Goal: Task Accomplishment & Management: Manage account settings

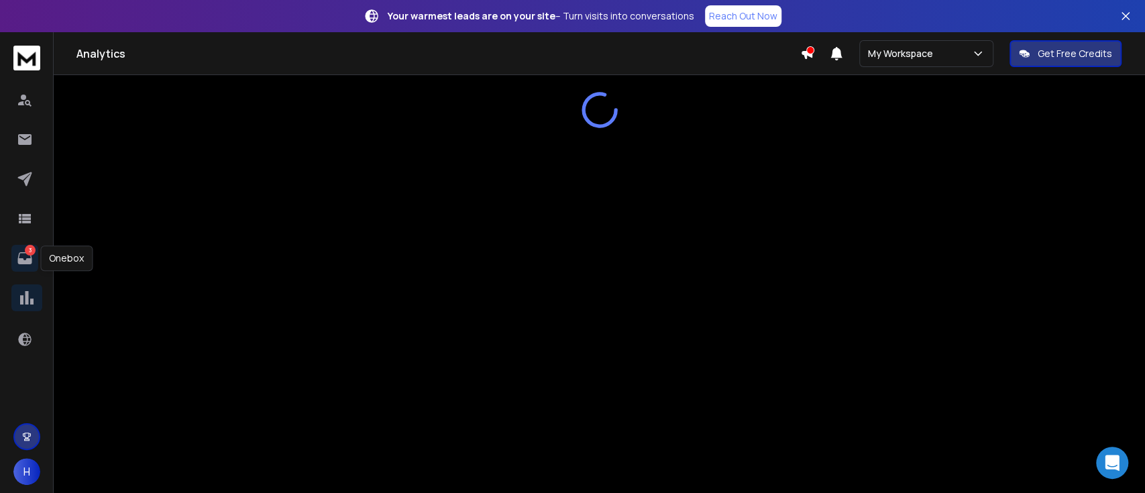
click at [32, 255] on link "3" at bounding box center [24, 258] width 27 height 27
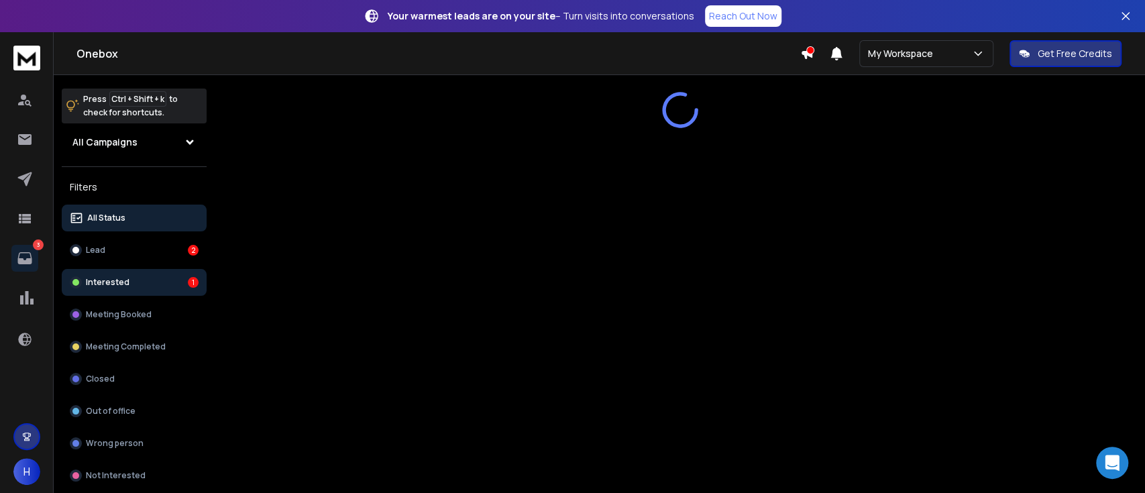
click at [142, 283] on button "Interested 1" at bounding box center [134, 282] width 145 height 27
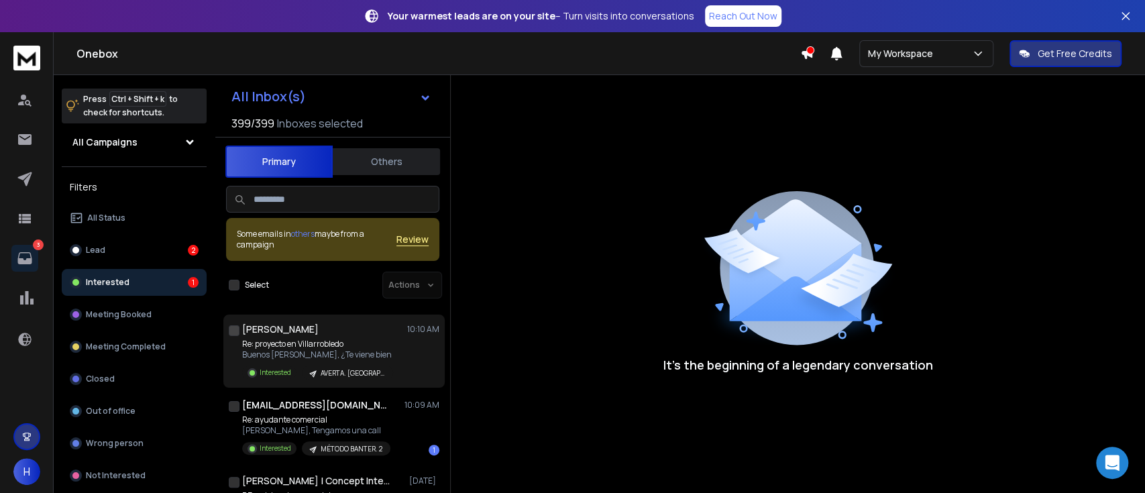
click at [362, 347] on p "Re: proyecto en Villarrobledo" at bounding box center [317, 344] width 151 height 11
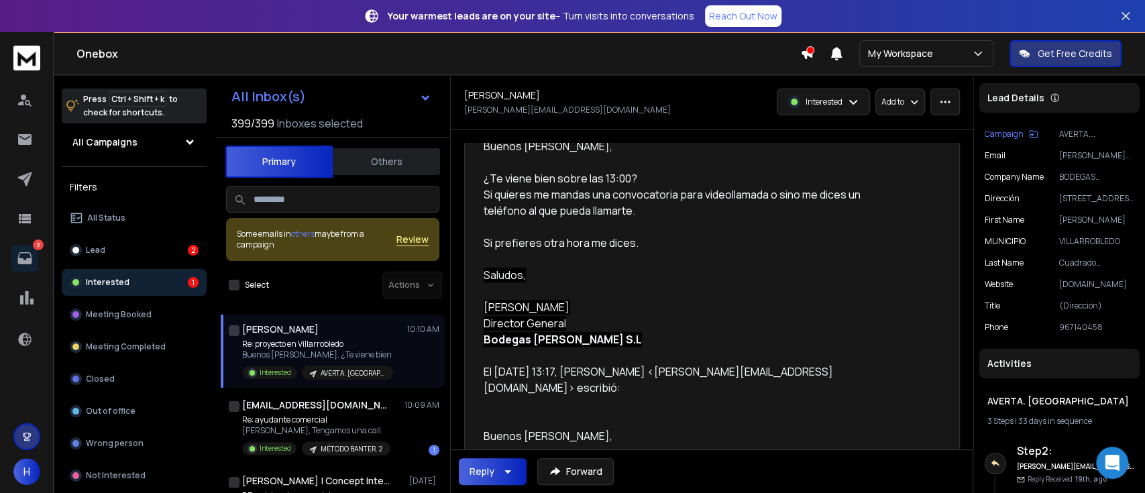
scroll to position [178, 0]
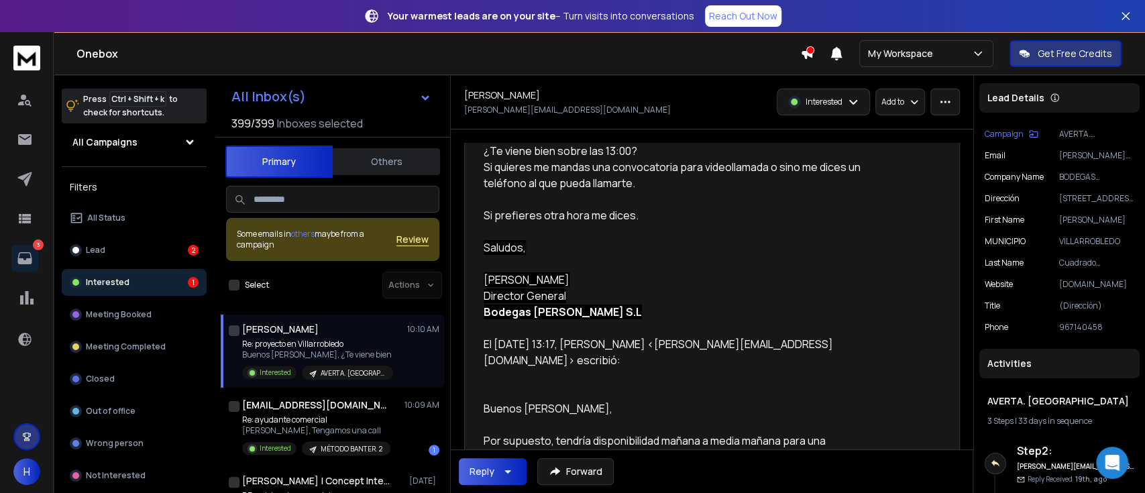
click at [545, 314] on b "Bodegas [PERSON_NAME]" at bounding box center [563, 312] width 158 height 15
copy b "Bodegas [PERSON_NAME]"
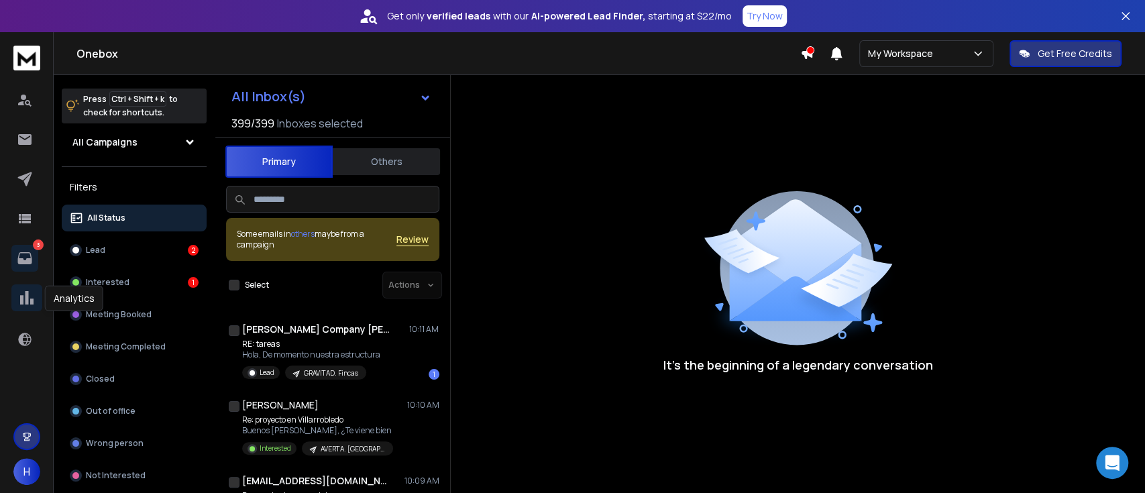
click at [35, 301] on icon at bounding box center [27, 298] width 20 height 20
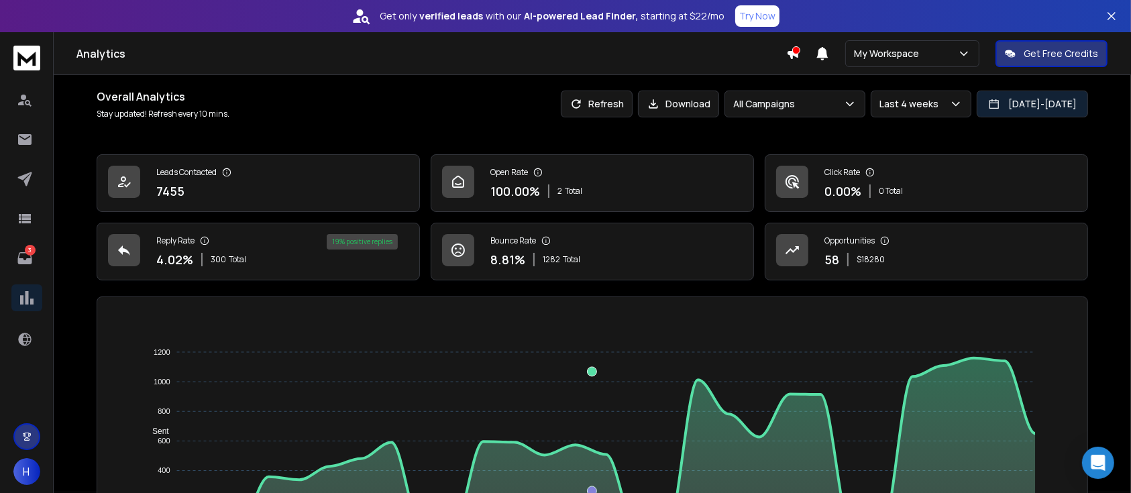
click at [1016, 100] on button "[DATE] - [DATE]" at bounding box center [1032, 104] width 111 height 27
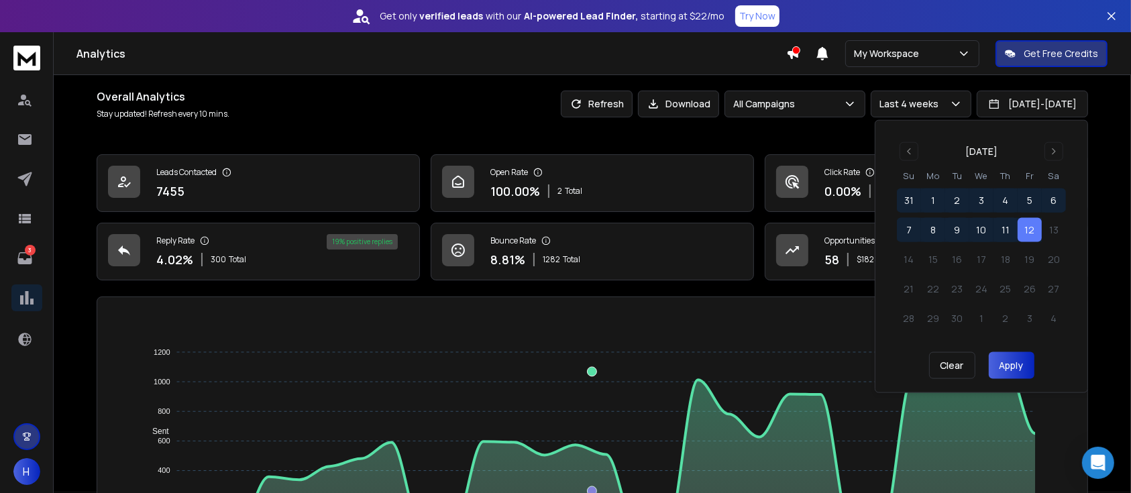
click at [1030, 228] on button "12" at bounding box center [1030, 230] width 24 height 24
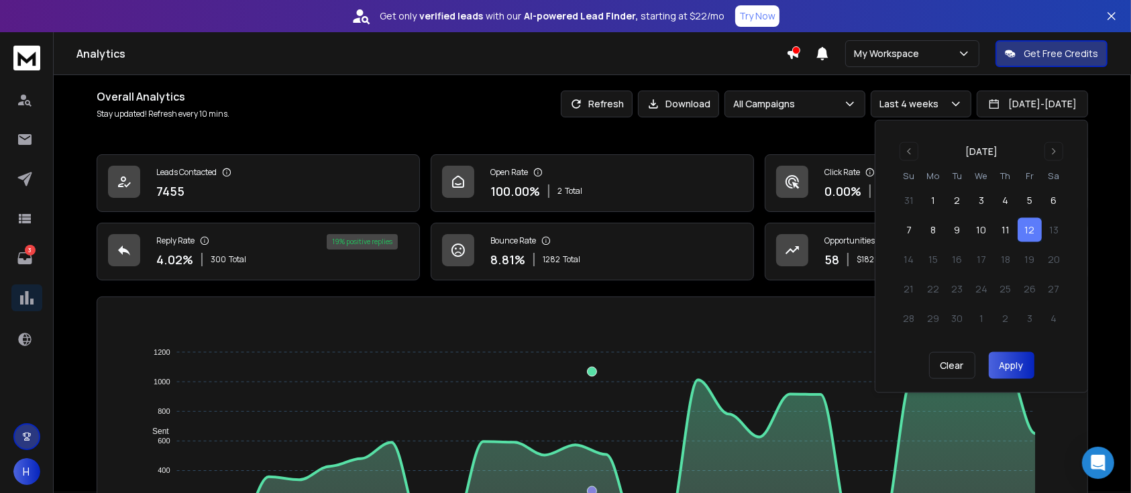
click at [1000, 372] on button "Apply" at bounding box center [1012, 365] width 46 height 27
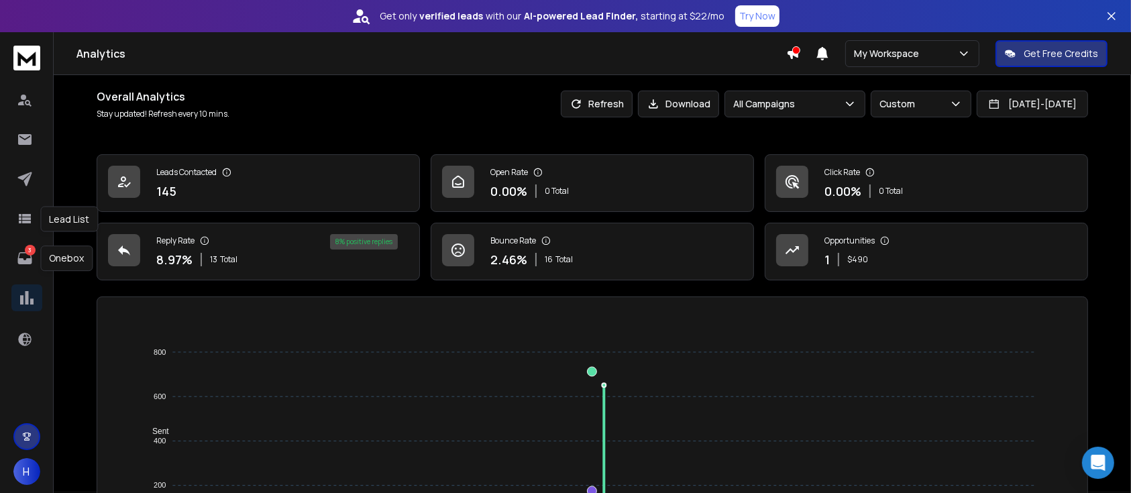
drag, startPoint x: 28, startPoint y: 248, endPoint x: 53, endPoint y: 258, distance: 27.0
click at [29, 248] on p "3" at bounding box center [30, 250] width 11 height 11
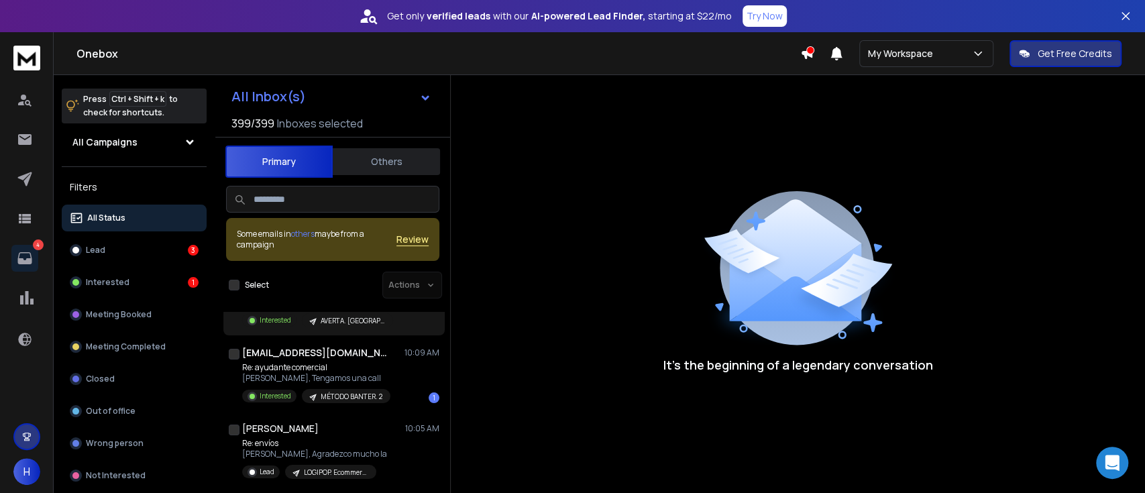
scroll to position [178, 0]
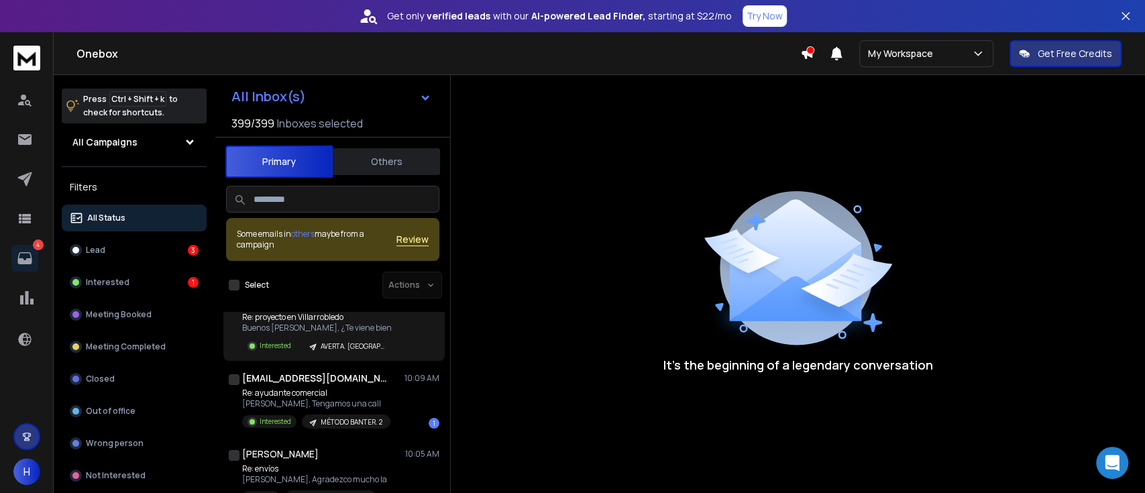
click at [316, 319] on p "Re: proyecto en Villarrobledo" at bounding box center [317, 317] width 151 height 11
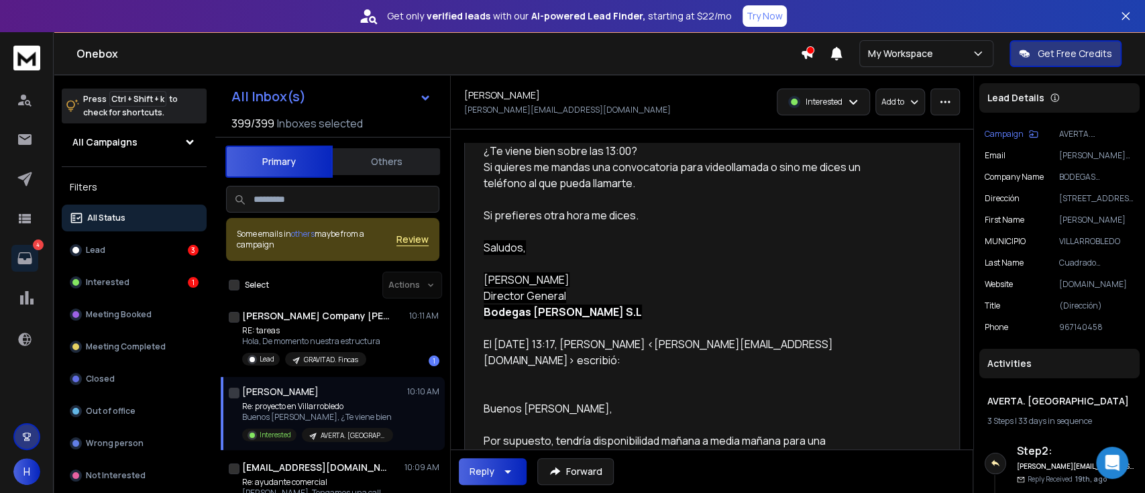
scroll to position [0, 0]
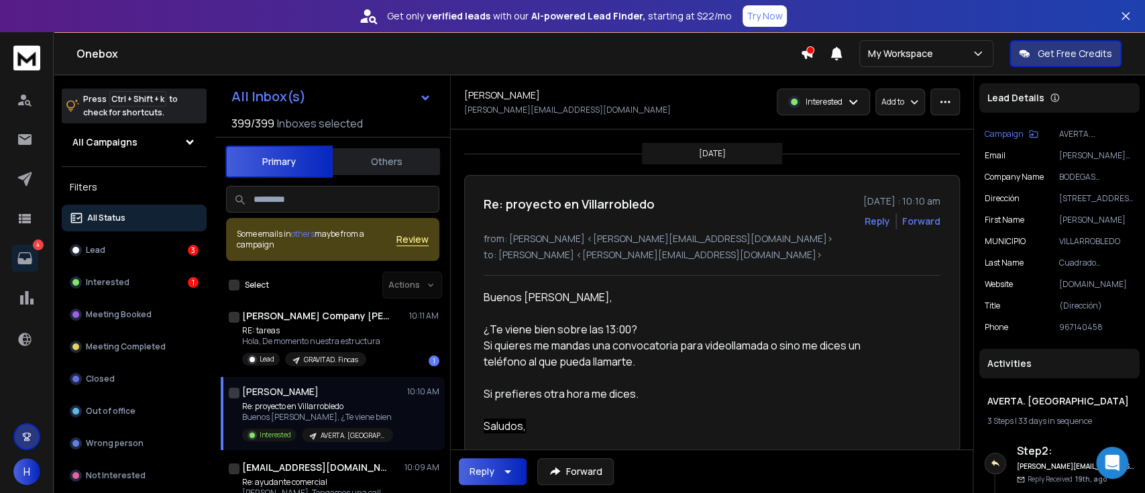
click at [874, 225] on button "Reply" at bounding box center [877, 221] width 25 height 13
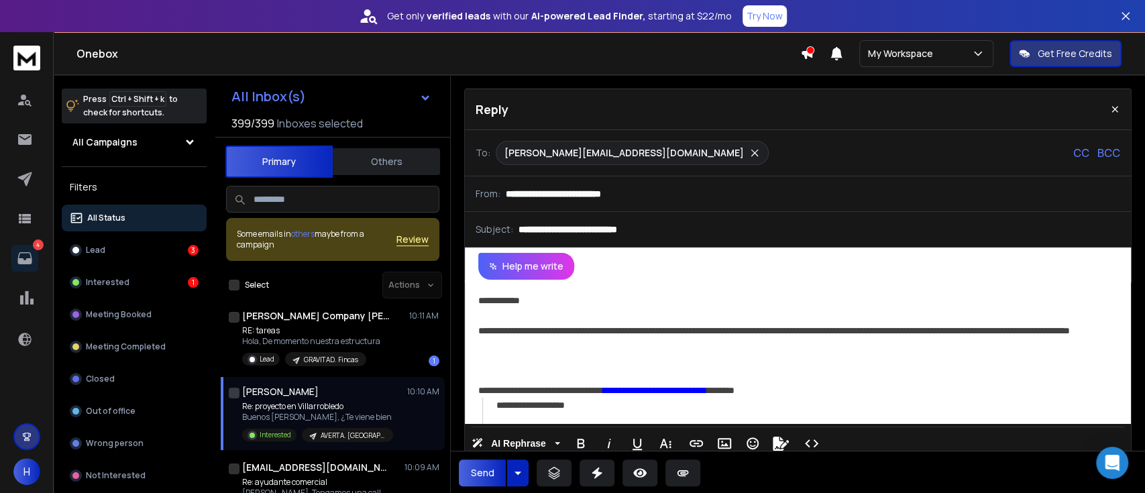
click at [580, 331] on div "**********" at bounding box center [789, 338] width 622 height 30
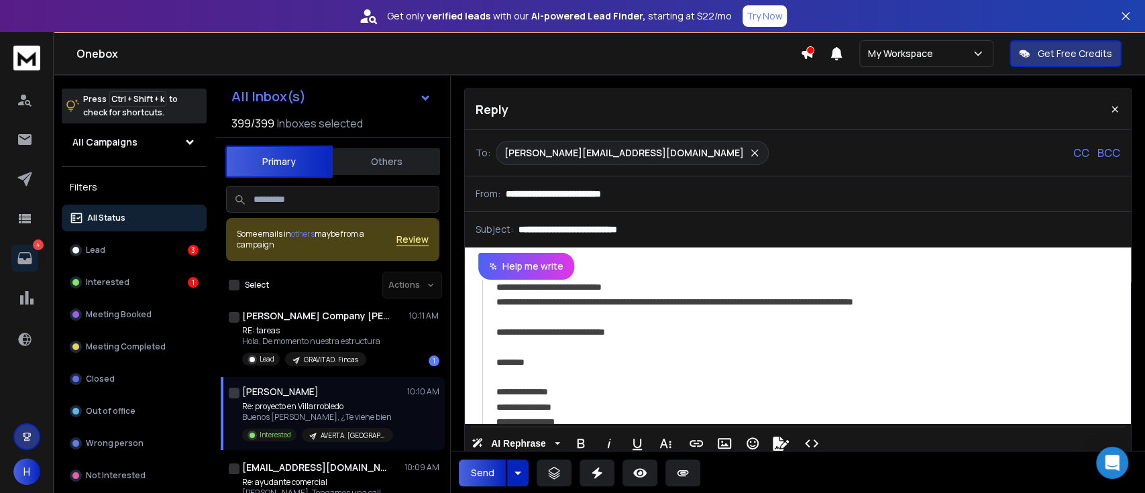
scroll to position [89, 0]
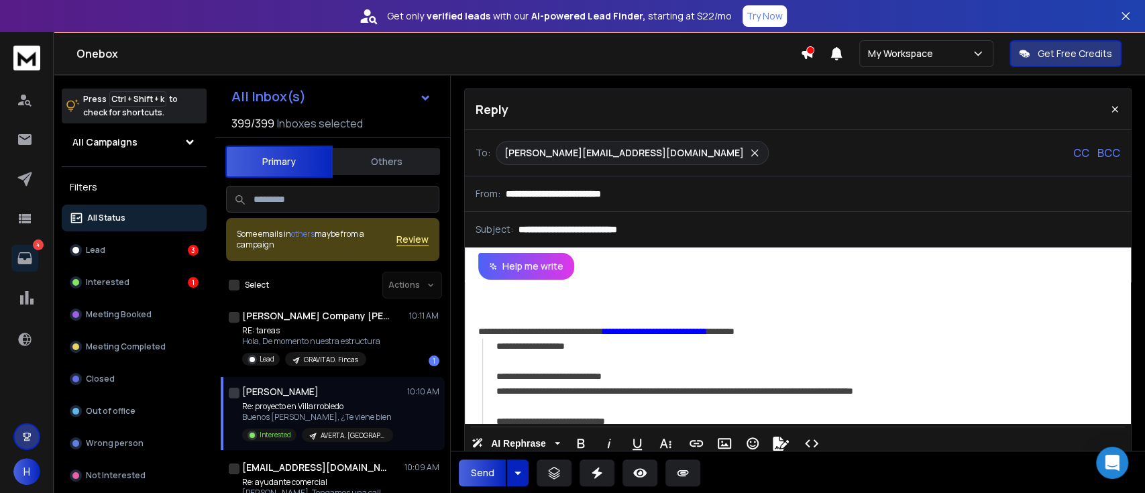
click at [514, 305] on div at bounding box center [796, 301] width 636 height 15
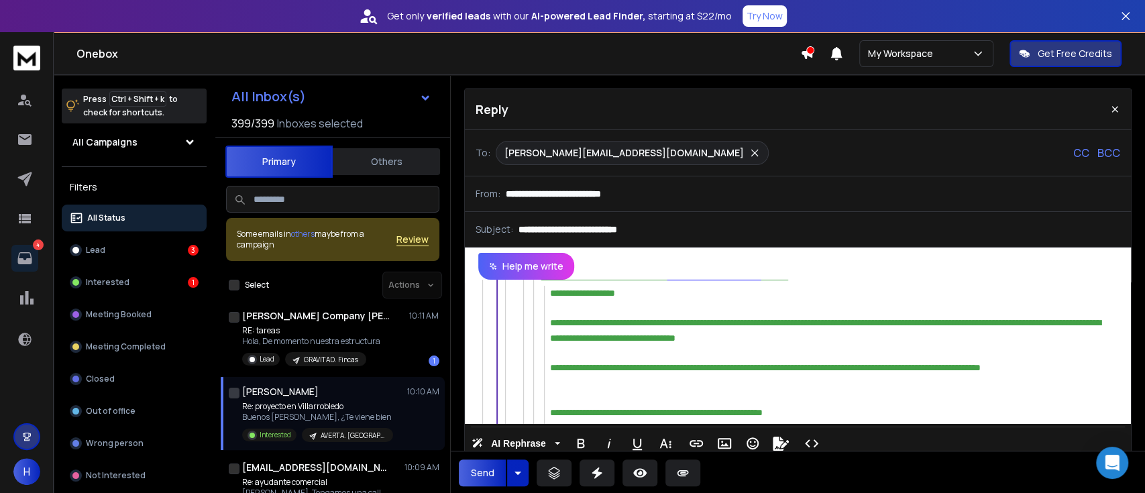
scroll to position [1342, 0]
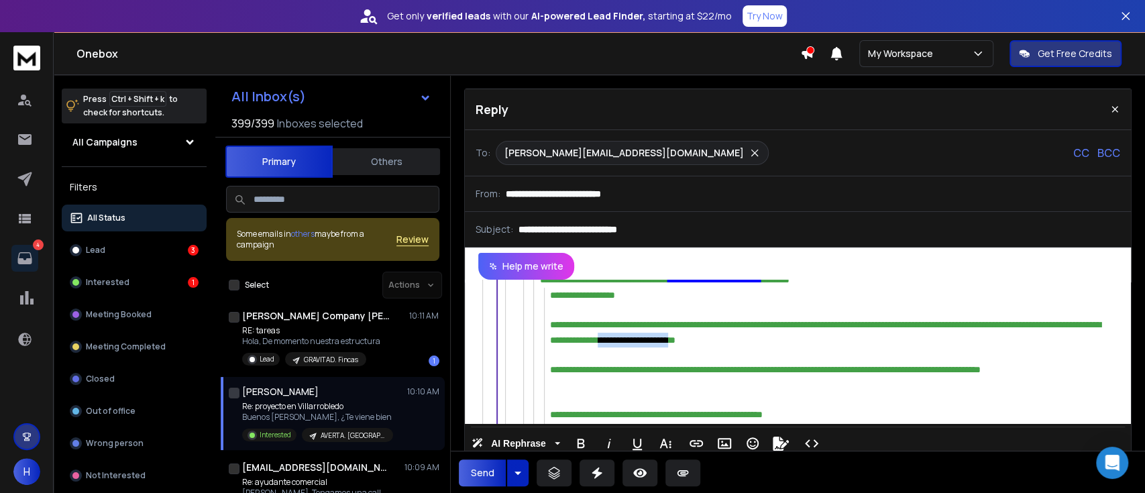
drag, startPoint x: 861, startPoint y: 340, endPoint x: 770, endPoint y: 344, distance: 91.3
click at [770, 344] on div "**********" at bounding box center [827, 332] width 554 height 30
copy div "**********"
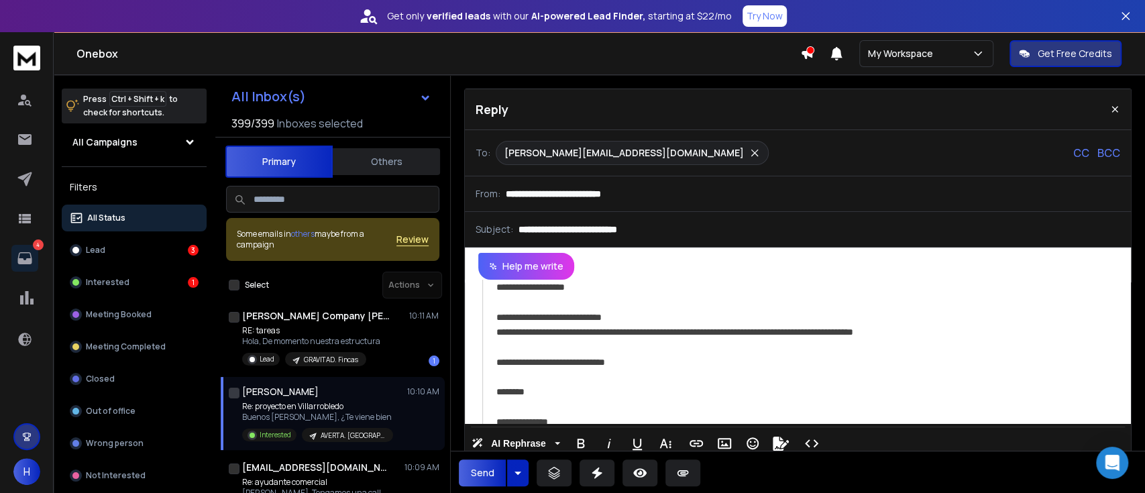
scroll to position [0, 0]
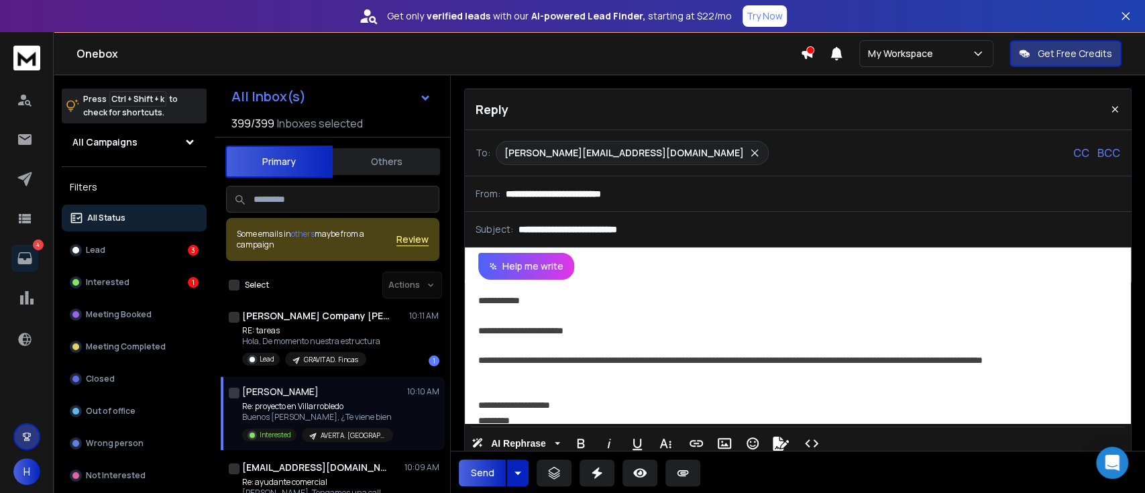
click at [530, 329] on div "**********" at bounding box center [789, 330] width 622 height 15
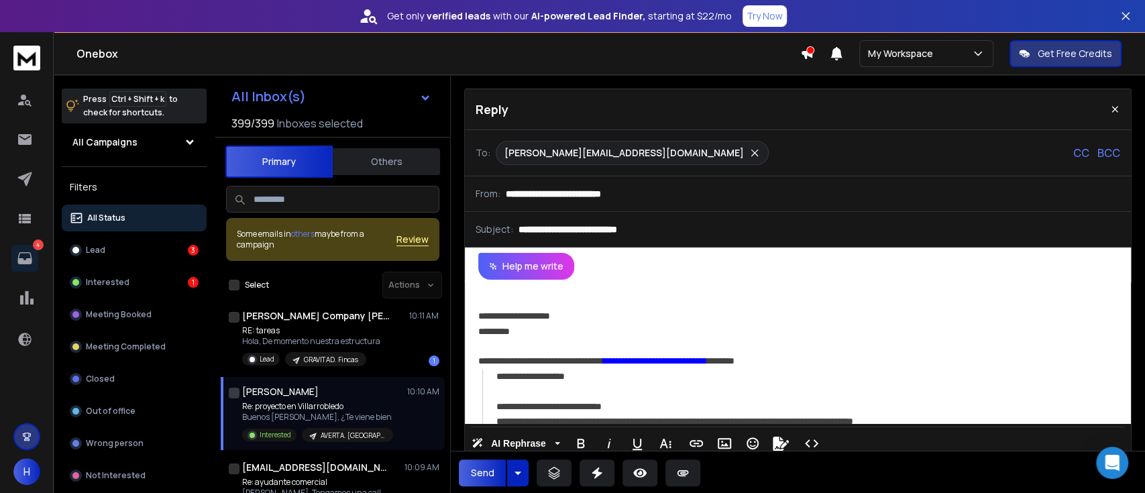
scroll to position [268, 0]
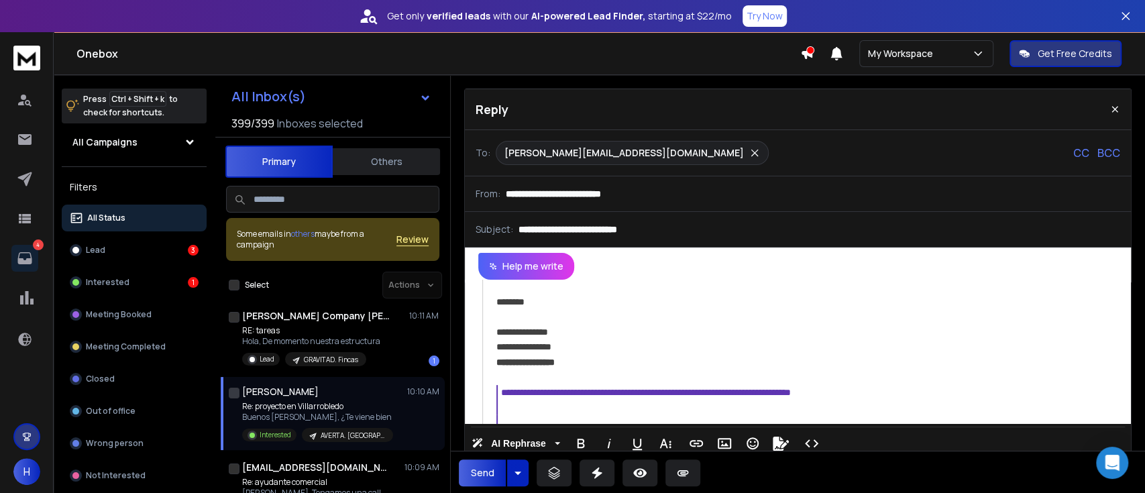
click at [474, 471] on button "Send" at bounding box center [482, 473] width 47 height 27
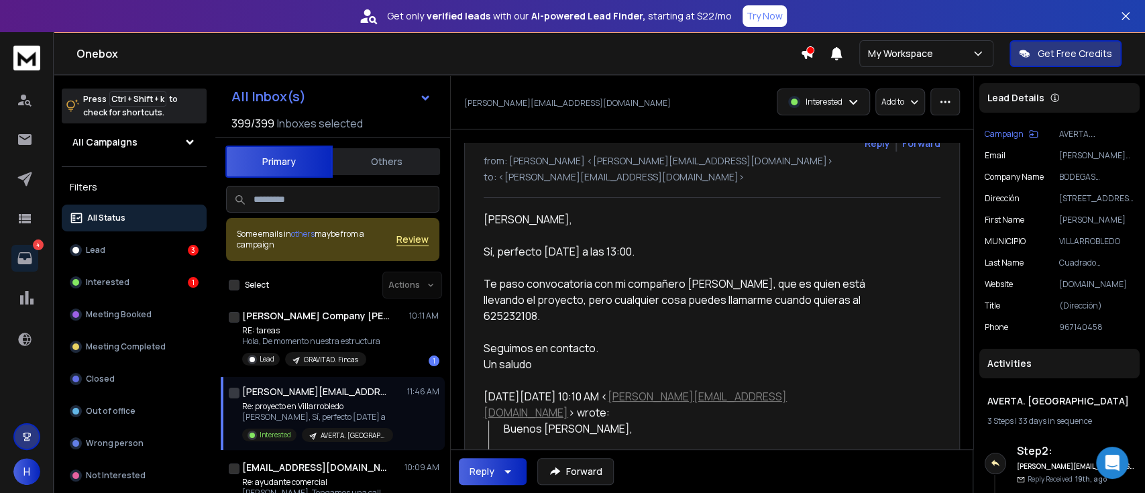
scroll to position [0, 0]
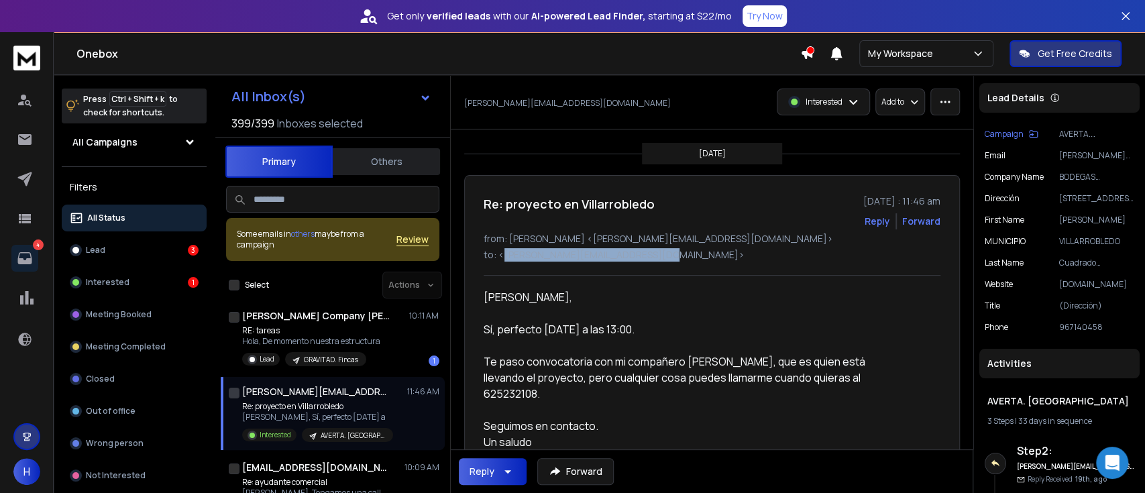
drag, startPoint x: 627, startPoint y: 254, endPoint x: 501, endPoint y: 264, distance: 126.5
copy p "[PERSON_NAME][EMAIL_ADDRESS][DOMAIN_NAME]"
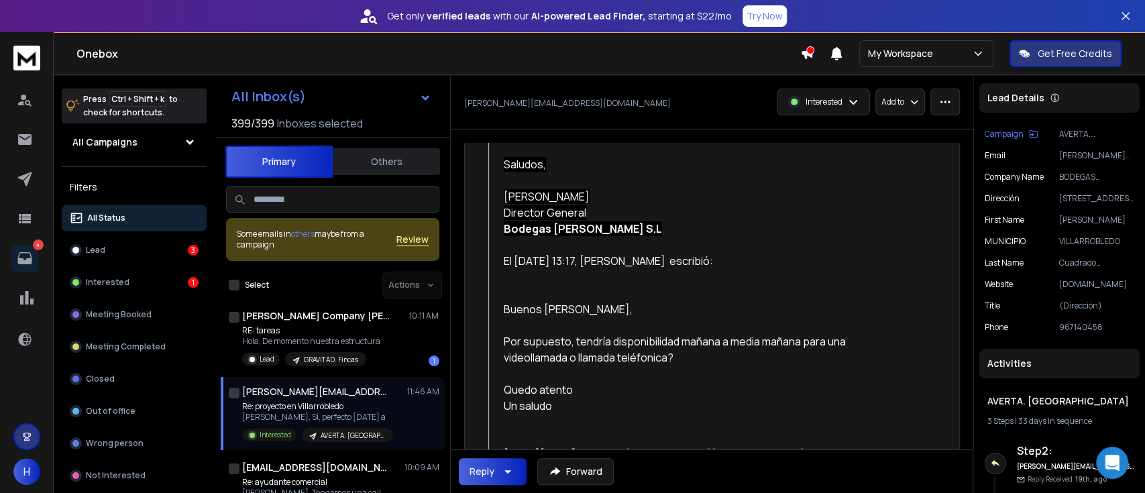
scroll to position [358, 0]
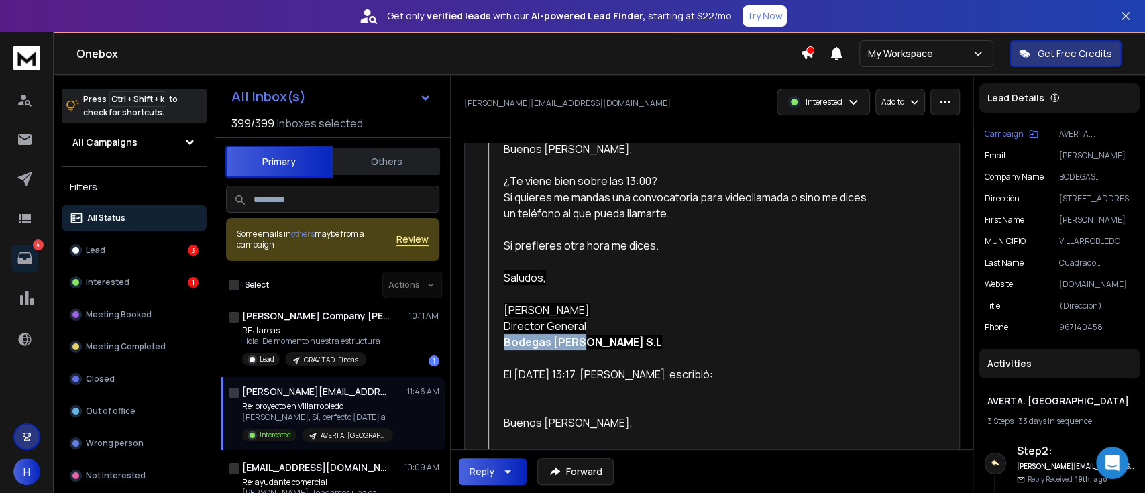
drag, startPoint x: 583, startPoint y: 311, endPoint x: 499, endPoint y: 310, distance: 83.9
click at [574, 335] on b "Bodegas [PERSON_NAME] S.L" at bounding box center [583, 342] width 158 height 15
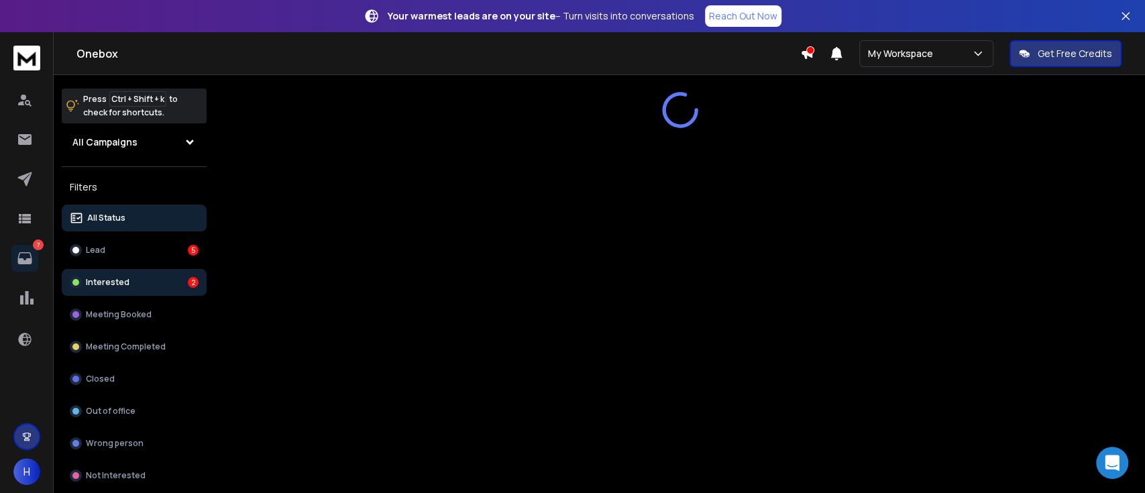
click at [143, 272] on div "All Status Lead 5 Interested 2 Meeting Booked Meeting Completed Closed Out of o…" at bounding box center [134, 347] width 145 height 285
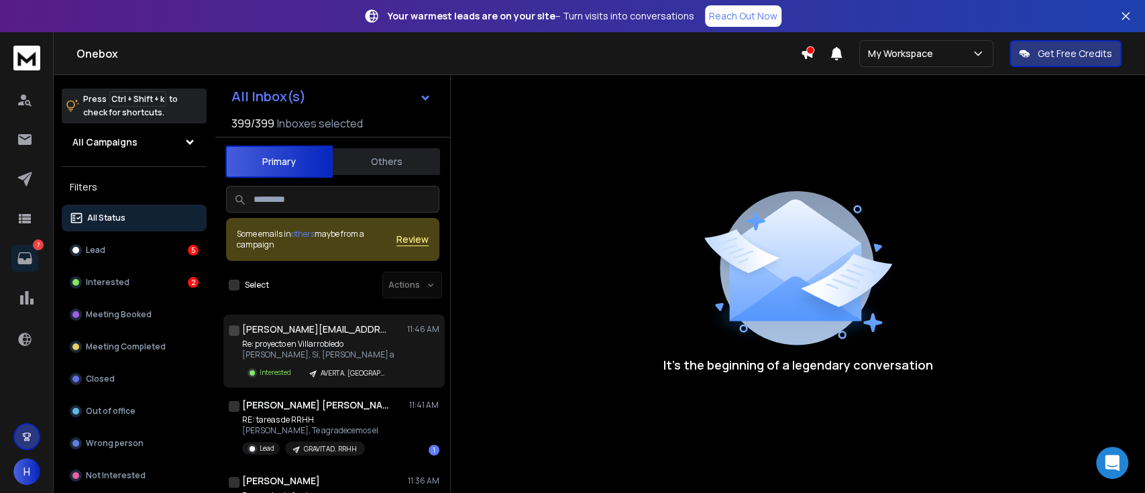
click at [333, 344] on p "Re: proyecto en Villarrobledo" at bounding box center [318, 344] width 152 height 11
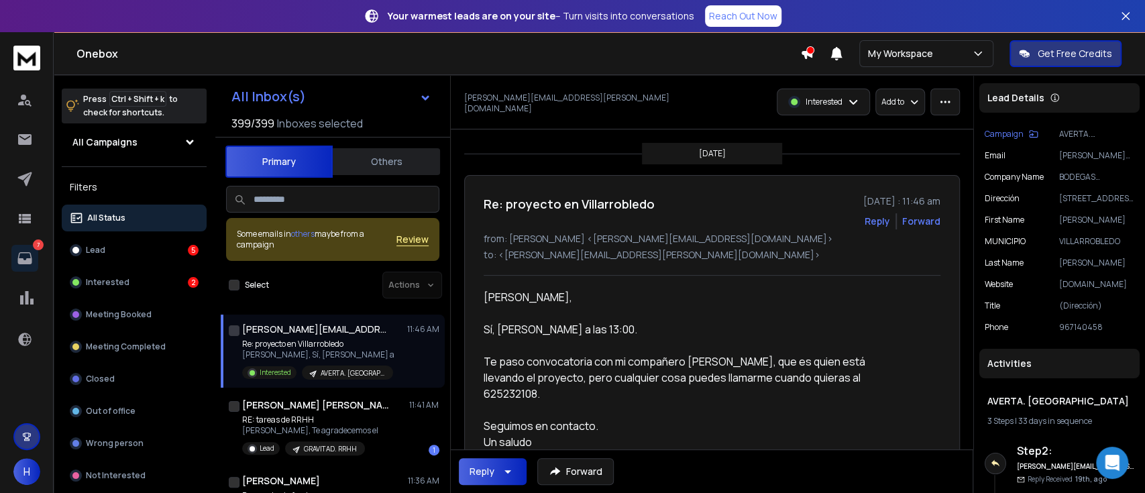
click at [800, 105] on div "Interested" at bounding box center [824, 101] width 92 height 25
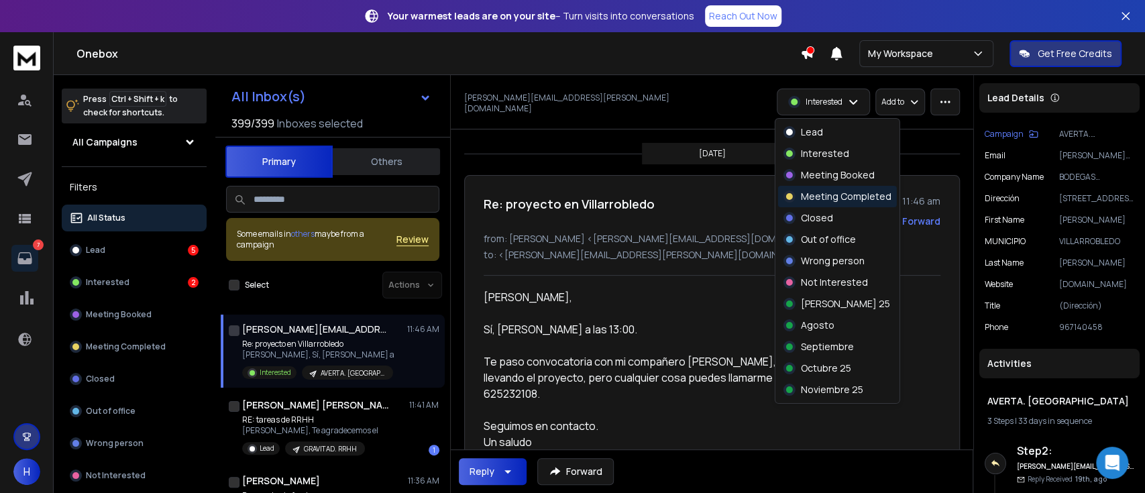
click at [816, 192] on p "Meeting Completed" at bounding box center [846, 196] width 91 height 13
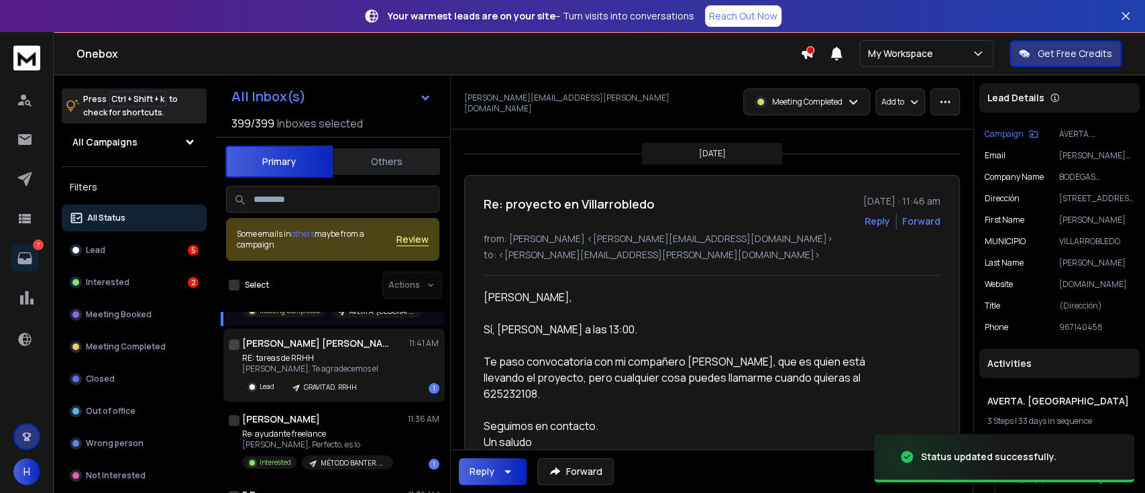
scroll to position [89, 0]
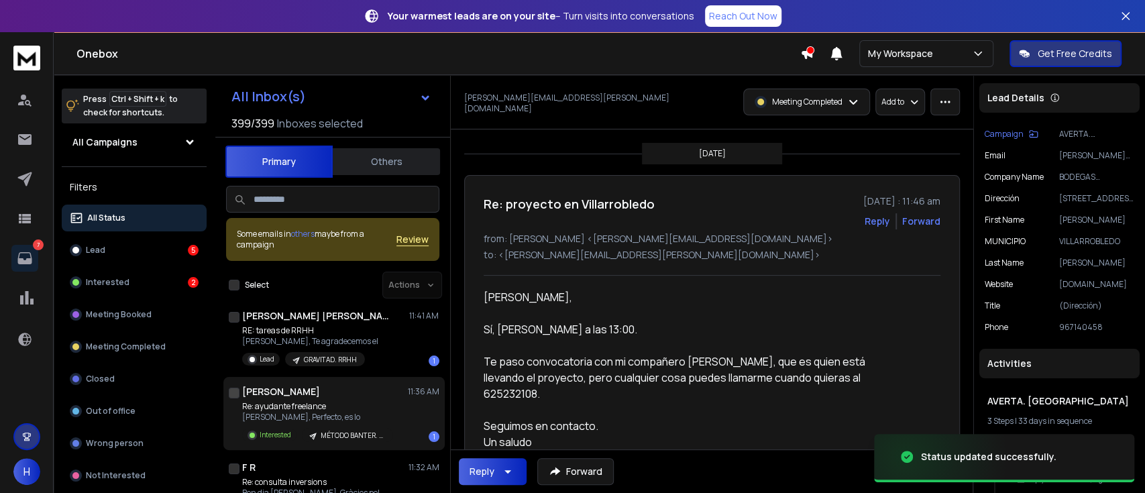
click at [360, 391] on div "Santiago Riera 11:36 AM" at bounding box center [340, 391] width 197 height 13
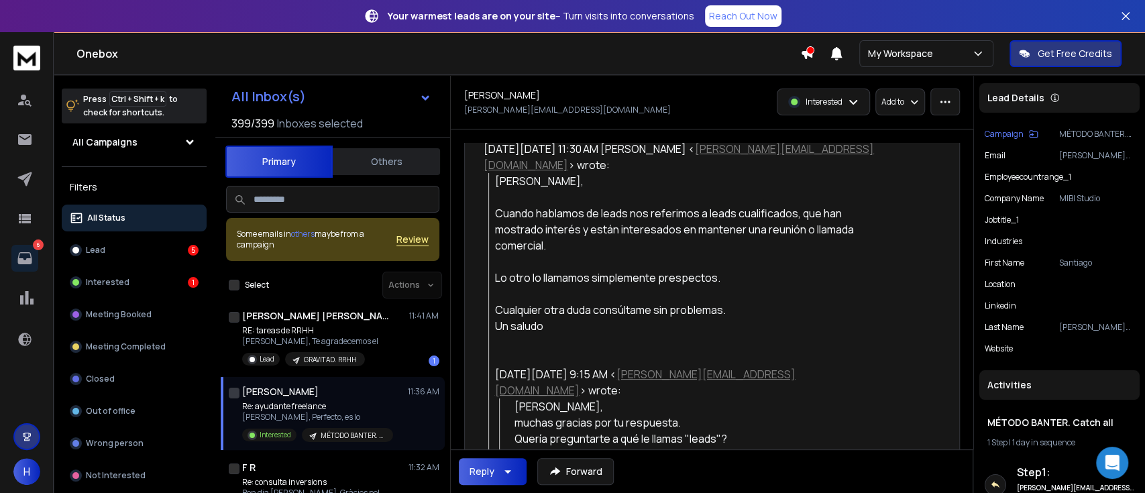
scroll to position [0, 0]
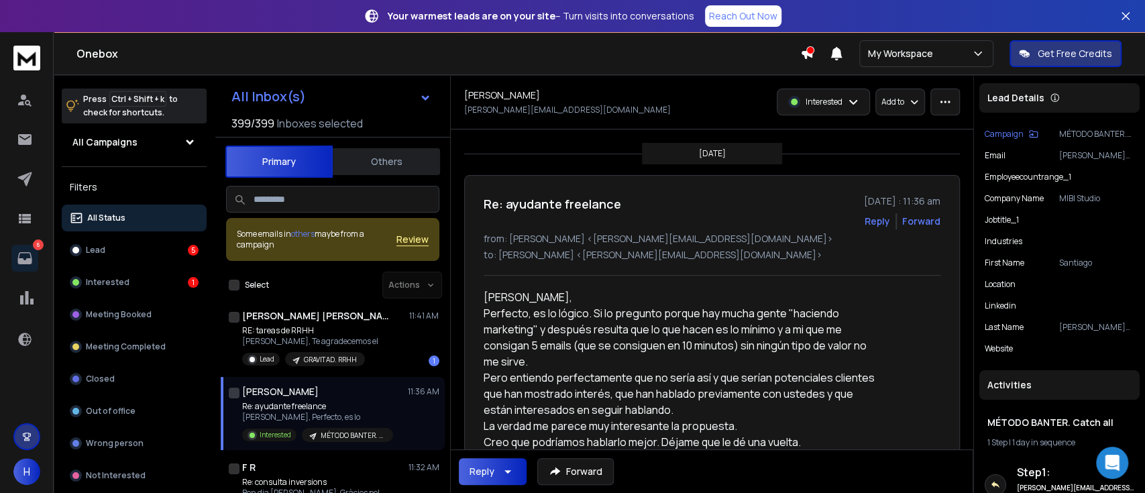
click at [1107, 153] on p "[EMAIL_ADDRESS][DOMAIN_NAME]" at bounding box center [1097, 155] width 75 height 11
click at [874, 224] on button "Reply" at bounding box center [877, 221] width 25 height 13
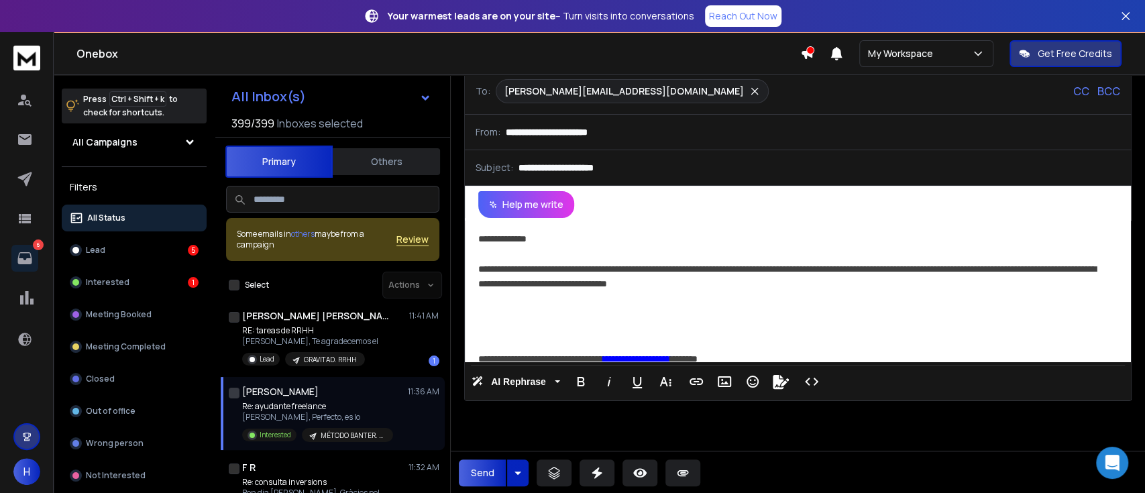
click at [794, 285] on div "**********" at bounding box center [789, 277] width 622 height 30
click at [714, 282] on div "**********" at bounding box center [789, 277] width 622 height 30
click at [823, 288] on div "**********" at bounding box center [789, 277] width 622 height 30
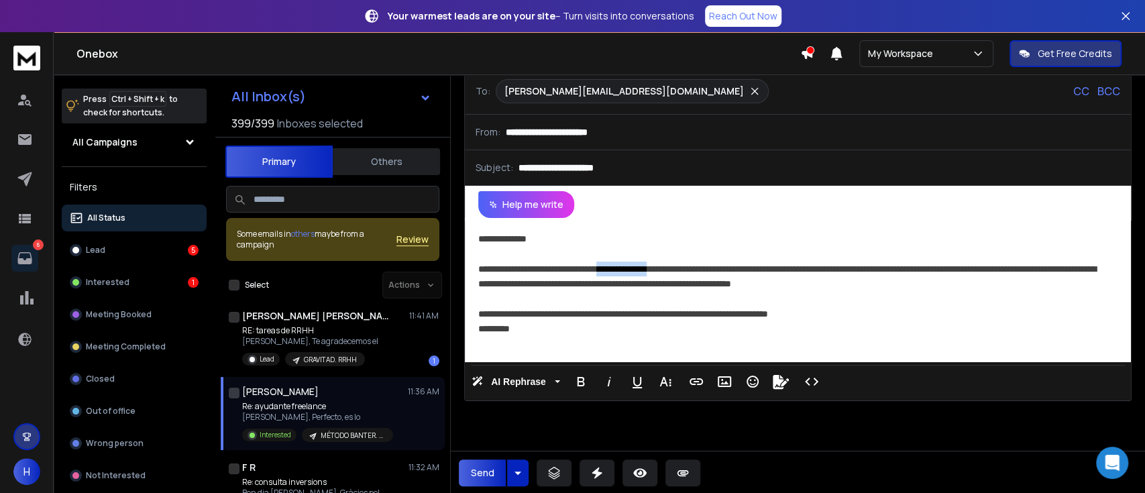
drag, startPoint x: 698, startPoint y: 264, endPoint x: 635, endPoint y: 270, distance: 63.4
click at [635, 270] on div "**********" at bounding box center [789, 277] width 622 height 30
drag, startPoint x: 936, startPoint y: 287, endPoint x: 782, endPoint y: 280, distance: 153.8
click at [782, 280] on div "**********" at bounding box center [789, 277] width 622 height 30
click at [480, 467] on button "Send" at bounding box center [482, 473] width 47 height 27
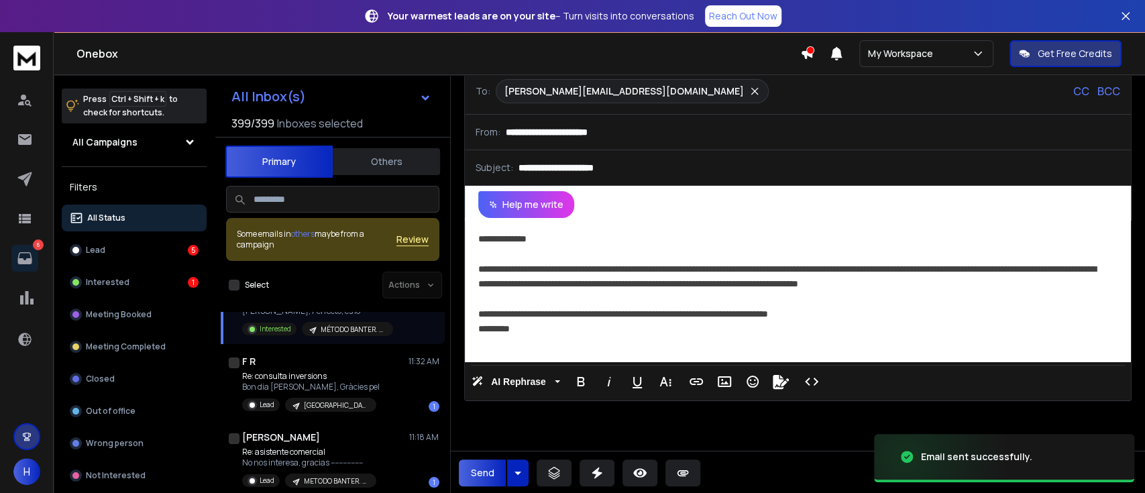
scroll to position [178, 0]
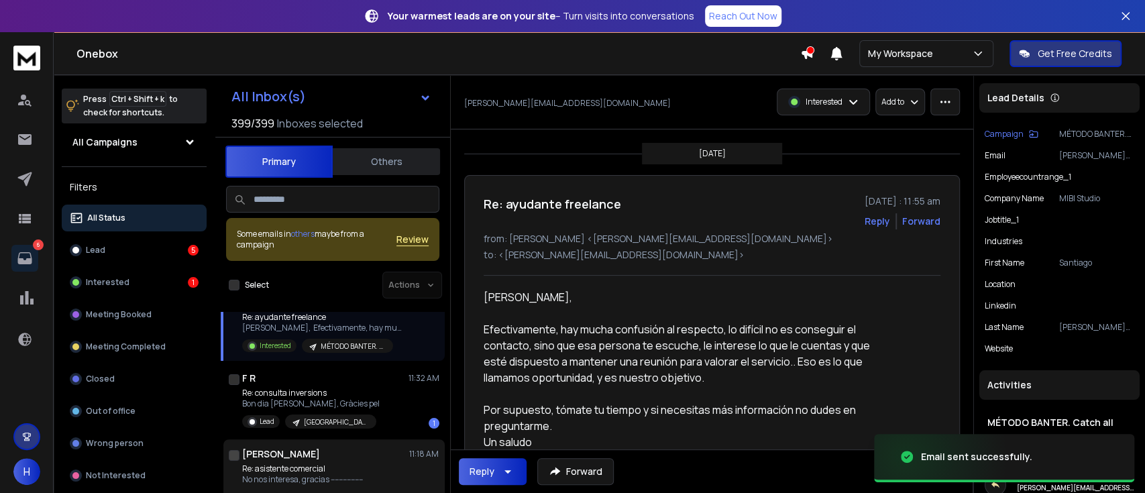
click at [314, 457] on div "David Acevedo 11:18 AM" at bounding box center [340, 454] width 197 height 13
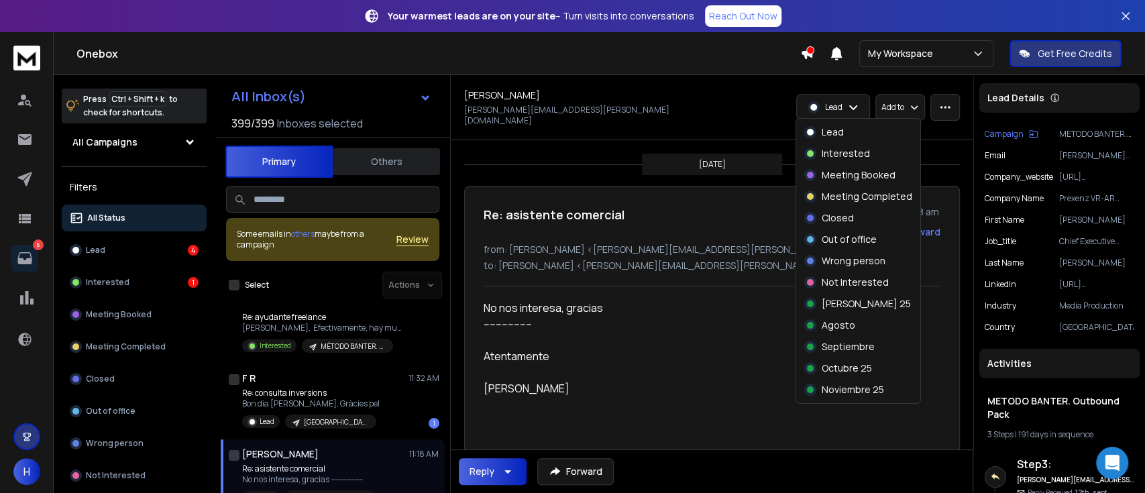
click at [827, 105] on p "Lead" at bounding box center [833, 107] width 17 height 11
click at [843, 281] on p "Not Interested" at bounding box center [855, 282] width 67 height 13
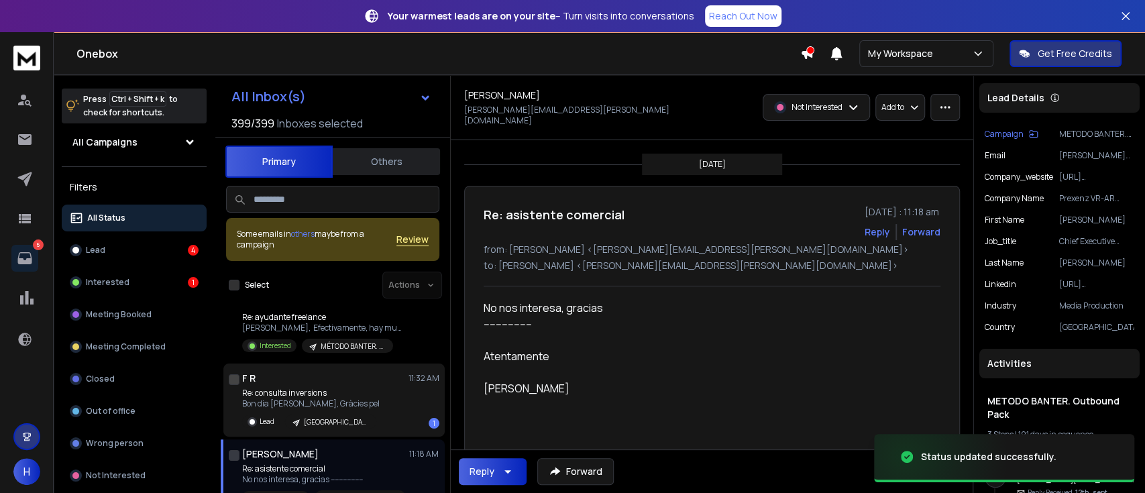
click at [333, 395] on p "Re: consulta inversions" at bounding box center [311, 393] width 138 height 11
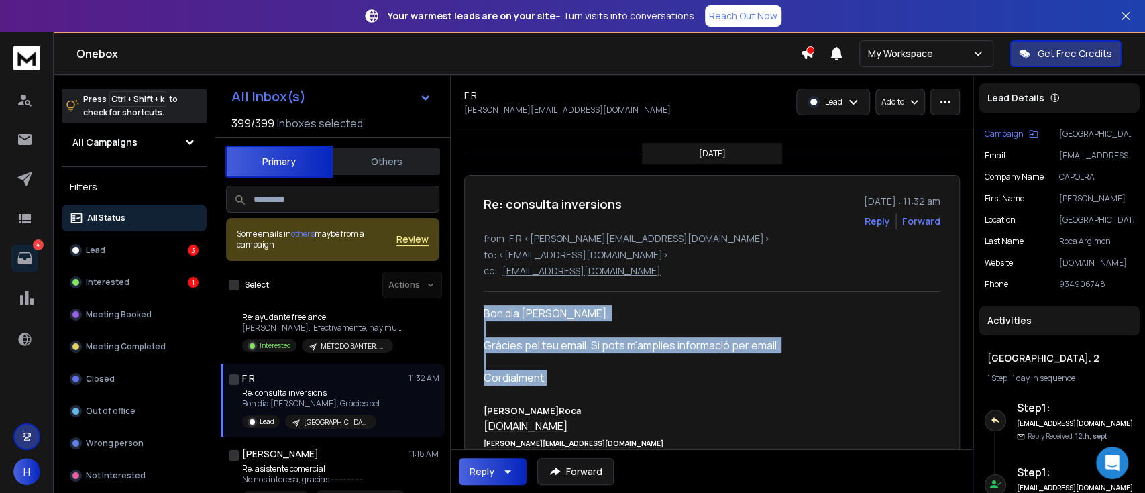
drag, startPoint x: 568, startPoint y: 382, endPoint x: 482, endPoint y: 314, distance: 108.9
copy div "Bon dia Guillermo, Gràcies pel teu email. Si pots m'amplies informació per emai…"
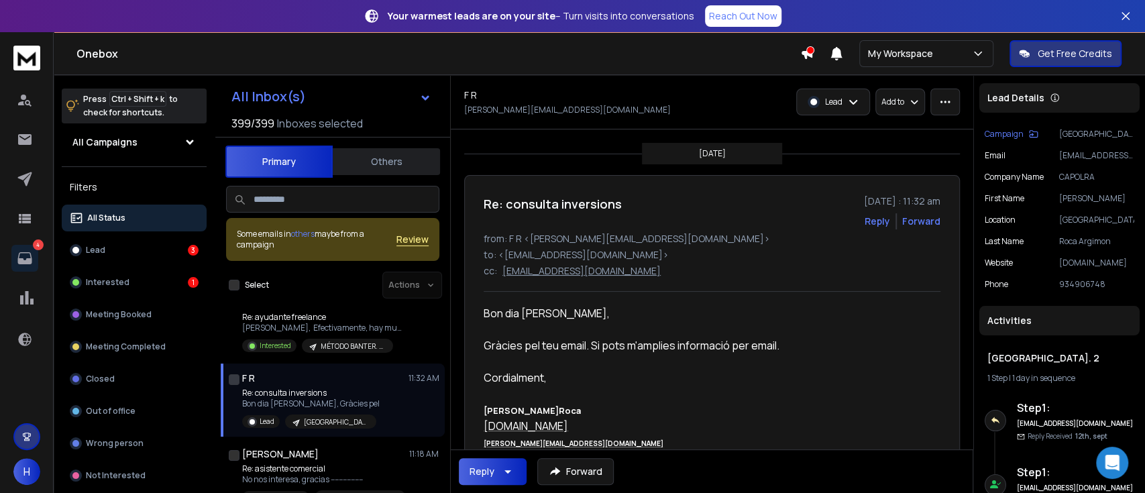
click at [1102, 264] on p "www.capolra.com" at bounding box center [1097, 263] width 75 height 11
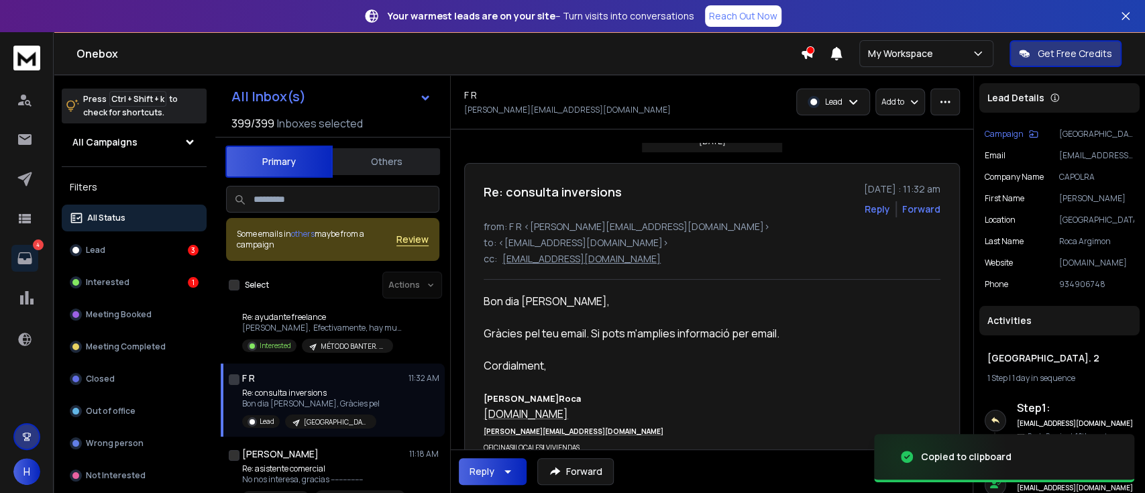
scroll to position [0, 0]
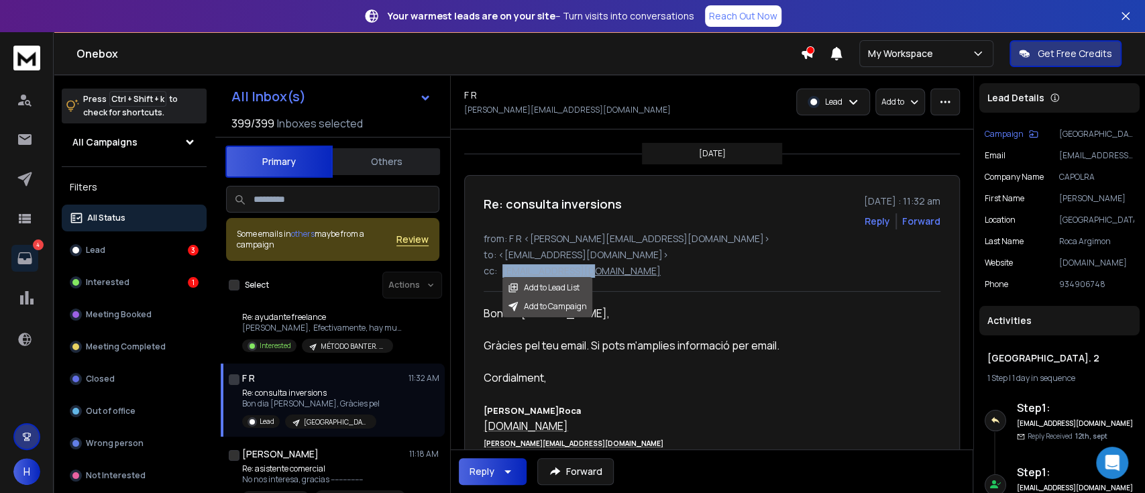
drag, startPoint x: 580, startPoint y: 273, endPoint x: 503, endPoint y: 273, distance: 76.5
click at [503, 273] on div "cc: froca@capolra.com Add to Lead List Add to Campaign" at bounding box center [712, 270] width 457 height 13
copy p "froca@capolra.com"
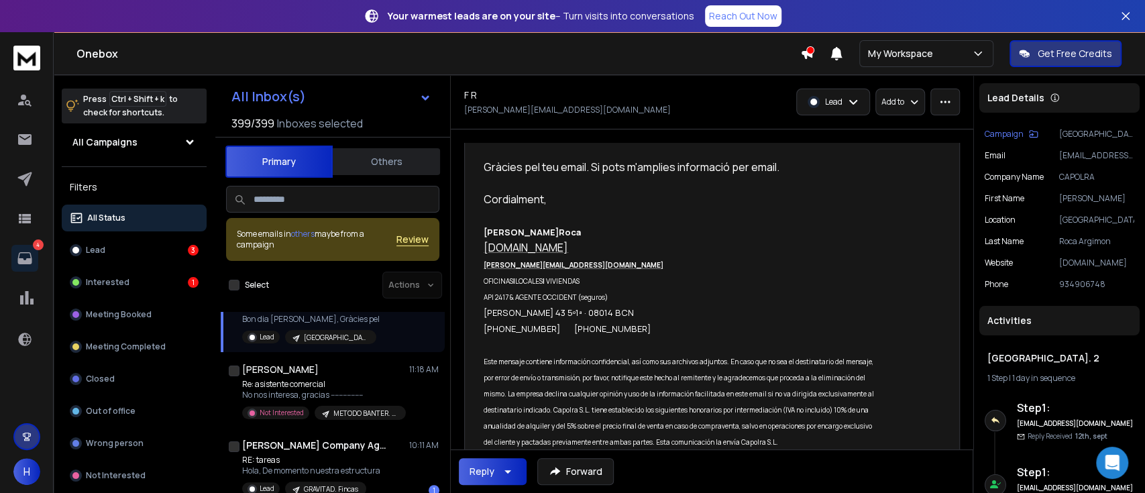
scroll to position [447, 0]
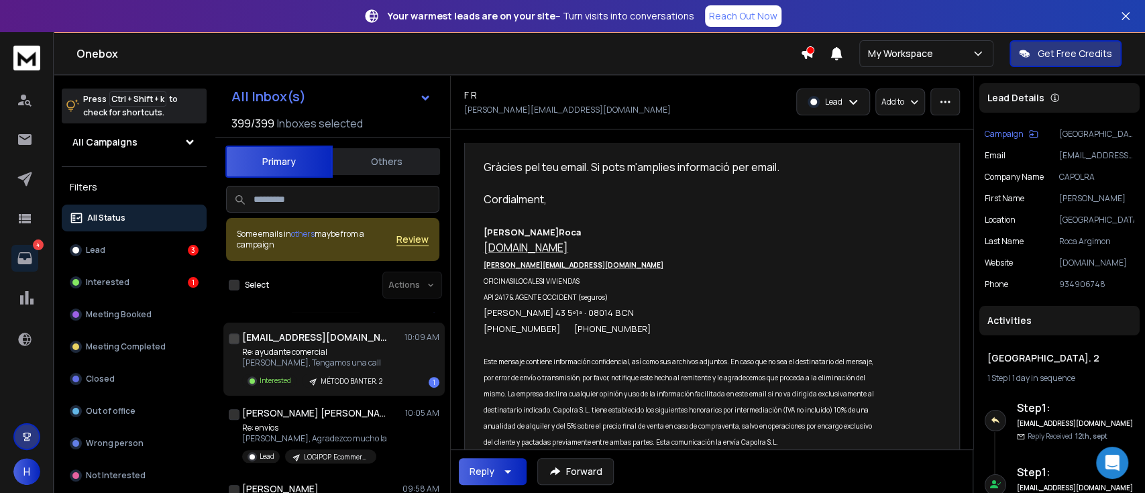
click at [353, 348] on p "Re: ayudante comercial" at bounding box center [316, 352] width 148 height 11
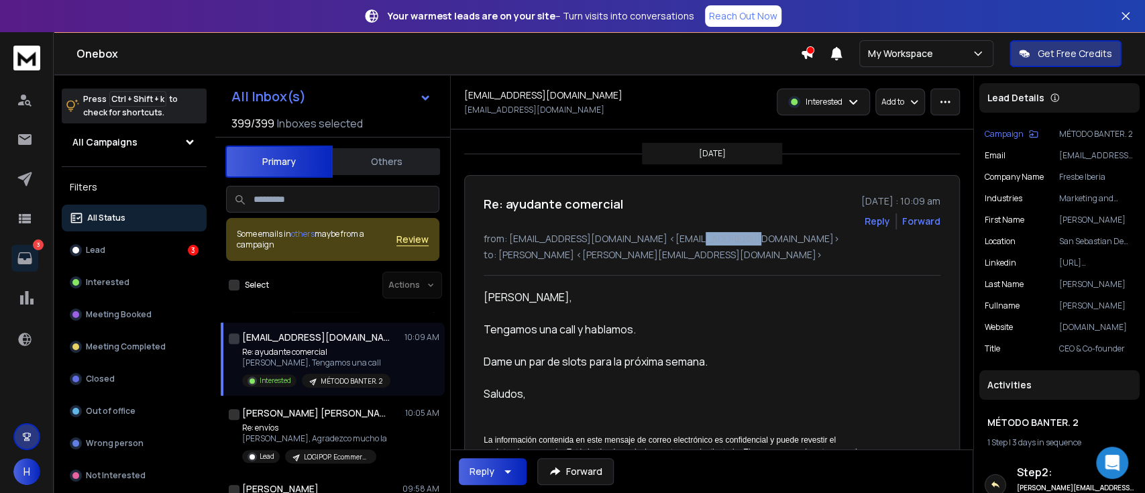
drag, startPoint x: 738, startPoint y: 238, endPoint x: 691, endPoint y: 240, distance: 47.0
click at [691, 240] on p "from: [EMAIL_ADDRESS][DOMAIN_NAME] <[EMAIL_ADDRESS][DOMAIN_NAME]>" at bounding box center [712, 238] width 457 height 13
copy p "[DOMAIN_NAME]"
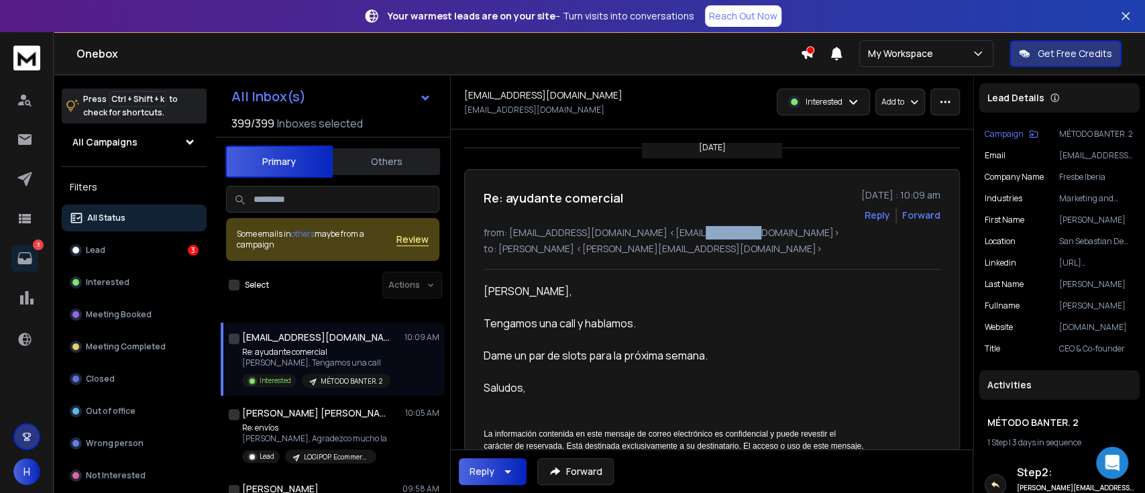
scroll to position [0, 0]
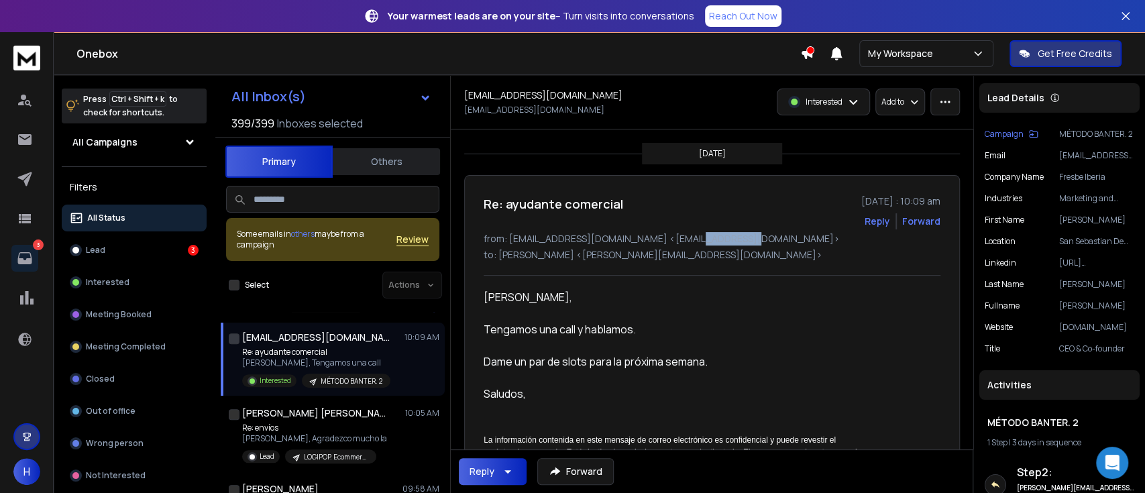
click at [874, 221] on button "Reply" at bounding box center [877, 221] width 25 height 13
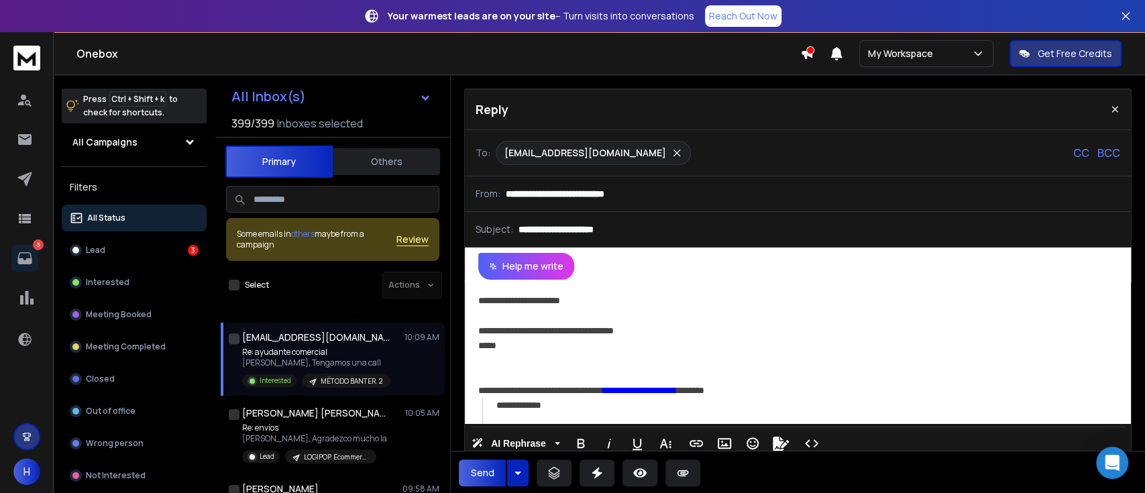
click at [552, 347] on div "*****" at bounding box center [789, 345] width 622 height 15
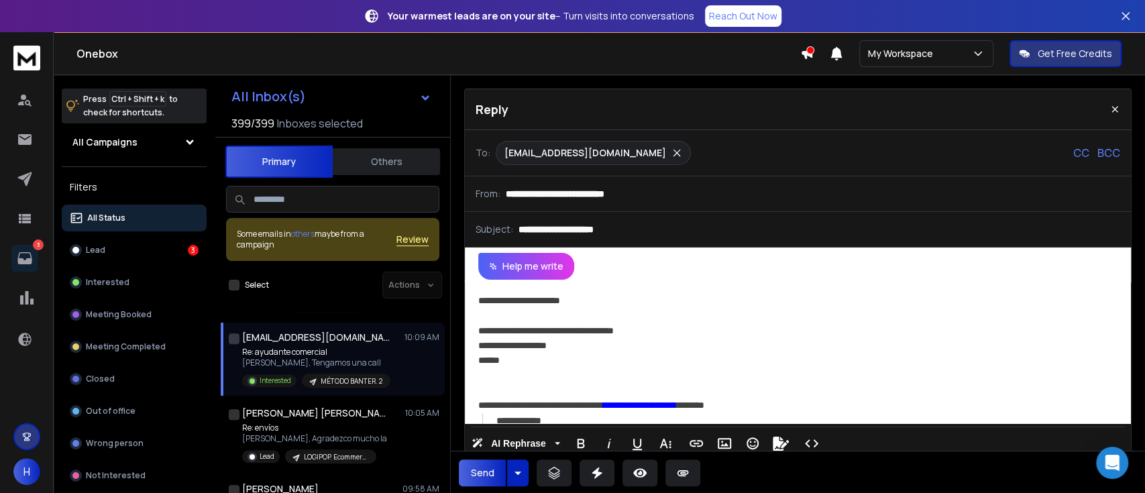
click at [532, 357] on div "******" at bounding box center [789, 360] width 622 height 15
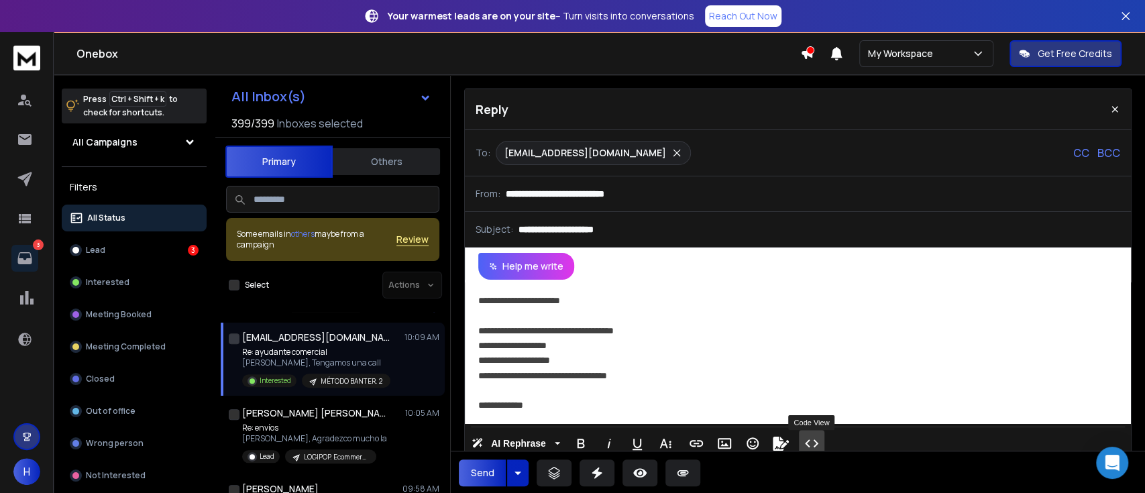
scroll to position [1, 0]
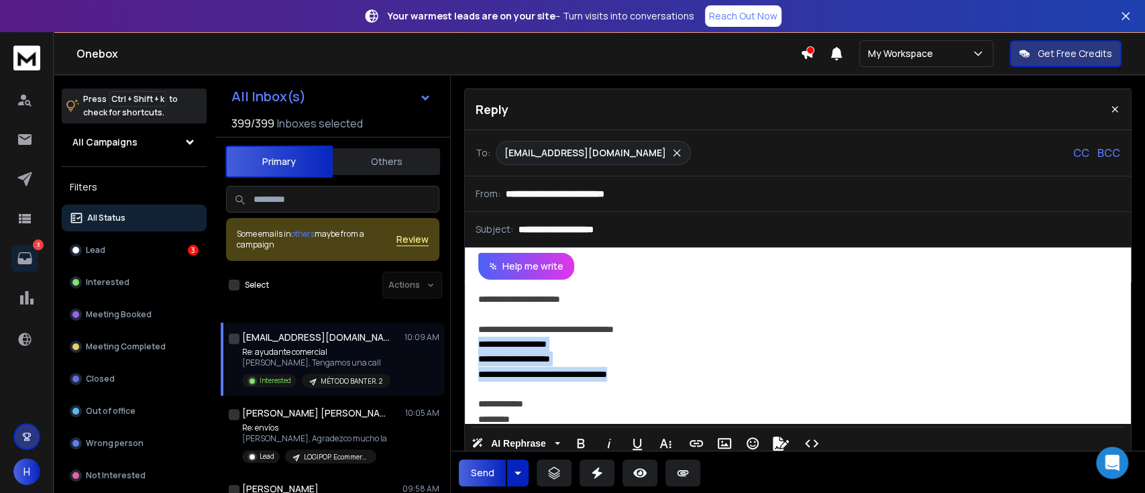
drag, startPoint x: 656, startPoint y: 372, endPoint x: 475, endPoint y: 346, distance: 182.4
click at [475, 346] on div "**********" at bounding box center [796, 352] width 663 height 144
click at [667, 451] on div "Send" at bounding box center [798, 473] width 695 height 44
click at [665, 443] on icon "button" at bounding box center [665, 443] width 11 height 9
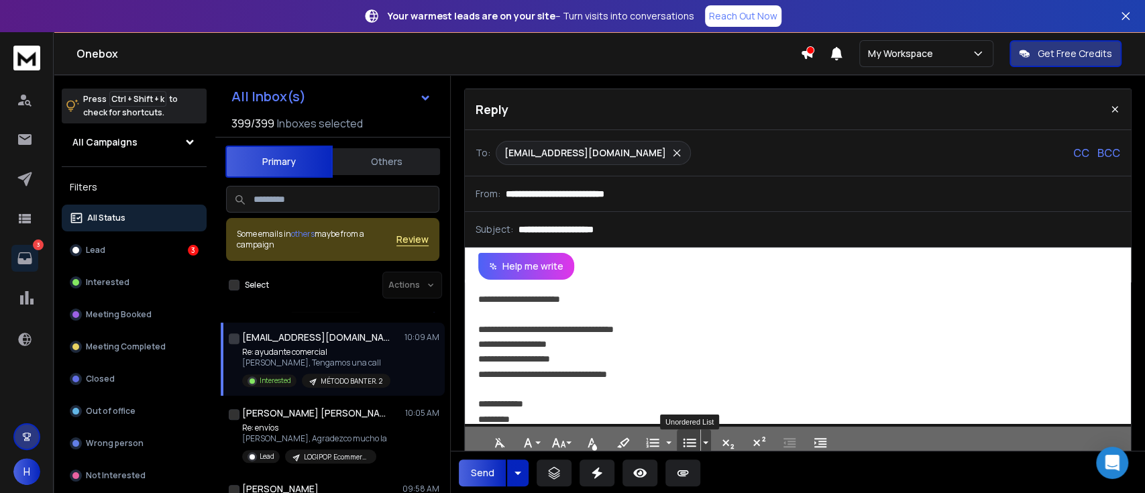
click at [690, 438] on icon "button" at bounding box center [690, 443] width 16 height 16
click at [692, 443] on icon "button" at bounding box center [690, 443] width 13 height 9
drag, startPoint x: 650, startPoint y: 372, endPoint x: 469, endPoint y: 348, distance: 182.0
click at [469, 348] on div "**********" at bounding box center [796, 352] width 663 height 144
click at [688, 444] on icon "button" at bounding box center [690, 443] width 16 height 16
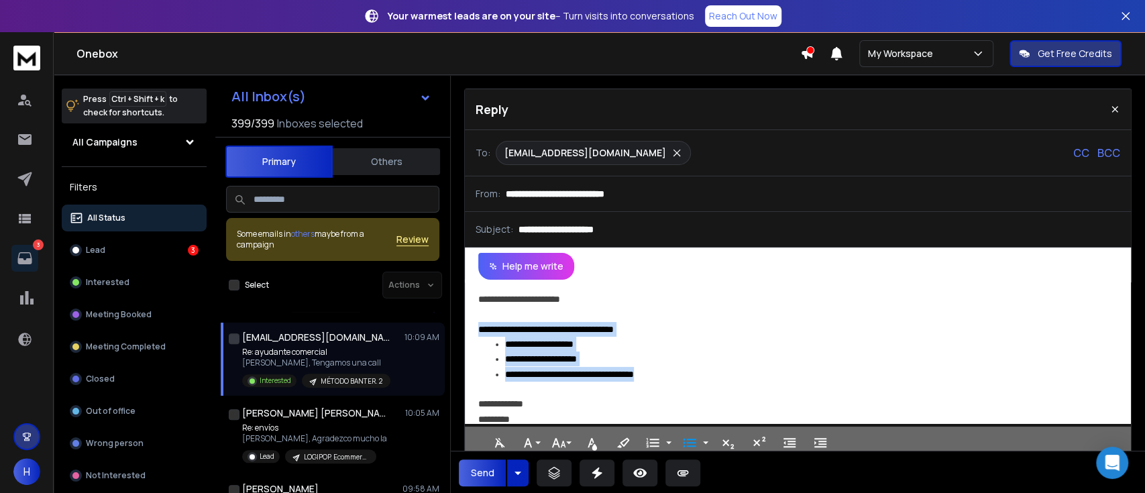
click at [682, 360] on li "**********" at bounding box center [802, 359] width 595 height 15
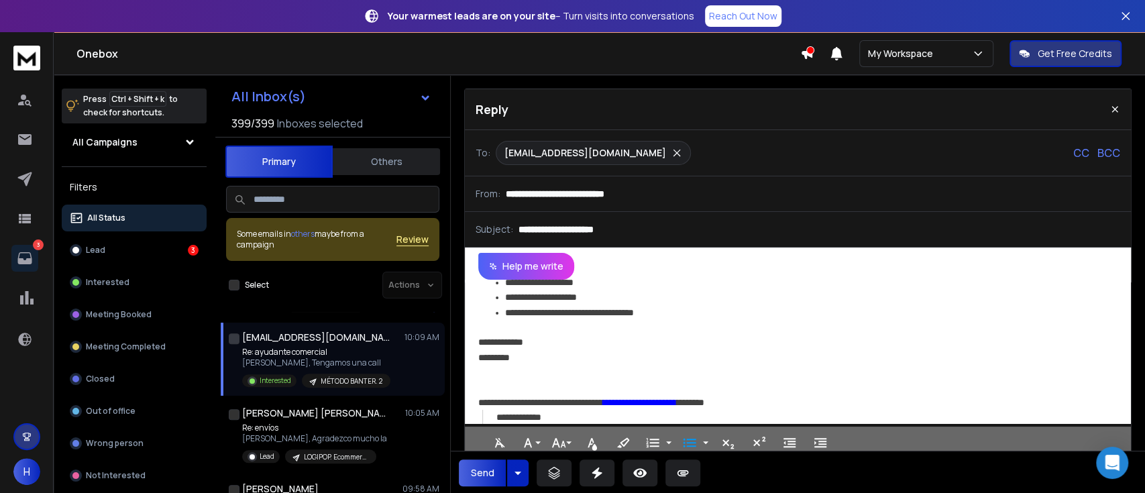
scroll to position [91, 0]
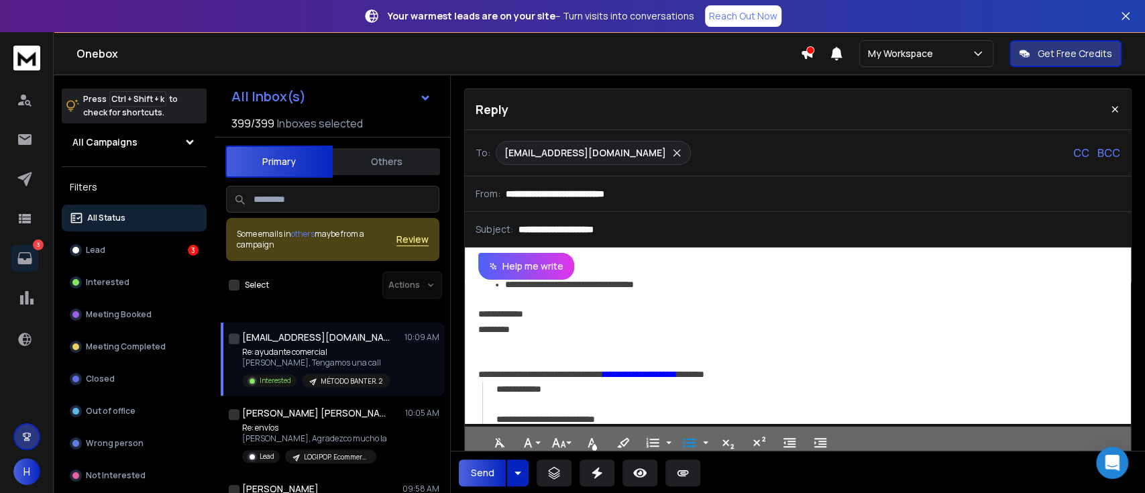
click at [551, 328] on div "*********" at bounding box center [789, 329] width 622 height 15
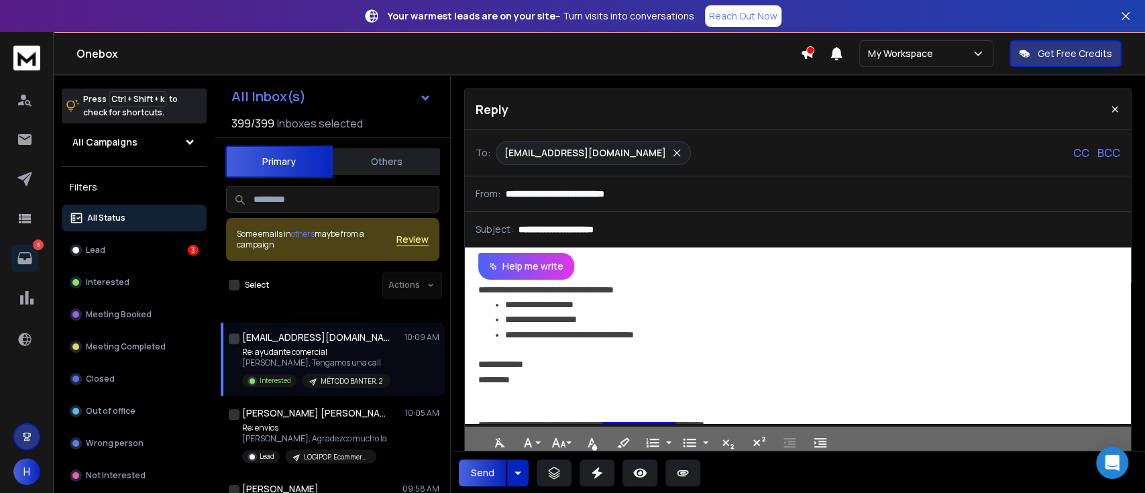
scroll to position [0, 0]
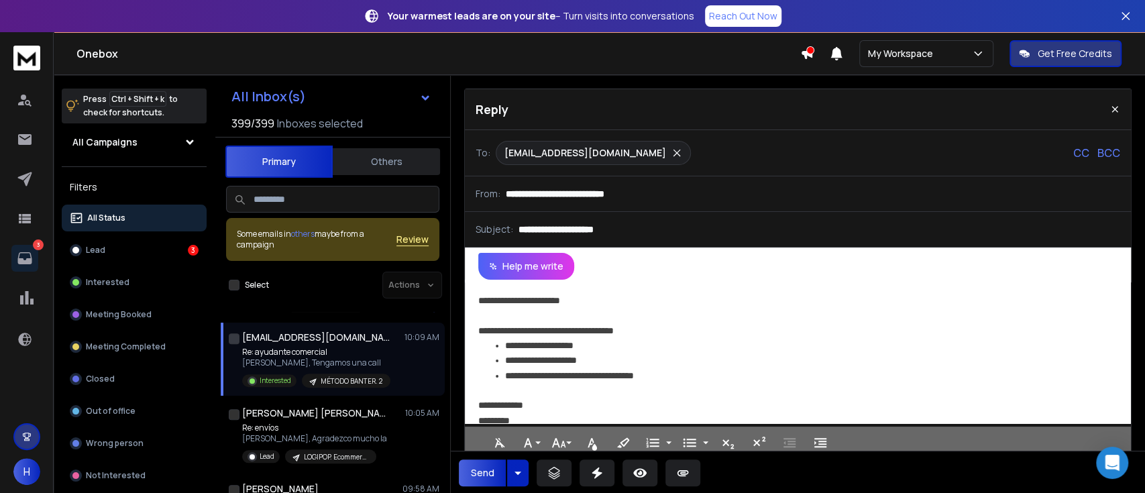
click at [484, 469] on button "Send" at bounding box center [482, 473] width 47 height 27
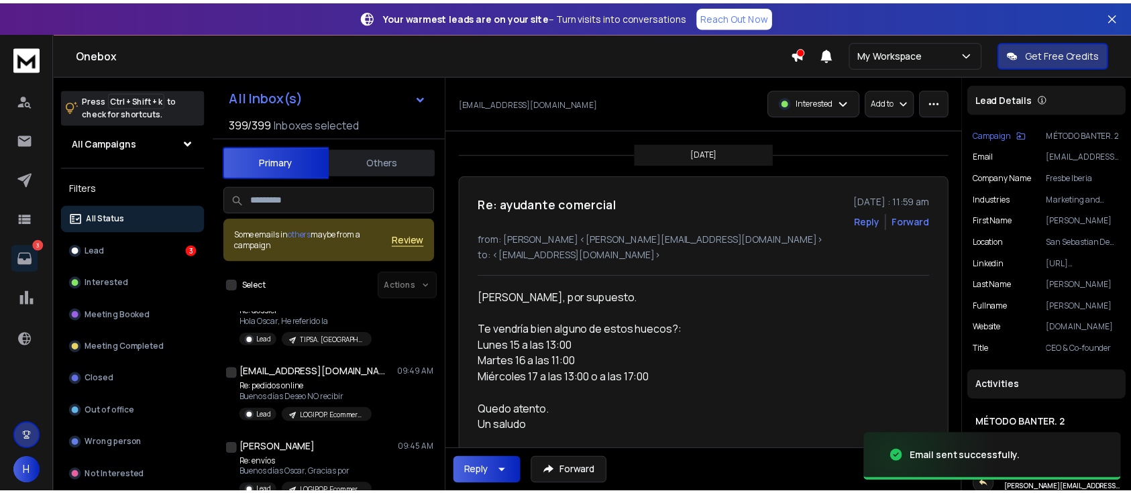
scroll to position [447, 0]
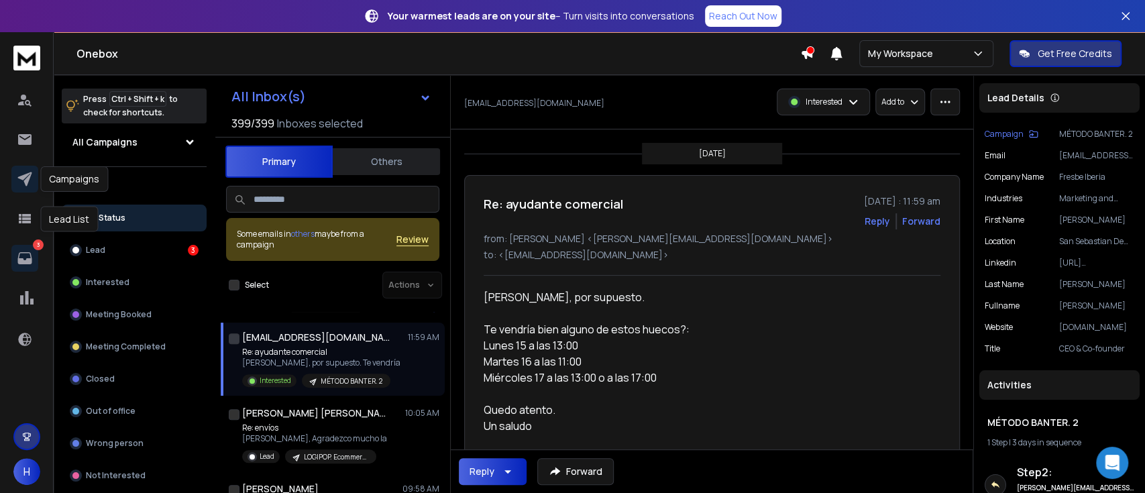
click at [29, 170] on link at bounding box center [24, 179] width 27 height 27
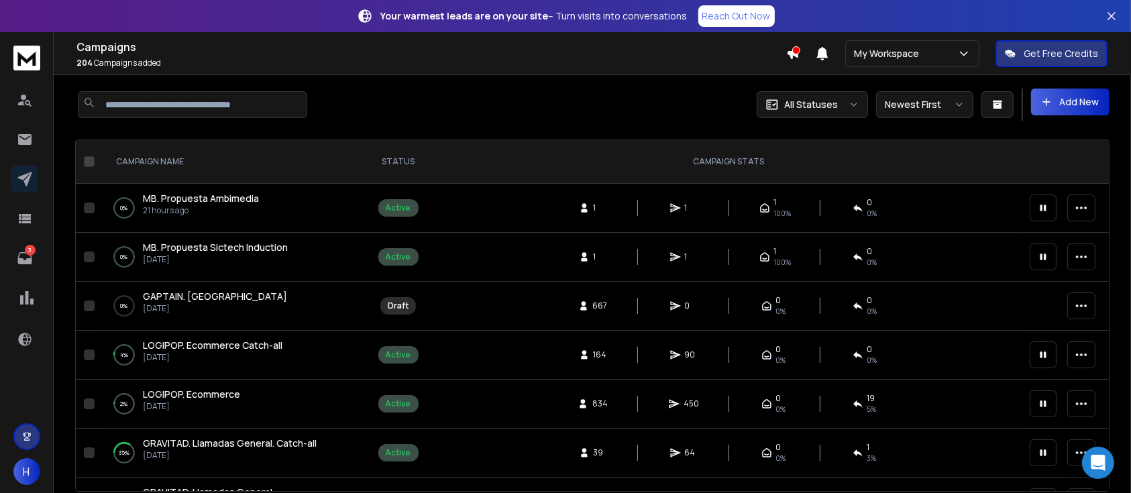
click at [180, 97] on input at bounding box center [192, 104] width 229 height 27
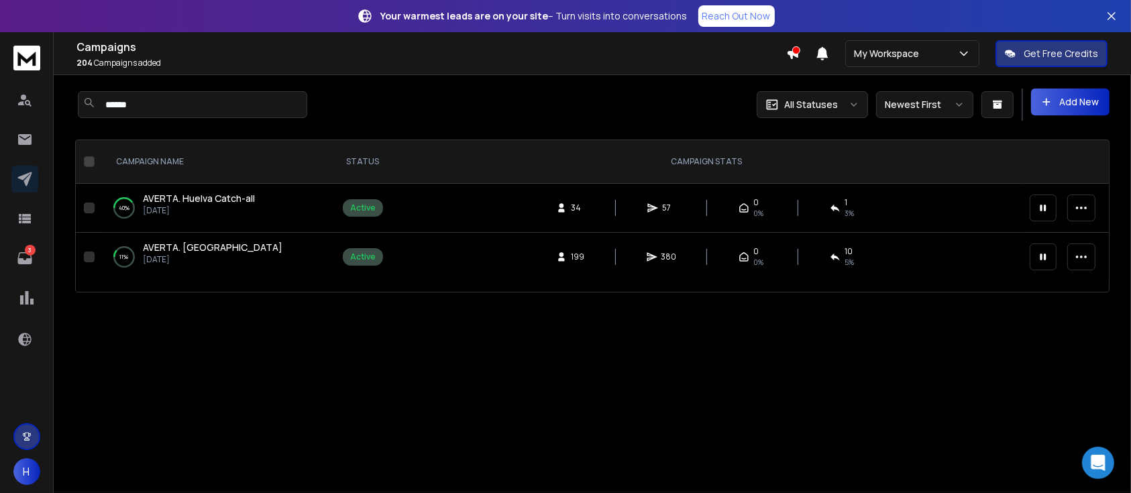
type input "******"
drag, startPoint x: 184, startPoint y: 239, endPoint x: 435, endPoint y: 190, distance: 256.4
click at [184, 240] on td "11 % AVERTA. Huelva 9 days ago" at bounding box center [217, 257] width 235 height 49
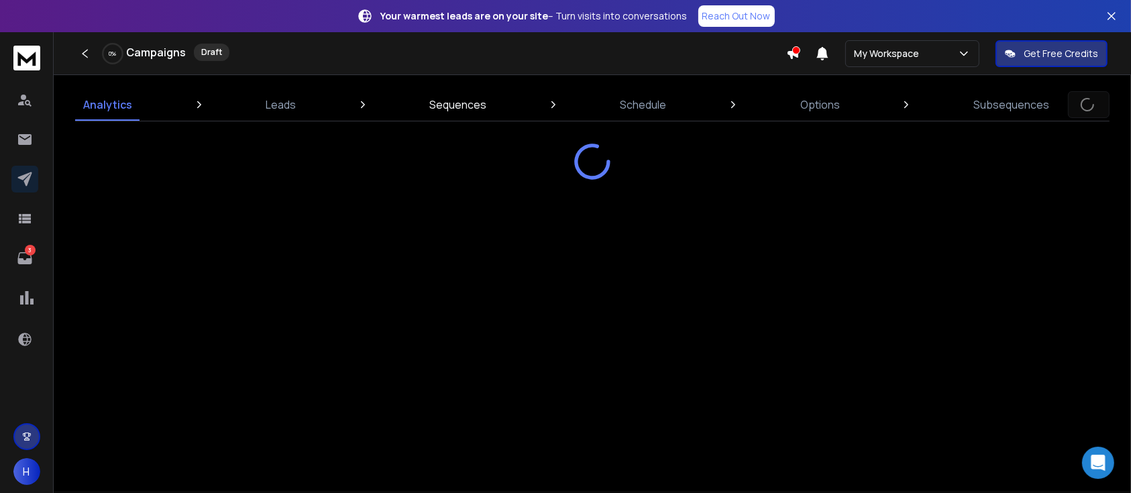
click at [446, 112] on p "Sequences" at bounding box center [457, 105] width 57 height 16
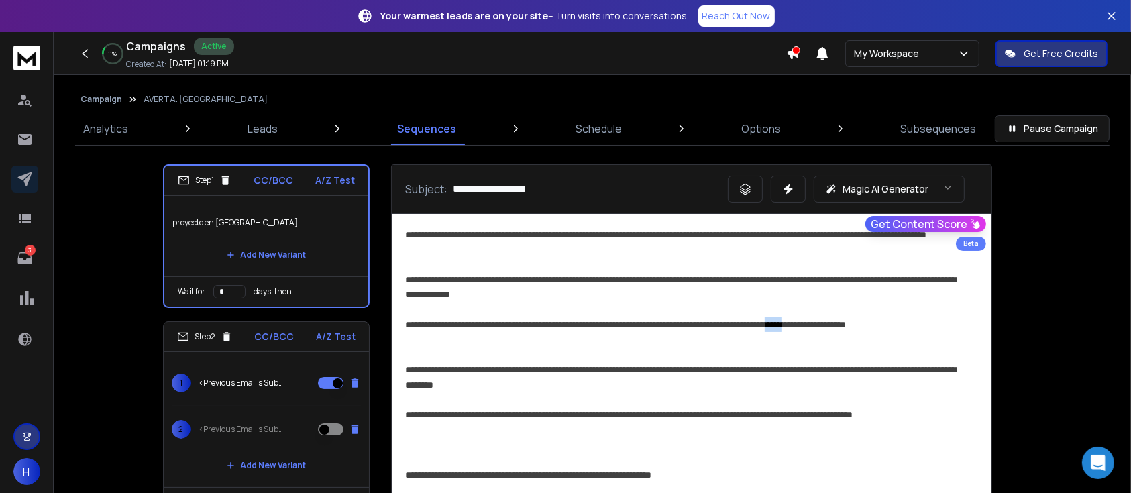
drag, startPoint x: 890, startPoint y: 319, endPoint x: 868, endPoint y: 322, distance: 22.3
click at [868, 322] on div "**********" at bounding box center [685, 332] width 560 height 30
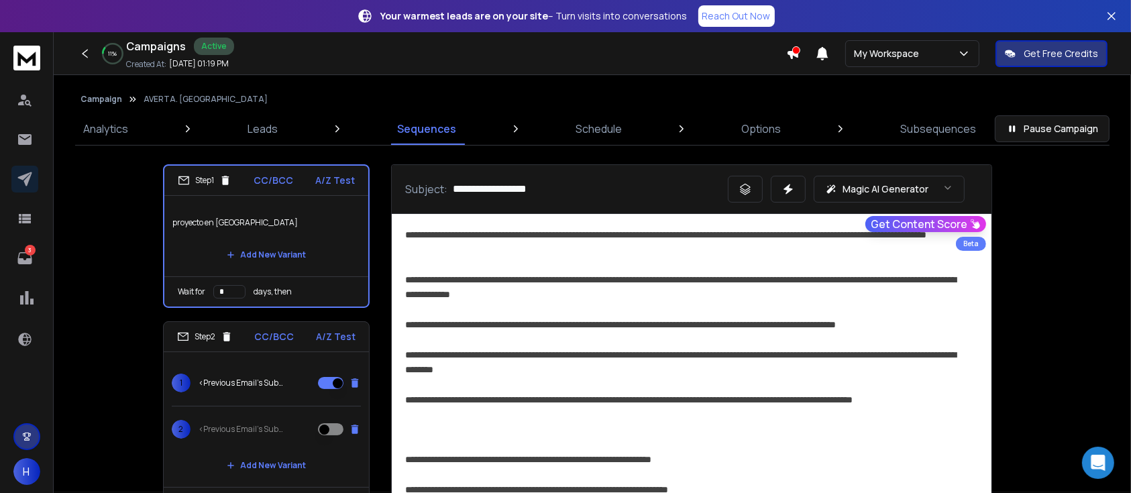
click at [703, 323] on div "**********" at bounding box center [685, 324] width 560 height 15
click at [960, 323] on div "**********" at bounding box center [685, 324] width 560 height 15
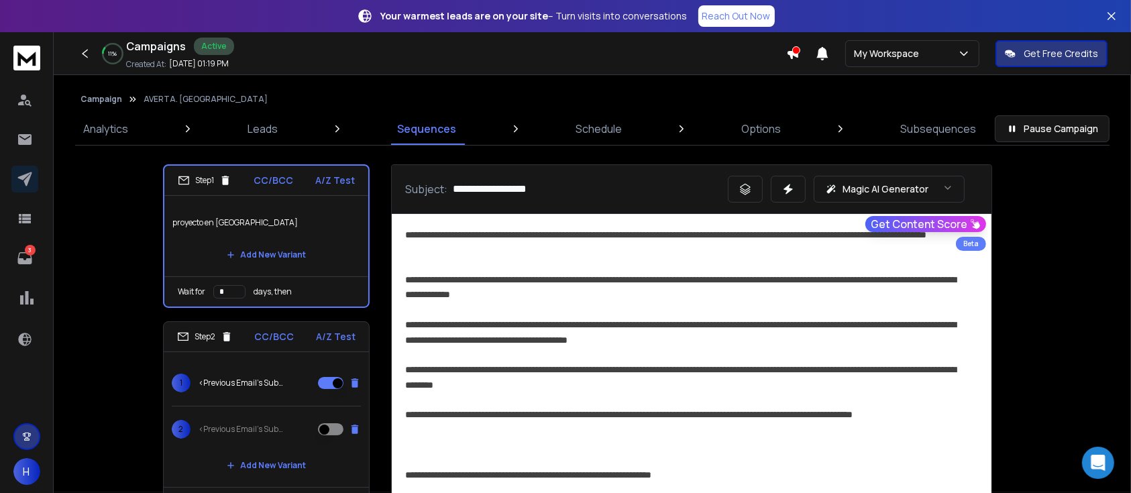
click at [958, 319] on div "**********" at bounding box center [685, 332] width 560 height 30
click at [451, 344] on div "**********" at bounding box center [685, 332] width 560 height 30
click at [794, 336] on div "**********" at bounding box center [685, 332] width 560 height 30
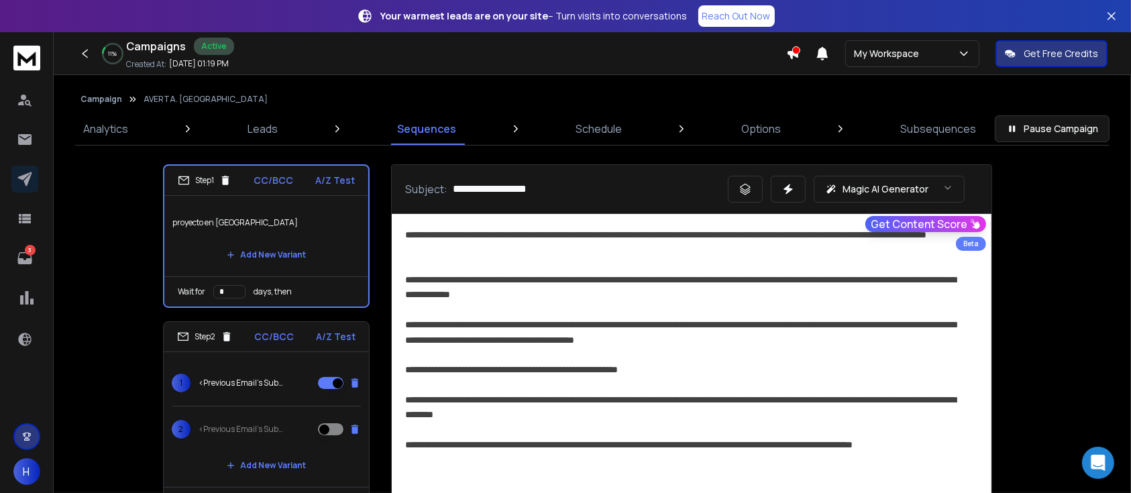
click at [487, 370] on div "**********" at bounding box center [685, 369] width 560 height 15
click at [703, 372] on div "**********" at bounding box center [685, 369] width 560 height 15
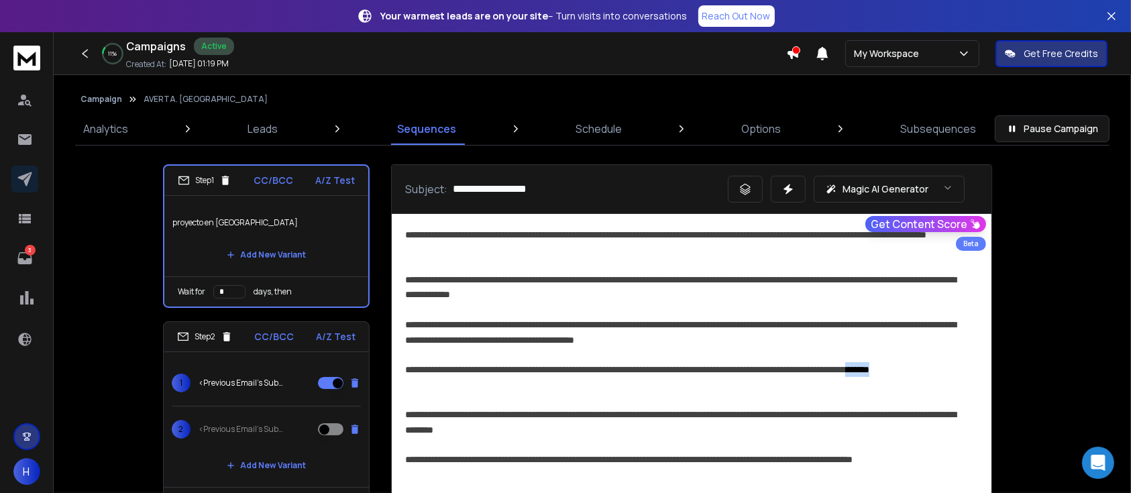
drag, startPoint x: 486, startPoint y: 388, endPoint x: 438, endPoint y: 393, distance: 48.6
click at [438, 393] on div "**********" at bounding box center [692, 362] width 600 height 296
click at [474, 384] on div "**********" at bounding box center [685, 377] width 560 height 30
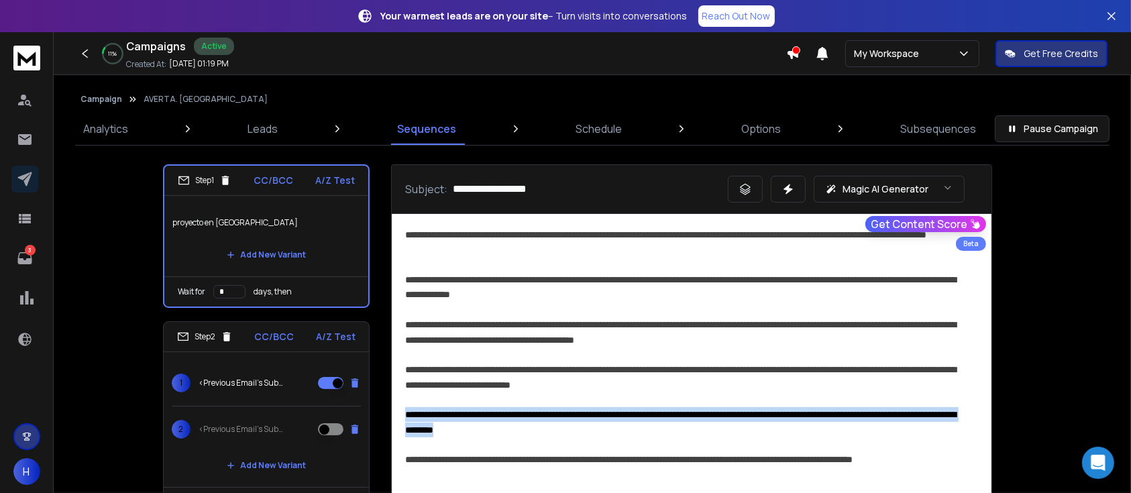
drag, startPoint x: 596, startPoint y: 432, endPoint x: 395, endPoint y: 421, distance: 201.0
click at [395, 421] on div "**********" at bounding box center [692, 362] width 600 height 296
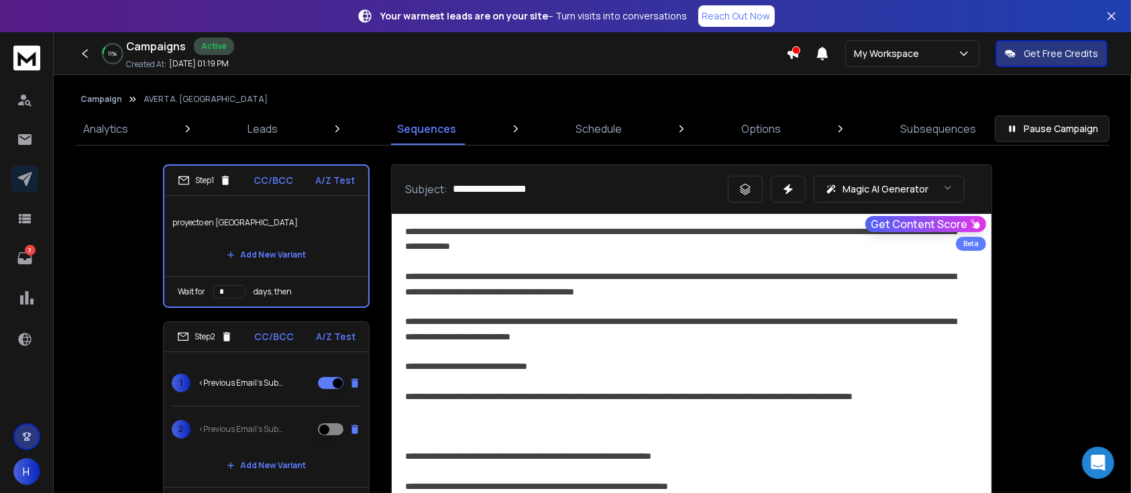
scroll to position [89, 0]
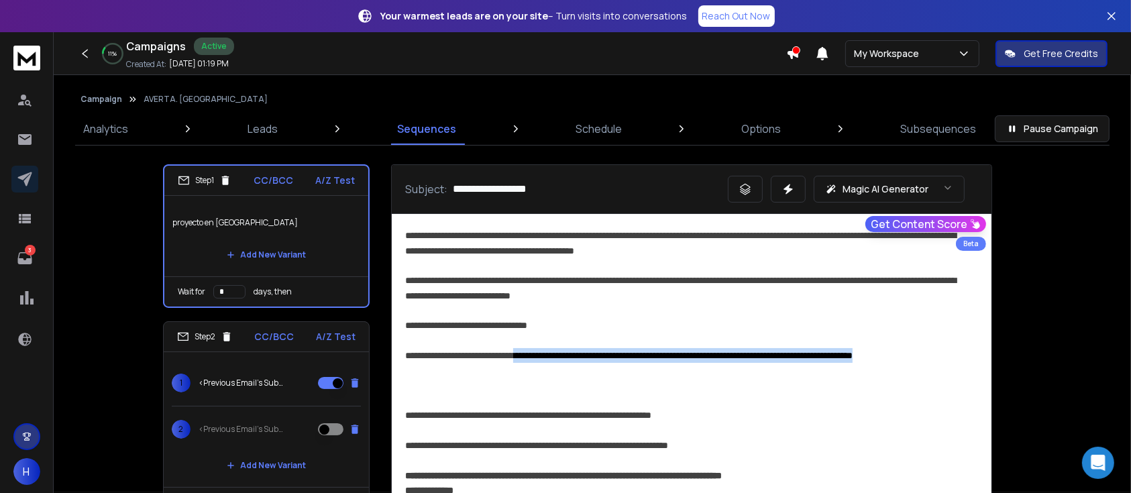
drag, startPoint x: 538, startPoint y: 359, endPoint x: 552, endPoint y: 372, distance: 18.5
click at [552, 372] on div "**********" at bounding box center [685, 363] width 560 height 30
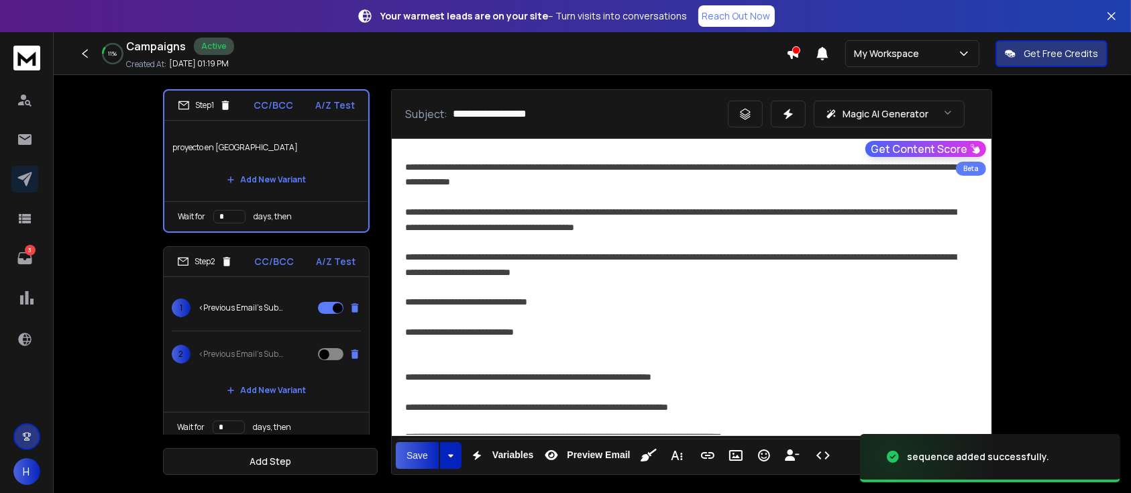
scroll to position [0, 0]
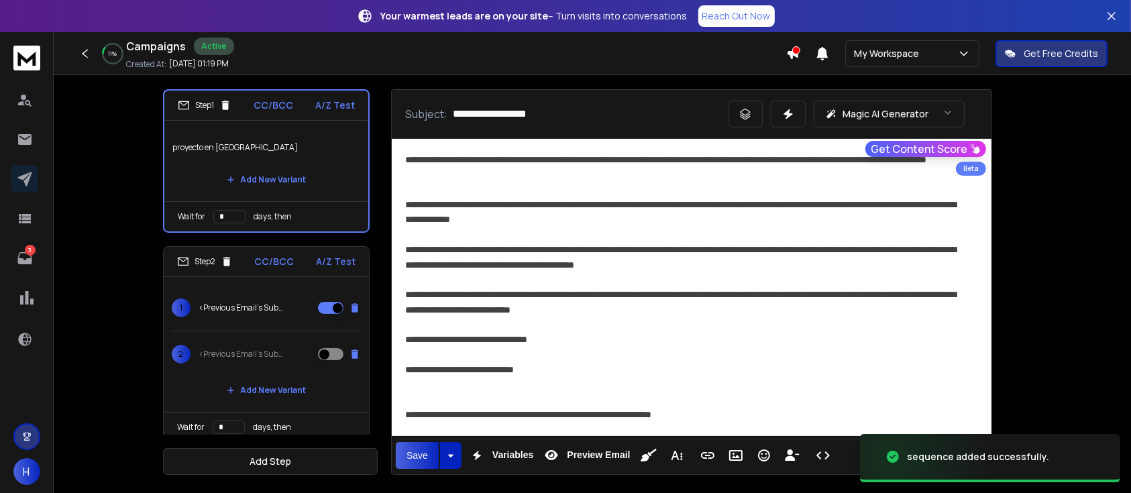
click at [497, 338] on div "**********" at bounding box center [685, 339] width 560 height 15
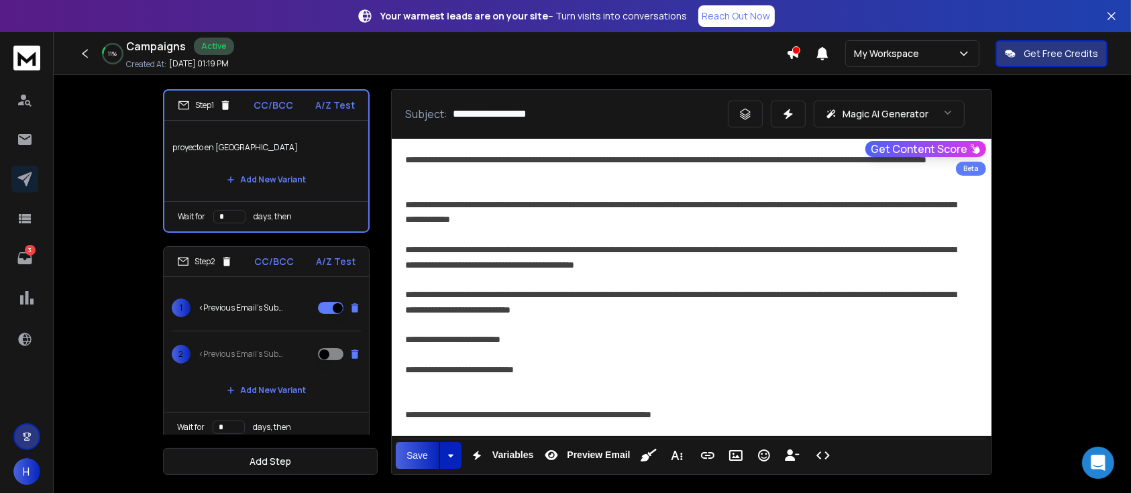
click at [530, 337] on div "**********" at bounding box center [685, 339] width 560 height 15
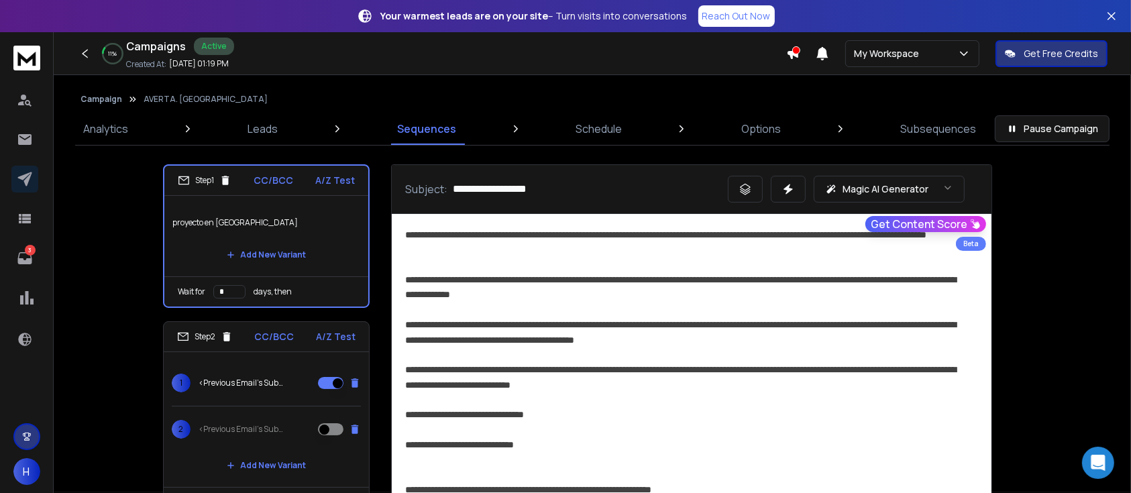
click at [240, 383] on p "<Previous Email's Subject>" at bounding box center [242, 383] width 86 height 11
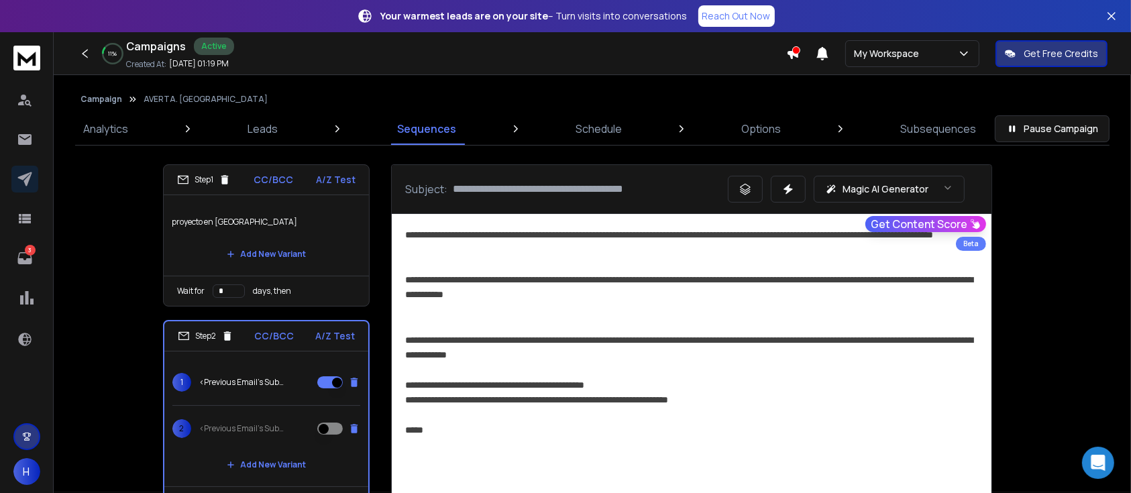
click at [264, 228] on p "proyecto en Huelva" at bounding box center [266, 222] width 189 height 38
type input "**********"
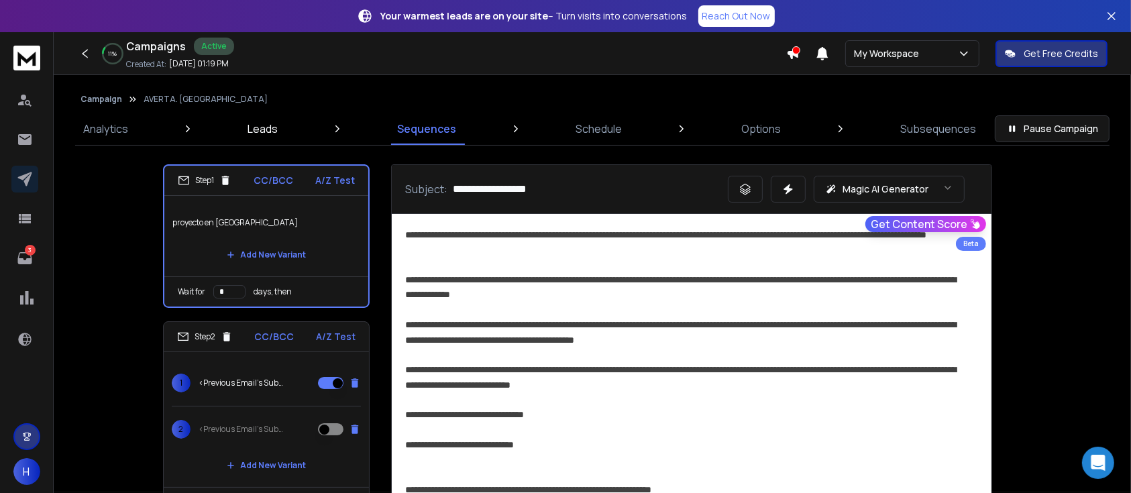
click at [273, 127] on p "Leads" at bounding box center [263, 129] width 30 height 16
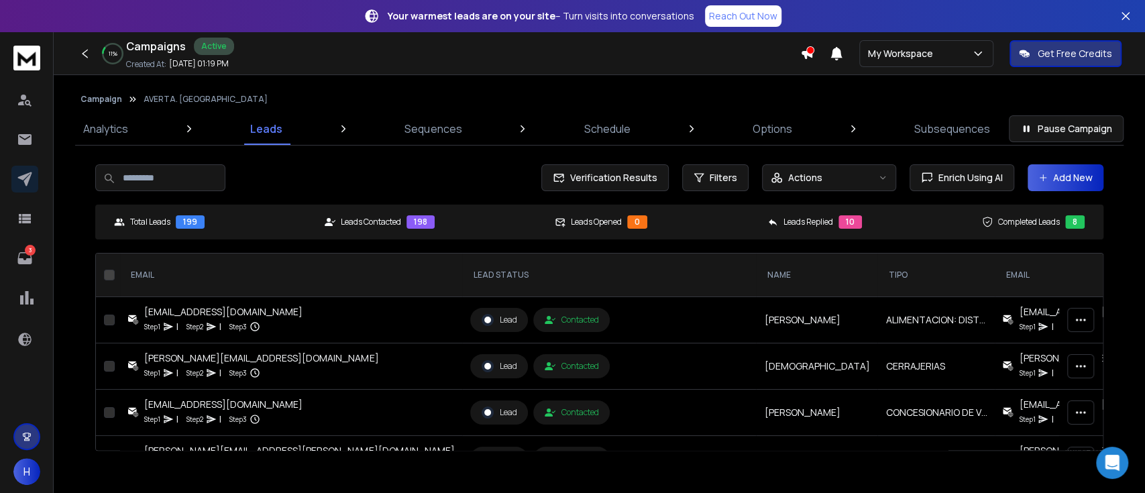
click at [1041, 177] on icon at bounding box center [1043, 177] width 7 height 1
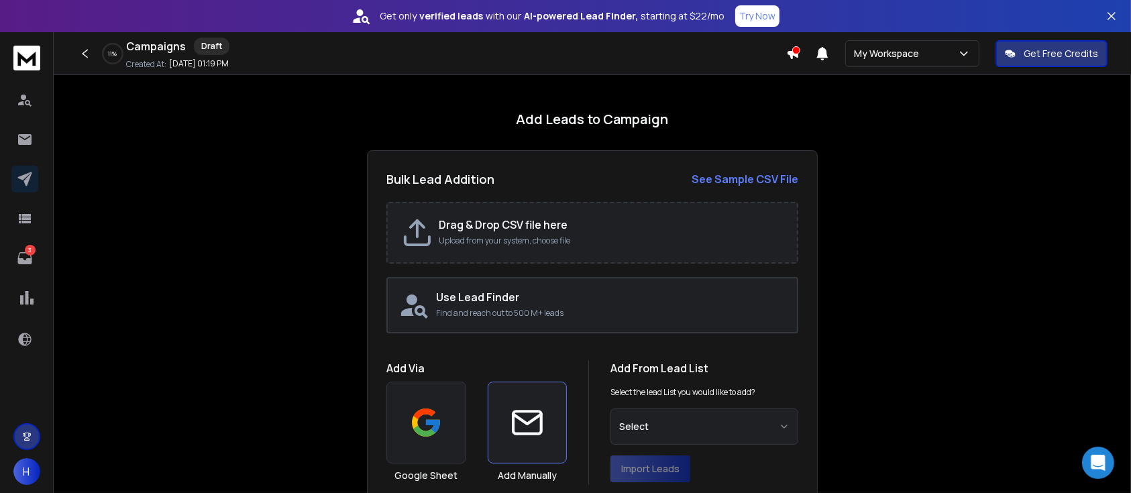
click at [525, 416] on icon at bounding box center [528, 423] width 34 height 40
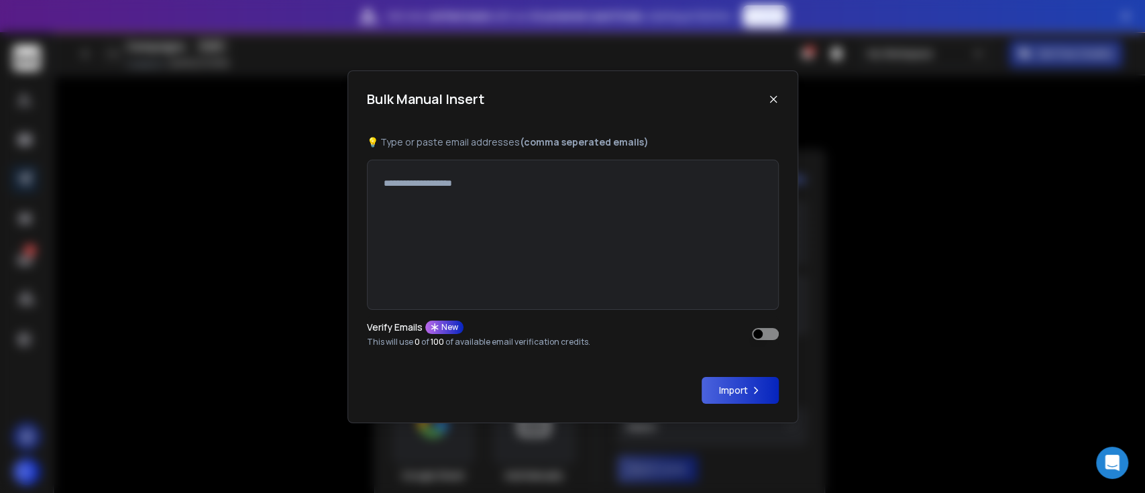
click at [478, 191] on textarea at bounding box center [573, 235] width 412 height 150
paste textarea "**********"
type textarea "**********"
click at [735, 389] on button "Import" at bounding box center [740, 390] width 77 height 27
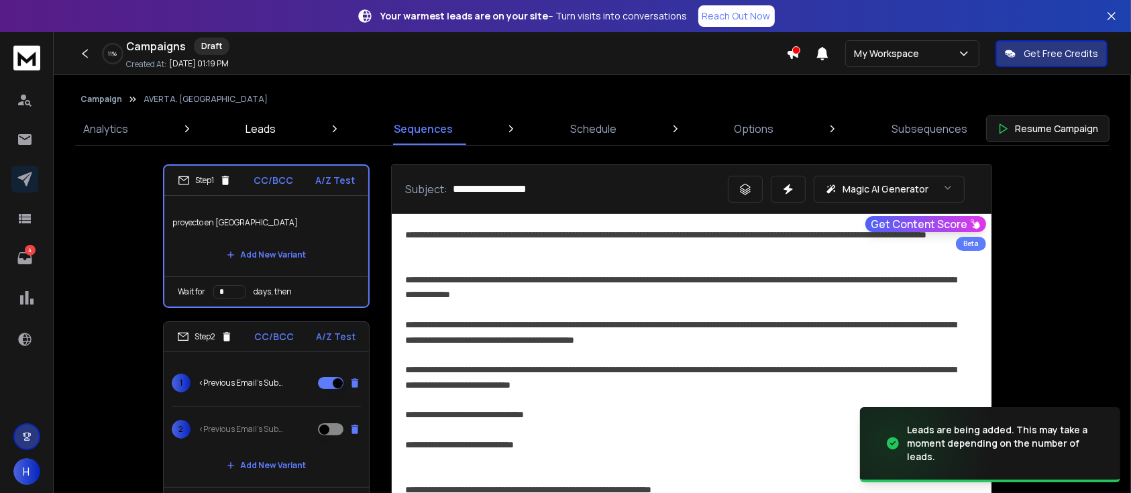
click at [267, 137] on link "Leads" at bounding box center [261, 129] width 46 height 32
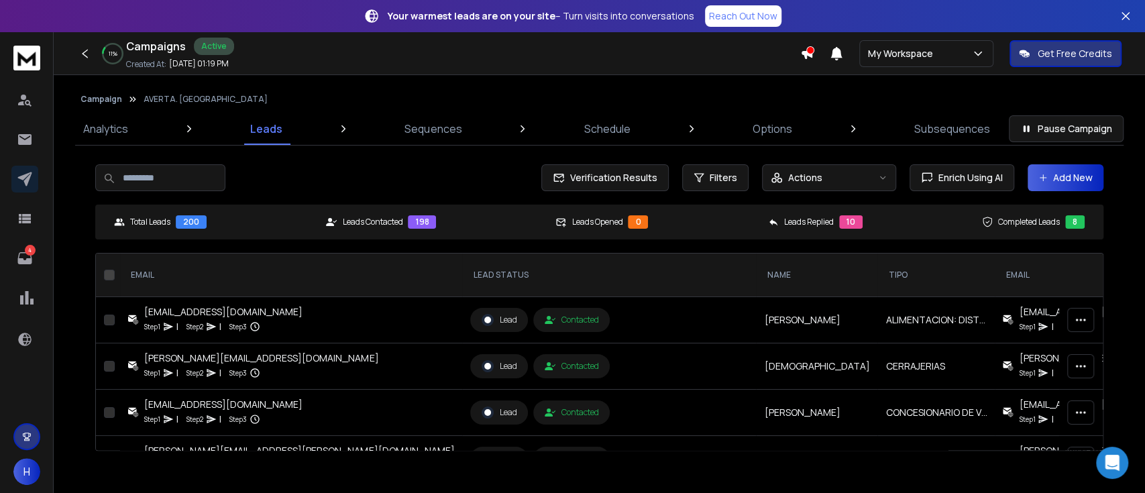
click at [161, 174] on input at bounding box center [160, 177] width 130 height 27
paste input "**********"
type input "**********"
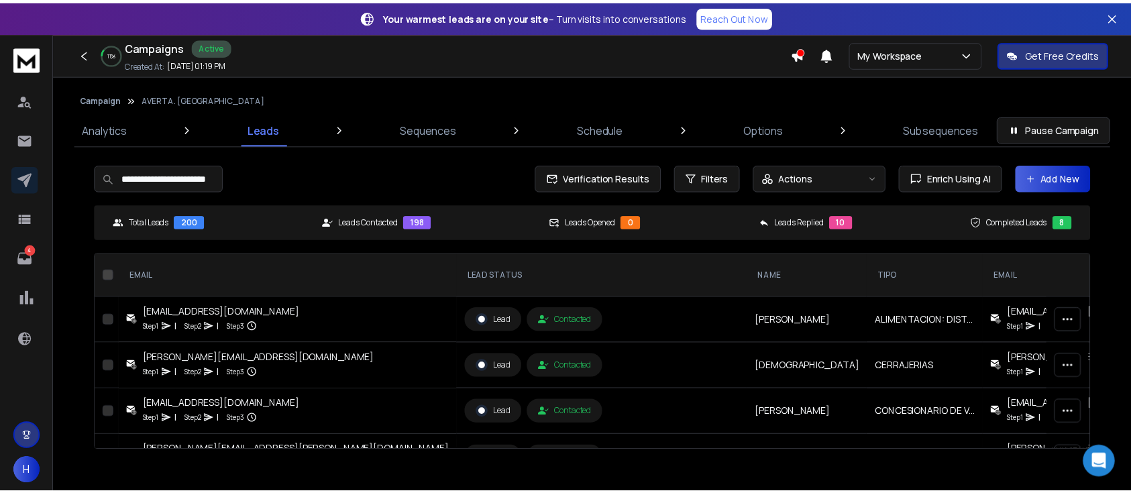
scroll to position [0, 13]
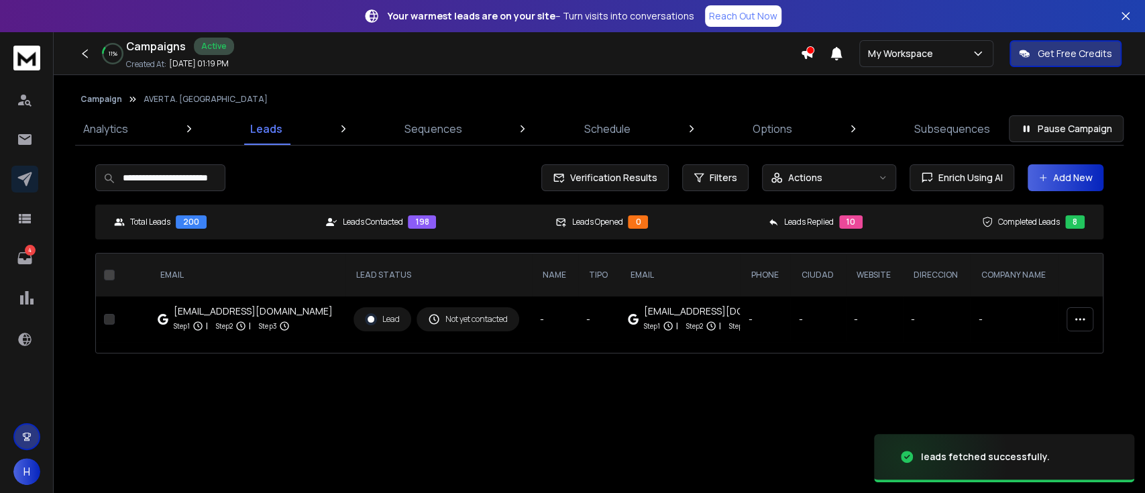
click at [170, 321] on div "quad.ssv.huelva@gmail.com Step 1 | Step 2 | Step 3" at bounding box center [248, 320] width 180 height 30
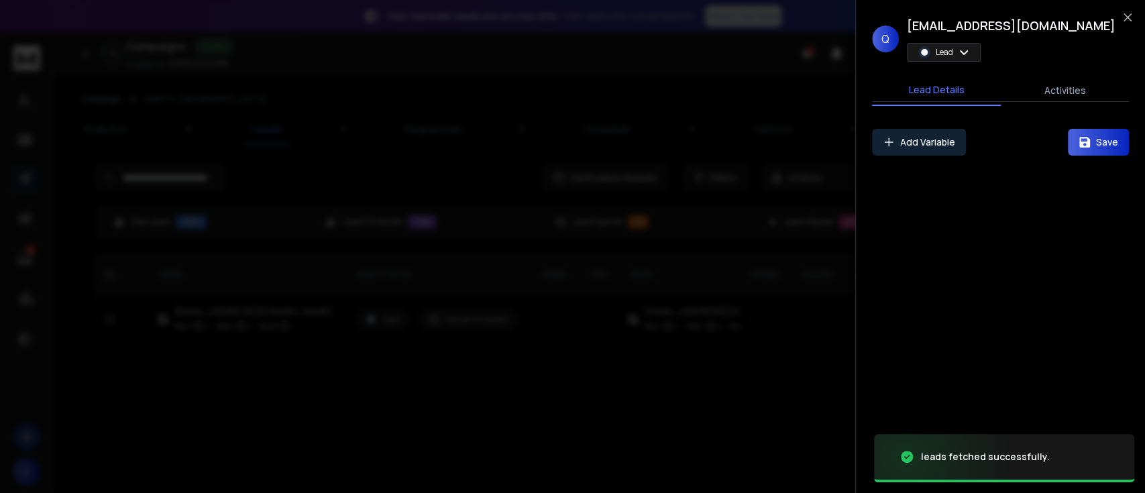
click at [922, 141] on button "Add Variable" at bounding box center [919, 142] width 94 height 27
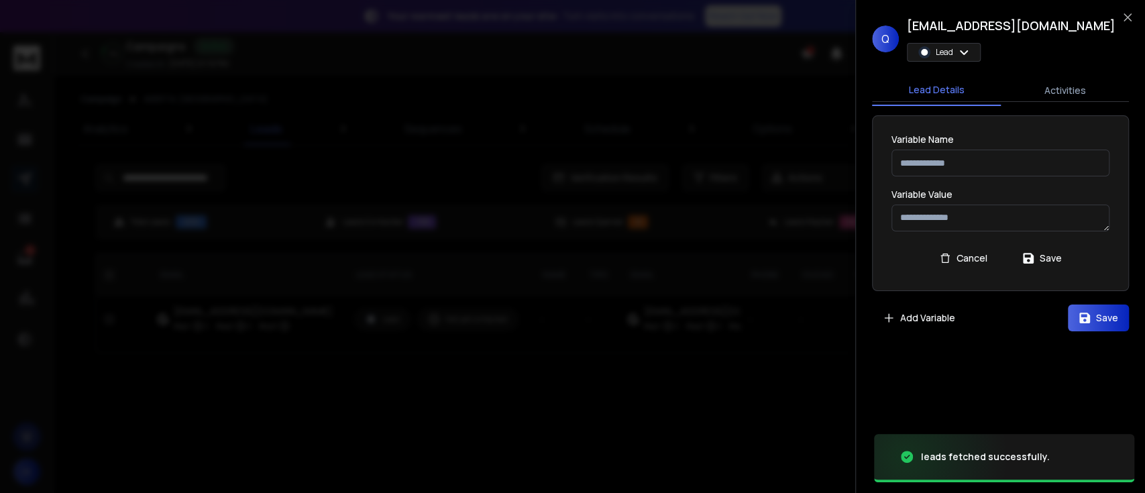
click at [934, 160] on input at bounding box center [1001, 163] width 218 height 27
type input "*********"
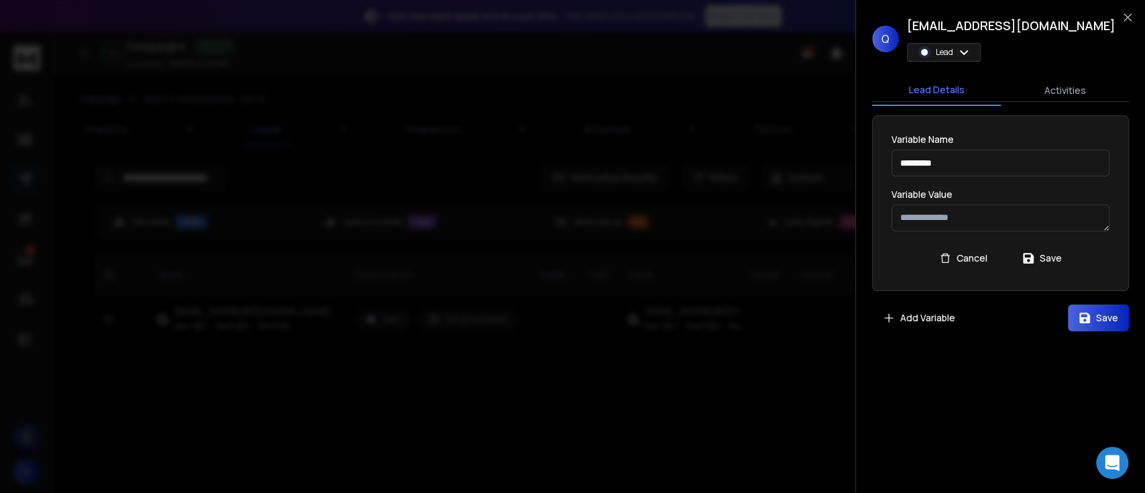
click at [972, 219] on textarea at bounding box center [1001, 218] width 218 height 27
type textarea "******"
click at [1045, 250] on button "Save" at bounding box center [1042, 258] width 61 height 27
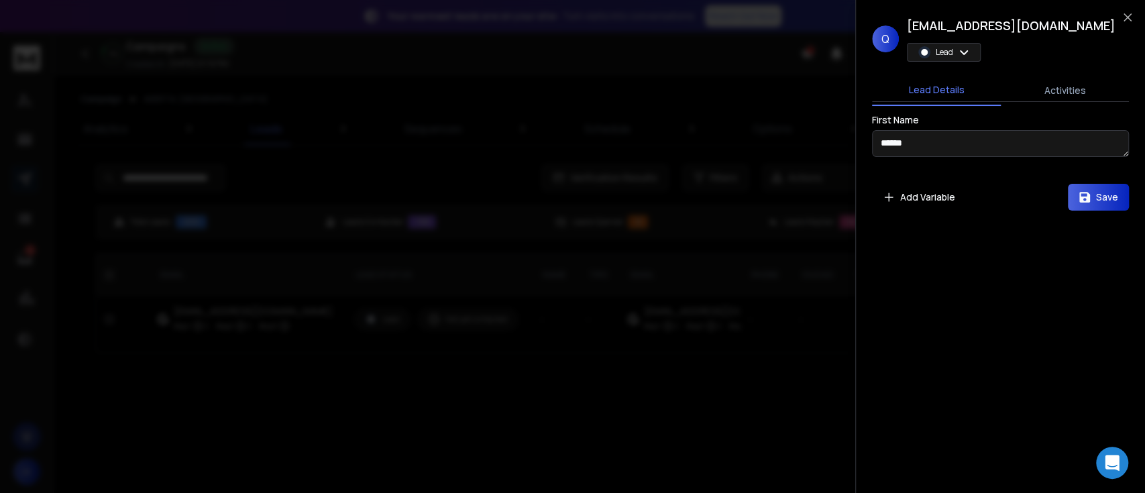
click at [1090, 187] on button "Save" at bounding box center [1098, 197] width 61 height 27
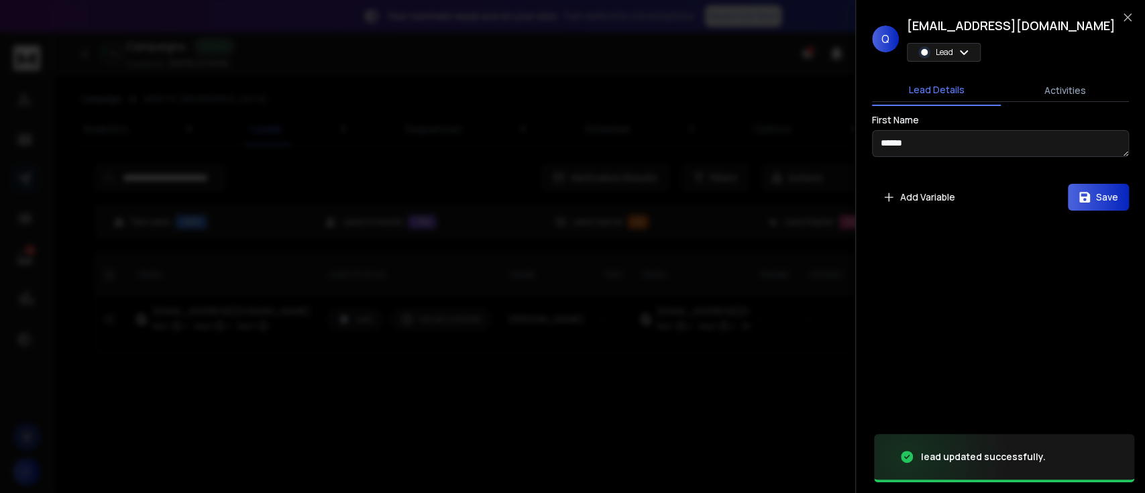
click at [614, 100] on div at bounding box center [572, 246] width 1145 height 493
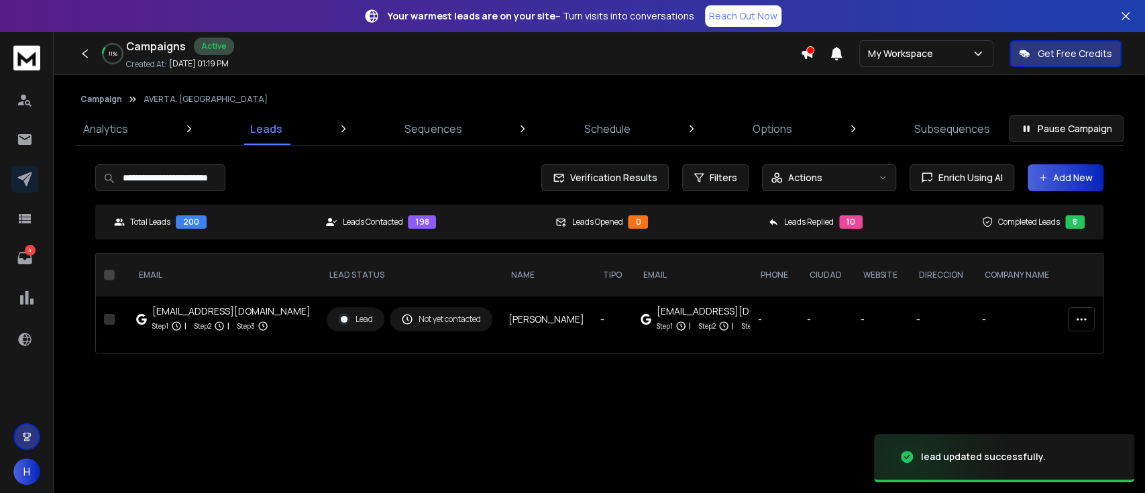
click at [1041, 192] on div "**********" at bounding box center [599, 252] width 1008 height 176
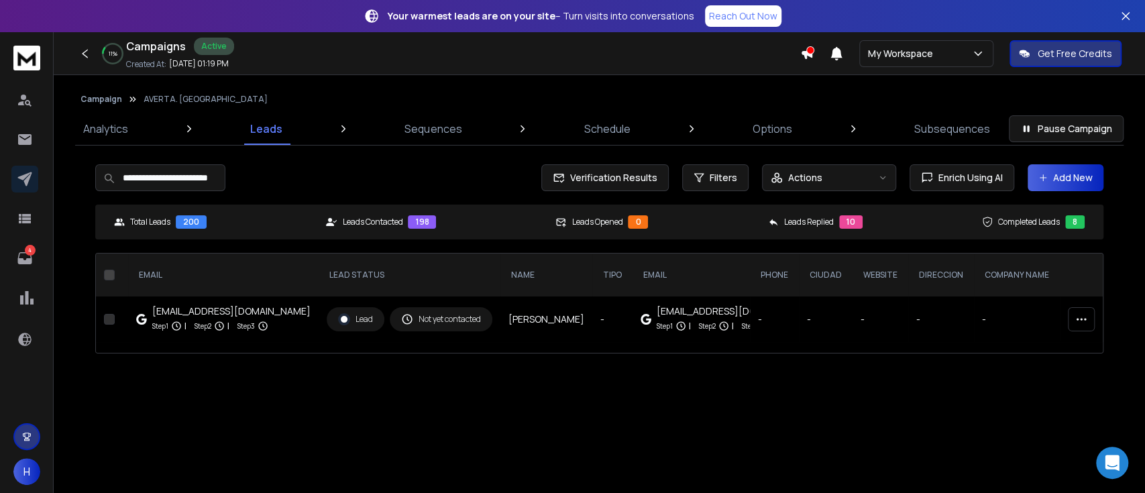
click at [1041, 180] on icon at bounding box center [1043, 177] width 9 height 9
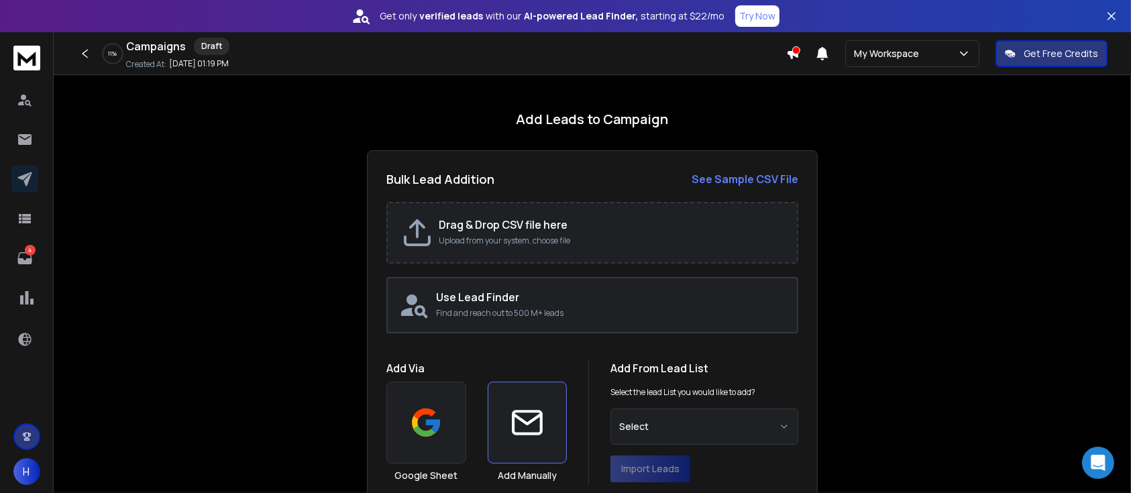
click at [519, 417] on polyline at bounding box center [527, 420] width 28 height 10
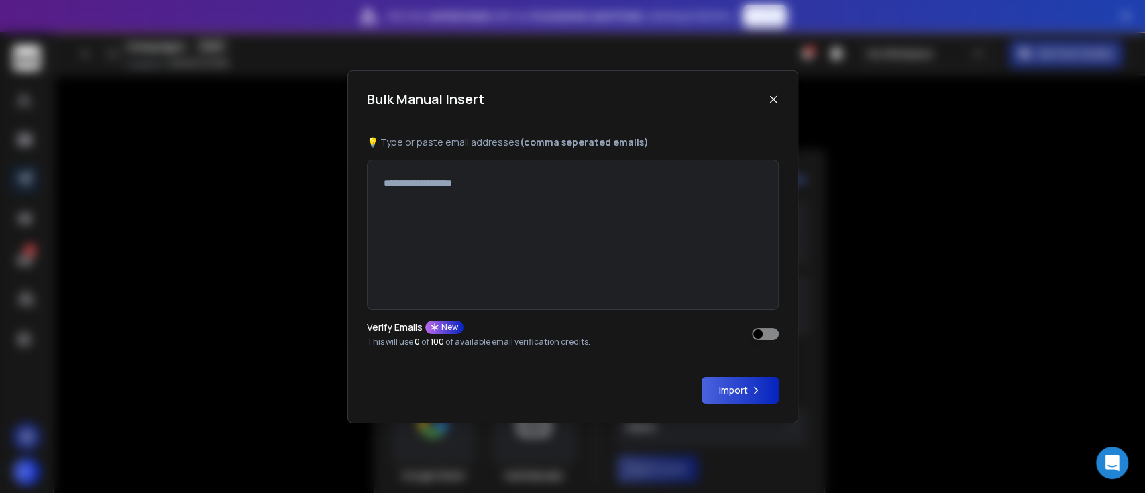
click at [484, 178] on textarea at bounding box center [573, 235] width 412 height 150
paste textarea "**********"
type textarea "**********"
click at [741, 392] on button "Import" at bounding box center [740, 390] width 77 height 27
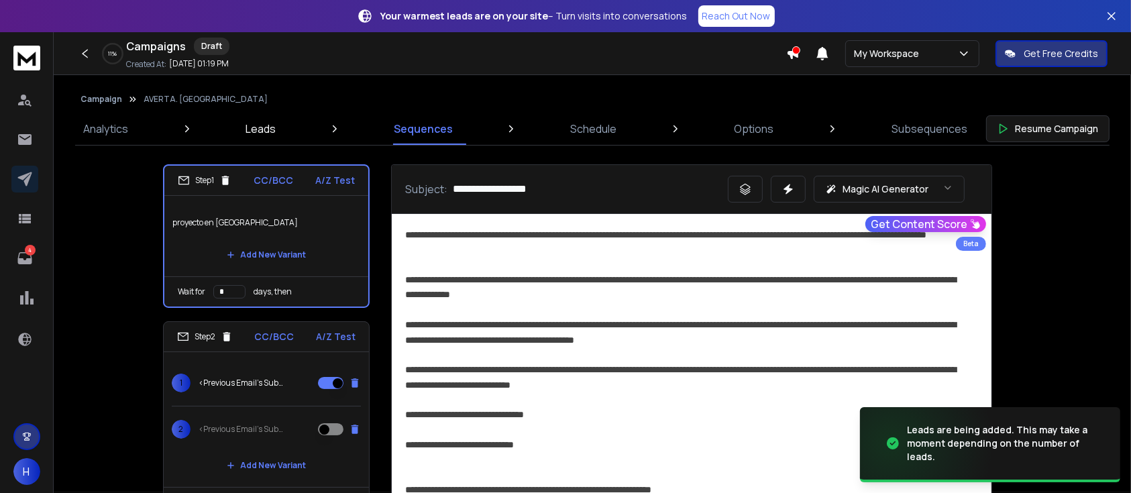
click at [270, 126] on p "Leads" at bounding box center [261, 129] width 30 height 16
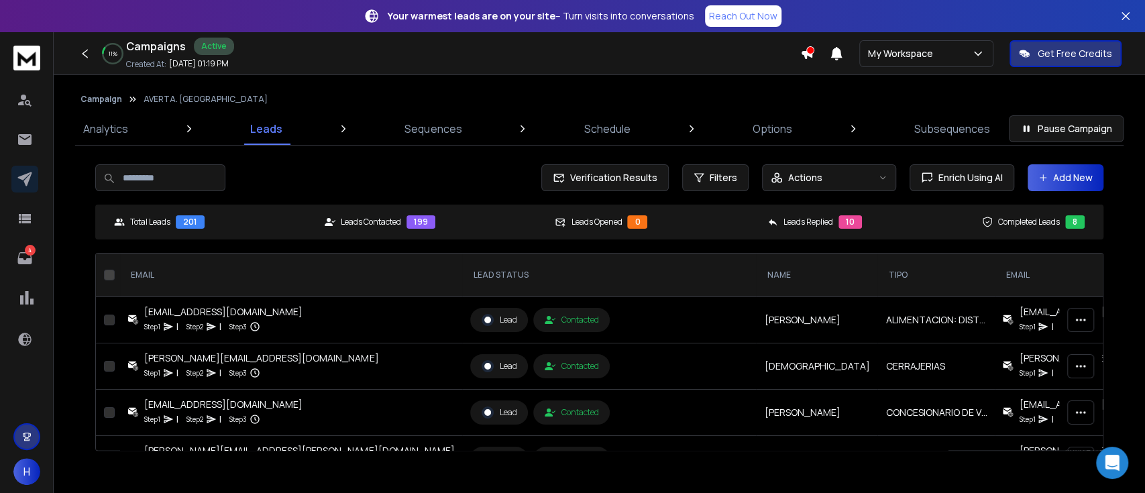
click at [1076, 178] on button "Add New" at bounding box center [1066, 177] width 76 height 27
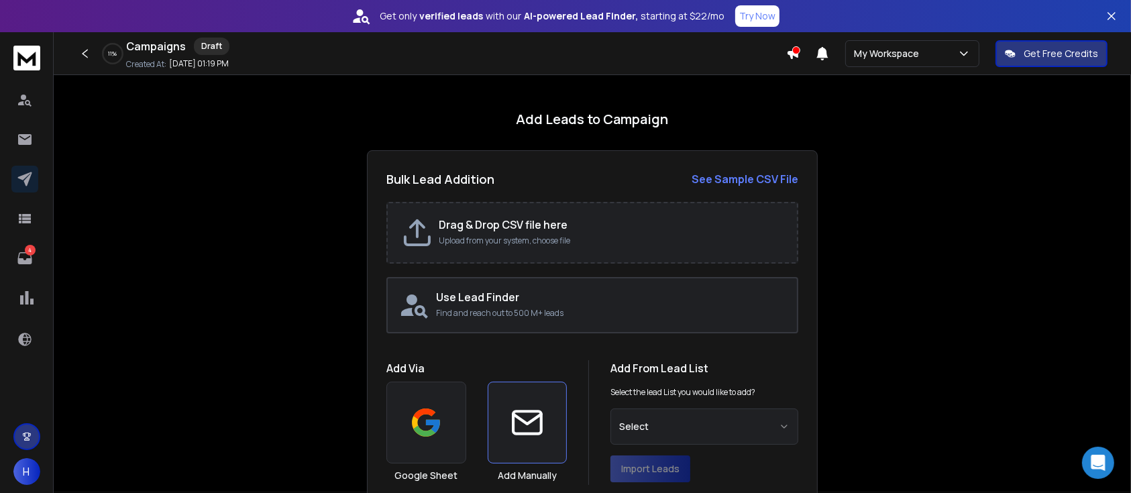
click at [534, 427] on icon at bounding box center [528, 423] width 34 height 40
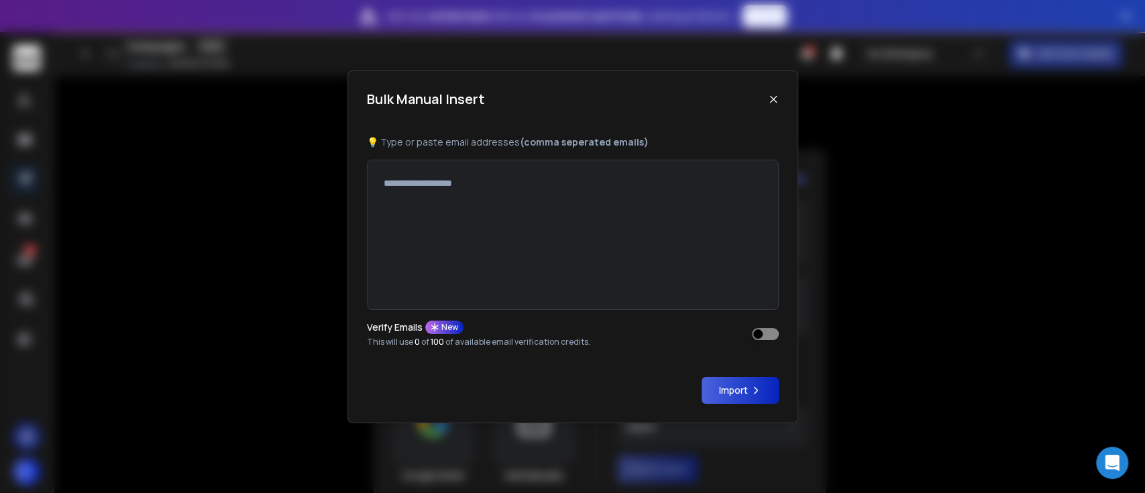
click at [515, 178] on textarea at bounding box center [573, 235] width 412 height 150
paste textarea "**********"
type textarea "**********"
drag, startPoint x: 150, startPoint y: 203, endPoint x: 533, endPoint y: 249, distance: 385.9
click at [156, 204] on div "**********" at bounding box center [572, 247] width 1145 height 380
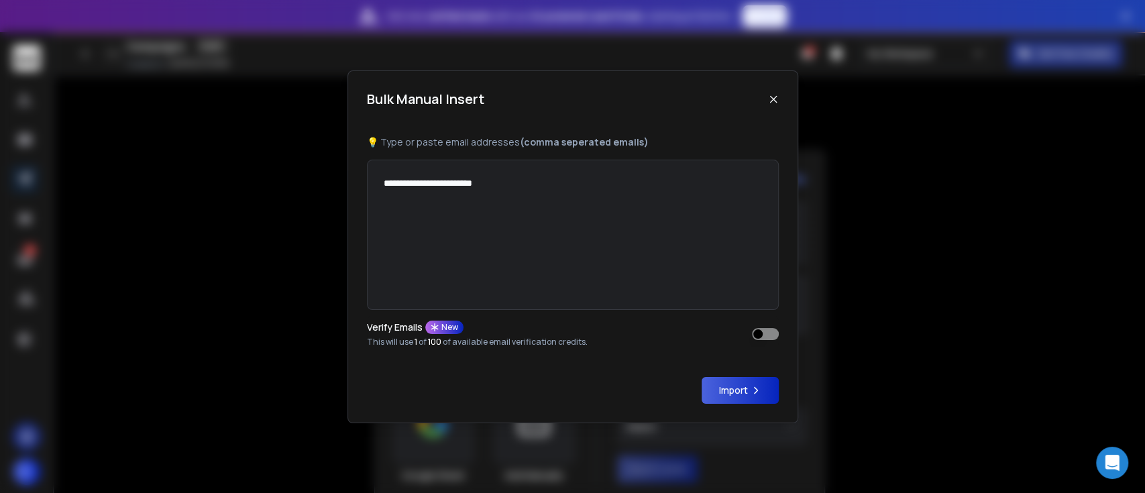
drag, startPoint x: 776, startPoint y: 99, endPoint x: 682, endPoint y: 112, distance: 94.9
click at [775, 99] on icon at bounding box center [773, 99] width 11 height 11
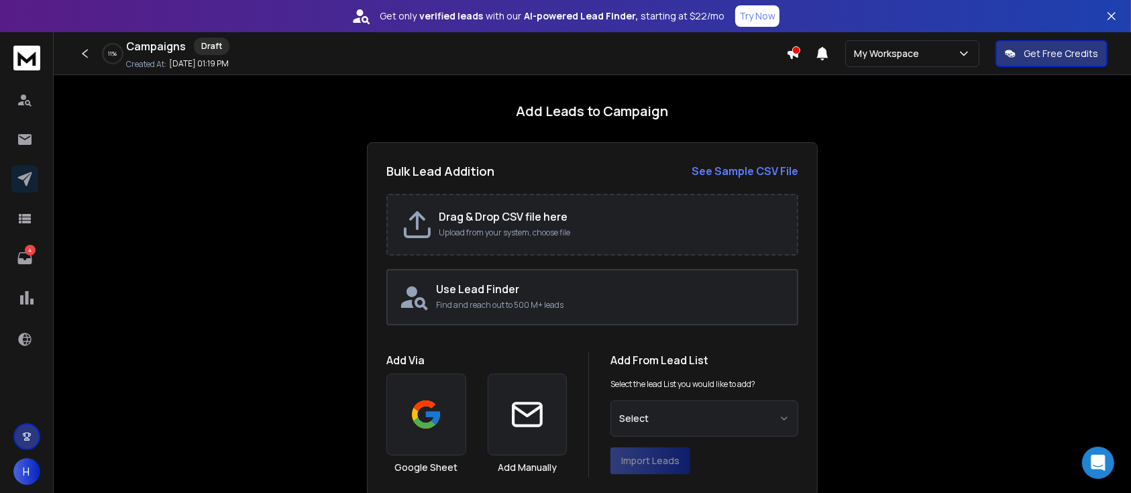
scroll to position [11, 0]
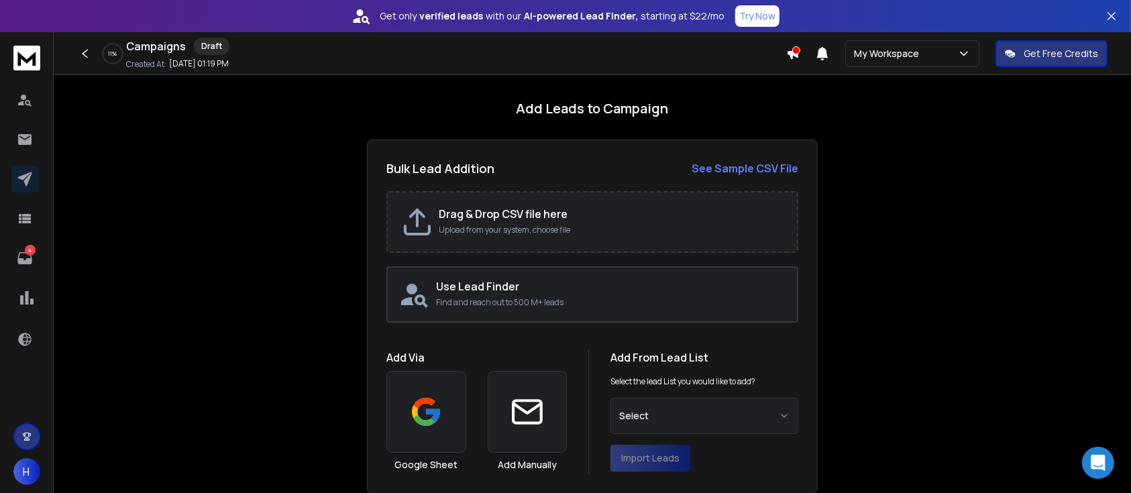
click at [295, 283] on div "Add Leads to Campaign Bulk Lead Addition See Sample CSV File Drag & Drop CSV fi…" at bounding box center [592, 296] width 687 height 395
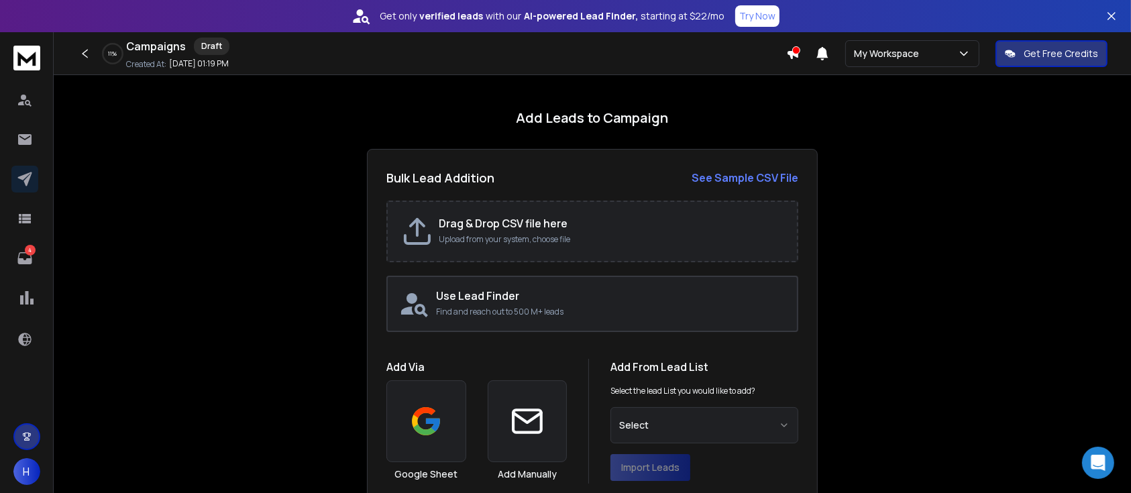
scroll to position [0, 0]
click at [75, 48] on div "11 % Campaigns Draft Created At: Sep 03, 2025, 01:19 PM My Workspace Get Free C…" at bounding box center [565, 53] width 1131 height 43
click at [86, 48] on icon at bounding box center [85, 54] width 12 height 12
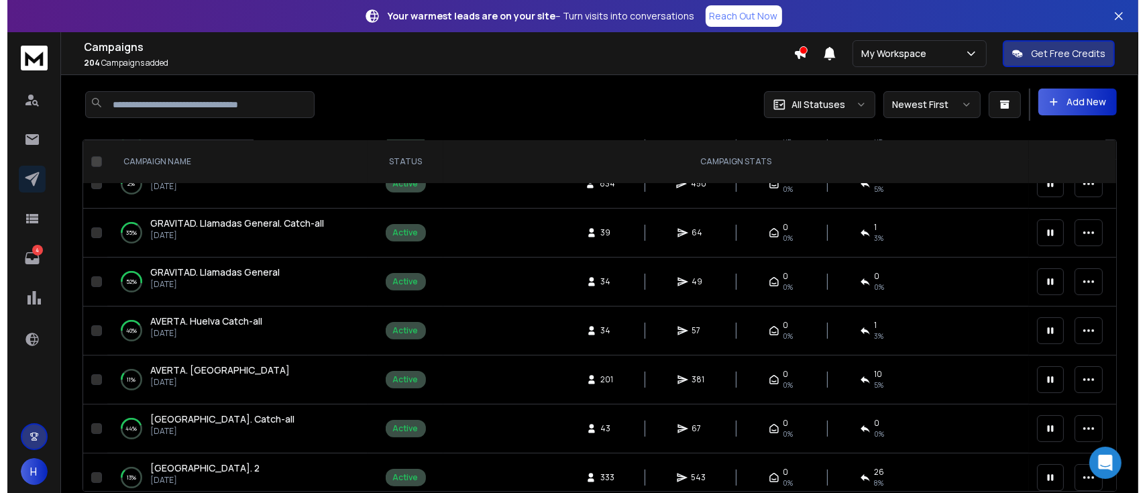
scroll to position [268, 0]
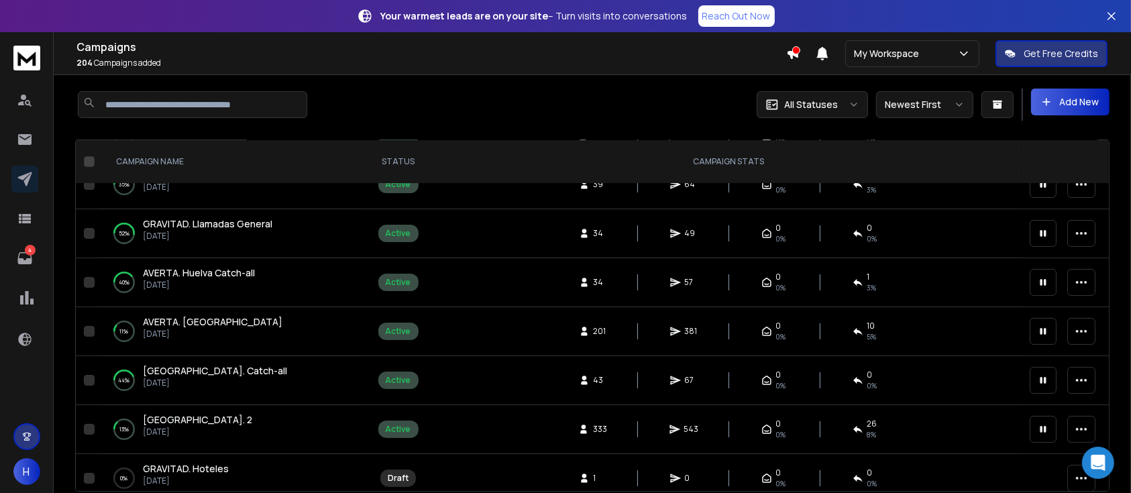
click at [228, 323] on div "11 % AVERTA. Huelva 9 days ago" at bounding box center [230, 331] width 234 height 32
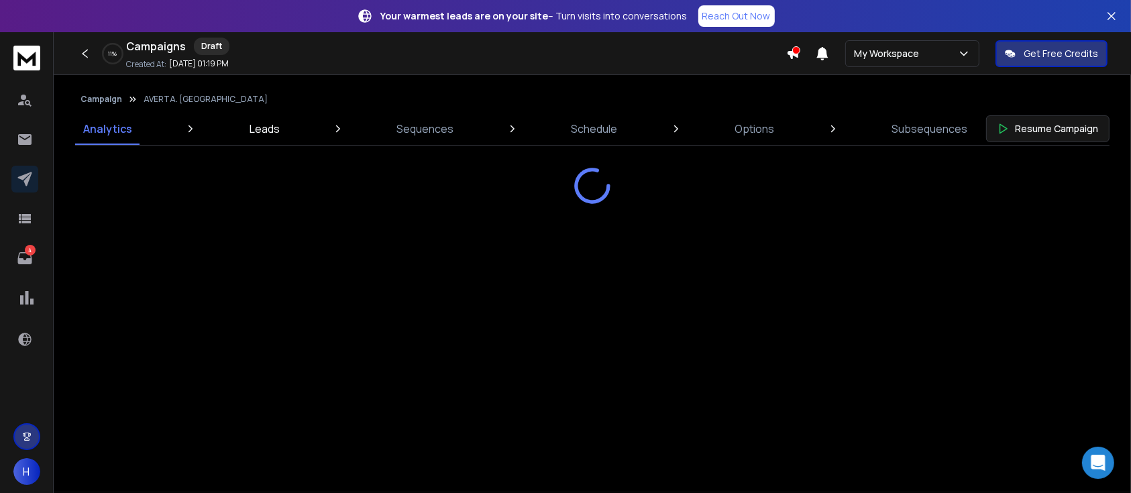
click at [268, 127] on p "Leads" at bounding box center [265, 129] width 30 height 16
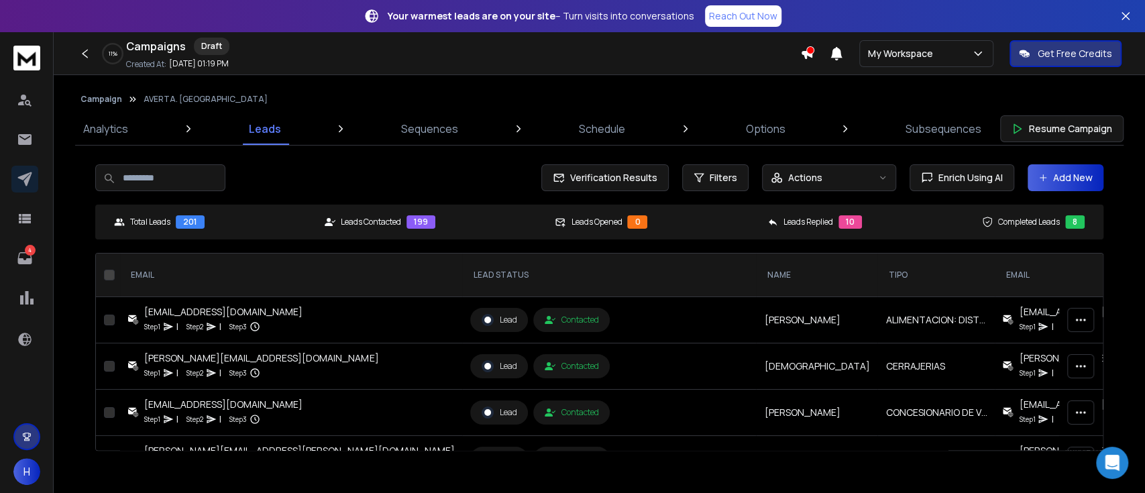
click at [189, 181] on input at bounding box center [160, 177] width 130 height 27
paste input "**********"
type input "**********"
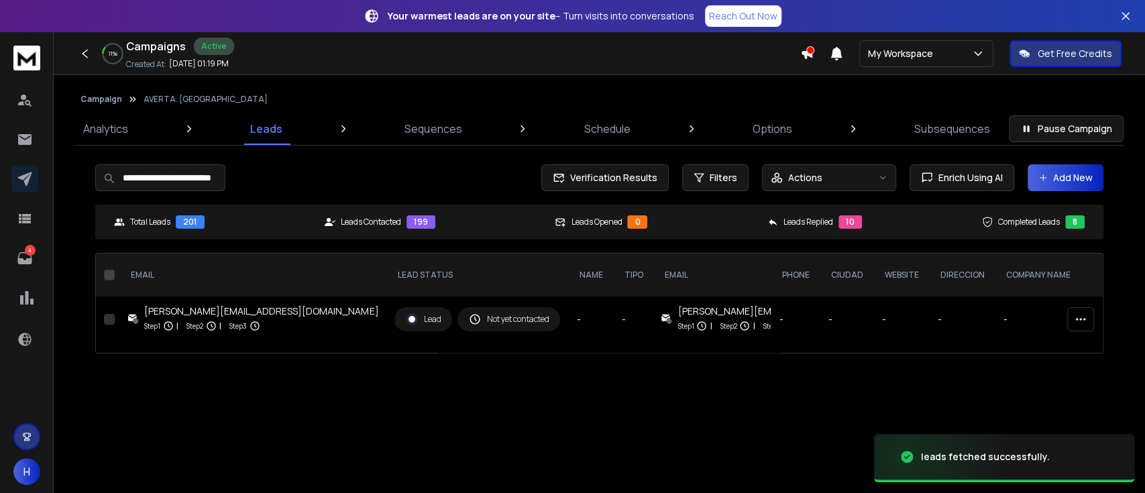
click at [238, 314] on div "ismael@talleresbonares.com" at bounding box center [261, 311] width 234 height 13
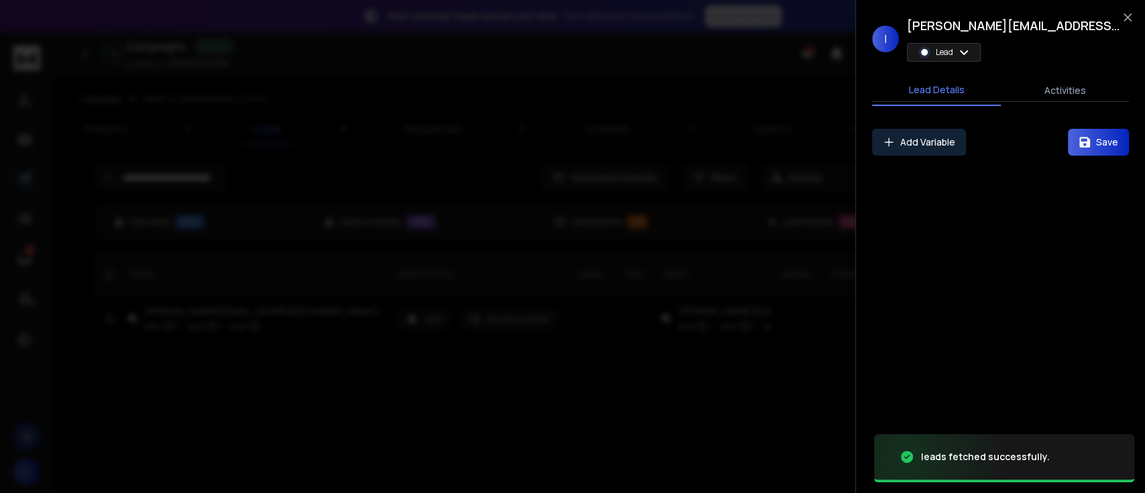
click at [925, 150] on button "Add Variable" at bounding box center [919, 142] width 94 height 27
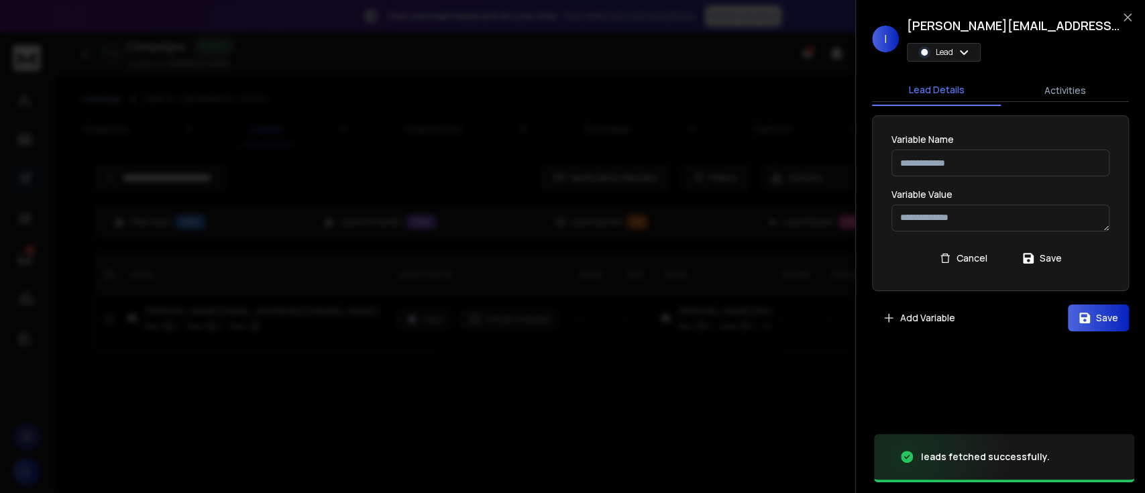
click at [934, 158] on input at bounding box center [1001, 163] width 218 height 27
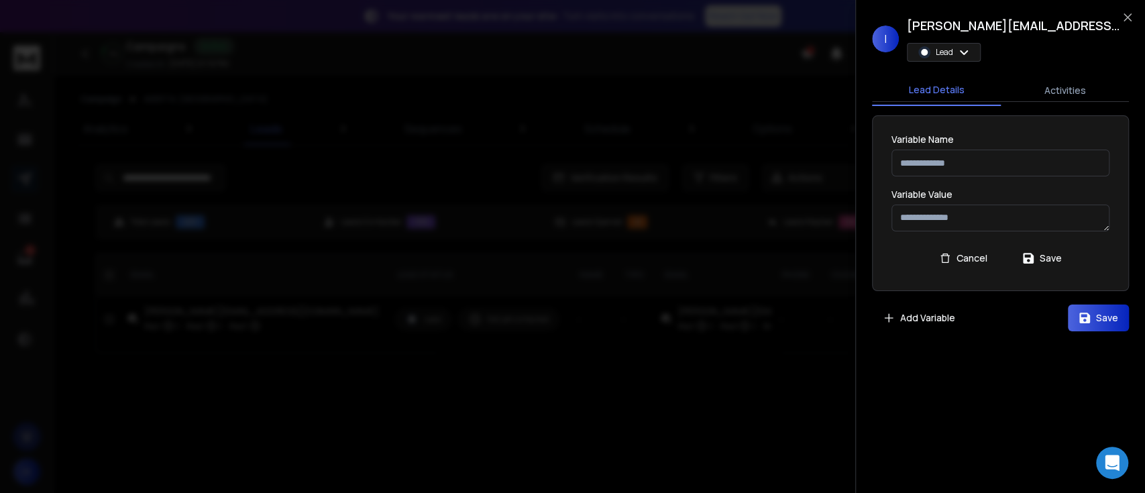
type input "*********"
click at [963, 211] on textarea at bounding box center [1001, 218] width 218 height 27
type textarea "******"
click at [1052, 258] on button "Save" at bounding box center [1042, 258] width 61 height 27
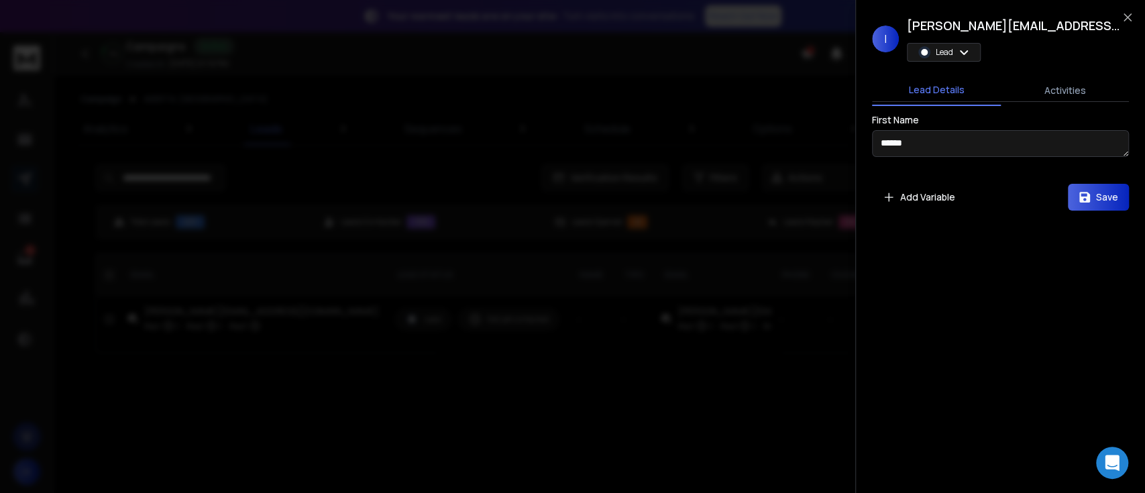
click at [1086, 206] on button "Save" at bounding box center [1098, 197] width 61 height 27
click at [1109, 201] on button "Save" at bounding box center [1098, 197] width 61 height 27
click at [492, 110] on div at bounding box center [572, 246] width 1145 height 493
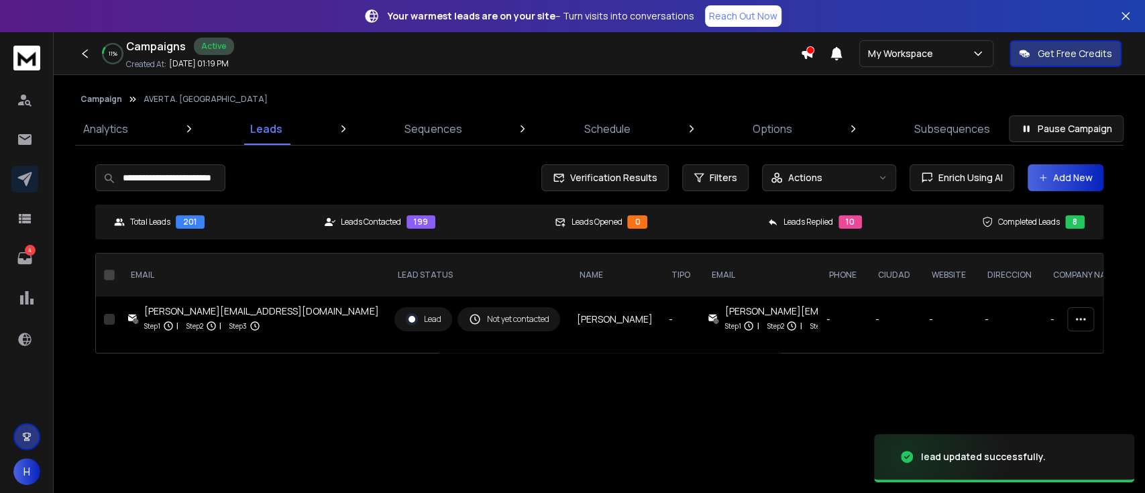
click at [1056, 178] on button "Add New" at bounding box center [1066, 177] width 76 height 27
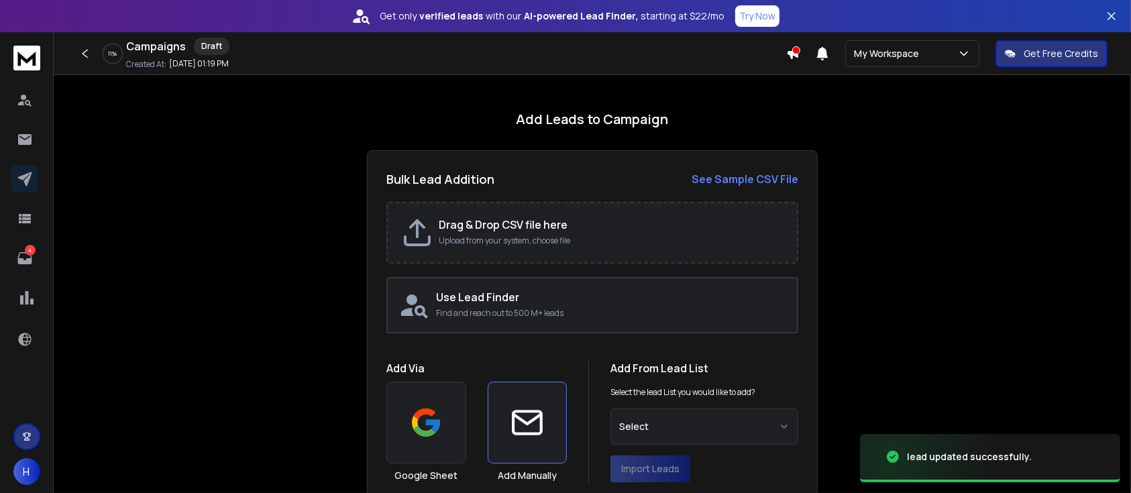
click at [531, 403] on icon at bounding box center [528, 423] width 34 height 40
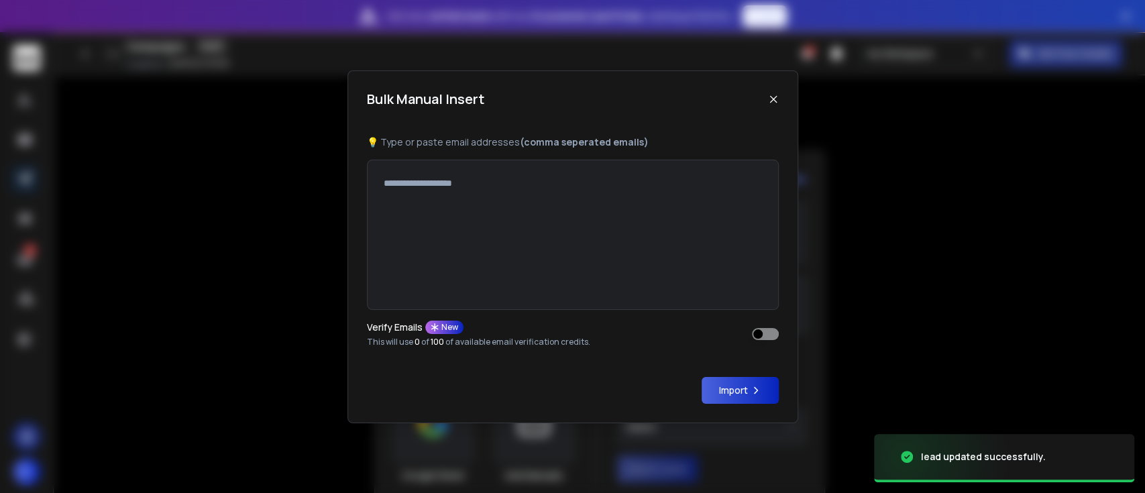
click at [456, 184] on textarea at bounding box center [573, 235] width 412 height 150
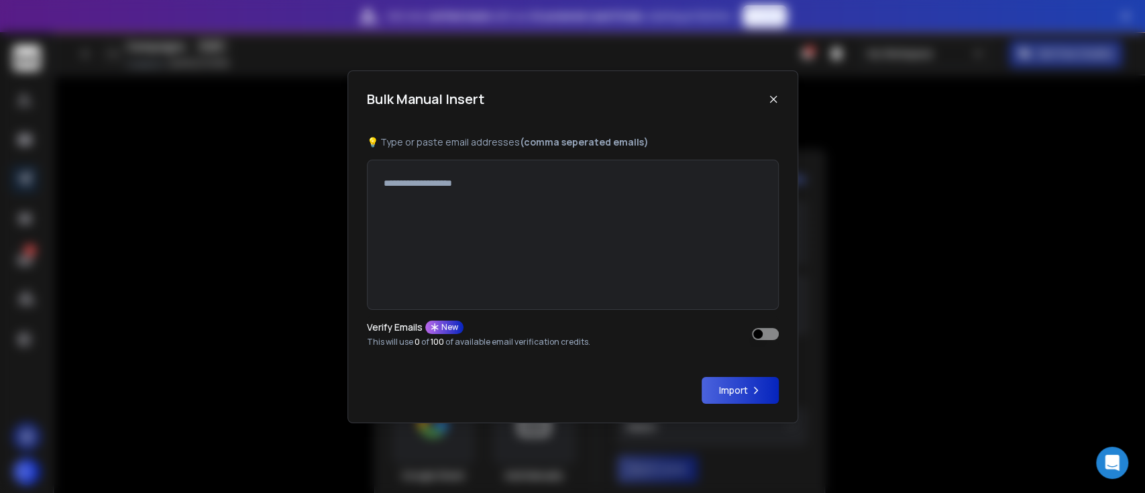
paste textarea "**********"
type textarea "**********"
click at [720, 384] on button "Import" at bounding box center [740, 390] width 77 height 27
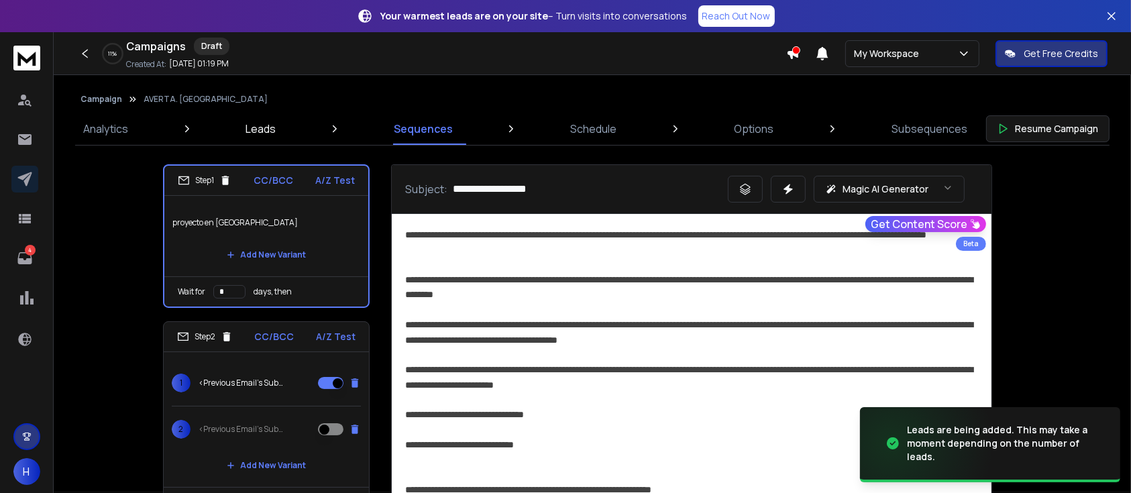
click at [260, 130] on p "Leads" at bounding box center [261, 129] width 30 height 16
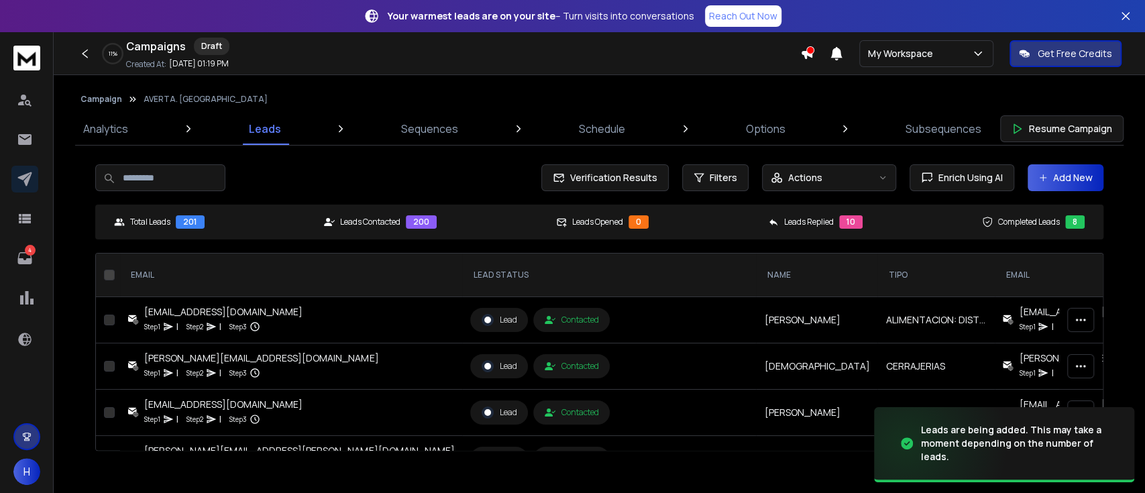
click at [201, 181] on input at bounding box center [160, 177] width 130 height 27
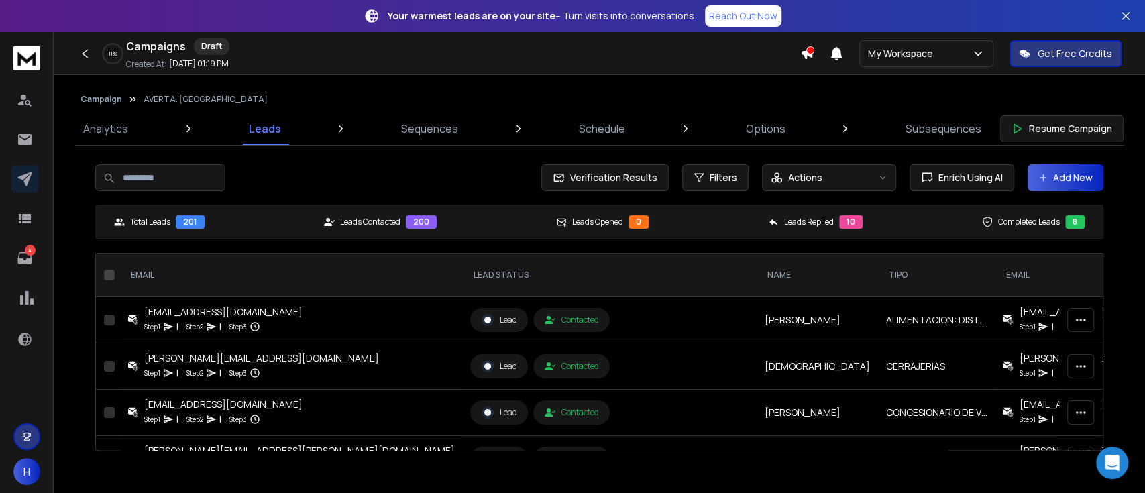
paste input "**********"
type input "**********"
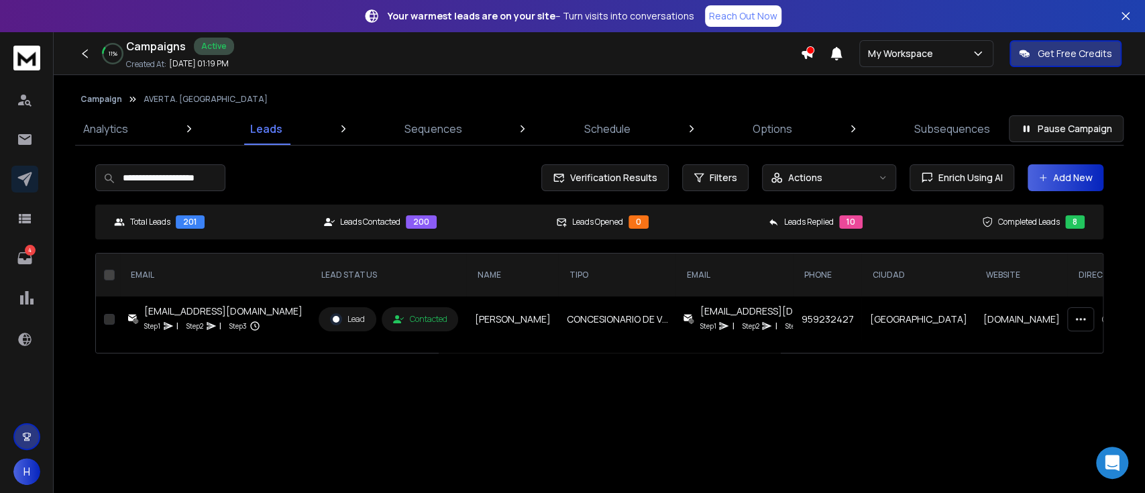
click at [267, 127] on p "Leads" at bounding box center [266, 129] width 32 height 16
click at [1074, 177] on button "Add New" at bounding box center [1066, 177] width 76 height 27
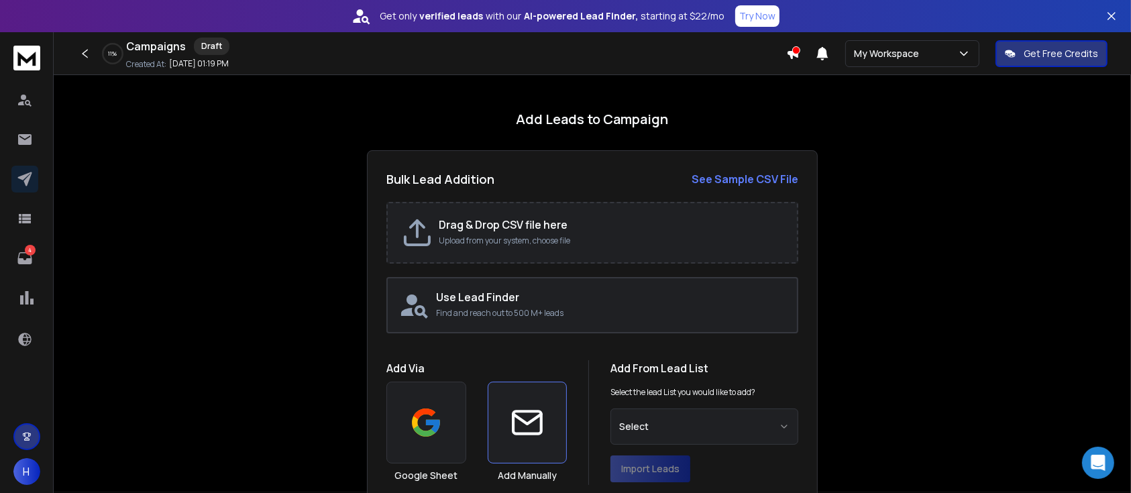
click at [527, 423] on polyline at bounding box center [527, 420] width 28 height 10
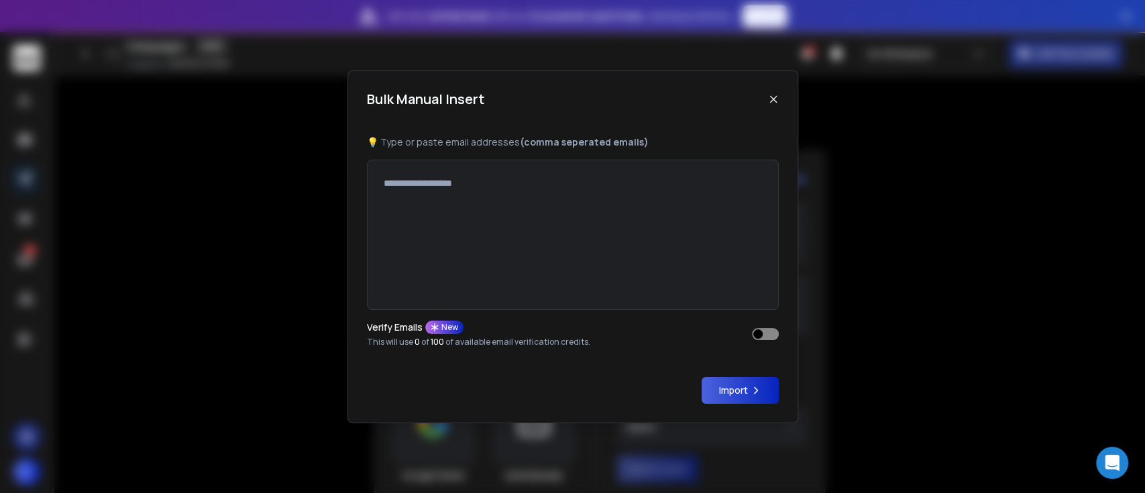
click at [457, 197] on textarea at bounding box center [573, 235] width 412 height 150
paste textarea "**********"
type textarea "**********"
click at [752, 387] on icon "submit" at bounding box center [756, 390] width 11 height 11
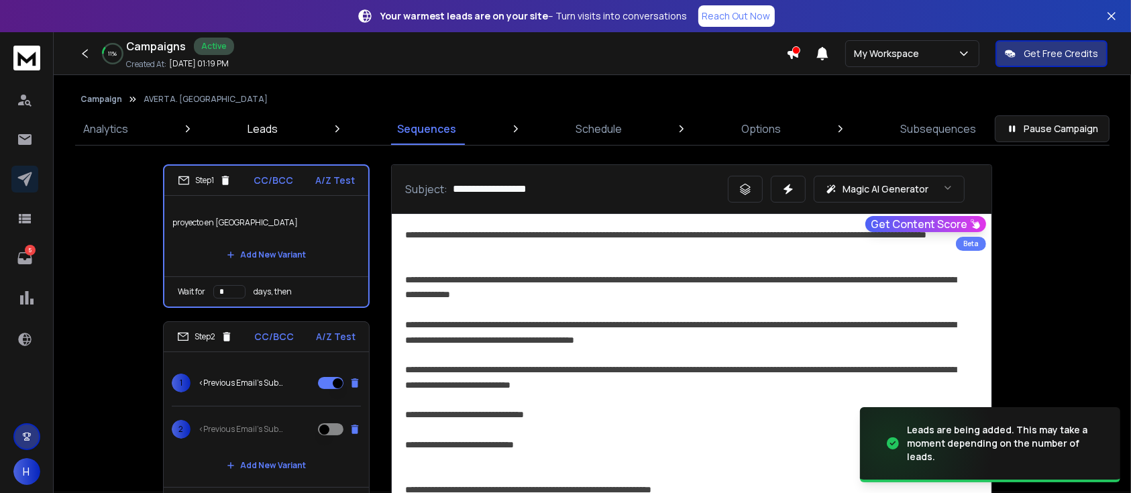
click at [254, 134] on p "Leads" at bounding box center [263, 129] width 30 height 16
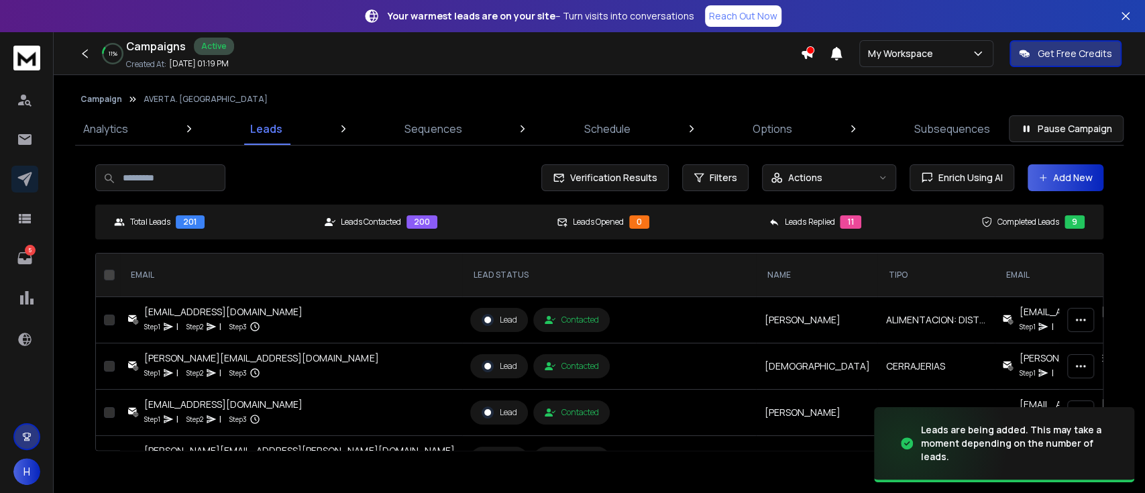
drag, startPoint x: 129, startPoint y: 170, endPoint x: 139, endPoint y: 175, distance: 11.4
click at [130, 170] on input at bounding box center [160, 177] width 130 height 27
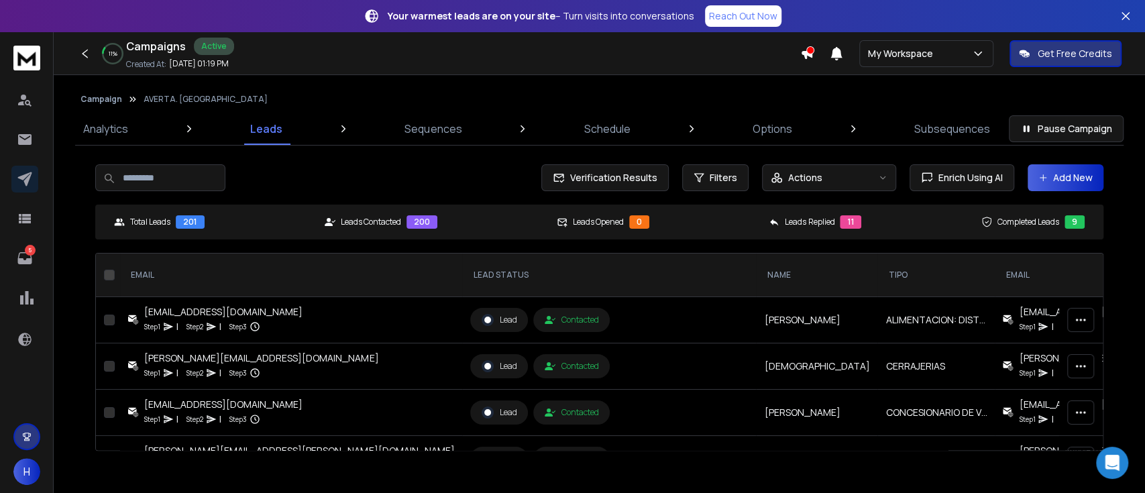
paste input "**********"
type input "**********"
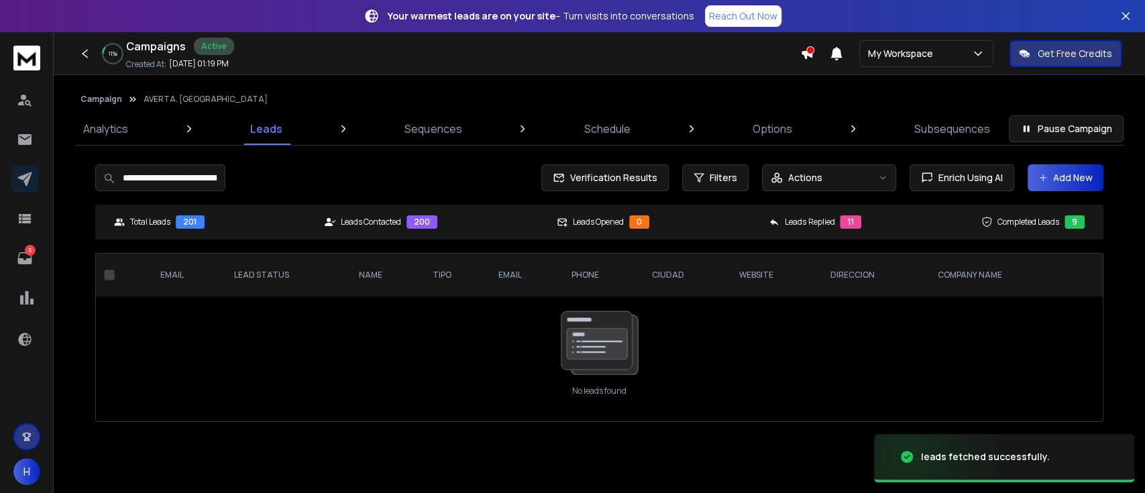
click at [203, 181] on input "**********" at bounding box center [160, 177] width 130 height 27
drag, startPoint x: 191, startPoint y: 177, endPoint x: 333, endPoint y: 193, distance: 143.1
click at [333, 193] on div "**********" at bounding box center [599, 286] width 1008 height 244
click at [234, 185] on input "**********" at bounding box center [167, 177] width 144 height 27
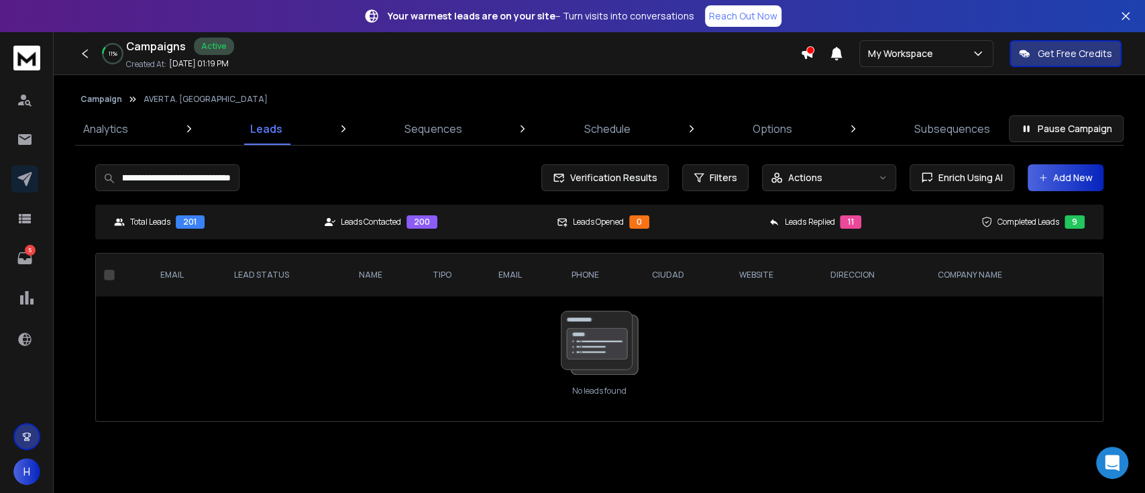
type input "**********"
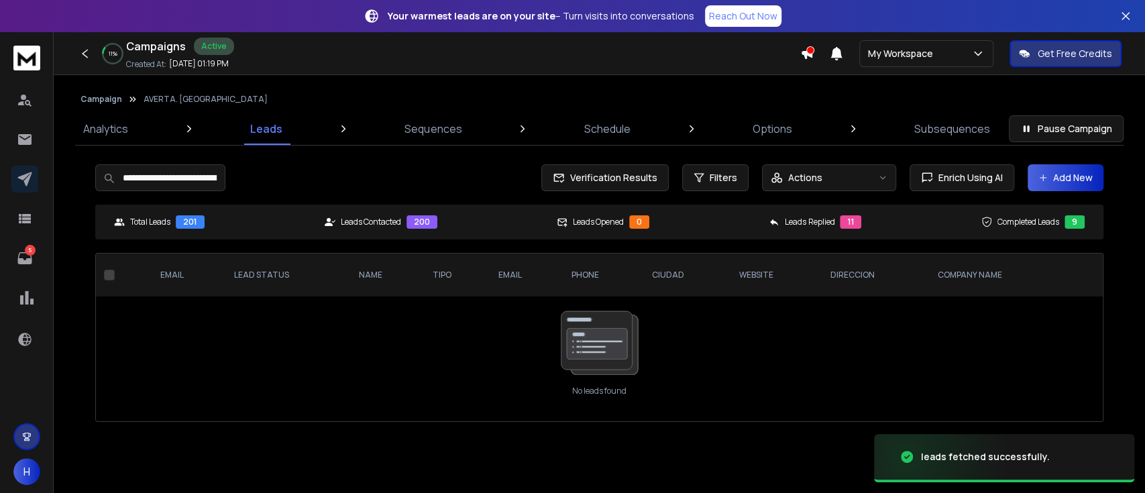
click at [204, 176] on input "**********" at bounding box center [160, 177] width 130 height 27
click at [1058, 182] on button "Add New" at bounding box center [1066, 177] width 76 height 27
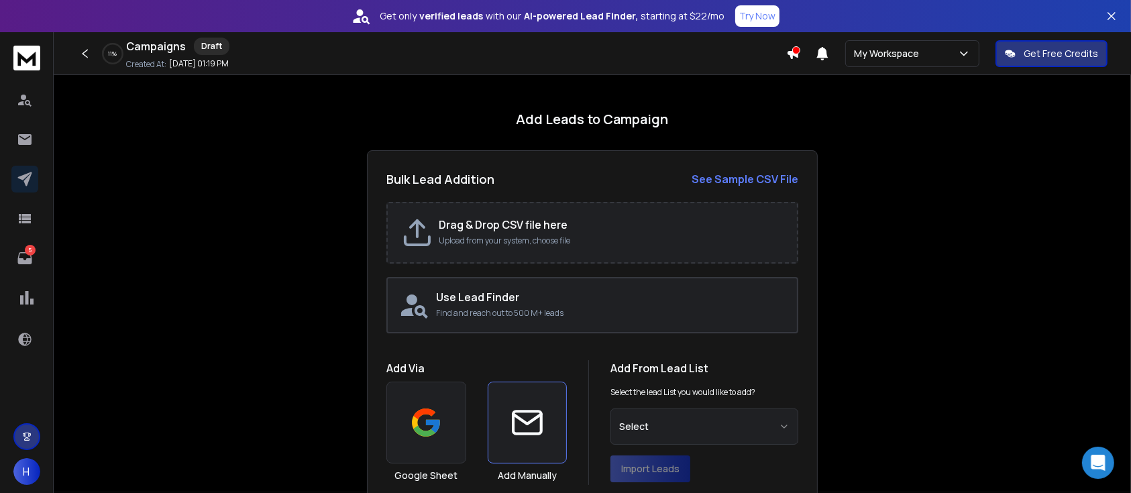
click at [507, 438] on div at bounding box center [528, 423] width 80 height 82
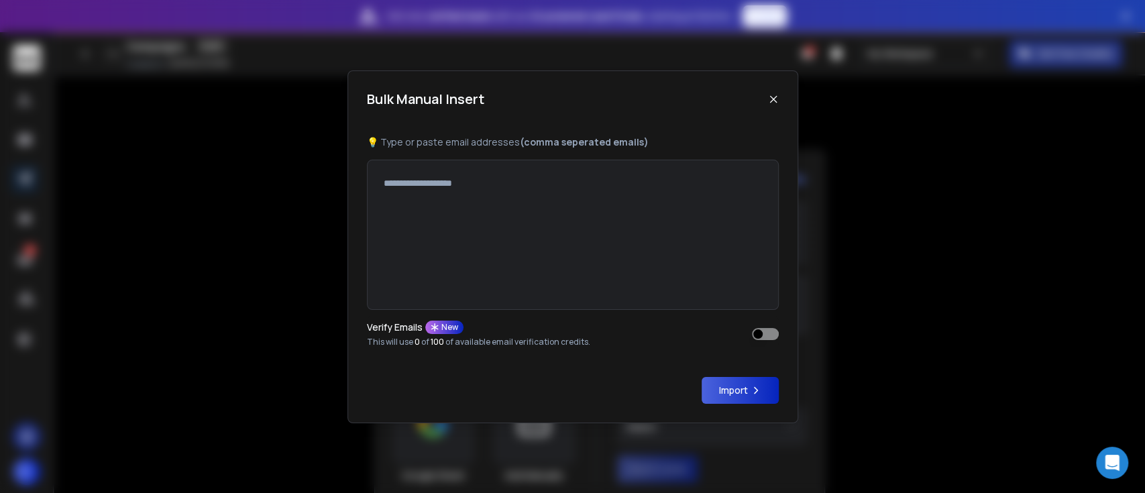
click at [397, 162] on textarea at bounding box center [573, 235] width 412 height 150
paste textarea "**********"
type textarea "**********"
click at [730, 408] on div "**********" at bounding box center [573, 246] width 451 height 353
click at [731, 393] on button "Import" at bounding box center [740, 390] width 77 height 27
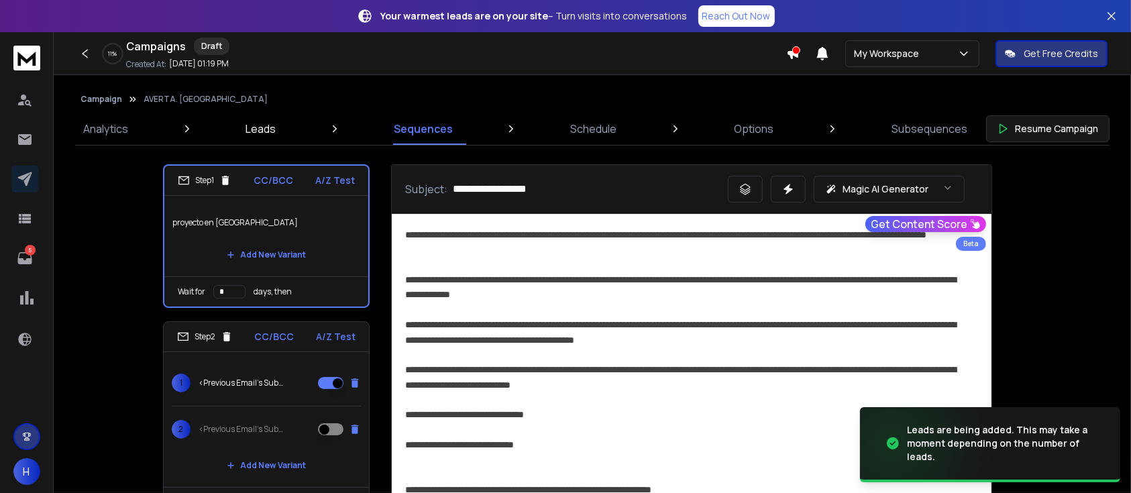
click at [257, 138] on link "Leads" at bounding box center [261, 129] width 46 height 32
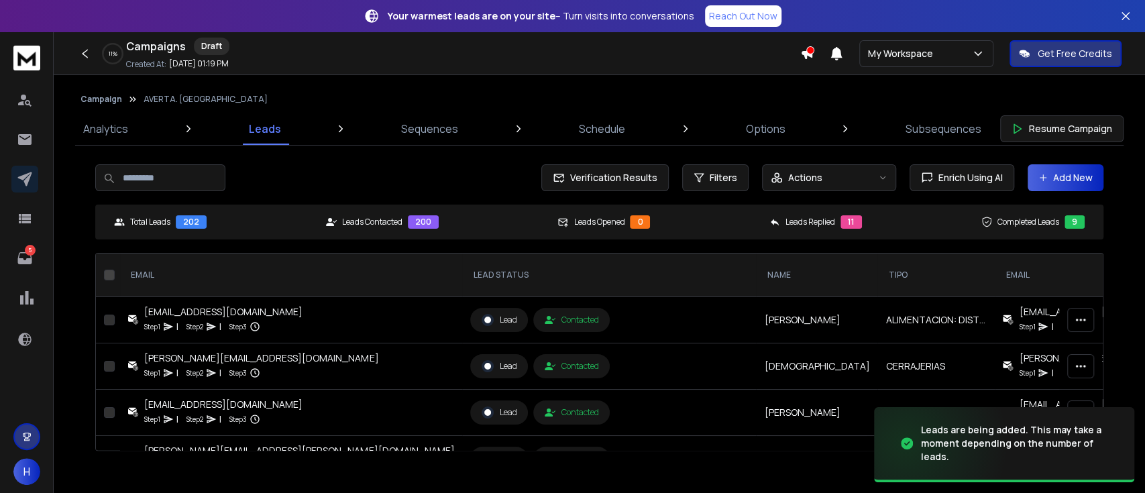
click at [162, 170] on input at bounding box center [160, 177] width 130 height 27
paste input "**********"
type input "**********"
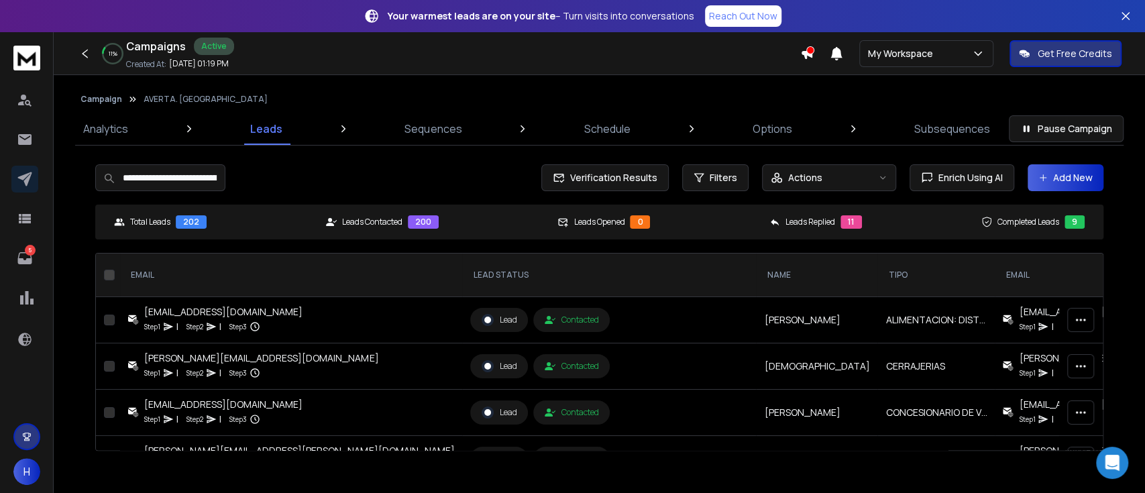
scroll to position [0, 53]
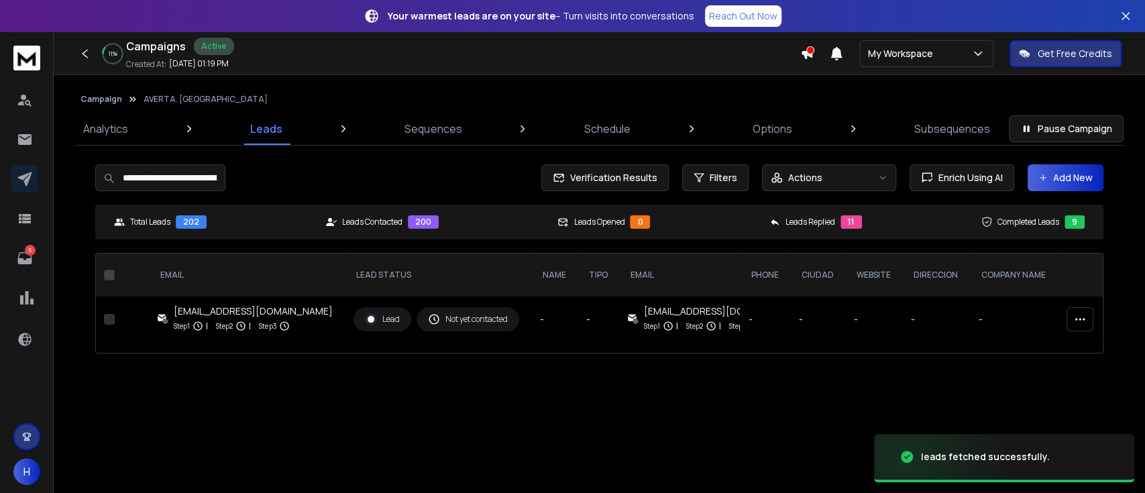
click at [251, 325] on p "|" at bounding box center [250, 325] width 2 height 13
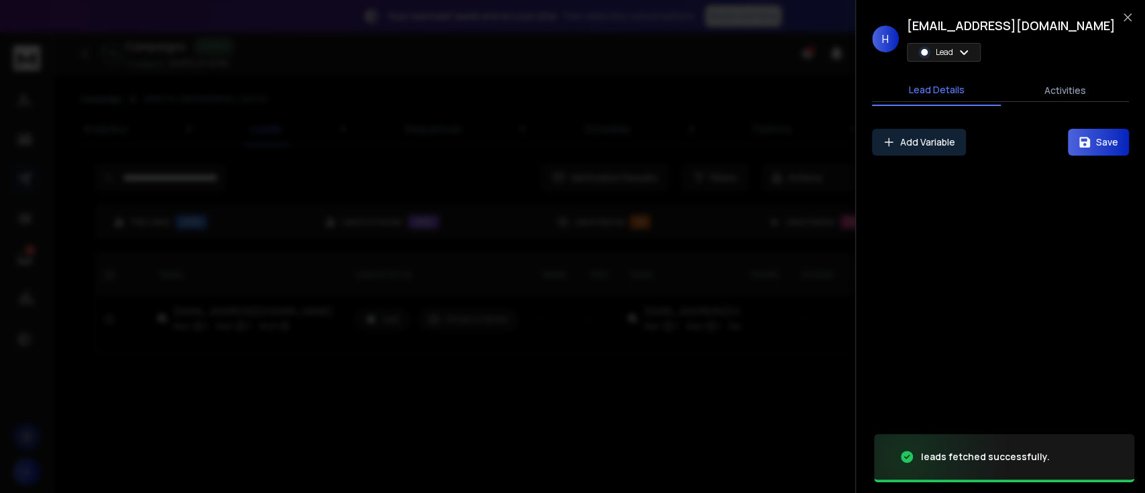
click at [931, 140] on button "Add Variable" at bounding box center [919, 142] width 94 height 27
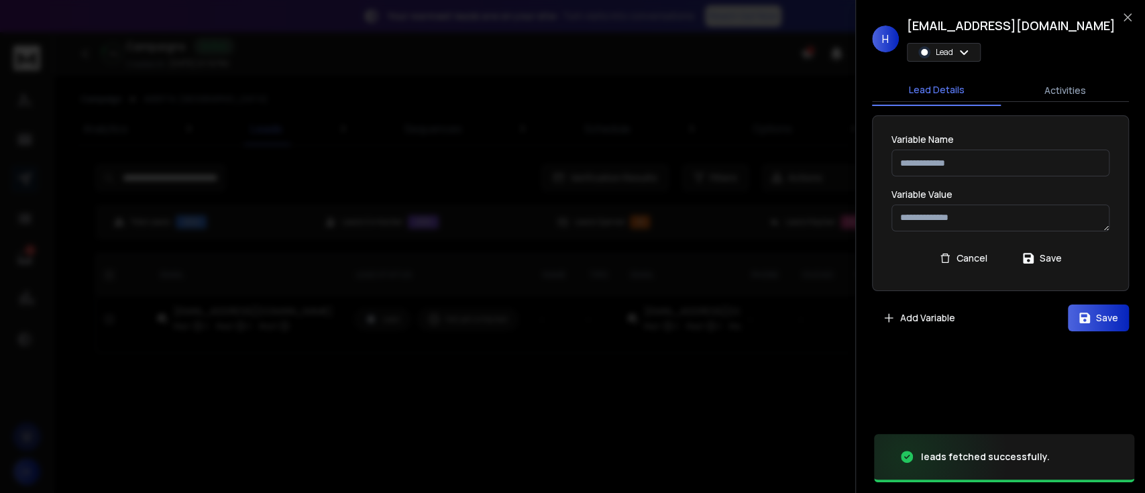
click at [944, 169] on input at bounding box center [1001, 163] width 218 height 27
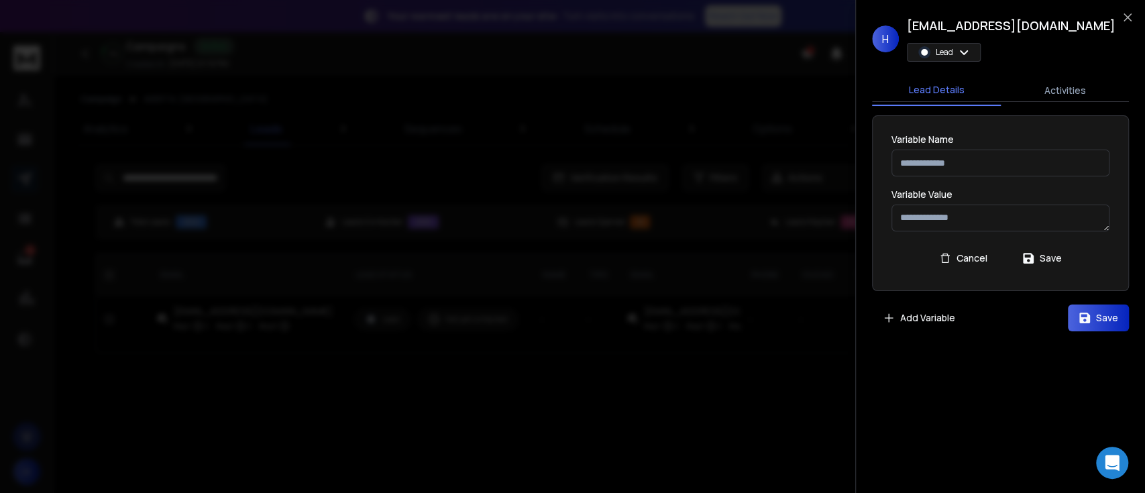
type input "*********"
click at [935, 218] on textarea at bounding box center [1001, 218] width 218 height 27
type textarea "**********"
drag, startPoint x: 1033, startPoint y: 260, endPoint x: 1064, endPoint y: 255, distance: 32.0
click at [1033, 261] on icon "button" at bounding box center [1028, 258] width 11 height 11
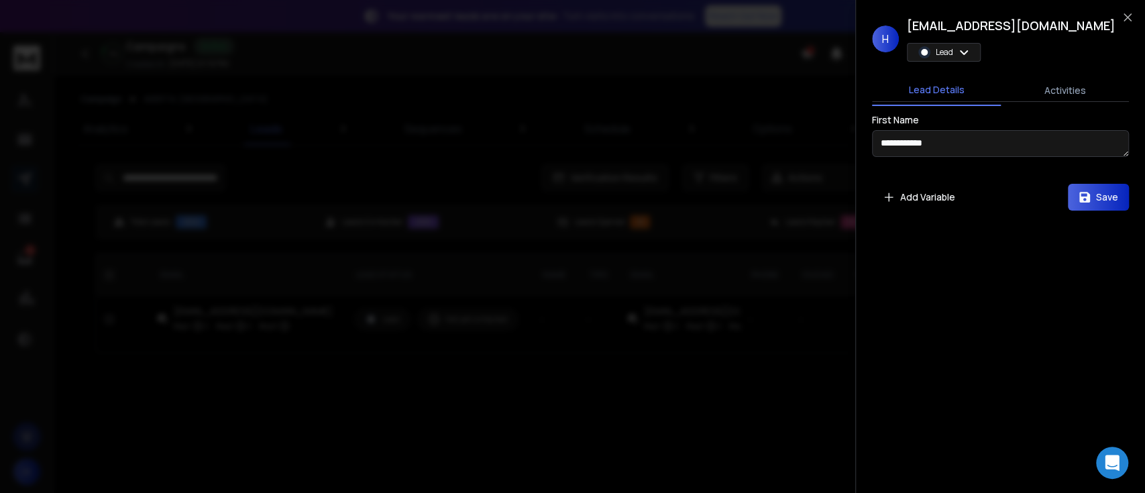
click at [1098, 197] on button "Save" at bounding box center [1098, 197] width 61 height 27
click at [746, 97] on div at bounding box center [572, 246] width 1145 height 493
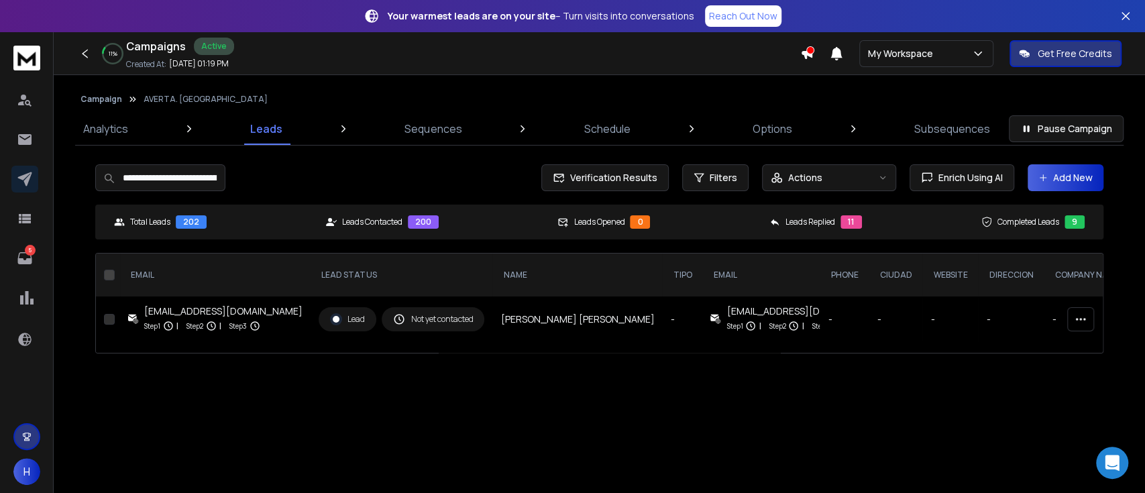
click at [1050, 174] on button "Add New" at bounding box center [1066, 177] width 76 height 27
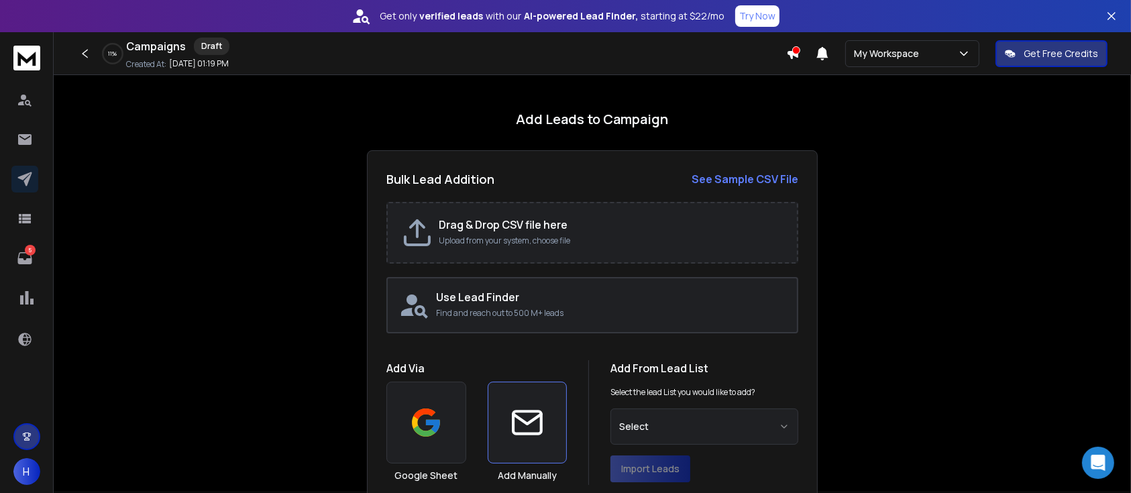
click at [558, 417] on div at bounding box center [528, 423] width 80 height 82
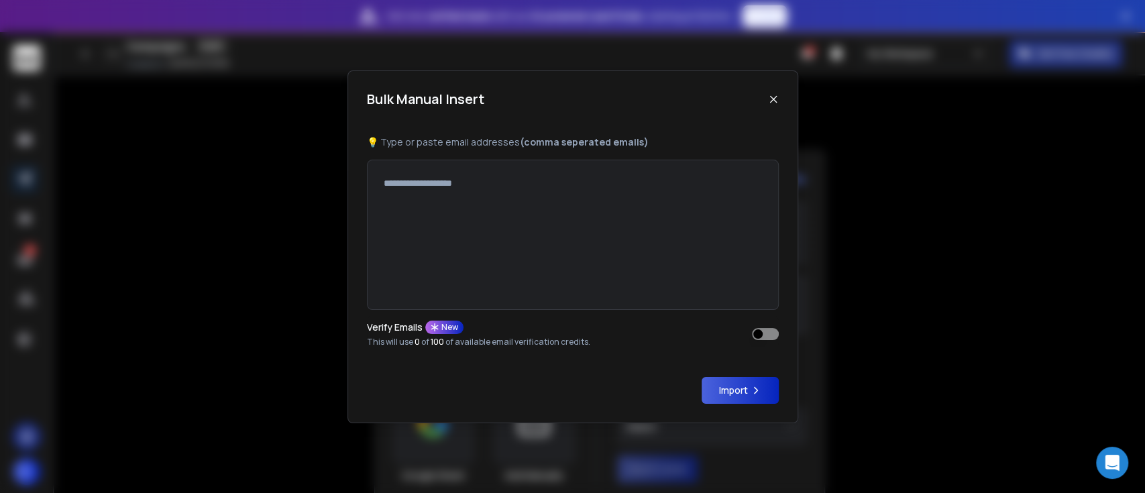
click at [514, 200] on textarea at bounding box center [573, 235] width 412 height 150
paste textarea "**********"
type textarea "**********"
click at [752, 393] on icon "submit" at bounding box center [756, 390] width 11 height 11
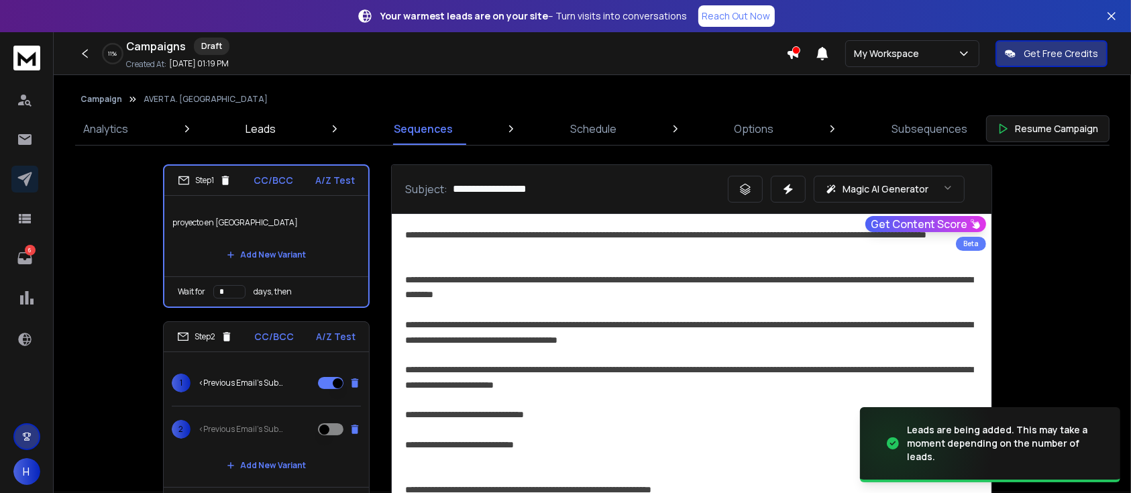
click at [258, 135] on p "Leads" at bounding box center [261, 129] width 30 height 16
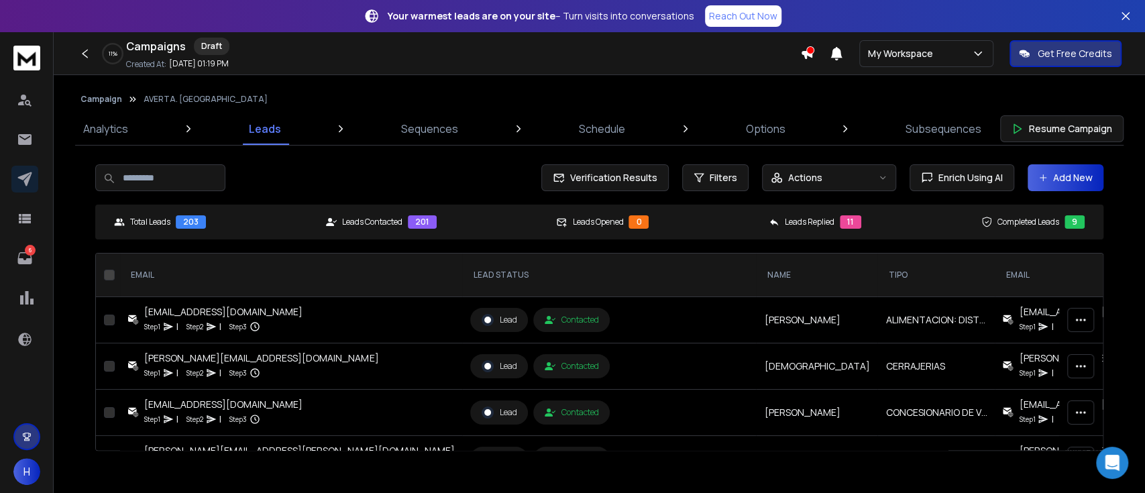
type input "**********"
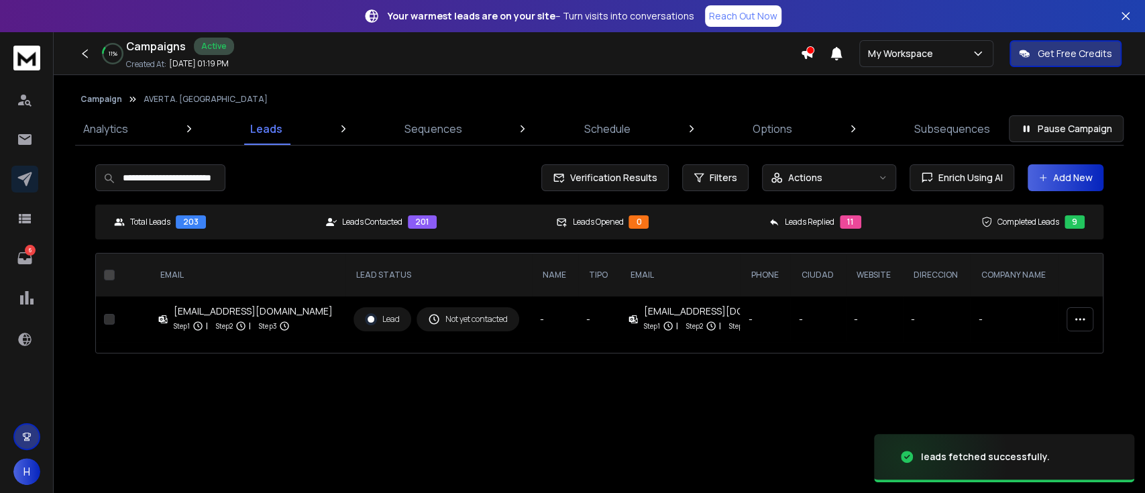
click at [207, 319] on div "Step 1 |" at bounding box center [191, 325] width 34 height 13
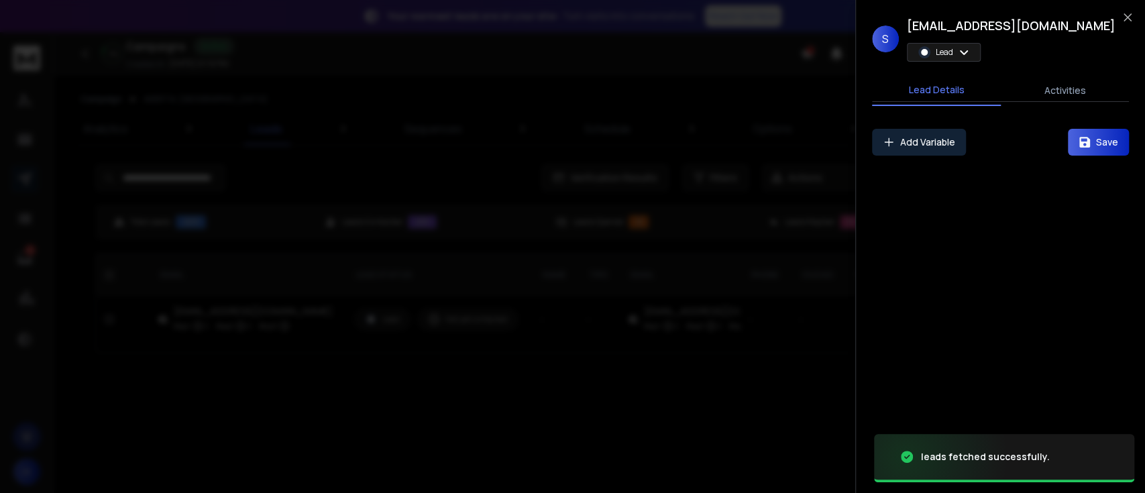
click at [941, 144] on button "Add Variable" at bounding box center [919, 142] width 94 height 27
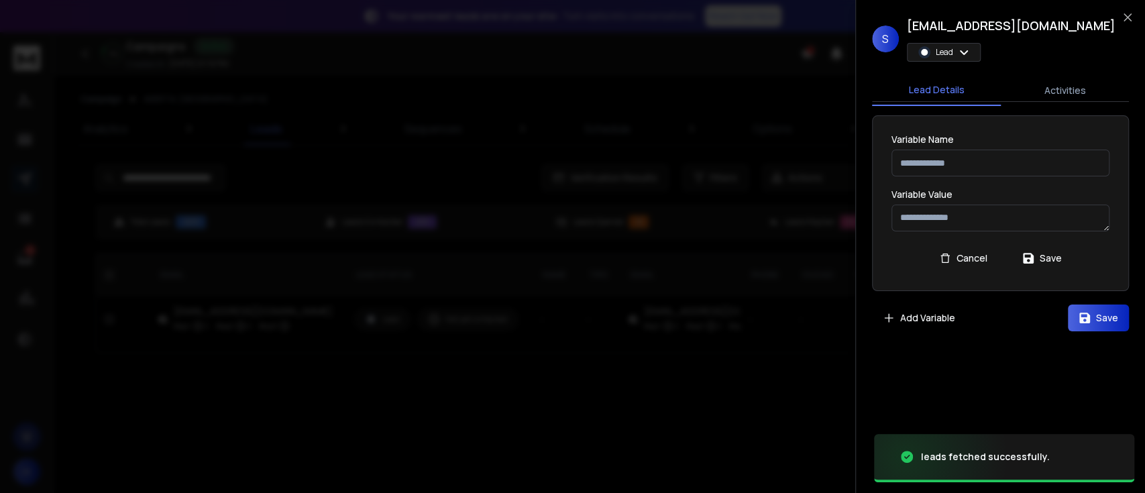
click at [944, 153] on input at bounding box center [1001, 163] width 218 height 27
type input "*********"
click at [972, 219] on textarea at bounding box center [1001, 218] width 218 height 27
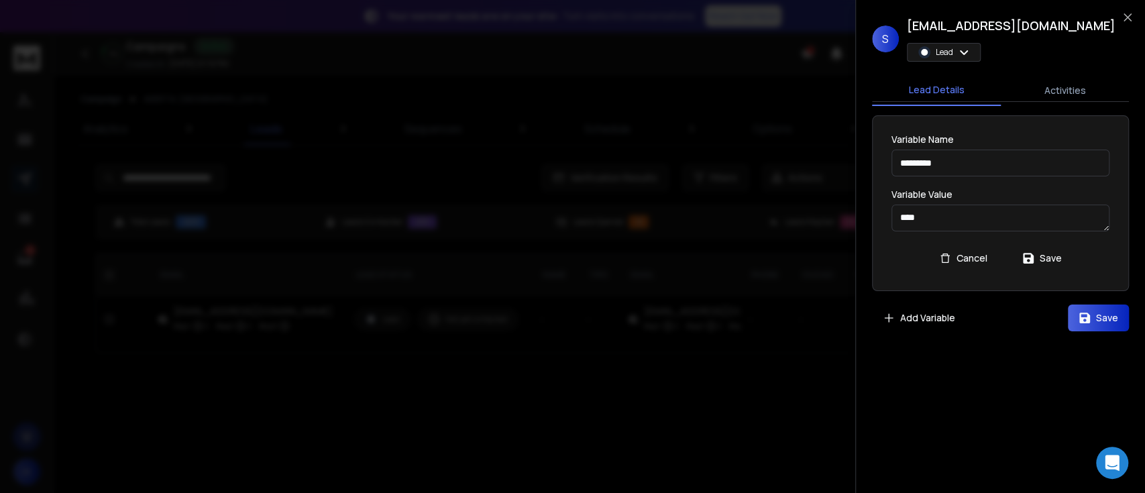
type textarea "*****"
click at [1051, 256] on button "Save" at bounding box center [1042, 258] width 61 height 27
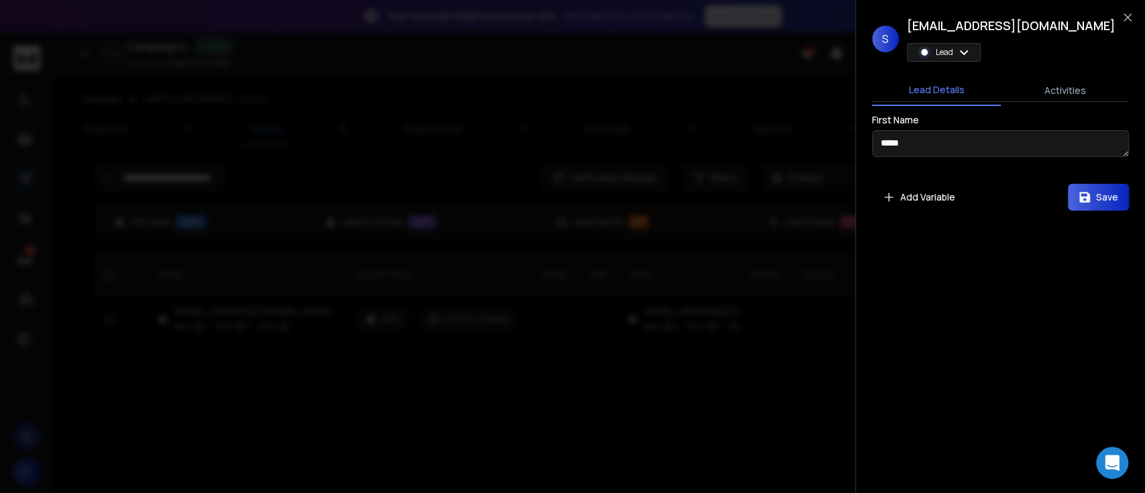
click at [1109, 201] on button "Save" at bounding box center [1098, 197] width 61 height 27
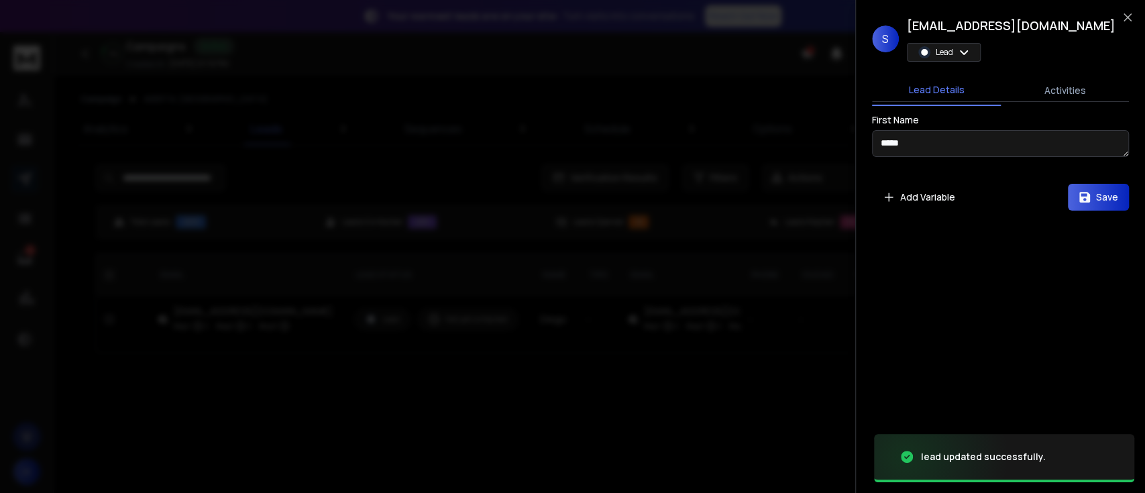
click at [1096, 198] on button "Save" at bounding box center [1098, 197] width 61 height 27
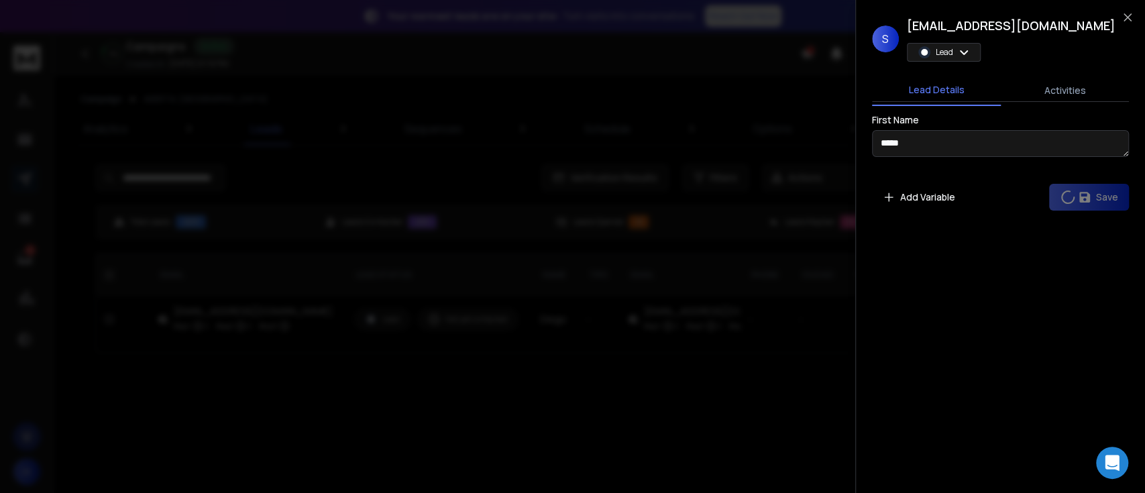
click at [585, 237] on div at bounding box center [572, 246] width 1145 height 493
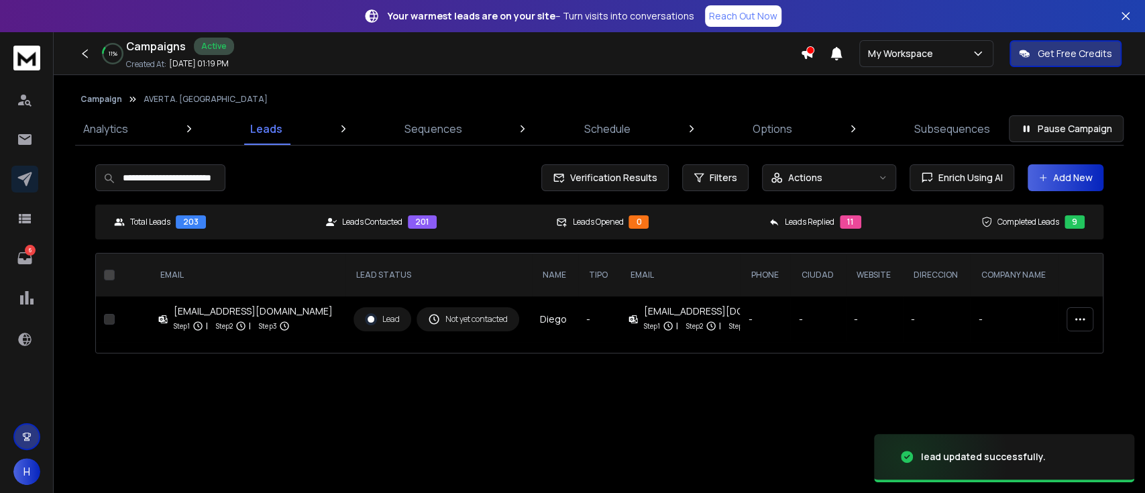
click at [1084, 180] on button "Add New" at bounding box center [1066, 177] width 76 height 27
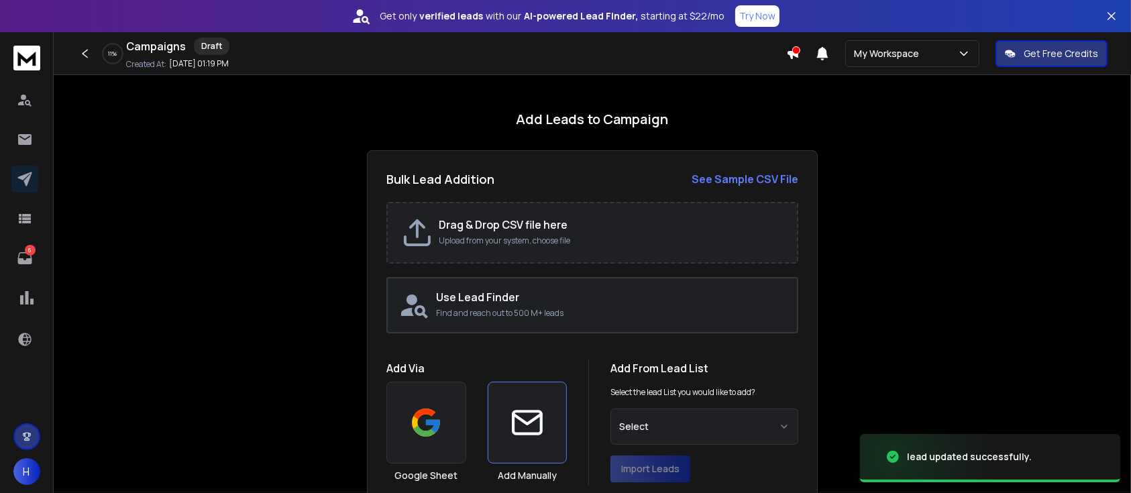
click at [546, 394] on div at bounding box center [528, 423] width 80 height 82
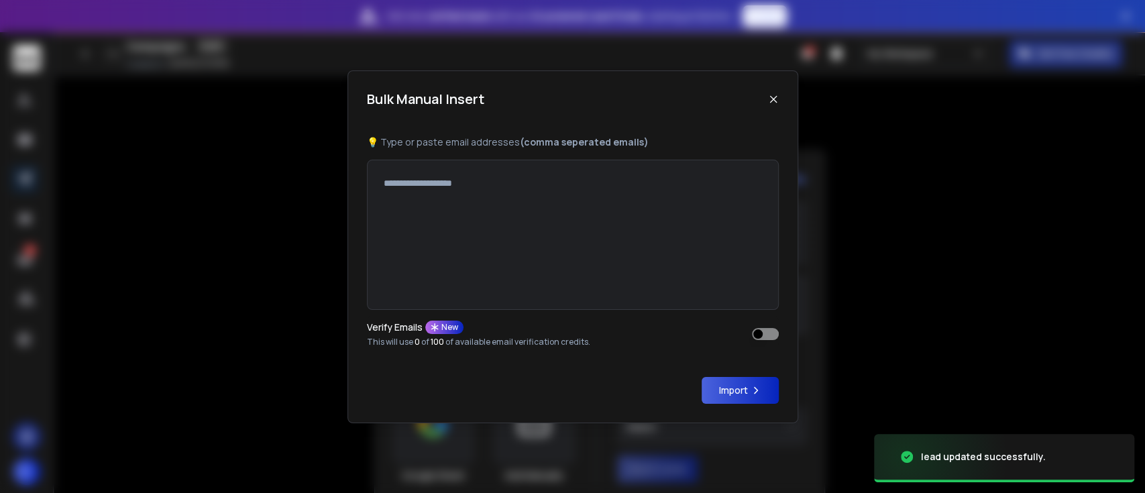
click at [489, 185] on textarea at bounding box center [573, 235] width 412 height 150
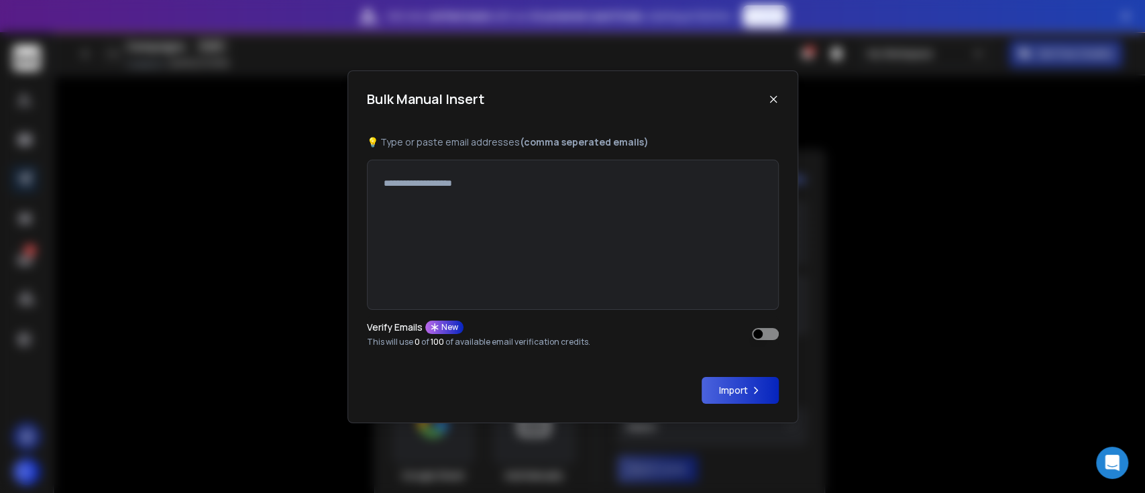
paste textarea "**********"
type textarea "**********"
click at [744, 387] on button "Import" at bounding box center [740, 390] width 77 height 27
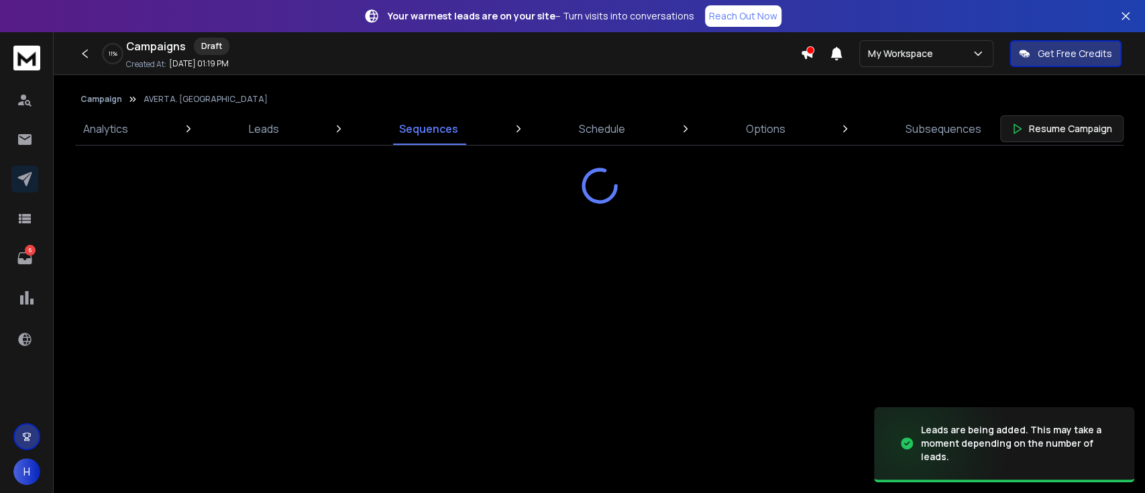
drag, startPoint x: 268, startPoint y: 132, endPoint x: 418, endPoint y: 93, distance: 154.4
click at [268, 132] on p "Leads" at bounding box center [264, 129] width 30 height 16
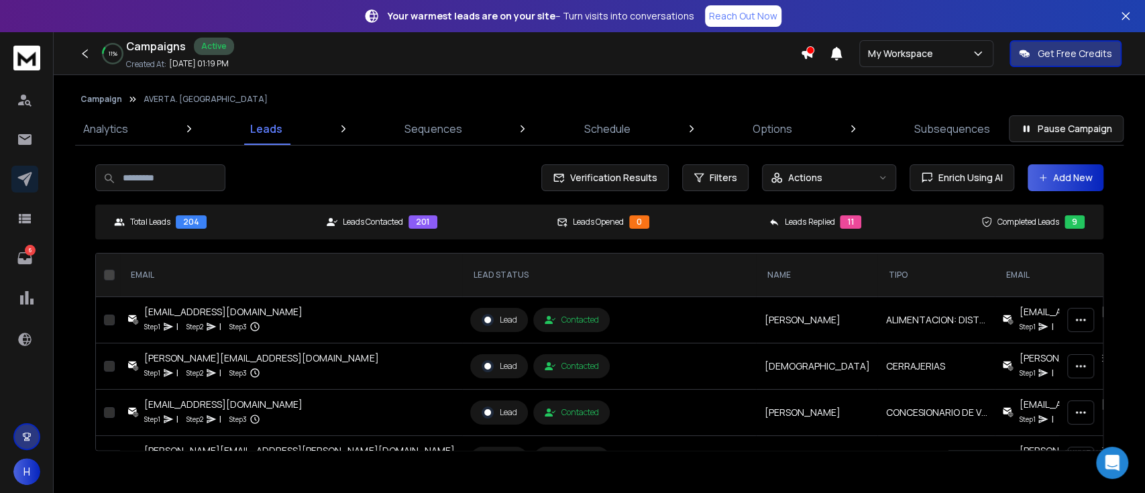
click at [177, 176] on input at bounding box center [160, 177] width 130 height 27
paste input "**********"
type input "**********"
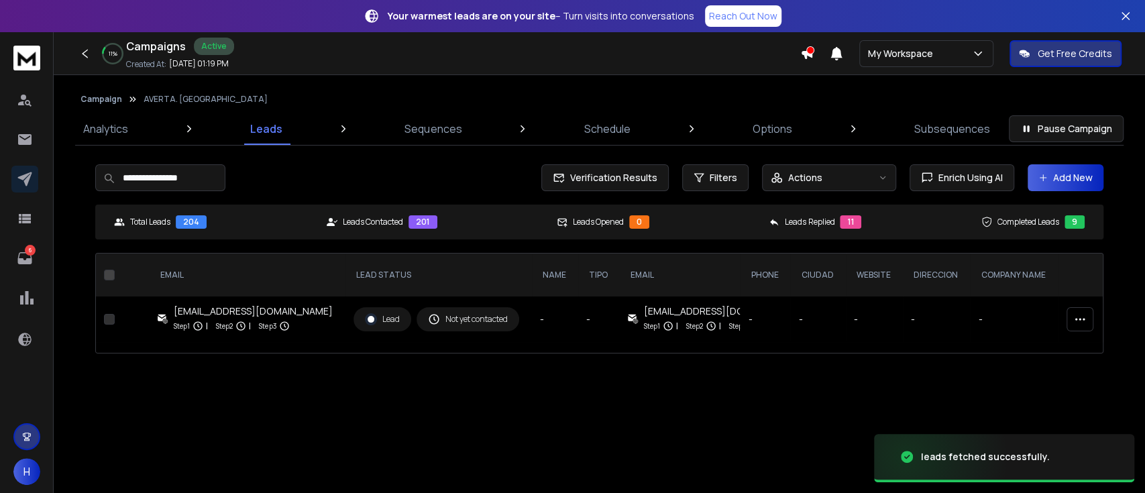
click at [254, 318] on div "info@besten10.es" at bounding box center [253, 311] width 158 height 13
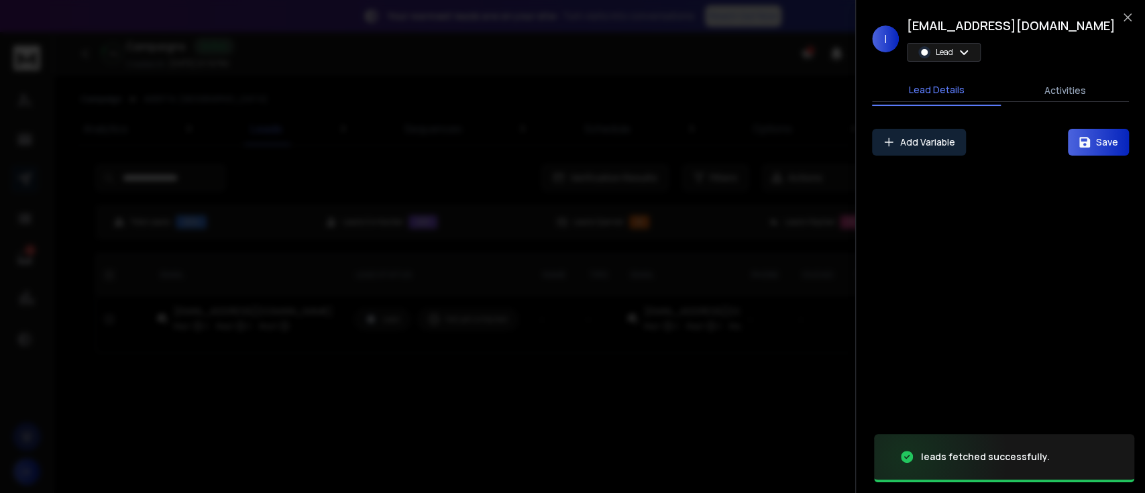
click at [939, 143] on button "Add Variable" at bounding box center [919, 142] width 94 height 27
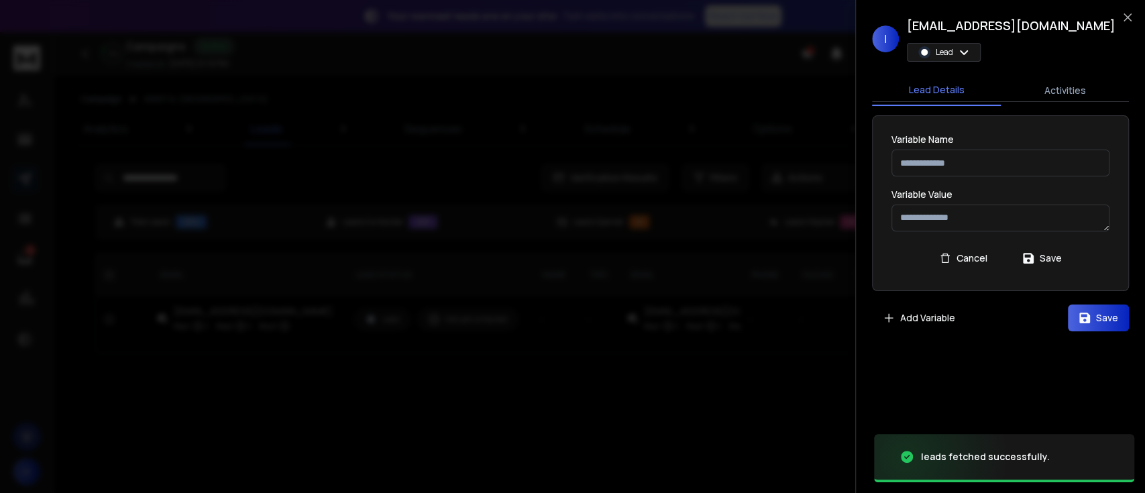
drag, startPoint x: 939, startPoint y: 143, endPoint x: 964, endPoint y: 179, distance: 43.9
click at [945, 157] on input at bounding box center [1001, 163] width 218 height 27
type input "*********"
click at [972, 214] on textarea at bounding box center [1001, 218] width 218 height 27
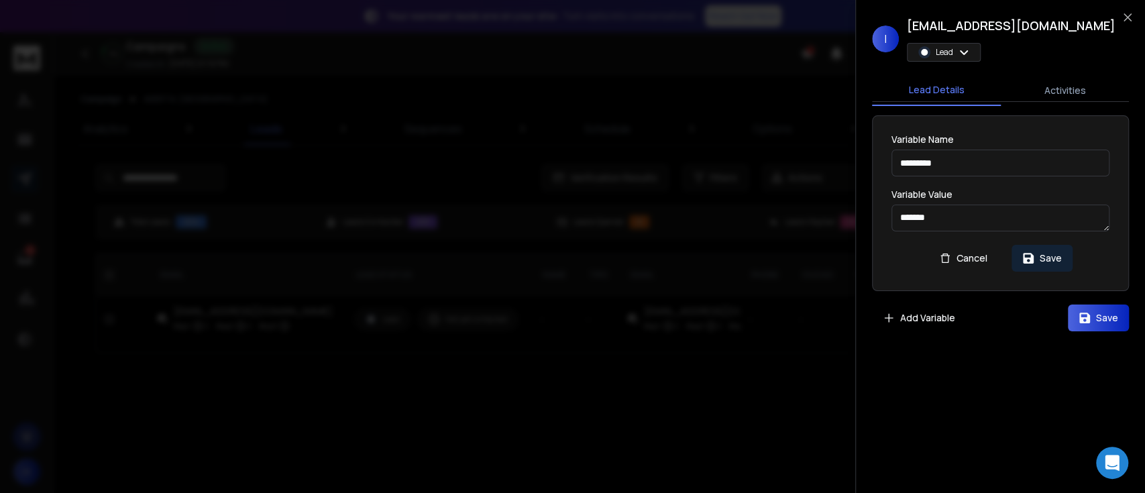
type textarea "*******"
click at [1057, 263] on button "Save" at bounding box center [1042, 258] width 61 height 27
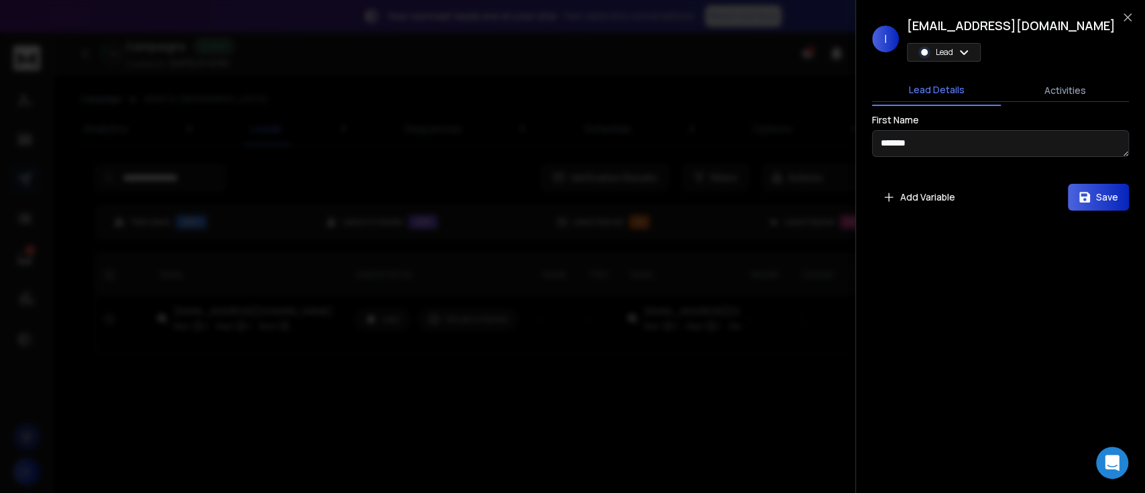
click at [1096, 189] on button "Save" at bounding box center [1098, 197] width 61 height 27
click at [1091, 194] on icon "submit" at bounding box center [1085, 197] width 12 height 12
click at [638, 76] on div at bounding box center [572, 246] width 1145 height 493
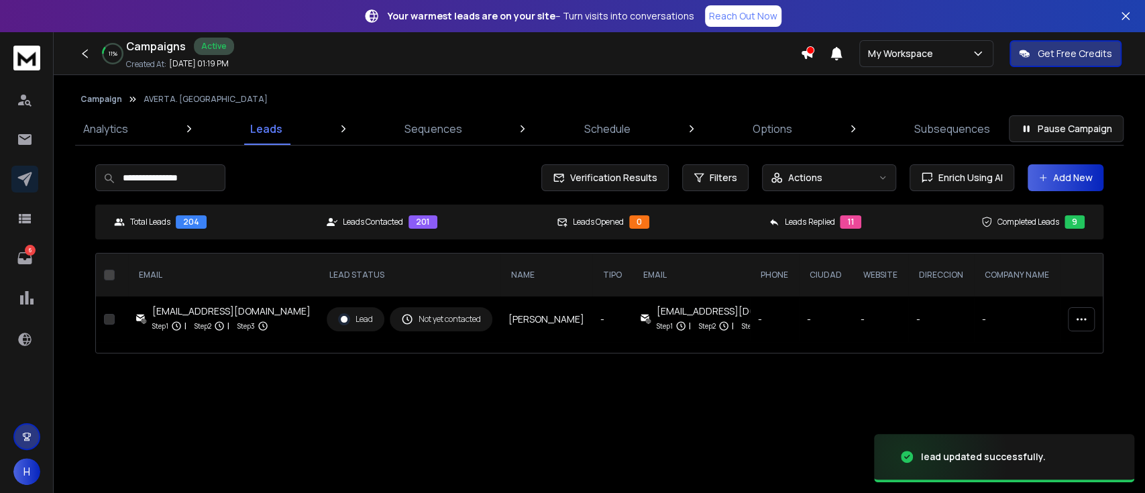
click at [1039, 174] on icon at bounding box center [1043, 177] width 9 height 9
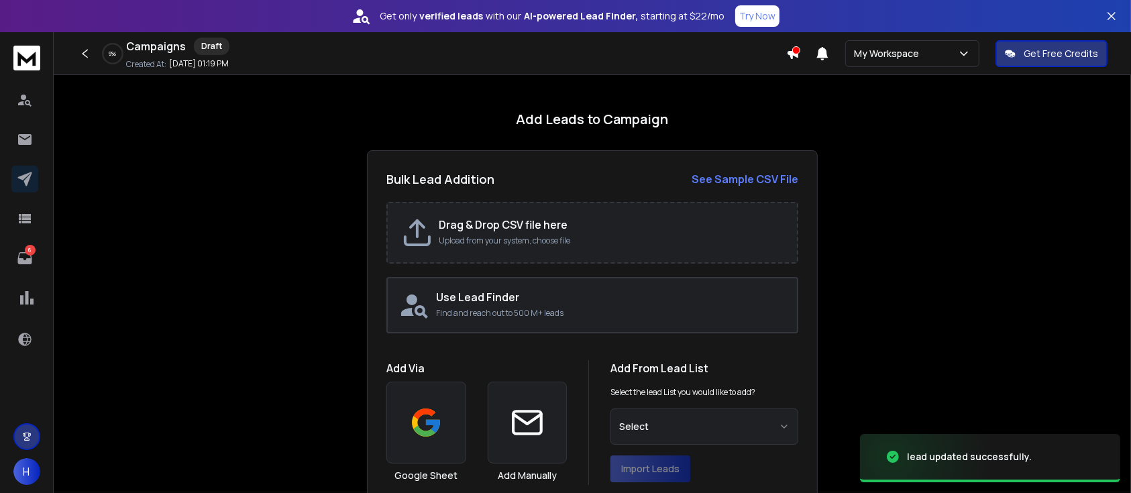
click at [540, 219] on h2 "Drag & Drop CSV file here" at bounding box center [611, 225] width 345 height 16
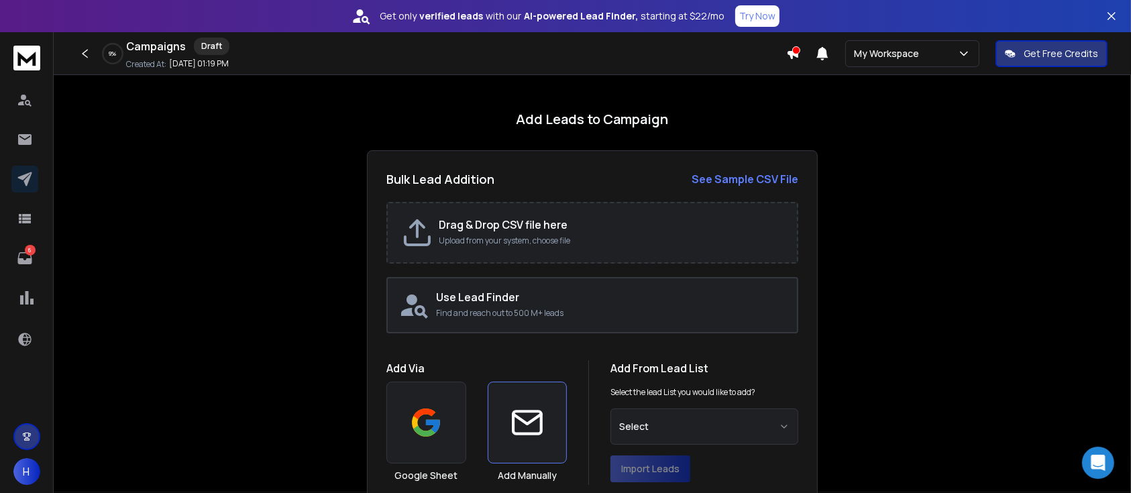
click at [533, 416] on icon at bounding box center [528, 423] width 34 height 40
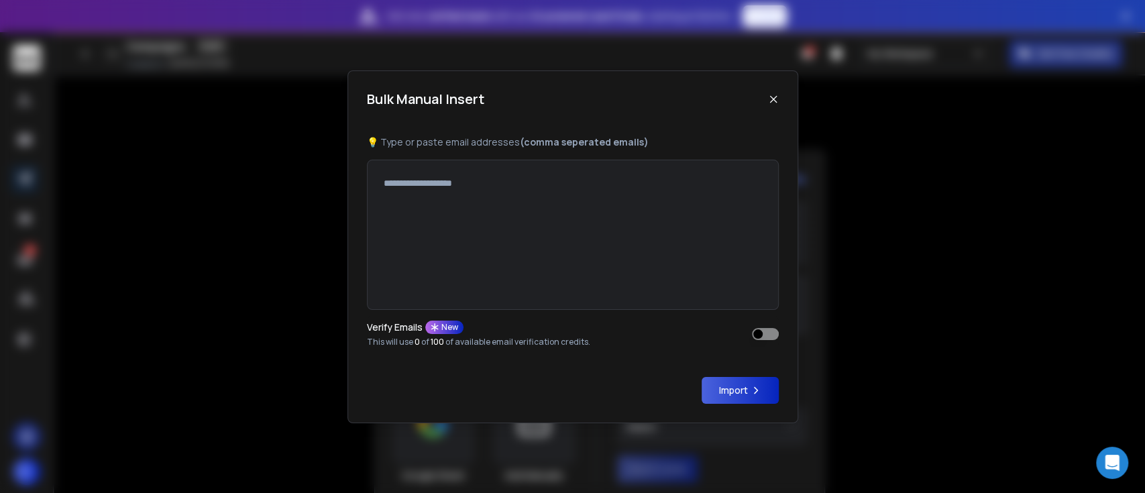
click at [438, 165] on textarea at bounding box center [573, 235] width 412 height 150
paste textarea "**********"
type textarea "**********"
click at [745, 389] on button "Import" at bounding box center [740, 390] width 77 height 27
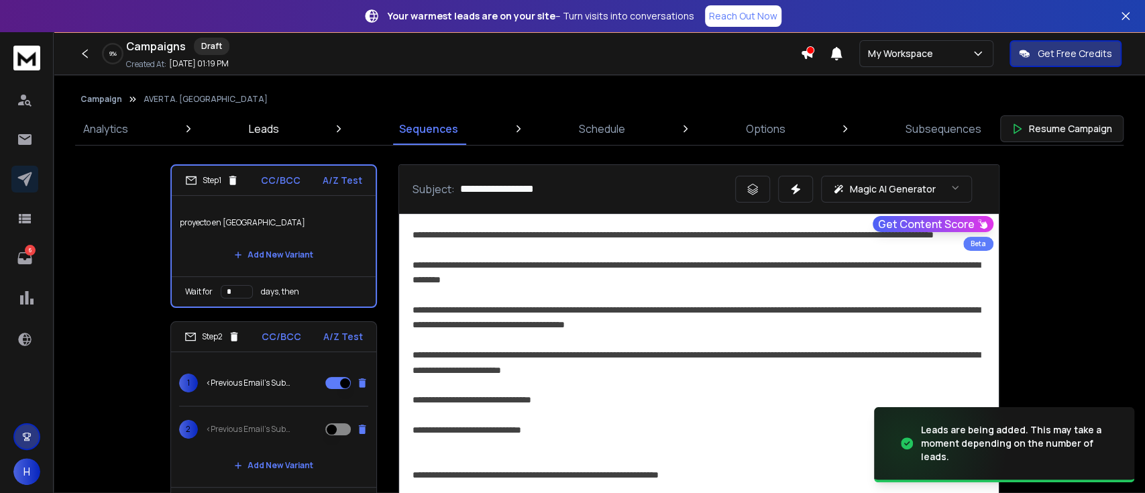
click at [270, 142] on link "Leads" at bounding box center [264, 129] width 46 height 32
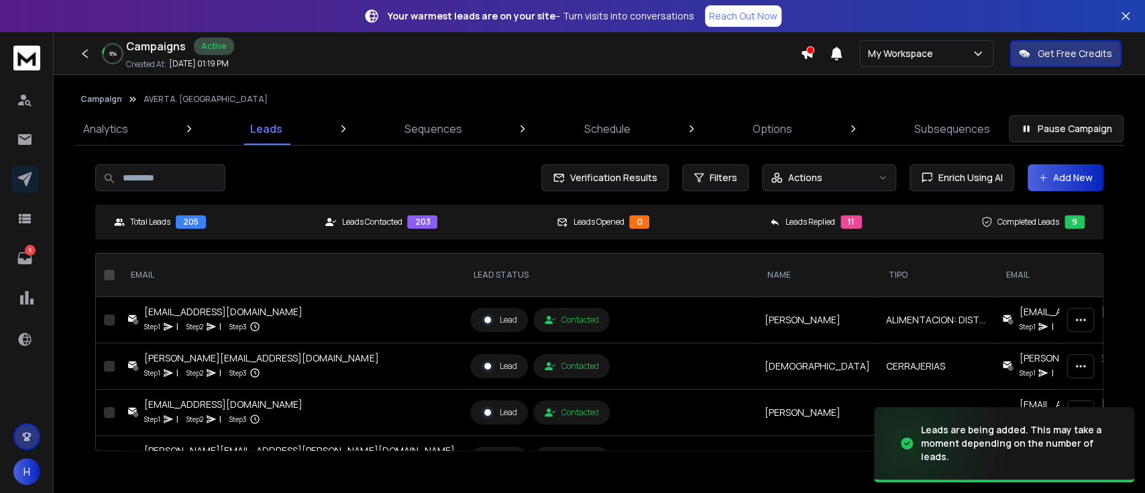
click at [204, 180] on input at bounding box center [160, 177] width 130 height 27
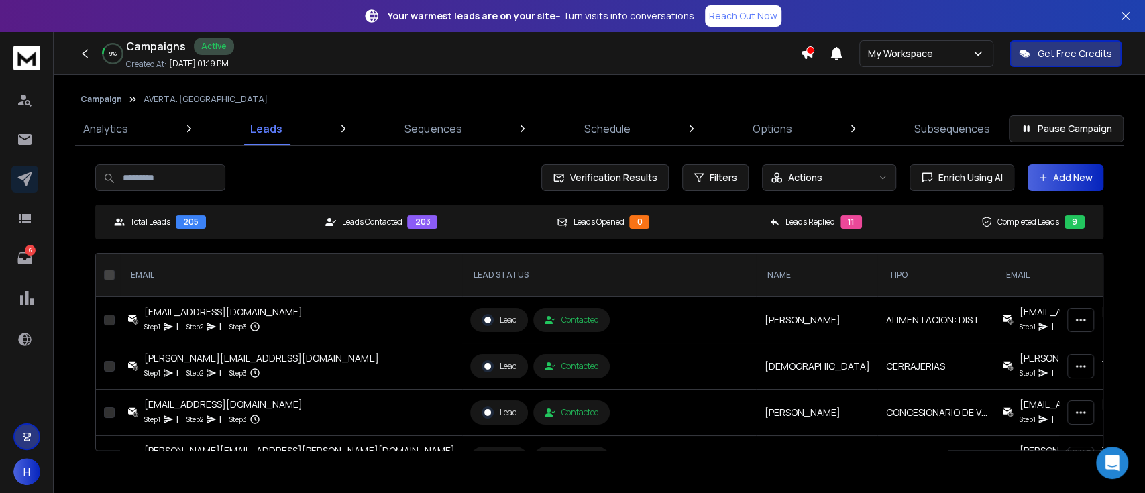
paste input "**********"
type input "**********"
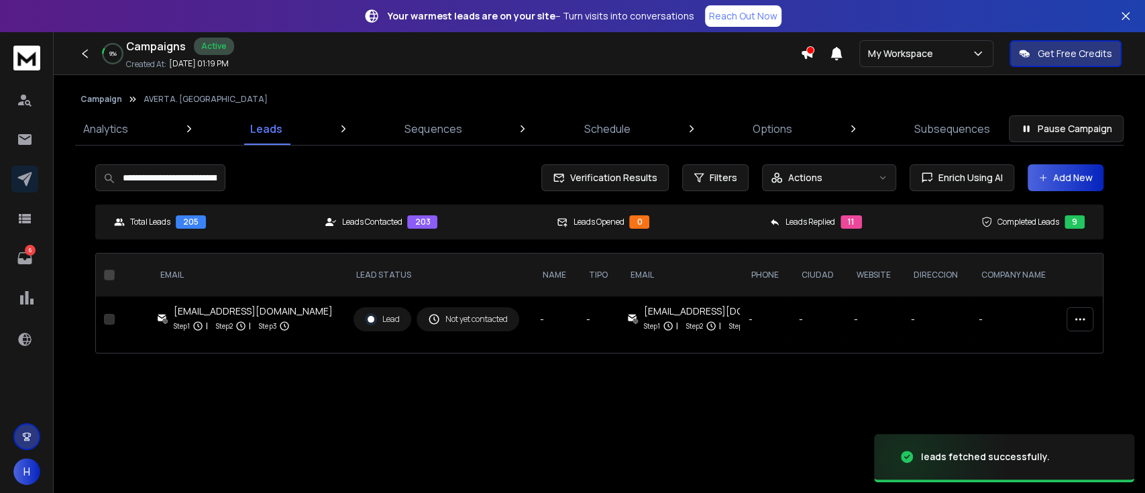
click at [276, 323] on p "Step 3" at bounding box center [267, 325] width 17 height 13
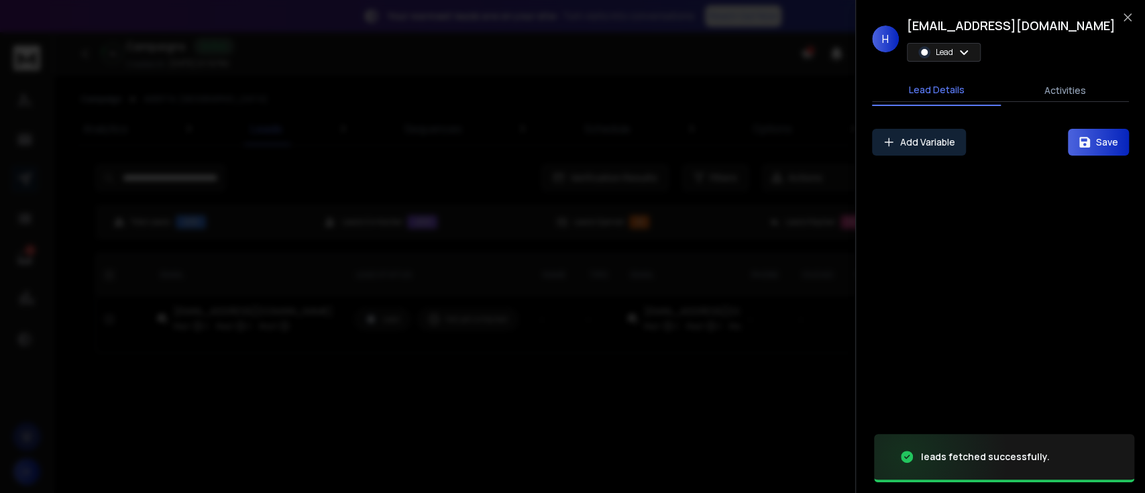
click at [913, 130] on button "Add Variable" at bounding box center [919, 142] width 94 height 27
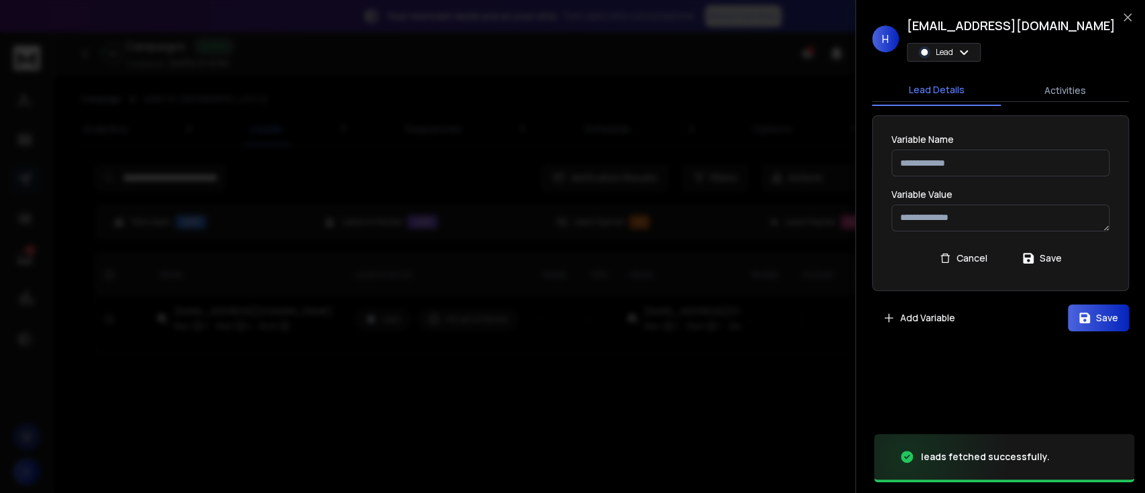
click at [972, 170] on input at bounding box center [1001, 163] width 218 height 27
type input "*********"
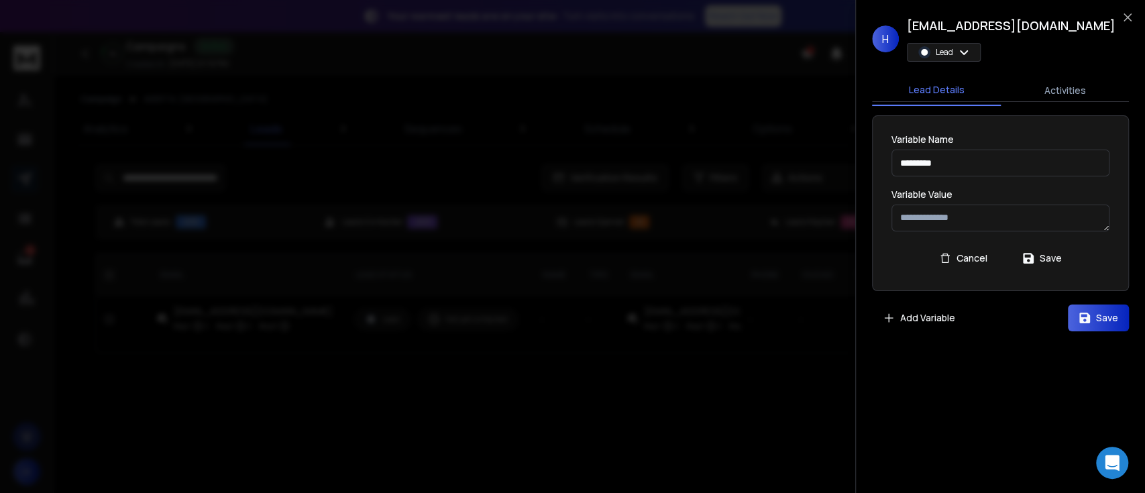
click at [977, 222] on textarea at bounding box center [1001, 218] width 218 height 27
type textarea "**********"
click at [1035, 256] on button "Save" at bounding box center [1042, 258] width 61 height 27
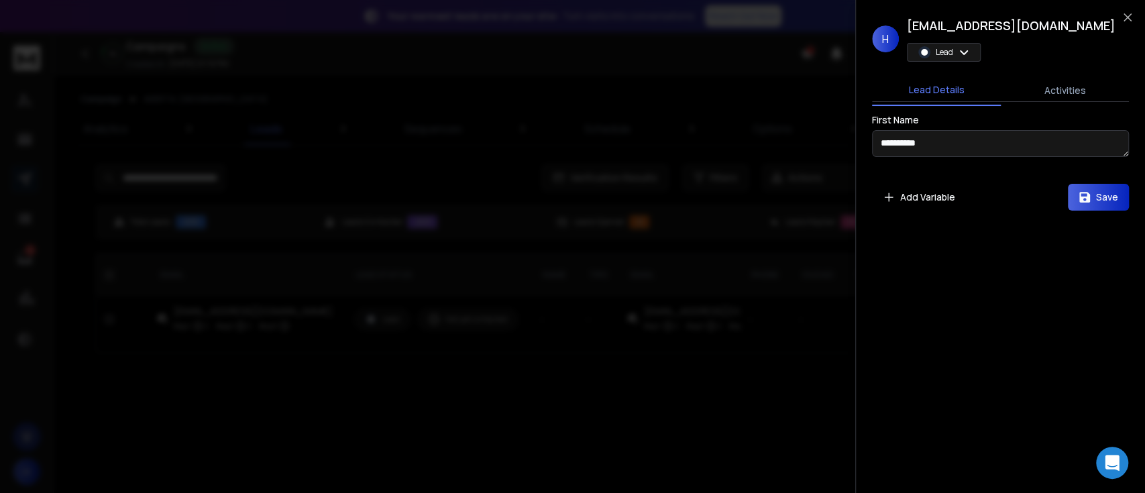
click at [1119, 212] on div "**********" at bounding box center [1001, 246] width 290 height 493
click at [1112, 202] on button "Save" at bounding box center [1098, 197] width 61 height 27
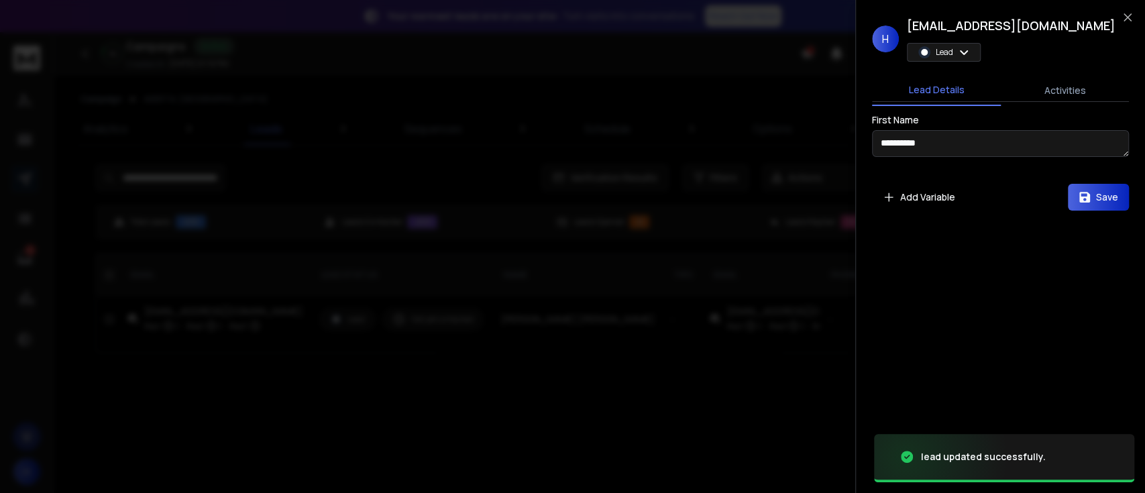
click at [412, 101] on div at bounding box center [572, 246] width 1145 height 493
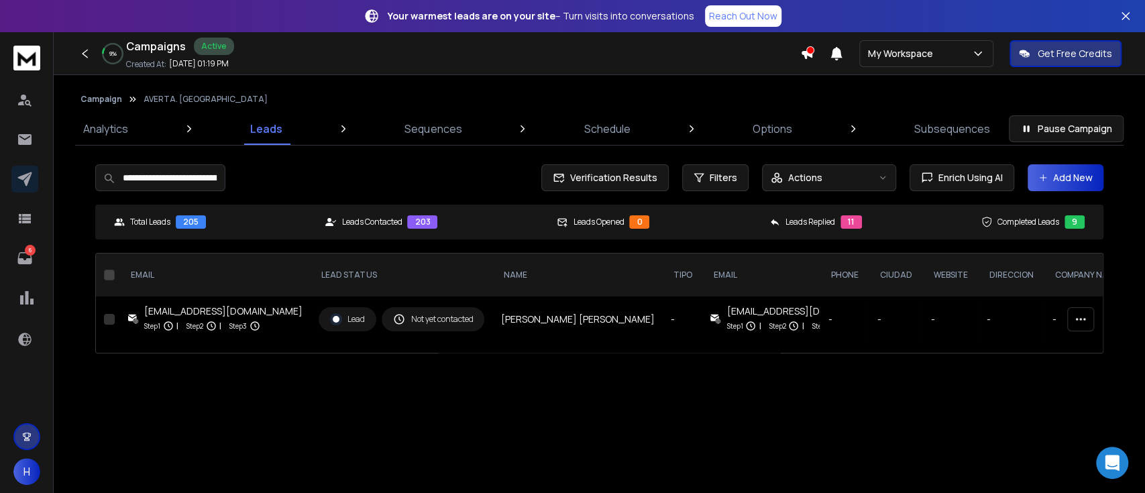
click at [1033, 177] on button "Add New" at bounding box center [1066, 177] width 76 height 27
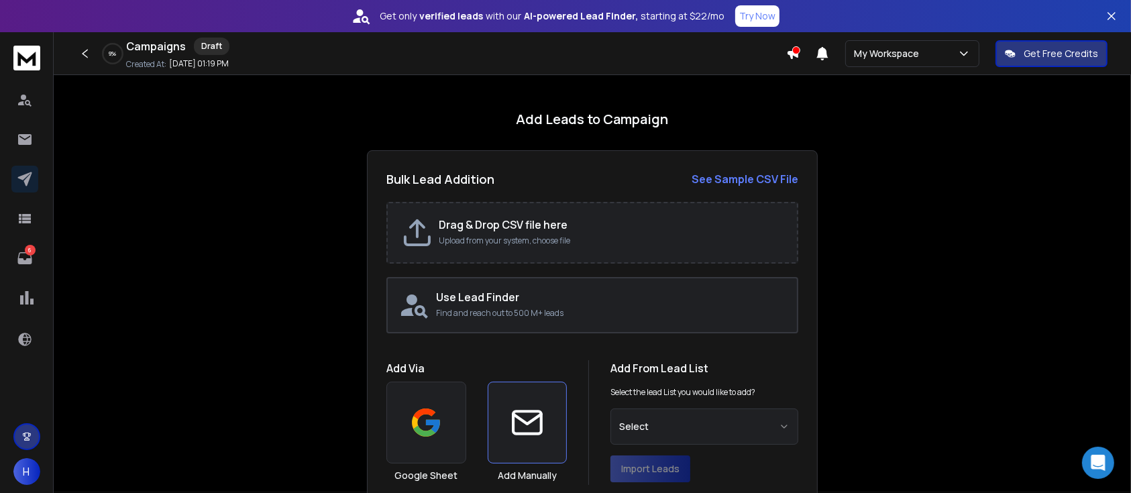
click at [542, 417] on icon at bounding box center [528, 423] width 34 height 40
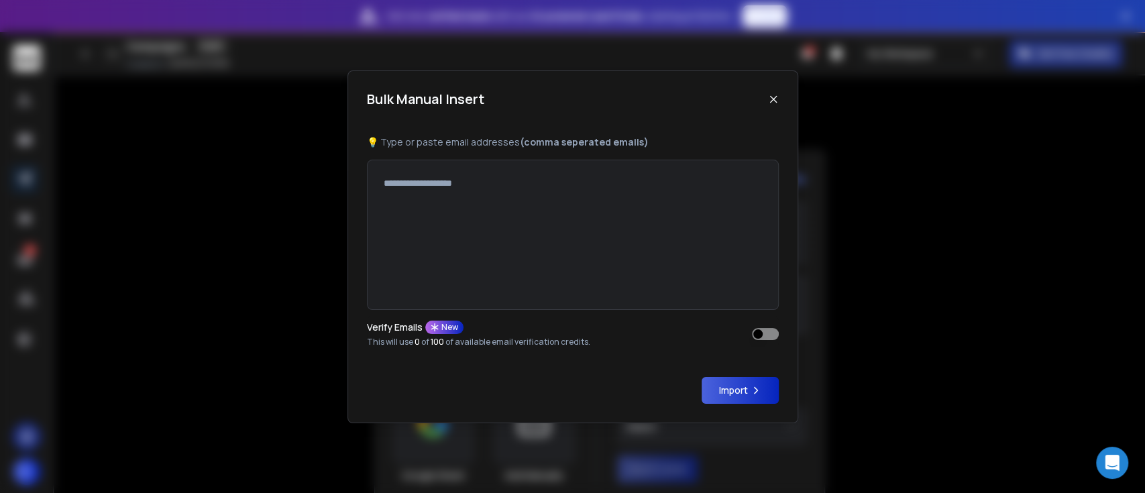
click at [446, 170] on textarea at bounding box center [573, 235] width 412 height 150
paste textarea "**********"
type textarea "**********"
click at [725, 395] on button "Import" at bounding box center [740, 390] width 77 height 27
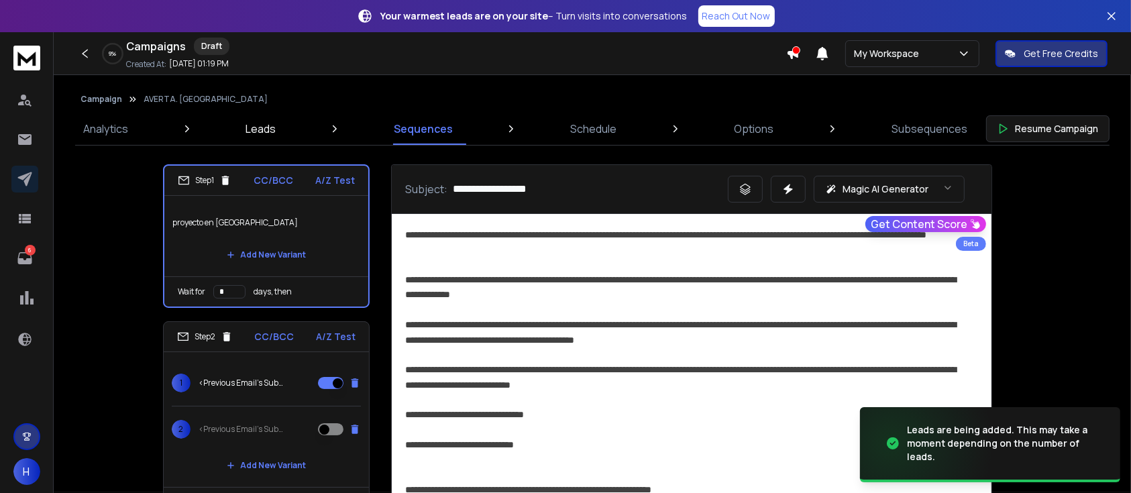
click at [252, 138] on link "Leads" at bounding box center [261, 129] width 46 height 32
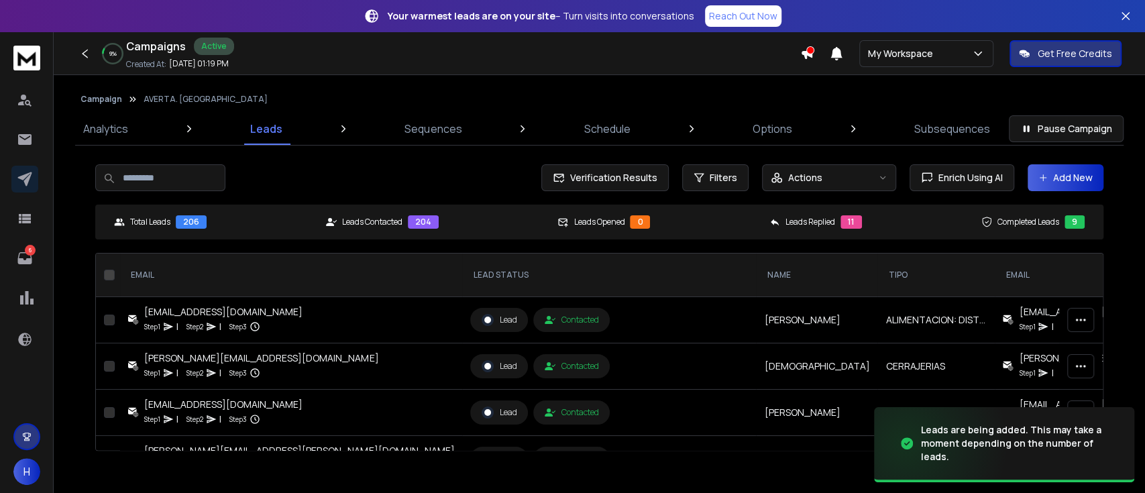
click at [1064, 170] on button "Add New" at bounding box center [1066, 177] width 76 height 27
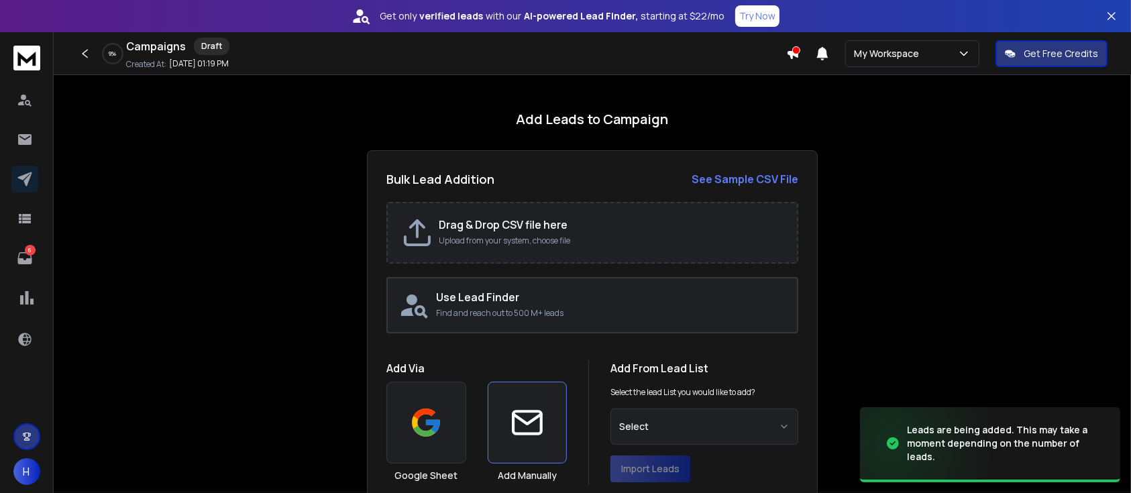
click at [555, 396] on div at bounding box center [528, 423] width 80 height 82
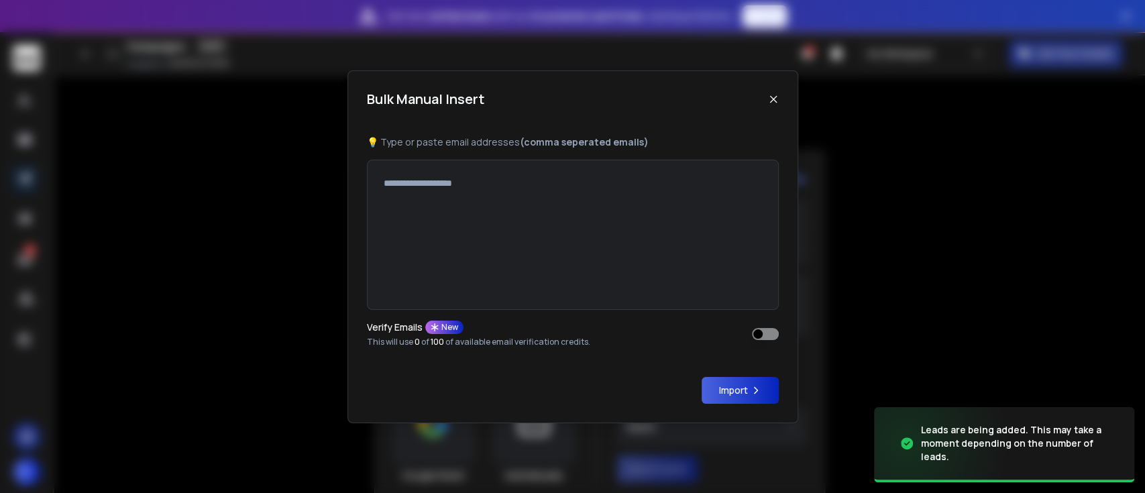
click at [489, 181] on textarea at bounding box center [573, 235] width 412 height 150
paste textarea "**********"
type textarea "**********"
click at [721, 389] on button "Import" at bounding box center [740, 390] width 77 height 27
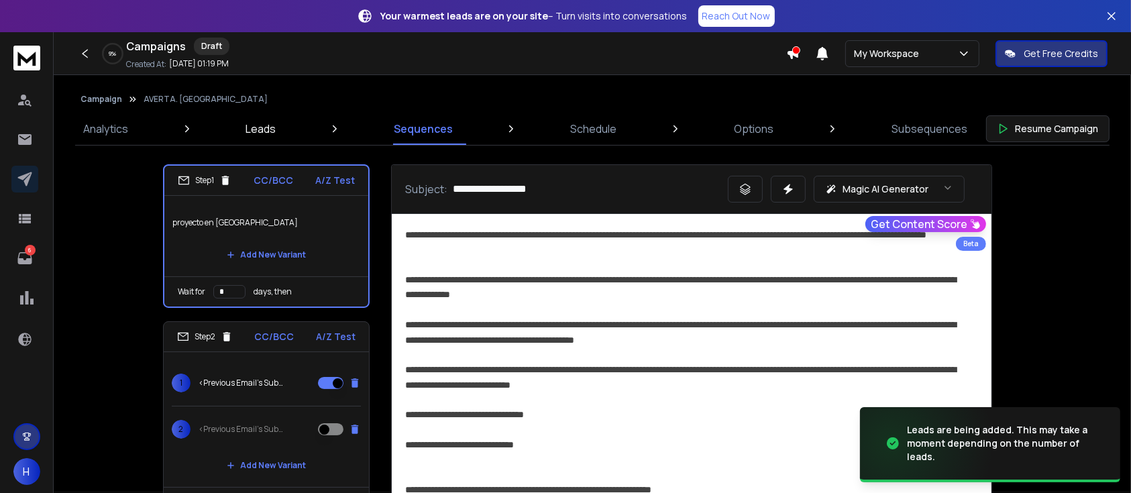
click at [275, 140] on link "Leads" at bounding box center [261, 129] width 46 height 32
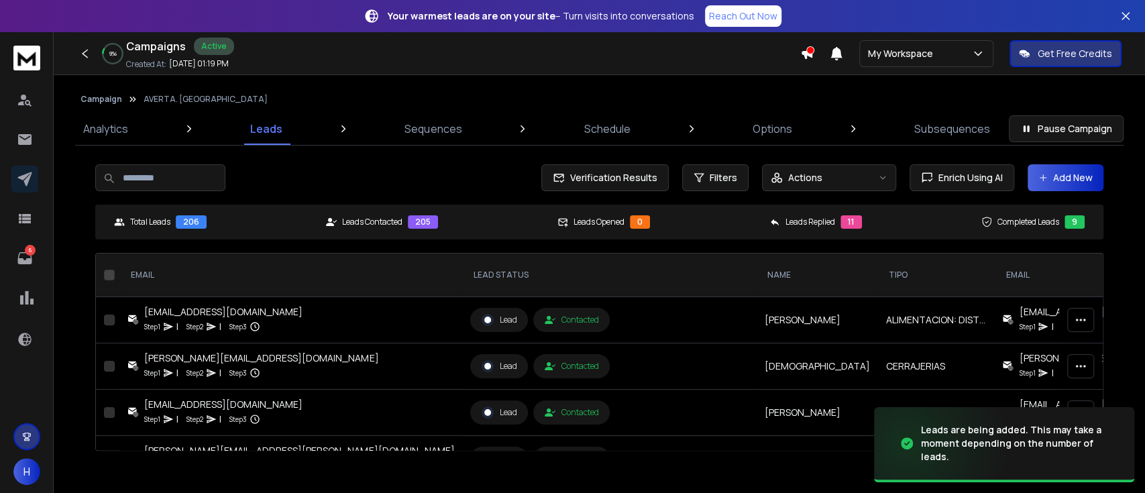
click at [166, 178] on input at bounding box center [160, 177] width 130 height 27
paste input "**********"
type input "**********"
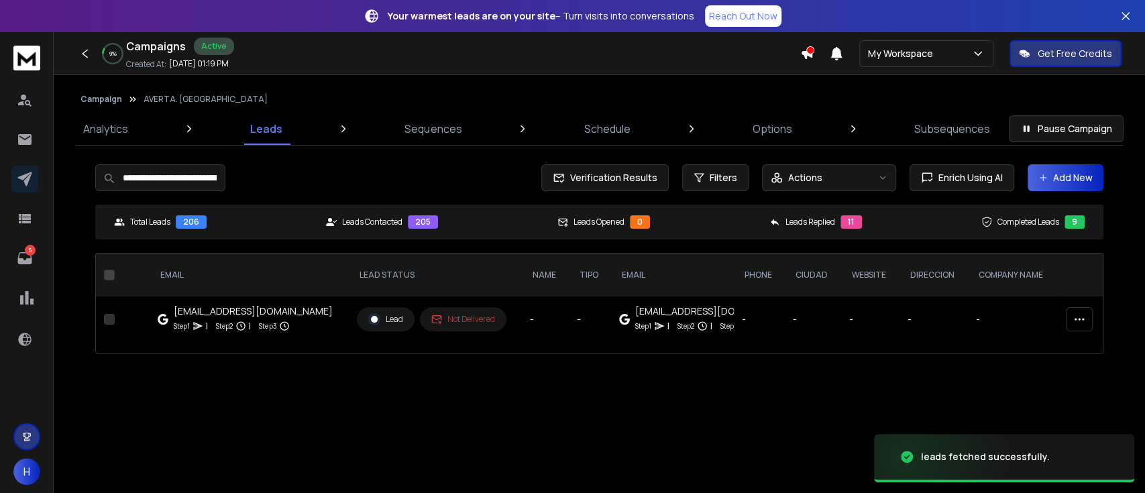
click at [252, 314] on div "facturacionpgaspar1994@gmail.com" at bounding box center [253, 311] width 158 height 13
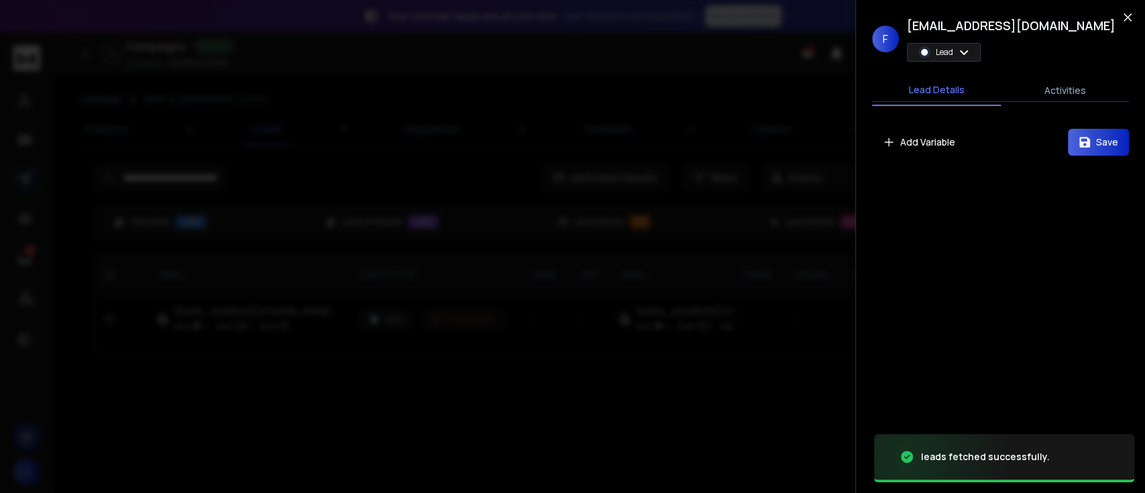
click at [1133, 15] on icon "button" at bounding box center [1127, 17] width 13 height 13
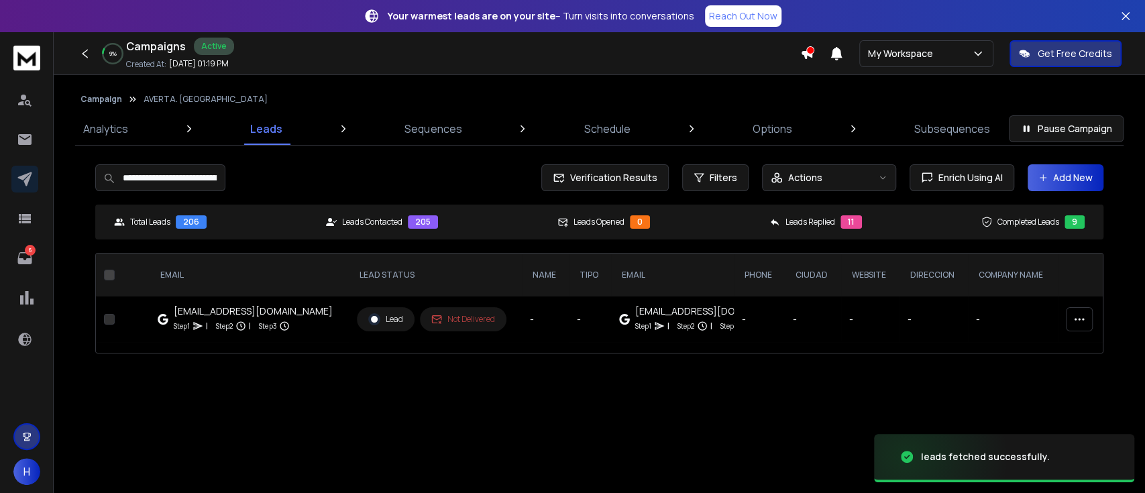
click at [1082, 317] on icon "button" at bounding box center [1080, 319] width 12 height 12
click at [1064, 353] on p "Delete Lead" at bounding box center [1060, 348] width 55 height 13
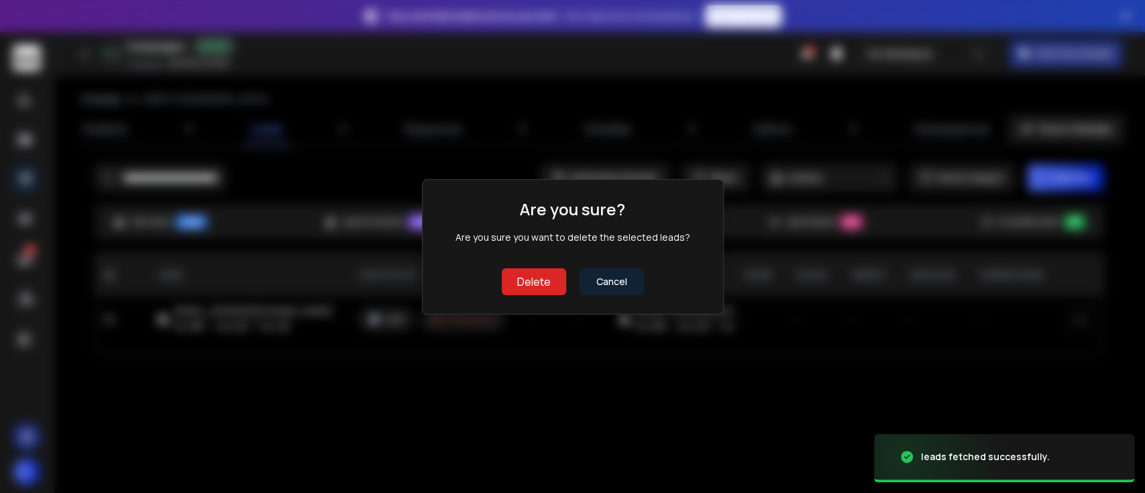
drag, startPoint x: 536, startPoint y: 271, endPoint x: 556, endPoint y: 254, distance: 26.2
click at [536, 274] on button "Delete" at bounding box center [534, 281] width 64 height 27
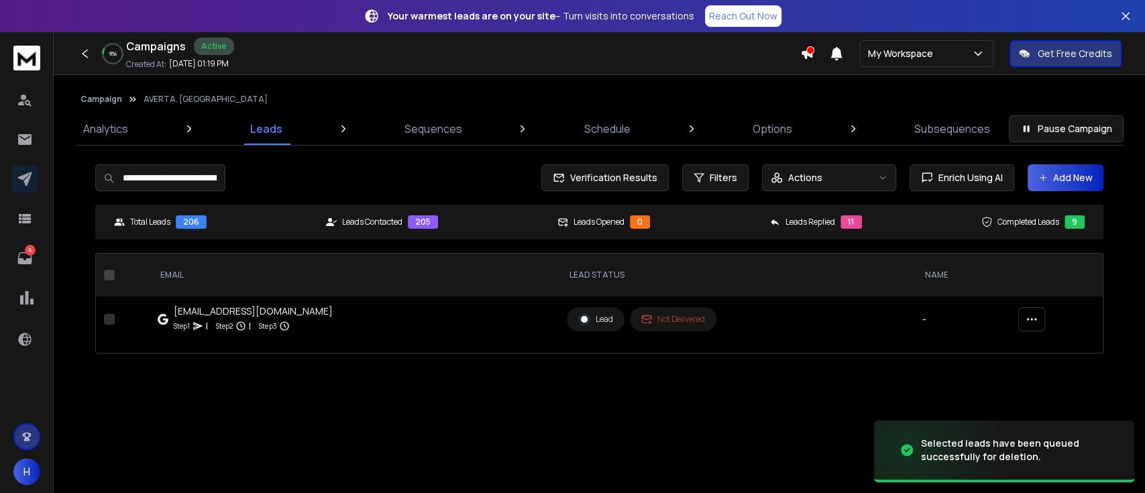
click at [1074, 171] on button "Add New" at bounding box center [1066, 177] width 76 height 27
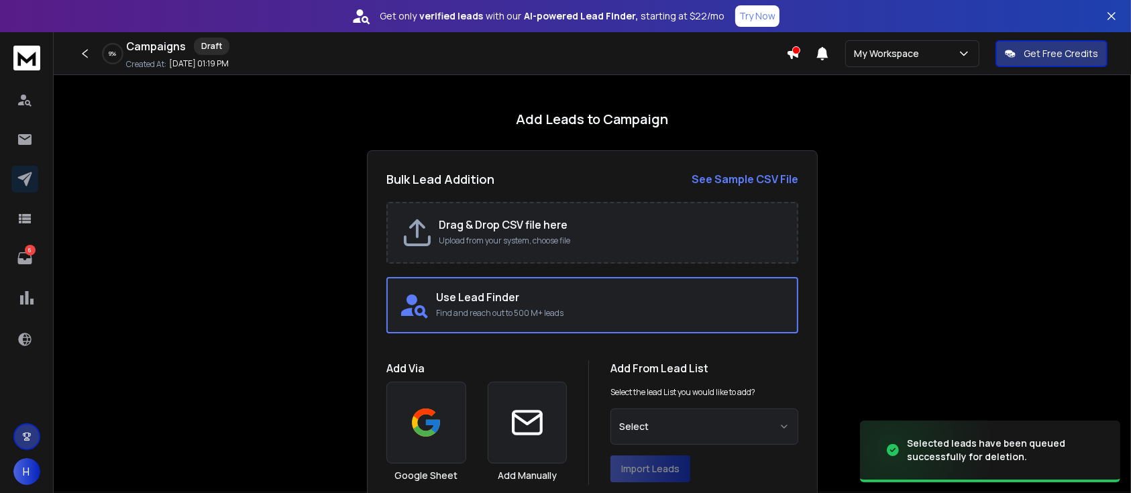
click at [439, 298] on h2 "Use Lead Finder" at bounding box center [611, 297] width 350 height 16
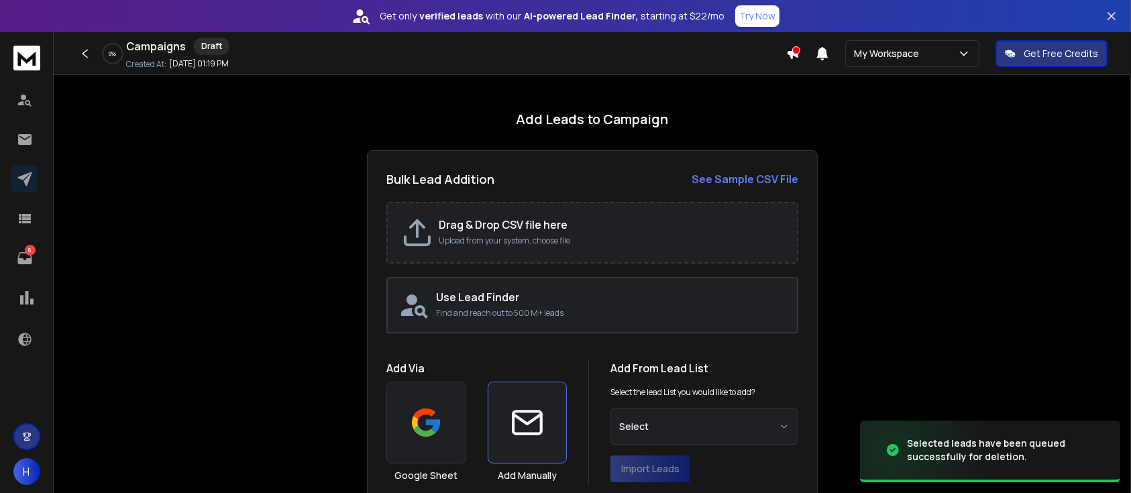
click at [513, 412] on icon at bounding box center [527, 422] width 28 height 22
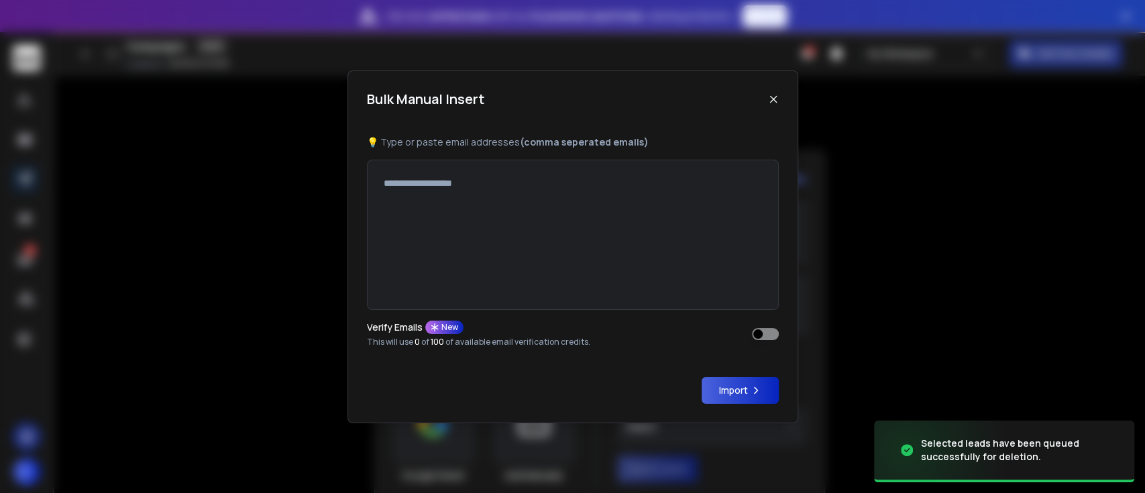
click at [414, 177] on textarea at bounding box center [573, 235] width 412 height 150
paste textarea "**********"
type textarea "**********"
click at [727, 384] on button "Import" at bounding box center [740, 390] width 77 height 27
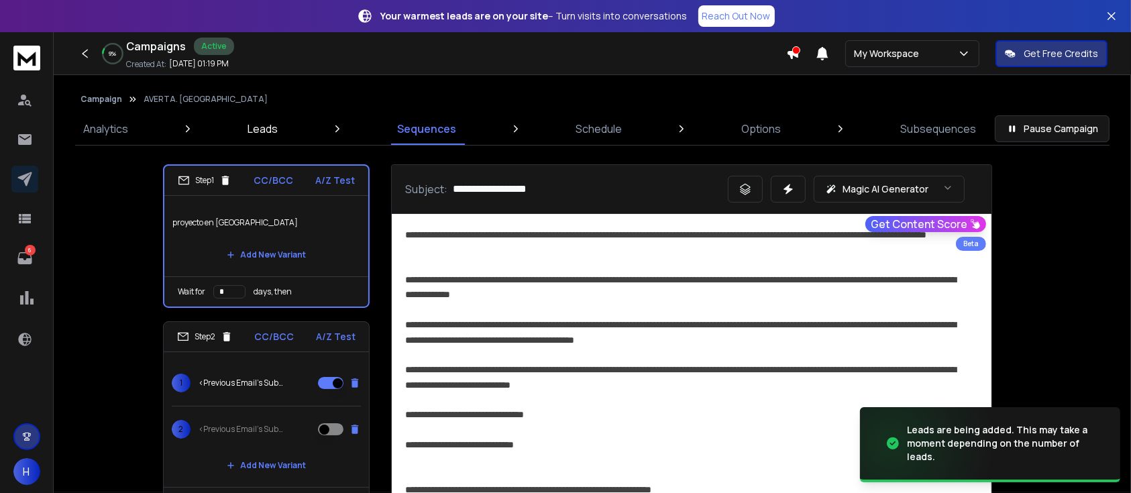
click at [259, 127] on p "Leads" at bounding box center [263, 129] width 30 height 16
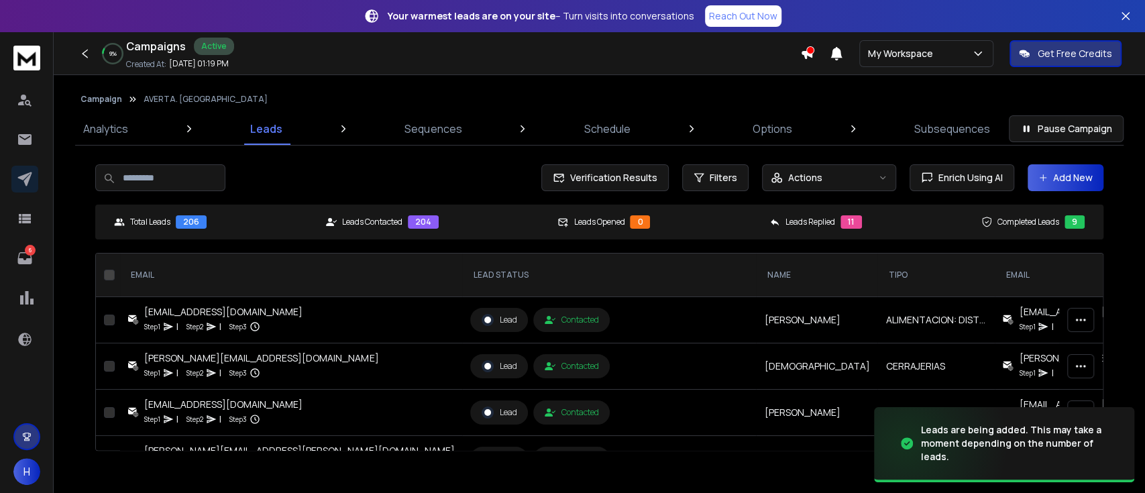
click at [189, 178] on input at bounding box center [160, 177] width 130 height 27
paste input "**********"
type input "**********"
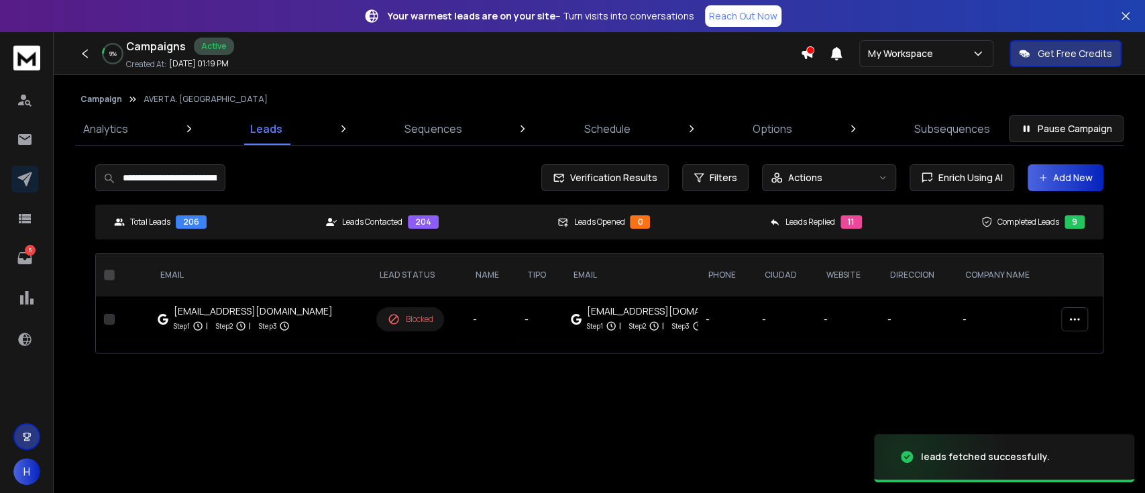
click at [1068, 321] on button "button" at bounding box center [1075, 319] width 27 height 24
click at [395, 317] on icon at bounding box center [394, 319] width 12 height 12
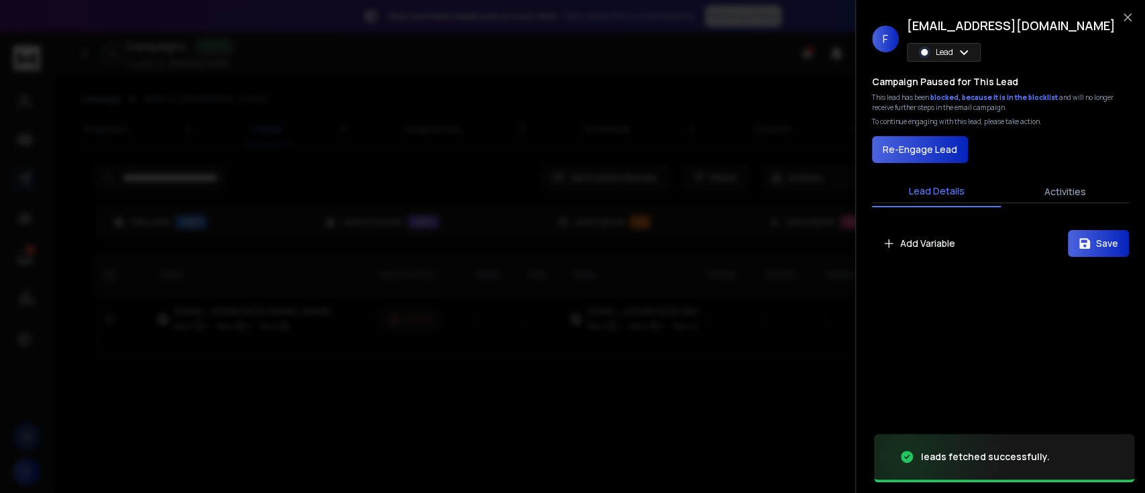
click at [925, 154] on button "Re-Engage Lead" at bounding box center [920, 149] width 96 height 27
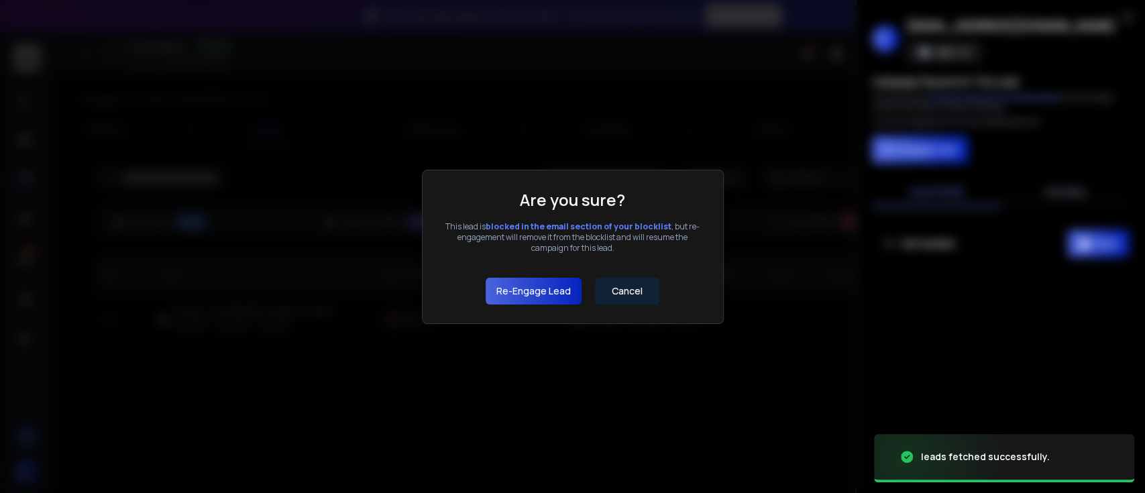
click at [526, 291] on button "Re-Engage Lead" at bounding box center [534, 291] width 96 height 27
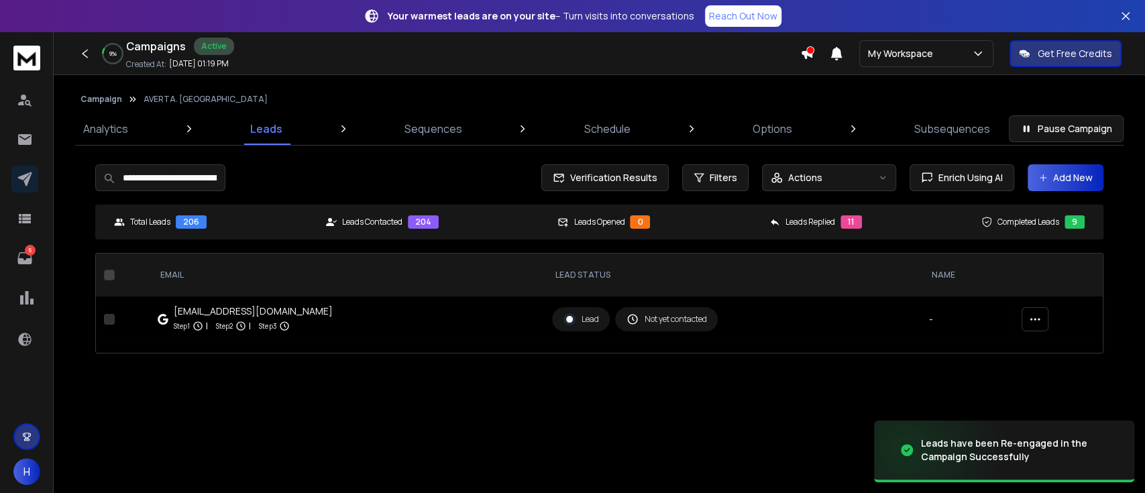
click at [332, 313] on div "facturacionpgaspar1994@gmail.com" at bounding box center [253, 311] width 158 height 13
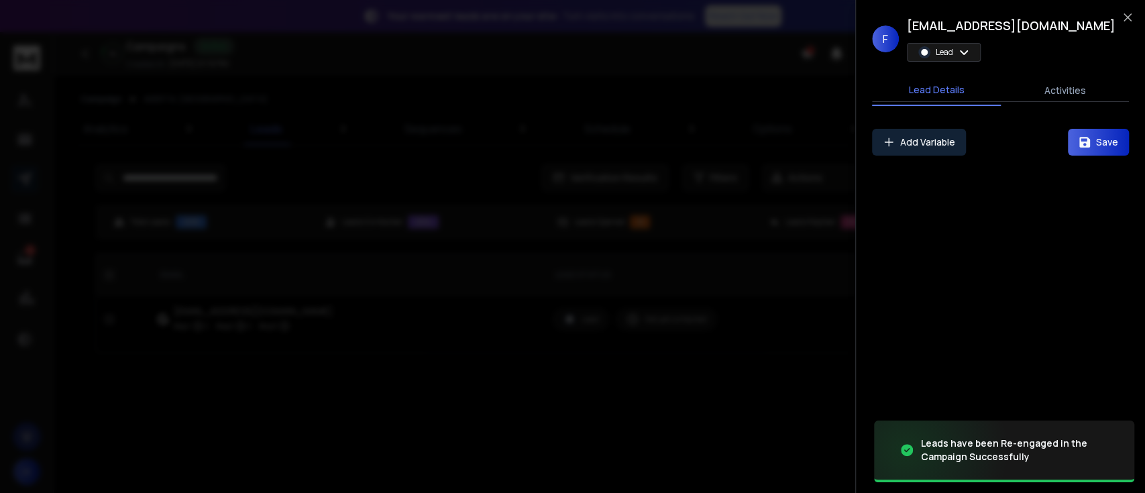
click at [932, 147] on button "Add Variable" at bounding box center [919, 142] width 94 height 27
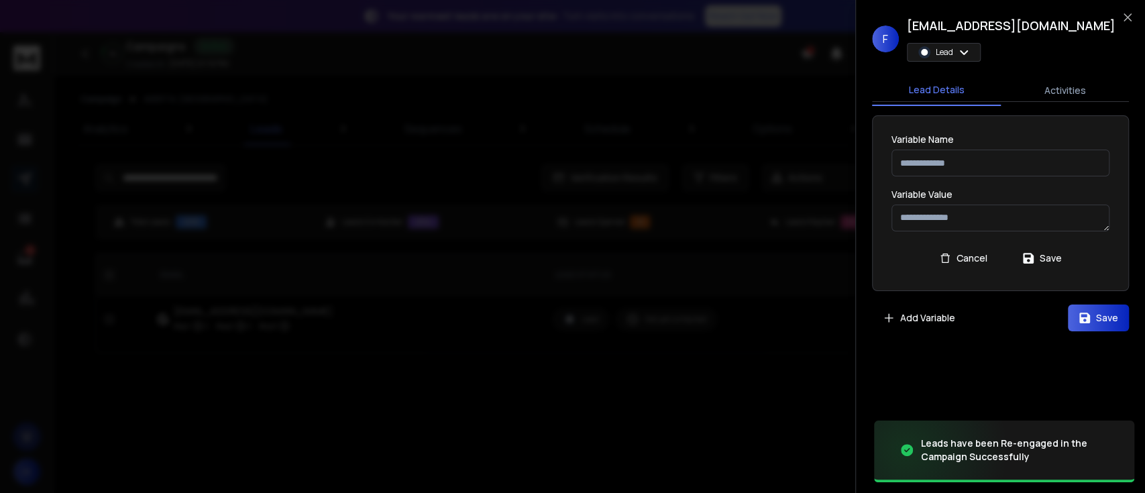
click at [937, 157] on input at bounding box center [1001, 163] width 218 height 27
type input "*********"
click at [974, 213] on textarea at bounding box center [1001, 218] width 218 height 27
type textarea "******"
click at [1047, 250] on button "Save" at bounding box center [1042, 258] width 61 height 27
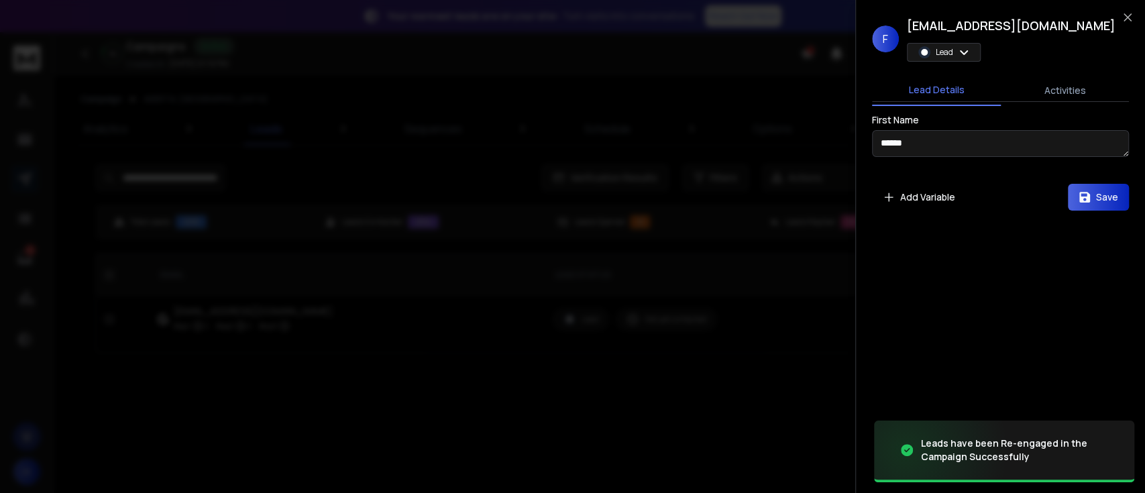
click at [1091, 201] on icon "submit" at bounding box center [1085, 197] width 12 height 12
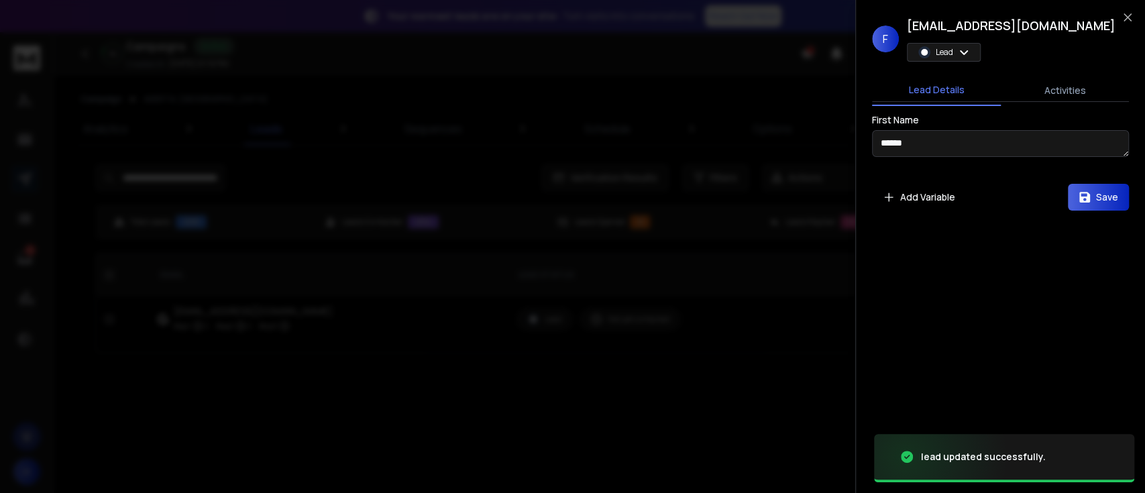
drag, startPoint x: 627, startPoint y: 134, endPoint x: 644, endPoint y: 126, distance: 19.2
click at [622, 134] on div at bounding box center [572, 246] width 1145 height 493
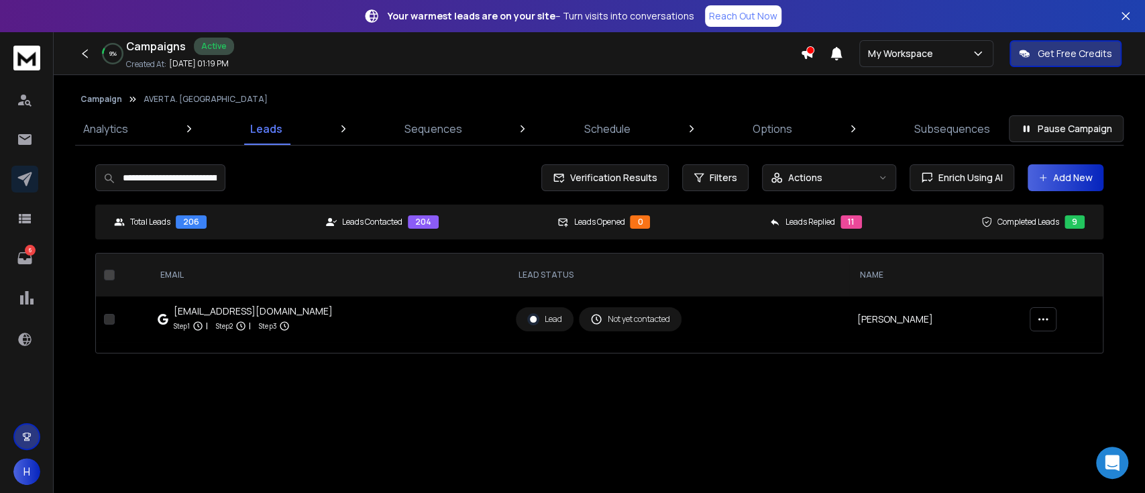
click at [1054, 174] on button "Add New" at bounding box center [1066, 177] width 76 height 27
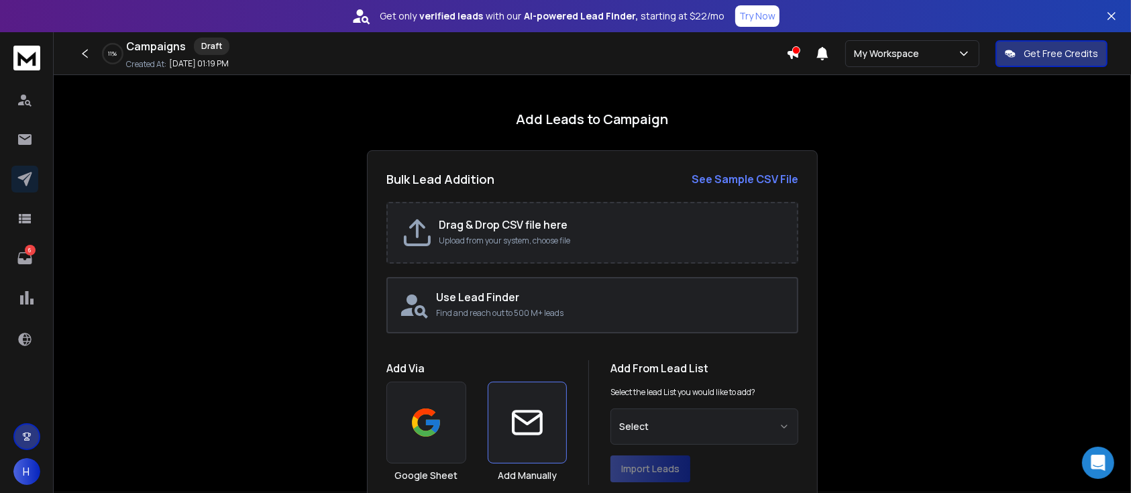
click at [511, 410] on icon at bounding box center [528, 423] width 34 height 40
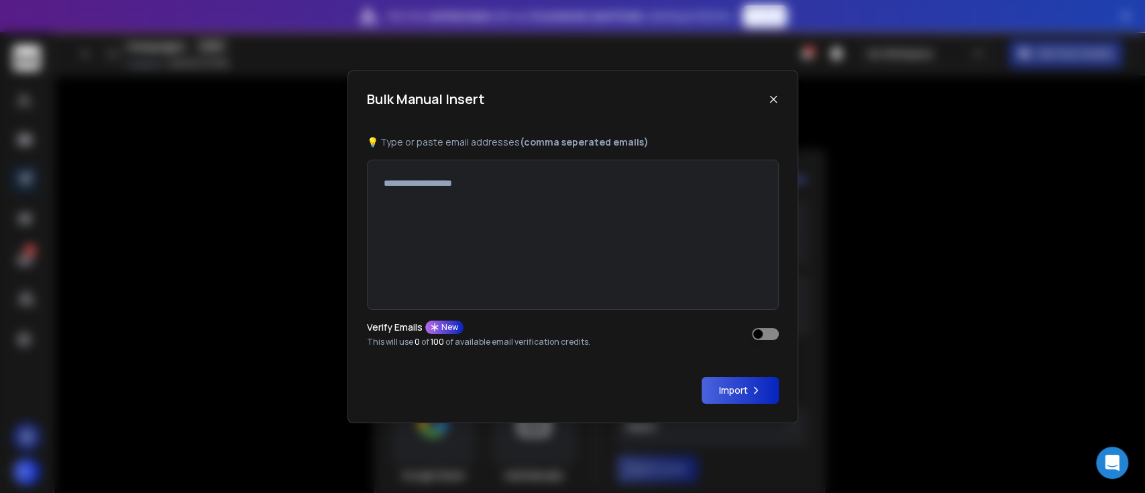
click at [451, 197] on textarea at bounding box center [573, 235] width 412 height 150
paste textarea "**********"
type textarea "**********"
click at [741, 391] on button "Import" at bounding box center [740, 390] width 77 height 27
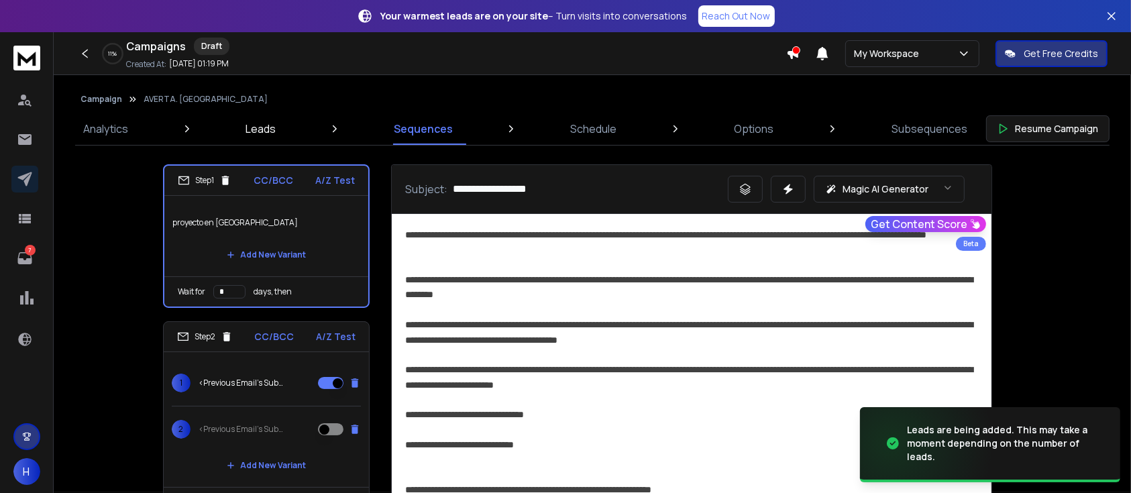
click at [240, 118] on link "Leads" at bounding box center [261, 129] width 46 height 32
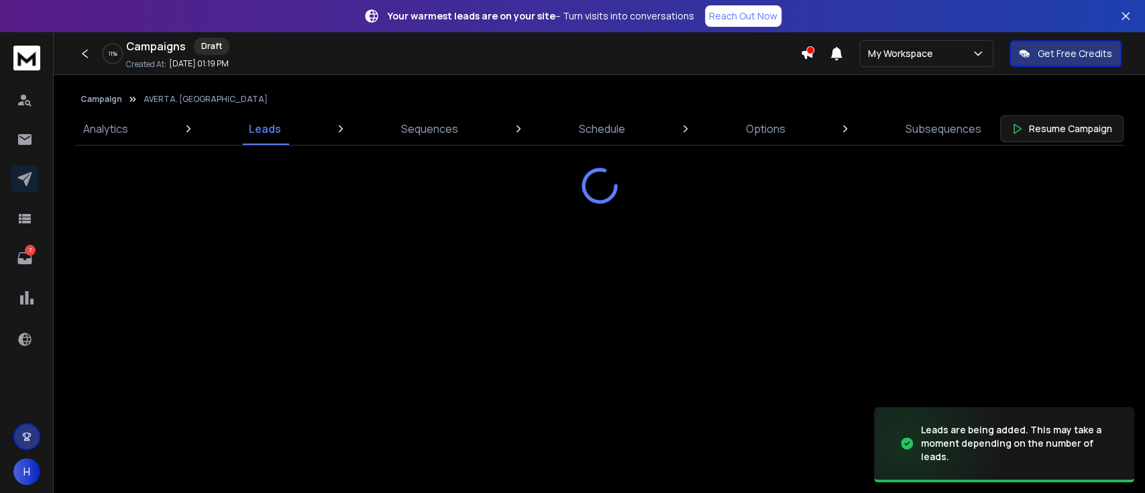
click at [260, 132] on p "Leads" at bounding box center [265, 129] width 32 height 16
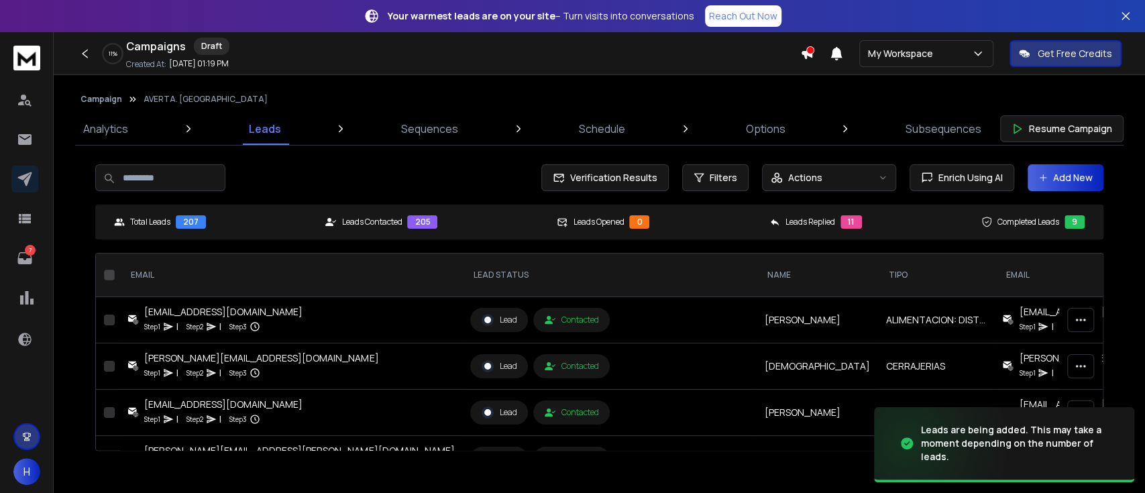
click at [156, 180] on input at bounding box center [160, 177] width 130 height 27
paste input "**********"
type input "**********"
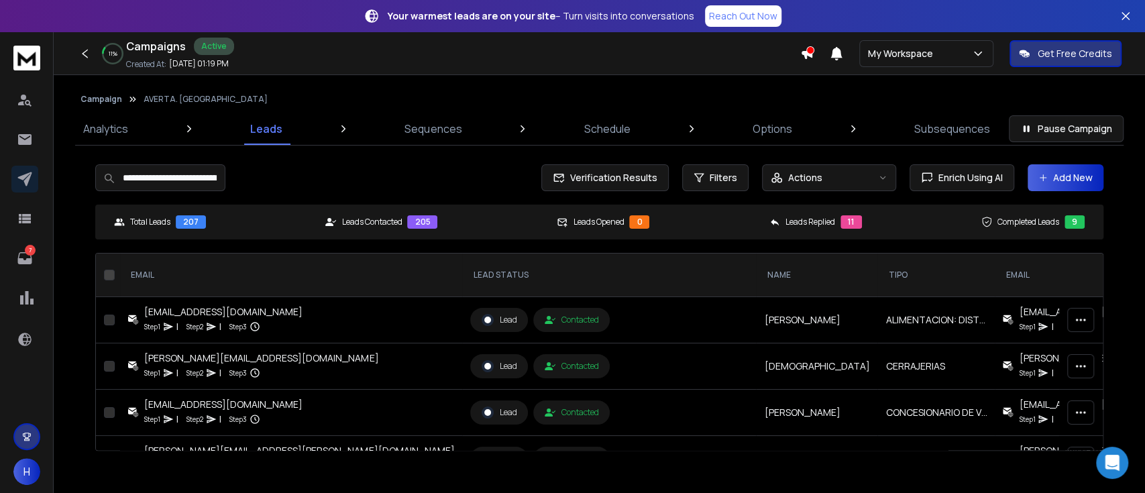
scroll to position [0, 31]
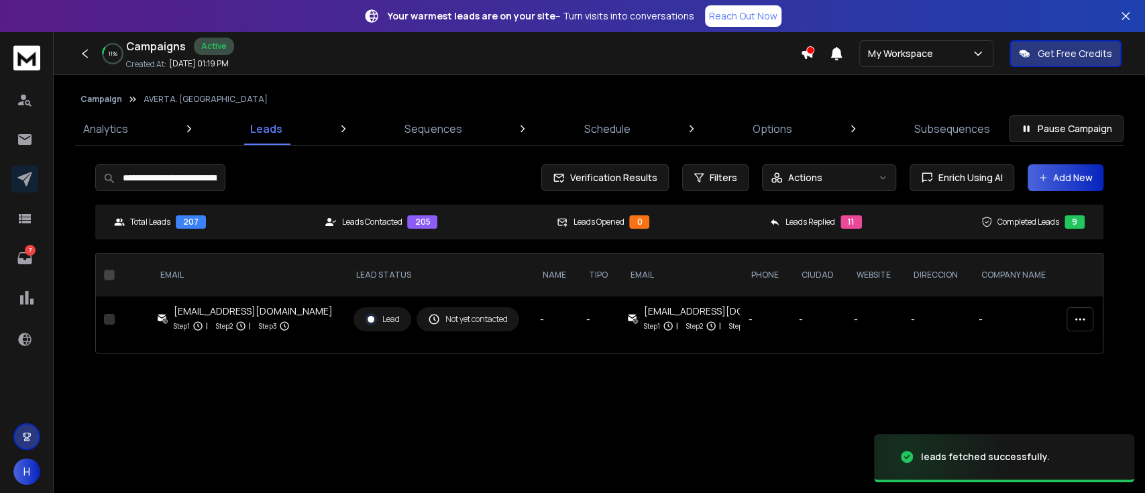
click at [271, 346] on caption at bounding box center [599, 347] width 1007 height 11
click at [270, 338] on td "antoniosanchez@diverfruit.com Step 1 | Step 2 | Step 3" at bounding box center [248, 320] width 196 height 46
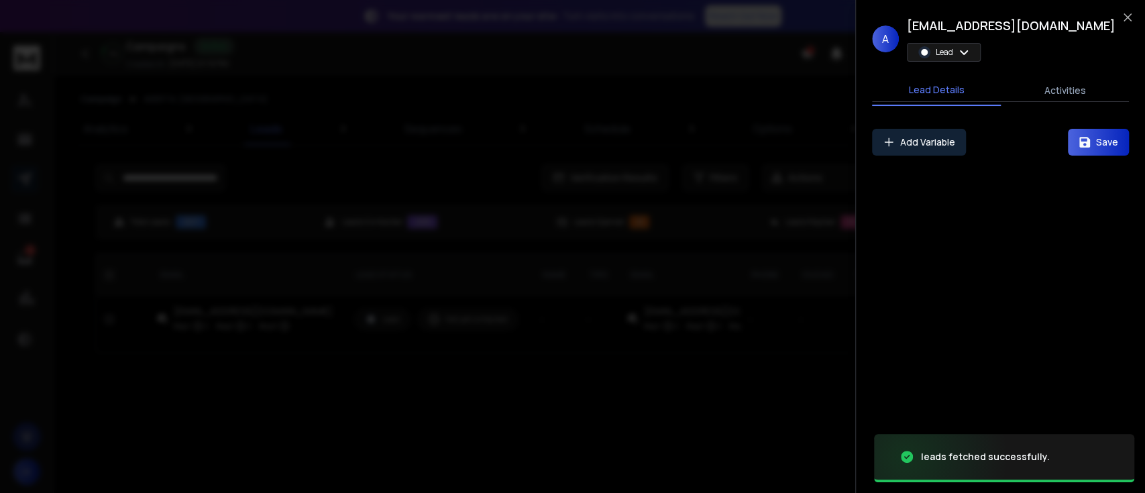
click at [924, 143] on button "Add Variable" at bounding box center [919, 142] width 94 height 27
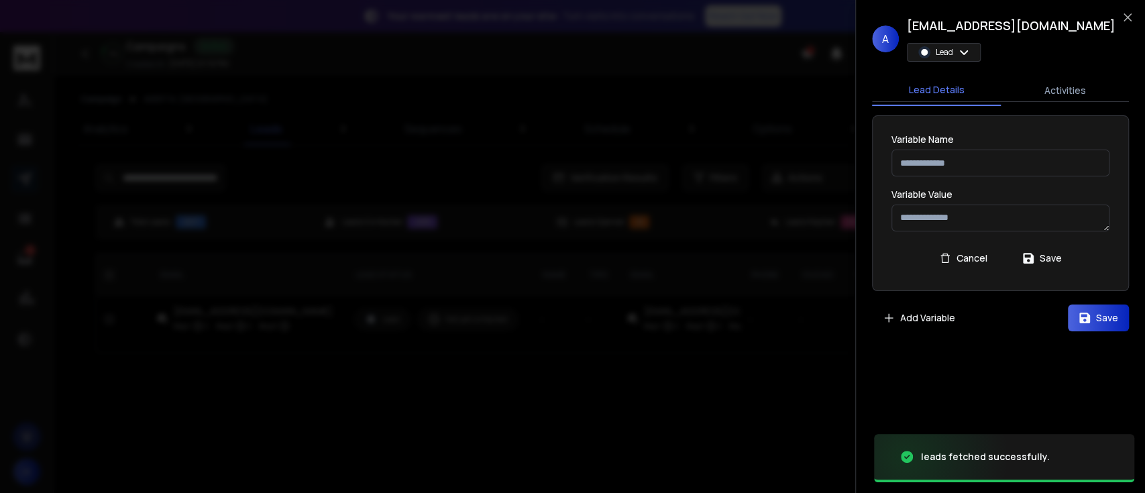
drag, startPoint x: 924, startPoint y: 143, endPoint x: 923, endPoint y: 174, distance: 30.9
click at [933, 164] on input at bounding box center [1001, 163] width 218 height 27
type input "*********"
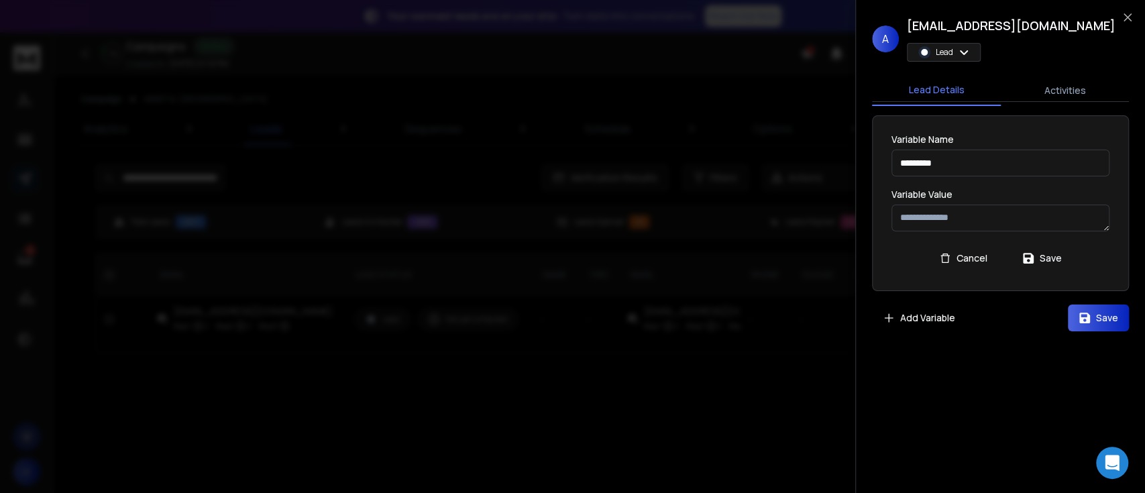
click at [974, 217] on textarea at bounding box center [1001, 218] width 218 height 27
type textarea "*******"
click at [1033, 256] on icon "button" at bounding box center [1028, 258] width 11 height 11
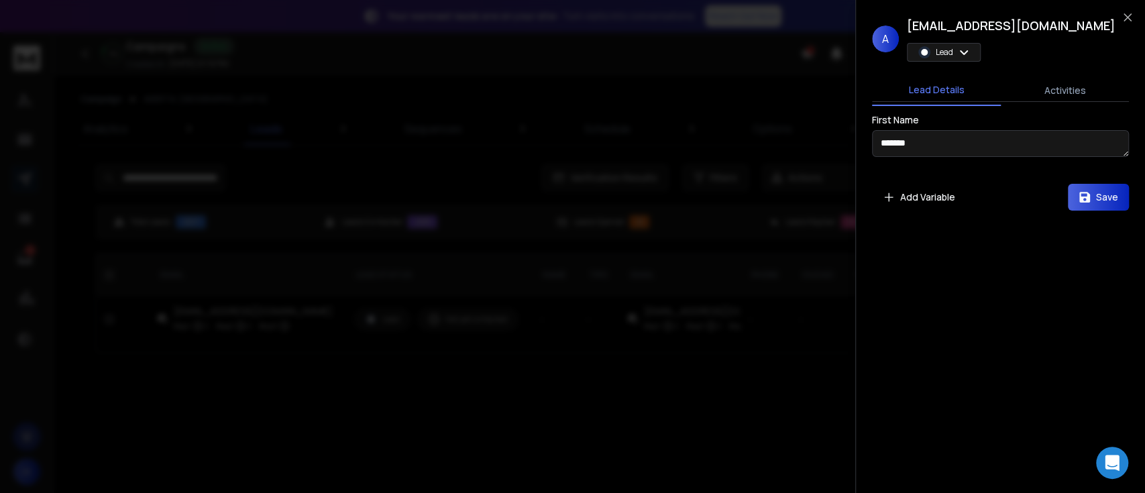
click at [1109, 191] on button "Save" at bounding box center [1098, 197] width 61 height 27
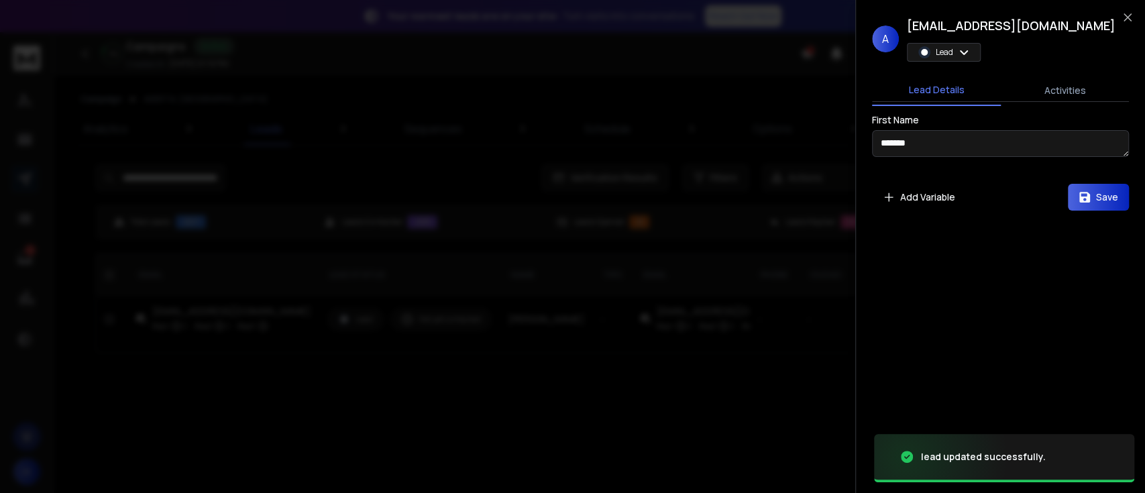
click at [726, 116] on div at bounding box center [572, 246] width 1145 height 493
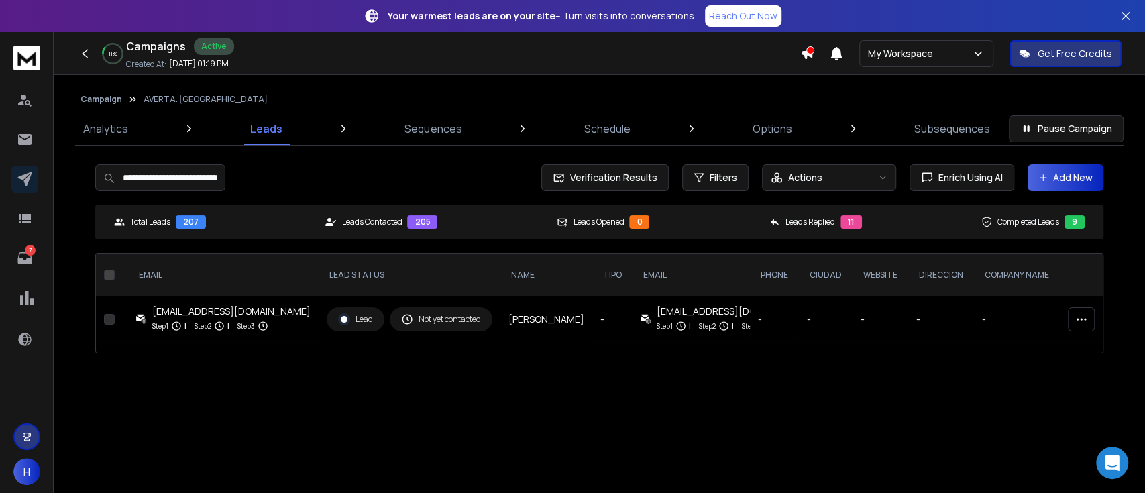
click at [1058, 170] on button "Add New" at bounding box center [1066, 177] width 76 height 27
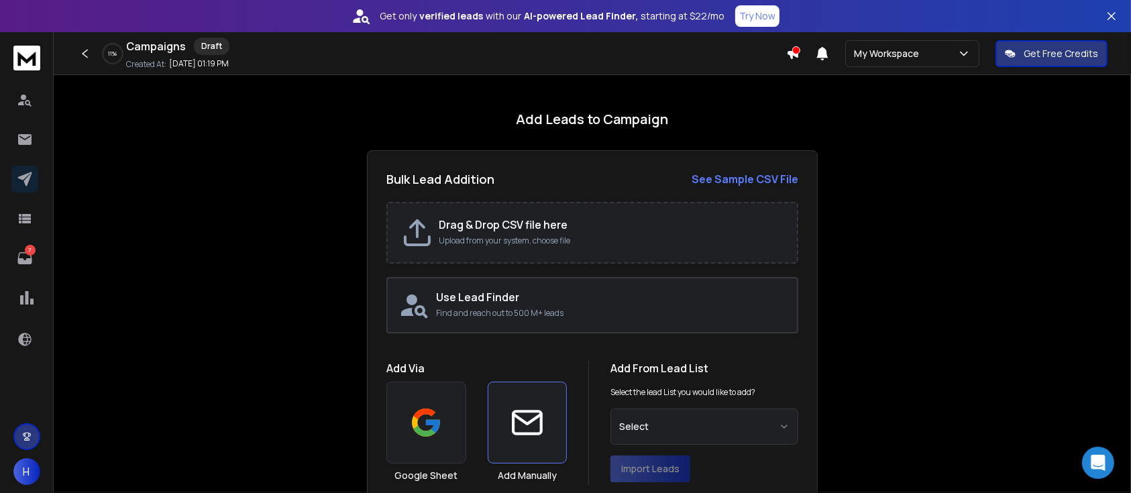
click at [527, 423] on polyline at bounding box center [527, 420] width 28 height 10
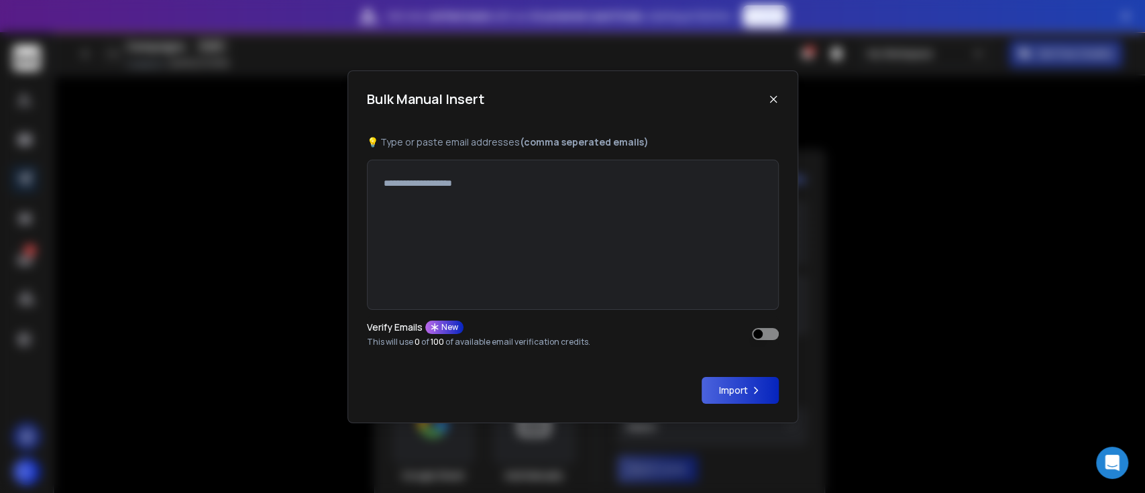
click at [435, 171] on textarea at bounding box center [573, 235] width 412 height 150
paste textarea "**********"
drag, startPoint x: 384, startPoint y: 197, endPoint x: 311, endPoint y: 137, distance: 94.9
click at [311, 137] on div "**********" at bounding box center [572, 247] width 1145 height 380
type textarea "**********"
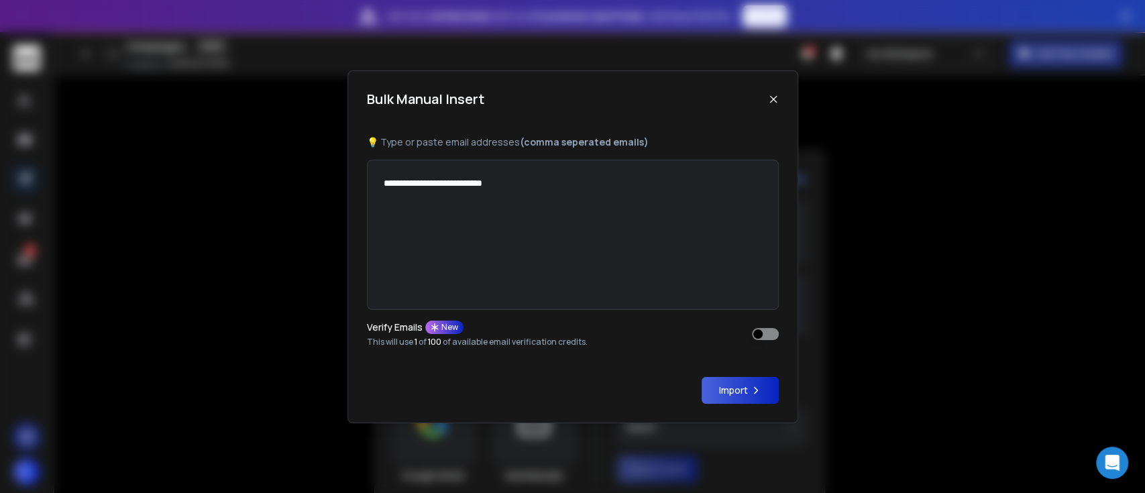
click at [735, 385] on button "Import" at bounding box center [740, 390] width 77 height 27
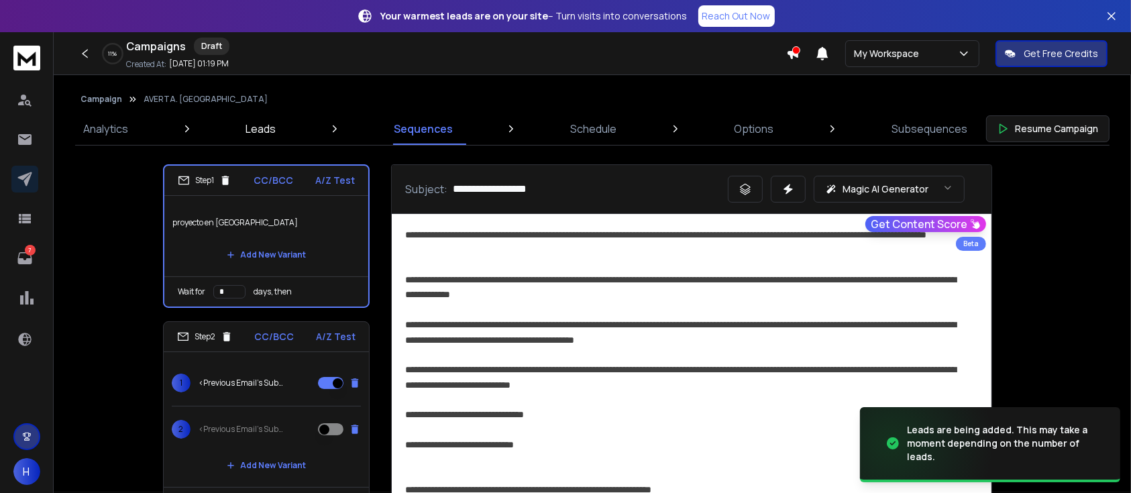
drag, startPoint x: 263, startPoint y: 127, endPoint x: 263, endPoint y: 138, distance: 10.7
click at [263, 127] on p "Leads" at bounding box center [261, 129] width 30 height 16
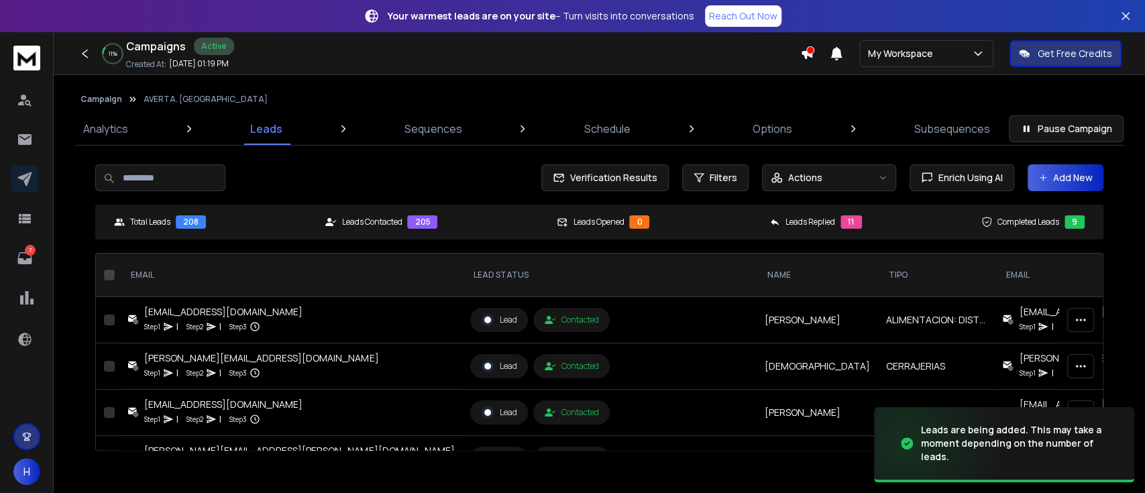
click at [170, 171] on input at bounding box center [160, 177] width 130 height 27
paste input "**********"
type input "**********"
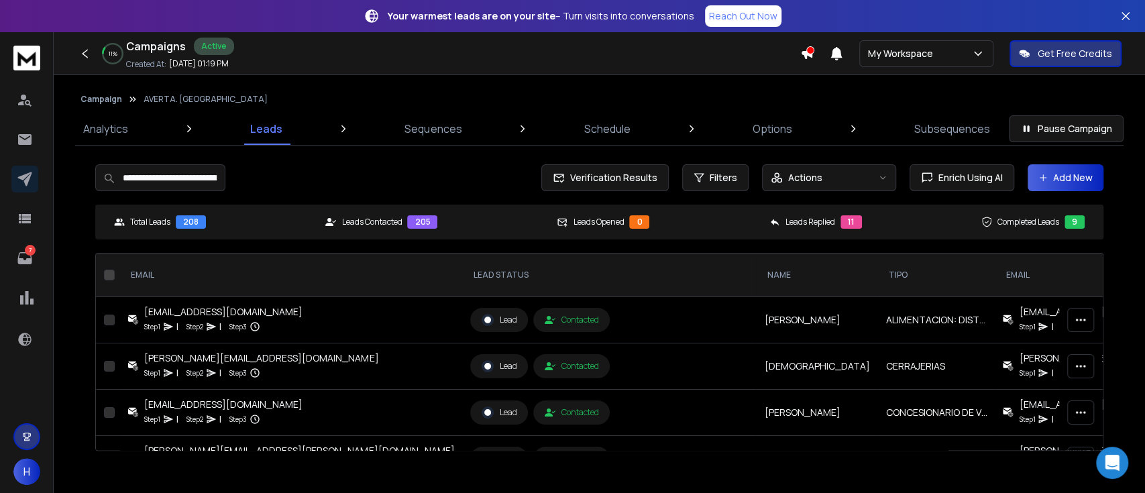
scroll to position [0, 27]
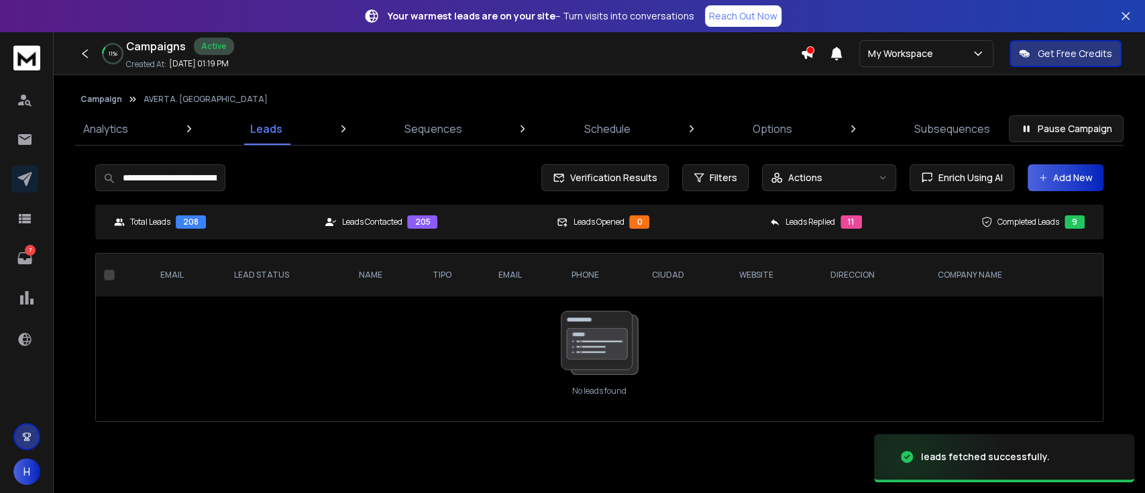
click at [211, 179] on input "**********" at bounding box center [160, 177] width 130 height 27
click at [196, 174] on input "**********" at bounding box center [160, 177] width 130 height 27
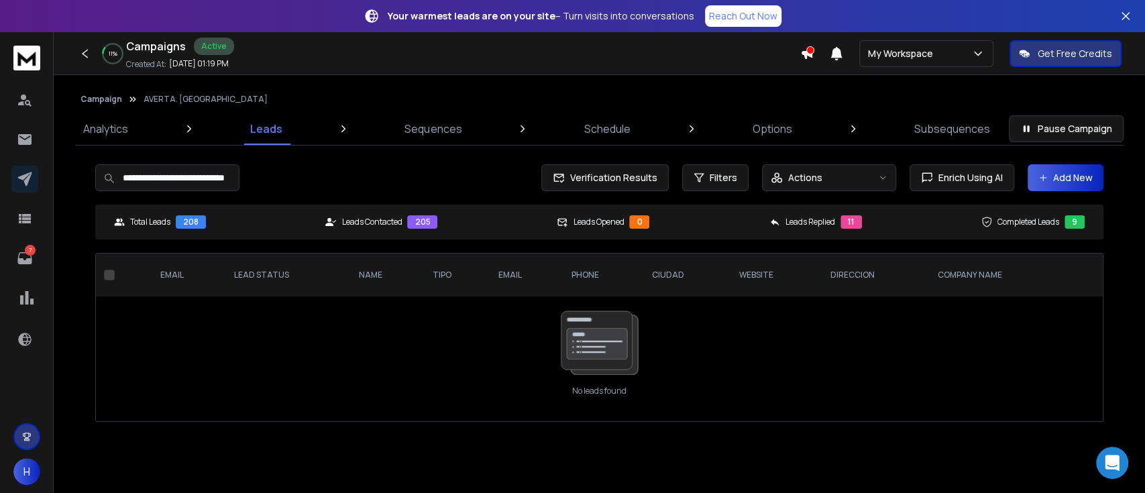
drag, startPoint x: 172, startPoint y: 174, endPoint x: 397, endPoint y: 181, distance: 224.9
click at [397, 181] on div "**********" at bounding box center [599, 177] width 1008 height 27
click at [1063, 187] on button "Add New" at bounding box center [1066, 177] width 76 height 27
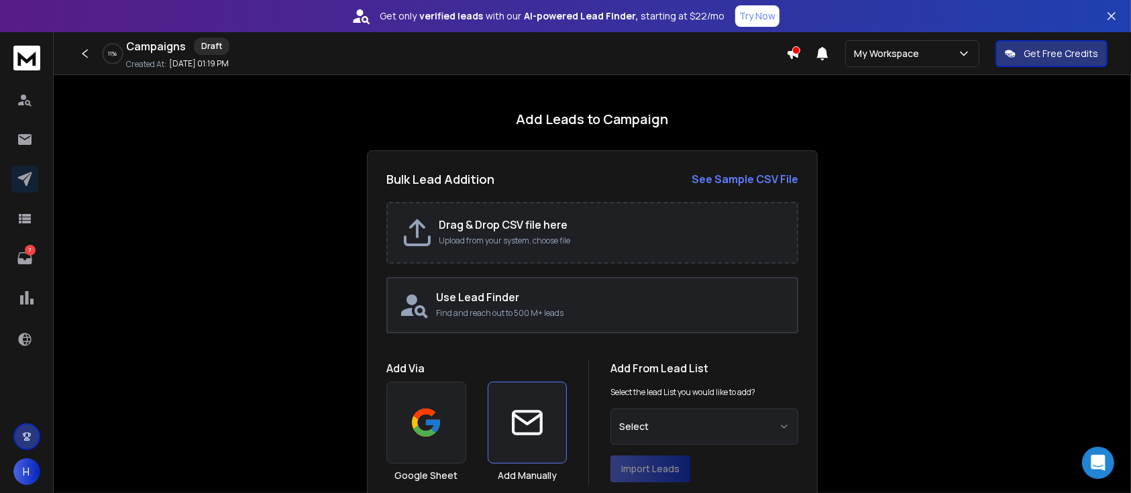
click at [538, 399] on div at bounding box center [528, 423] width 80 height 82
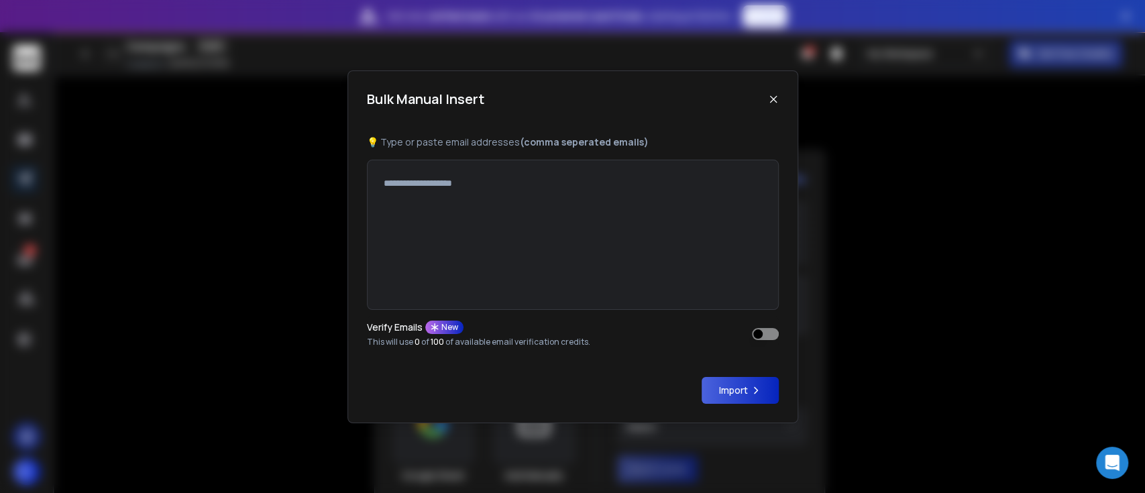
click at [433, 168] on textarea at bounding box center [573, 235] width 412 height 150
click at [428, 178] on textarea at bounding box center [573, 235] width 412 height 150
paste textarea "**********"
type textarea "**********"
click at [735, 397] on button "Import" at bounding box center [740, 390] width 77 height 27
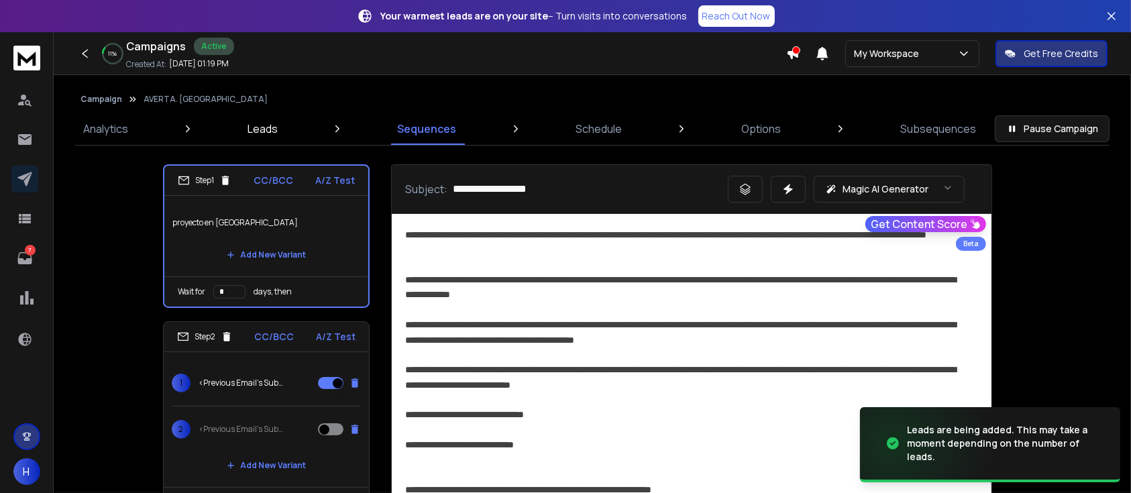
click at [259, 132] on p "Leads" at bounding box center [263, 129] width 30 height 16
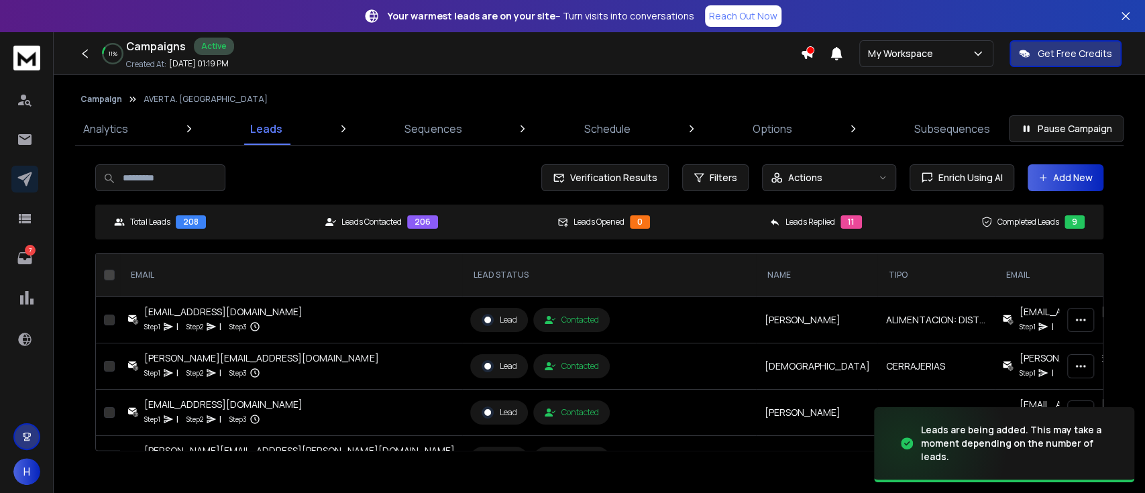
click at [166, 186] on input at bounding box center [160, 177] width 130 height 27
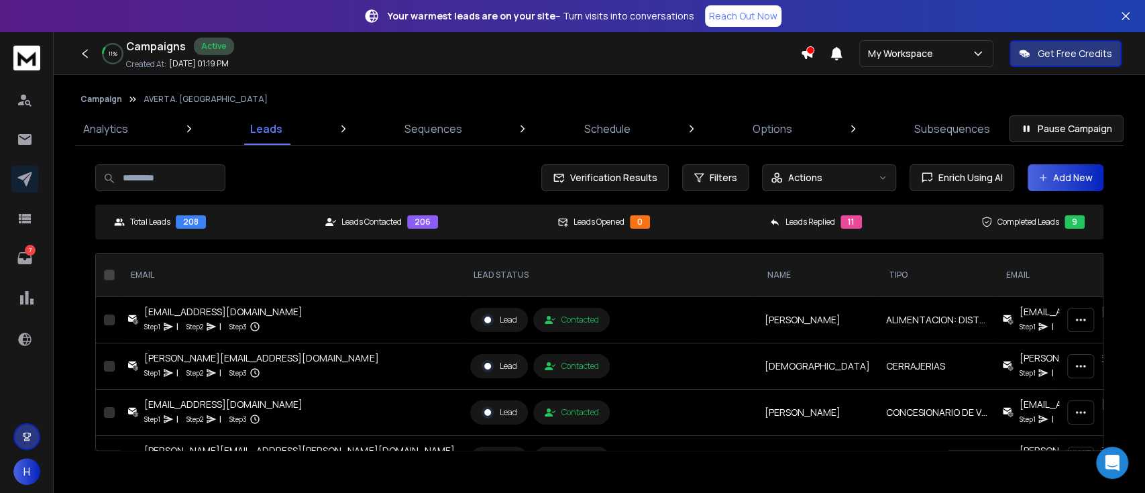
paste input "**********"
type input "**********"
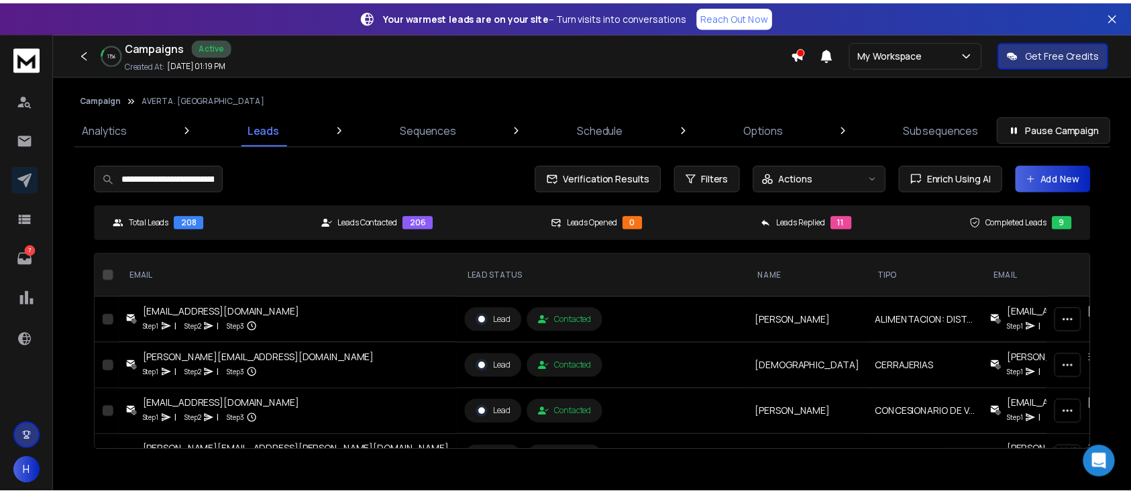
scroll to position [0, 25]
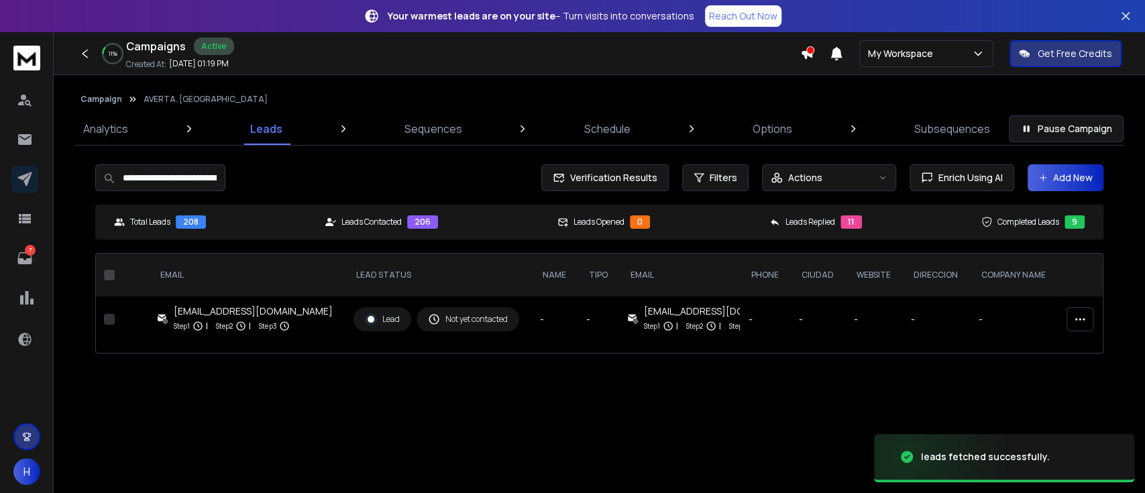
click at [266, 326] on p "Step 3" at bounding box center [267, 325] width 17 height 13
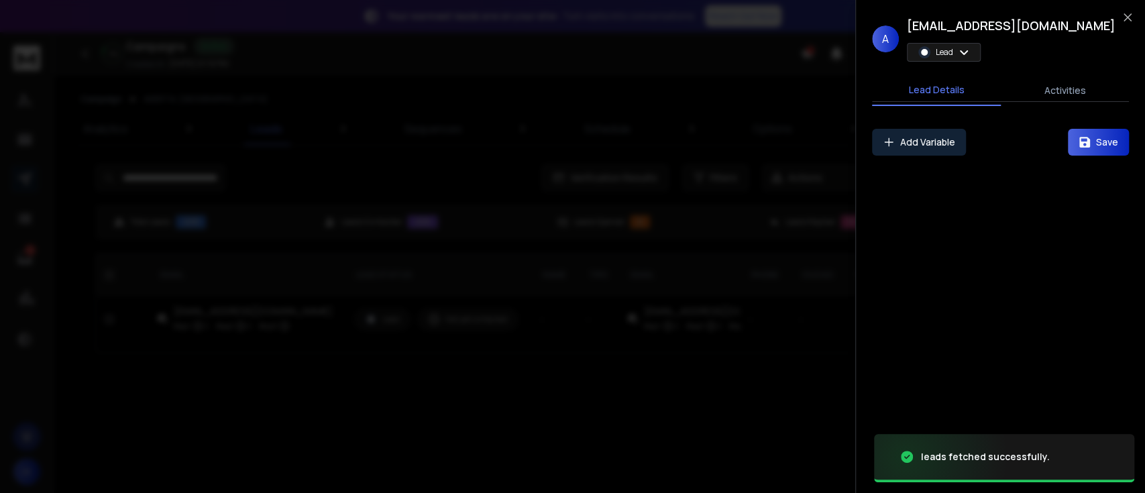
click at [899, 150] on button "Add Variable" at bounding box center [919, 142] width 94 height 27
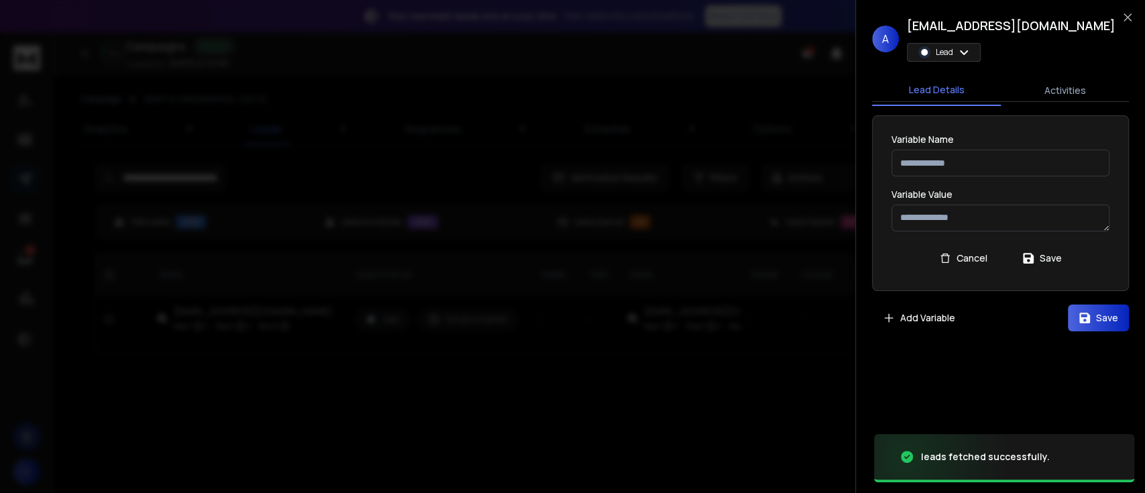
click at [958, 169] on input at bounding box center [1001, 163] width 218 height 27
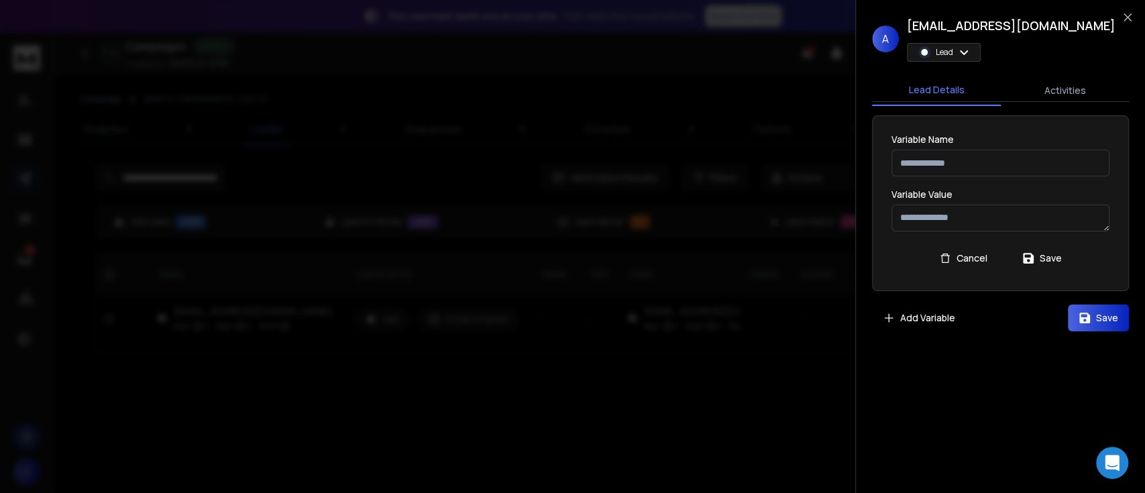
type input "*********"
click at [952, 219] on textarea at bounding box center [1001, 218] width 218 height 27
type textarea "*******"
click at [1068, 252] on button "Save" at bounding box center [1042, 258] width 61 height 27
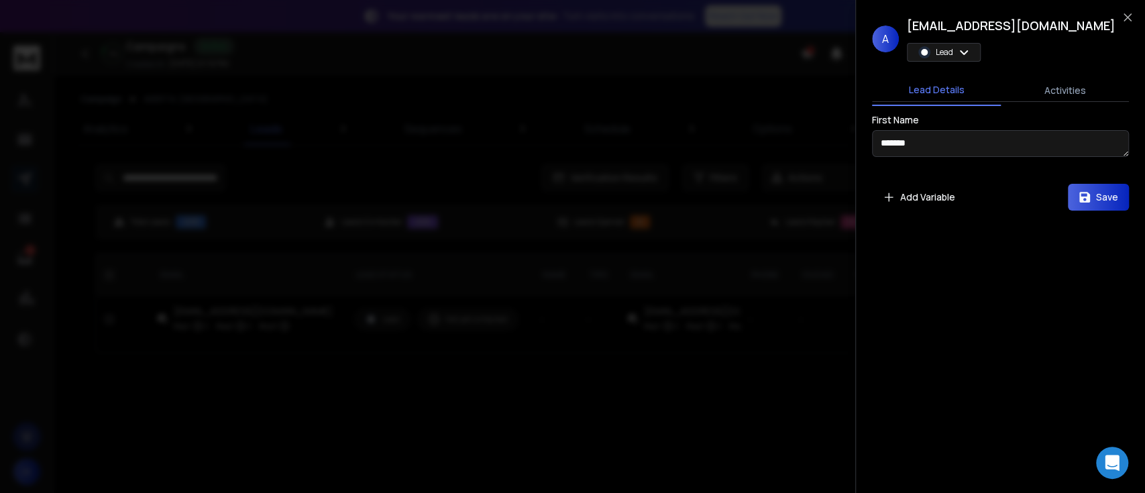
click at [1115, 195] on button "Save" at bounding box center [1098, 197] width 61 height 27
click at [573, 309] on div at bounding box center [572, 246] width 1145 height 493
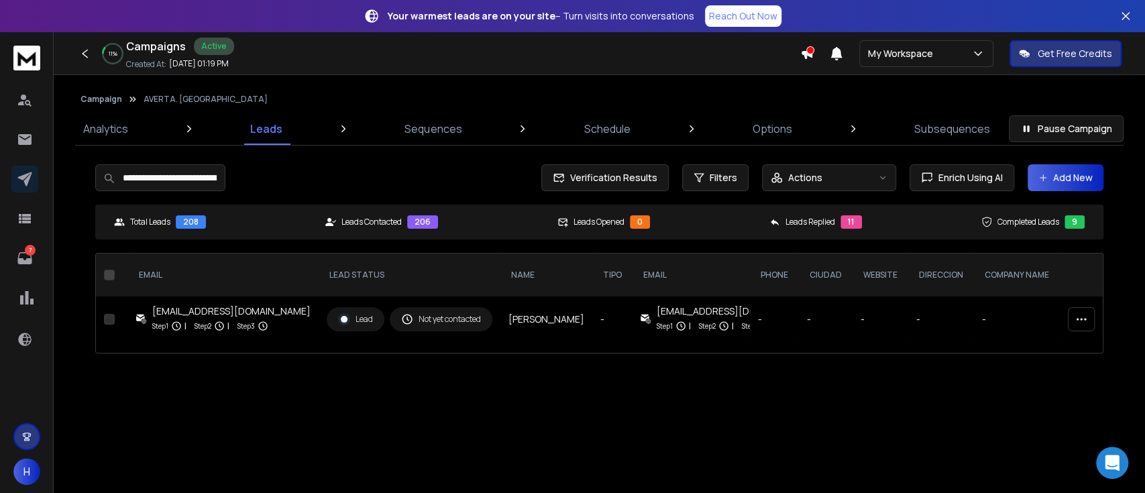
click at [1058, 180] on button "Add New" at bounding box center [1066, 177] width 76 height 27
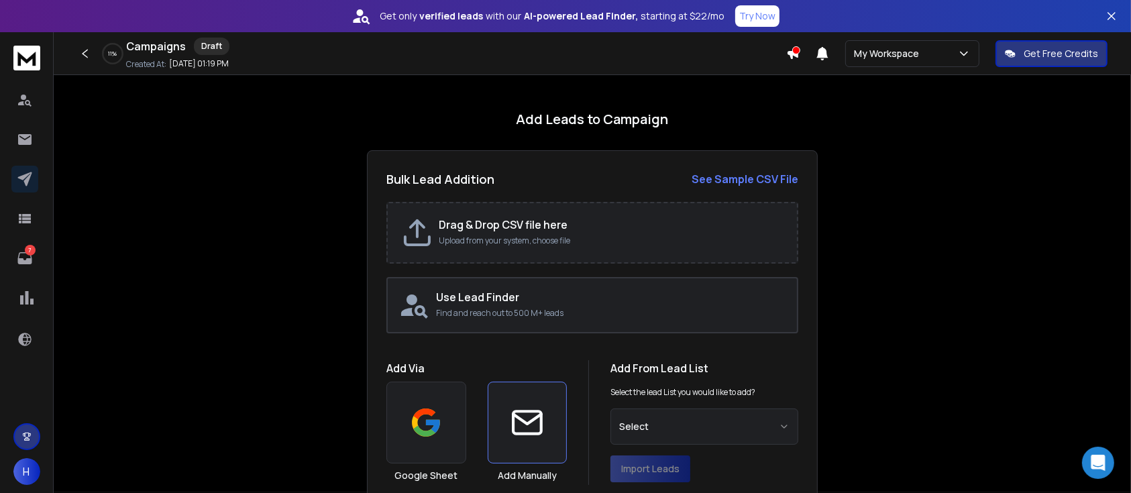
click at [538, 439] on icon at bounding box center [528, 423] width 34 height 40
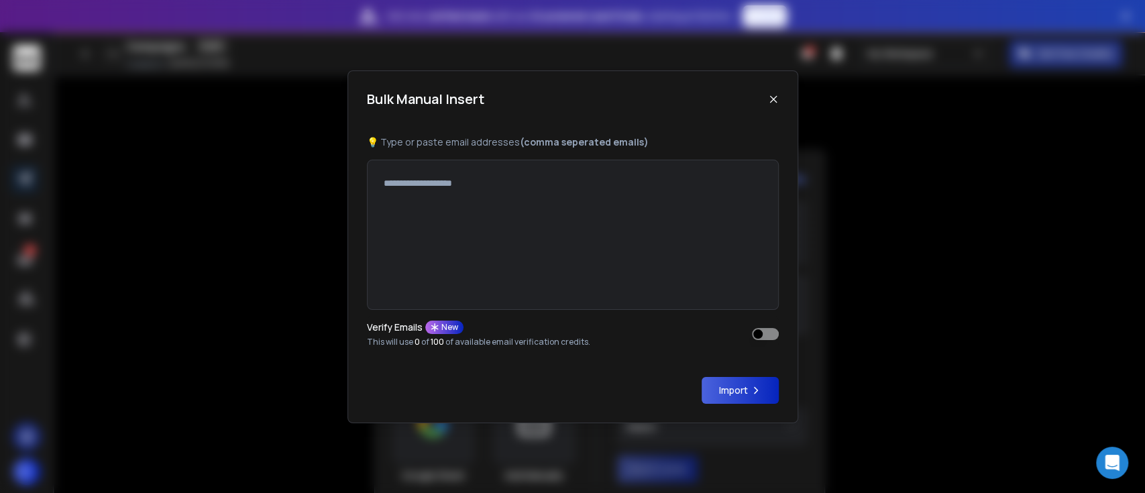
click at [428, 160] on textarea at bounding box center [573, 235] width 412 height 150
paste textarea "**********"
type textarea "**********"
click at [743, 386] on button "Import" at bounding box center [740, 390] width 77 height 27
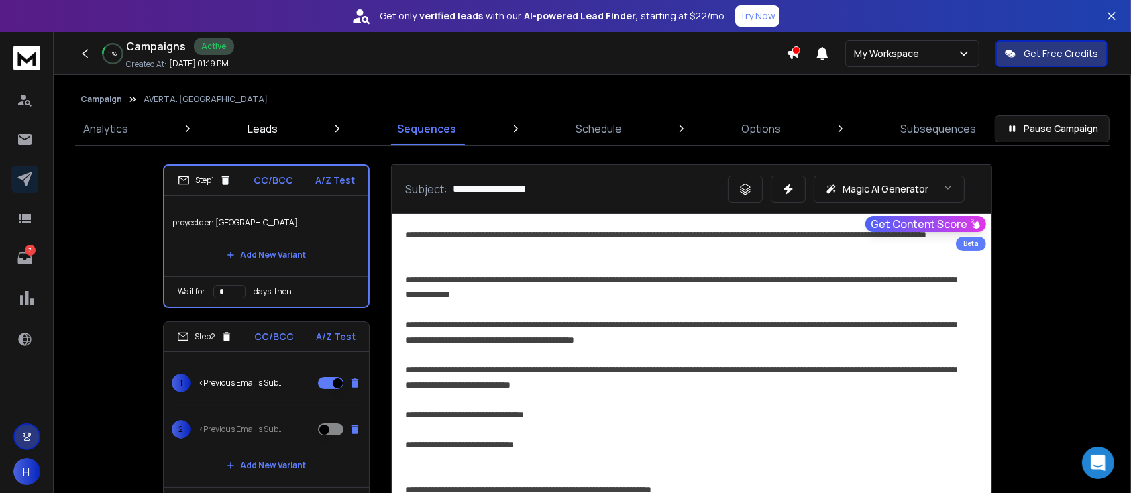
click at [262, 119] on link "Leads" at bounding box center [263, 129] width 46 height 32
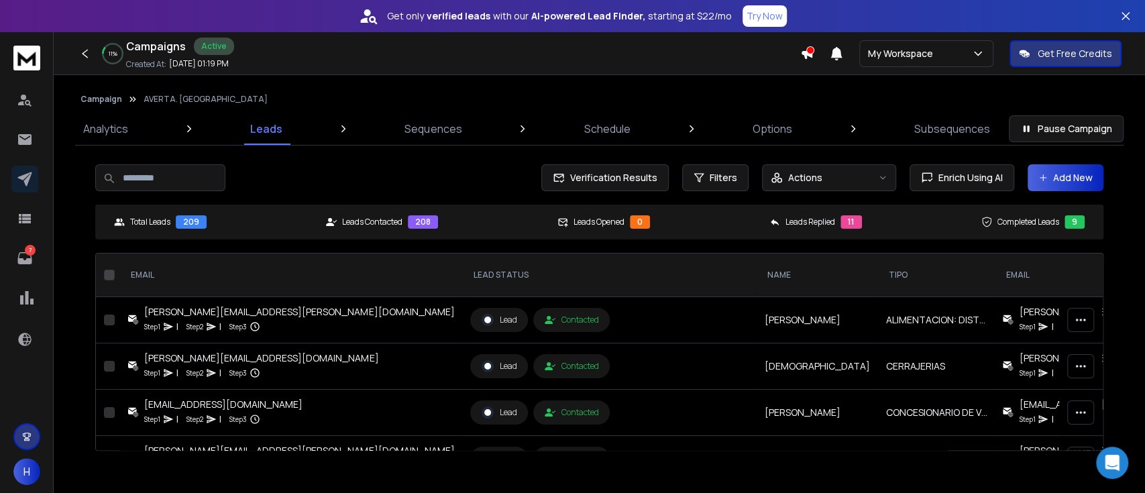
click at [1068, 180] on button "Add New" at bounding box center [1066, 177] width 76 height 27
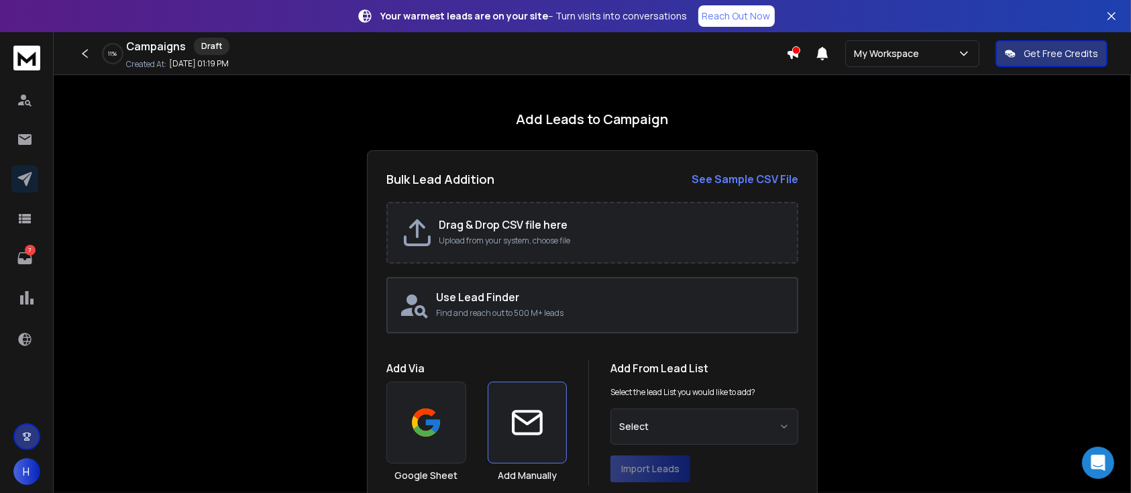
click at [534, 429] on icon at bounding box center [528, 423] width 34 height 40
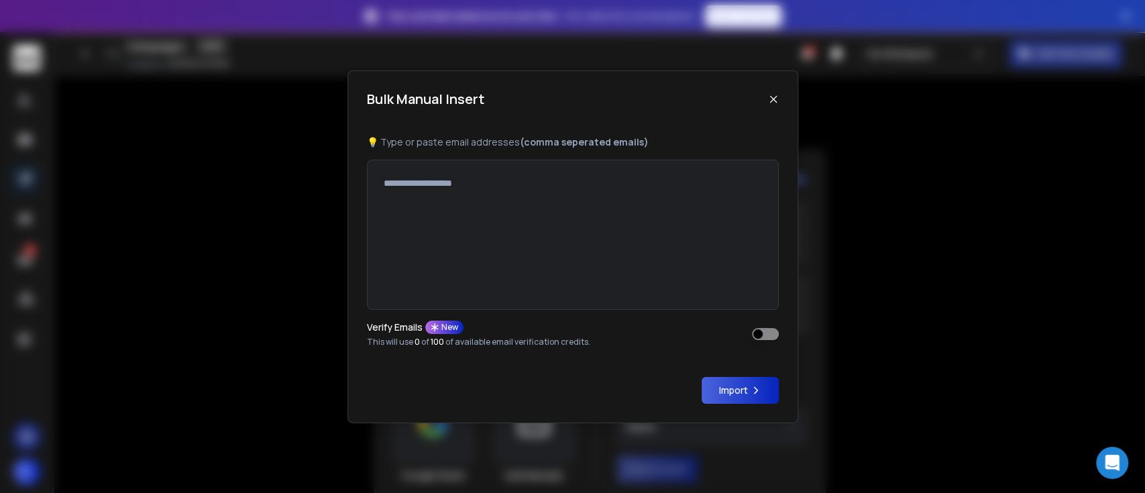
click at [438, 190] on textarea at bounding box center [573, 235] width 412 height 150
paste textarea "**********"
type textarea "**********"
click at [739, 394] on button "Import" at bounding box center [740, 390] width 77 height 27
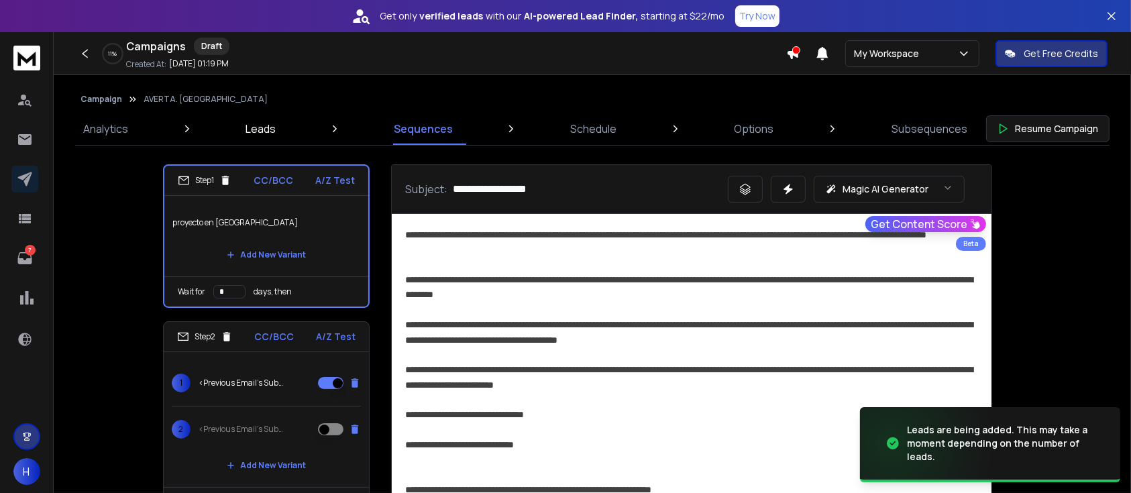
click at [280, 132] on link "Leads" at bounding box center [261, 129] width 46 height 32
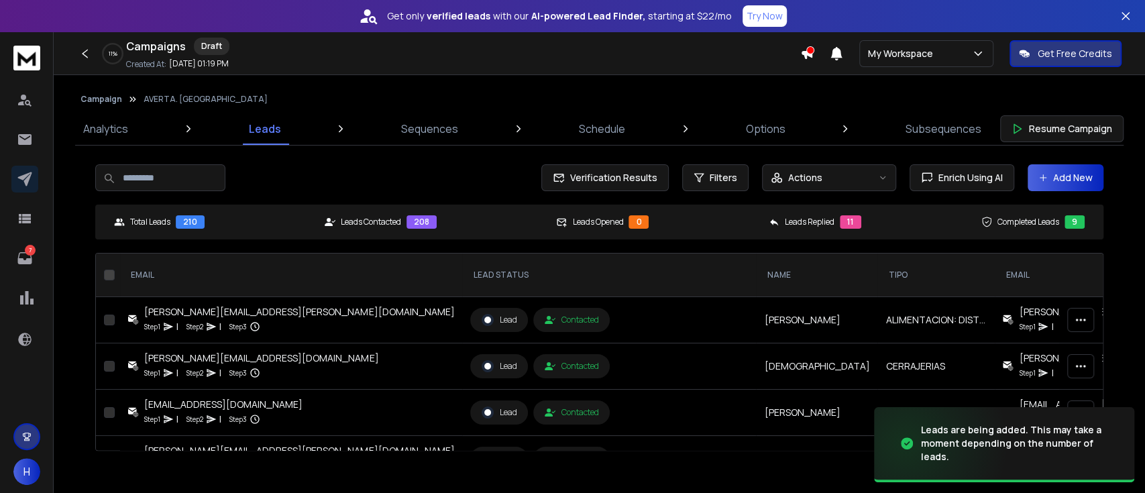
click at [203, 169] on input at bounding box center [160, 177] width 130 height 27
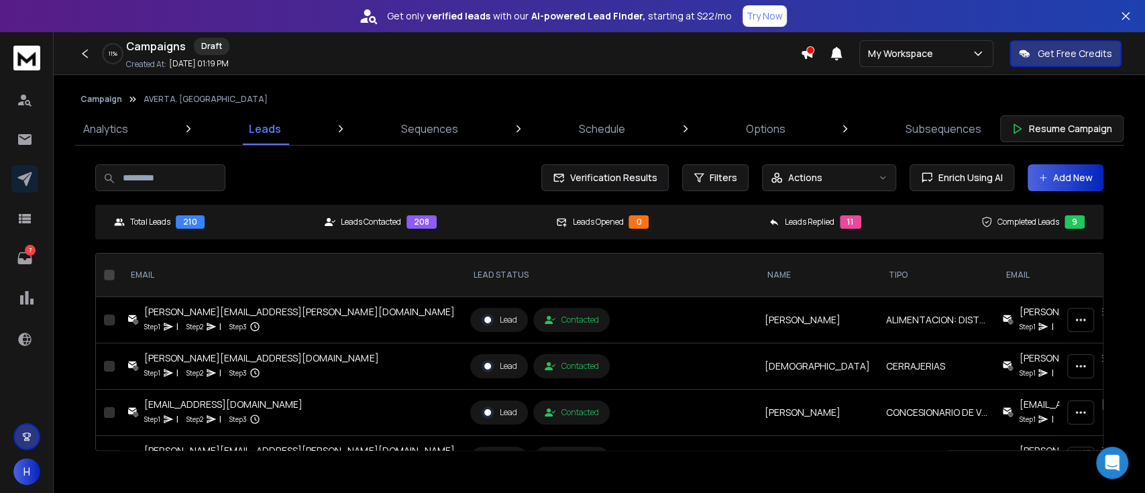
paste input "**********"
type input "**********"
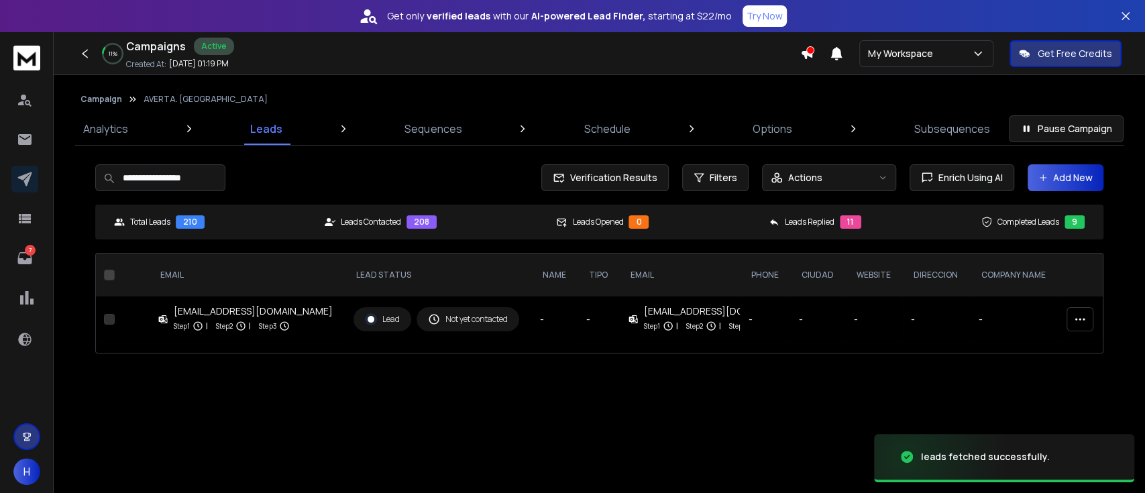
click at [242, 318] on div "rllaona@enalta.es" at bounding box center [253, 311] width 158 height 13
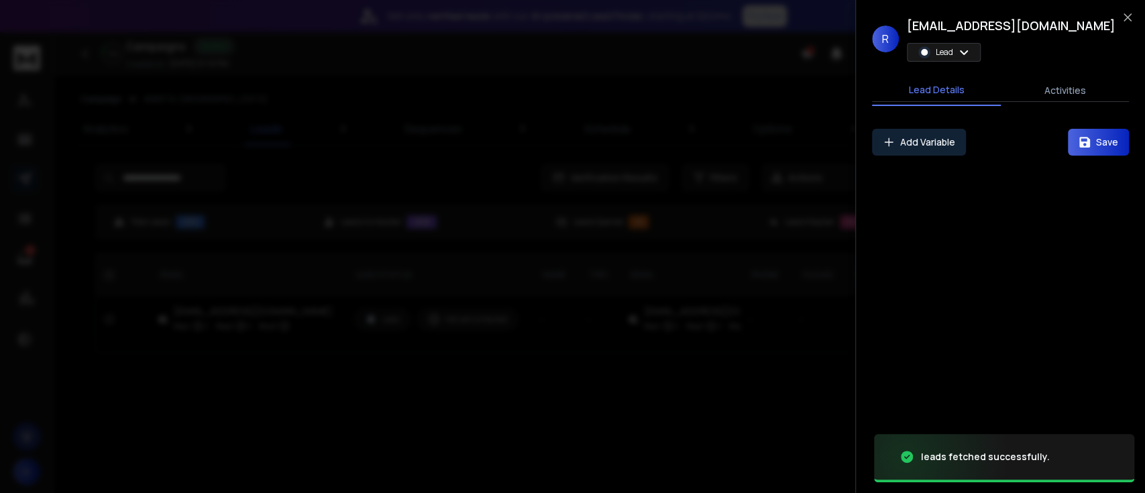
click at [934, 134] on button "Add Variable" at bounding box center [919, 142] width 94 height 27
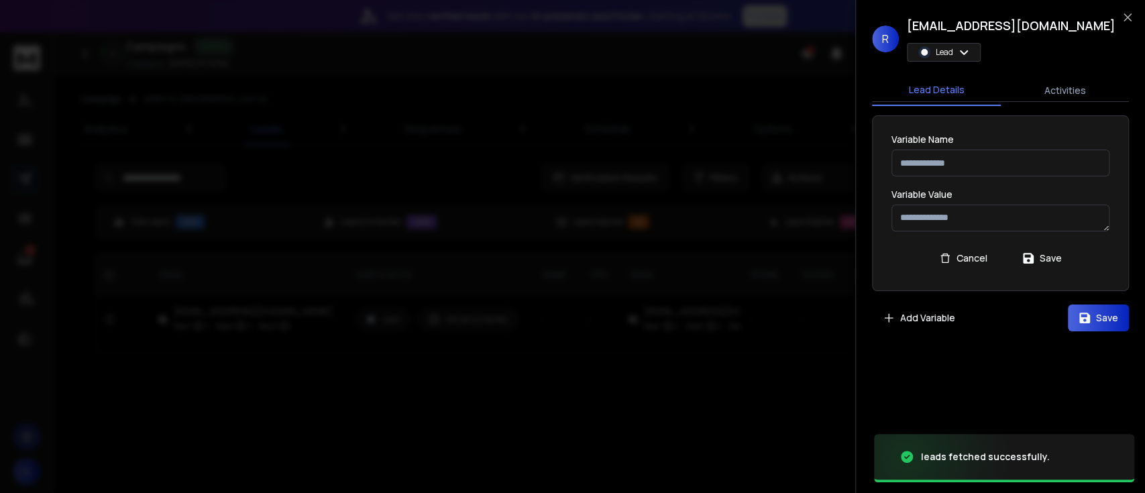
click at [984, 160] on input at bounding box center [1001, 163] width 218 height 27
type input "*********"
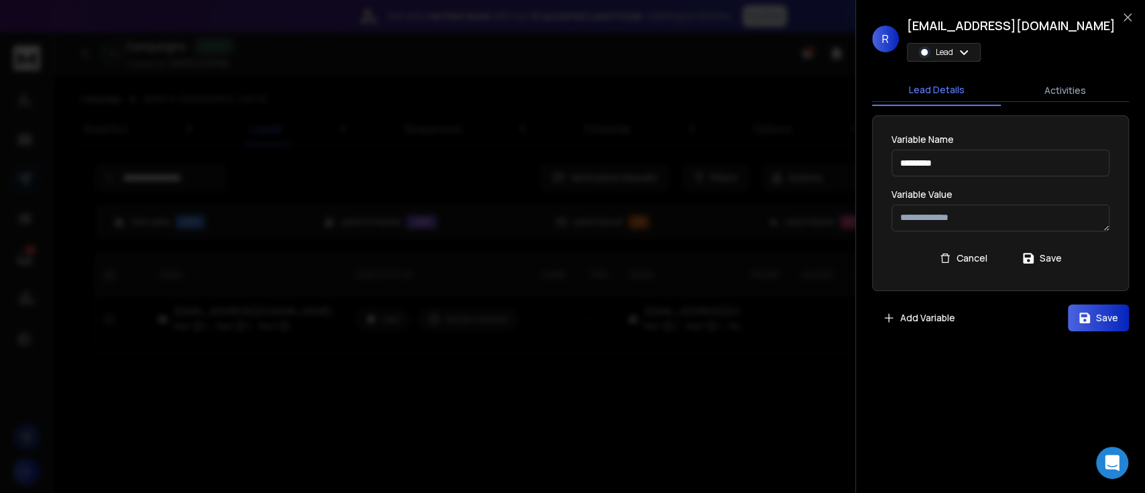
click at [913, 223] on textarea at bounding box center [1001, 218] width 218 height 27
type textarea "*****"
click at [1057, 262] on button "Save" at bounding box center [1042, 258] width 61 height 27
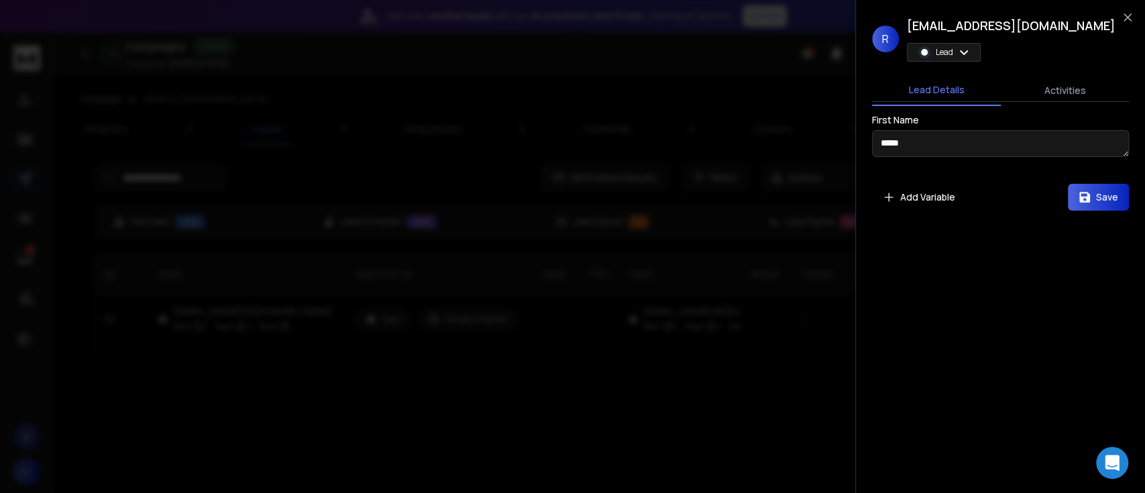
click at [1094, 200] on button "Save" at bounding box center [1098, 197] width 61 height 27
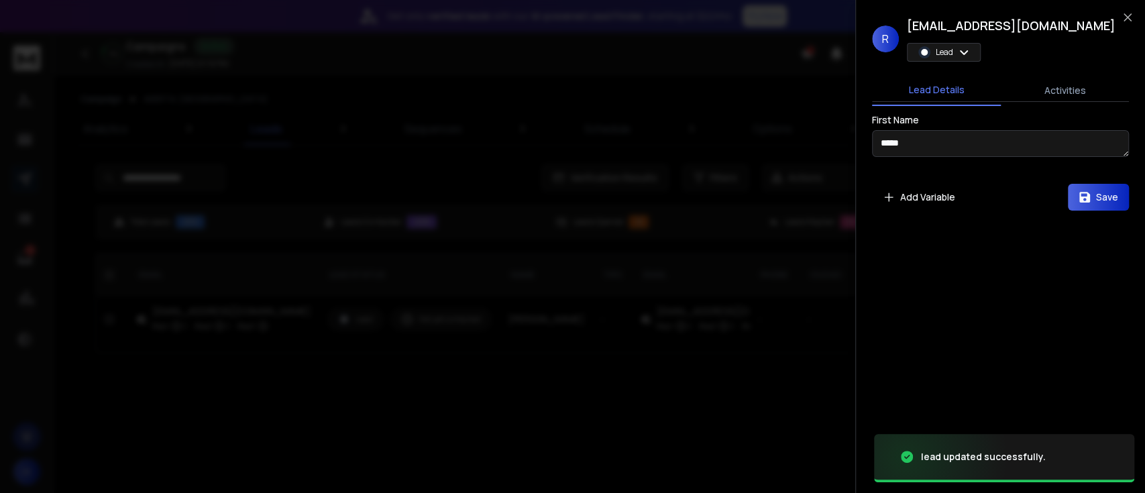
click at [513, 93] on div at bounding box center [572, 246] width 1145 height 493
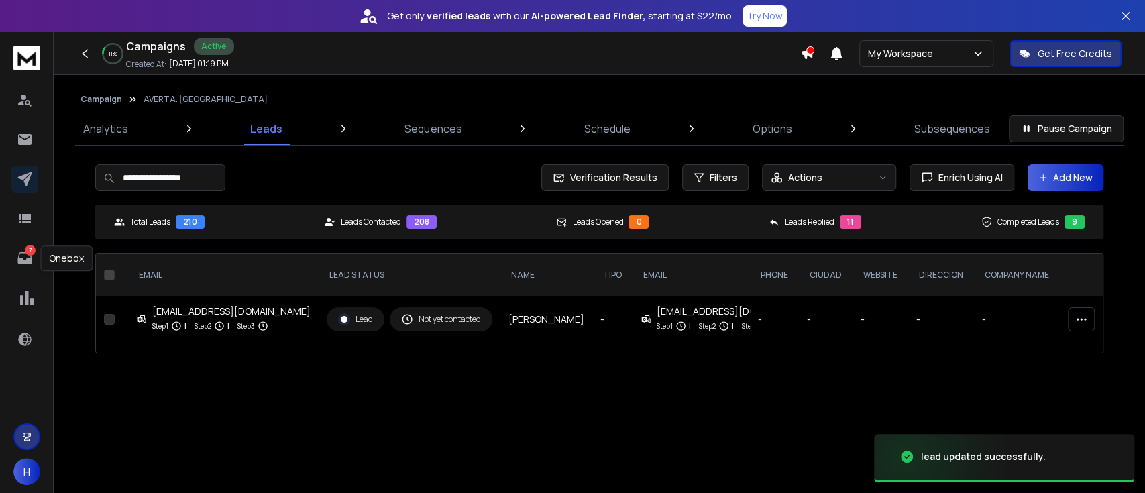
drag, startPoint x: 15, startPoint y: 264, endPoint x: 87, endPoint y: 262, distance: 71.1
click at [15, 264] on link "7" at bounding box center [24, 258] width 27 height 27
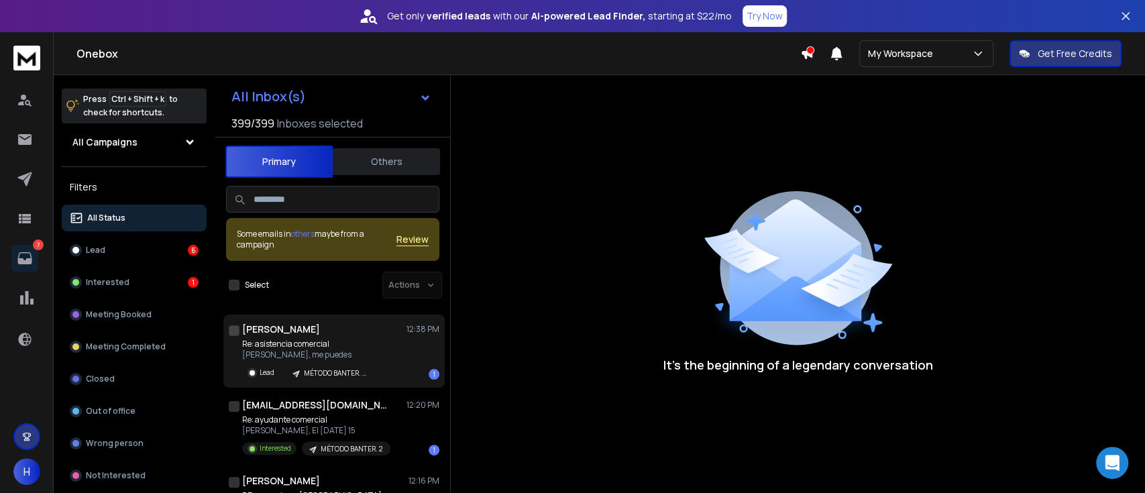
click at [303, 319] on div "Max Hardy Werbin 12:38 PM Re: asistencia comercial Hola Alberto Si, me puedes L…" at bounding box center [333, 351] width 221 height 73
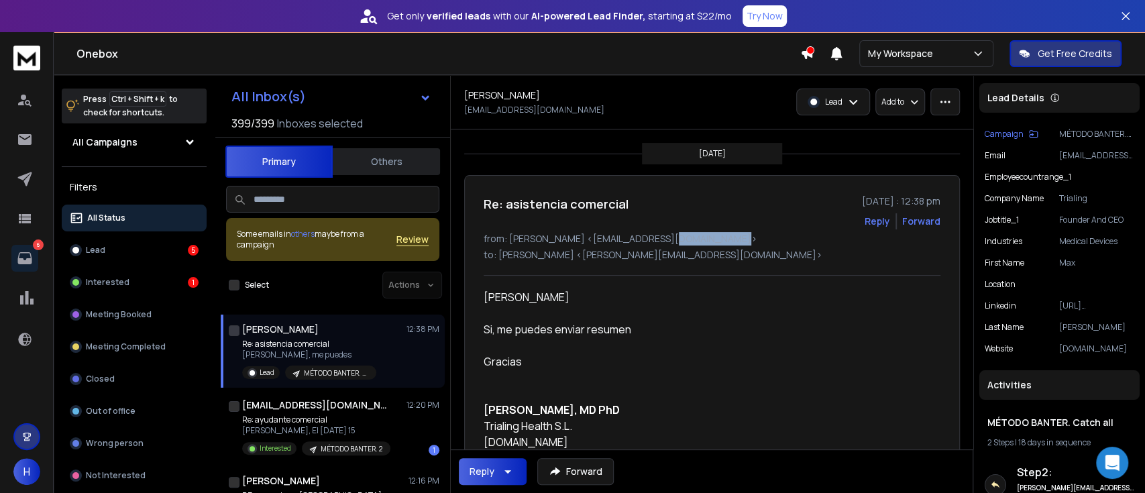
drag, startPoint x: 710, startPoint y: 236, endPoint x: 660, endPoint y: 237, distance: 49.7
click at [660, 237] on p "from: Max Hardy Werbin <mhardywerbin@trialing.org>" at bounding box center [712, 238] width 457 height 13
copy p "trialing.org"
click at [839, 96] on div "Lead" at bounding box center [833, 101] width 72 height 25
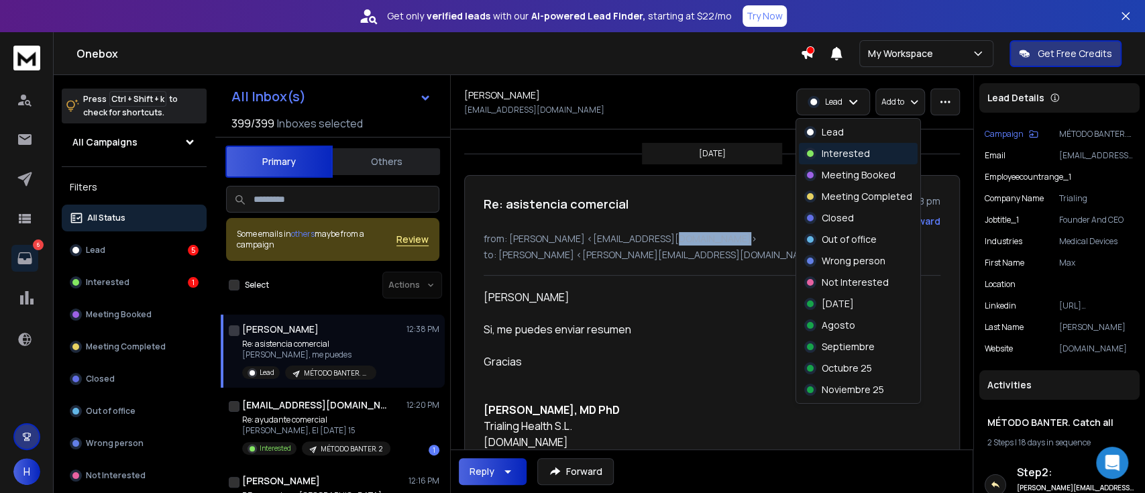
click at [843, 150] on p "Interested" at bounding box center [846, 153] width 48 height 13
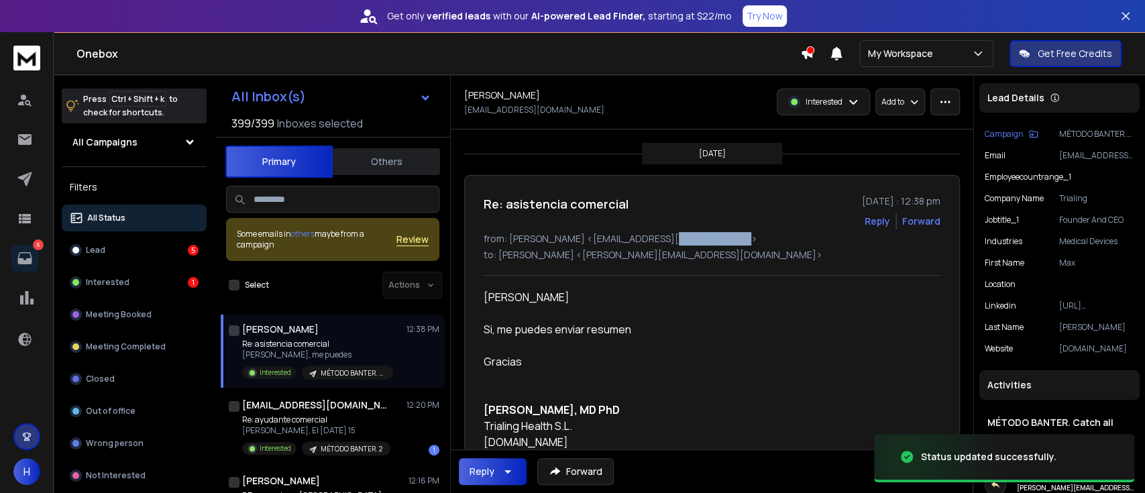
click at [906, 105] on div "Add to" at bounding box center [900, 101] width 48 height 25
click at [910, 122] on div "Subsequence" at bounding box center [932, 131] width 108 height 21
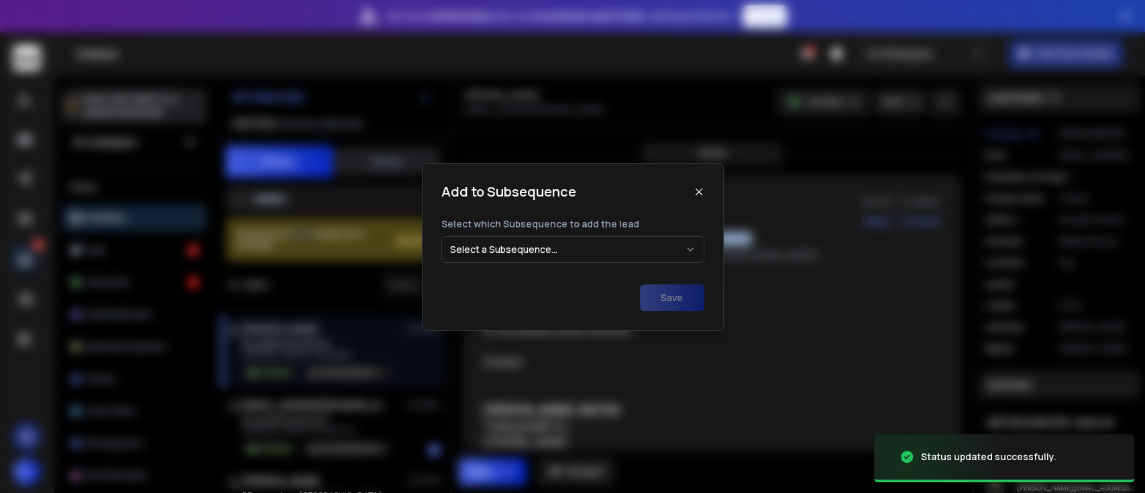
click at [529, 258] on button "Select a Subsequence..." at bounding box center [573, 249] width 263 height 27
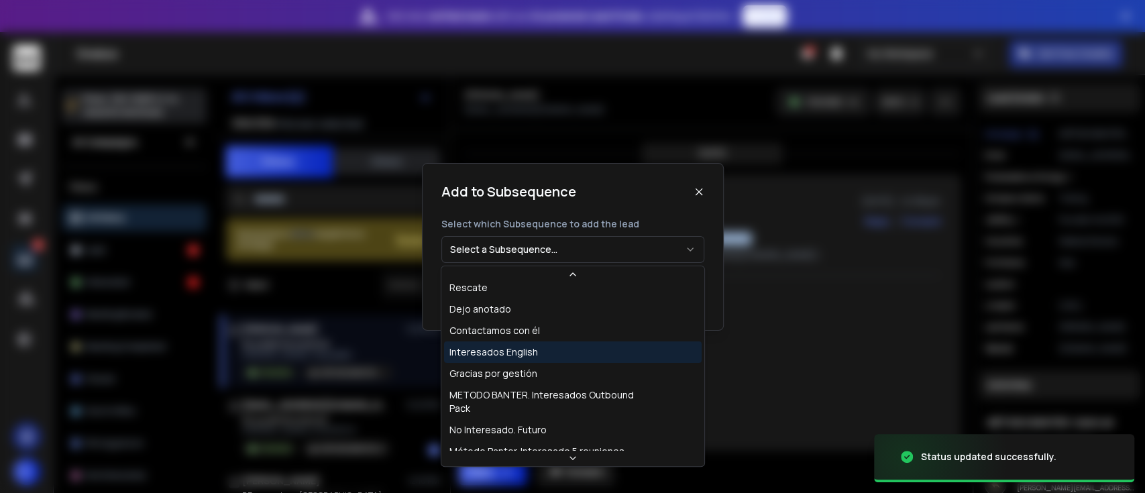
scroll to position [36, 0]
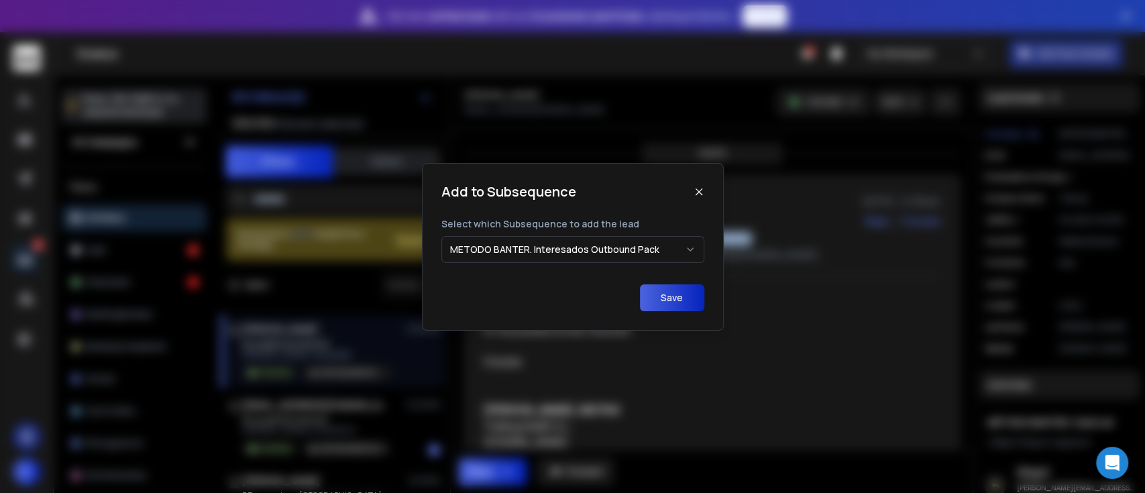
click at [676, 305] on button "Save" at bounding box center [672, 298] width 64 height 27
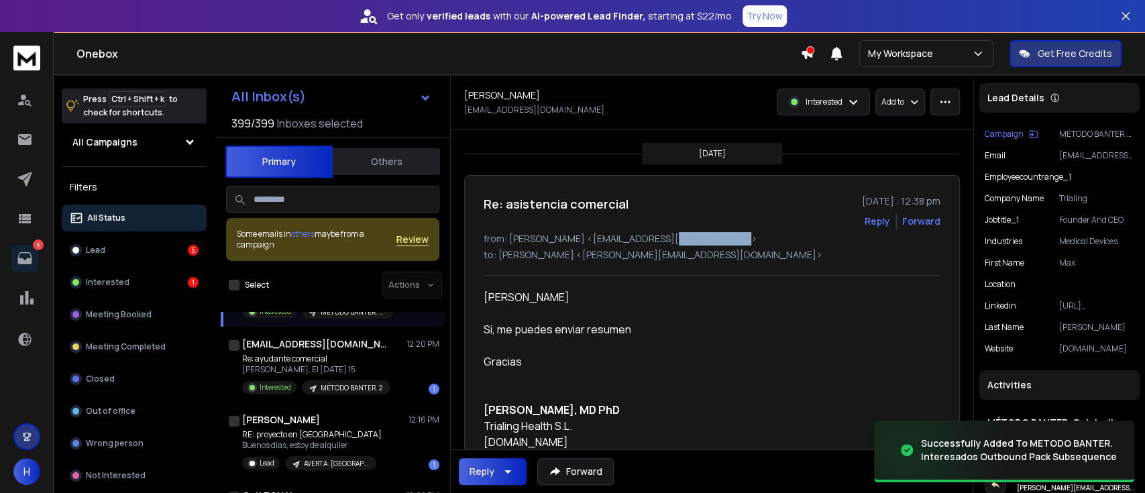
scroll to position [89, 0]
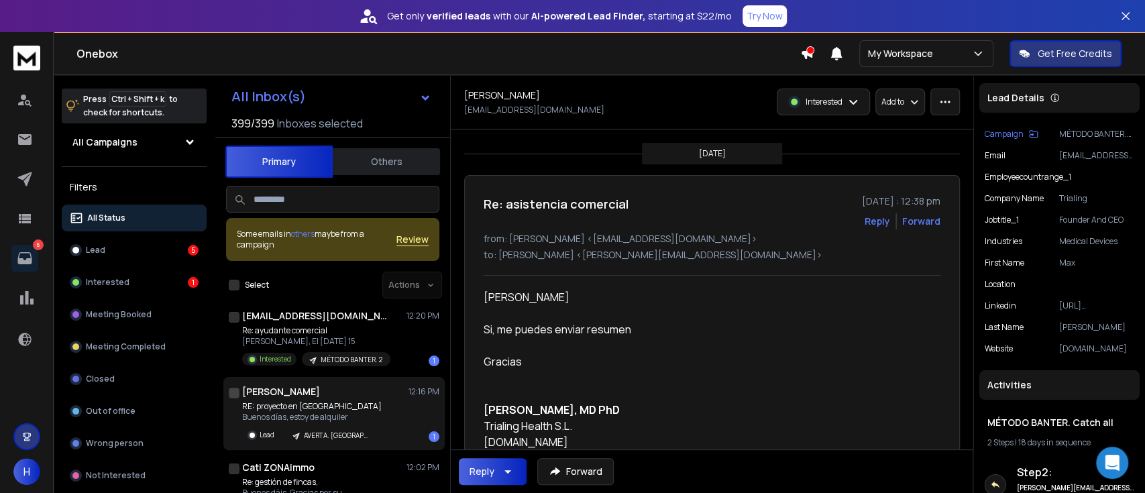
click at [374, 410] on div "RE: proyecto en Huelva Buenos días, estoy de alquiler Lead AVERTA. Huelva 1" at bounding box center [340, 421] width 197 height 41
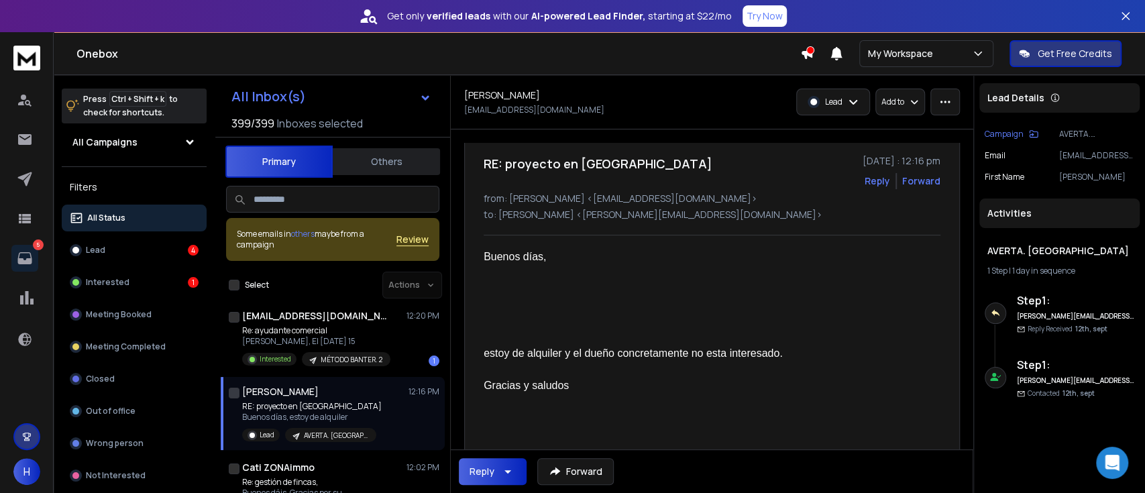
scroll to position [0, 0]
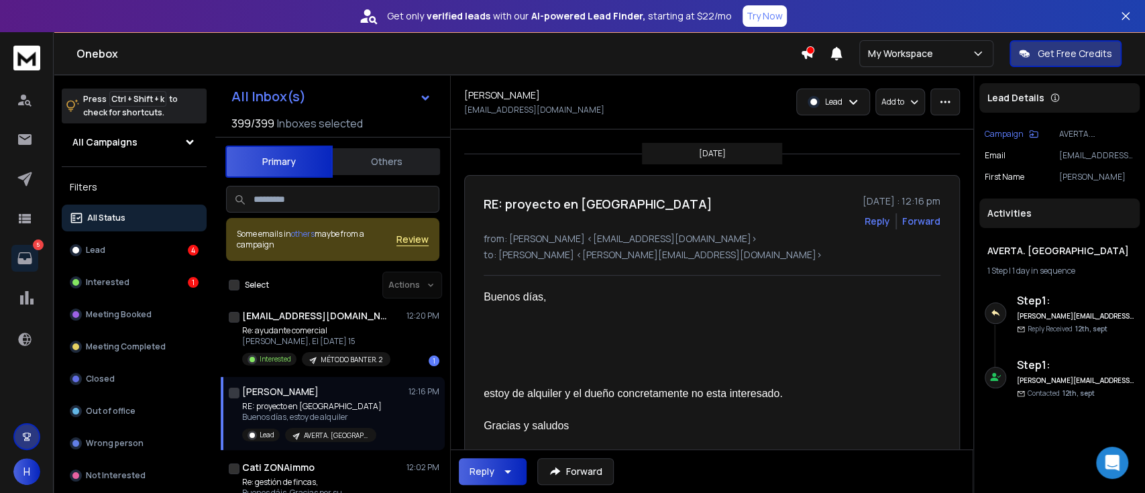
click at [836, 110] on div "Lead" at bounding box center [833, 101] width 72 height 25
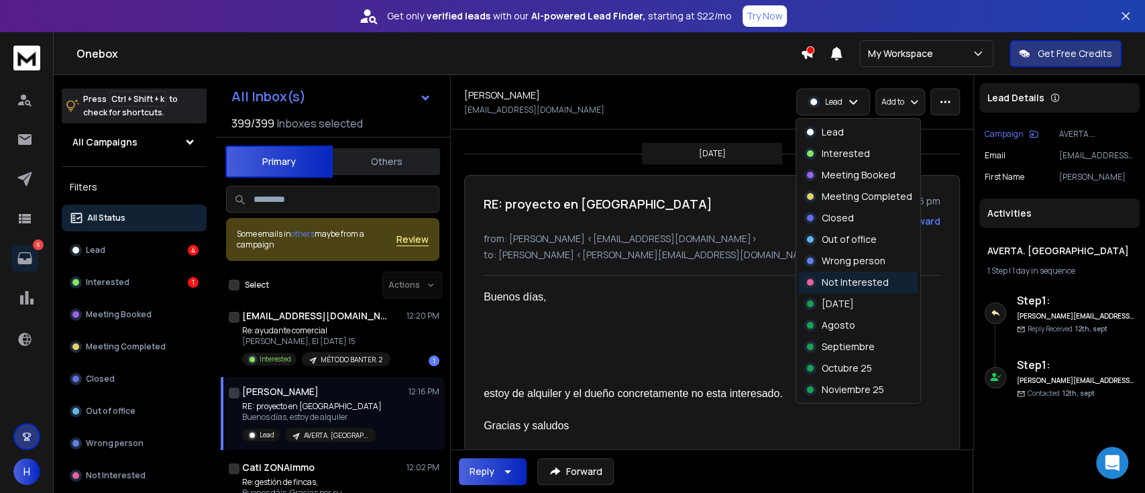
click at [860, 282] on p "Not Interested" at bounding box center [855, 282] width 67 height 13
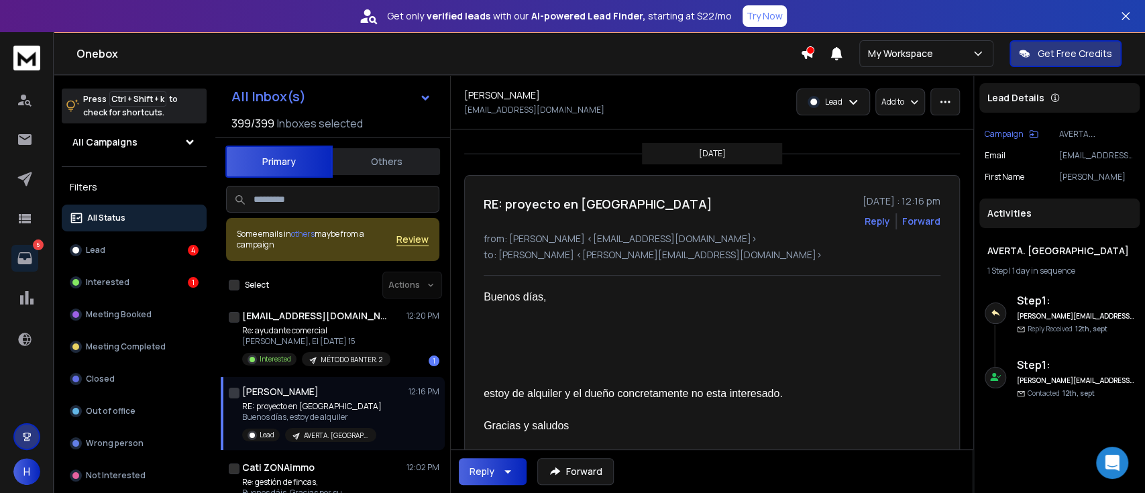
click at [894, 102] on p "Add to" at bounding box center [893, 102] width 23 height 11
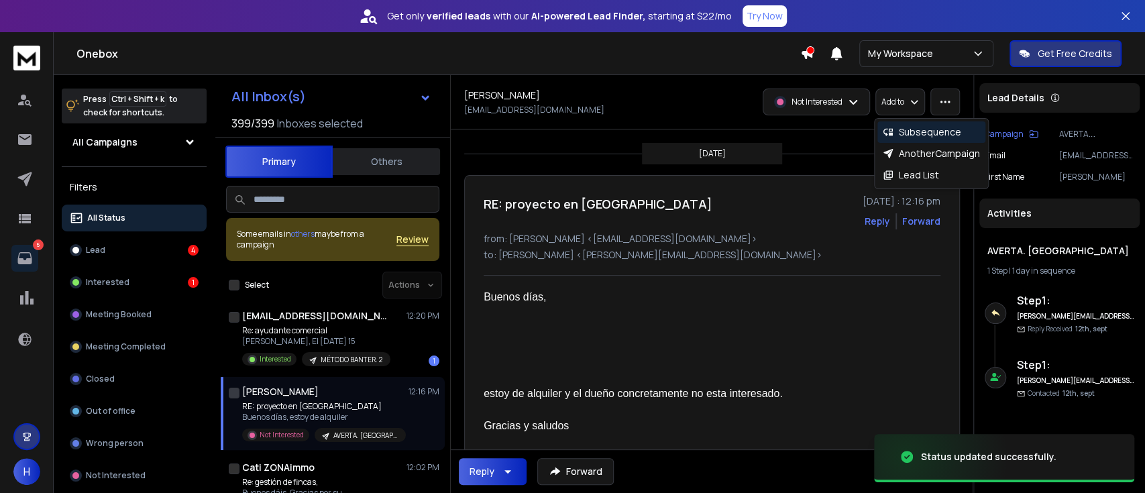
click at [913, 122] on div "Subsequence" at bounding box center [932, 131] width 108 height 21
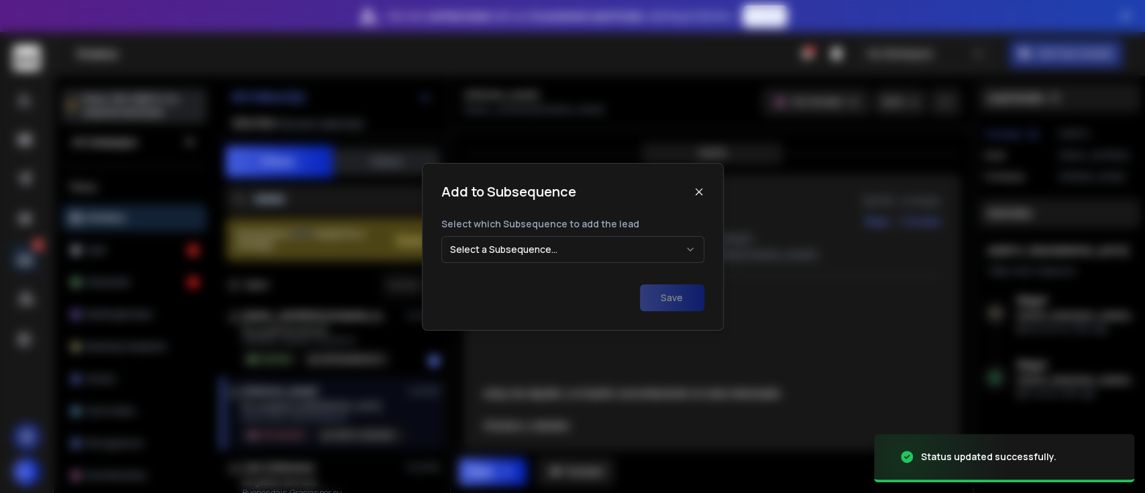
click at [575, 242] on button "Select a Subsequence..." at bounding box center [573, 249] width 263 height 27
click at [659, 300] on button "Save" at bounding box center [672, 298] width 64 height 27
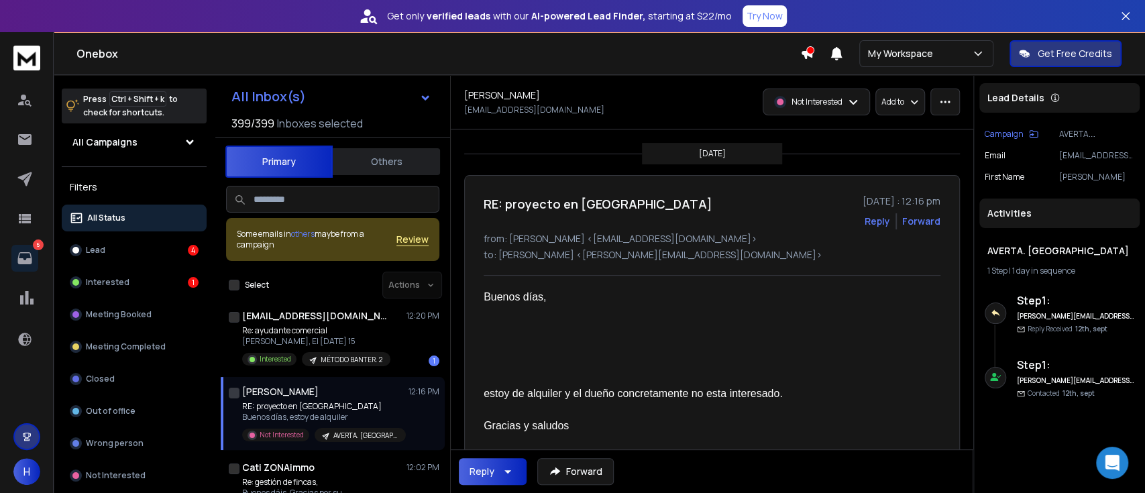
scroll to position [178, 0]
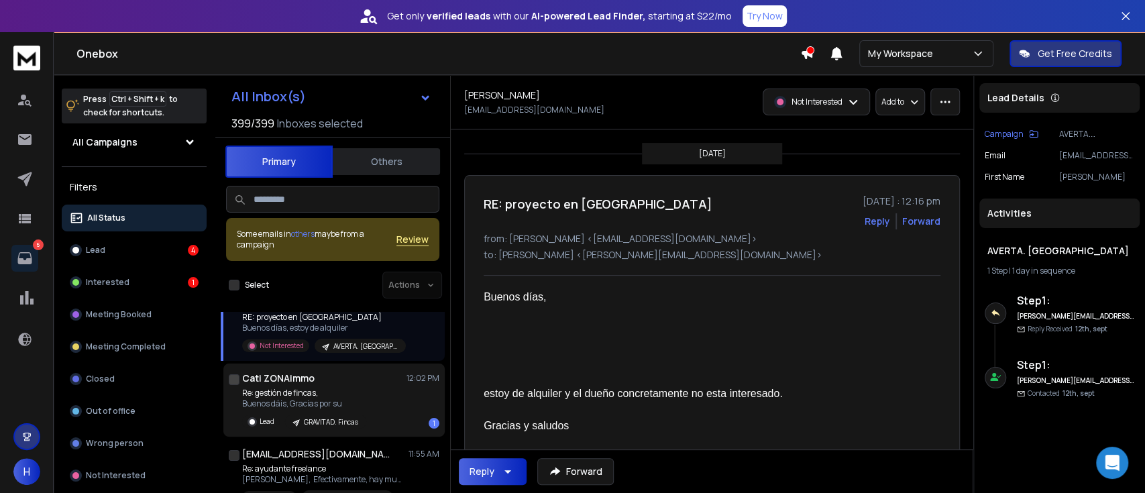
click at [394, 397] on div "Re: gestión de fincas, Buenos dáis, Gracias por su Lead GRAVITAD. Fincas 1" at bounding box center [340, 408] width 197 height 41
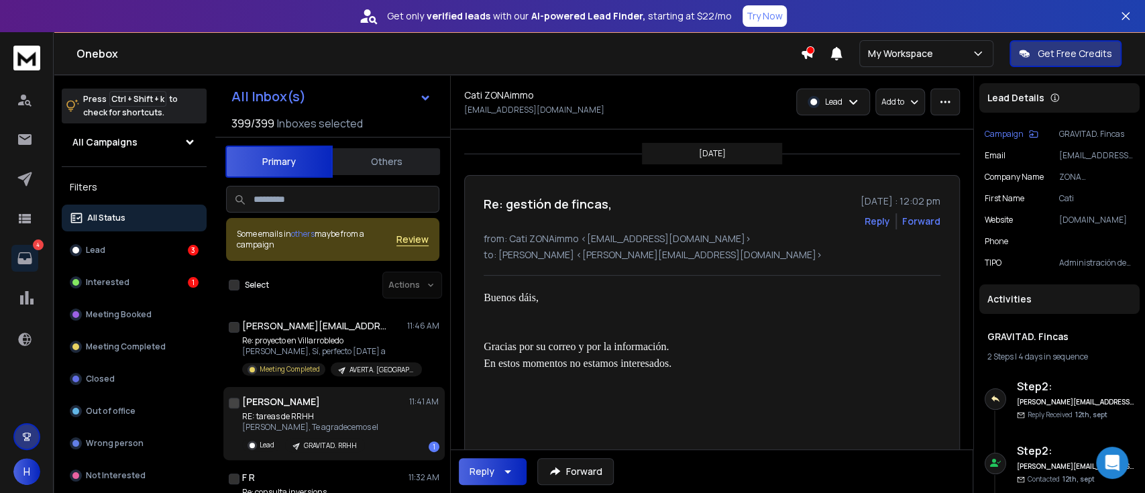
scroll to position [447, 0]
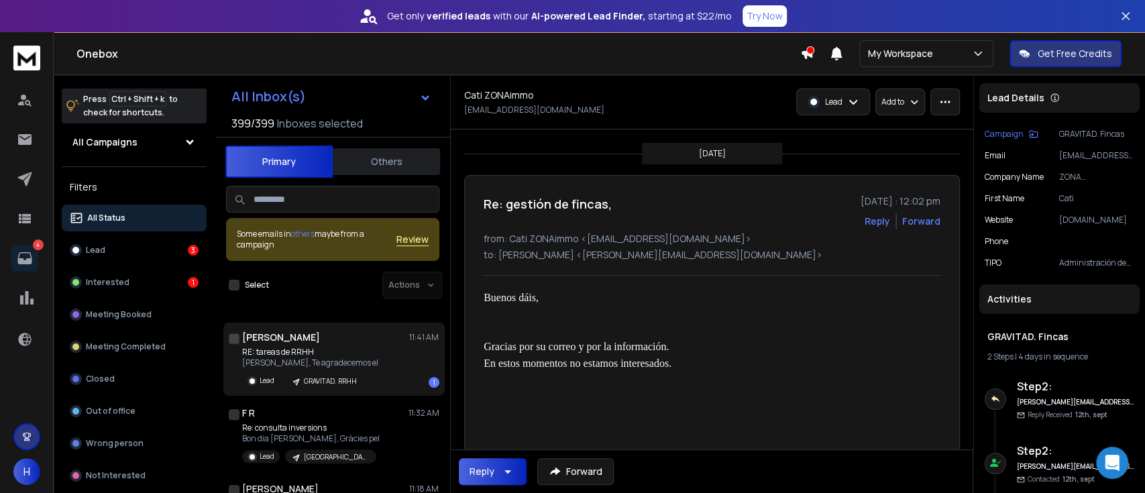
click at [352, 353] on p "RE: tareas de RRHH" at bounding box center [310, 352] width 136 height 11
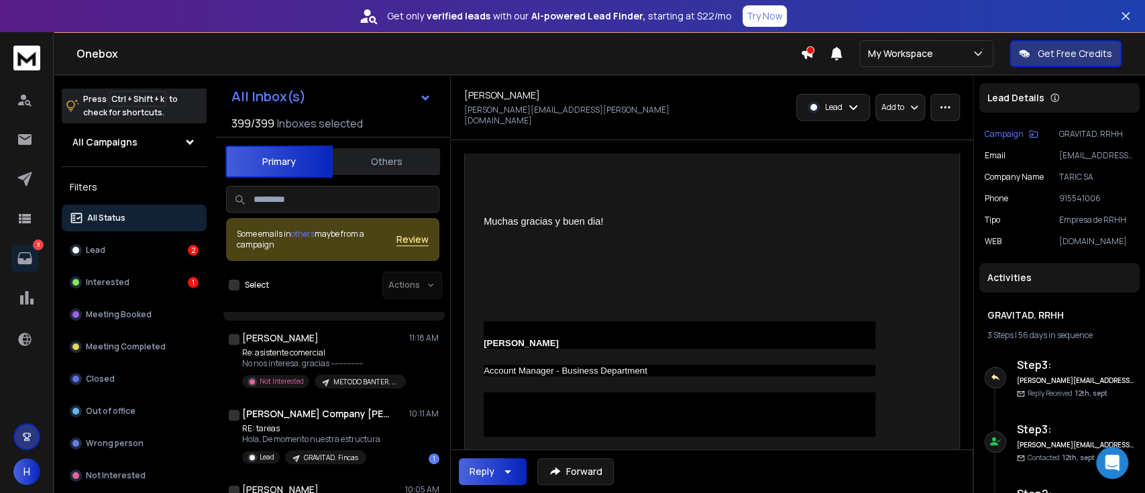
scroll to position [626, 0]
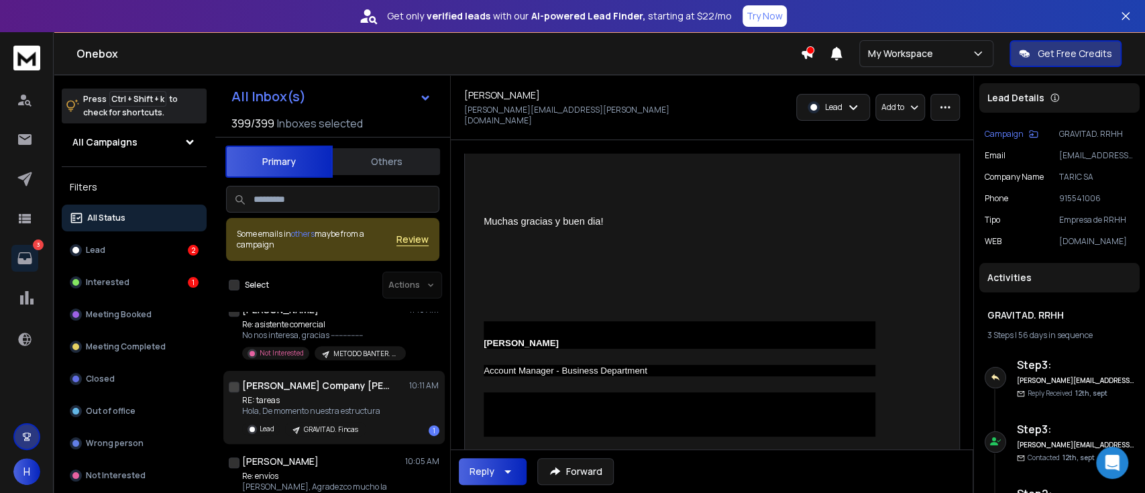
click at [372, 393] on div "Joan Company Agustí 10:11 AM RE: tareas Hola, De momento nuestra estructura Lea…" at bounding box center [340, 407] width 197 height 57
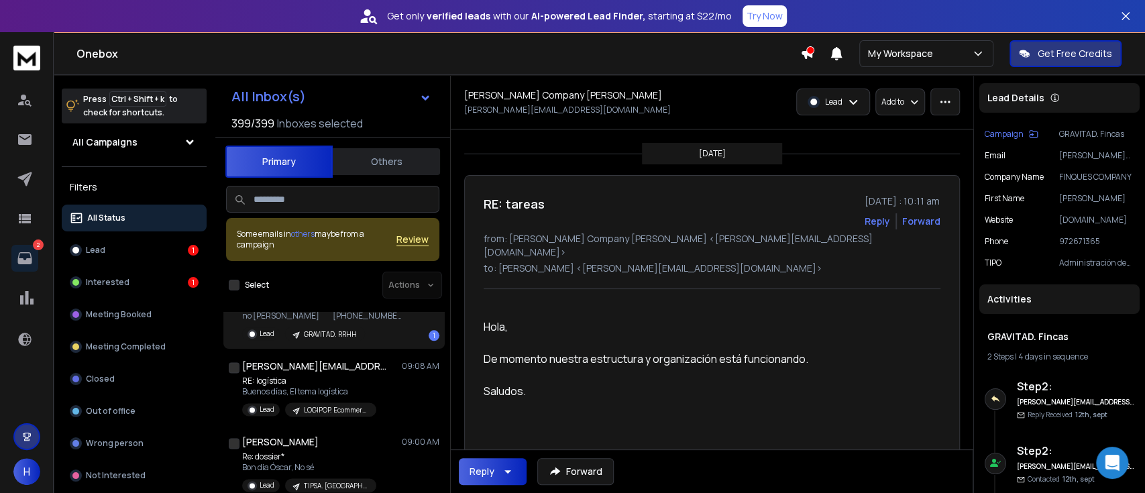
scroll to position [1163, 0]
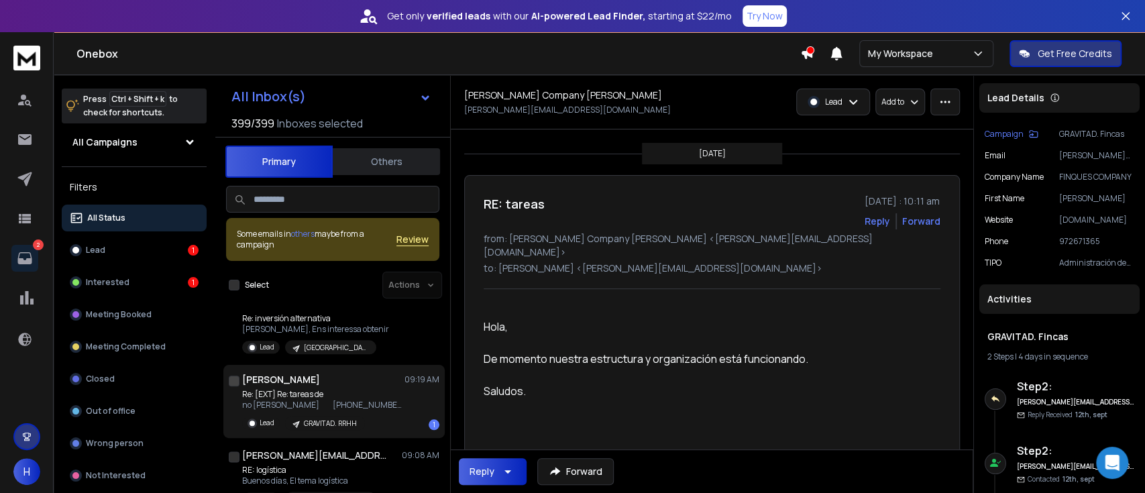
click at [350, 374] on div "Eije Wiersema 09:19 AM" at bounding box center [340, 379] width 197 height 13
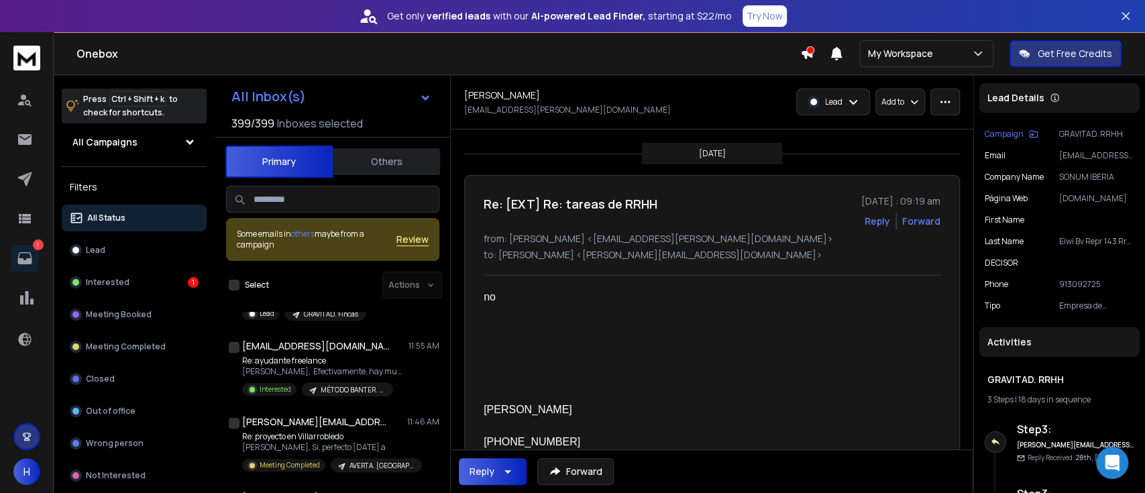
scroll to position [0, 0]
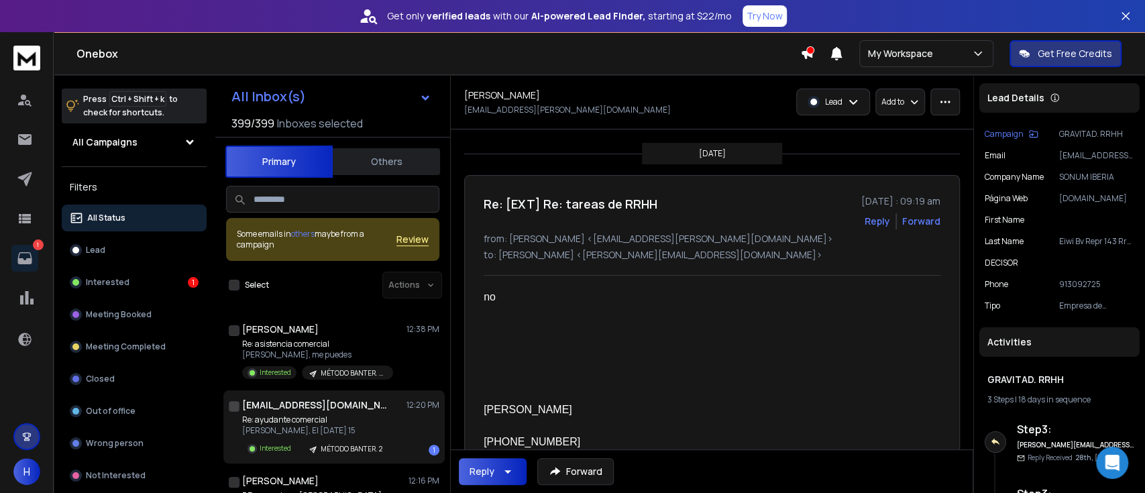
click at [336, 409] on h1 "Josemathias@fresbe.com" at bounding box center [316, 405] width 148 height 13
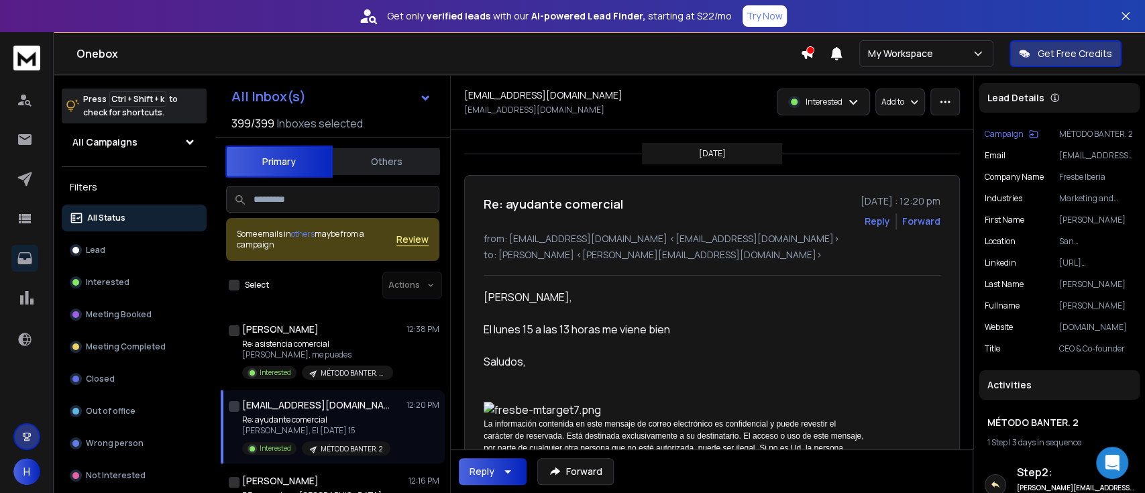
drag, startPoint x: 866, startPoint y: 223, endPoint x: 866, endPoint y: 229, distance: 6.7
click at [866, 223] on button "Reply" at bounding box center [877, 221] width 25 height 13
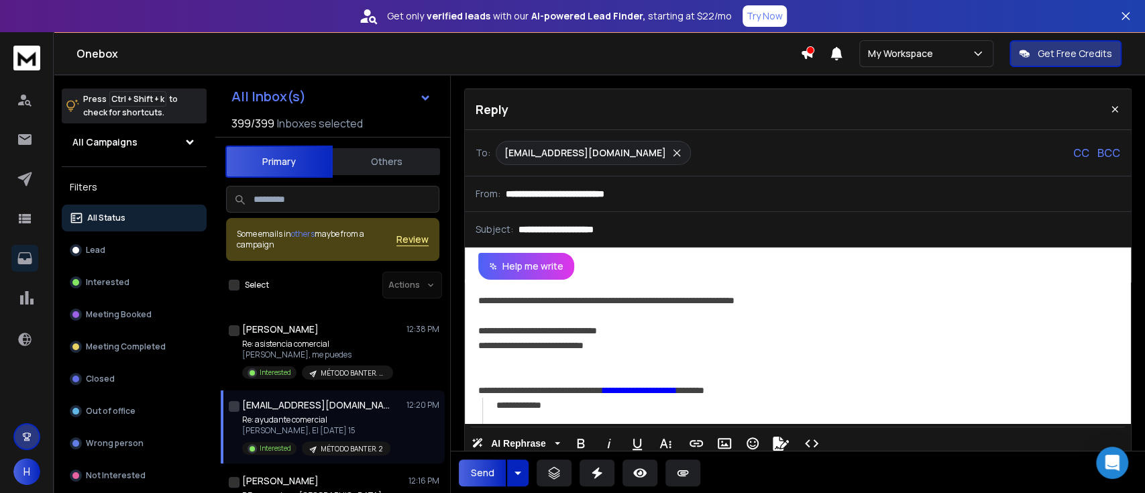
click at [644, 328] on div "**********" at bounding box center [789, 330] width 622 height 15
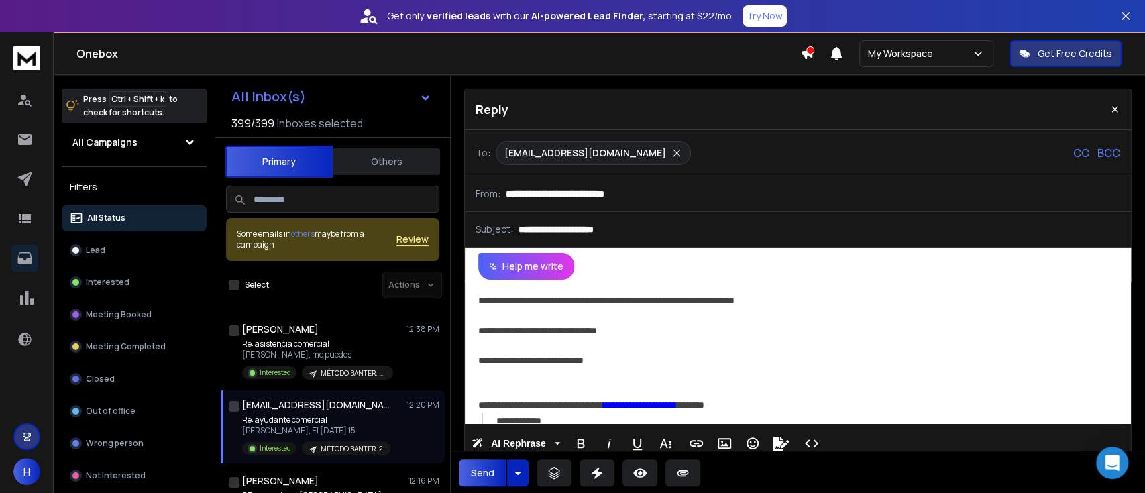
click at [478, 478] on button "Send" at bounding box center [482, 473] width 47 height 27
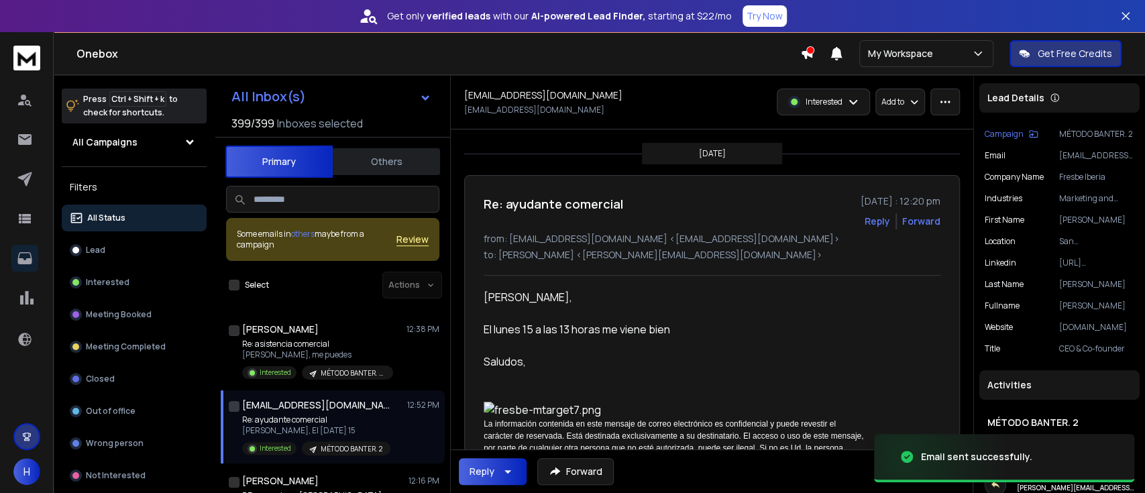
click at [831, 99] on p "Interested" at bounding box center [824, 102] width 37 height 11
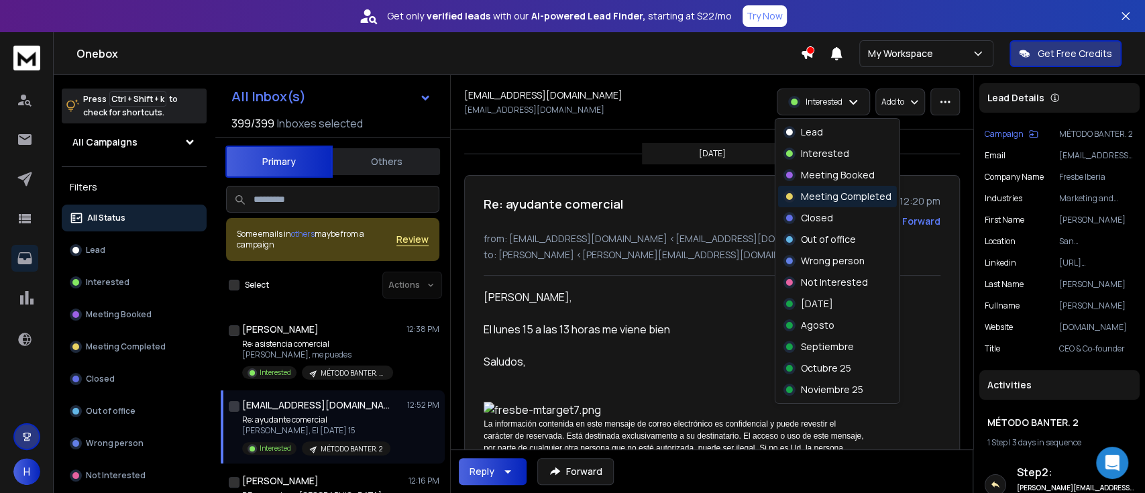
click at [828, 196] on p "Meeting Completed" at bounding box center [846, 196] width 91 height 13
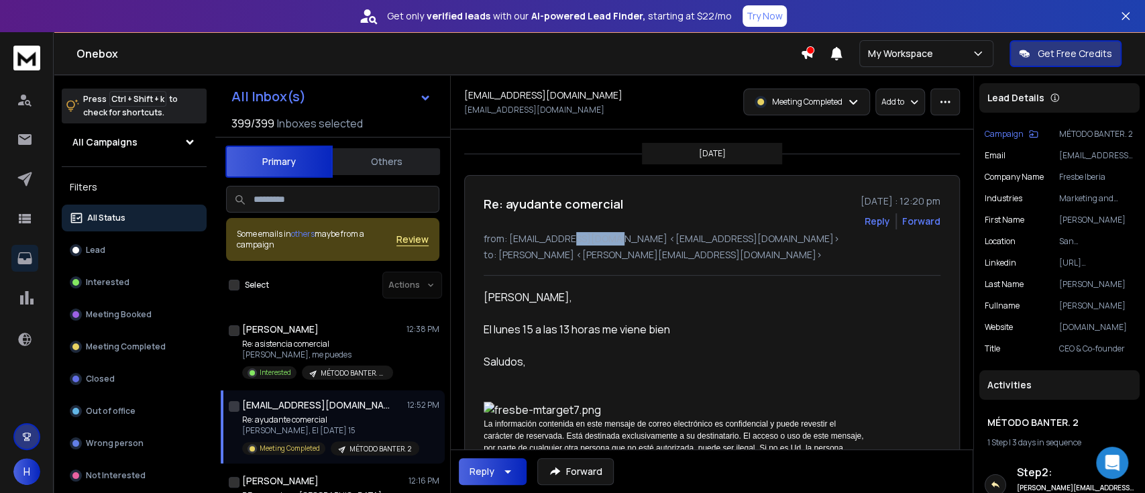
drag, startPoint x: 617, startPoint y: 238, endPoint x: 572, endPoint y: 240, distance: 45.0
click at [572, 240] on p "from: Josemathias@fresbe.com <josemathias@fresbe.com>" at bounding box center [712, 238] width 457 height 13
copy p "fresbe.co"
click at [611, 250] on p "to: Alberto Egea <alberto.e@metodobanter.online>" at bounding box center [712, 254] width 457 height 13
drag, startPoint x: 740, startPoint y: 236, endPoint x: 629, endPoint y: 244, distance: 111.6
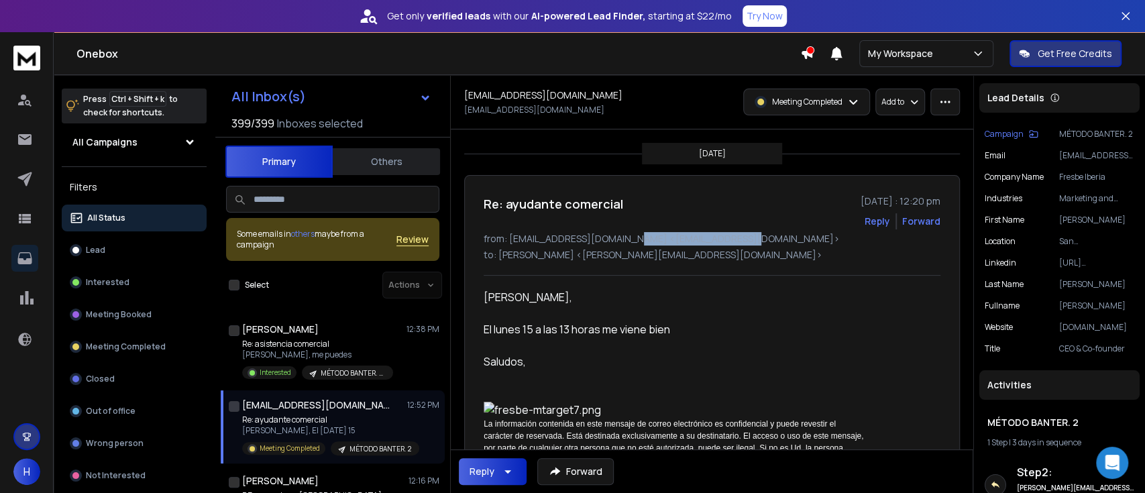
click at [629, 244] on p "from: Josemathias@fresbe.com <josemathias@fresbe.com>" at bounding box center [712, 238] width 457 height 13
click at [667, 238] on p "from: Josemathias@fresbe.com <josemathias@fresbe.com>" at bounding box center [712, 238] width 457 height 13
drag, startPoint x: 739, startPoint y: 238, endPoint x: 626, endPoint y: 244, distance: 113.6
click at [626, 244] on p "from: Josemathias@fresbe.com <josemathias@fresbe.com>" at bounding box center [712, 238] width 457 height 13
copy p "[EMAIL_ADDRESS][DOMAIN_NAME]"
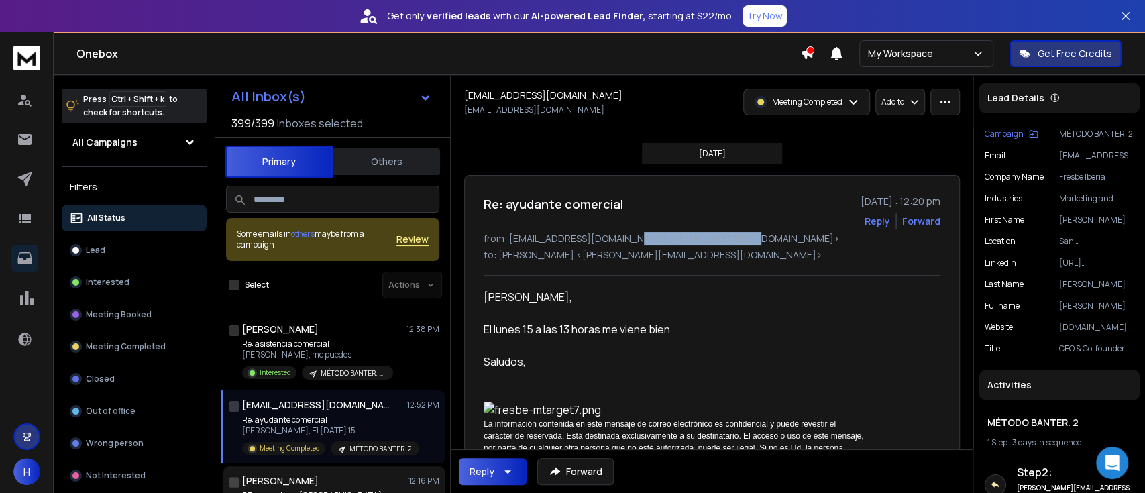
scroll to position [268, 0]
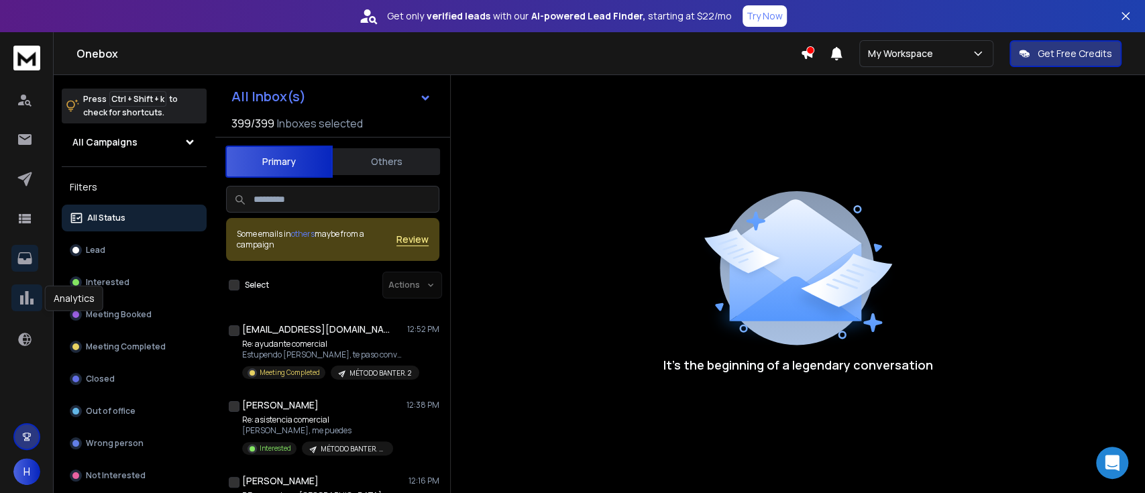
click at [26, 295] on icon at bounding box center [26, 297] width 13 height 13
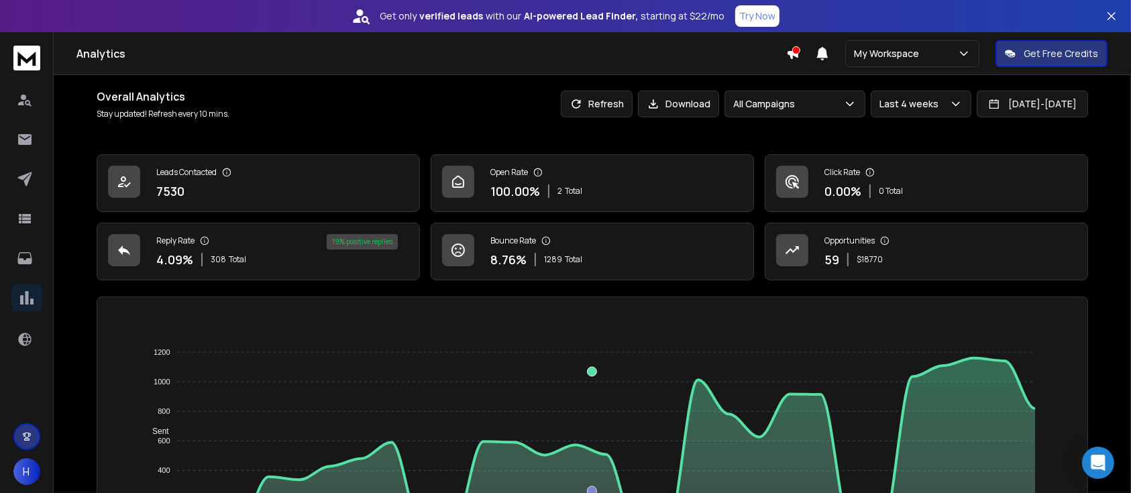
drag, startPoint x: 990, startPoint y: 110, endPoint x: 998, endPoint y: 119, distance: 11.9
click at [990, 109] on button "15 Aug 2025 - 12 Sep 2025" at bounding box center [1032, 104] width 111 height 27
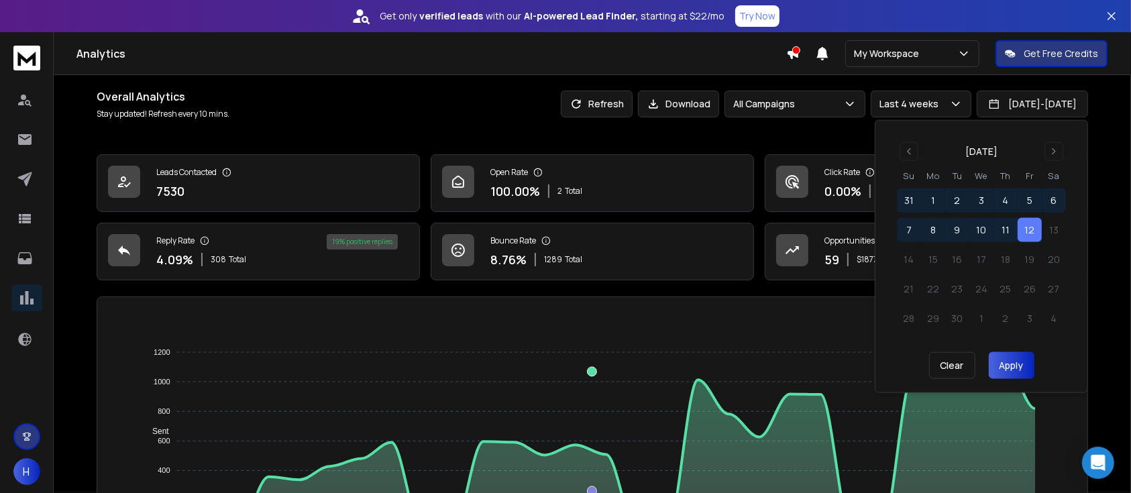
click at [1031, 234] on button "12" at bounding box center [1030, 230] width 24 height 24
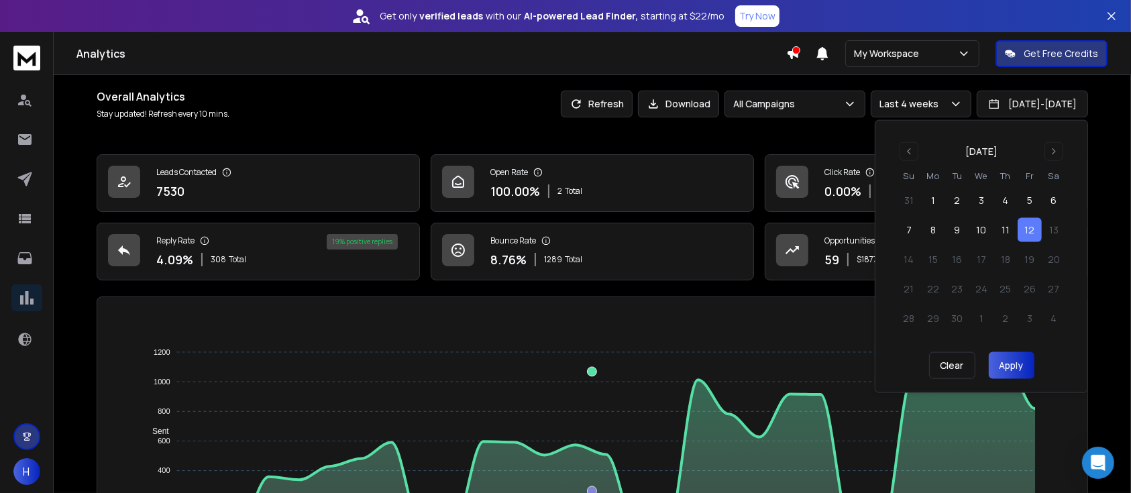
drag, startPoint x: 1031, startPoint y: 234, endPoint x: 1023, endPoint y: 260, distance: 27.8
click at [1031, 234] on button "12" at bounding box center [1030, 230] width 24 height 24
drag, startPoint x: 1002, startPoint y: 374, endPoint x: 1001, endPoint y: 354, distance: 20.1
click at [1000, 374] on button "Apply" at bounding box center [1012, 365] width 46 height 27
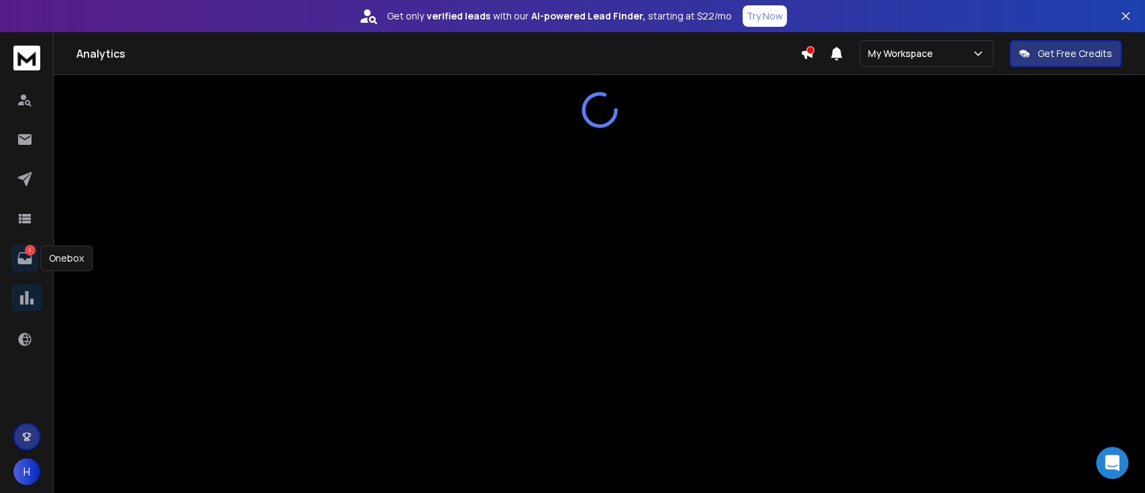
click at [31, 258] on icon at bounding box center [24, 258] width 14 height 12
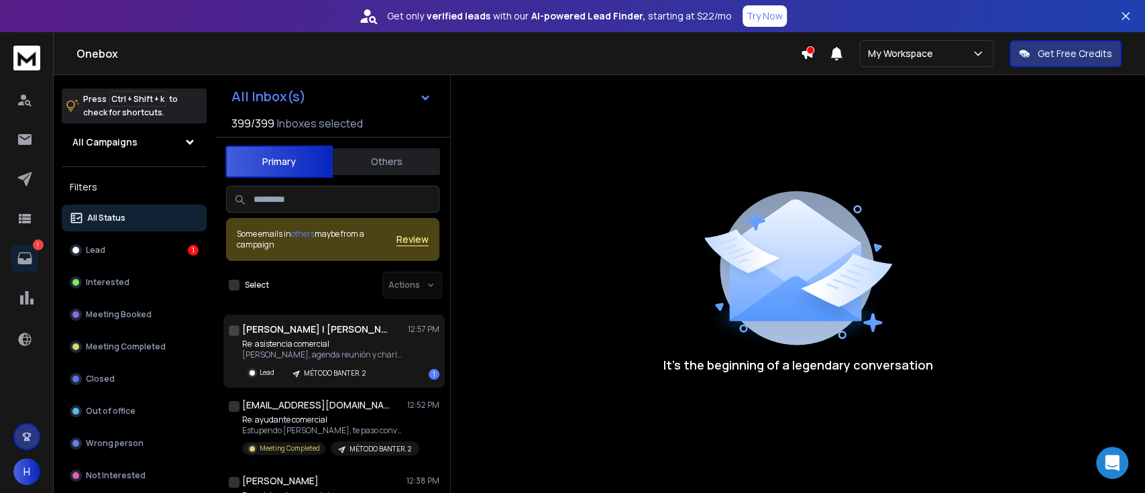
click at [306, 326] on h1 "[PERSON_NAME] | [PERSON_NAME] CONSULTING" at bounding box center [316, 329] width 148 height 13
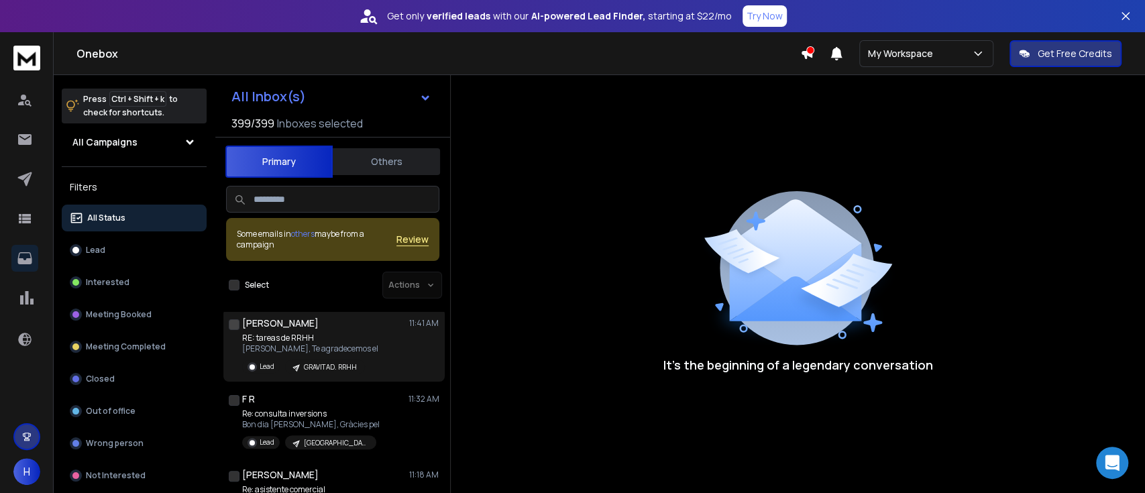
scroll to position [358, 0]
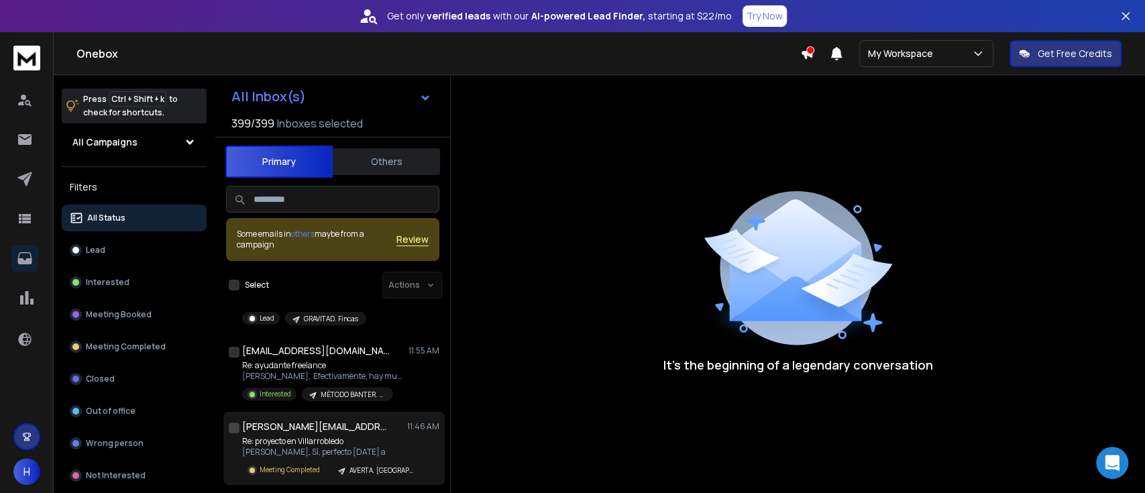
click at [298, 441] on p "Re: proyecto en Villarrobledo" at bounding box center [322, 441] width 161 height 11
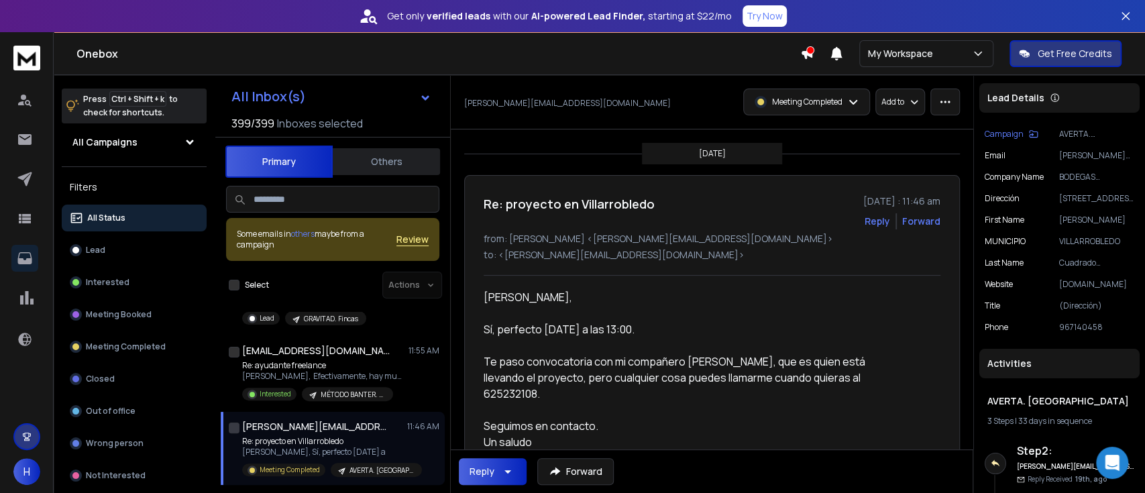
click at [879, 224] on button "Reply" at bounding box center [877, 221] width 25 height 13
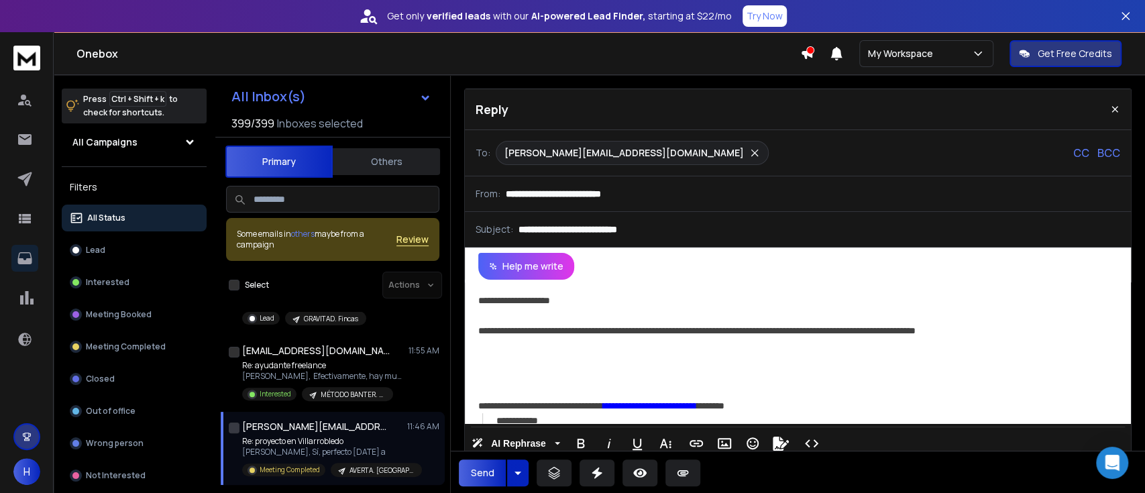
scroll to position [62, 0]
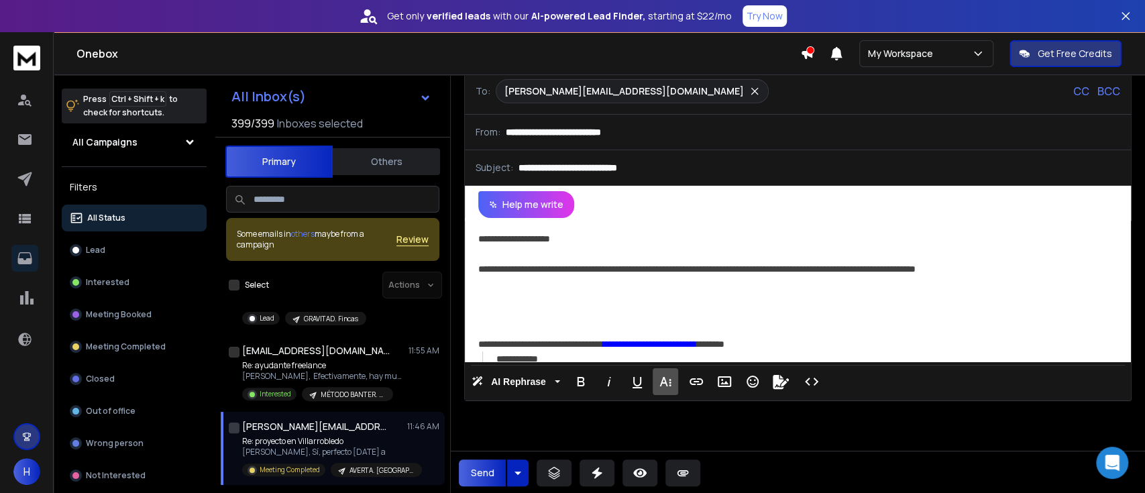
click at [659, 384] on icon "button" at bounding box center [666, 382] width 16 height 16
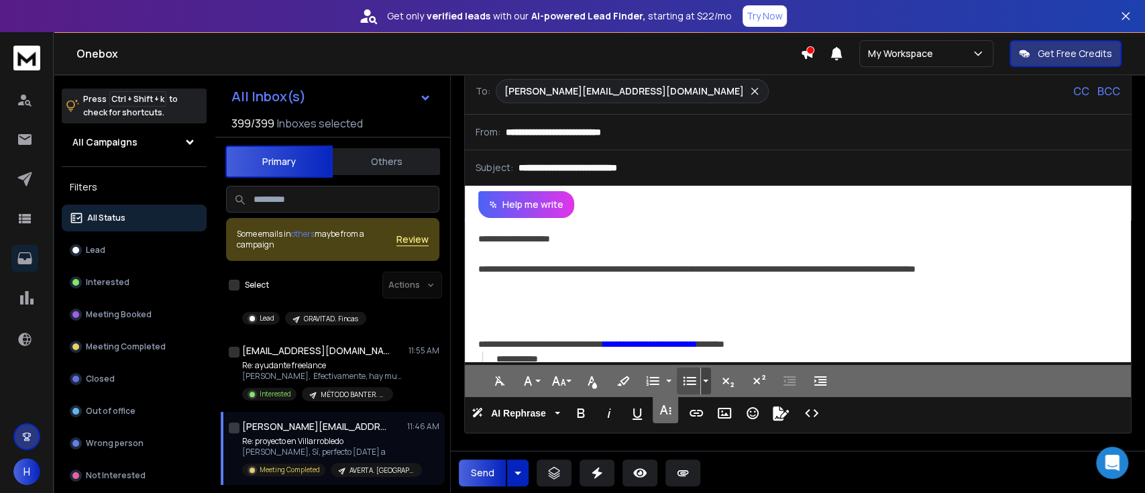
drag, startPoint x: 695, startPoint y: 380, endPoint x: 659, endPoint y: 361, distance: 40.2
click at [694, 381] on icon "button" at bounding box center [690, 381] width 13 height 9
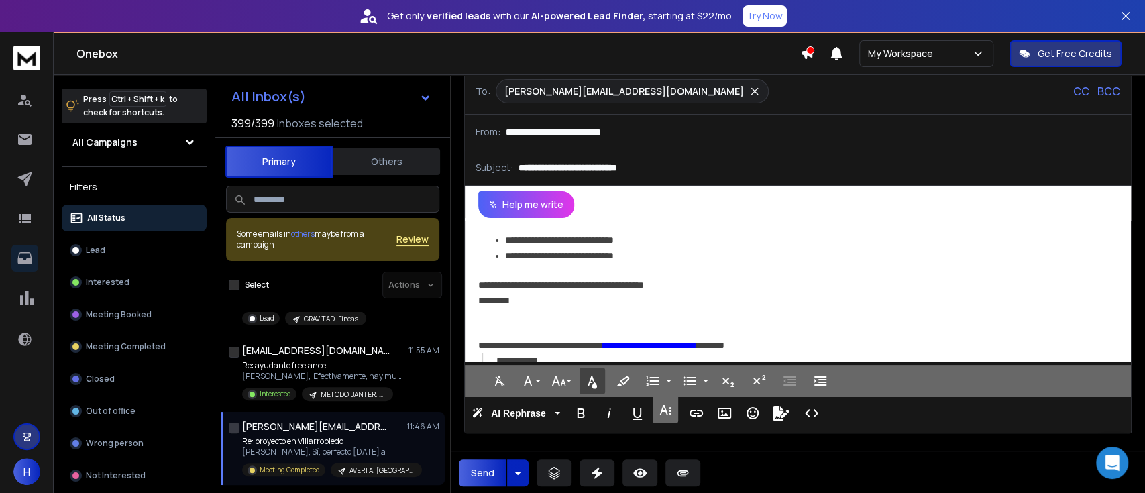
scroll to position [0, 0]
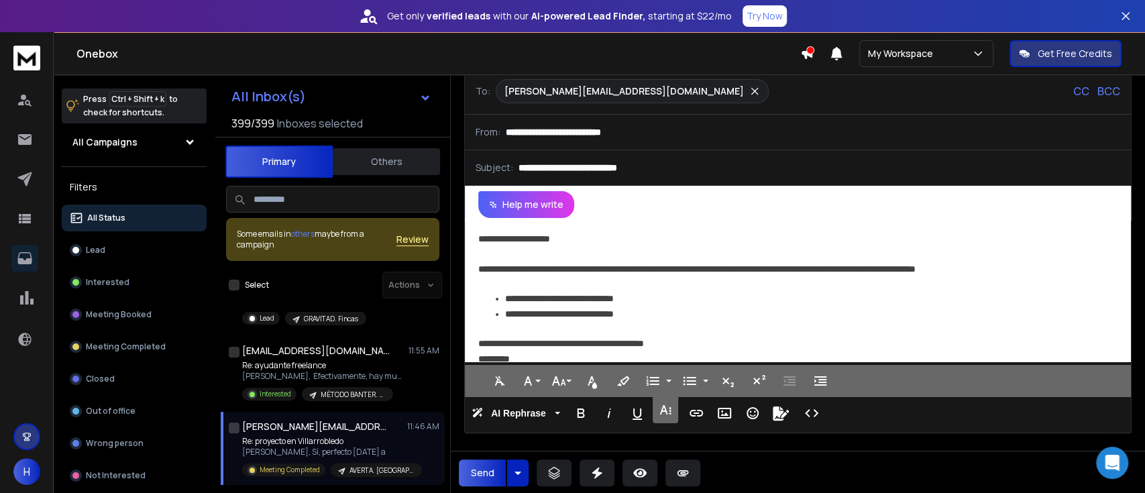
click at [478, 476] on button "Send" at bounding box center [482, 473] width 47 height 27
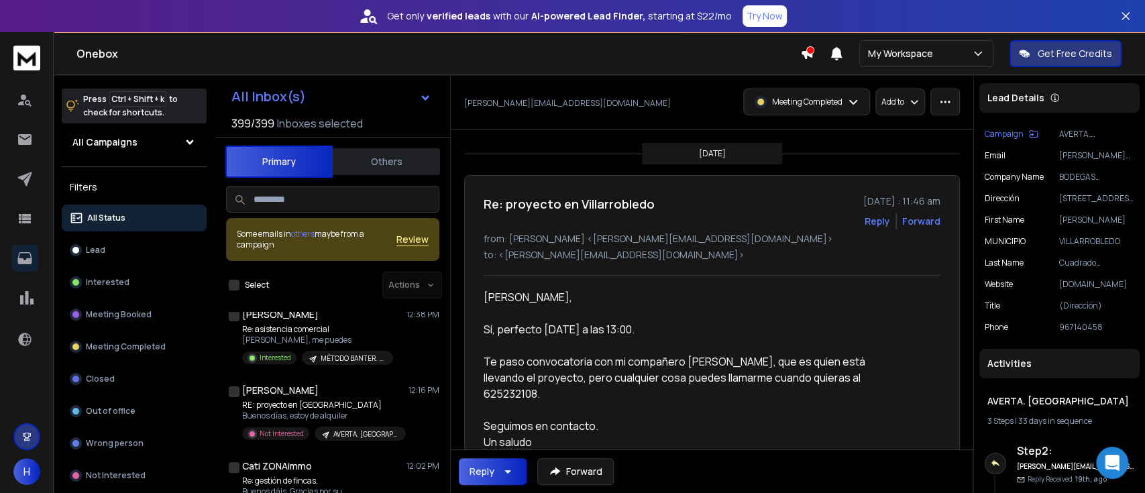
scroll to position [89, 0]
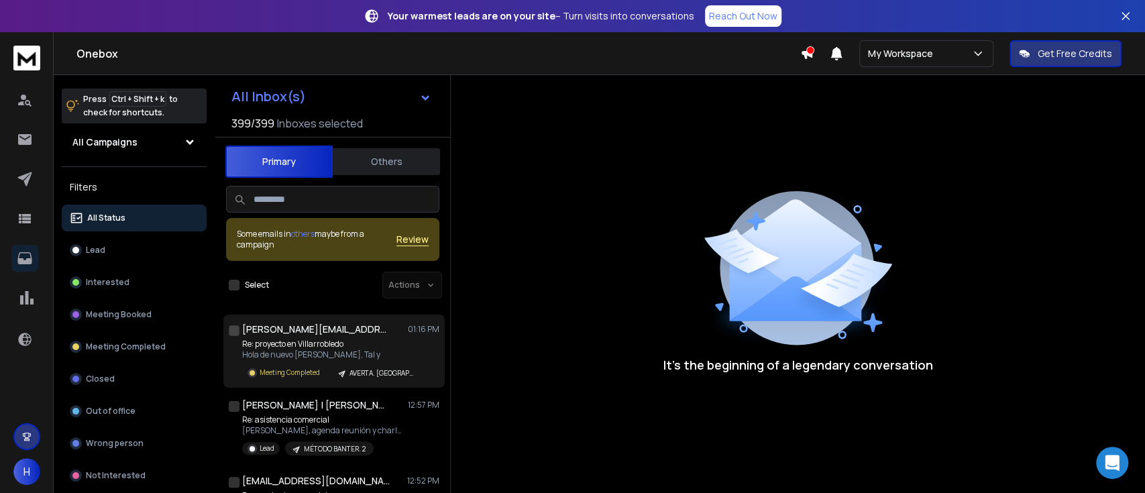
click at [309, 358] on p "Hola de nuevo [PERSON_NAME], Tal y" at bounding box center [322, 355] width 161 height 11
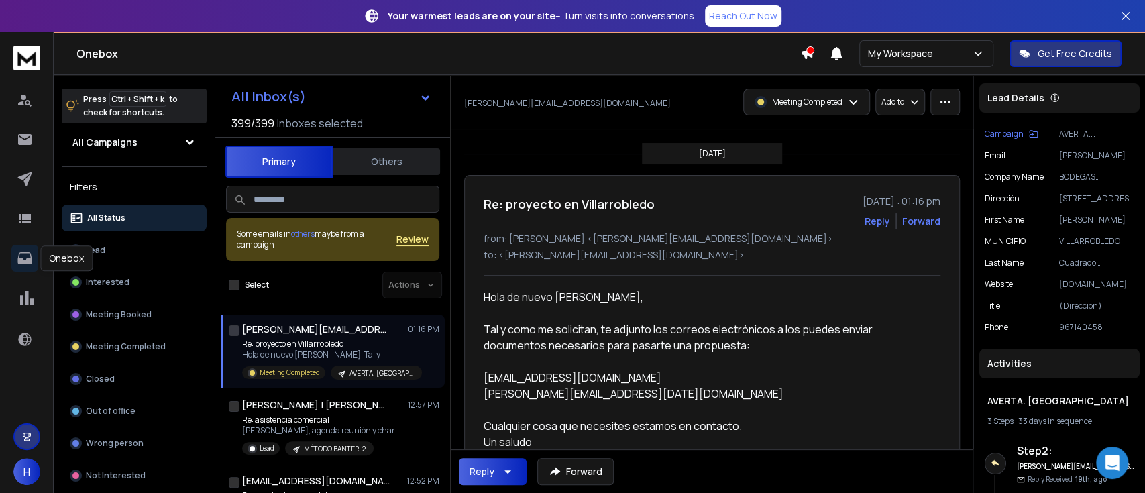
click at [32, 256] on icon at bounding box center [25, 258] width 16 height 16
drag, startPoint x: 117, startPoint y: 284, endPoint x: 125, endPoint y: 277, distance: 10.5
click at [117, 284] on p "Interested" at bounding box center [108, 282] width 44 height 11
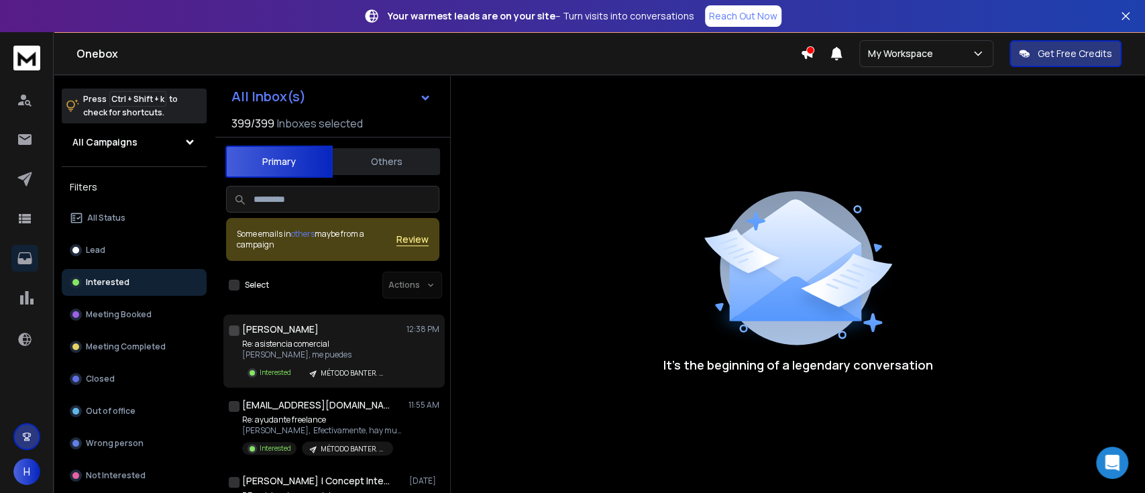
click at [317, 330] on h1 "[PERSON_NAME]" at bounding box center [280, 329] width 76 height 13
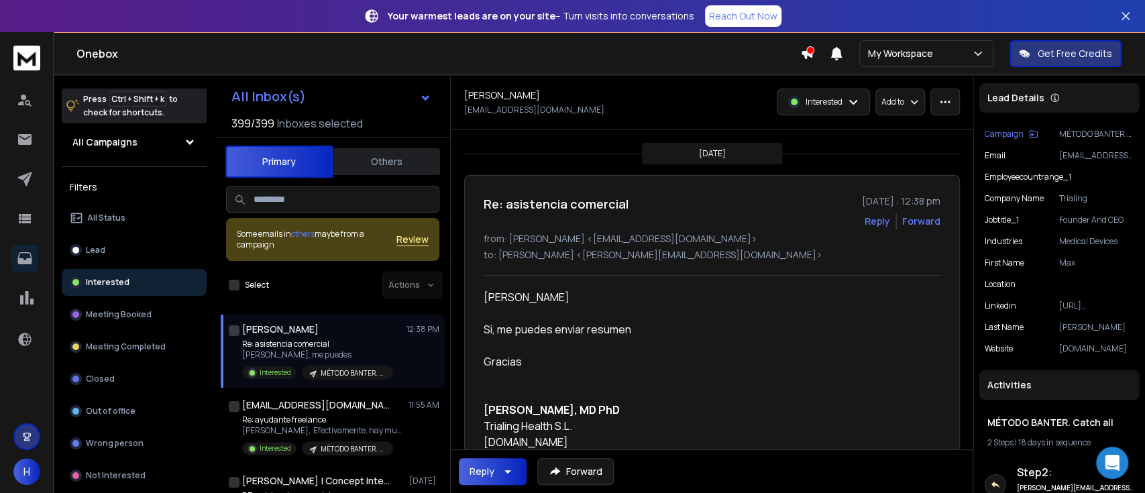
click at [1007, 134] on p "Campaign" at bounding box center [1004, 134] width 39 height 11
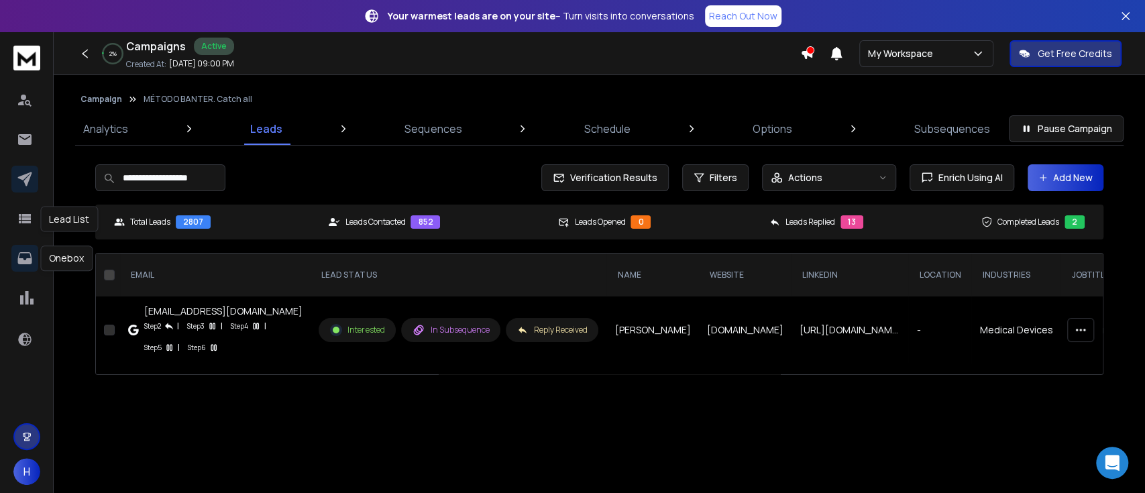
click at [35, 271] on link at bounding box center [24, 258] width 27 height 27
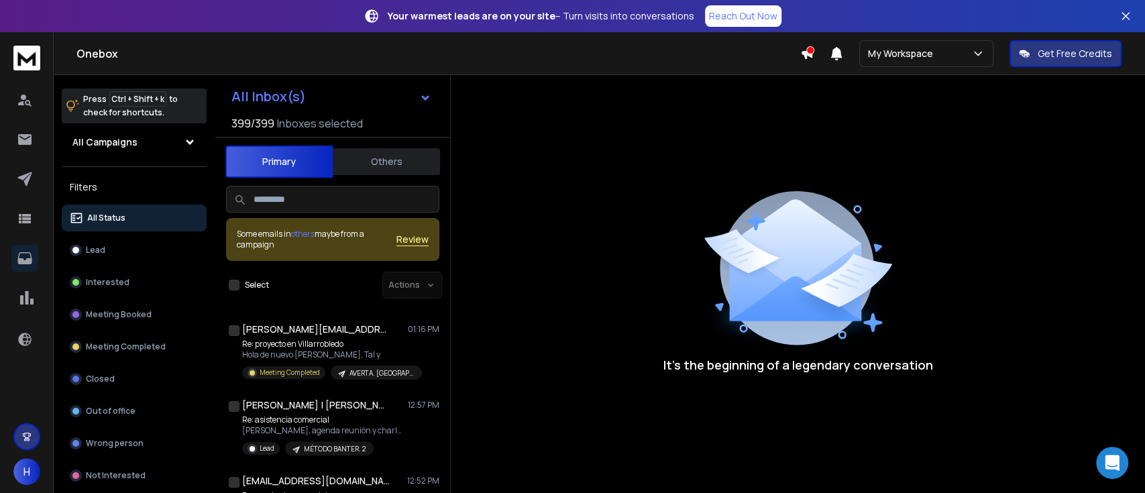
drag, startPoint x: 359, startPoint y: 421, endPoint x: 505, endPoint y: 399, distance: 148.1
click at [358, 421] on p "Re: asistencia comercial" at bounding box center [322, 420] width 161 height 11
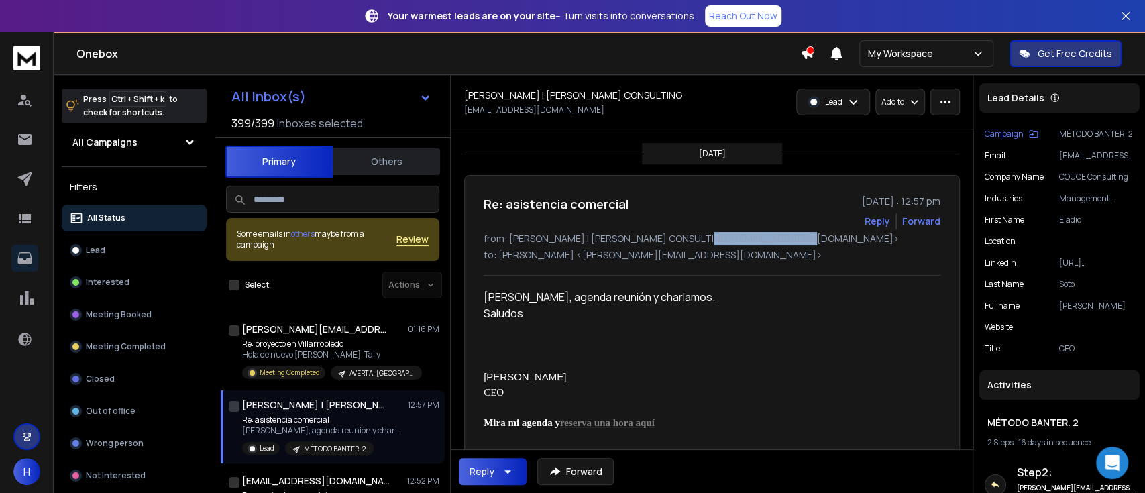
drag, startPoint x: 788, startPoint y: 241, endPoint x: 695, endPoint y: 239, distance: 94.0
click at [695, 239] on p "from: Eladio Soto | COUCE CONSULTING <esoto@couceconsulting.com>" at bounding box center [712, 238] width 457 height 13
copy p "couceconsulting.com"
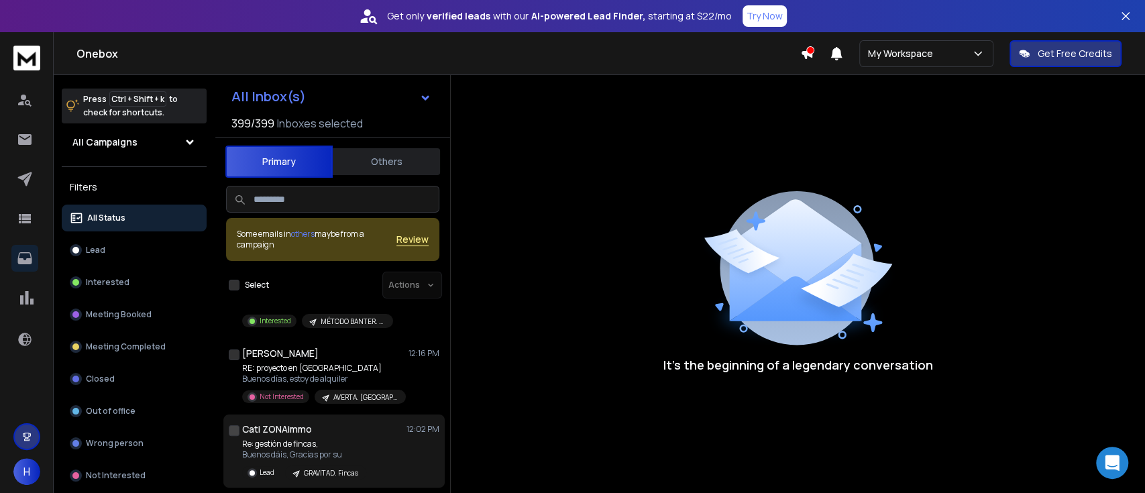
scroll to position [358, 0]
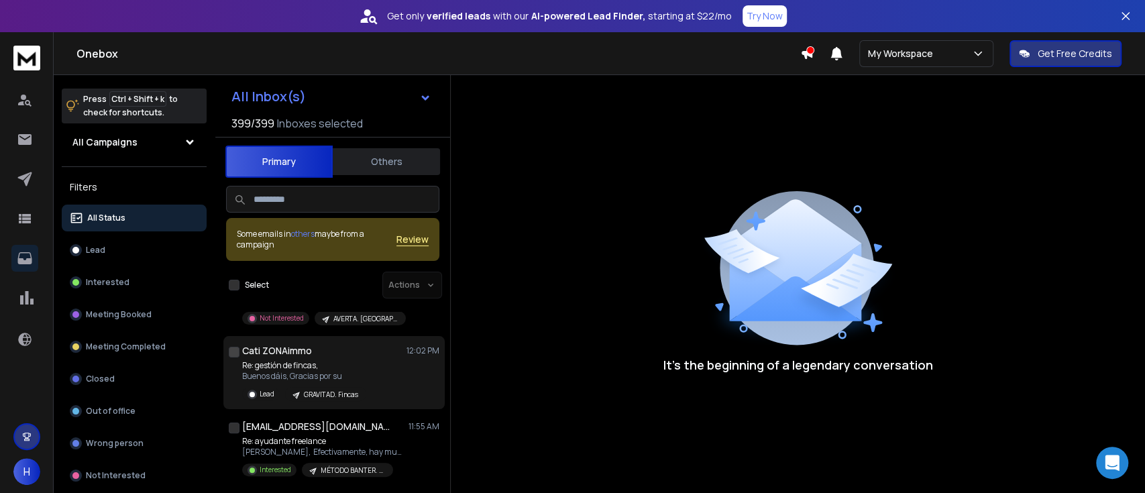
click at [349, 359] on div "Cati ZONAimmo 12:02 PM Re: gestión de fincas, [GEOGRAPHIC_DATA], Gracias por su…" at bounding box center [340, 372] width 197 height 57
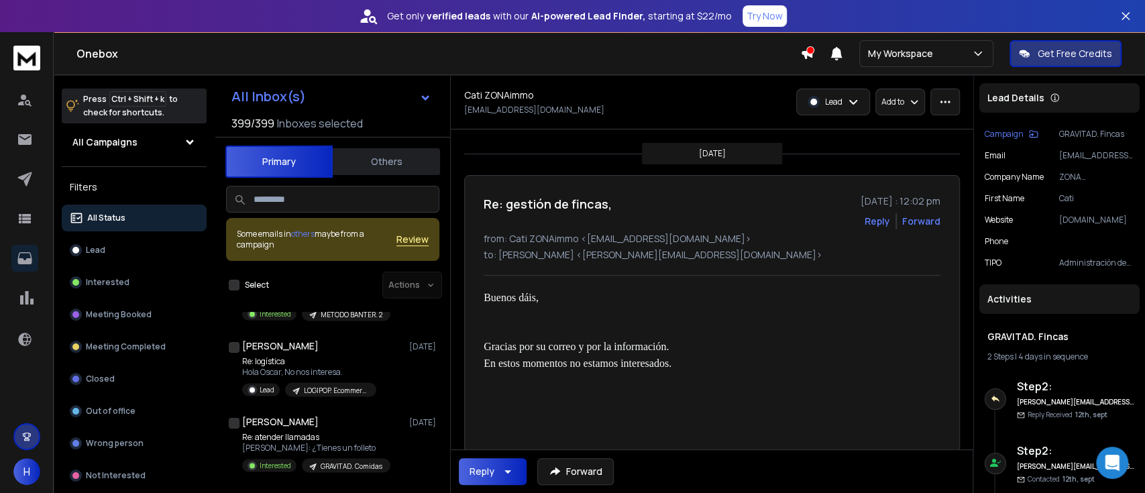
scroll to position [2147, 0]
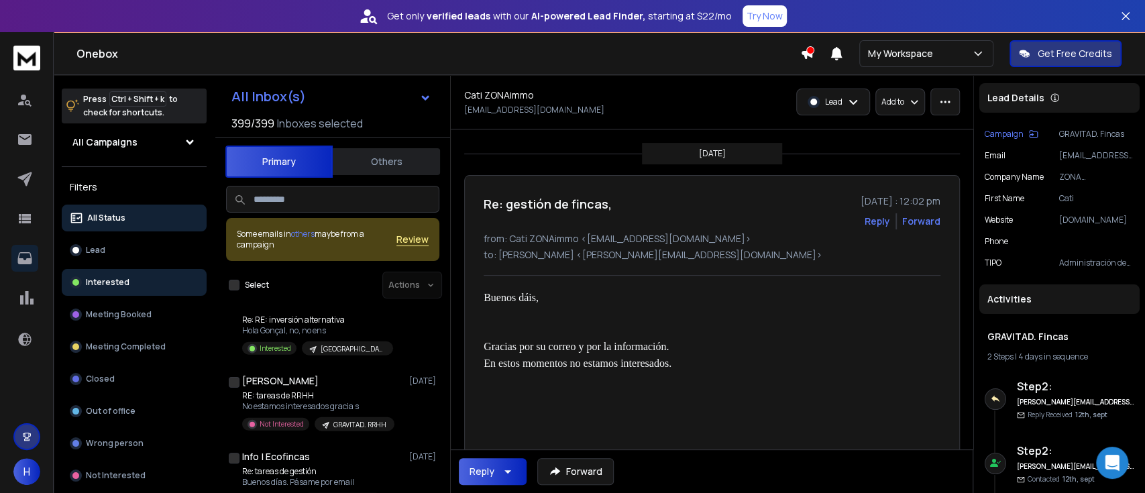
click at [96, 276] on button "Interested" at bounding box center [134, 282] width 145 height 27
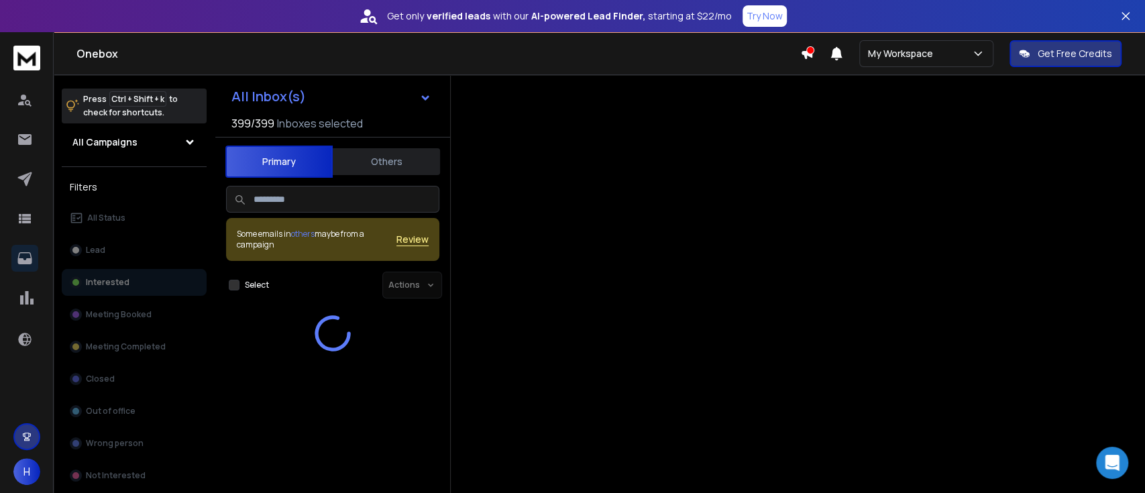
scroll to position [0, 0]
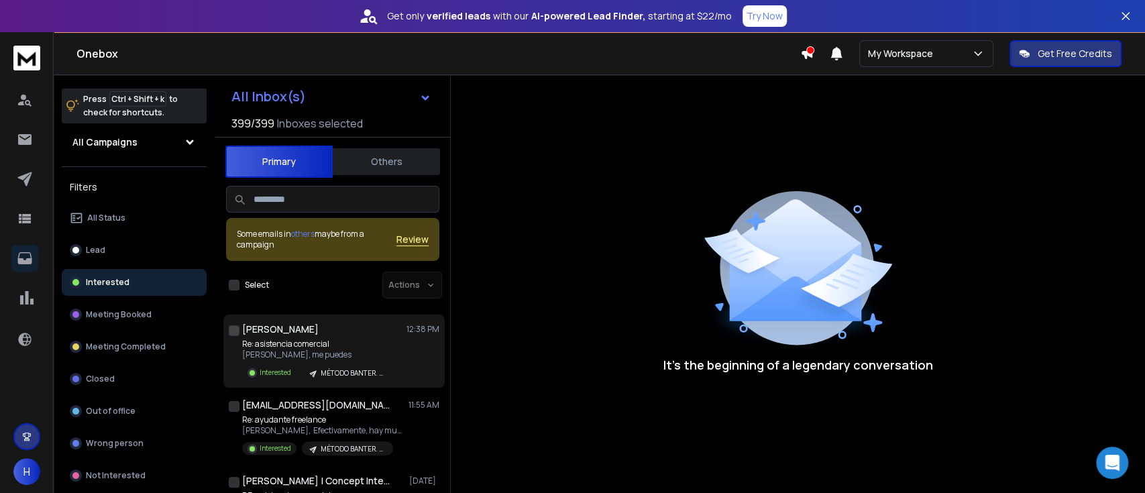
click at [344, 356] on p "[PERSON_NAME], me puedes" at bounding box center [317, 355] width 151 height 11
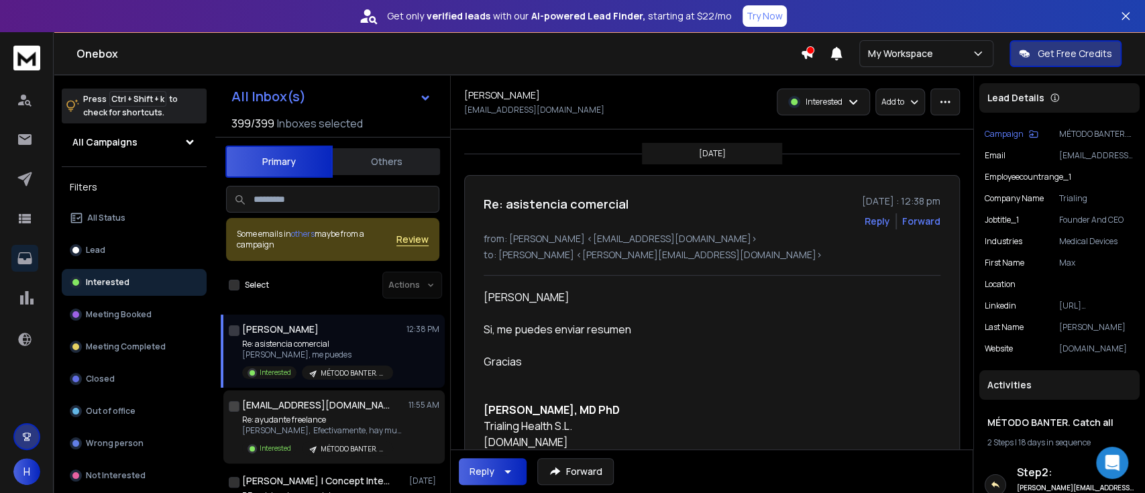
click at [320, 442] on div "MÉTODO BANTER. Catch all" at bounding box center [347, 449] width 91 height 14
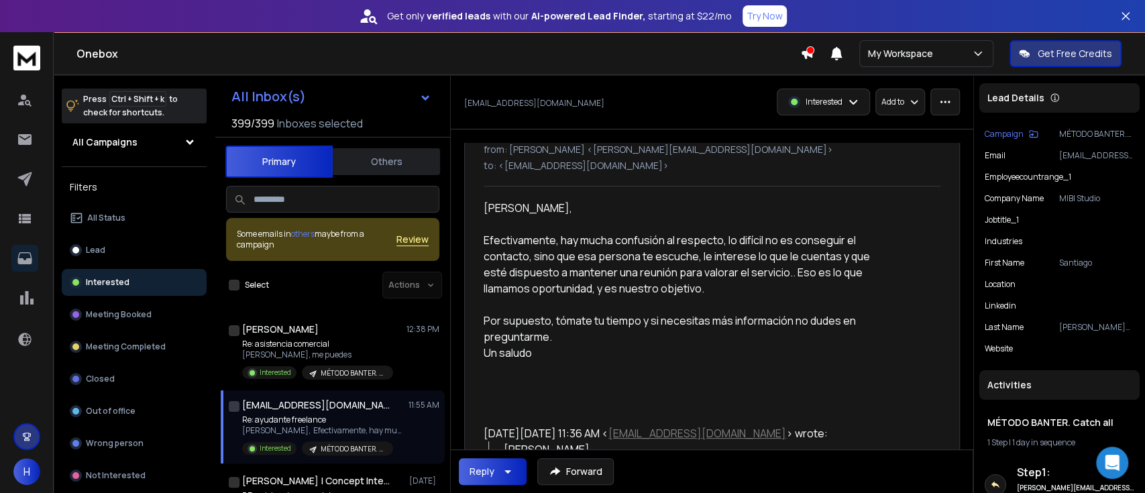
scroll to position [89, 0]
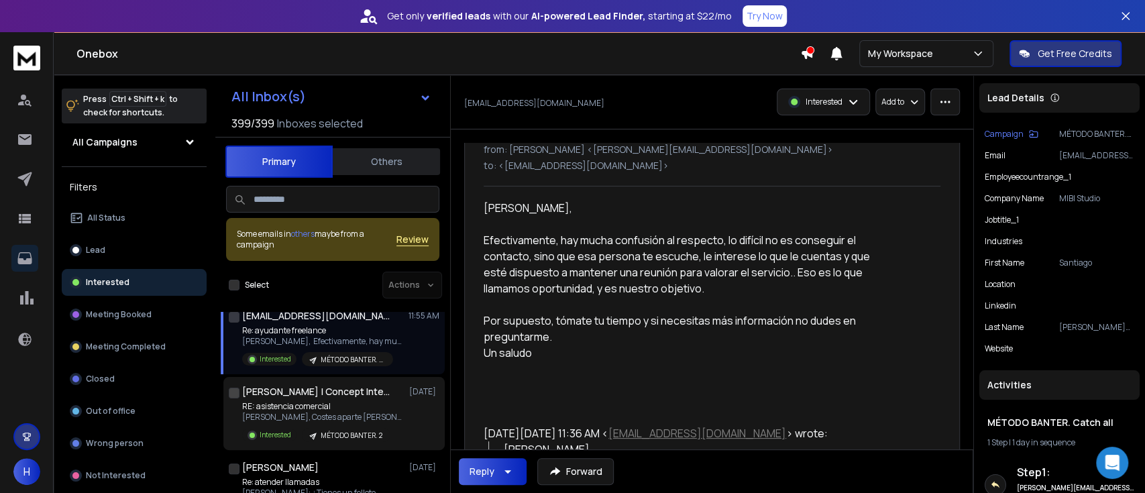
click at [329, 393] on h1 "[PERSON_NAME] | Concept International GmbH" at bounding box center [316, 391] width 148 height 13
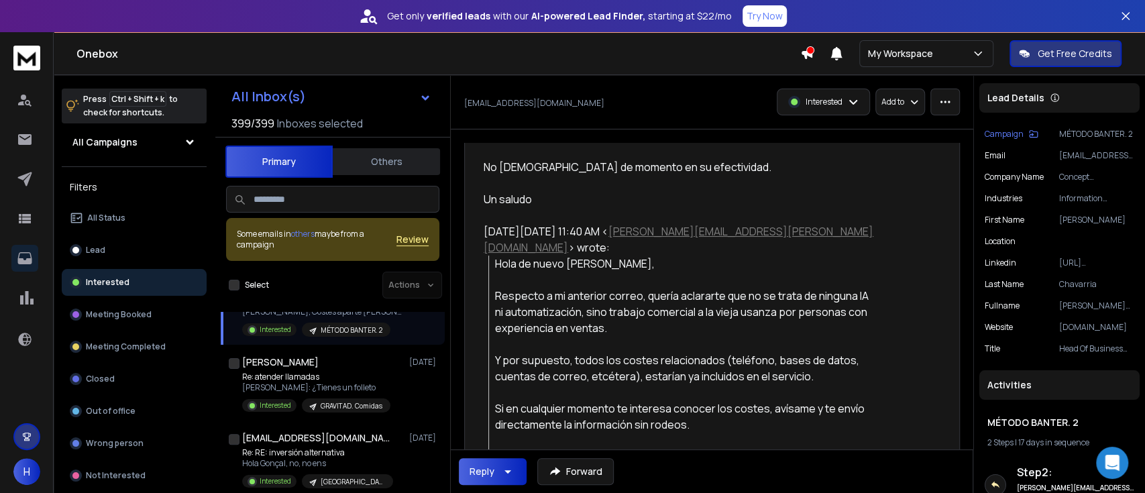
scroll to position [178, 0]
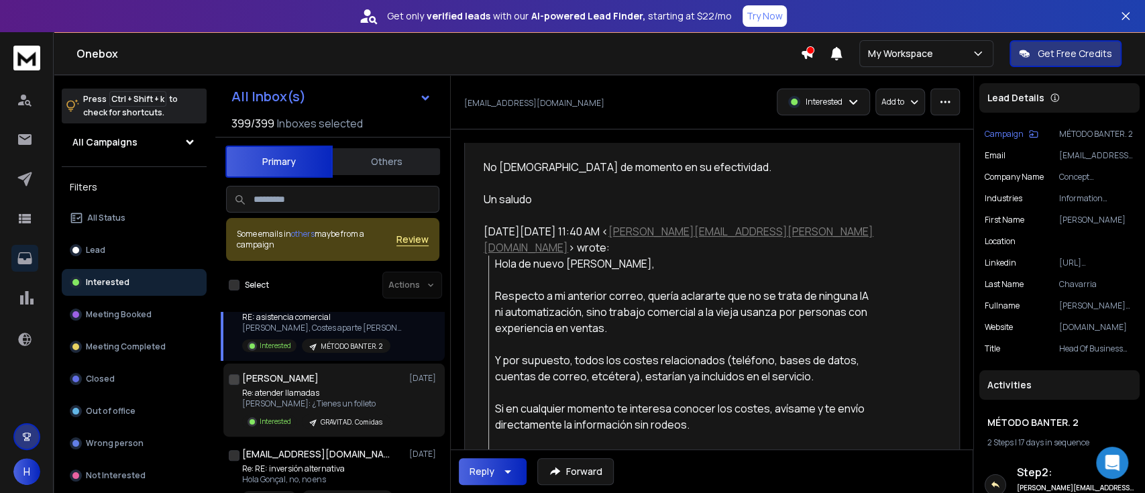
click at [311, 391] on p "Re: atender llamadas" at bounding box center [316, 393] width 148 height 11
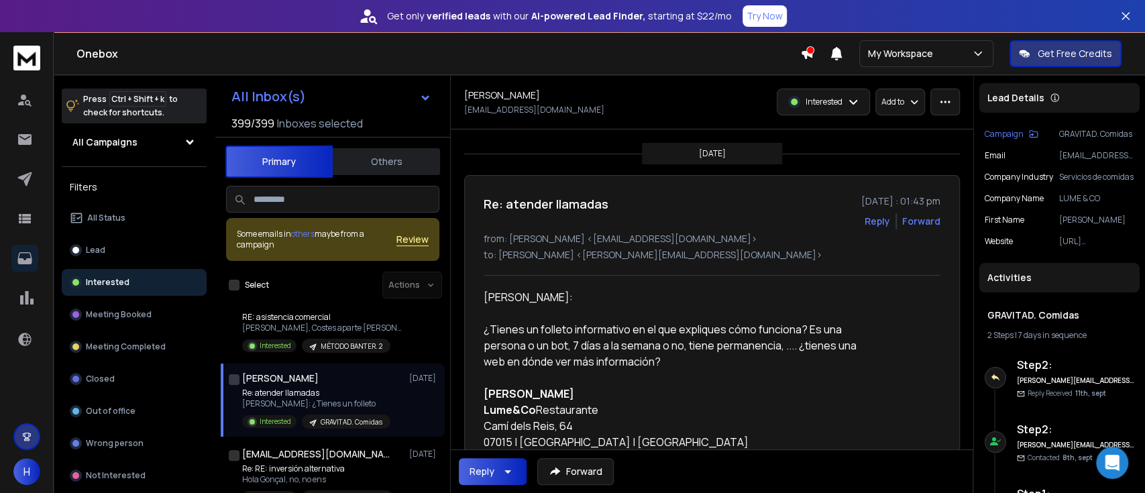
click at [1000, 127] on div "Campaign GRAVITAD. Comidas Email vpradera@lumerestaurante.com Company Industry …" at bounding box center [1060, 188] width 160 height 150
click at [1003, 136] on p "Campaign" at bounding box center [1004, 134] width 39 height 11
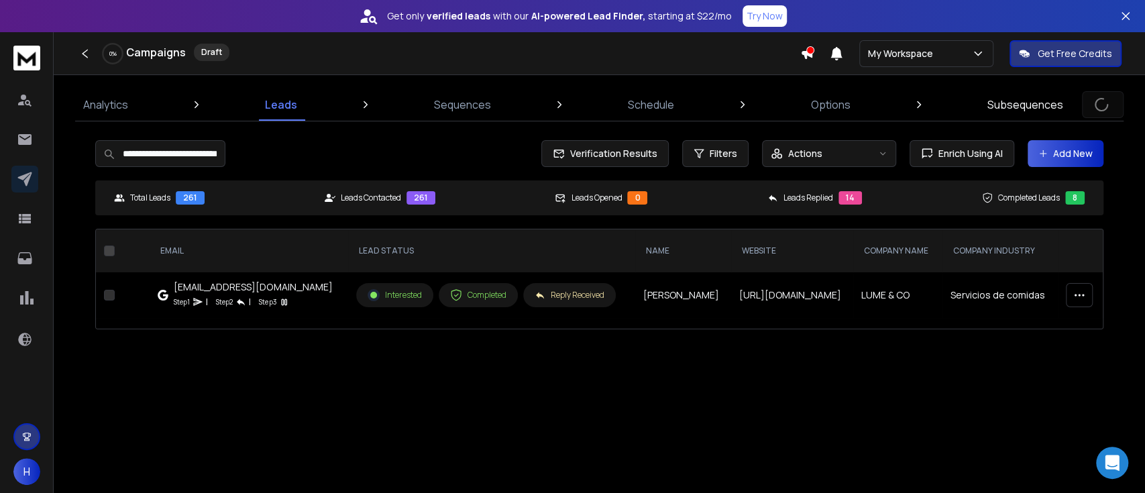
click at [999, 112] on p "Subsequences" at bounding box center [1026, 105] width 76 height 16
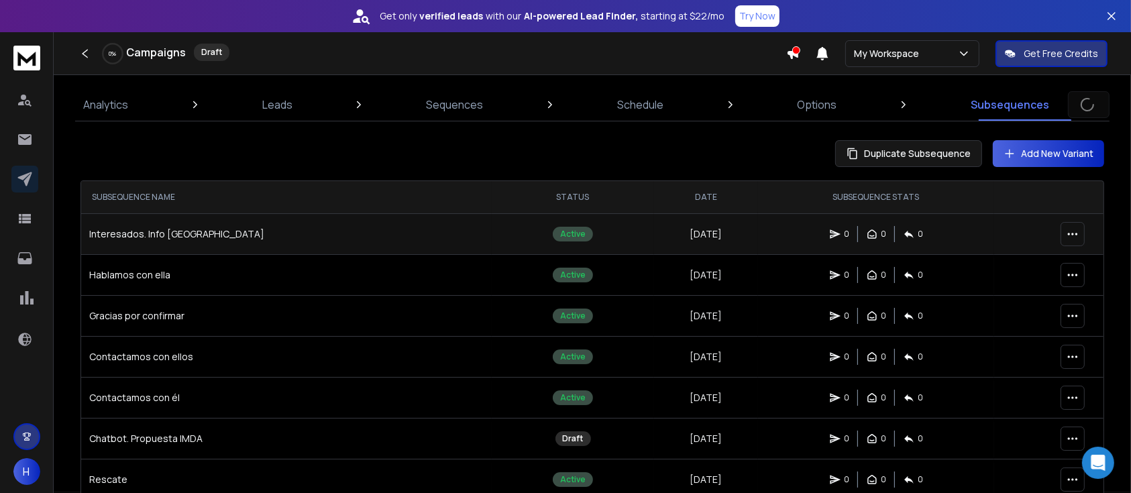
click at [333, 242] on td "Interesados. Info Gravitad" at bounding box center [286, 233] width 411 height 41
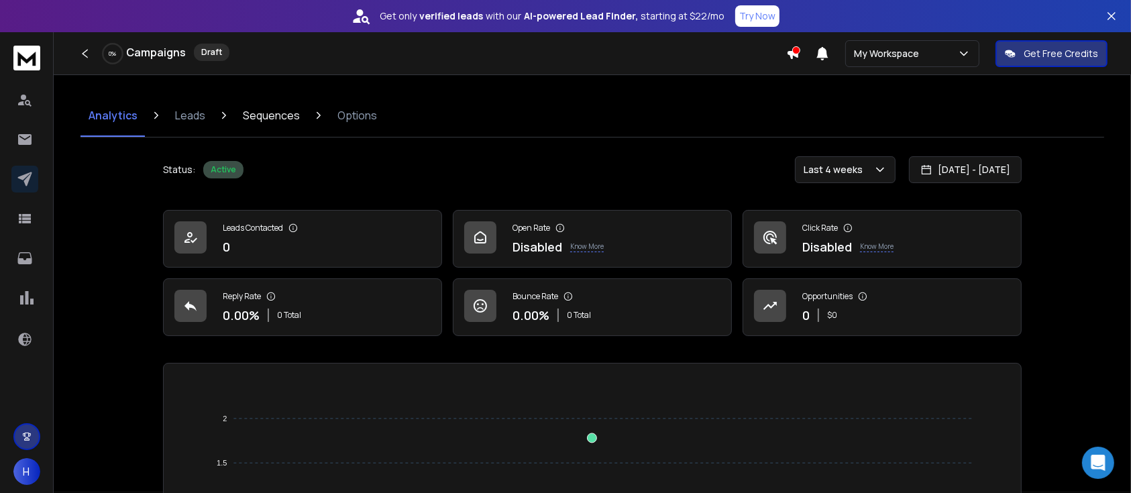
click at [286, 115] on p "Sequences" at bounding box center [271, 115] width 57 height 16
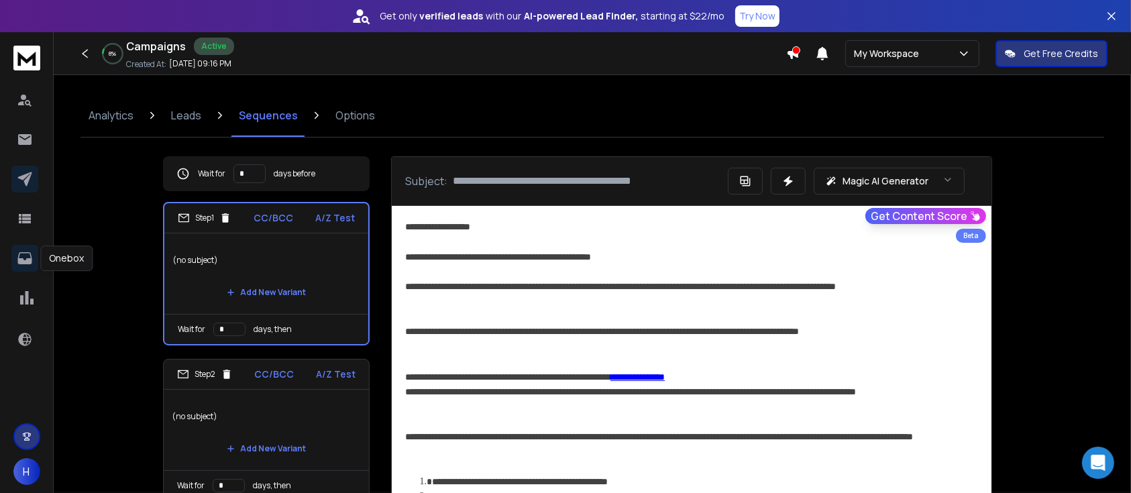
click at [28, 268] on link at bounding box center [24, 258] width 27 height 27
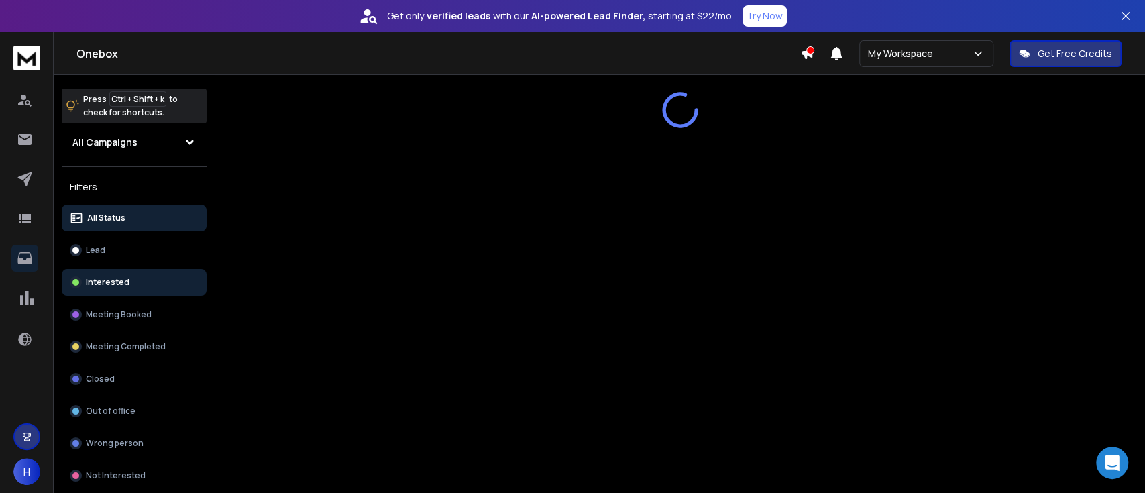
click at [114, 289] on button "Interested" at bounding box center [134, 282] width 145 height 27
click at [152, 282] on button "Interested" at bounding box center [134, 282] width 145 height 27
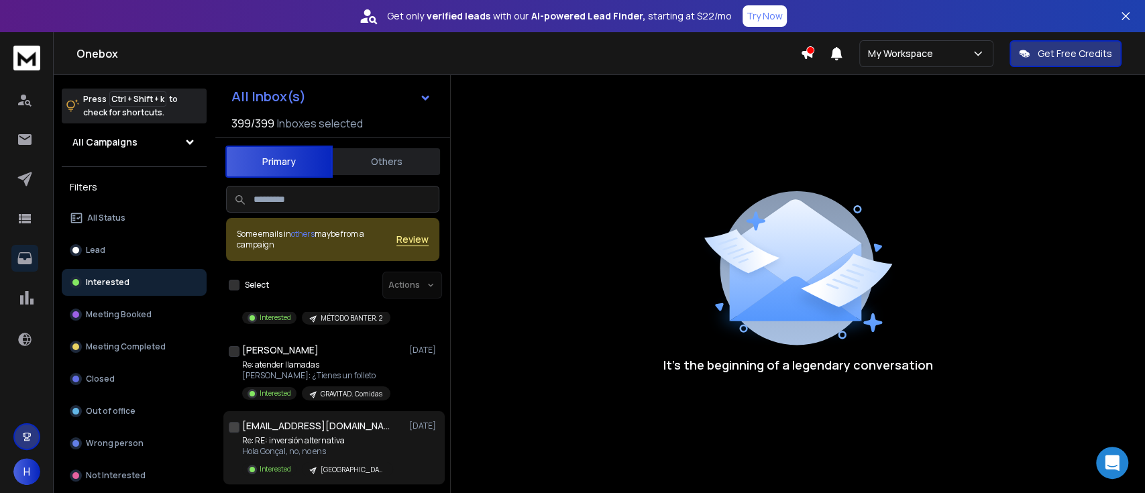
scroll to position [178, 0]
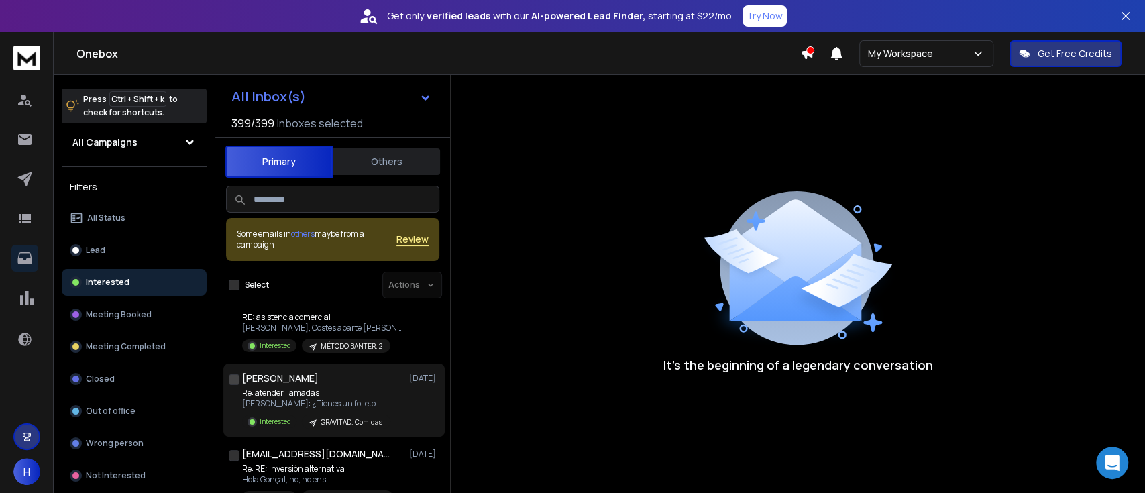
click at [325, 384] on div "Vanessa Pradera 11 Sep Re: atender llamadas Hola Marcos: ¿Tienes un folleto Int…" at bounding box center [340, 400] width 197 height 57
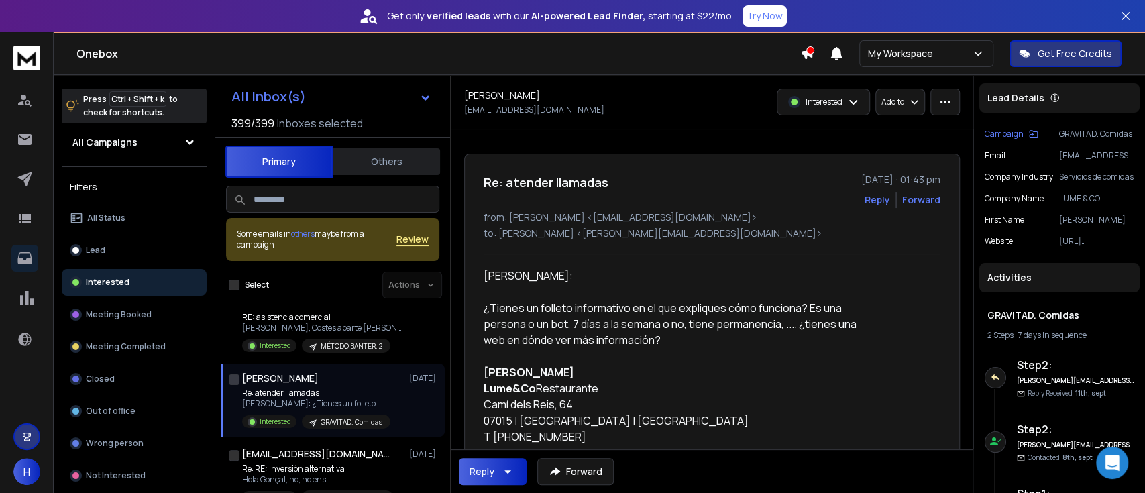
scroll to position [0, 0]
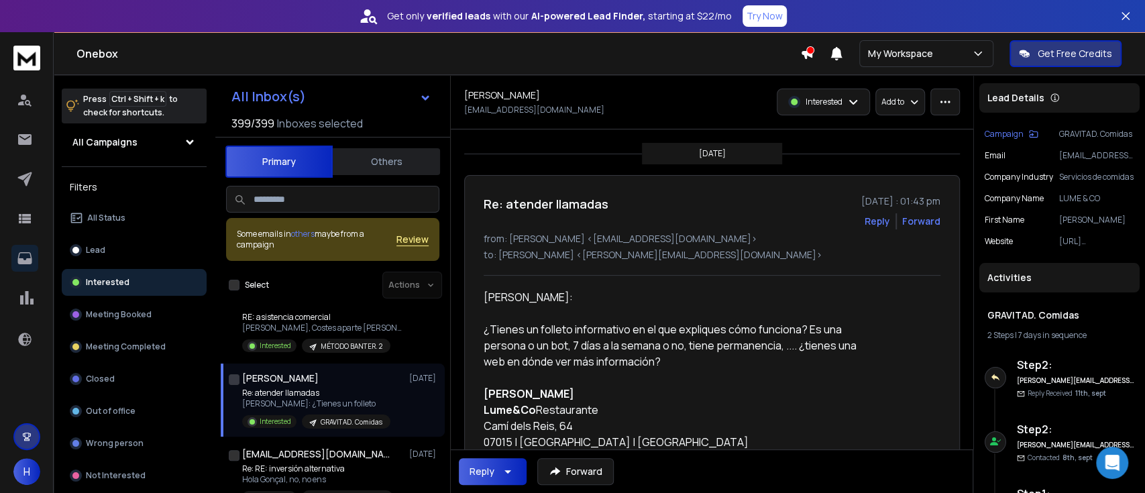
click at [872, 226] on button "Reply" at bounding box center [877, 221] width 25 height 13
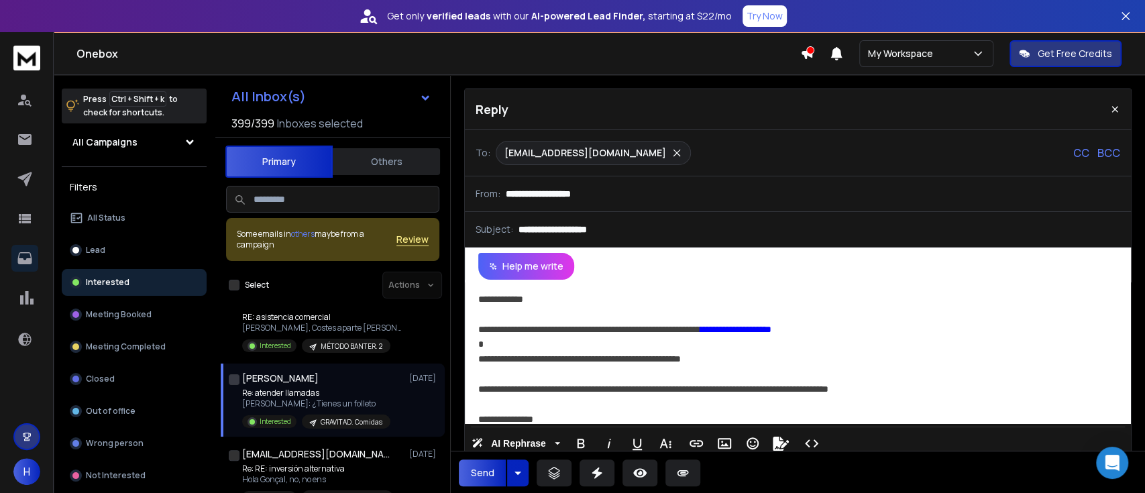
scroll to position [17, 0]
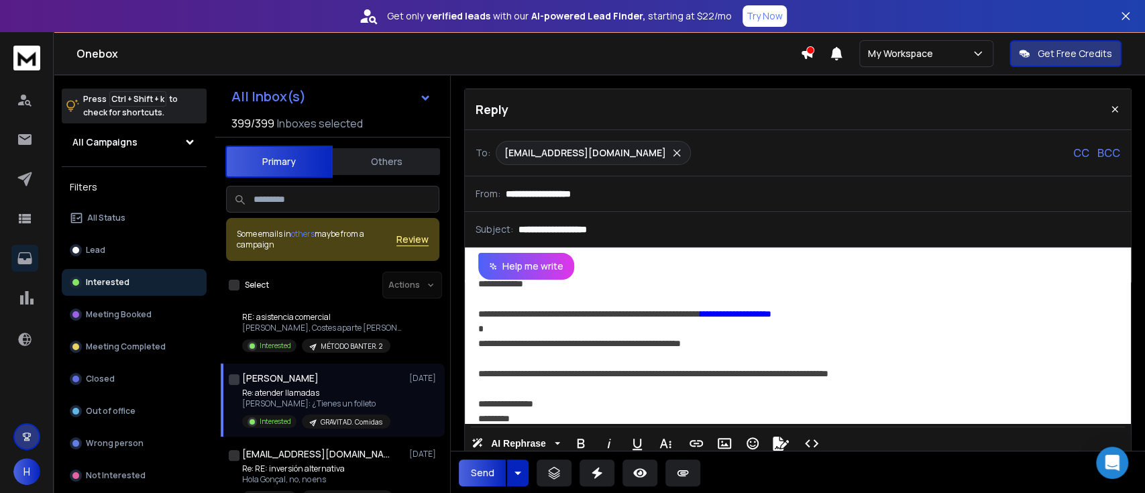
click at [873, 370] on div "**********" at bounding box center [789, 373] width 622 height 15
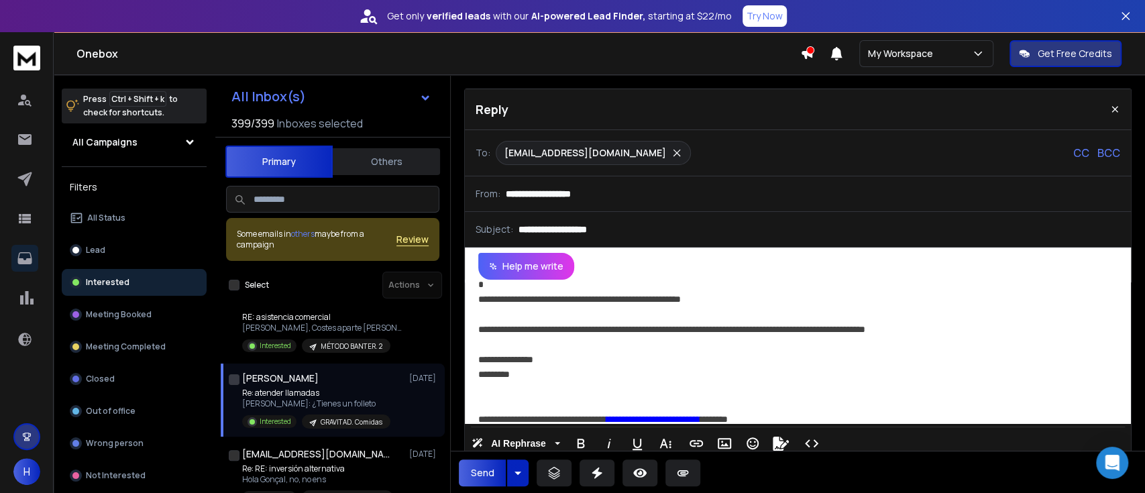
scroll to position [89, 0]
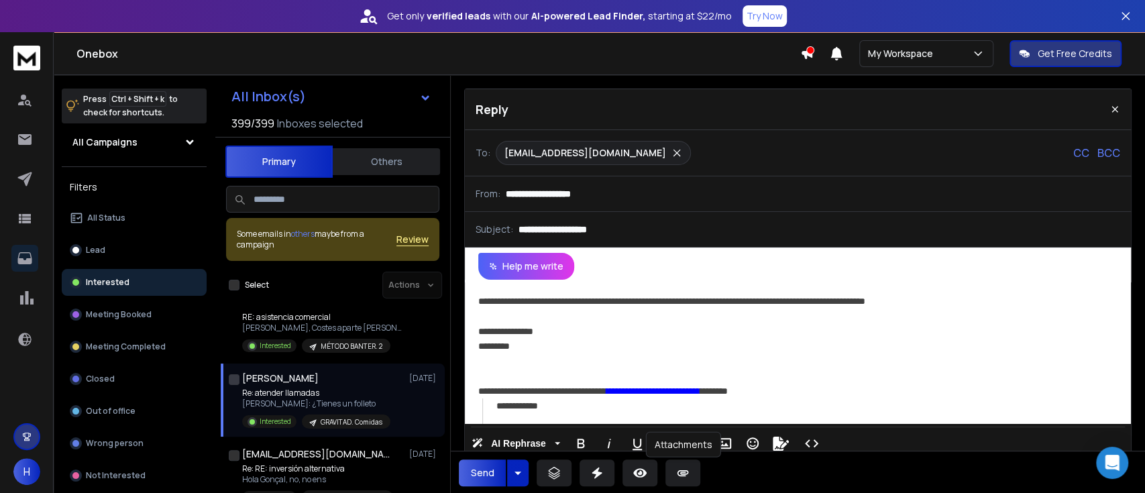
click at [680, 470] on icon at bounding box center [682, 472] width 13 height 13
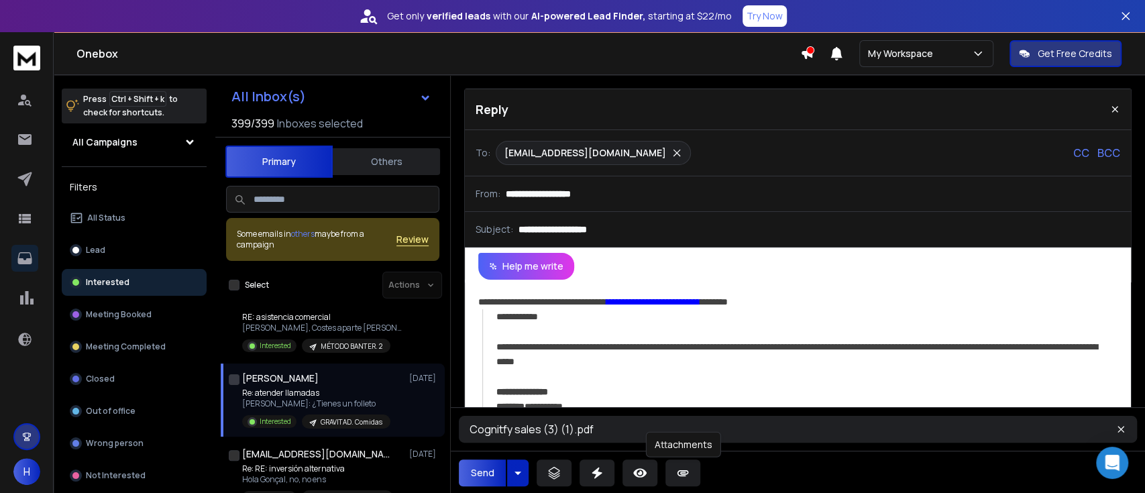
scroll to position [0, 0]
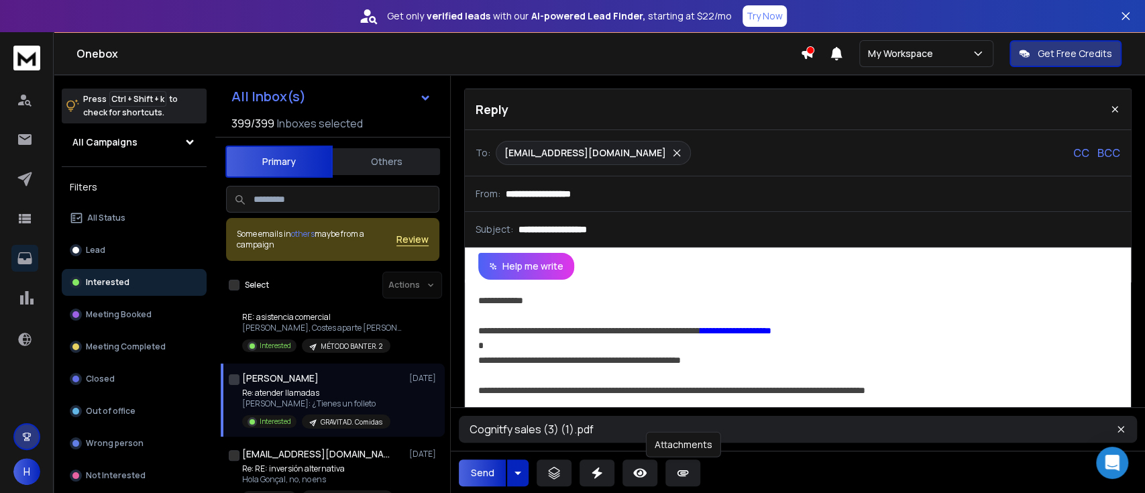
click at [480, 480] on button "Send" at bounding box center [482, 473] width 47 height 27
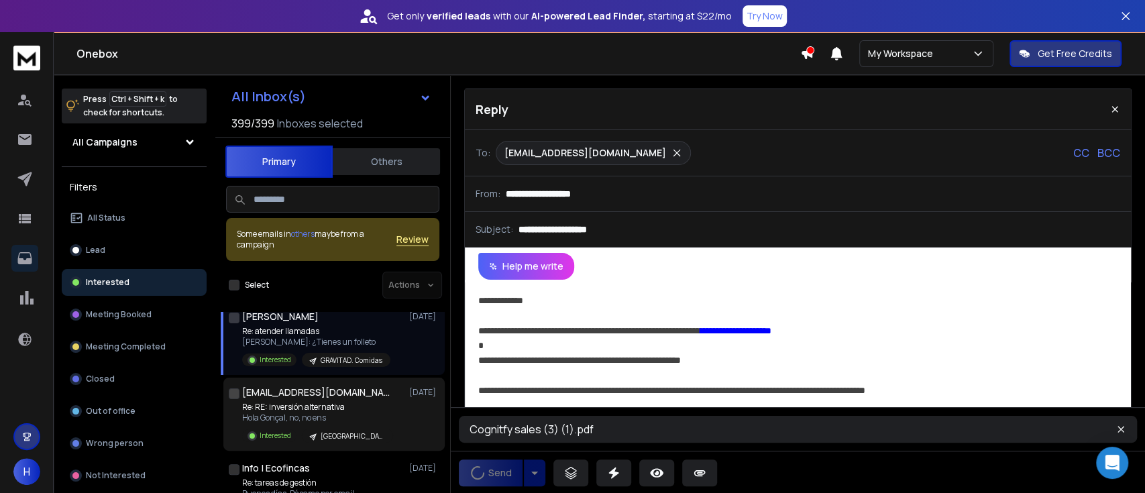
scroll to position [268, 0]
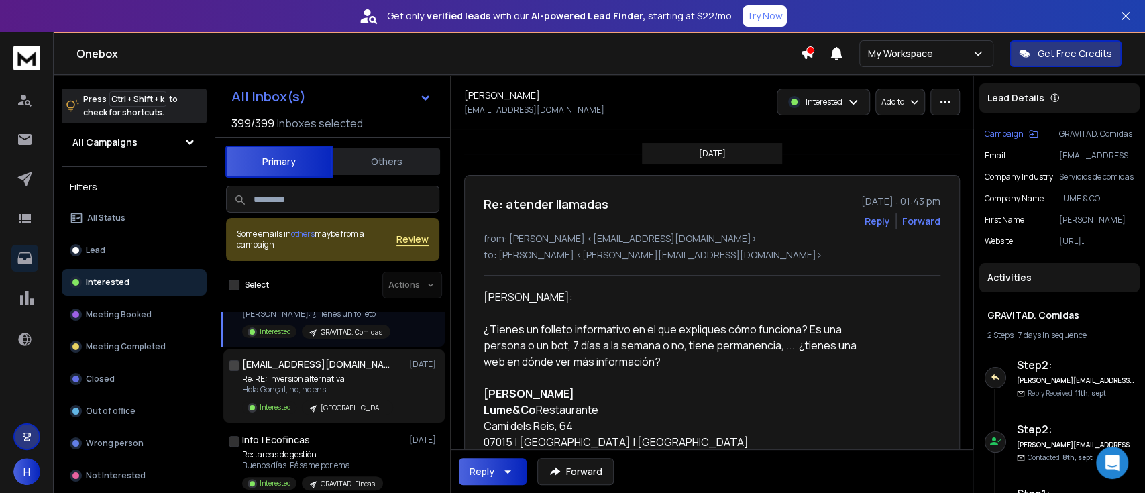
click at [302, 396] on div "Re: RE: inversión alternativa Hola Gonçal, no, no ens Interested HISPANIA MT. 2" at bounding box center [317, 394] width 151 height 41
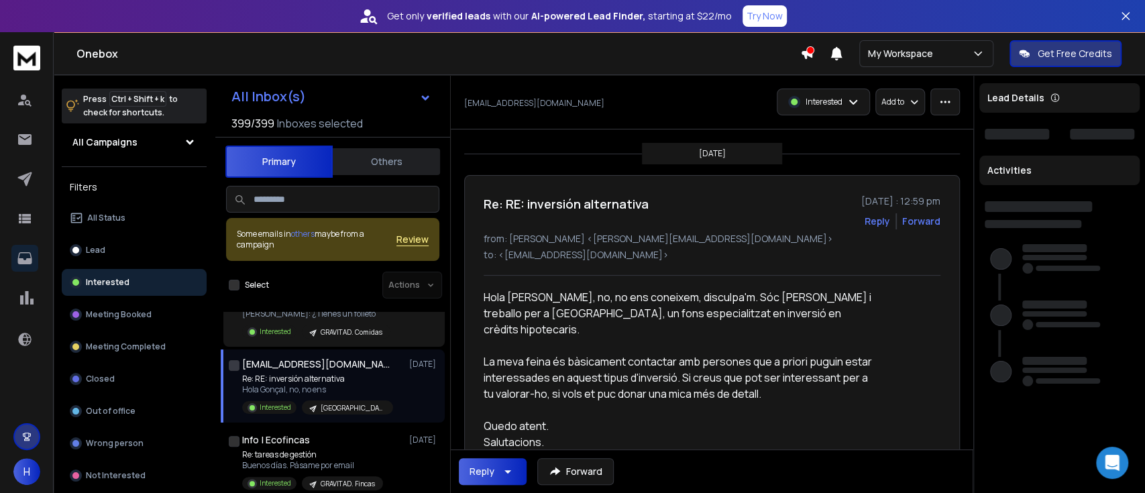
click at [311, 315] on p "Hola Marcos: ¿Tienes un folleto" at bounding box center [316, 314] width 148 height 11
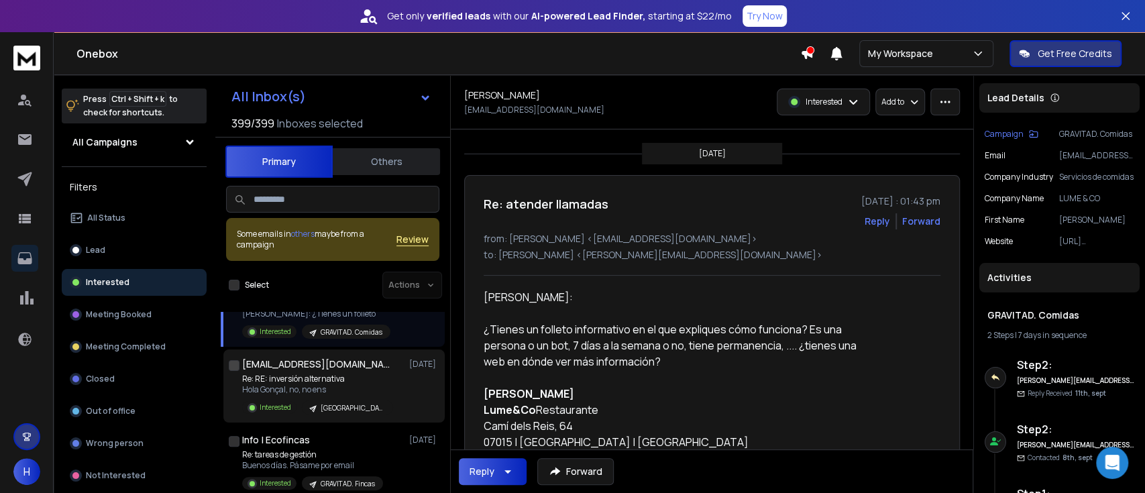
click at [317, 373] on div "gc@gcreation.es 11 Sep Re: RE: inversión alternativa Hola Gonçal, no, no ens In…" at bounding box center [340, 386] width 197 height 57
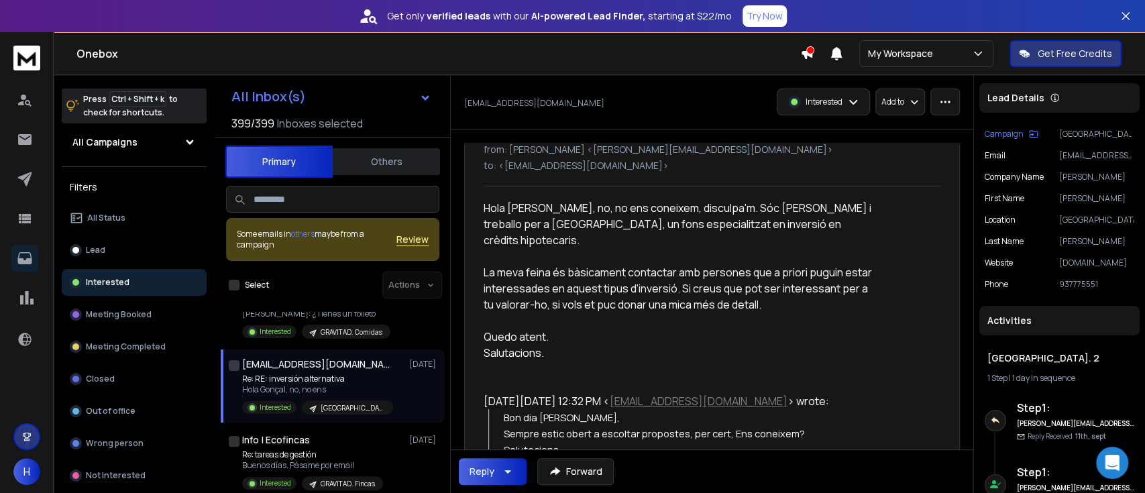
scroll to position [358, 0]
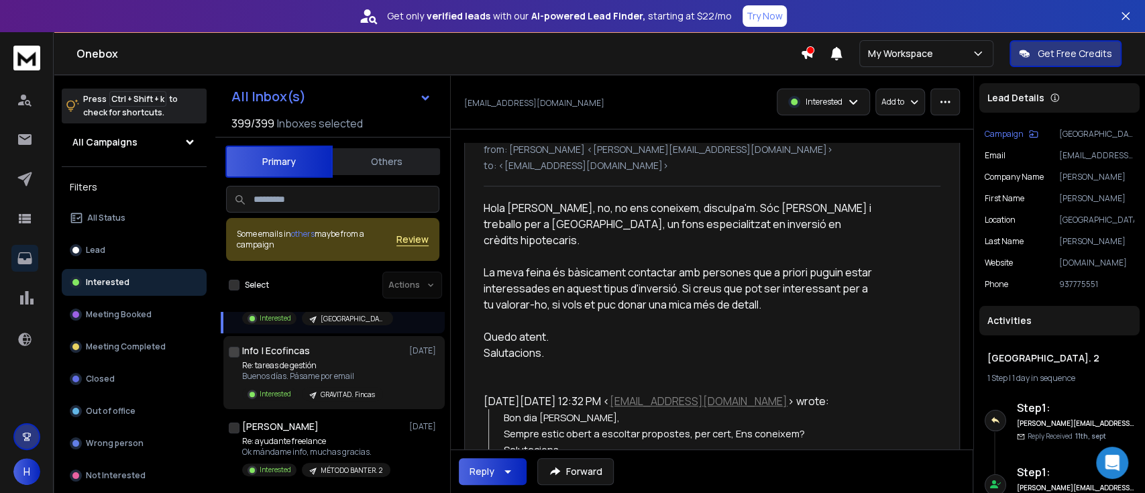
click at [334, 362] on p "Re: tareas de gestión" at bounding box center [312, 365] width 141 height 11
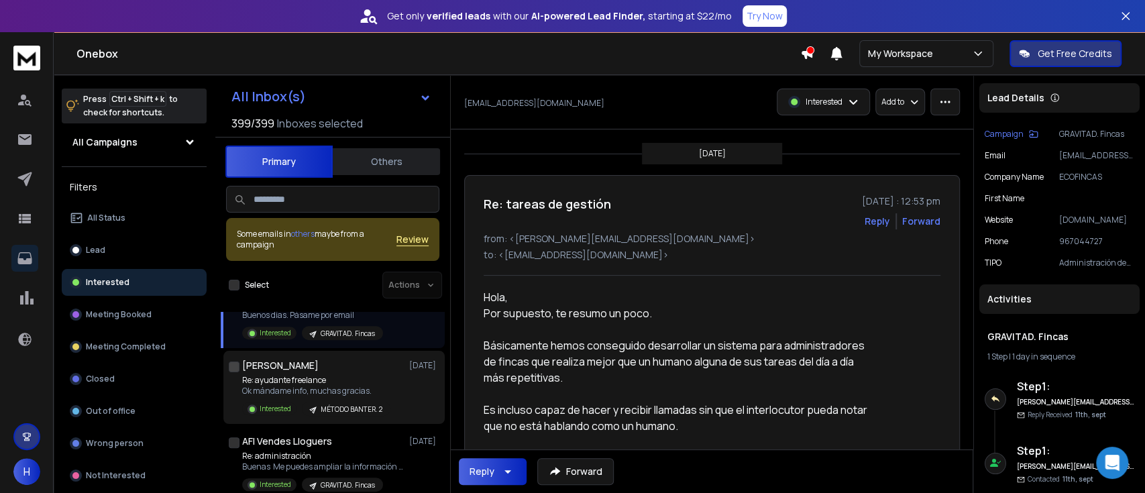
scroll to position [447, 0]
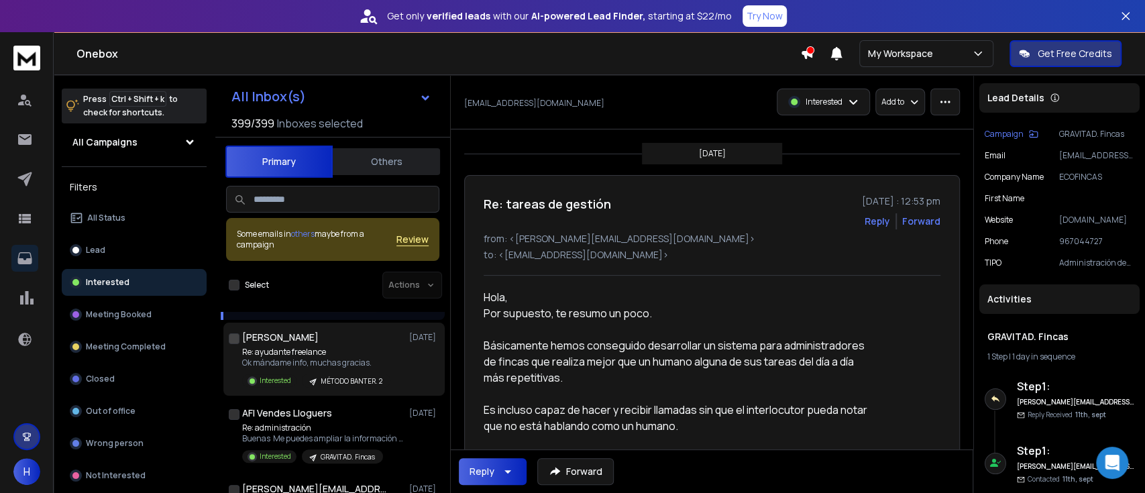
drag, startPoint x: 326, startPoint y: 364, endPoint x: 415, endPoint y: 358, distance: 89.4
click at [326, 364] on p "Ok mándame info, muchas gracias." at bounding box center [316, 363] width 148 height 11
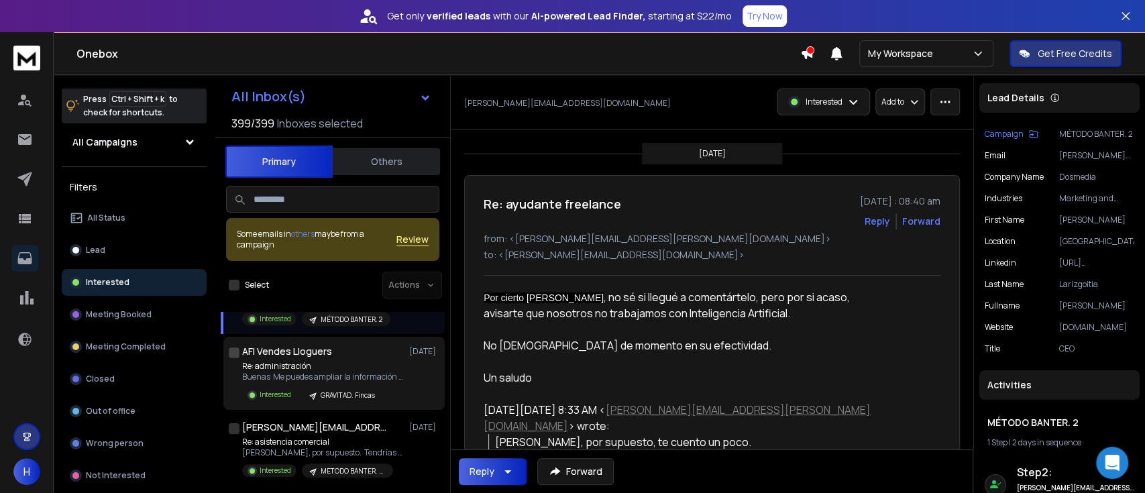
scroll to position [537, 0]
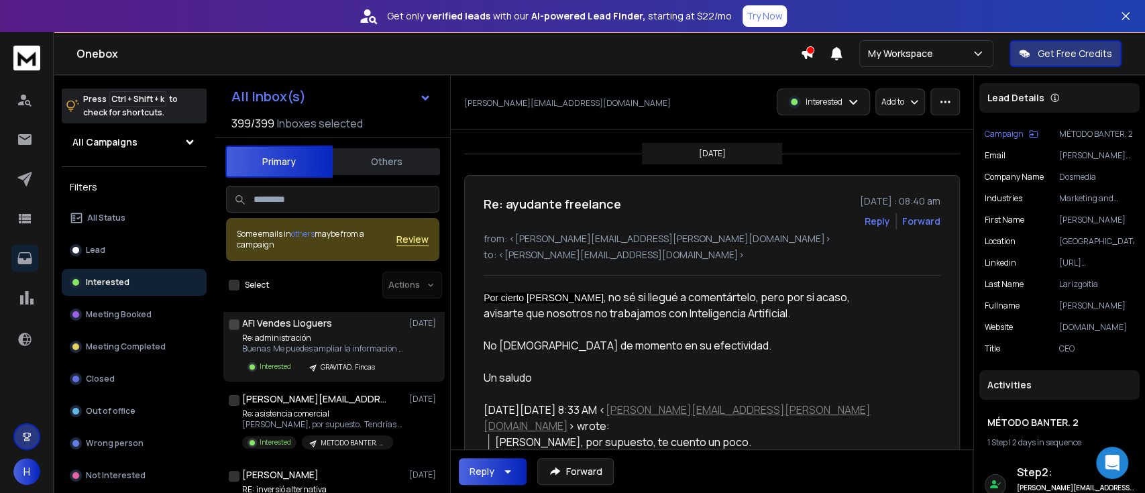
click at [321, 353] on p "Buenas Me puedes ampliar la información Gracias [PERSON_NAME]" at bounding box center [322, 349] width 161 height 11
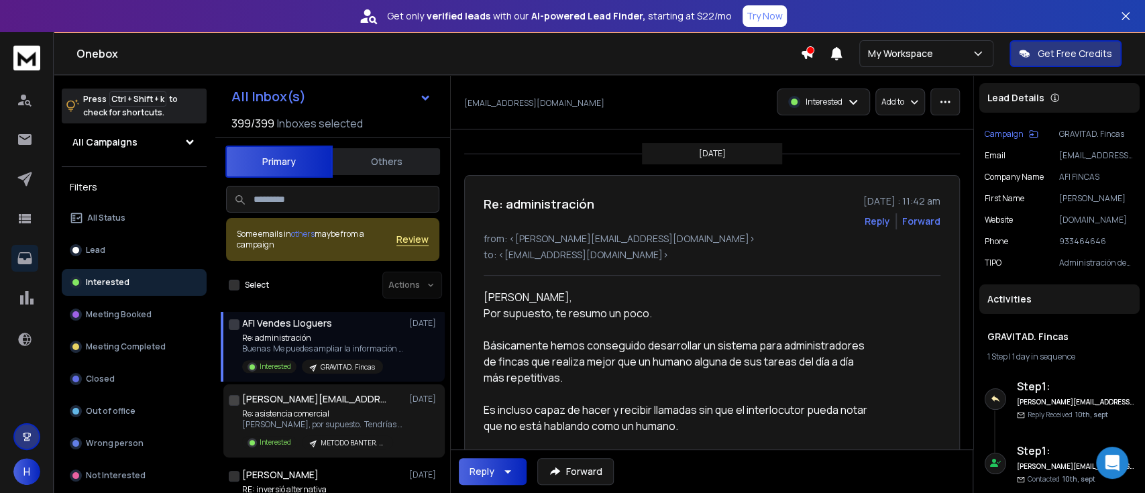
click at [361, 399] on h1 "[PERSON_NAME][EMAIL_ADDRESS][PERSON_NAME][DOMAIN_NAME]" at bounding box center [316, 399] width 148 height 13
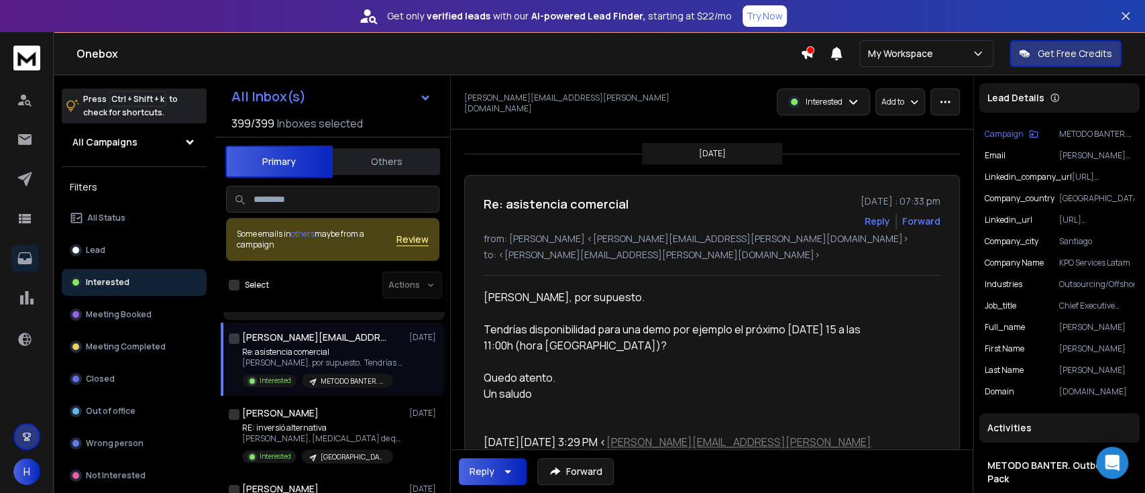
scroll to position [626, 0]
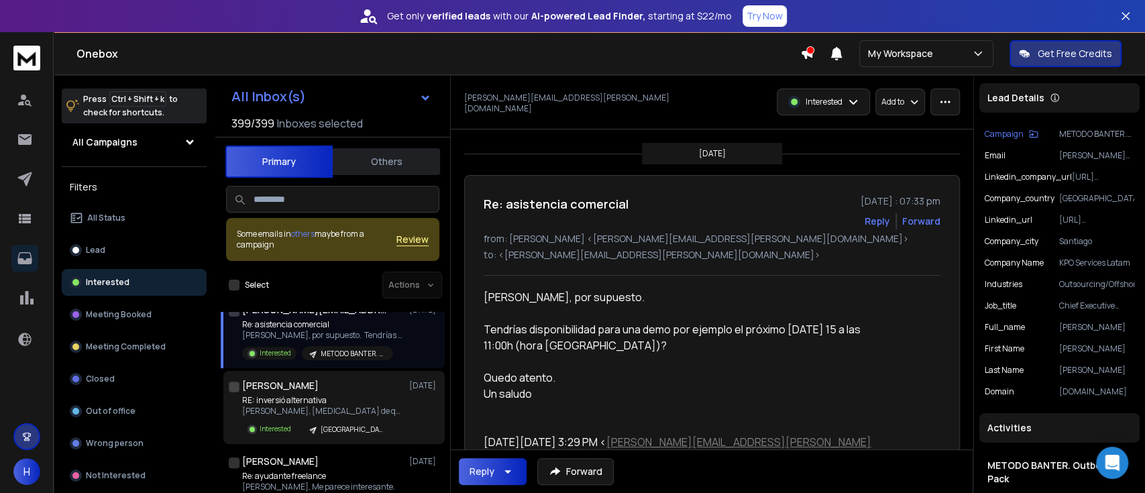
click at [333, 380] on div "Jordi Garcia Serra 10 Sep" at bounding box center [340, 385] width 197 height 13
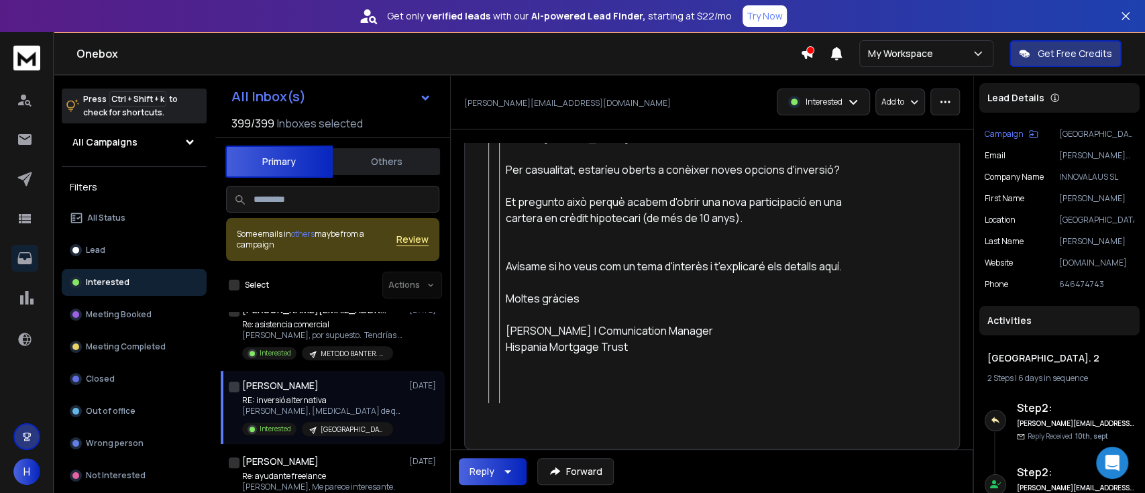
scroll to position [1205, 0]
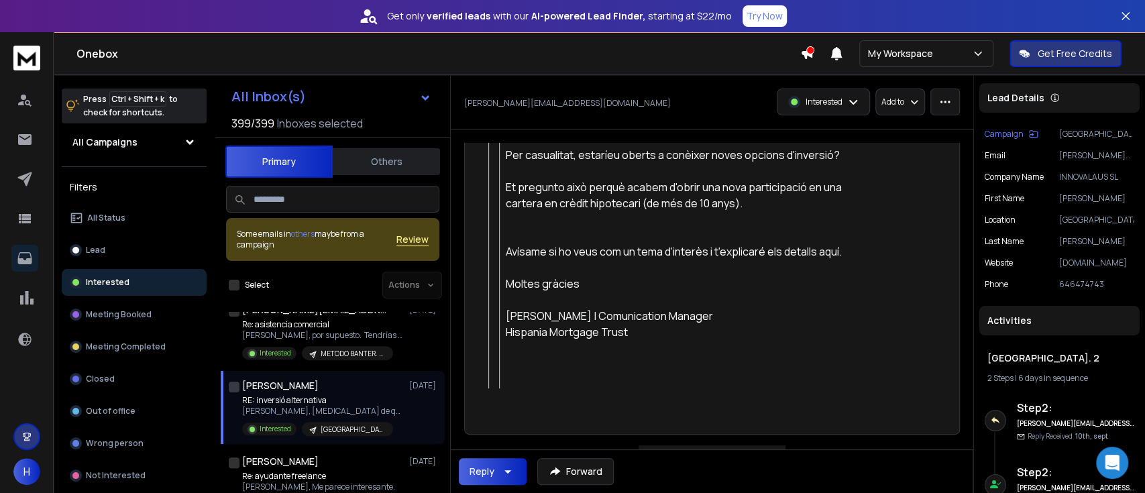
click at [721, 450] on span "3" at bounding box center [722, 455] width 6 height 11
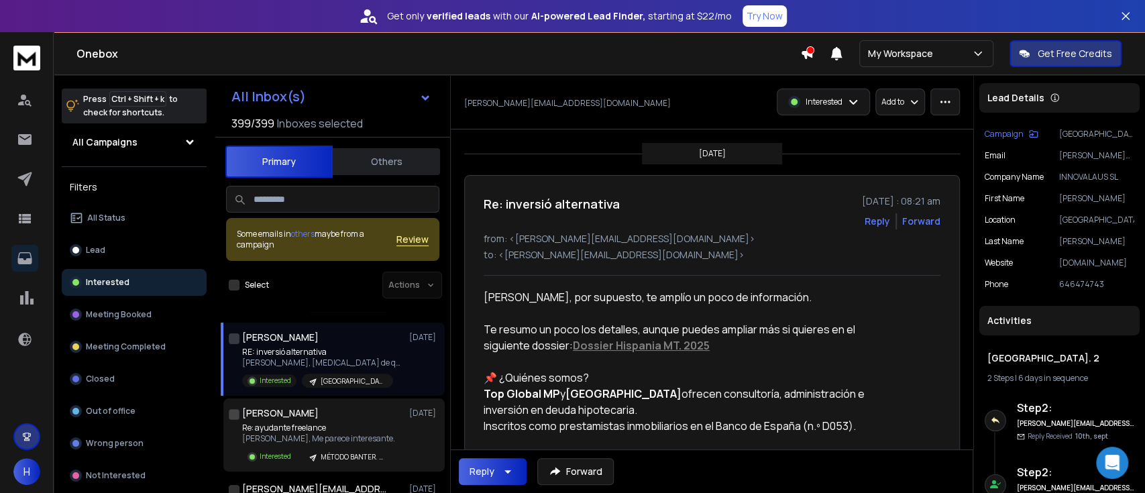
scroll to position [715, 0]
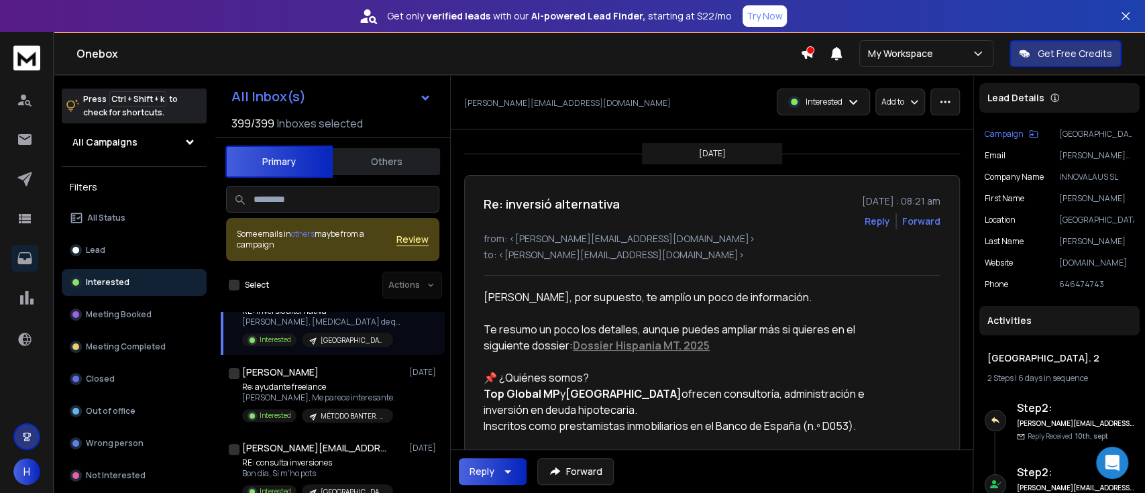
drag, startPoint x: 360, startPoint y: 381, endPoint x: 511, endPoint y: 363, distance: 152.1
click at [360, 382] on p "Re: ayudante freelance" at bounding box center [318, 387] width 153 height 11
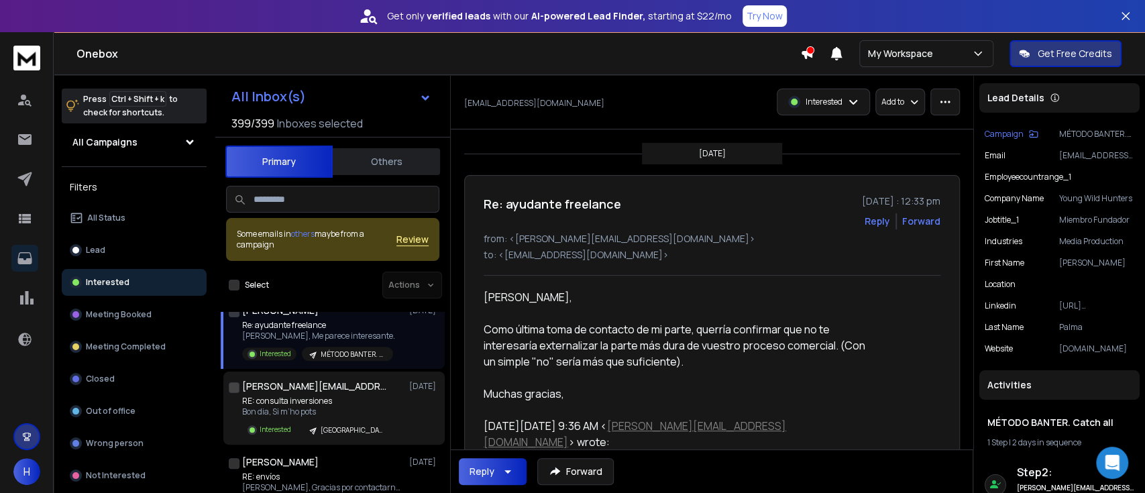
scroll to position [805, 0]
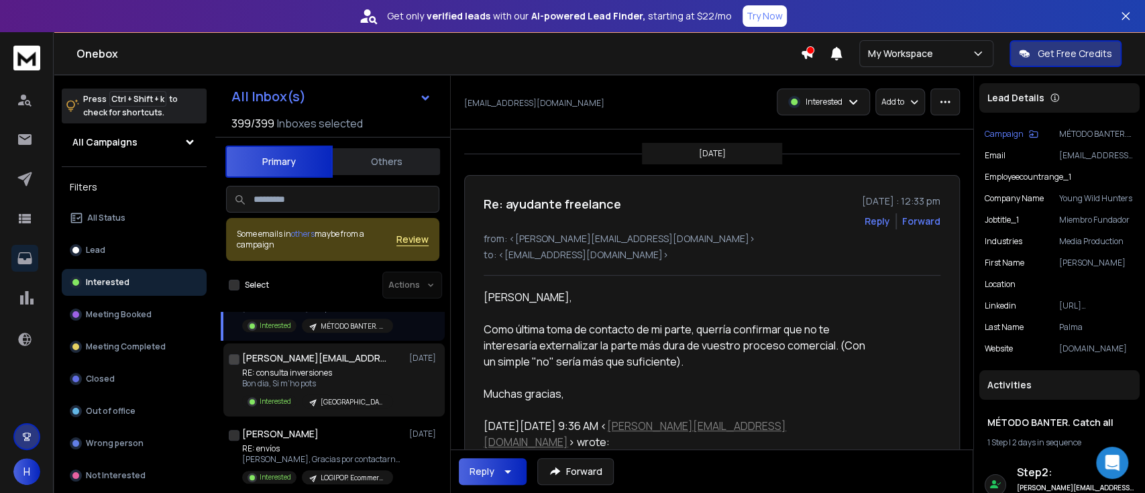
click at [329, 376] on p "RE: consulta inversiones" at bounding box center [317, 373] width 151 height 11
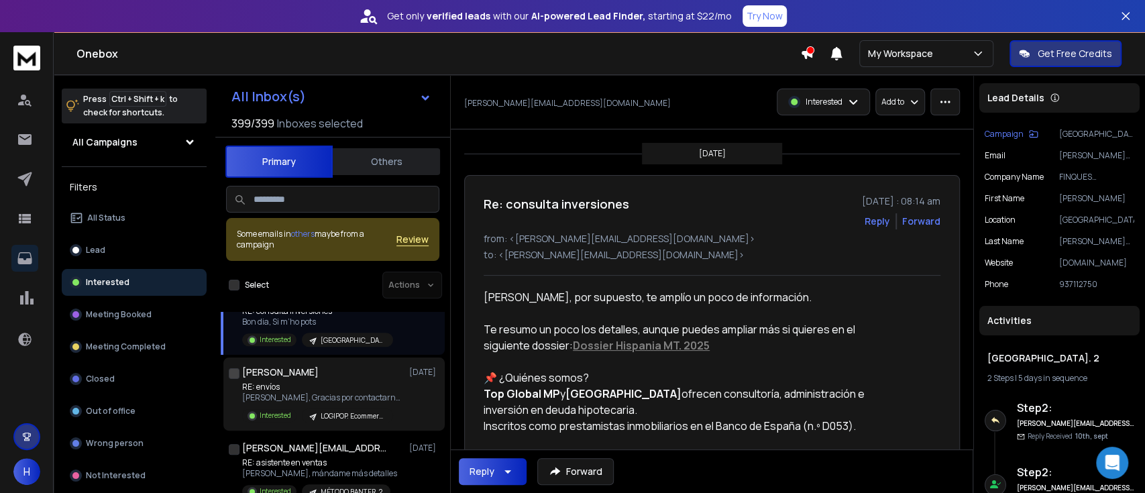
scroll to position [894, 0]
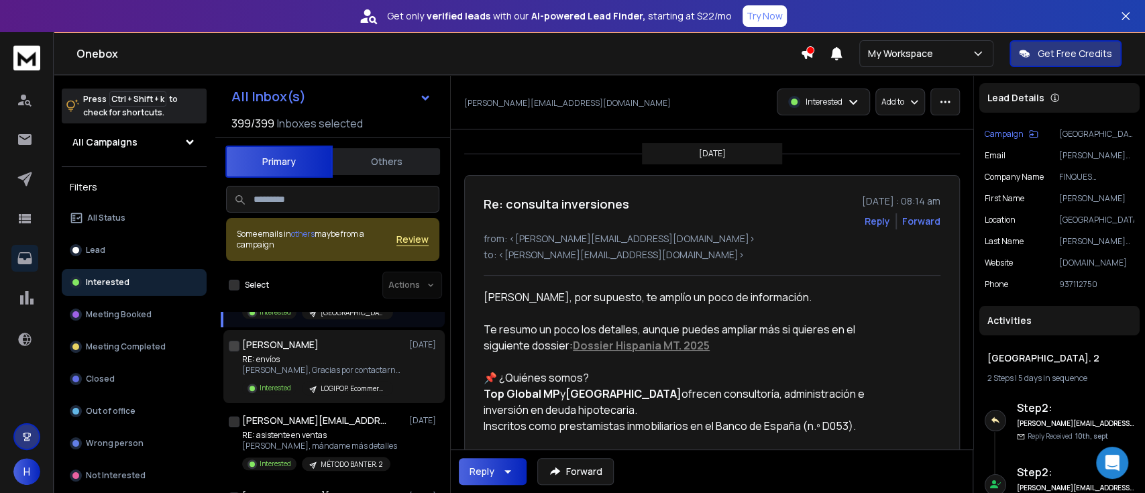
click at [315, 369] on p "[PERSON_NAME], Gracias por contactarnos," at bounding box center [322, 370] width 161 height 11
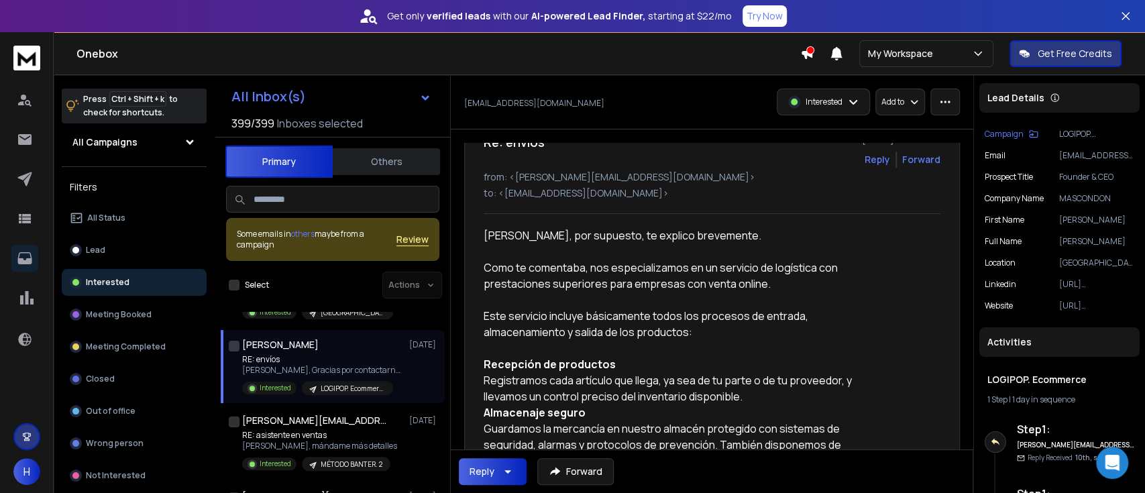
scroll to position [89, 0]
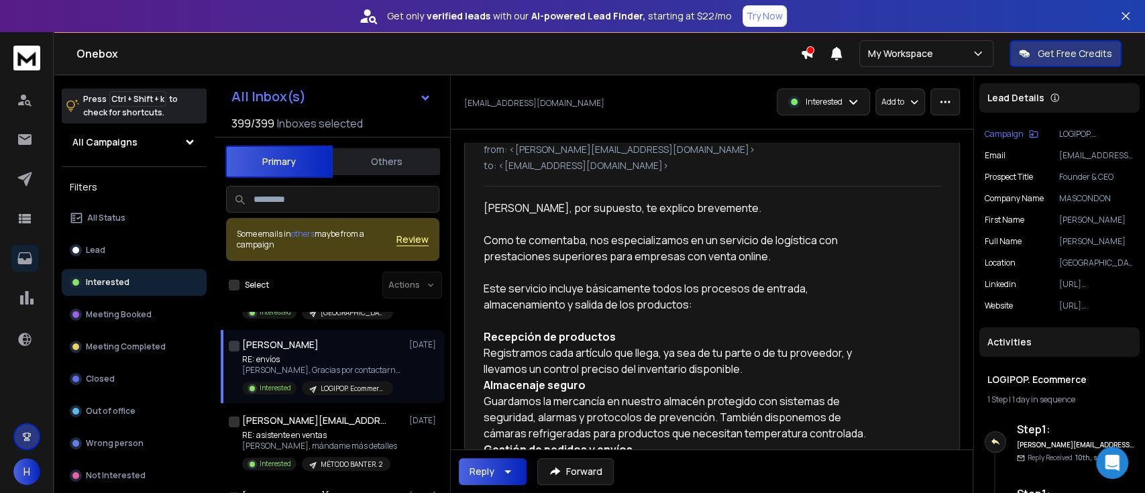
click at [333, 344] on div "Sebastian 10 Sep" at bounding box center [340, 344] width 197 height 13
click at [333, 352] on div "Sebastian 10 Sep RE: envíos Hola Oscar, Gracias por contactarnos, Interested LO…" at bounding box center [340, 366] width 197 height 57
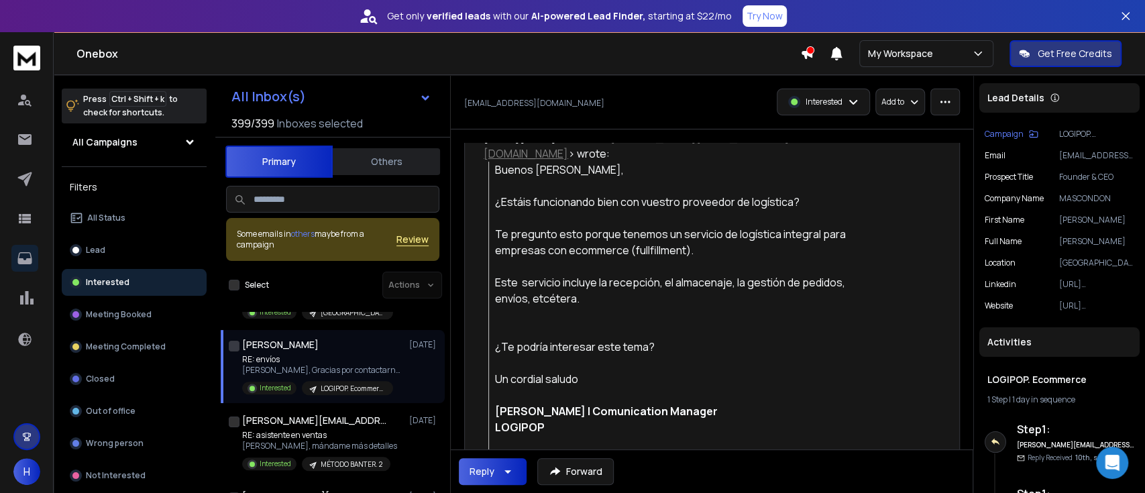
scroll to position [899, 0]
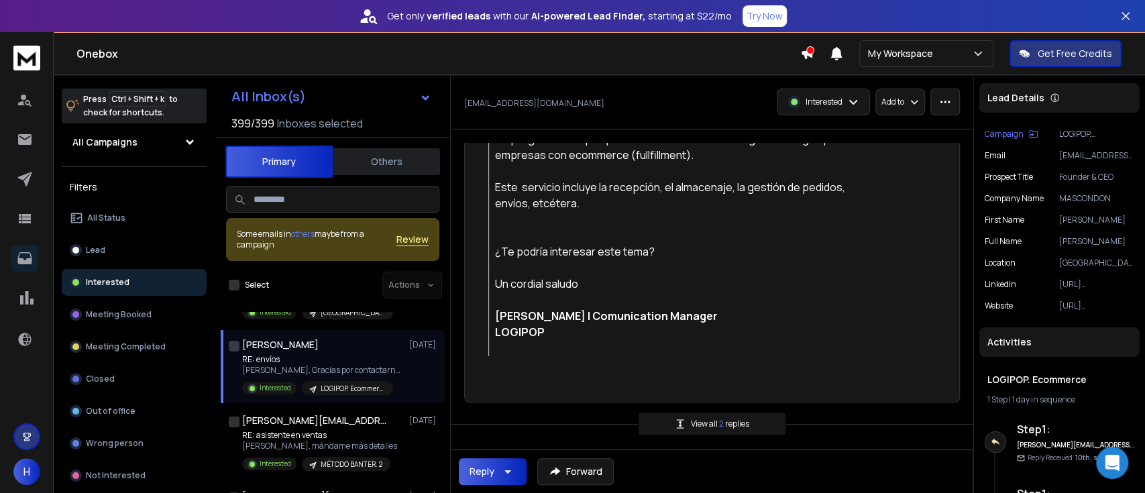
drag, startPoint x: 711, startPoint y: 406, endPoint x: 730, endPoint y: 354, distance: 55.6
click at [711, 419] on p "View all 2 replies" at bounding box center [720, 424] width 58 height 11
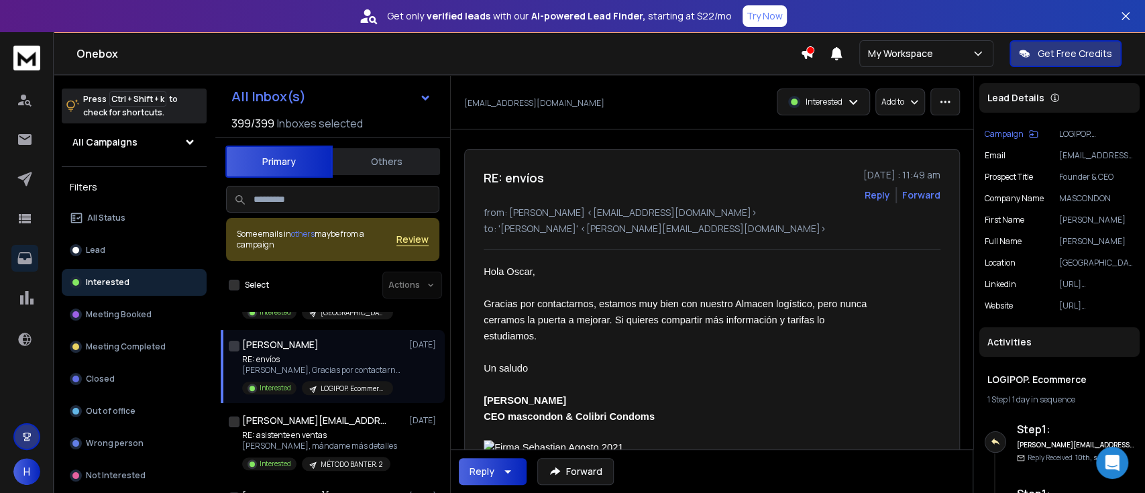
scroll to position [1168, 0]
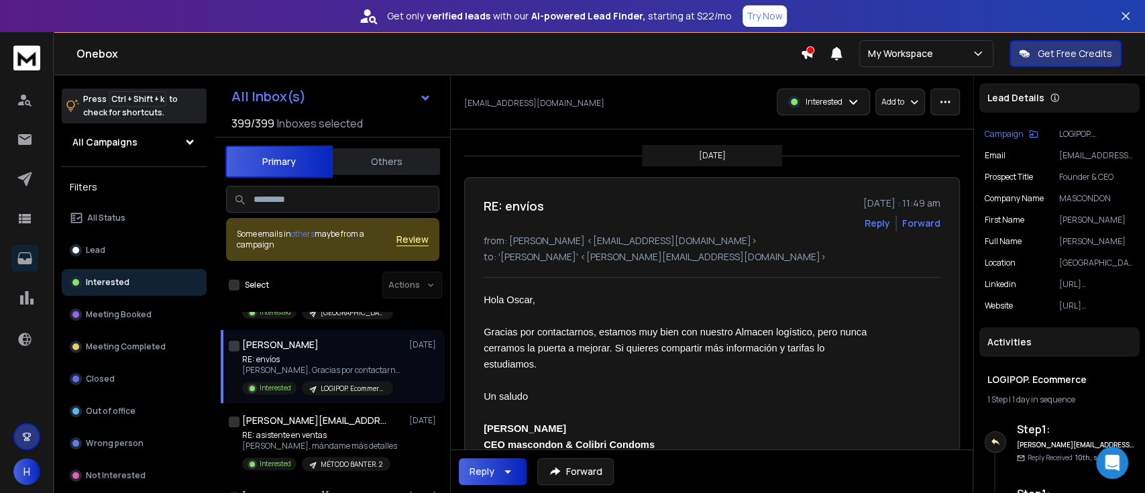
drag, startPoint x: 278, startPoint y: 444, endPoint x: 406, endPoint y: 342, distance: 163.8
click at [276, 444] on p "Hola Alberto, mándame más detalles" at bounding box center [319, 446] width 155 height 11
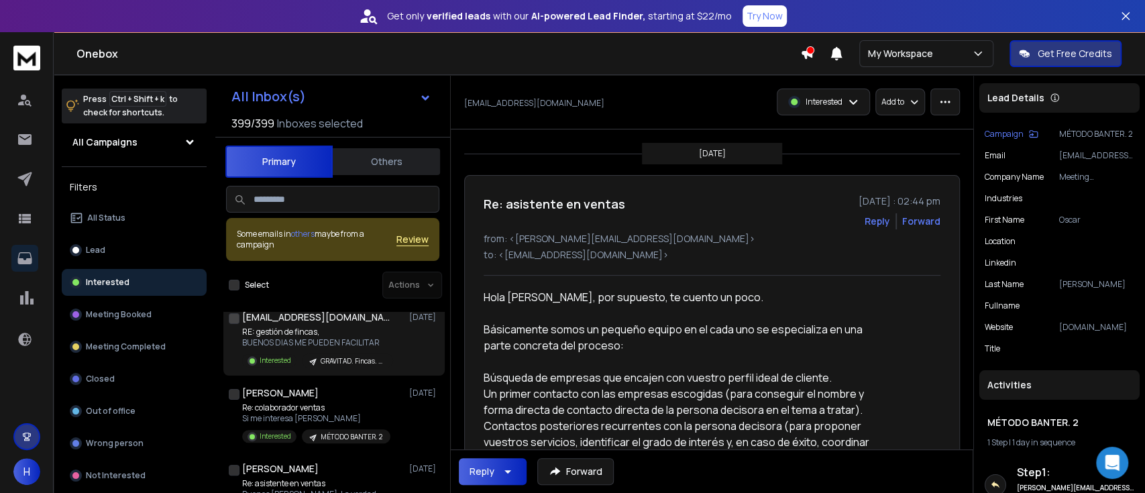
scroll to position [984, 0]
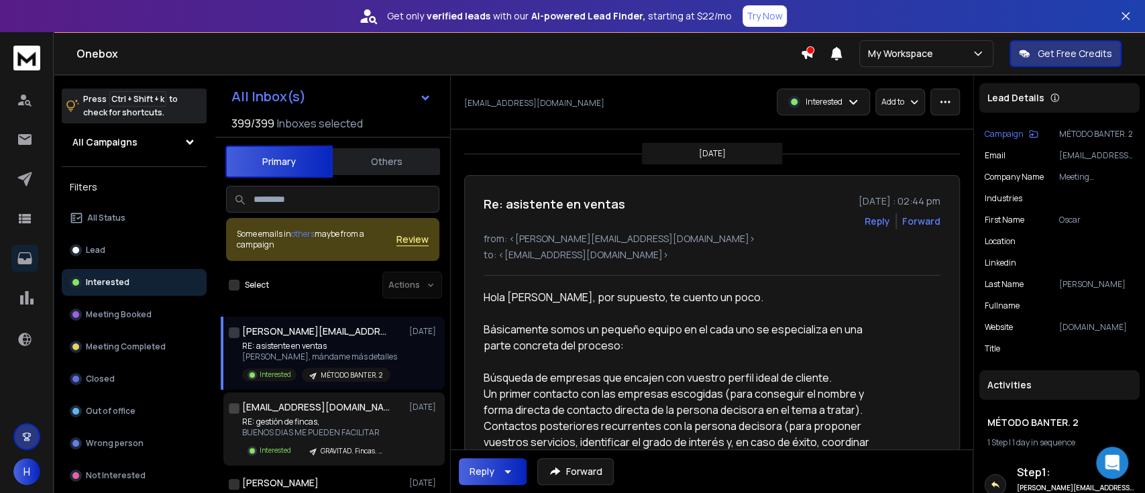
drag, startPoint x: 315, startPoint y: 435, endPoint x: 349, endPoint y: 423, distance: 35.7
click at [316, 435] on p "BUENOS DIAS ME PUEDEN FACILITAR" at bounding box center [317, 432] width 151 height 11
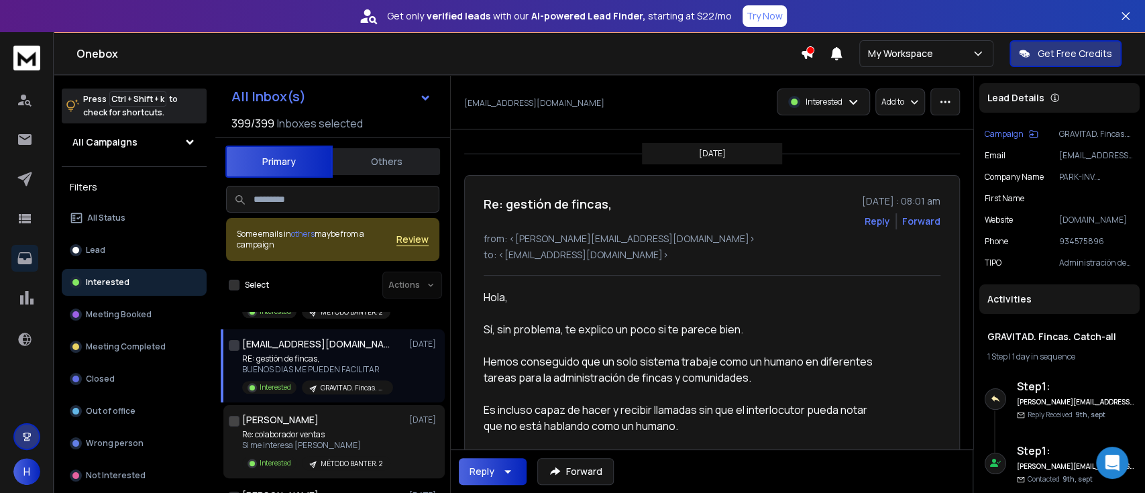
scroll to position [1074, 0]
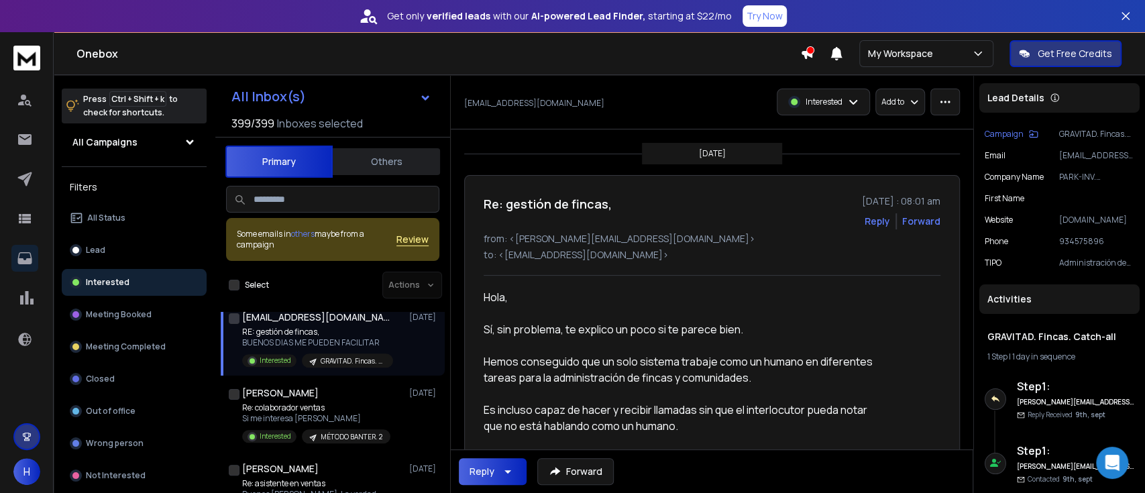
click at [366, 376] on div "Max Hardy Werbin 12:38 PM Re: asistencia comercial Hola Alberto Si, me puedes I…" at bounding box center [332, 494] width 235 height 365
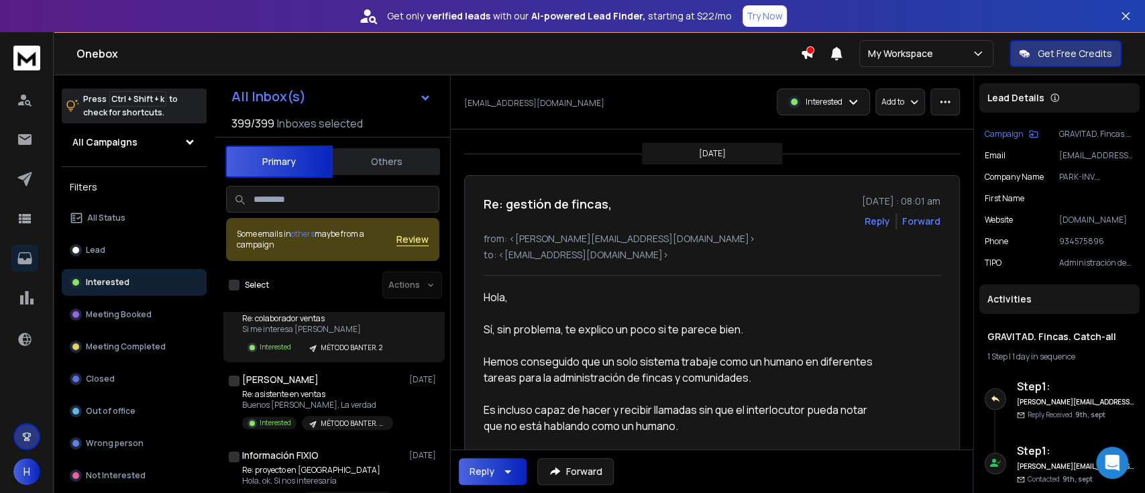
click at [313, 334] on p "Si me interesa DANIEL HIGUERAS" at bounding box center [316, 329] width 148 height 11
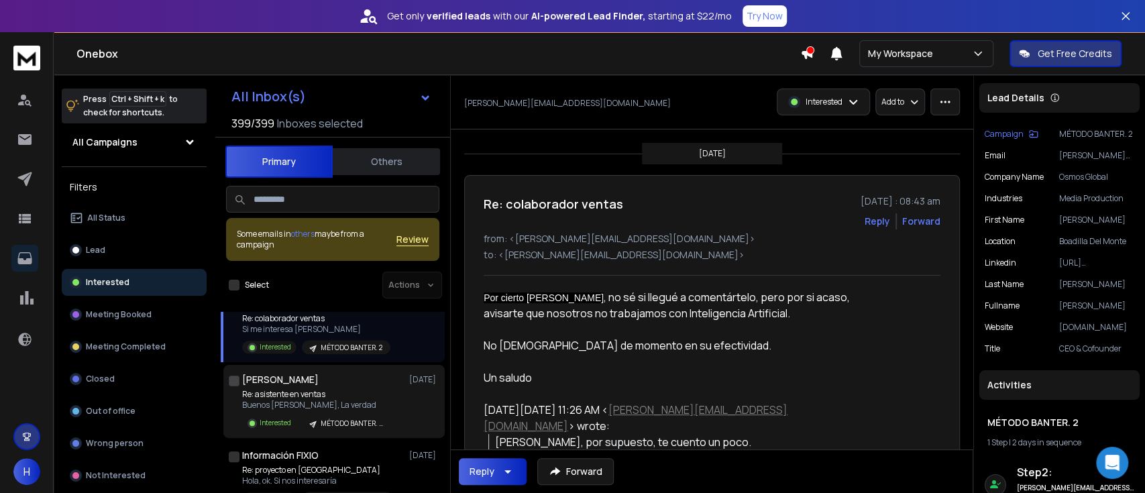
click at [338, 391] on p "Re: asistente en ventas" at bounding box center [317, 394] width 151 height 11
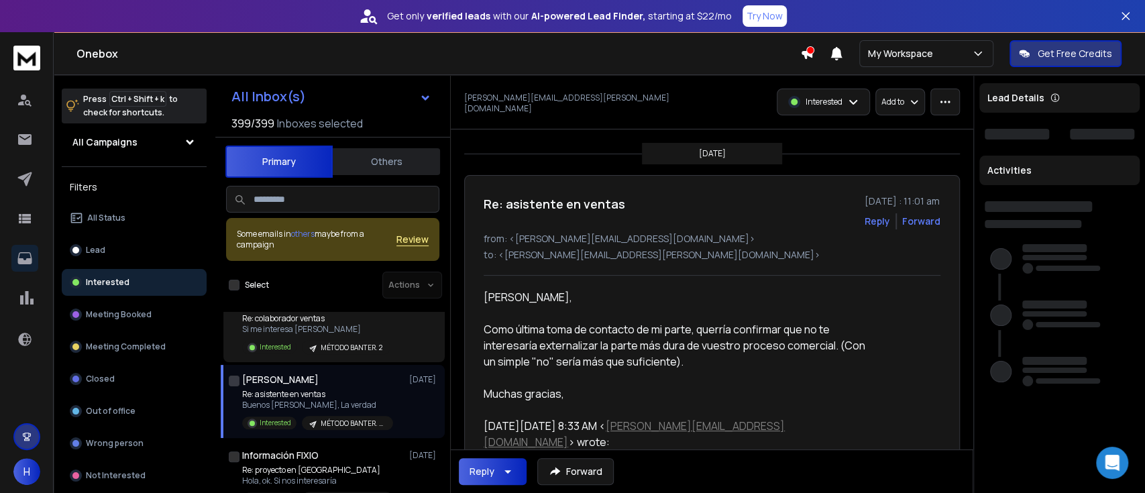
scroll to position [1252, 0]
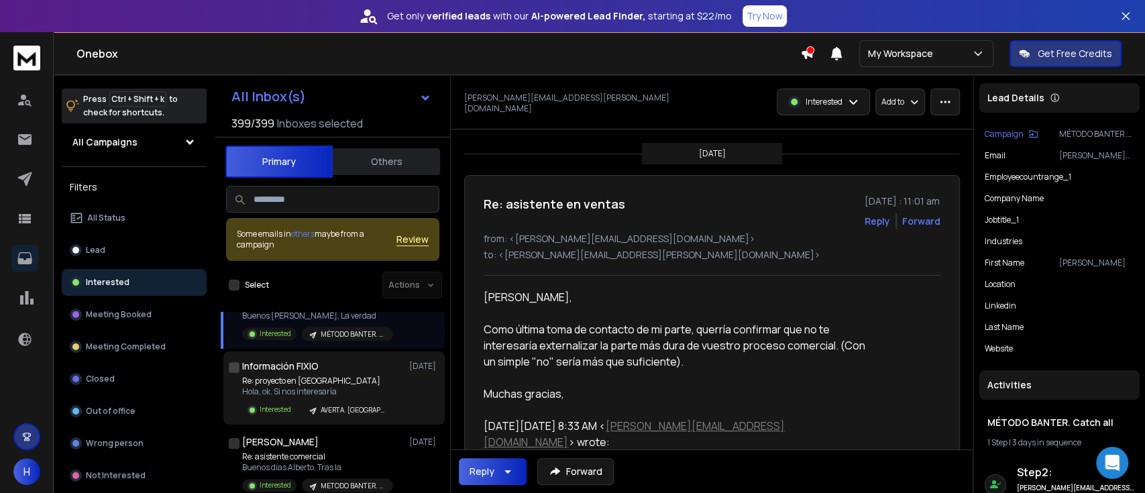
click at [336, 371] on div "Información FIXIO 09 Sep" at bounding box center [340, 366] width 197 height 13
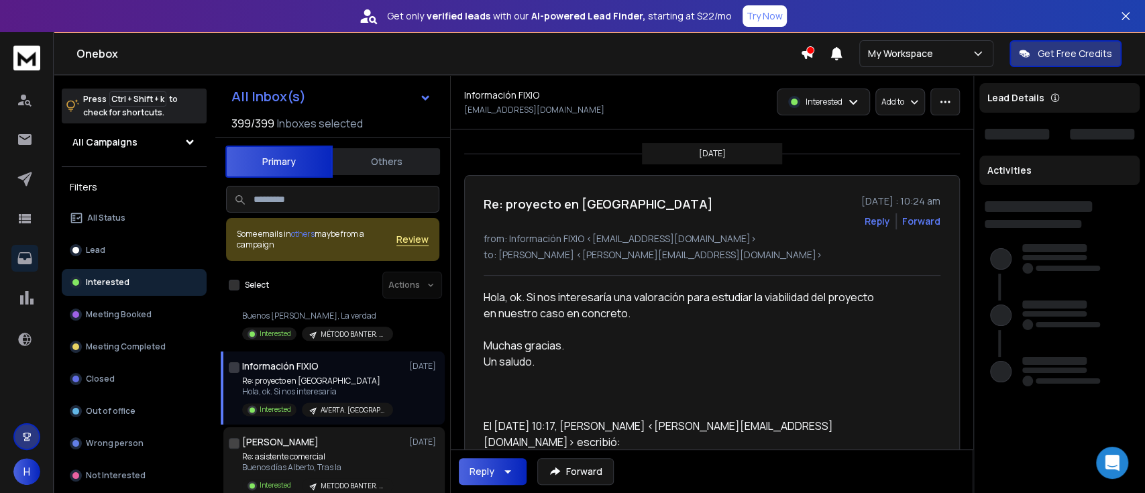
scroll to position [1342, 0]
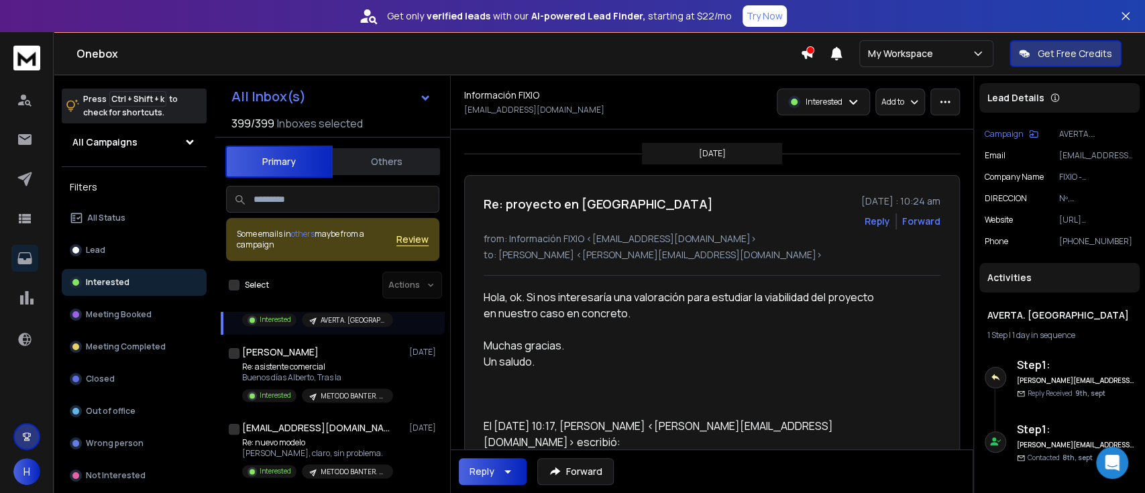
drag, startPoint x: 1090, startPoint y: 201, endPoint x: 1089, endPoint y: 189, distance: 12.1
click at [1090, 200] on p "Nº, Pl. de España, 12, 21610 San Juan del Puerto, Huelva" at bounding box center [1097, 198] width 75 height 11
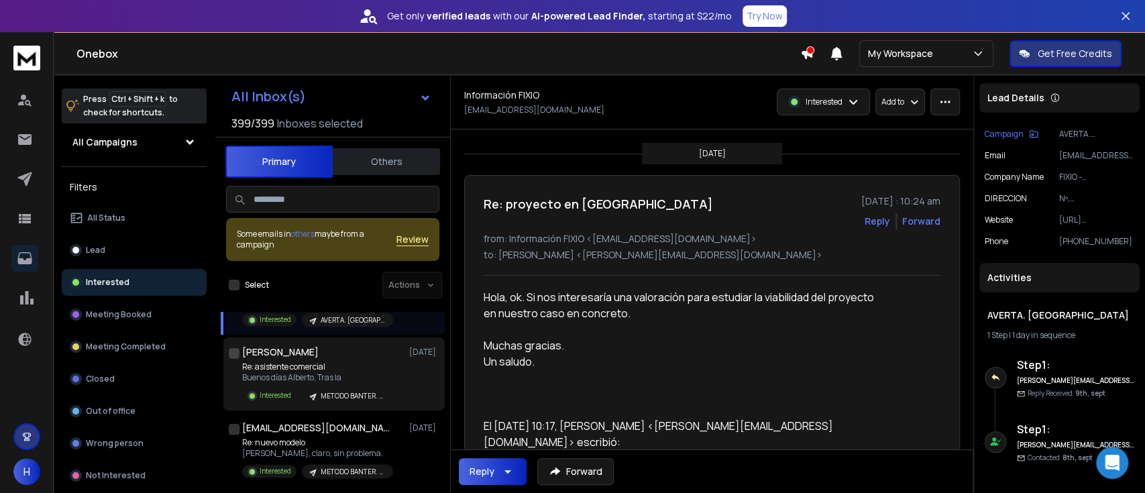
drag, startPoint x: 352, startPoint y: 380, endPoint x: 386, endPoint y: 373, distance: 34.4
click at [352, 380] on p "Buenos días Alberto, Tras la" at bounding box center [317, 377] width 151 height 11
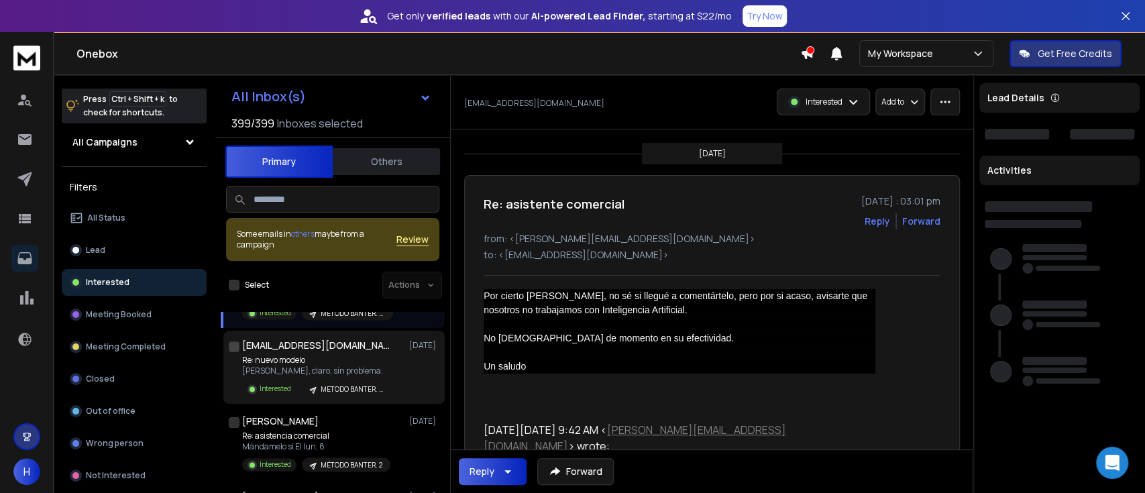
scroll to position [1431, 0]
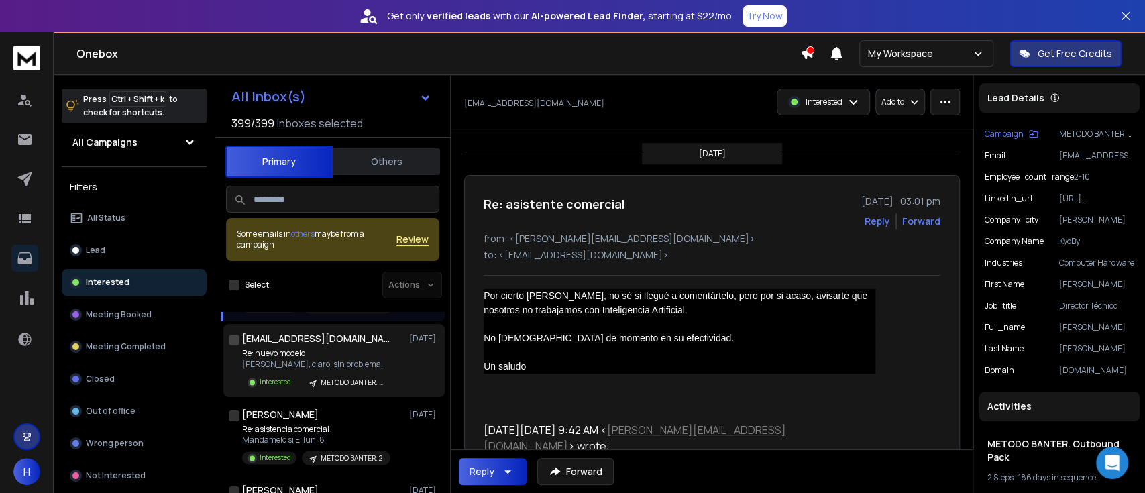
click at [342, 351] on p "Re: nuevo modelo" at bounding box center [317, 353] width 151 height 11
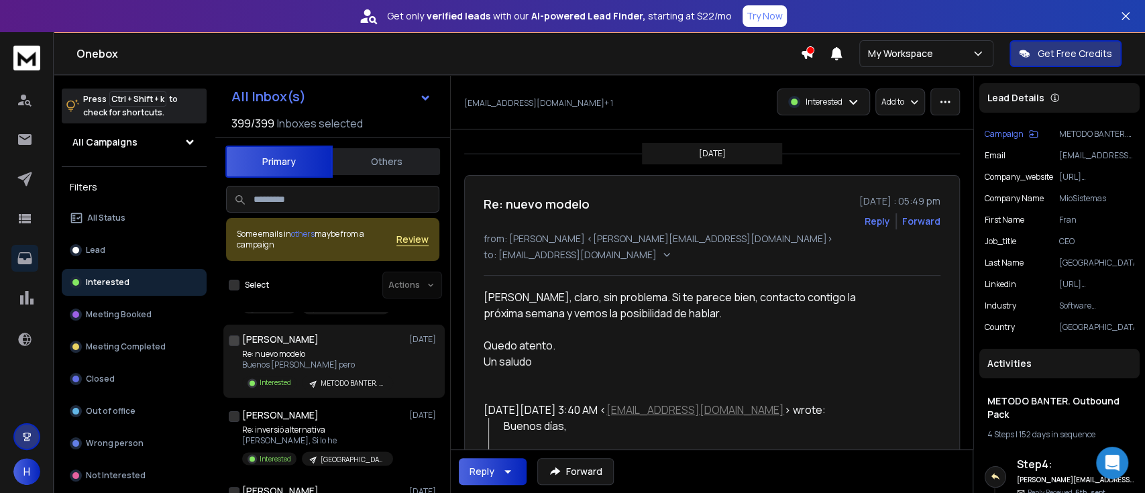
scroll to position [1610, 0]
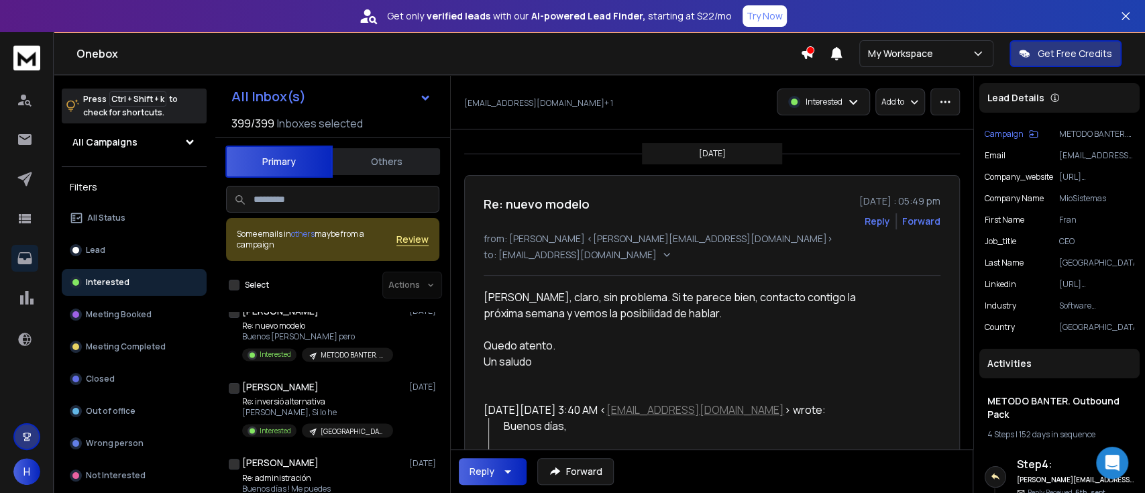
click at [317, 311] on div "Some emails in others maybe from a campaign Review Select Actions Max Hardy Wer…" at bounding box center [332, 429] width 235 height 497
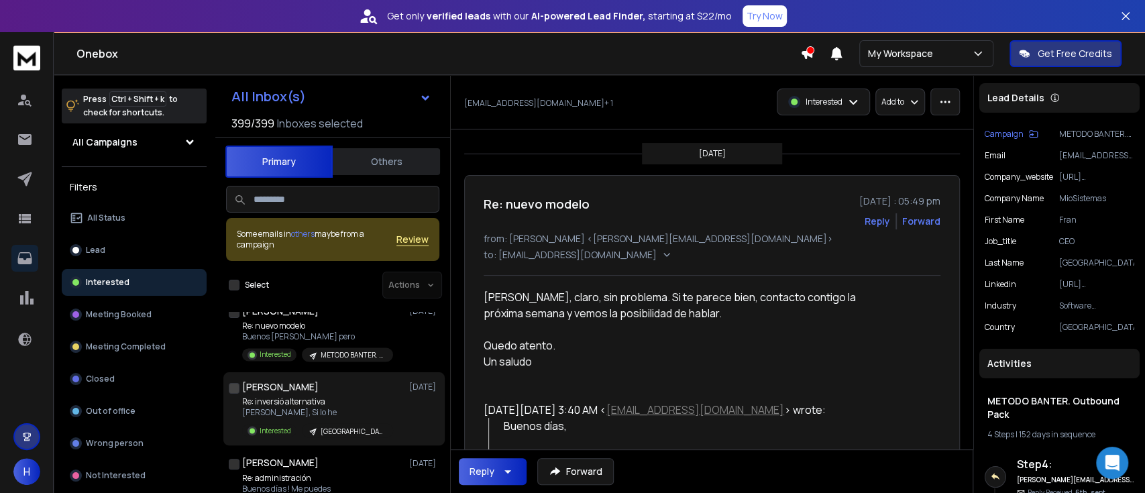
click at [327, 391] on div "Gabriel Feliu 08 Sep" at bounding box center [340, 386] width 197 height 13
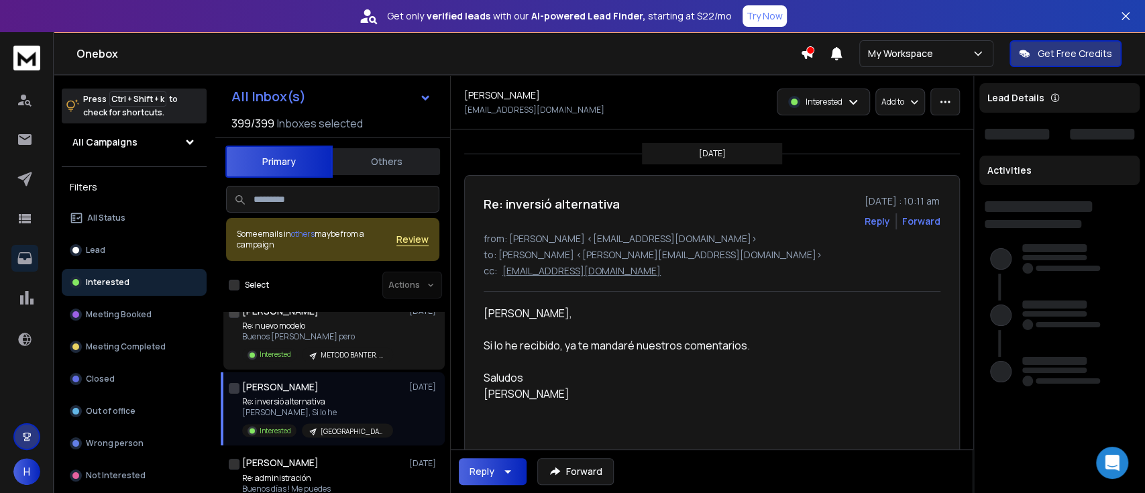
scroll to position [1700, 0]
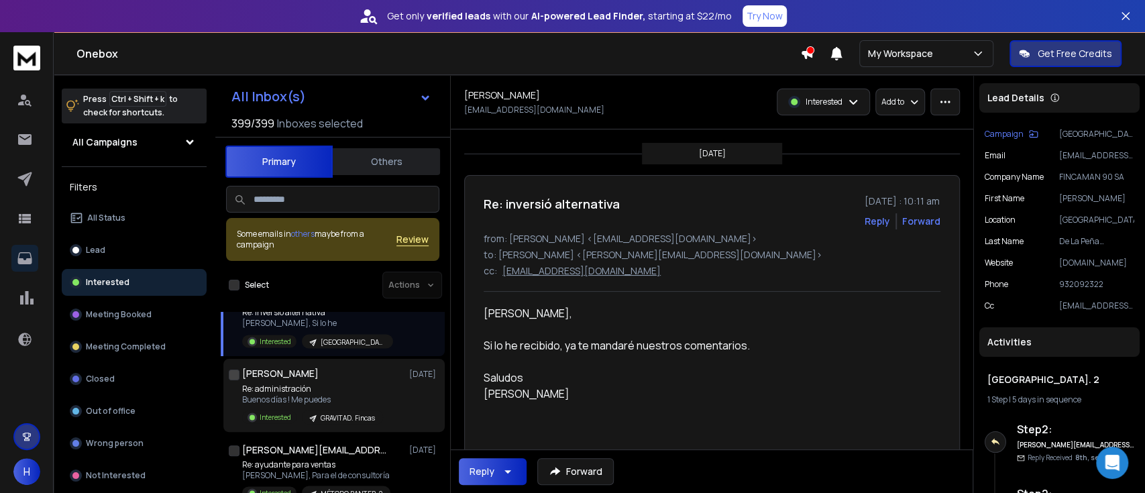
click at [313, 370] on h1 "andres perezadministradores" at bounding box center [280, 373] width 76 height 13
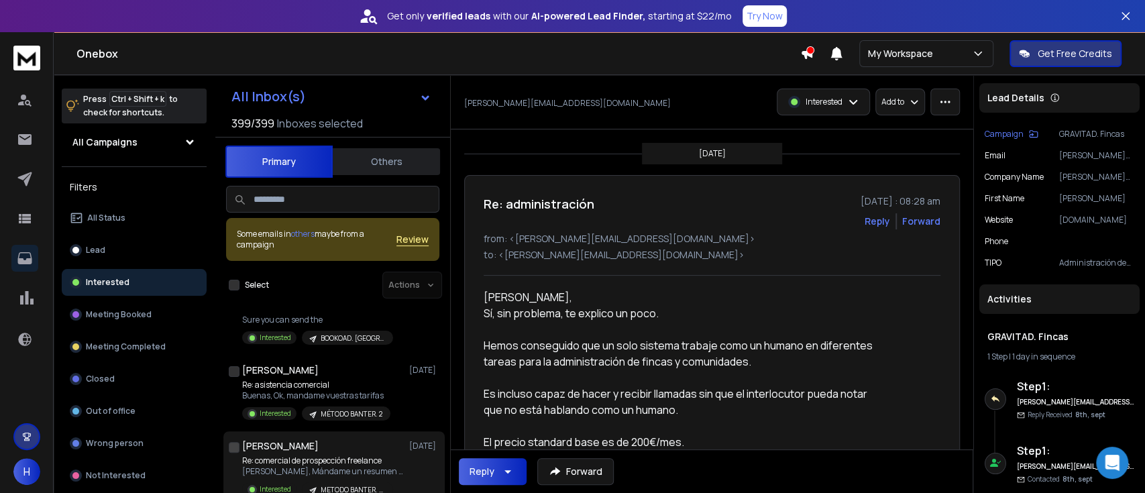
scroll to position [3581, 0]
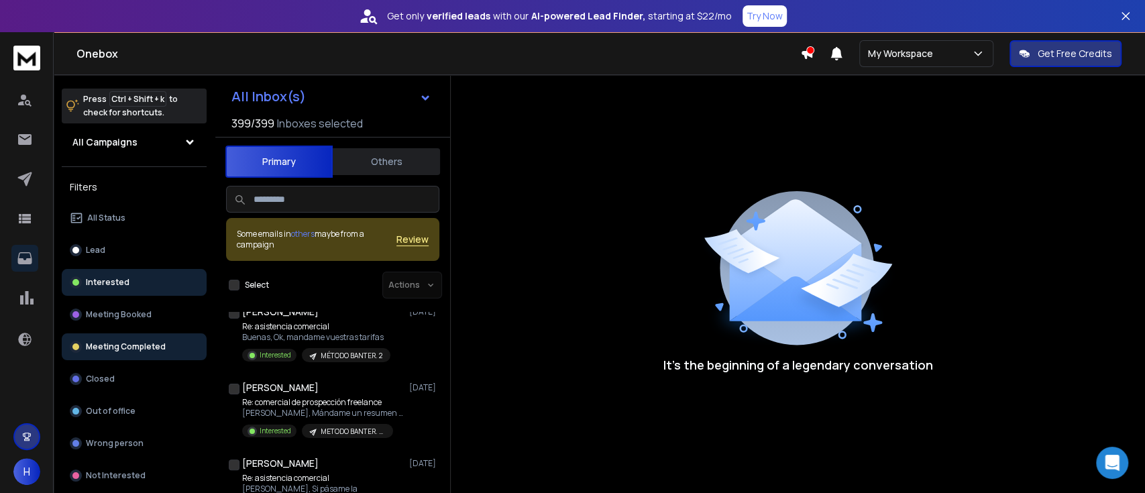
drag, startPoint x: 118, startPoint y: 347, endPoint x: 203, endPoint y: 344, distance: 84.6
click at [117, 348] on p "Meeting Completed" at bounding box center [126, 347] width 80 height 11
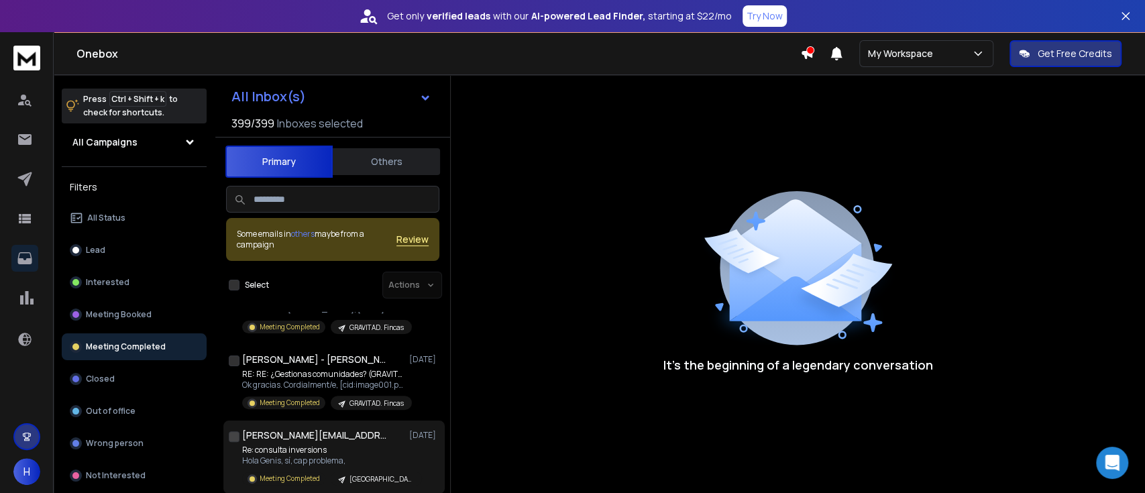
scroll to position [447, 0]
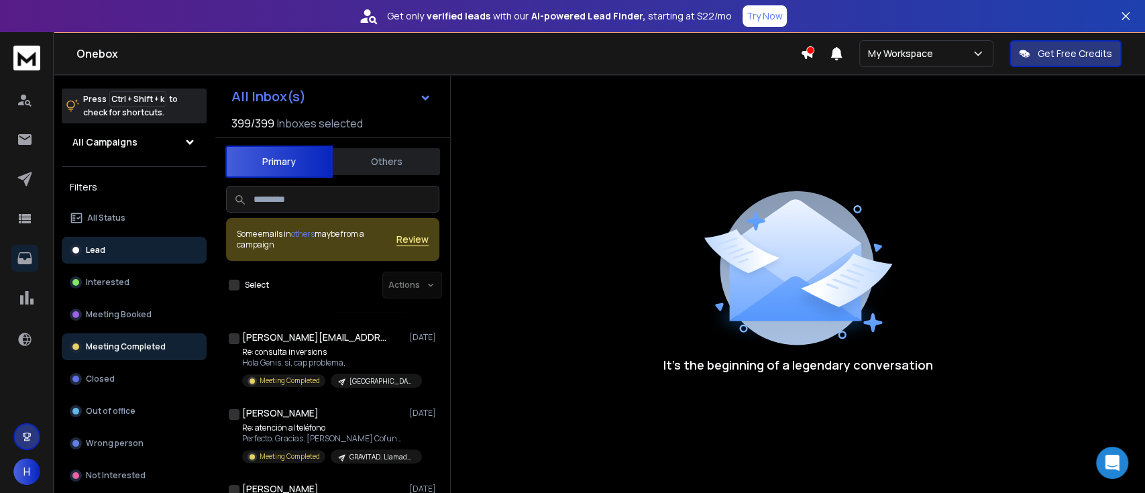
click at [109, 250] on button "Lead" at bounding box center [134, 250] width 145 height 27
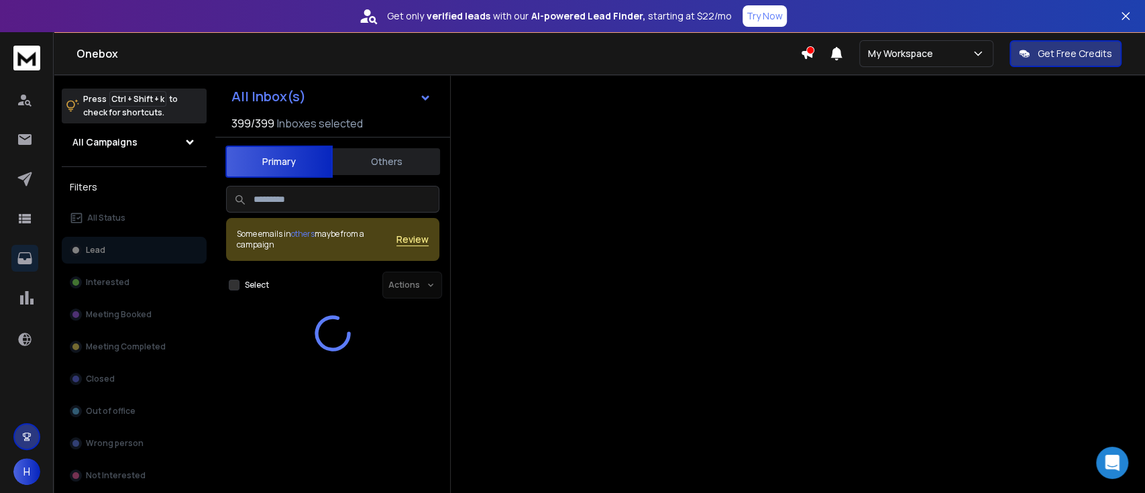
scroll to position [0, 0]
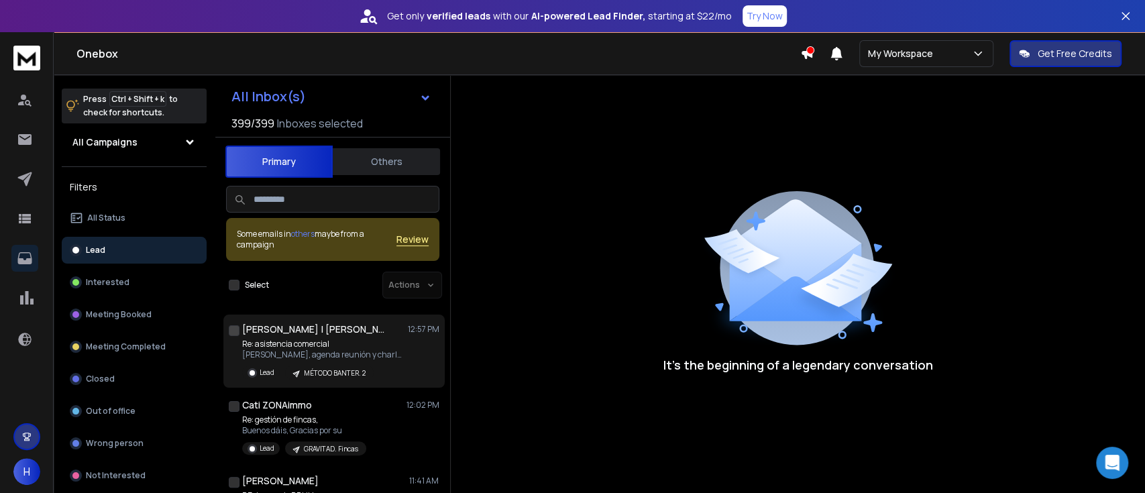
click at [314, 340] on p "Re: asistencia comercial" at bounding box center [322, 344] width 161 height 11
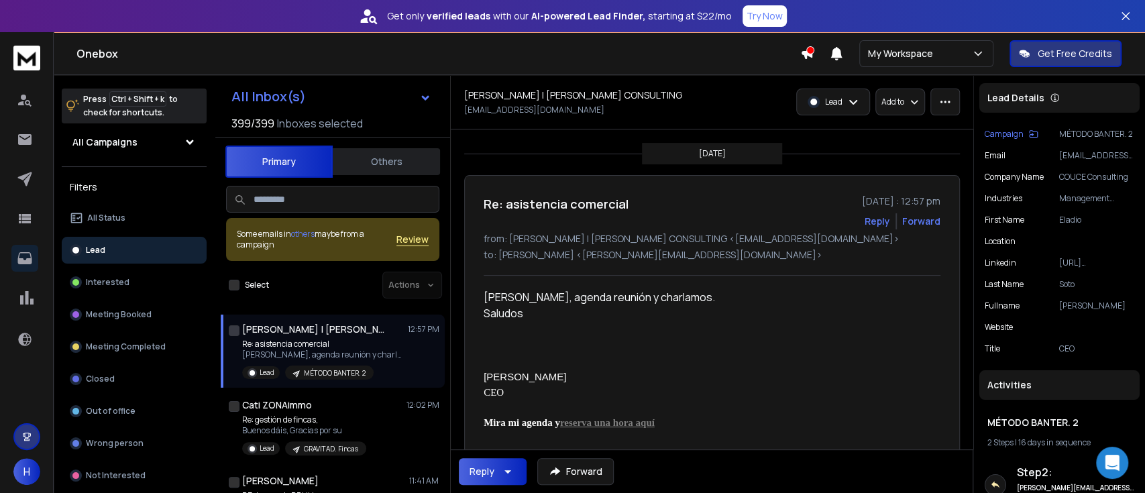
drag, startPoint x: 121, startPoint y: 347, endPoint x: 188, endPoint y: 327, distance: 69.2
click at [121, 348] on p "Meeting Completed" at bounding box center [126, 347] width 80 height 11
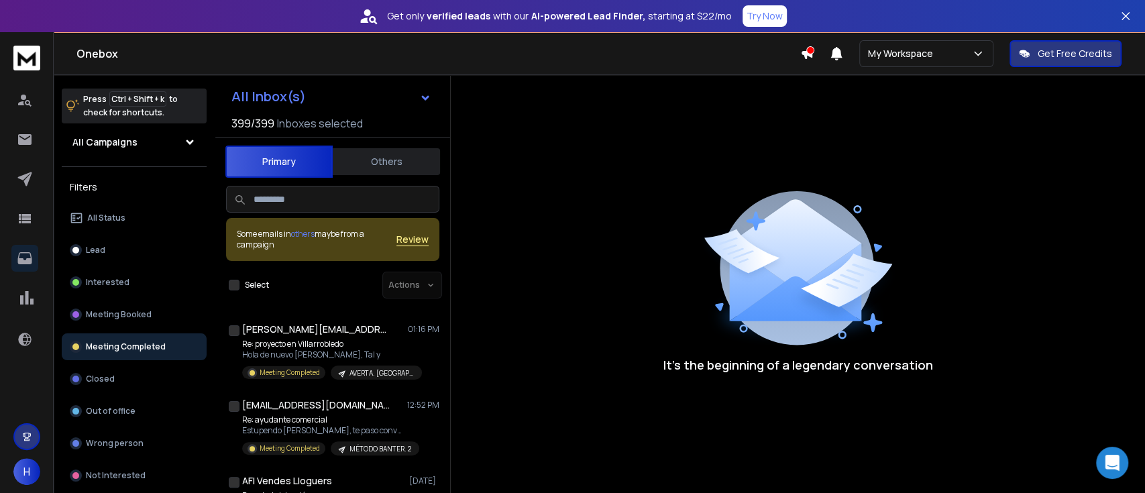
click at [319, 422] on p "Re: ayudante comercial" at bounding box center [322, 420] width 161 height 11
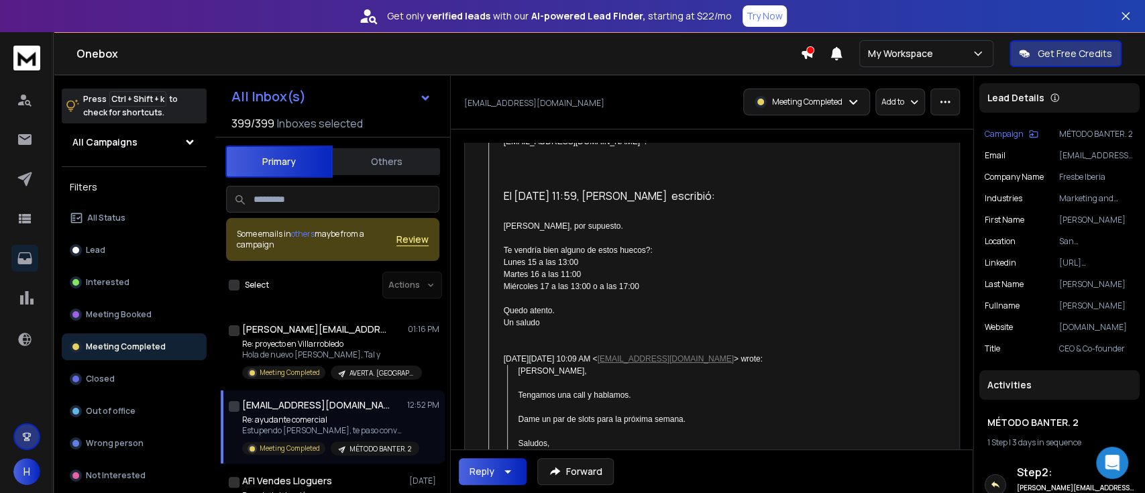
scroll to position [626, 0]
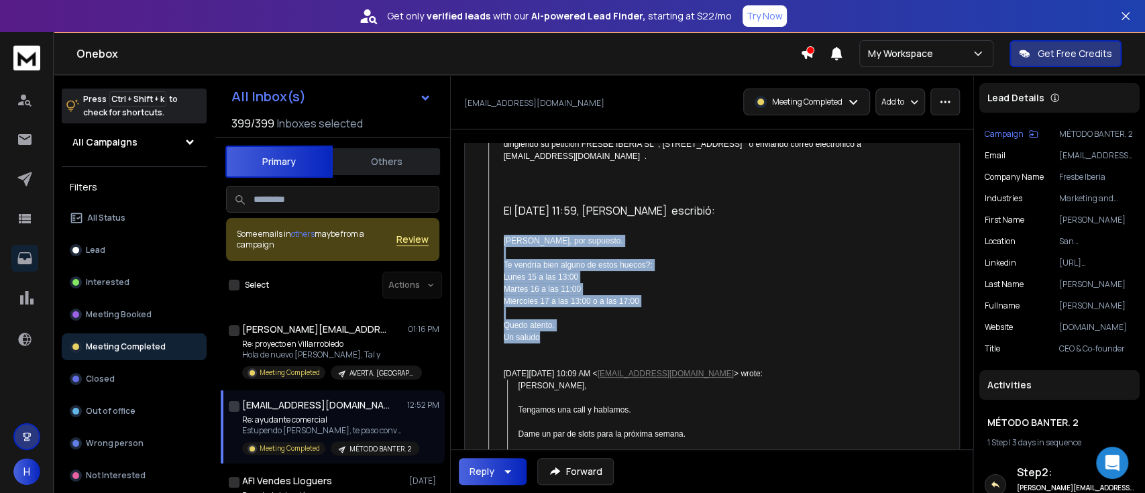
drag, startPoint x: 566, startPoint y: 326, endPoint x: 503, endPoint y: 226, distance: 118.2
copy div "Hola Jose, por supuesto. Te vendría bien alguno de estos huecos?: Lunes 15 a la…"
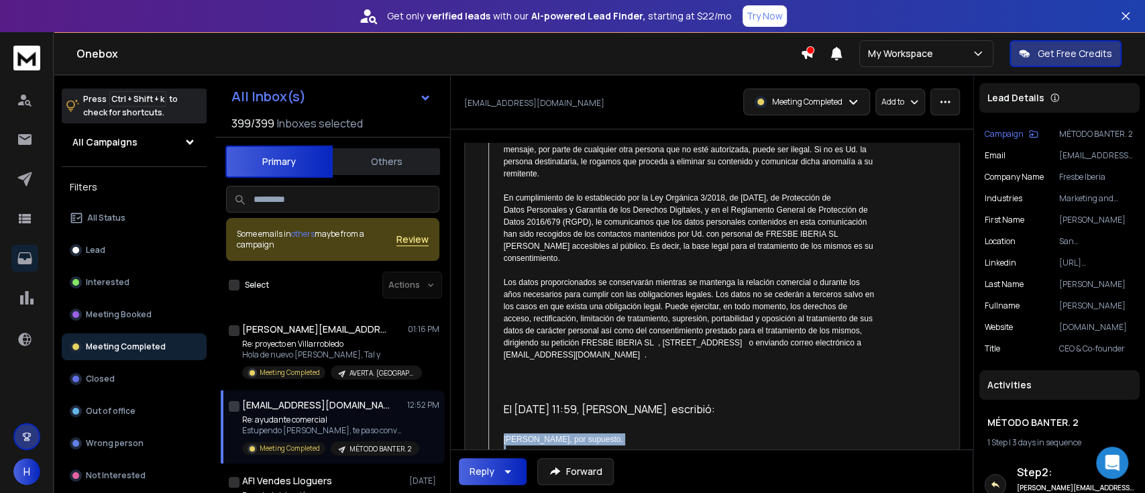
scroll to position [178, 0]
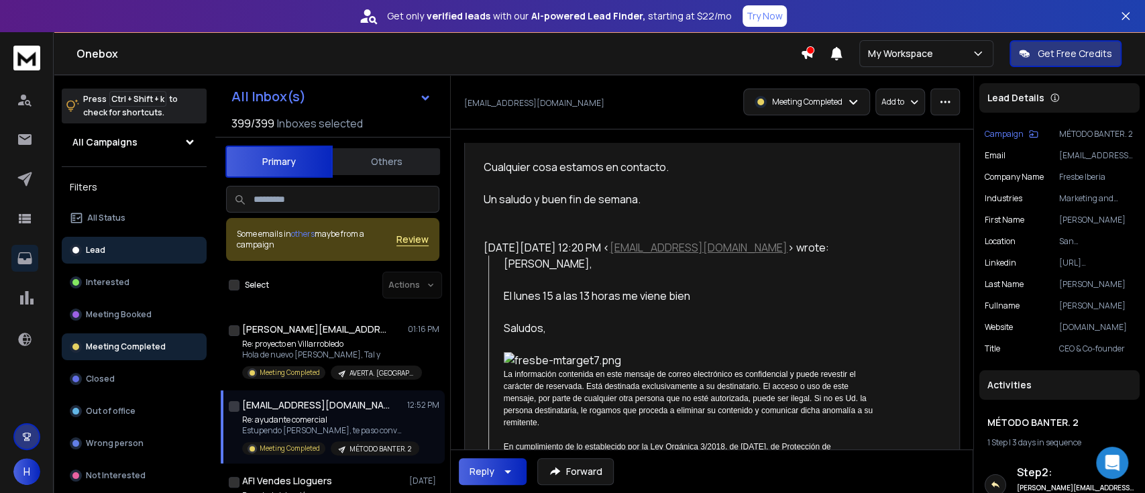
click at [143, 248] on button "Lead" at bounding box center [134, 250] width 145 height 27
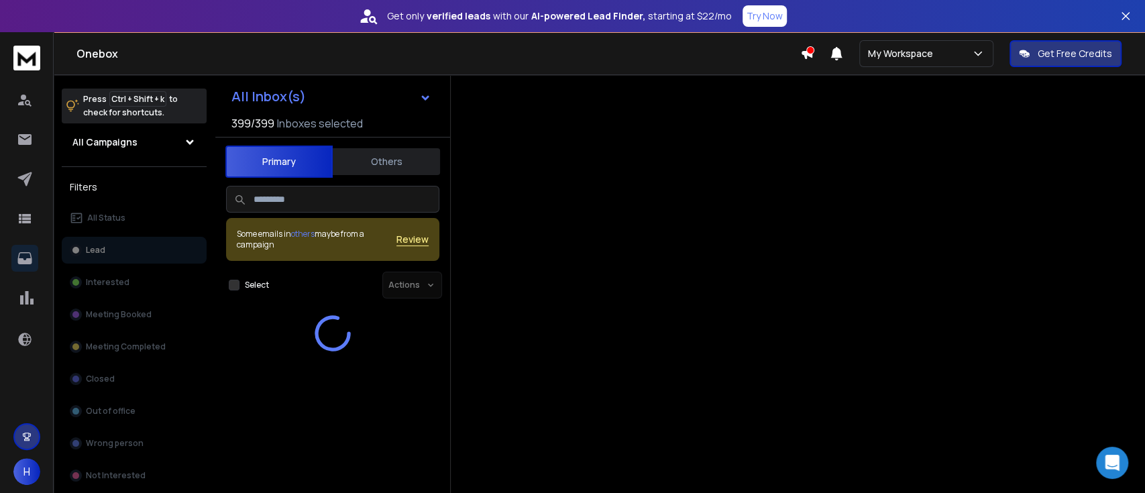
scroll to position [0, 0]
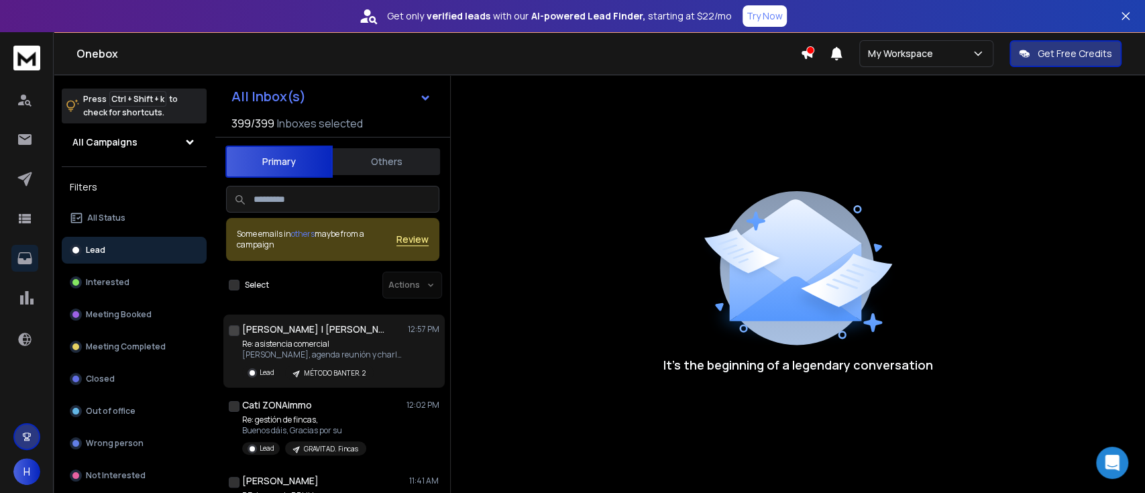
drag, startPoint x: 329, startPoint y: 348, endPoint x: 440, endPoint y: 324, distance: 113.2
click at [329, 346] on p "Re: asistencia comercial" at bounding box center [322, 344] width 161 height 11
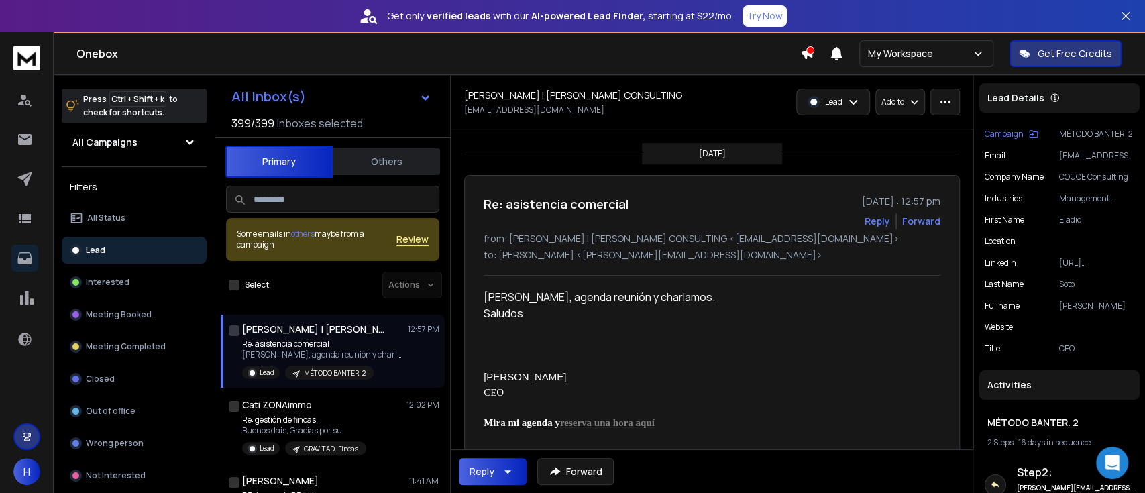
click at [874, 220] on button "Reply" at bounding box center [877, 221] width 25 height 13
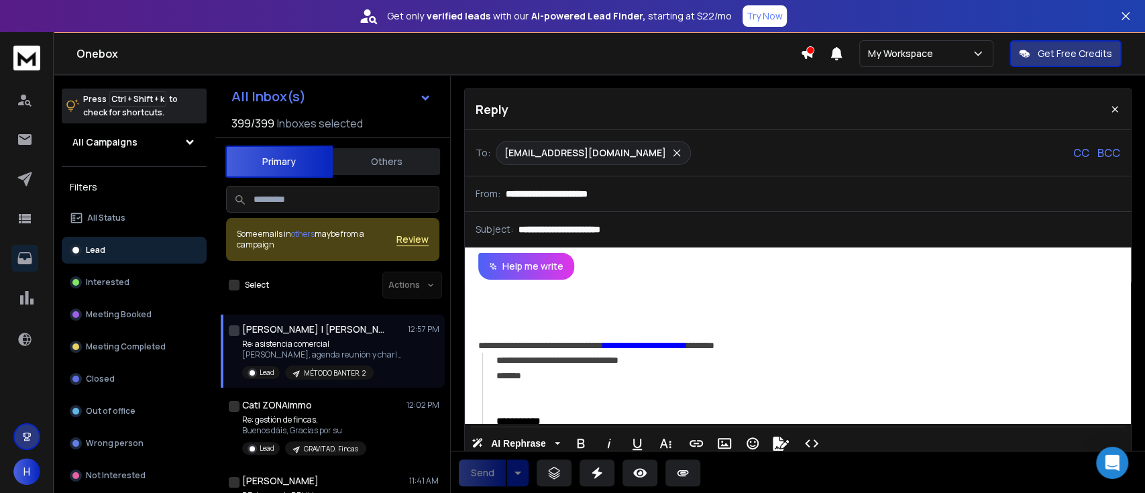
click at [497, 295] on div at bounding box center [797, 300] width 639 height 15
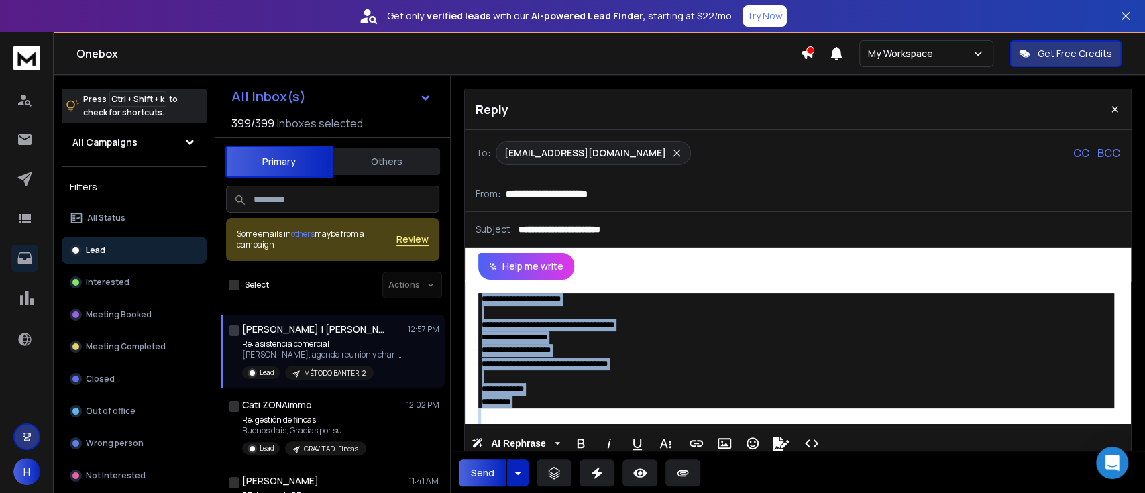
drag, startPoint x: 499, startPoint y: 275, endPoint x: 376, endPoint y: 234, distance: 129.0
click at [376, 234] on div "All Inbox(s) 399 / 399 Inboxes selected Primary Others Some emails in others ma…" at bounding box center [680, 321] width 931 height 493
click at [668, 435] on icon "button" at bounding box center [666, 443] width 16 height 16
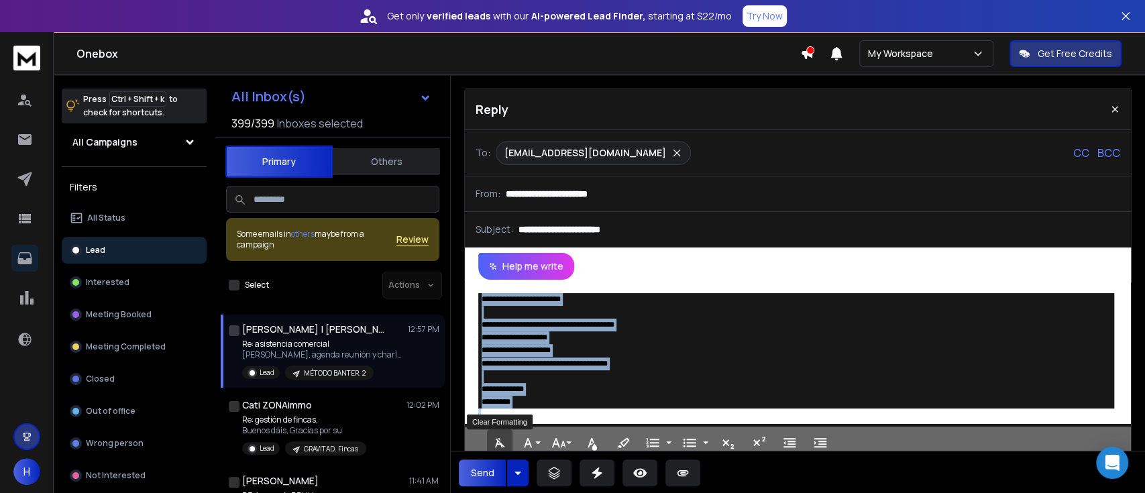
click at [497, 444] on icon "button" at bounding box center [500, 442] width 10 height 9
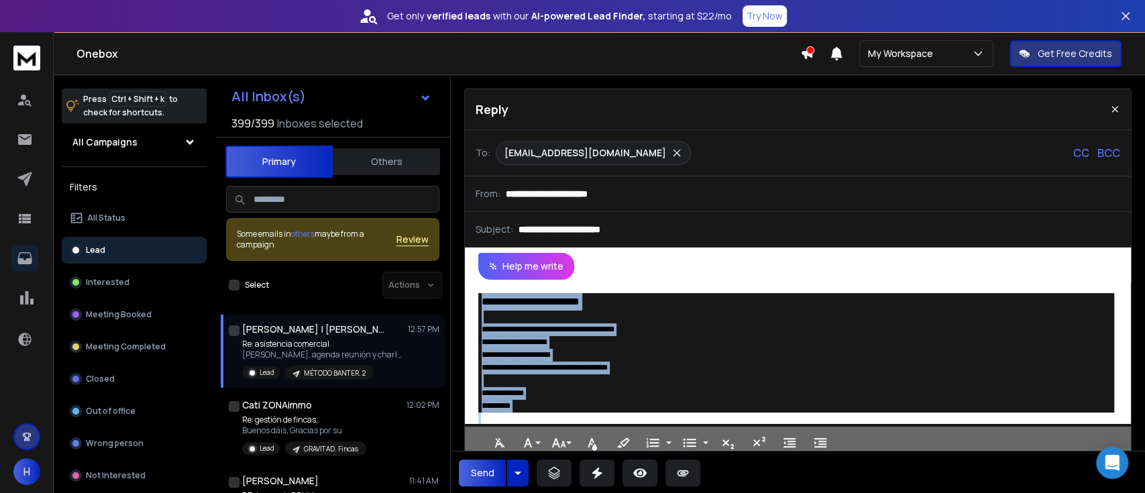
click at [676, 327] on div "**********" at bounding box center [791, 329] width 619 height 13
drag, startPoint x: 509, startPoint y: 373, endPoint x: 484, endPoint y: 270, distance: 106.1
click at [421, 225] on div "All Inbox(s) 399 / 399 Inboxes selected Primary Others Some emails in others ma…" at bounding box center [680, 321] width 931 height 493
click at [504, 446] on icon "button" at bounding box center [500, 443] width 16 height 16
click at [475, 282] on div "**********" at bounding box center [796, 352] width 663 height 144
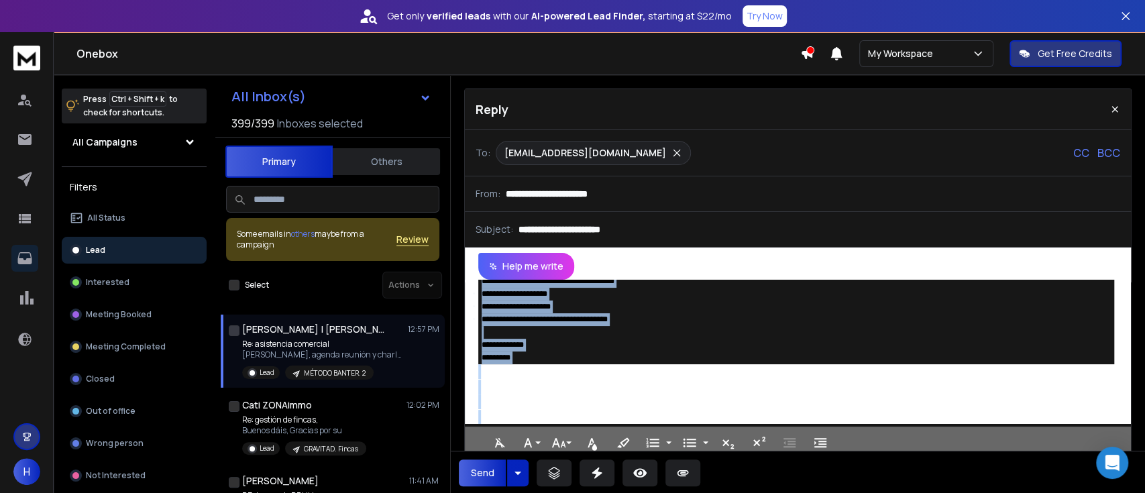
scroll to position [50, 0]
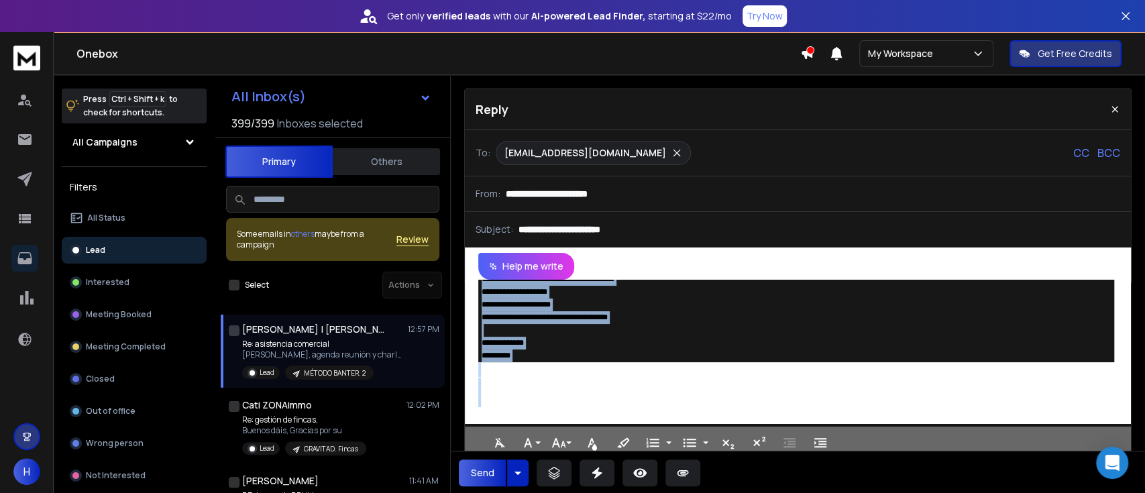
drag, startPoint x: 480, startPoint y: 280, endPoint x: 566, endPoint y: 404, distance: 150.8
click at [568, 404] on div "**********" at bounding box center [796, 352] width 663 height 144
click at [499, 444] on icon "button" at bounding box center [500, 442] width 10 height 9
click at [590, 446] on icon "button" at bounding box center [592, 443] width 16 height 16
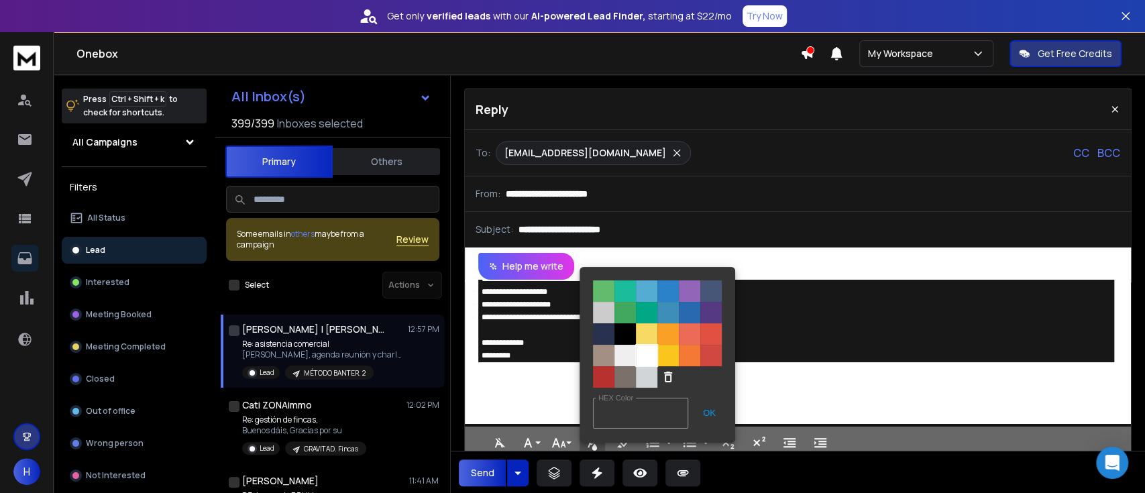
click at [646, 352] on span "Color#FFFFFF" at bounding box center [646, 355] width 21 height 21
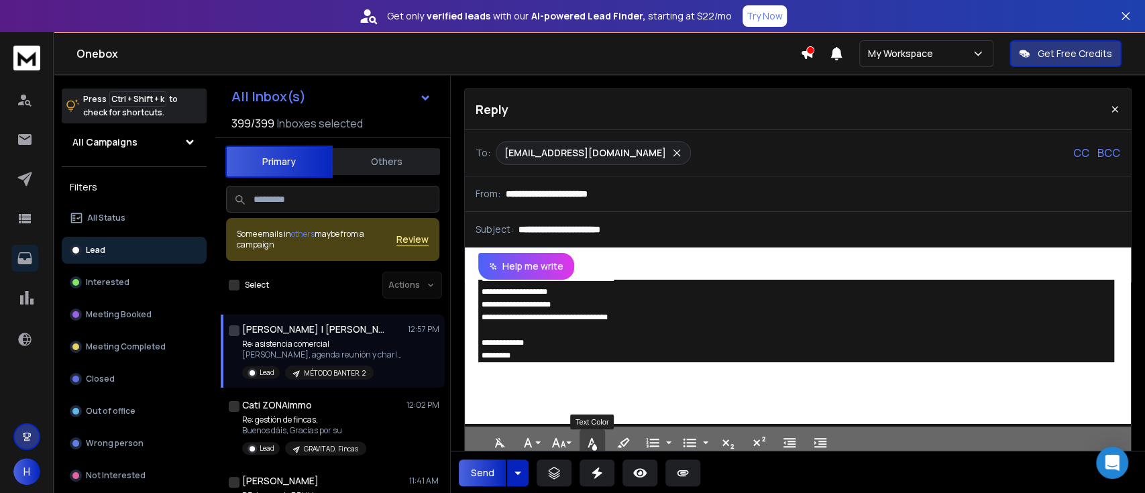
click at [595, 444] on icon "button" at bounding box center [592, 444] width 9 height 12
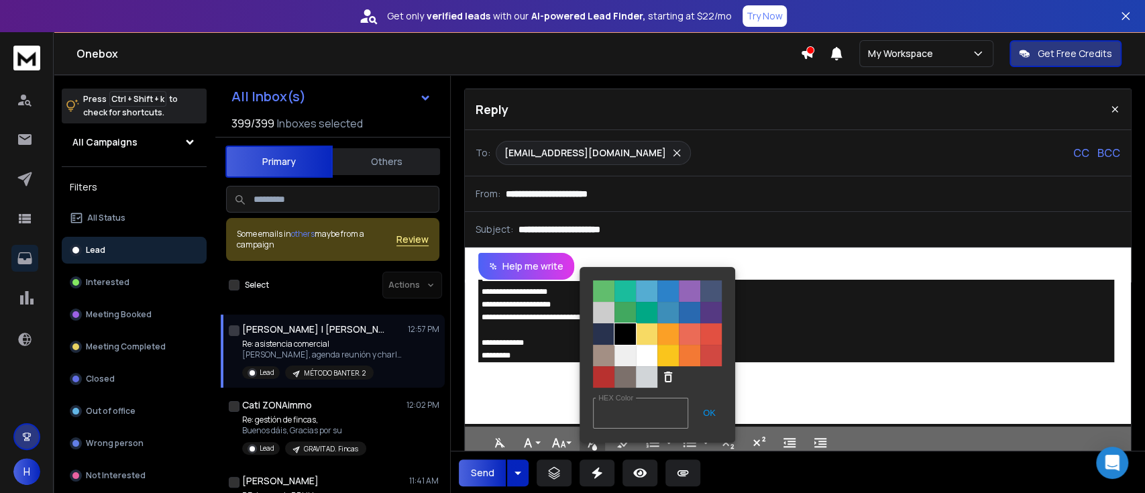
click at [631, 330] on span "Color#000000" at bounding box center [625, 333] width 21 height 21
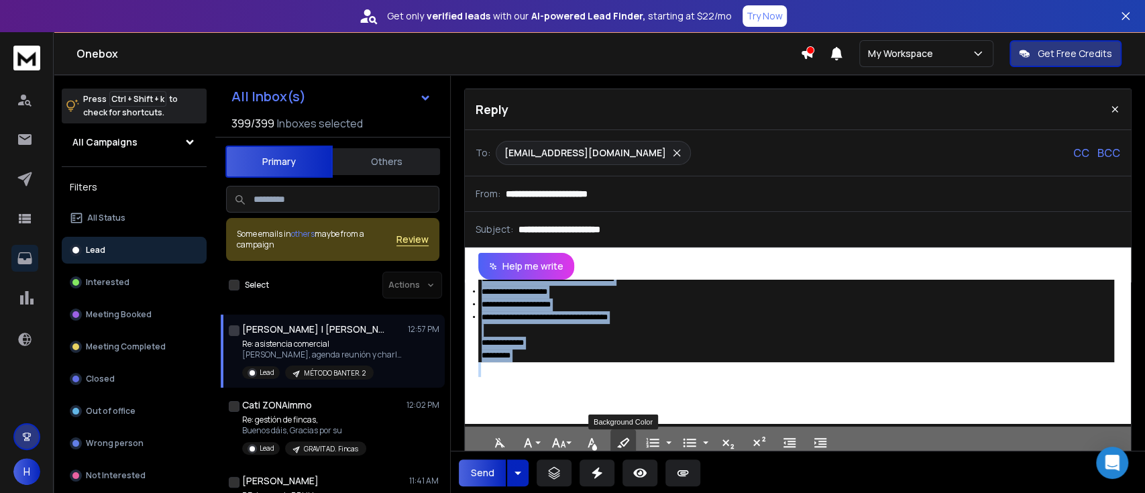
click at [620, 446] on icon "button" at bounding box center [623, 443] width 12 height 10
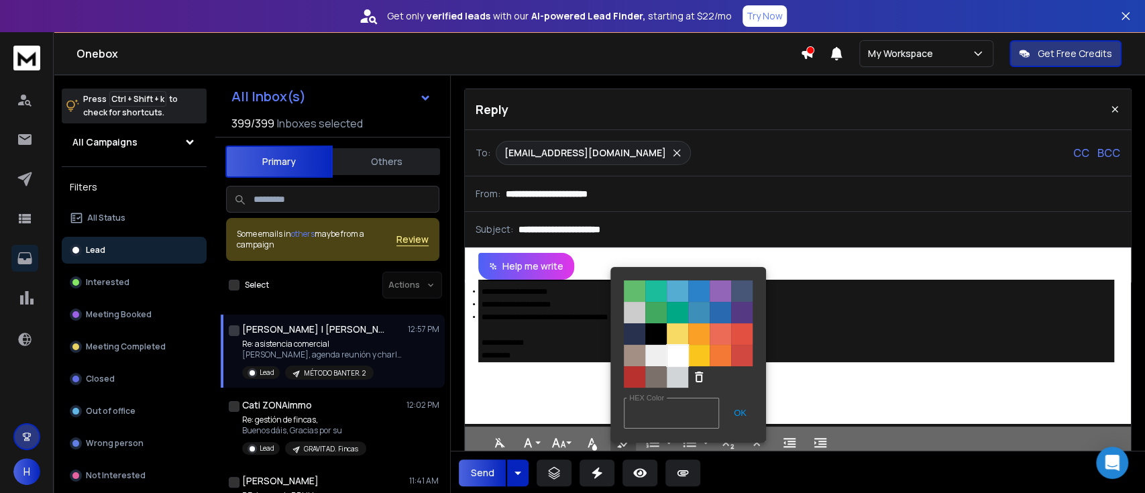
click at [676, 357] on span "Color#FFFFFF" at bounding box center [677, 355] width 21 height 21
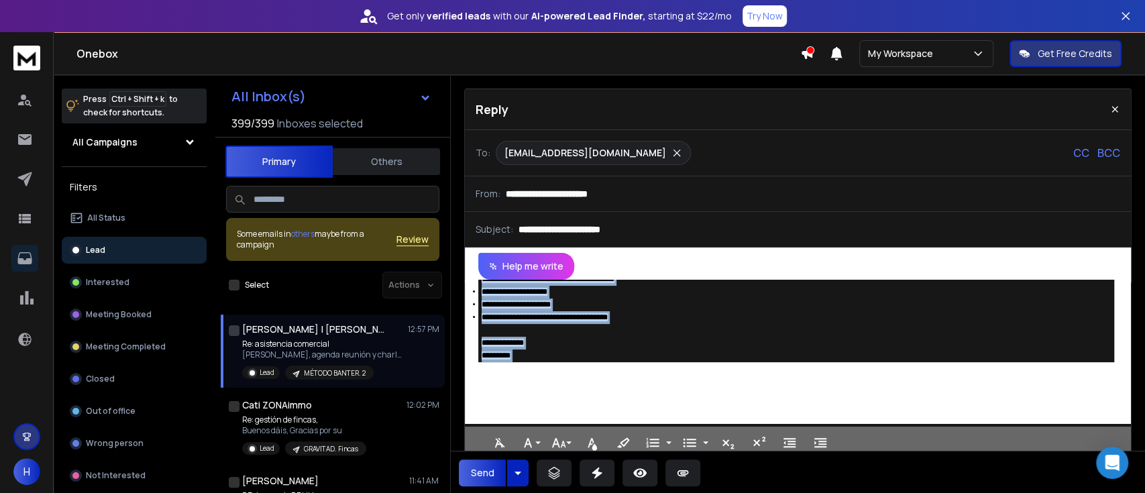
click at [635, 389] on div at bounding box center [796, 385] width 636 height 15
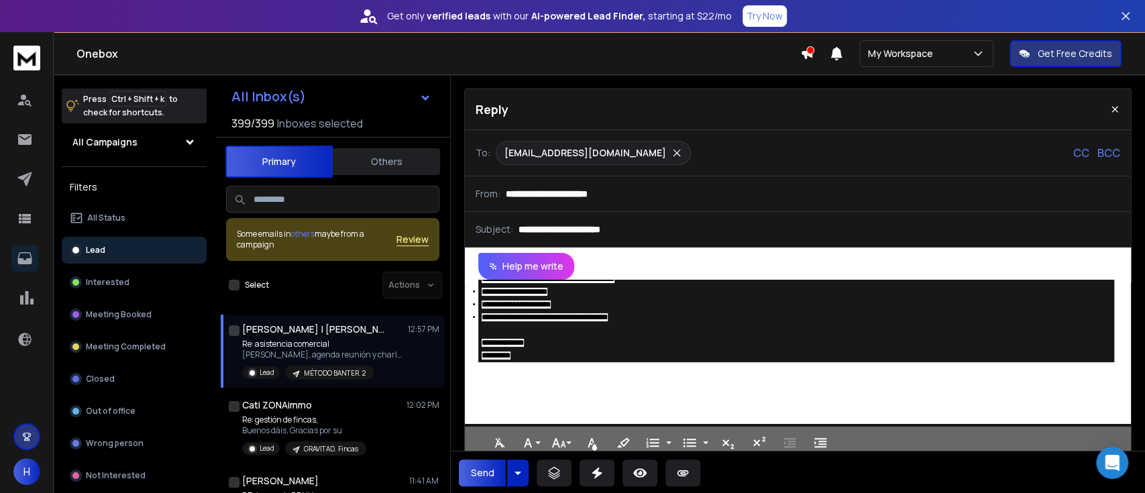
click at [646, 401] on div at bounding box center [796, 400] width 636 height 15
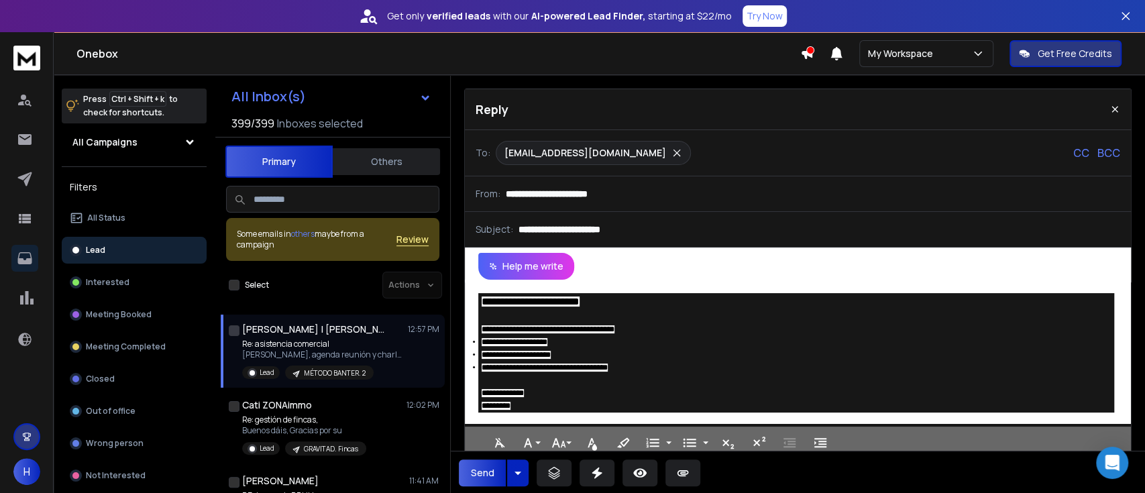
scroll to position [89, 0]
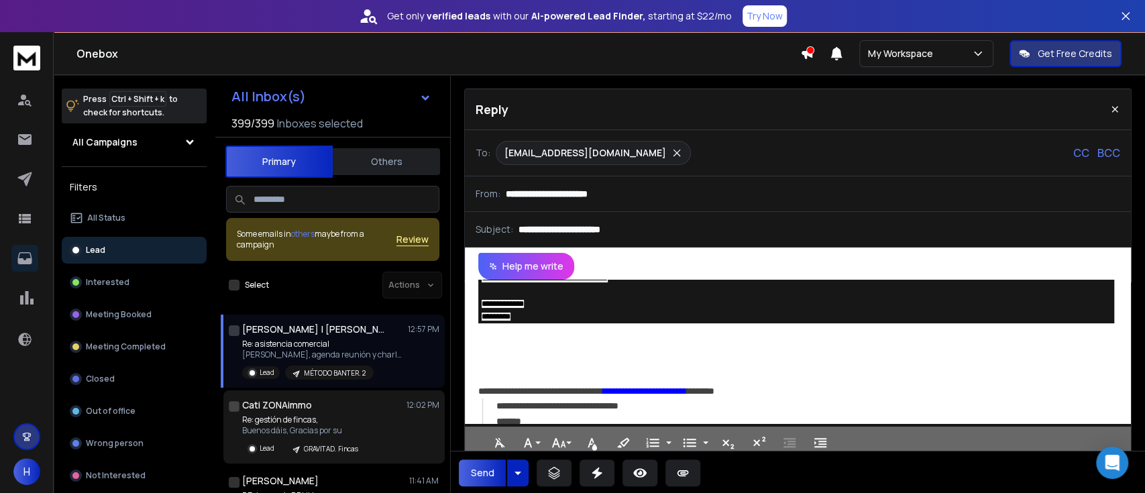
click at [346, 413] on div "Cati ZONAimmo 12:02 PM Re: gestión de fincas, Buenos dáis, Gracias por su Lead …" at bounding box center [340, 427] width 197 height 57
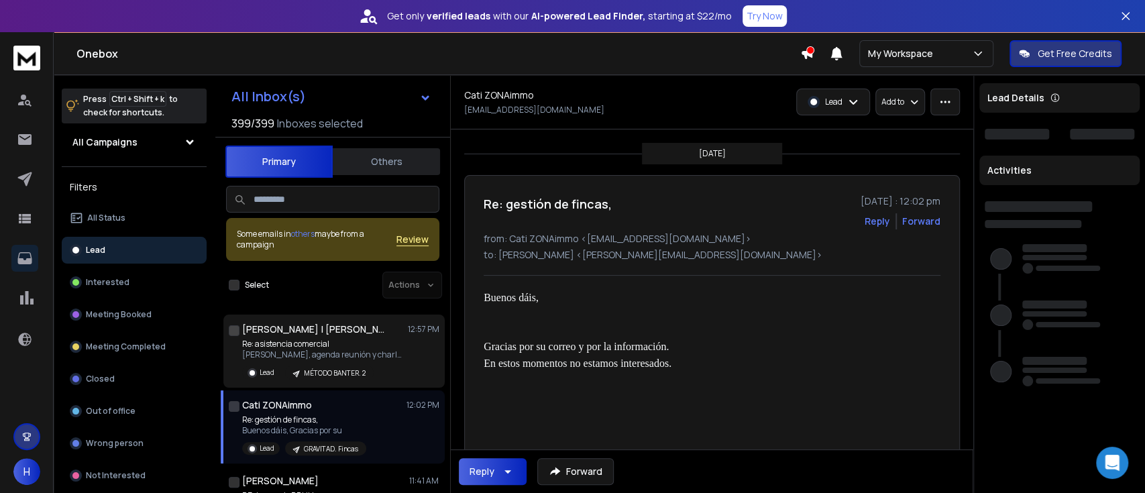
click at [348, 345] on p "Re: asistencia comercial" at bounding box center [322, 344] width 161 height 11
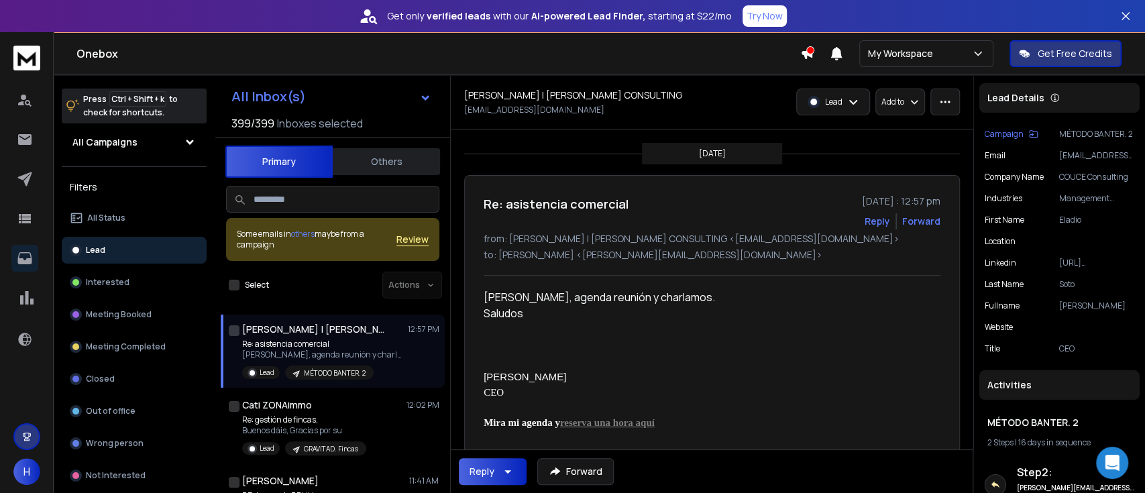
click at [869, 223] on button "Reply" at bounding box center [877, 221] width 25 height 13
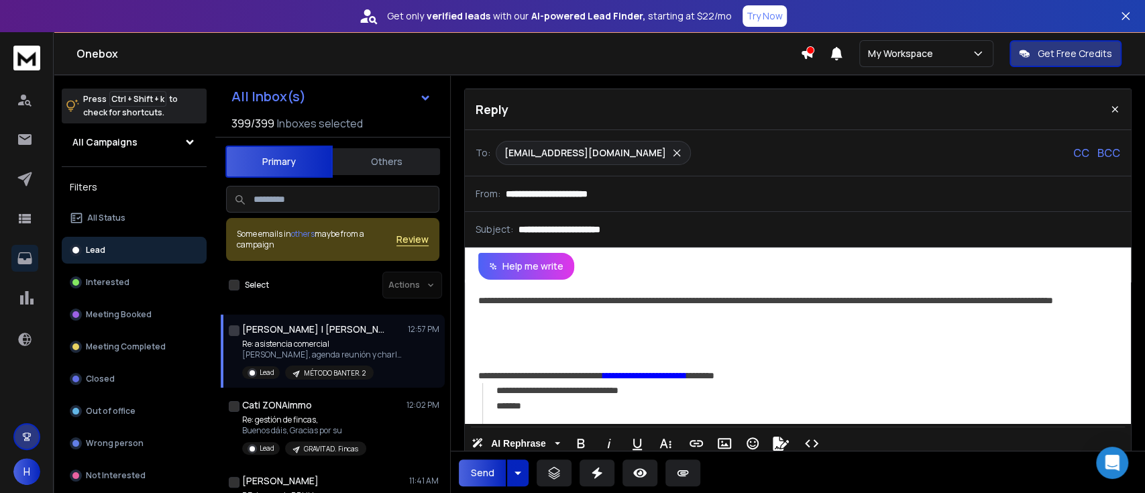
click at [507, 298] on div "**********" at bounding box center [789, 308] width 622 height 30
click at [593, 298] on div "**********" at bounding box center [789, 308] width 622 height 30
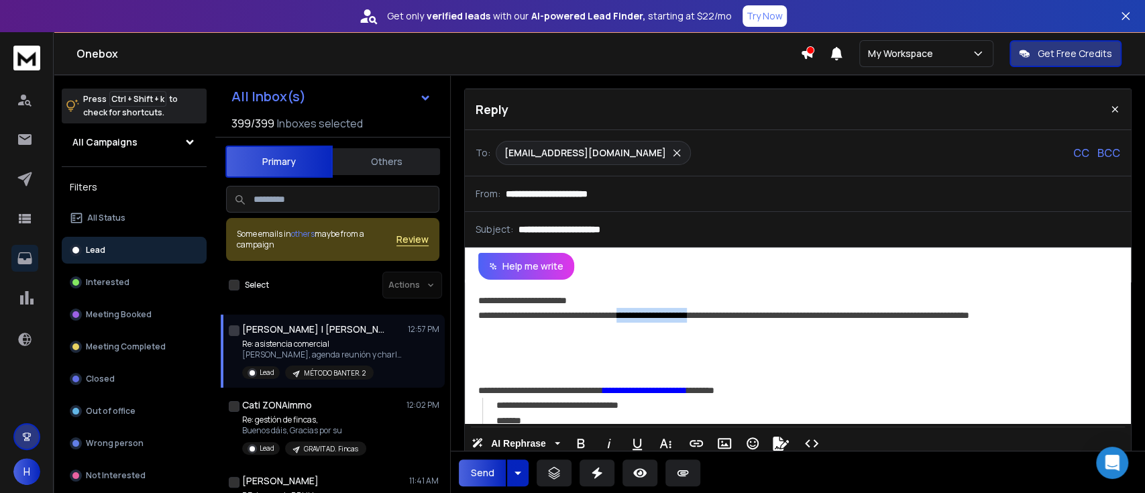
drag, startPoint x: 745, startPoint y: 314, endPoint x: 654, endPoint y: 318, distance: 90.7
click at [654, 318] on div "**********" at bounding box center [789, 323] width 622 height 30
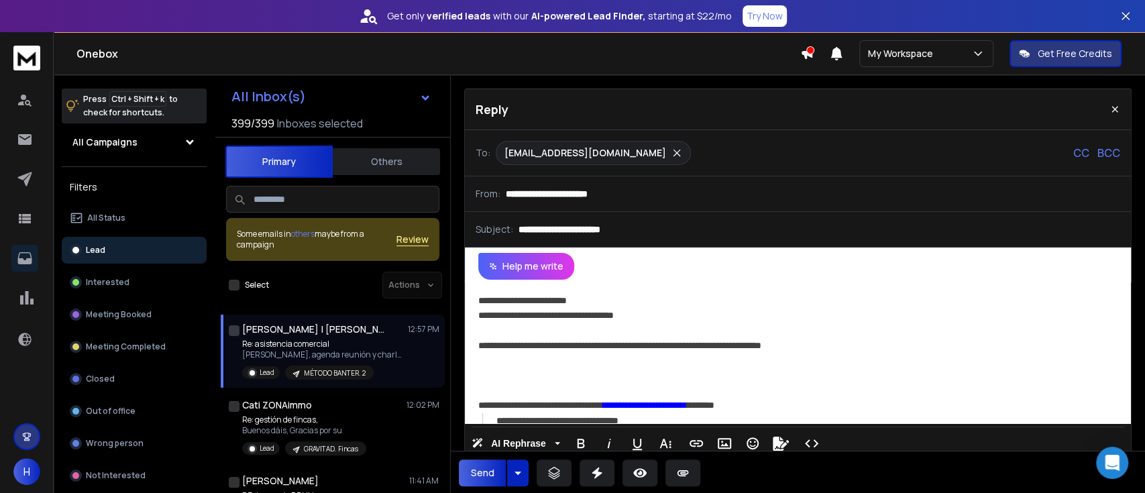
click at [571, 344] on div "**********" at bounding box center [789, 345] width 622 height 15
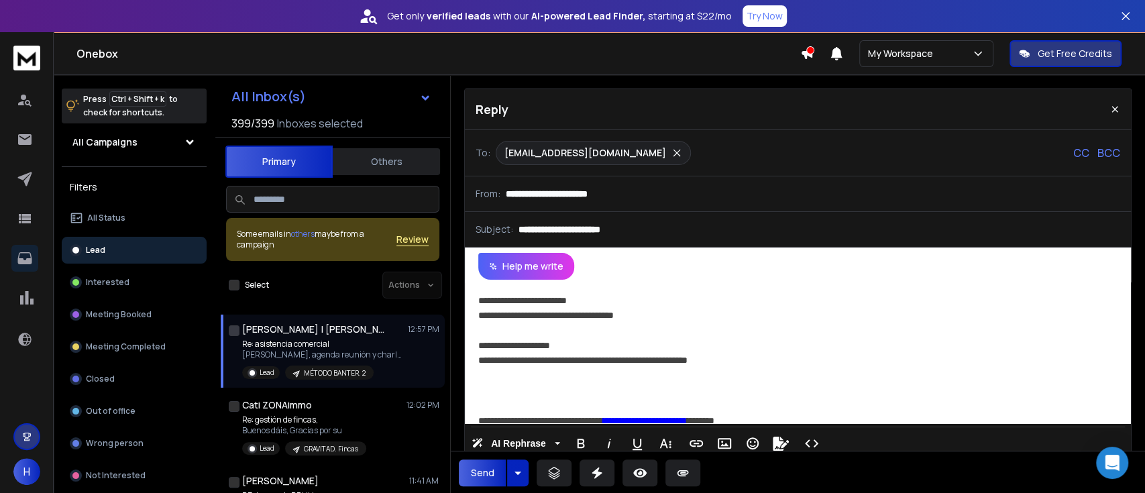
click at [639, 366] on div "**********" at bounding box center [789, 360] width 622 height 15
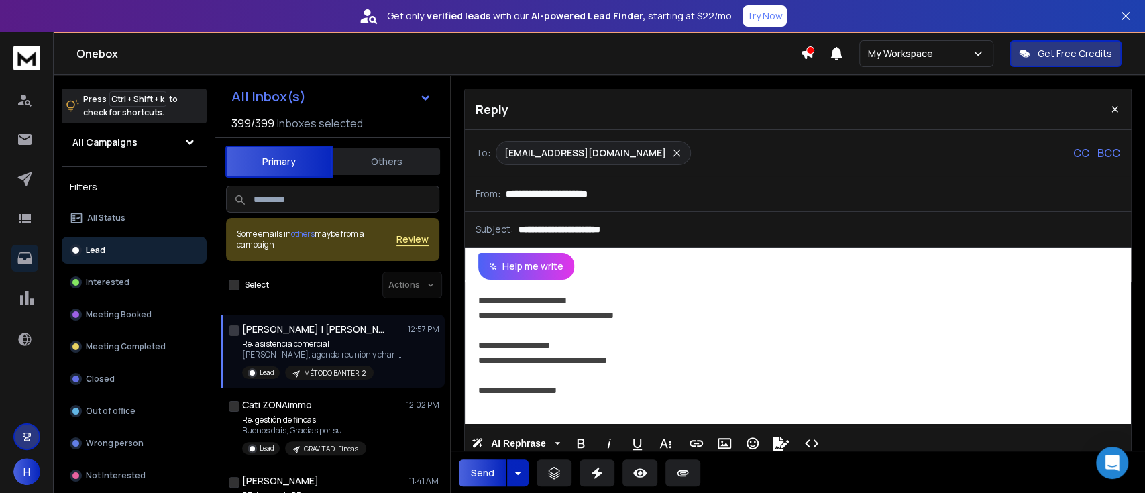
click at [542, 394] on div "**********" at bounding box center [789, 390] width 622 height 15
click at [513, 375] on div at bounding box center [797, 375] width 639 height 15
drag, startPoint x: 614, startPoint y: 371, endPoint x: 476, endPoint y: 344, distance: 140.3
click at [476, 344] on div "**********" at bounding box center [798, 352] width 666 height 144
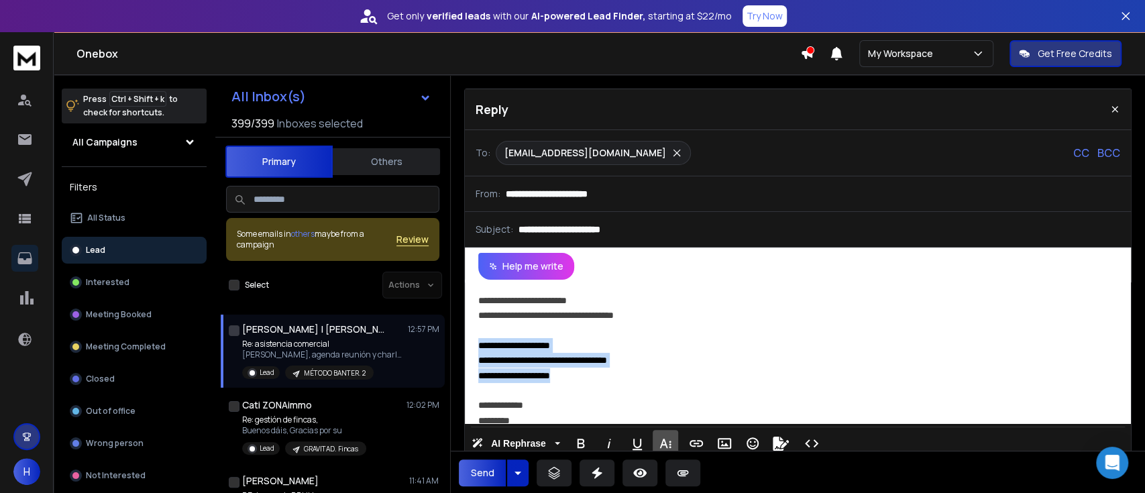
click at [661, 445] on icon "button" at bounding box center [665, 443] width 11 height 9
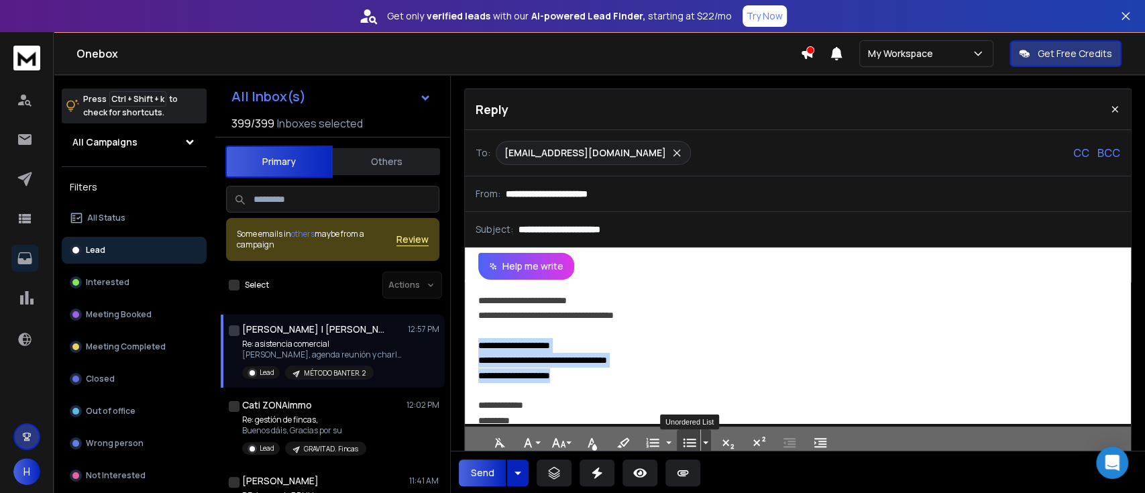
click at [682, 444] on icon "button" at bounding box center [690, 443] width 16 height 16
click at [680, 361] on li "**********" at bounding box center [802, 360] width 595 height 15
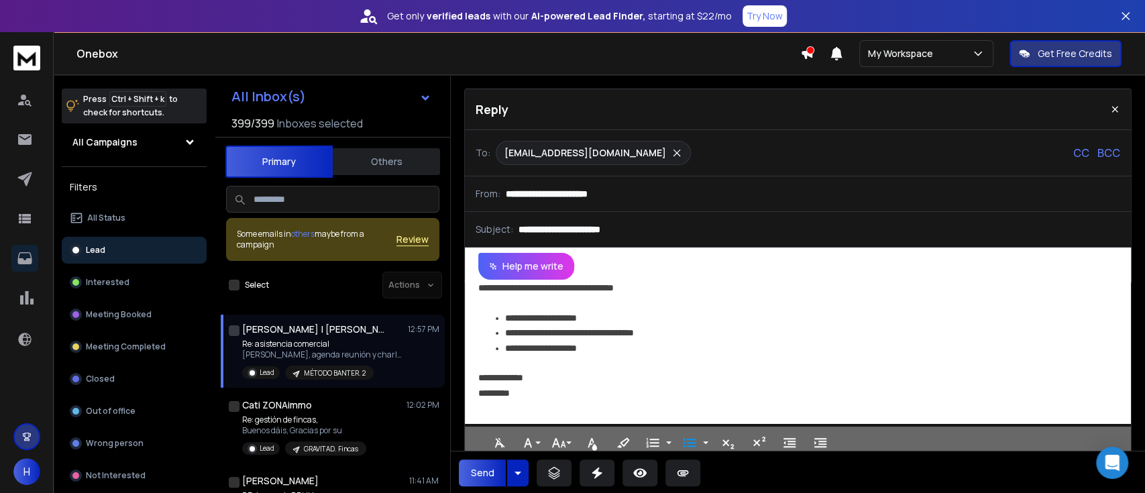
scroll to position [0, 0]
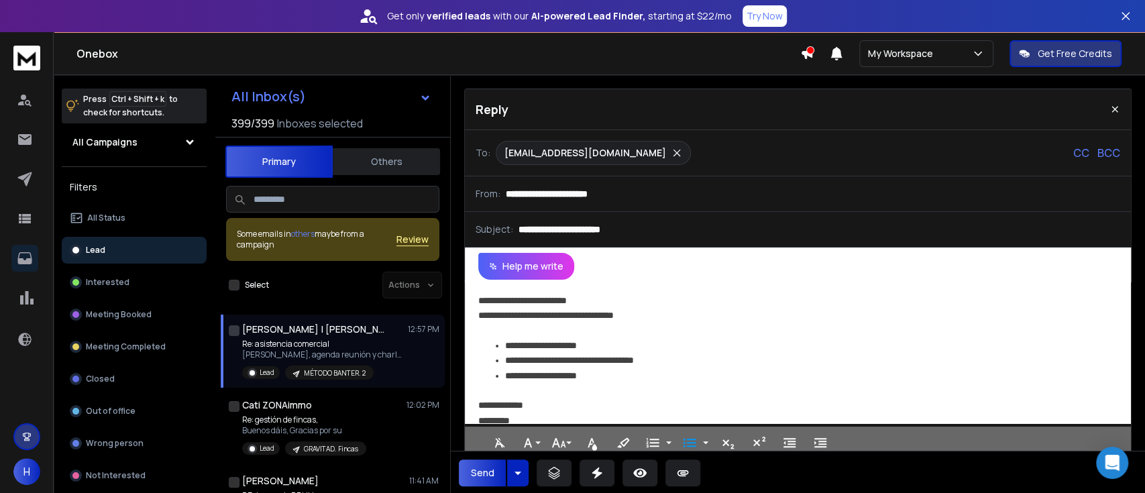
click at [476, 480] on button "Send" at bounding box center [482, 473] width 47 height 27
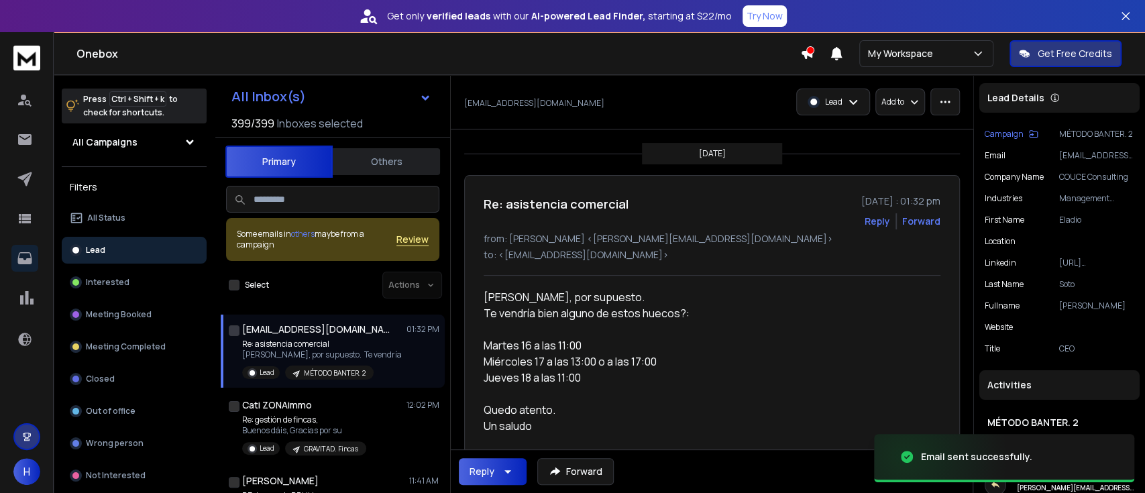
click at [834, 105] on p "Lead" at bounding box center [833, 102] width 17 height 11
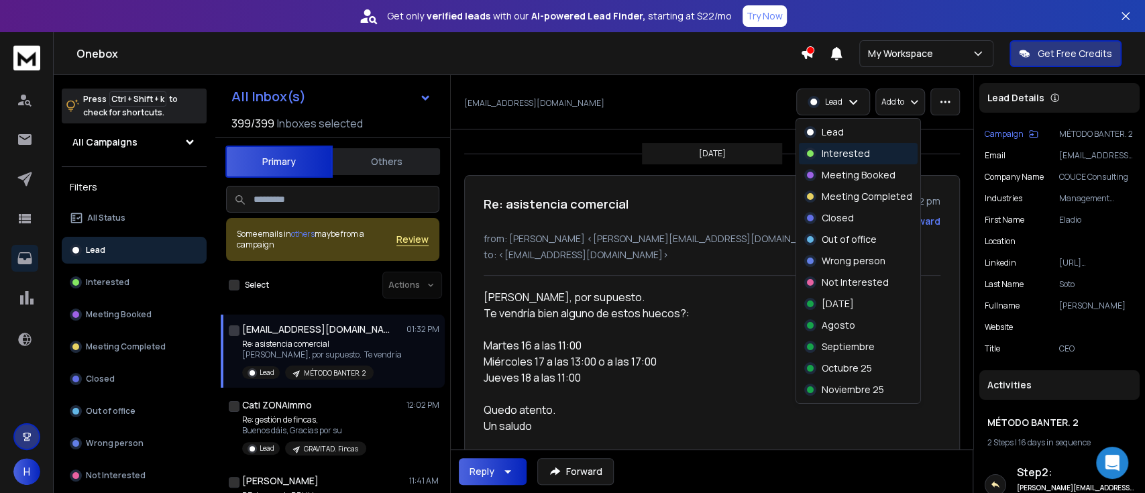
click at [838, 153] on p "Interested" at bounding box center [846, 153] width 48 height 13
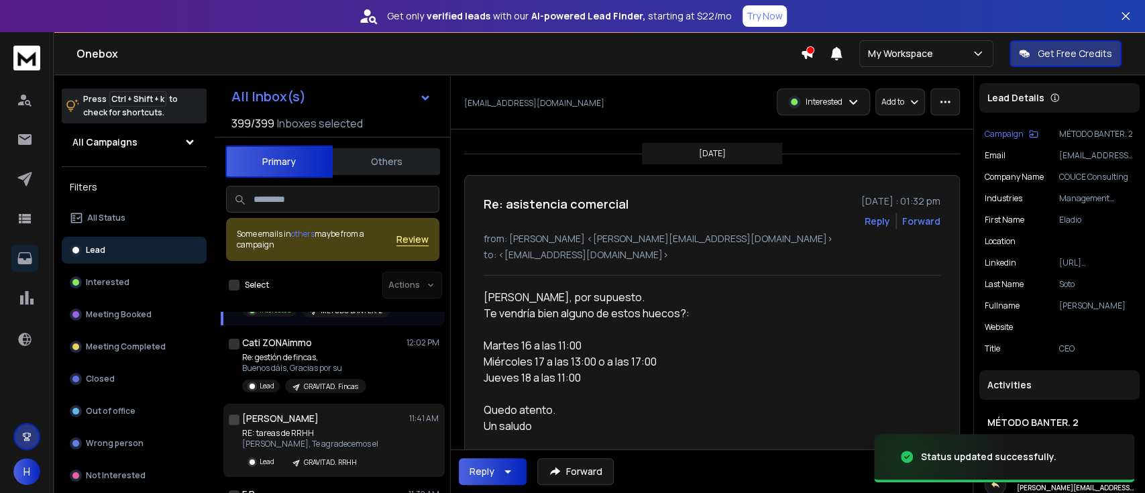
scroll to position [89, 0]
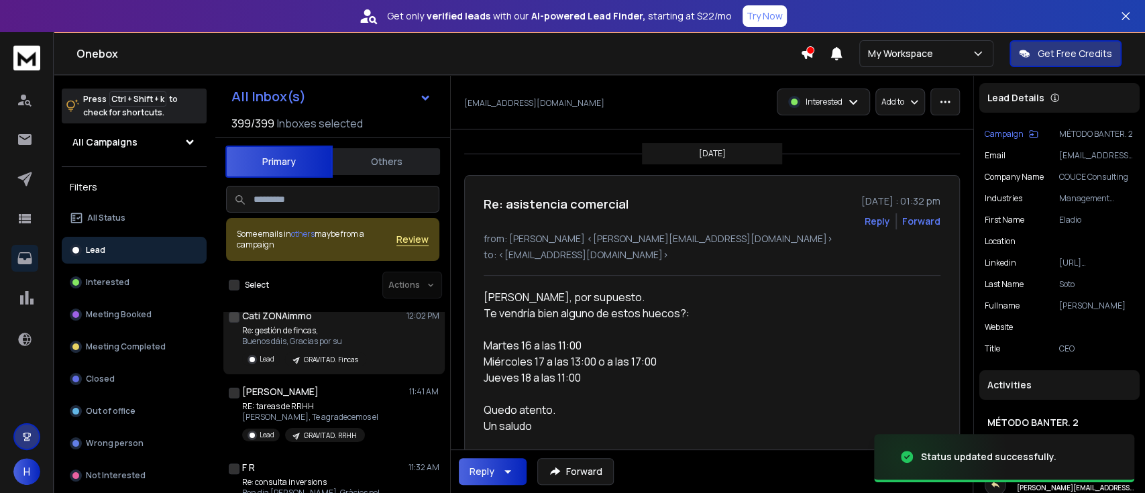
click at [357, 334] on p "Re: gestión de fincas," at bounding box center [304, 330] width 124 height 11
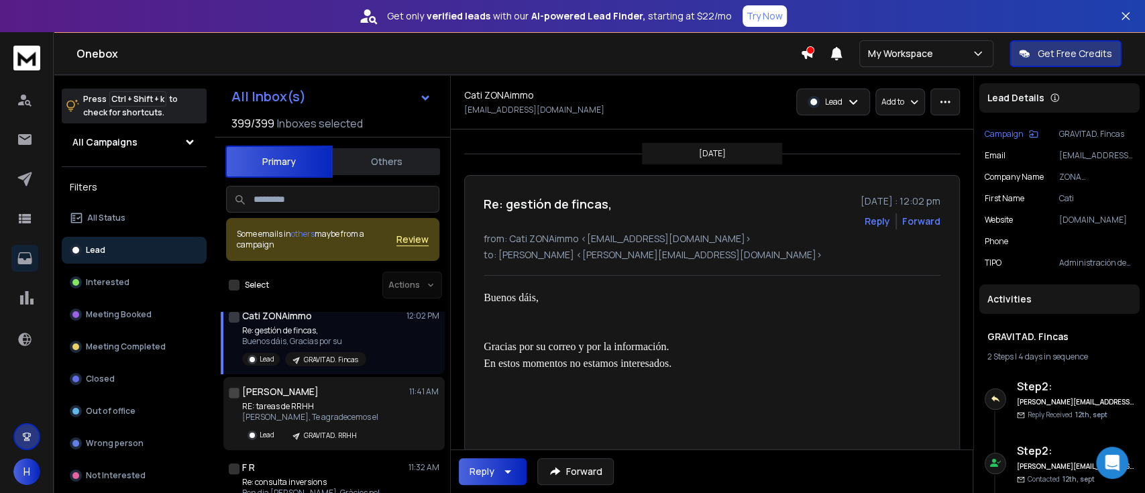
click at [331, 401] on p "RE: tareas de RRHH" at bounding box center [310, 406] width 136 height 11
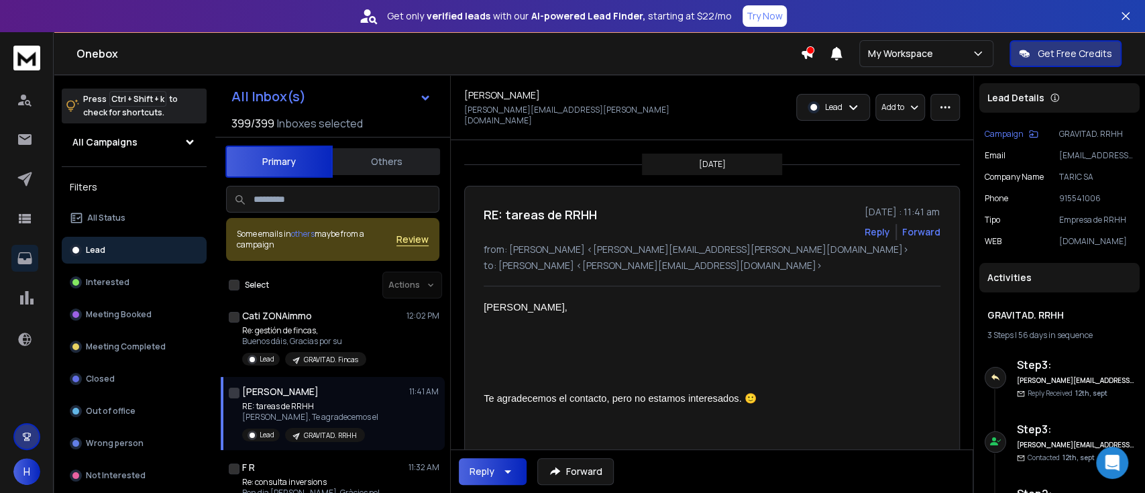
click at [293, 199] on input at bounding box center [332, 199] width 213 height 27
type input "***"
click at [130, 272] on button "Interested" at bounding box center [134, 282] width 145 height 27
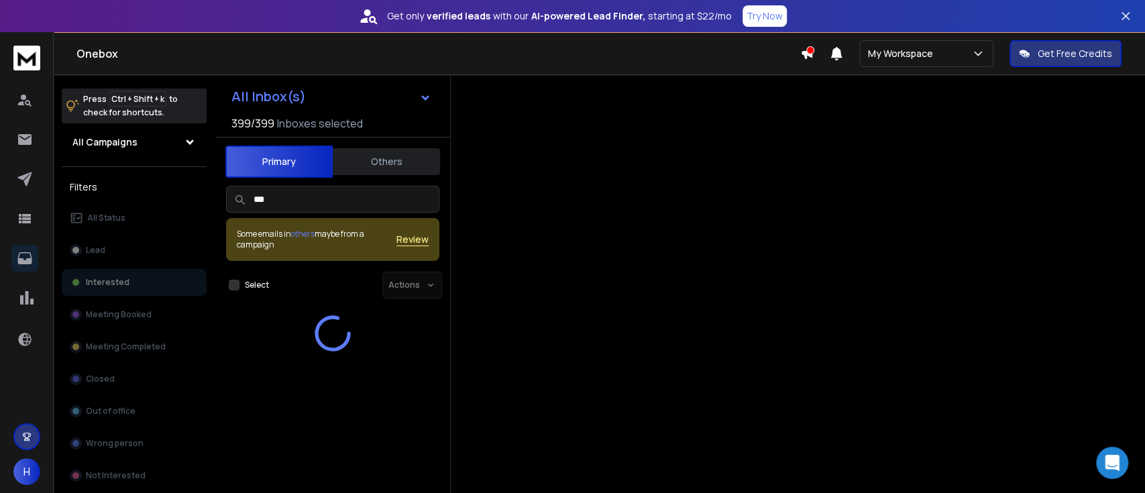
scroll to position [0, 0]
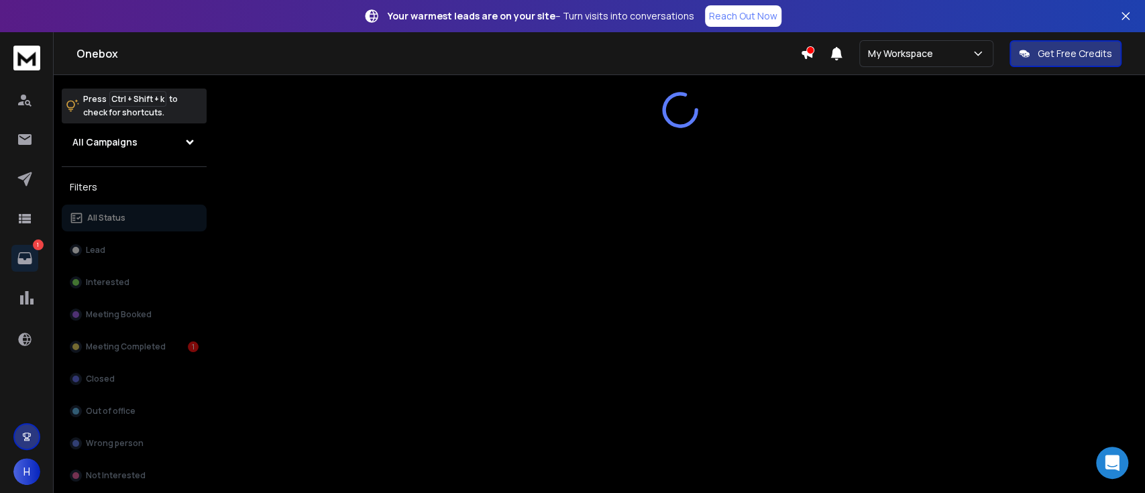
click at [154, 342] on div "All Status Lead Interested Meeting Booked Meeting Completed 1 Closed Out of off…" at bounding box center [134, 347] width 145 height 285
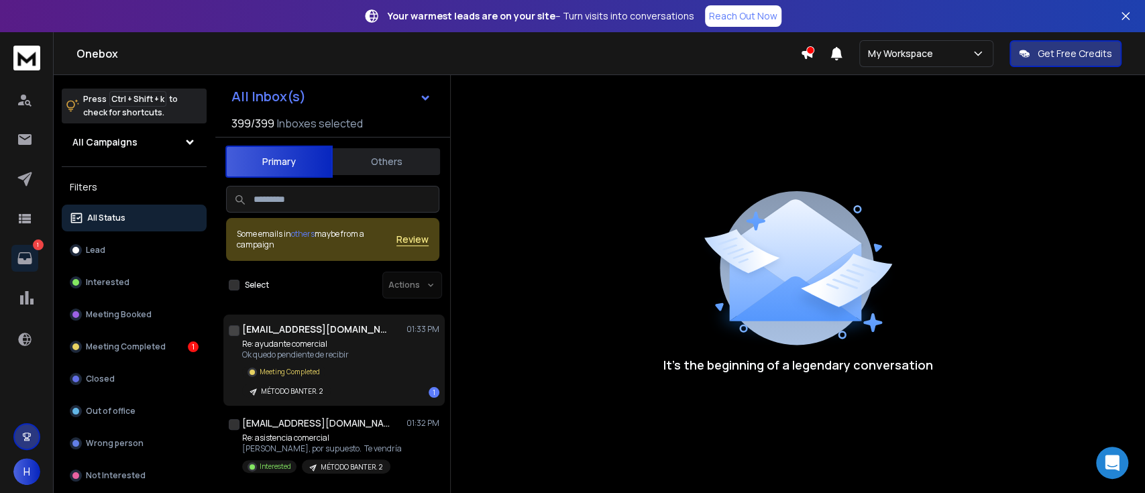
click at [333, 343] on p "Re: ayudante comercial" at bounding box center [322, 344] width 161 height 11
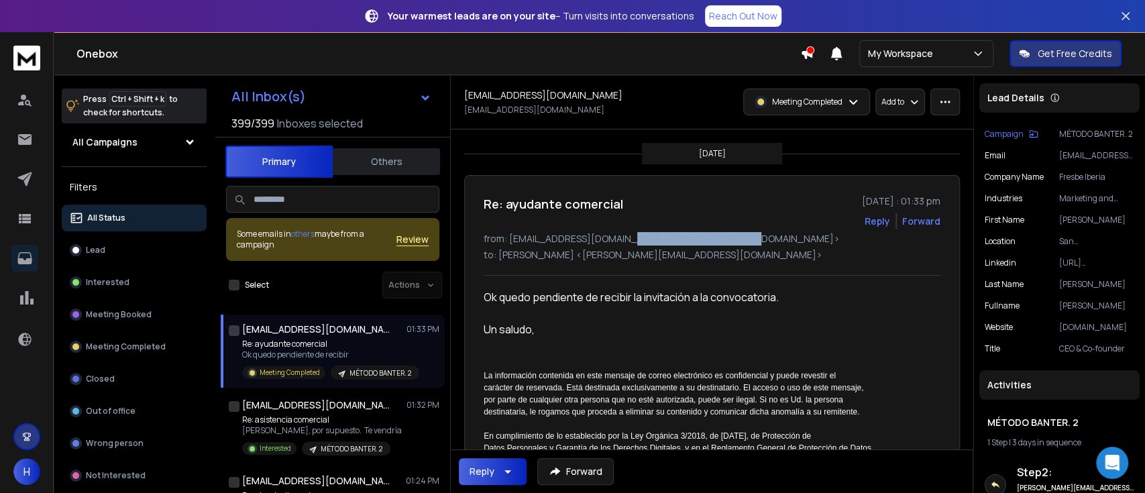
drag, startPoint x: 740, startPoint y: 238, endPoint x: 625, endPoint y: 240, distance: 114.8
click at [625, 240] on p "from: [EMAIL_ADDRESS][DOMAIN_NAME] <[EMAIL_ADDRESS][DOMAIN_NAME]>" at bounding box center [712, 238] width 457 height 13
drag, startPoint x: 650, startPoint y: 240, endPoint x: 609, endPoint y: 247, distance: 40.8
click at [609, 247] on div "Re: ayudante comercial [DATE] : 01:33 pm Reply Forward from: [PERSON_NAME][EMAI…" at bounding box center [712, 228] width 457 height 67
click at [624, 244] on p "from: [EMAIL_ADDRESS][DOMAIN_NAME] <[EMAIL_ADDRESS][DOMAIN_NAME]>" at bounding box center [712, 238] width 457 height 13
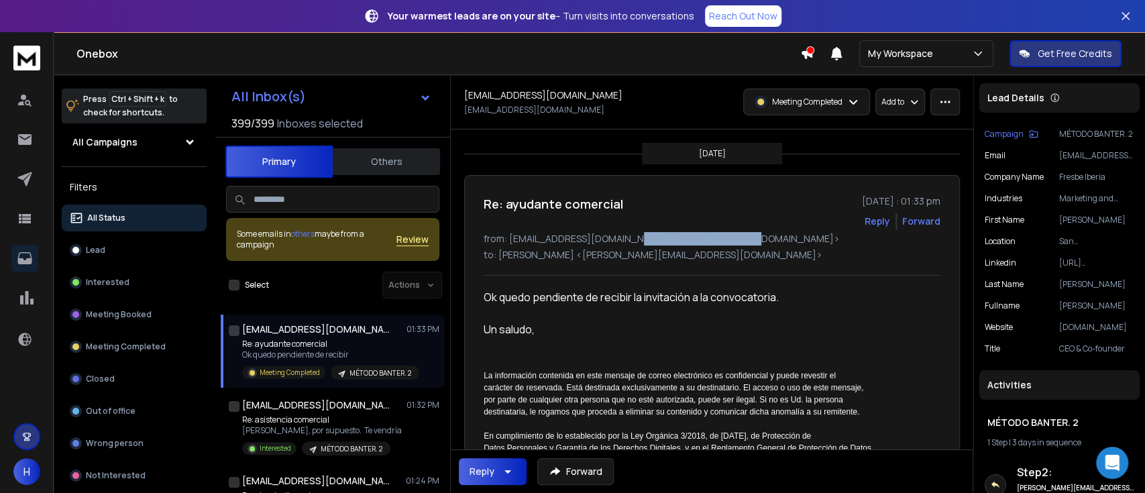
drag, startPoint x: 627, startPoint y: 240, endPoint x: 734, endPoint y: 240, distance: 106.7
click at [736, 246] on div "Re: ayudante comercial [DATE] : 01:33 pm Reply Forward from: [PERSON_NAME][EMAI…" at bounding box center [712, 228] width 457 height 67
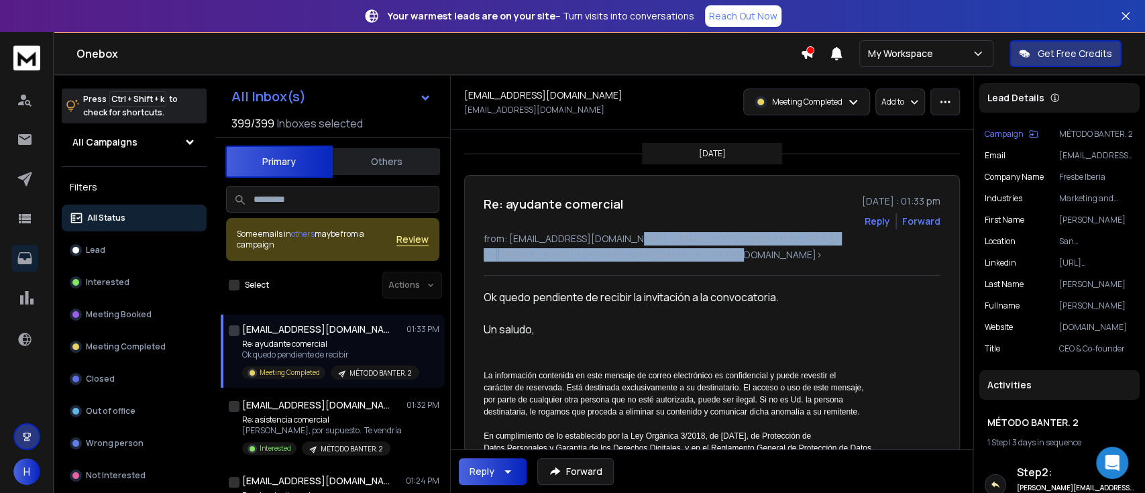
drag, startPoint x: 725, startPoint y: 239, endPoint x: 699, endPoint y: 238, distance: 25.5
click at [699, 238] on p "from: [EMAIL_ADDRESS][DOMAIN_NAME] <[EMAIL_ADDRESS][DOMAIN_NAME]>" at bounding box center [712, 238] width 457 height 13
click at [746, 240] on p "from: [EMAIL_ADDRESS][DOMAIN_NAME] <[EMAIL_ADDRESS][DOMAIN_NAME]>" at bounding box center [712, 238] width 457 height 13
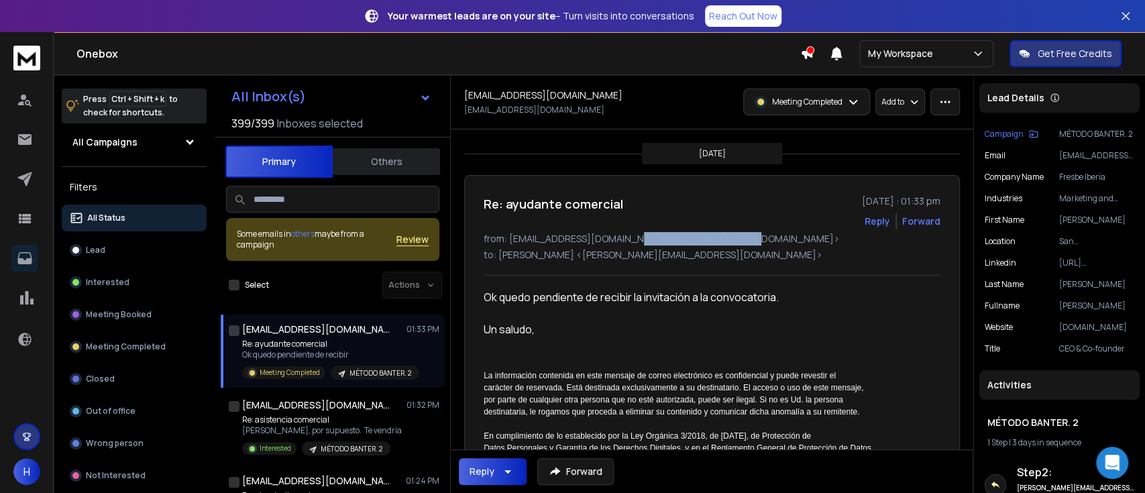
drag, startPoint x: 739, startPoint y: 239, endPoint x: 648, endPoint y: 240, distance: 91.3
click at [630, 244] on p "from: [EMAIL_ADDRESS][DOMAIN_NAME] <[EMAIL_ADDRESS][DOMAIN_NAME]>" at bounding box center [712, 238] width 457 height 13
copy p "[EMAIL_ADDRESS][DOMAIN_NAME]"
click at [870, 223] on button "Reply" at bounding box center [877, 221] width 25 height 13
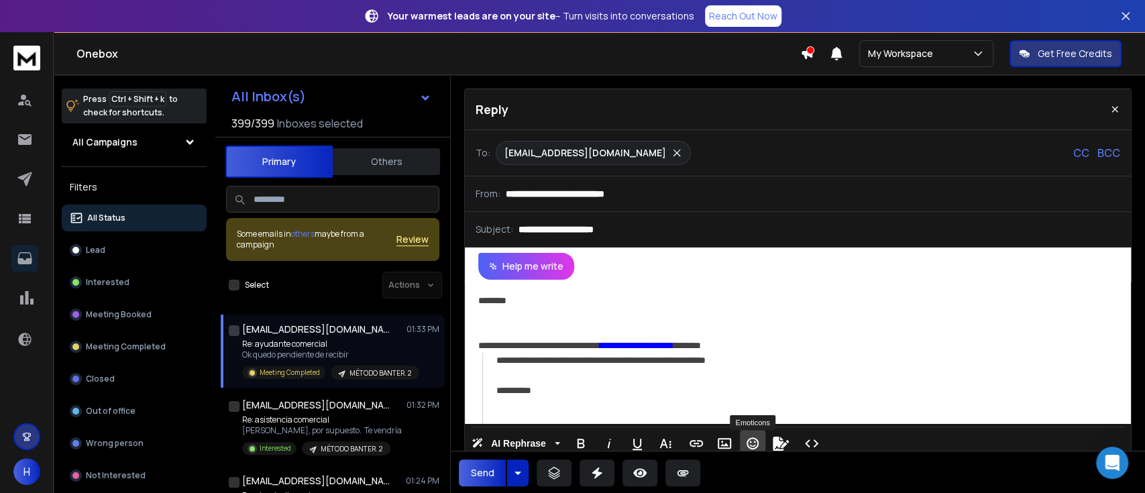
click at [755, 446] on icon "button" at bounding box center [753, 444] width 12 height 12
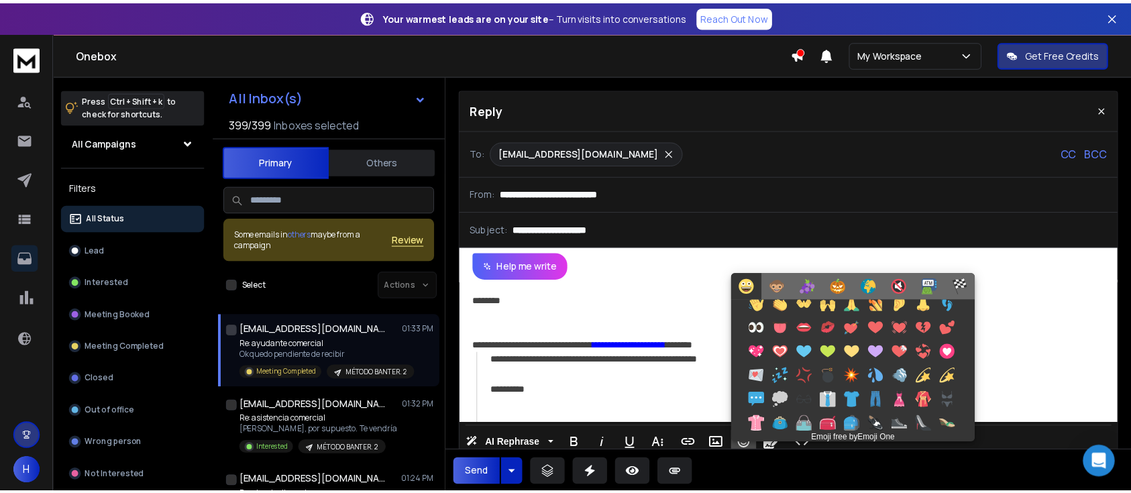
scroll to position [447, 0]
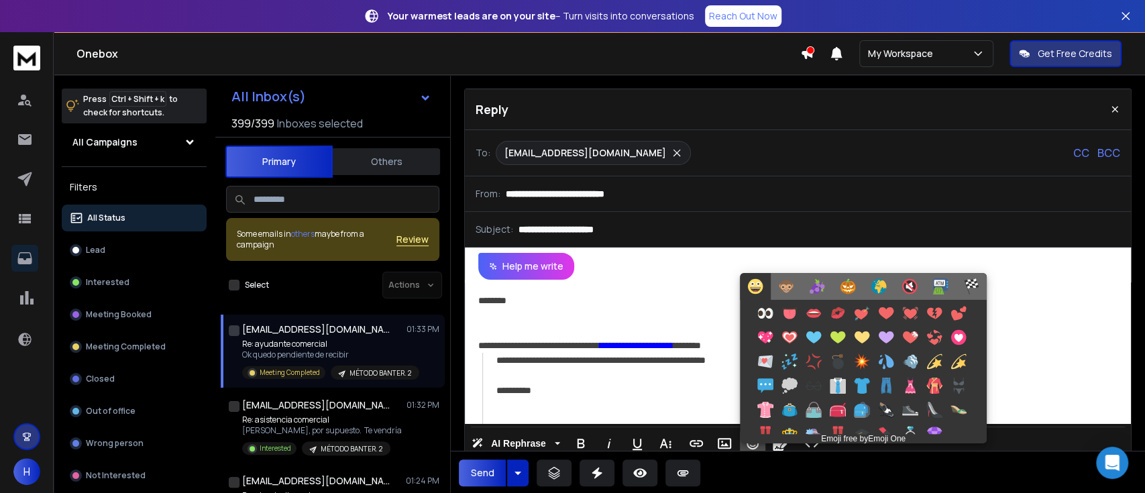
click at [887, 273] on img at bounding box center [886, 265] width 16 height 16
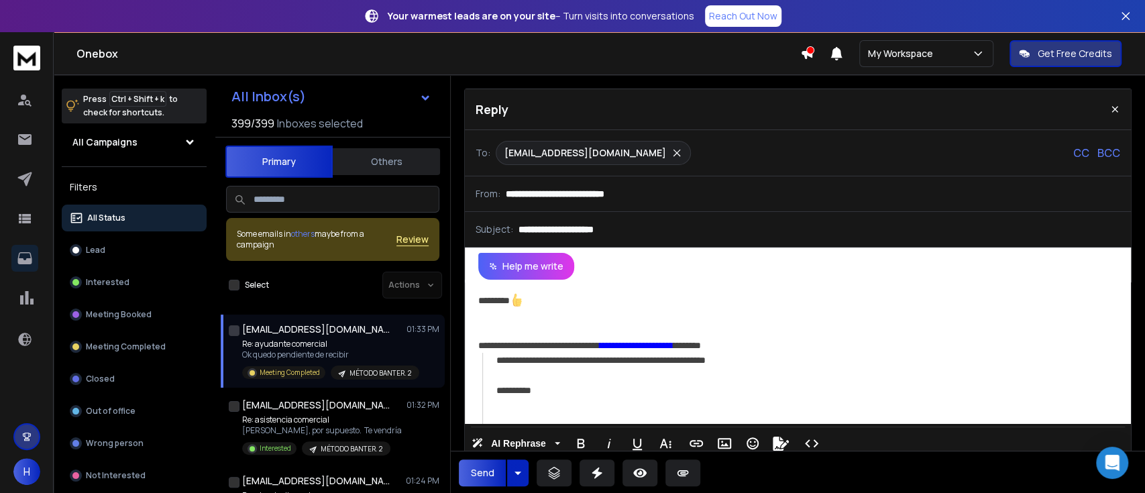
click at [648, 311] on div at bounding box center [797, 315] width 639 height 15
click at [474, 468] on button "Send" at bounding box center [482, 473] width 47 height 27
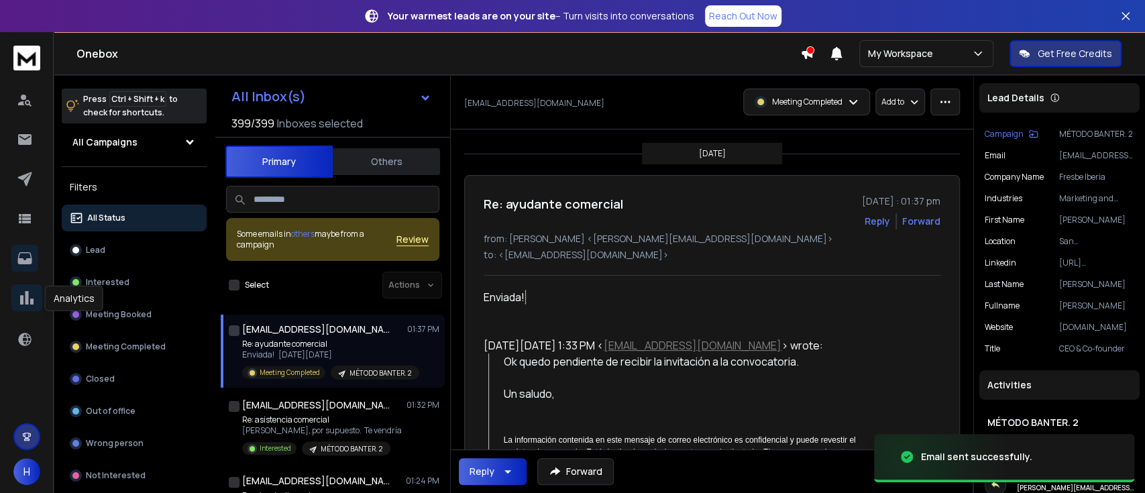
click at [27, 294] on icon at bounding box center [26, 297] width 13 height 13
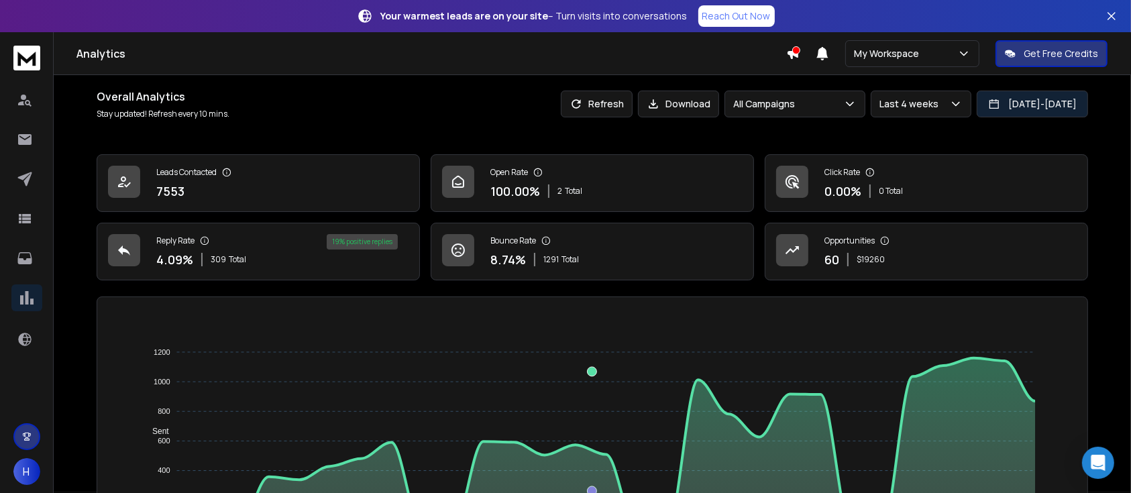
click at [986, 111] on button "[DATE] - [DATE]" at bounding box center [1032, 104] width 111 height 27
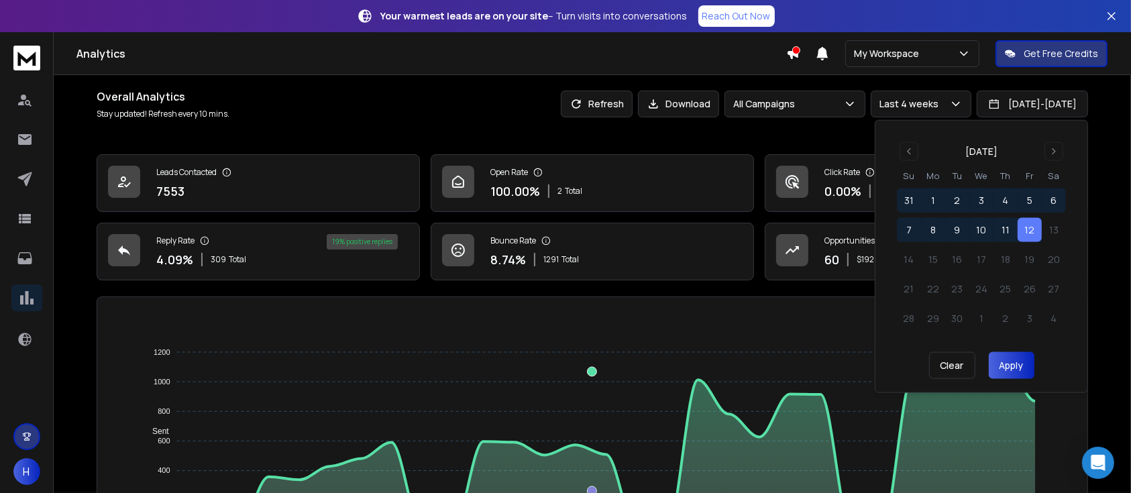
click at [1025, 232] on button "12" at bounding box center [1030, 230] width 24 height 24
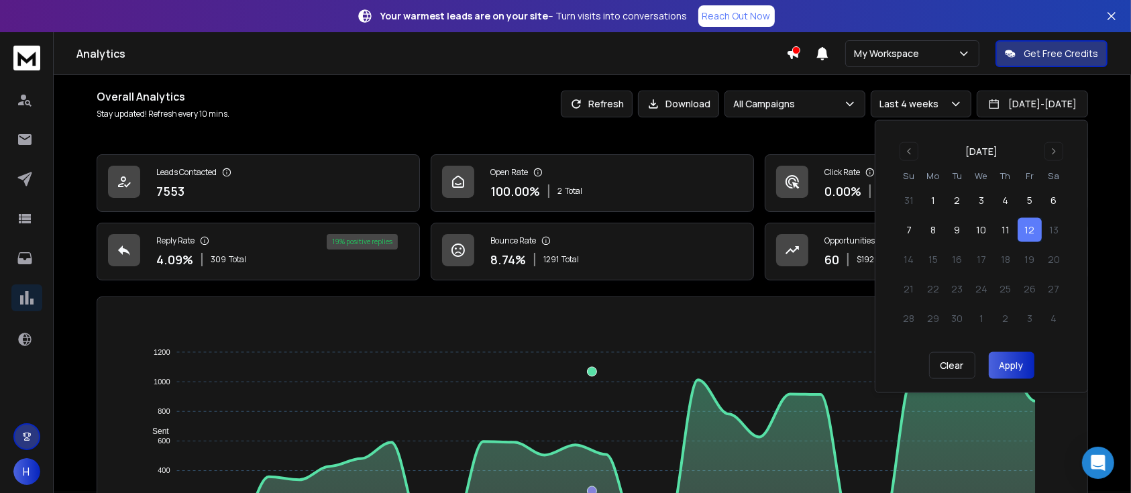
click at [1002, 364] on button "Apply" at bounding box center [1012, 365] width 46 height 27
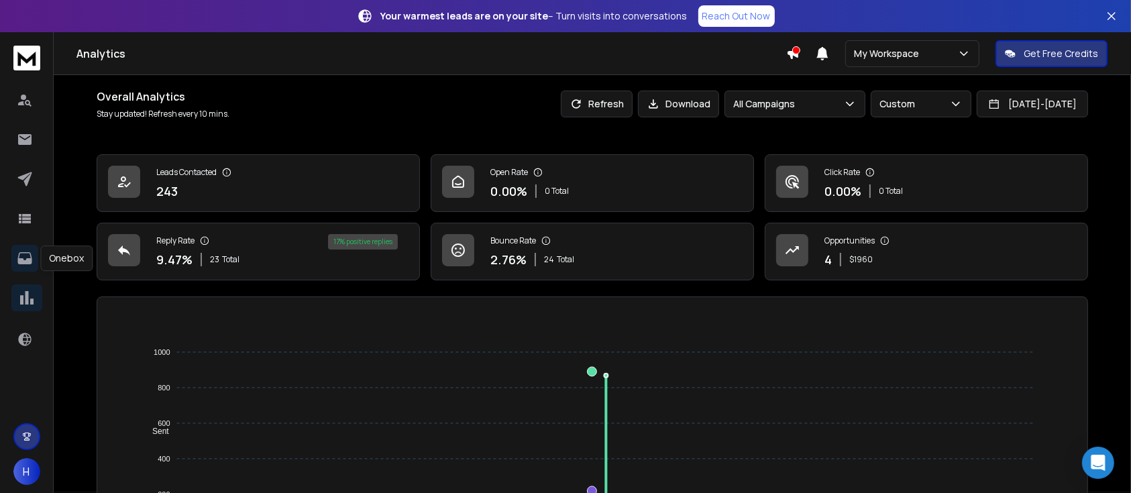
click at [28, 265] on icon at bounding box center [25, 258] width 16 height 16
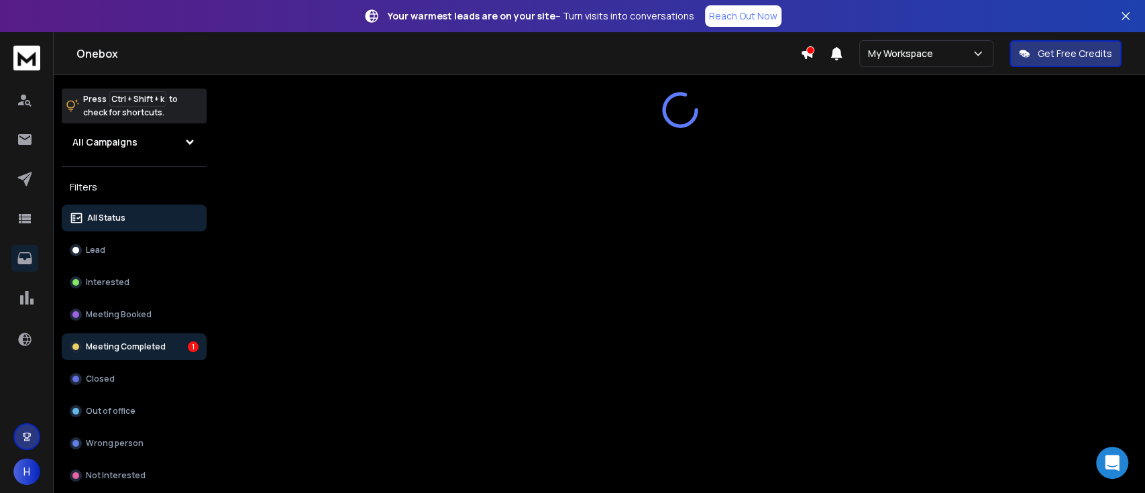
click at [127, 351] on p "Meeting Completed" at bounding box center [126, 347] width 80 height 11
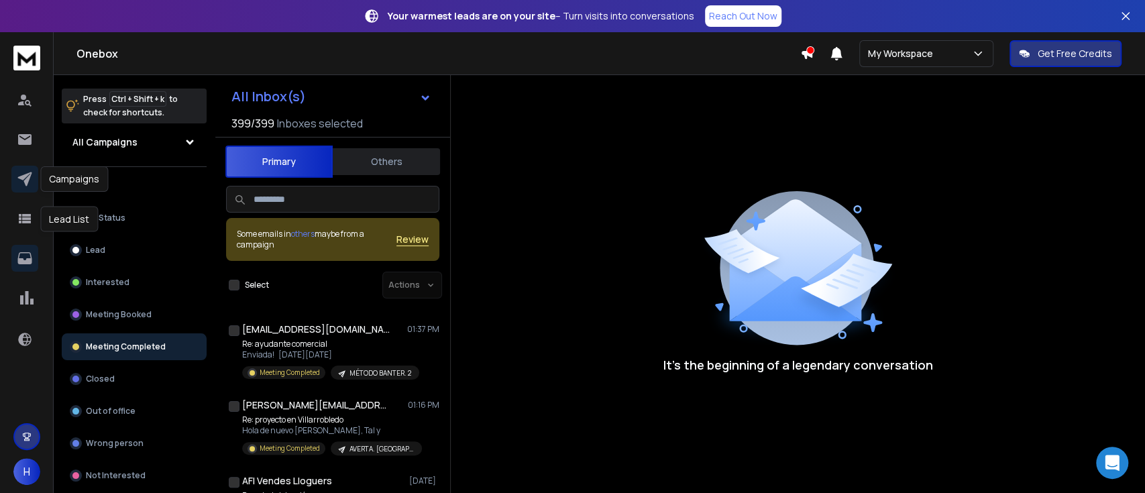
click at [21, 185] on icon at bounding box center [25, 179] width 16 height 16
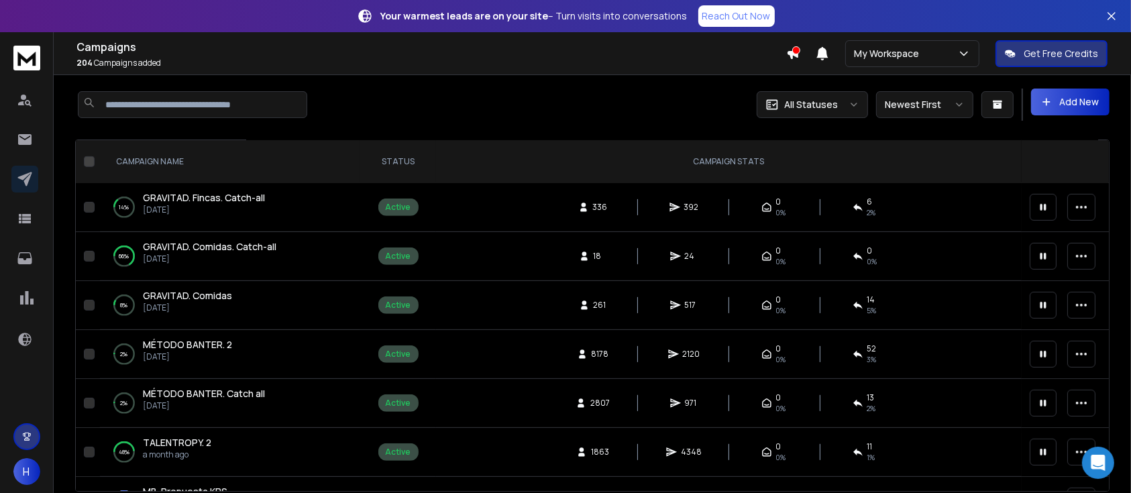
scroll to position [358, 0]
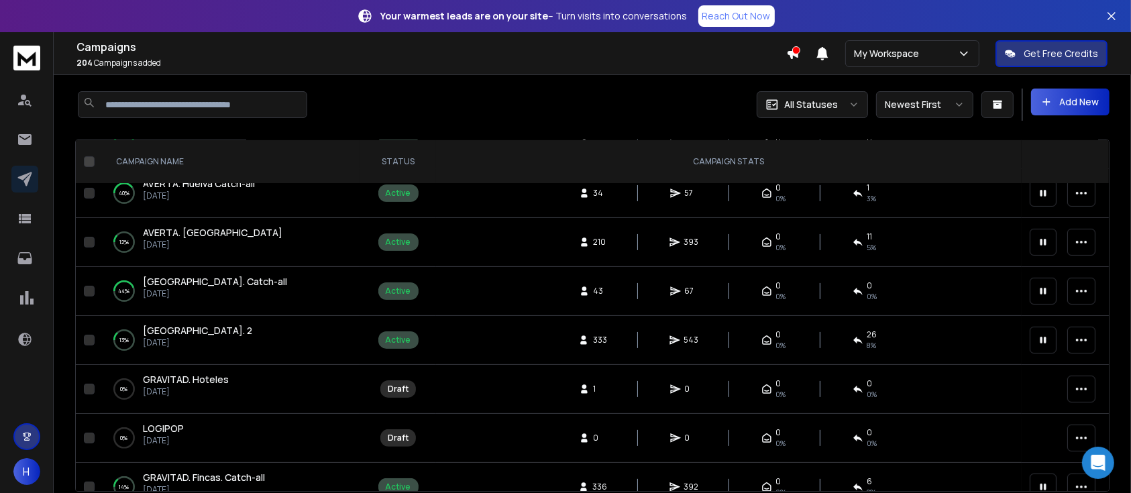
click at [160, 101] on input at bounding box center [192, 104] width 229 height 27
click at [29, 134] on icon at bounding box center [25, 140] width 16 height 16
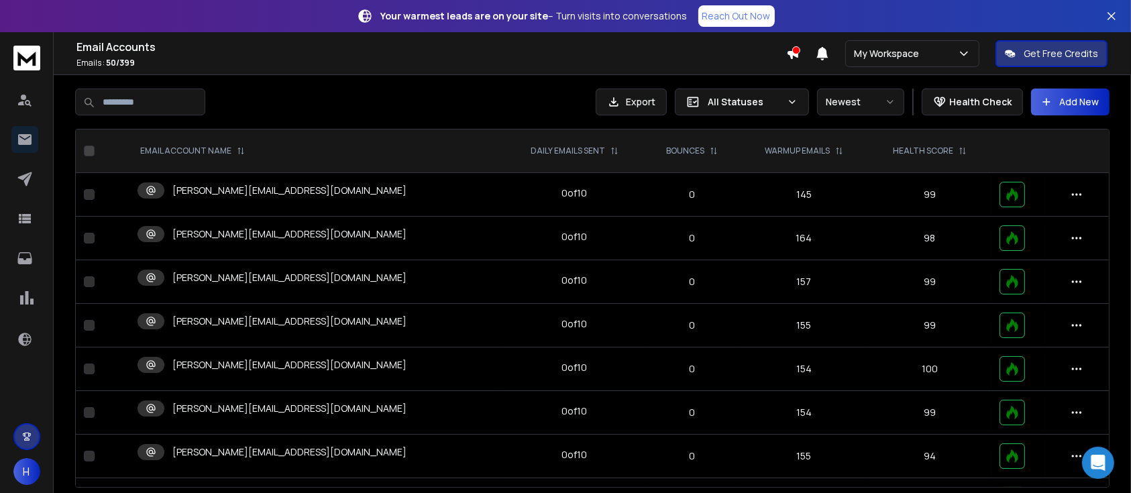
click at [180, 108] on input at bounding box center [140, 102] width 130 height 27
type input "*******"
click at [75, 217] on button "Select this Page" at bounding box center [73, 215] width 11 height 11
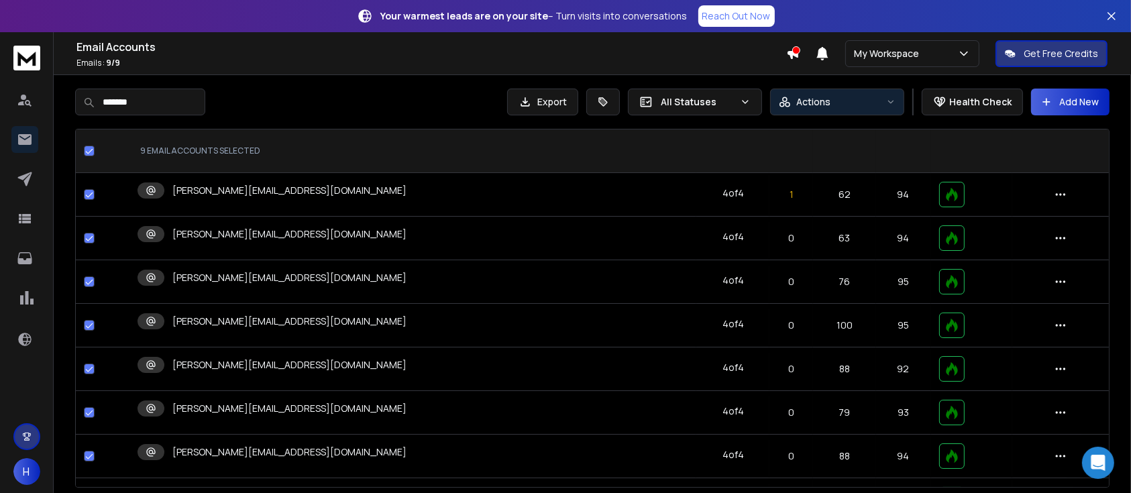
click at [829, 104] on p "Actions" at bounding box center [814, 101] width 34 height 13
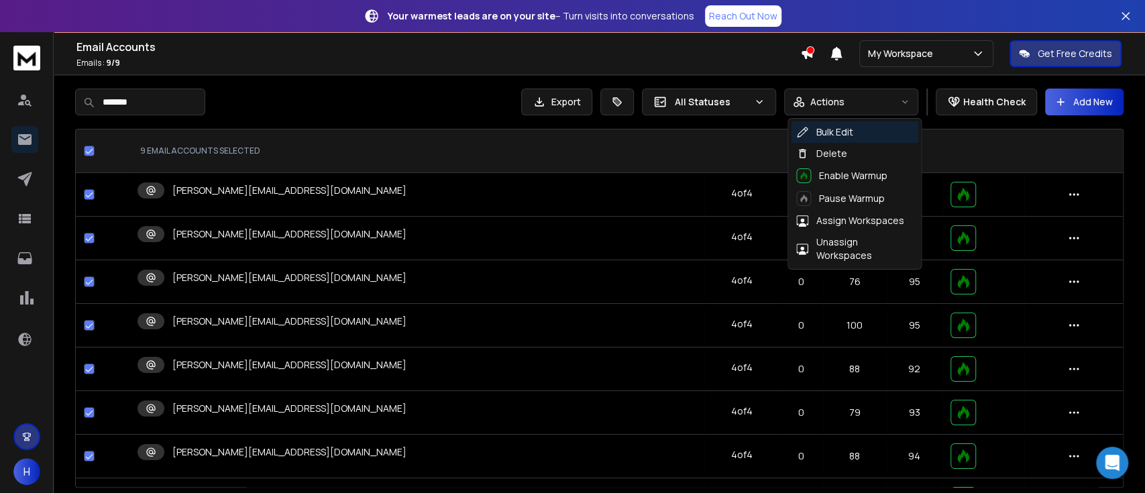
click at [852, 136] on div "Bulk Edit" at bounding box center [825, 131] width 57 height 13
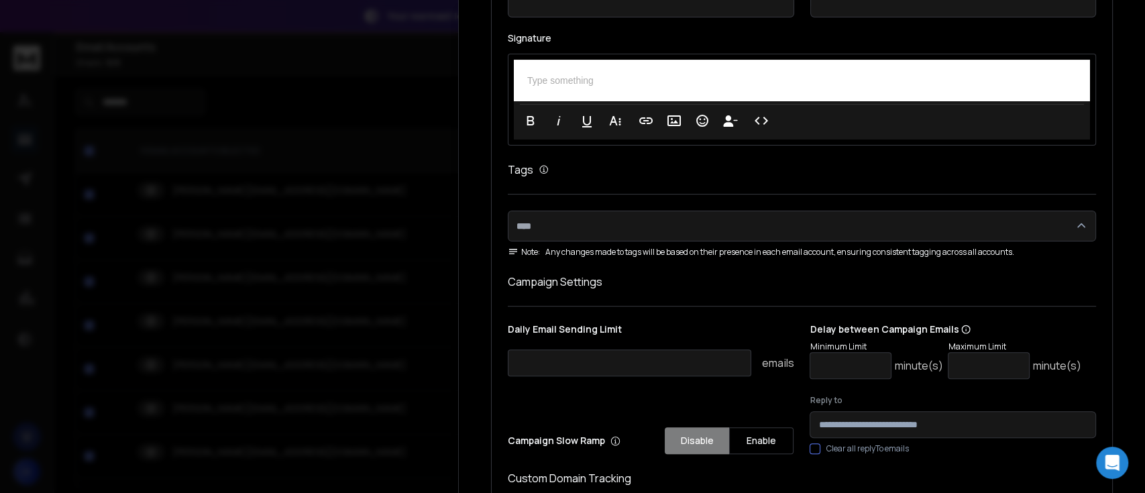
scroll to position [268, 0]
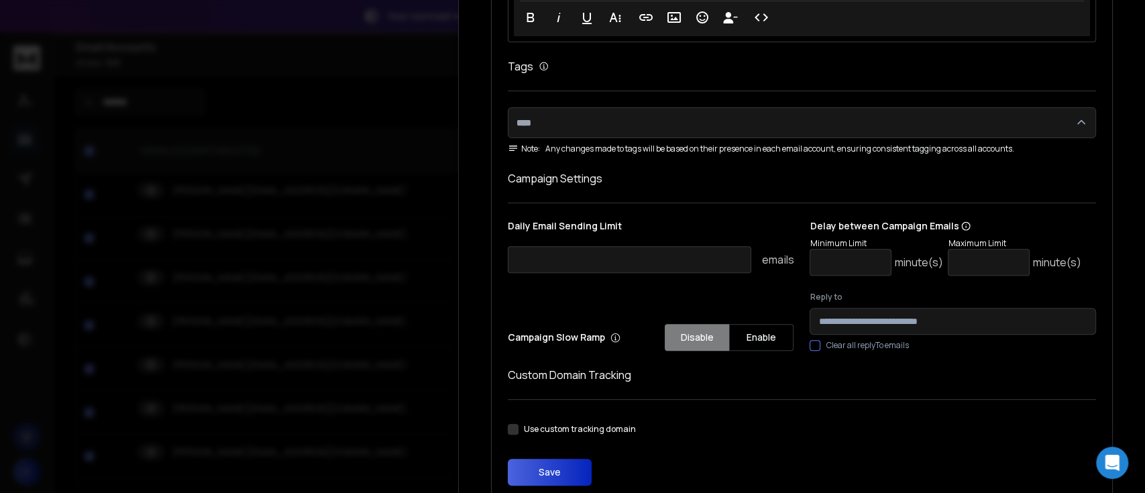
click at [607, 258] on input "number" at bounding box center [630, 259] width 244 height 27
click at [664, 247] on input "**" at bounding box center [630, 259] width 244 height 27
click at [664, 249] on input "**" at bounding box center [630, 259] width 244 height 27
click at [664, 254] on input "**" at bounding box center [630, 259] width 244 height 27
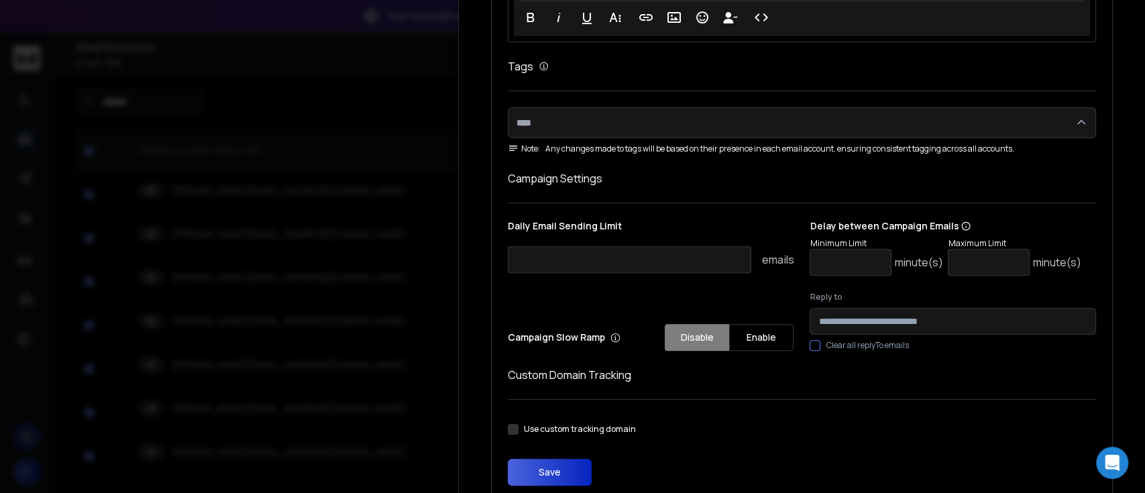
click at [664, 254] on input "**" at bounding box center [630, 259] width 244 height 27
click at [665, 255] on input "**" at bounding box center [630, 259] width 244 height 27
type input "**"
click at [639, 296] on div "Campaign Slow Ramp Disable Enable" at bounding box center [651, 321] width 287 height 59
click at [769, 341] on button "Enable" at bounding box center [761, 337] width 64 height 27
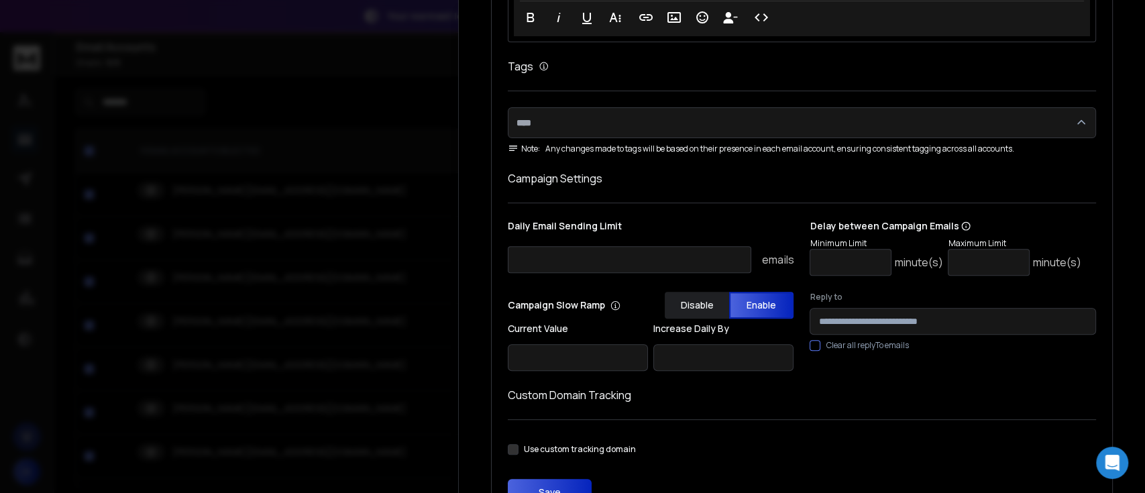
click at [592, 360] on input "*" at bounding box center [578, 357] width 140 height 27
click at [727, 399] on h1 "Custom Domain Tracking" at bounding box center [802, 395] width 588 height 16
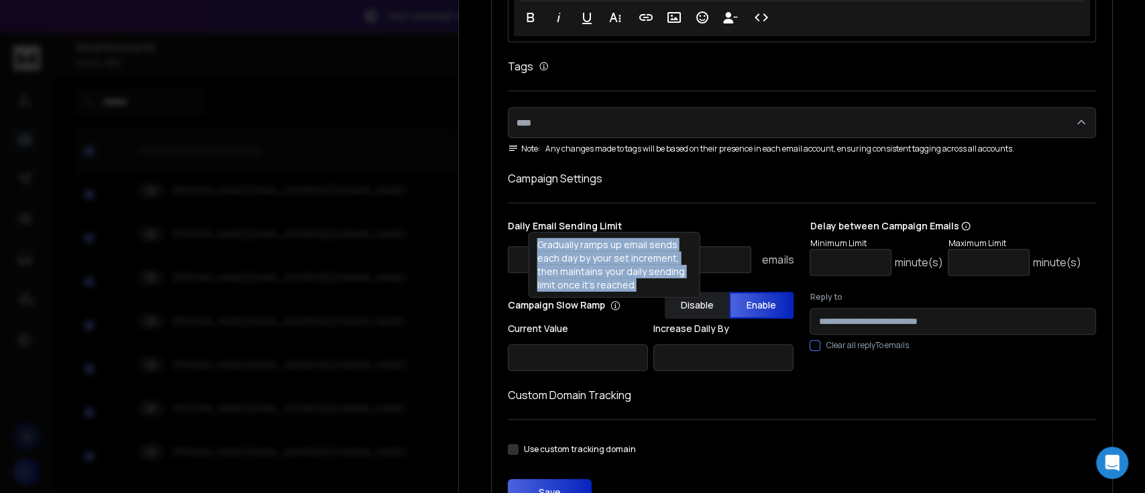
drag, startPoint x: 644, startPoint y: 285, endPoint x: 537, endPoint y: 250, distance: 113.1
click at [537, 250] on div "Gradually ramps up email sends each day by your set increment, then maintains y…" at bounding box center [615, 265] width 172 height 66
copy div "Gradually ramps up email sends each day by your set increment, then maintains y…"
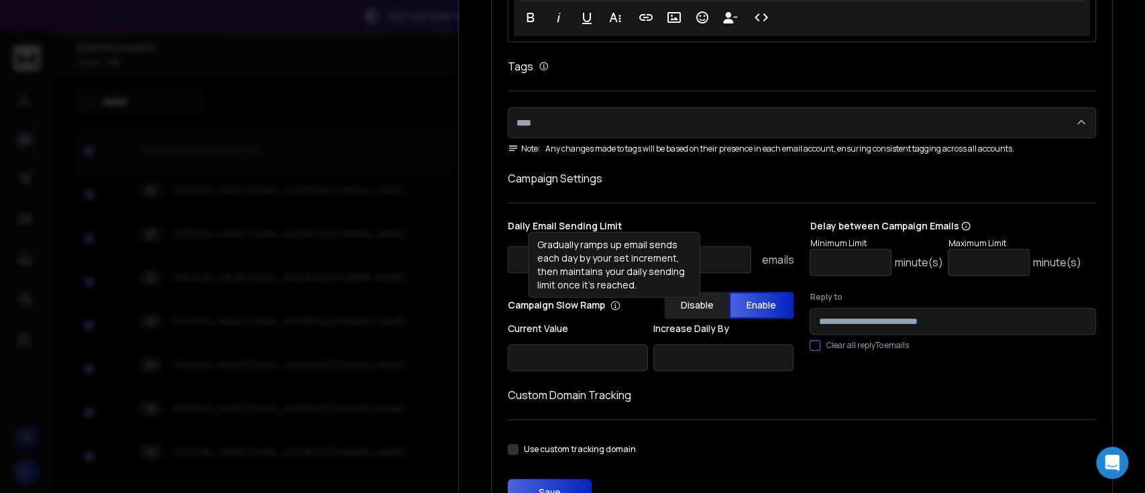
click at [700, 327] on label "Increase Daily By" at bounding box center [724, 328] width 140 height 9
click at [700, 344] on input "Increase Daily By" at bounding box center [724, 357] width 140 height 27
click at [700, 327] on label "Increase Daily By" at bounding box center [724, 328] width 140 height 9
click at [700, 344] on input "Increase Daily By" at bounding box center [724, 357] width 140 height 27
click at [700, 327] on label "Increase Daily By" at bounding box center [724, 328] width 140 height 9
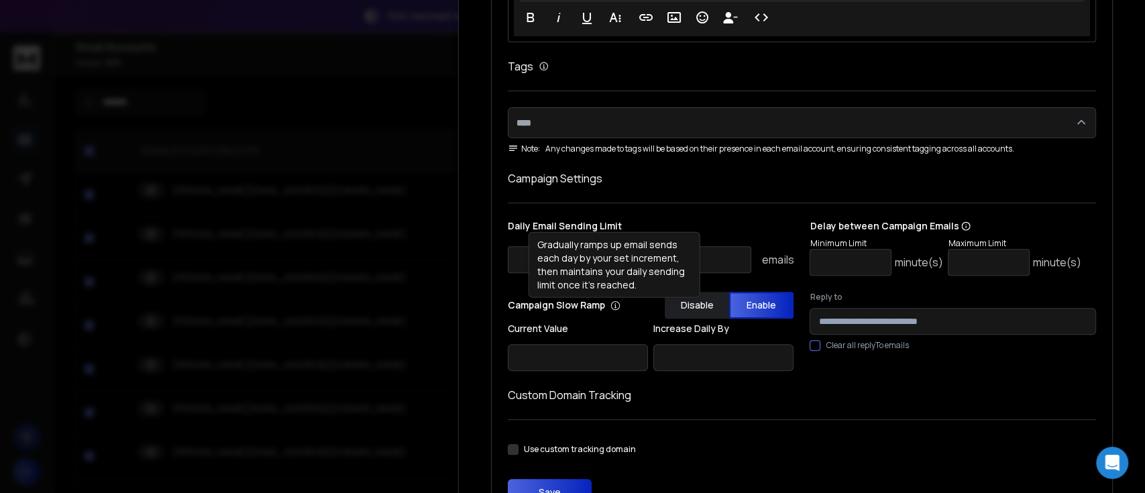
click at [700, 344] on input "Increase Daily By" at bounding box center [724, 357] width 140 height 27
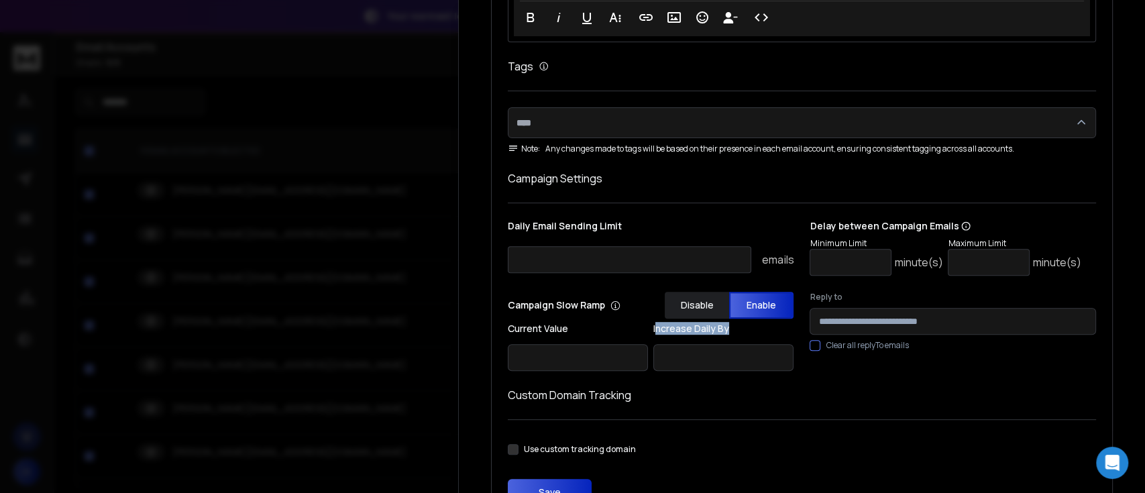
drag, startPoint x: 657, startPoint y: 326, endPoint x: 737, endPoint y: 334, distance: 80.3
click at [737, 334] on div "Increase Daily By" at bounding box center [724, 347] width 140 height 47
click at [626, 325] on label "Current Value" at bounding box center [578, 328] width 140 height 9
click at [626, 344] on input "*" at bounding box center [578, 357] width 140 height 27
drag, startPoint x: 644, startPoint y: 325, endPoint x: 734, endPoint y: 330, distance: 90.1
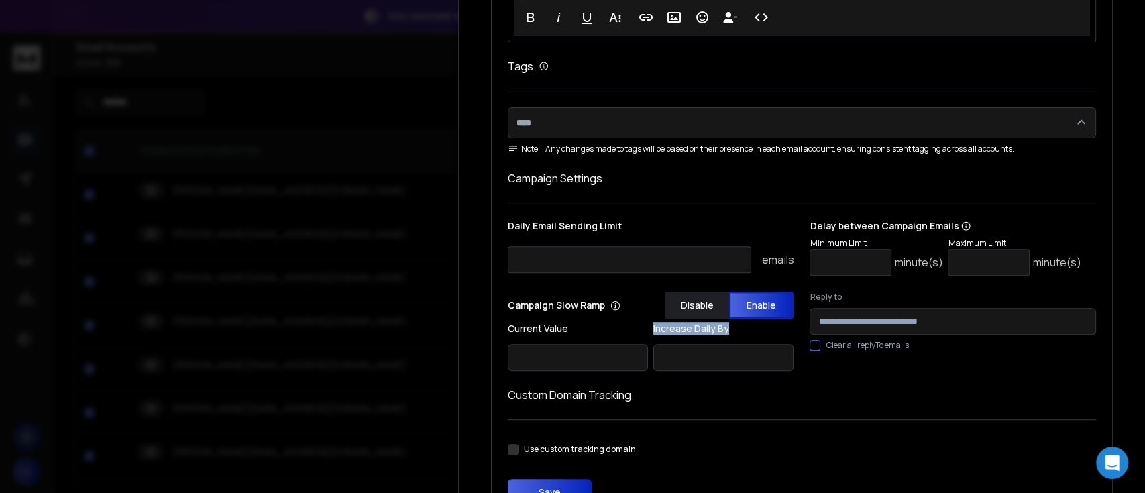
click at [734, 330] on div "Current Value * Increase Daily By" at bounding box center [651, 347] width 287 height 47
click at [746, 328] on label "Increase Daily By" at bounding box center [724, 328] width 140 height 9
click at [746, 344] on input "Increase Daily By" at bounding box center [724, 357] width 140 height 27
drag, startPoint x: 647, startPoint y: 328, endPoint x: 729, endPoint y: 331, distance: 82.6
click at [729, 331] on div "Current Value * Increase Daily By" at bounding box center [651, 347] width 287 height 47
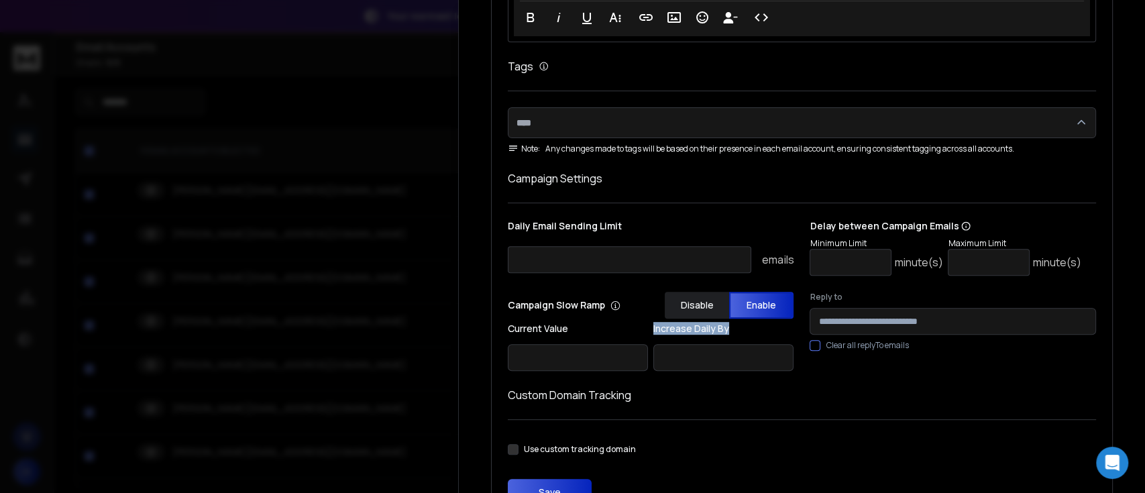
copy div "Increase Daily By"
click at [545, 367] on input "*" at bounding box center [578, 357] width 140 height 27
click at [545, 366] on input "*" at bounding box center [578, 357] width 140 height 27
type input "*"
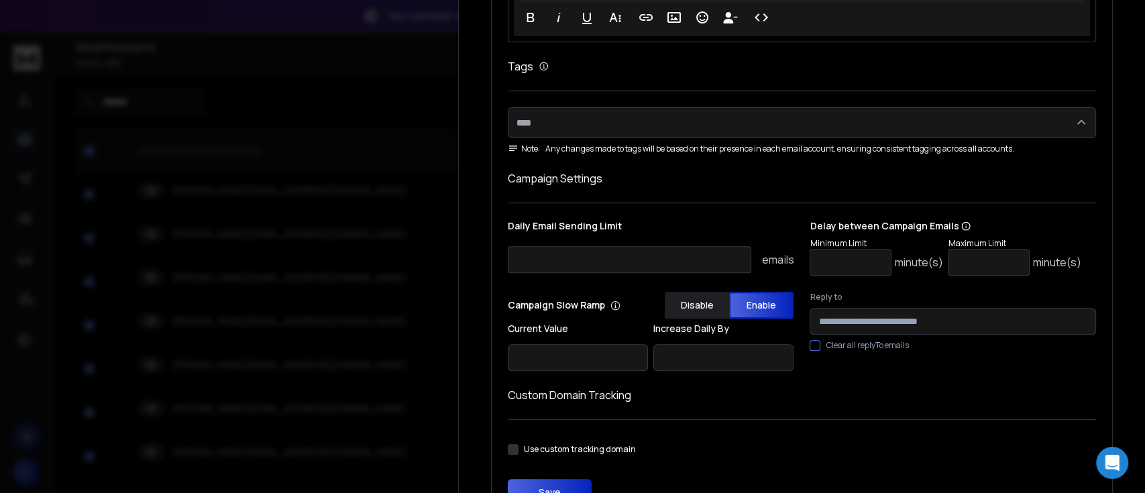
click at [709, 351] on input "Increase Daily By" at bounding box center [724, 357] width 140 height 27
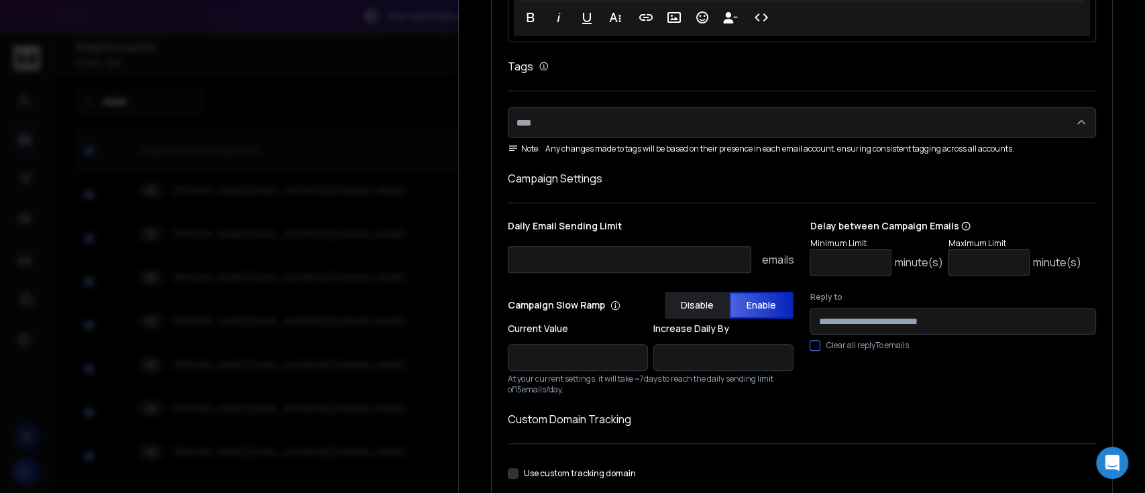
click at [644, 358] on div "Current Value * Increase Daily By *" at bounding box center [651, 347] width 287 height 47
type input "*"
click at [601, 393] on p "At your current settings, it will take ~ 5 days to reach the daily sending limi…" at bounding box center [651, 384] width 287 height 21
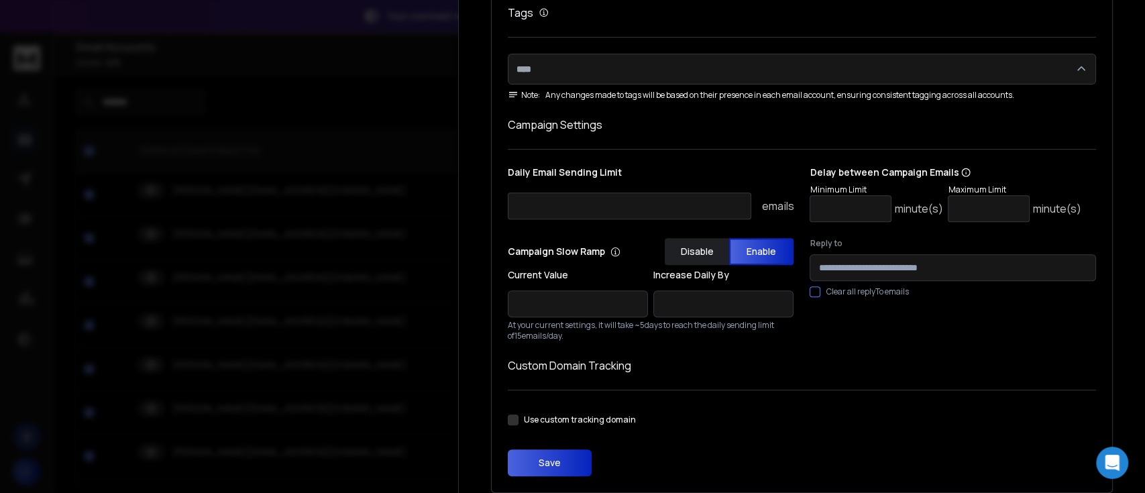
scroll to position [360, 0]
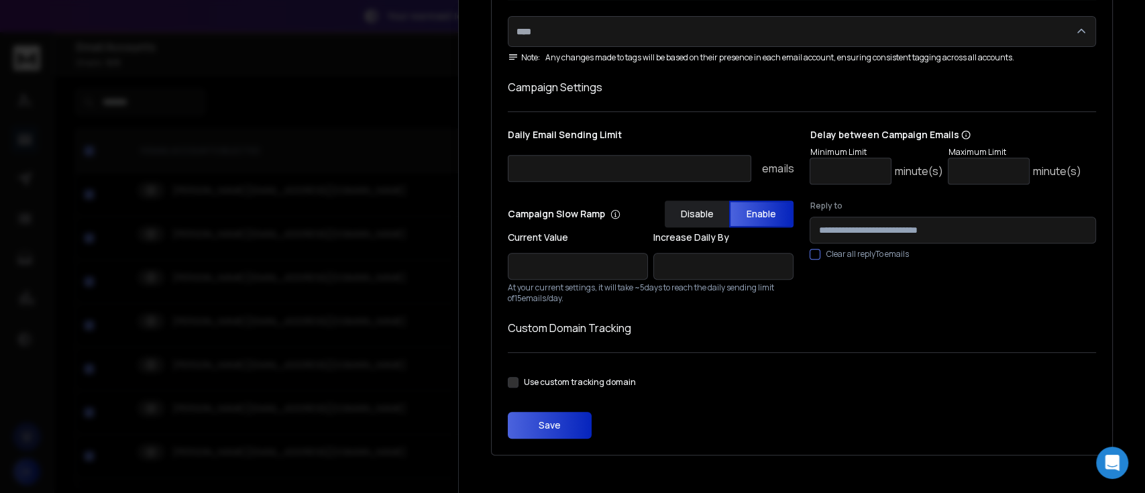
click at [541, 432] on button "Save" at bounding box center [550, 425] width 84 height 27
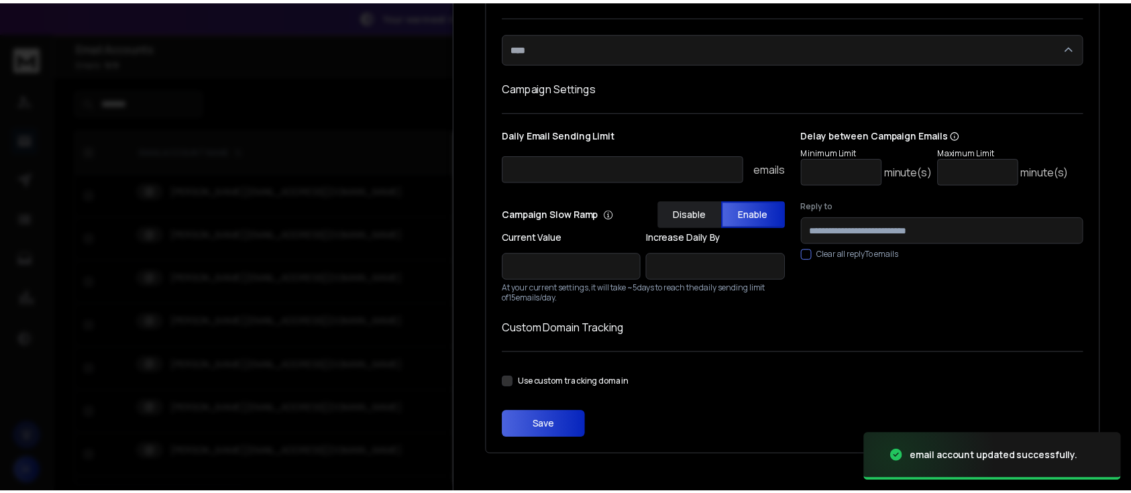
scroll to position [344, 0]
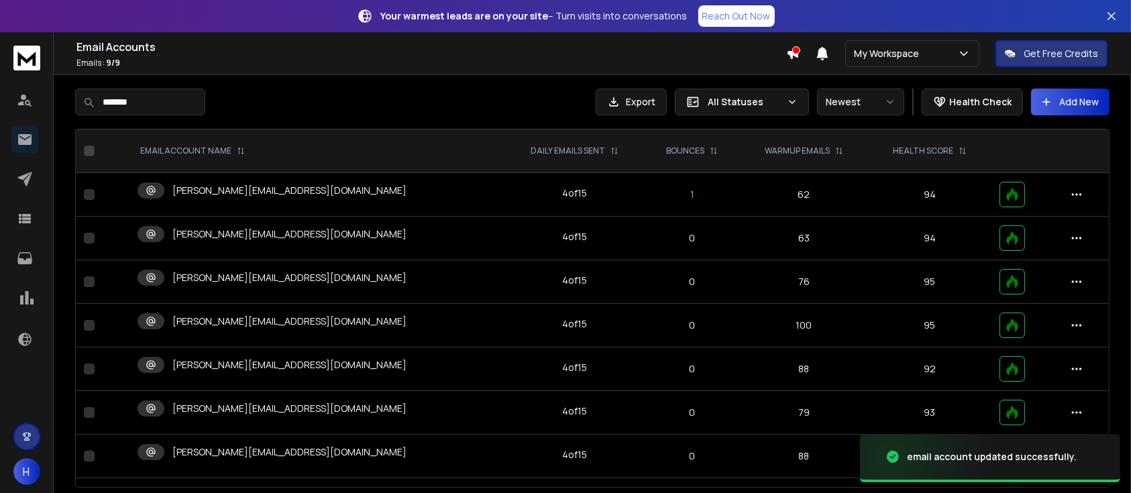
click at [154, 99] on input "*******" at bounding box center [140, 102] width 130 height 27
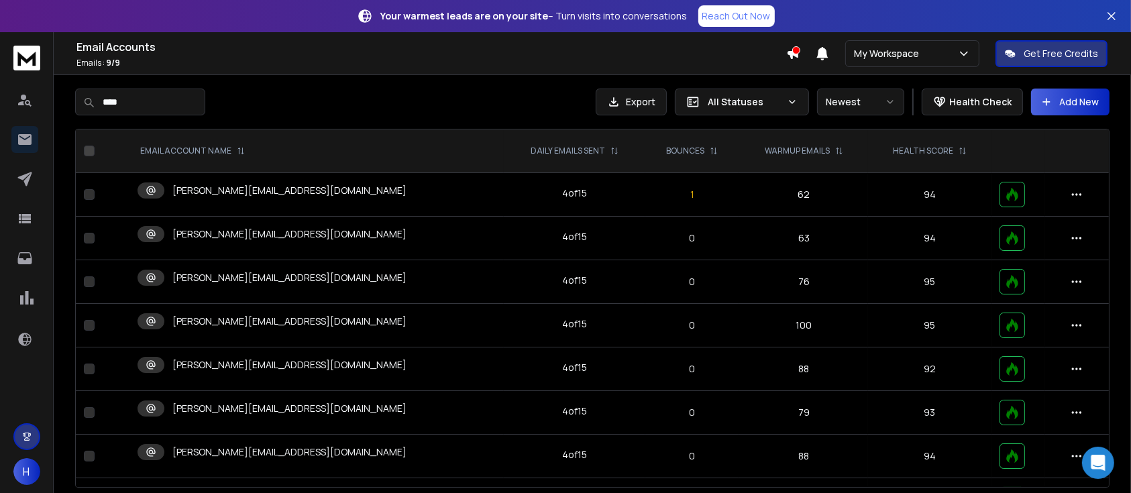
type input "*****"
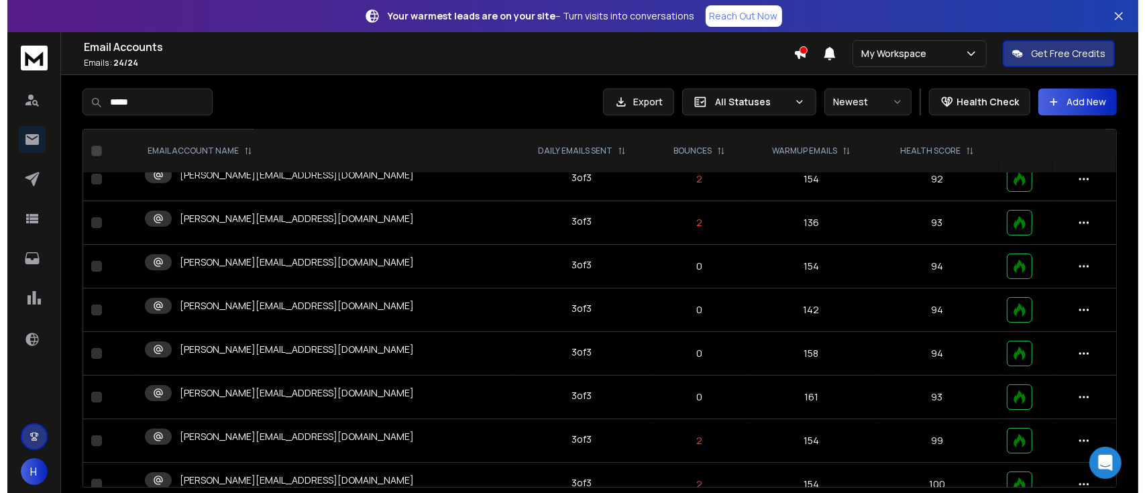
scroll to position [0, 0]
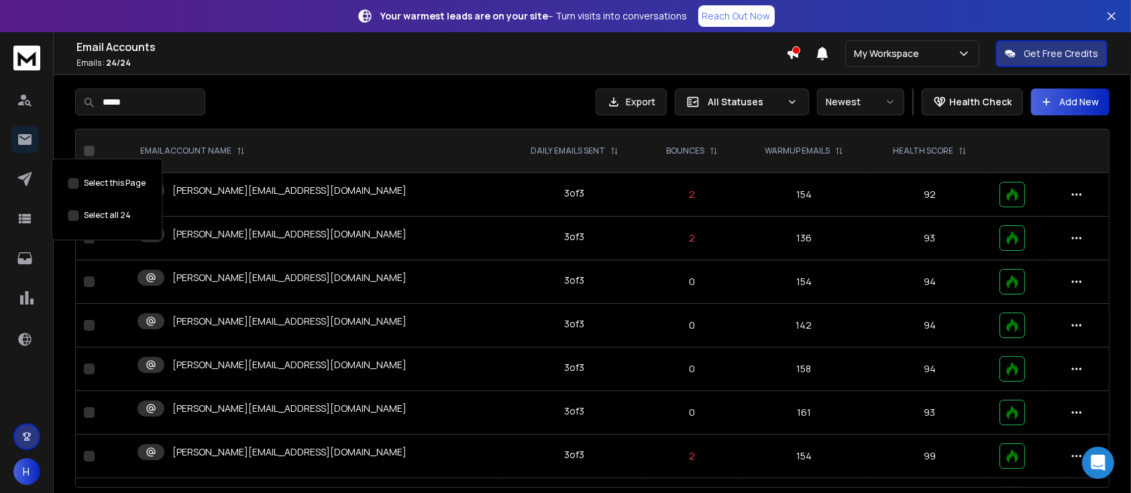
click at [75, 217] on button "Select this Page" at bounding box center [73, 215] width 11 height 11
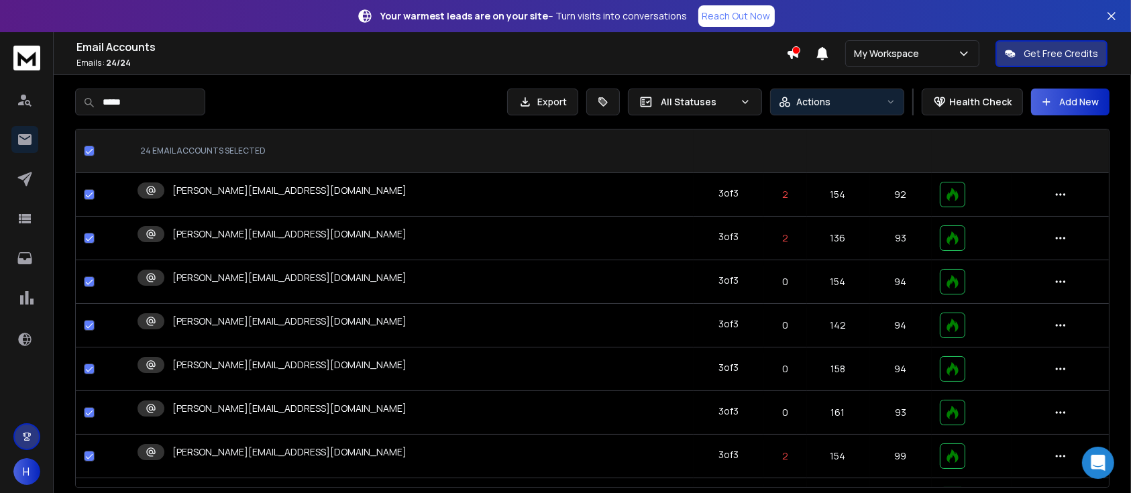
click at [837, 103] on div "Actions" at bounding box center [830, 101] width 102 height 13
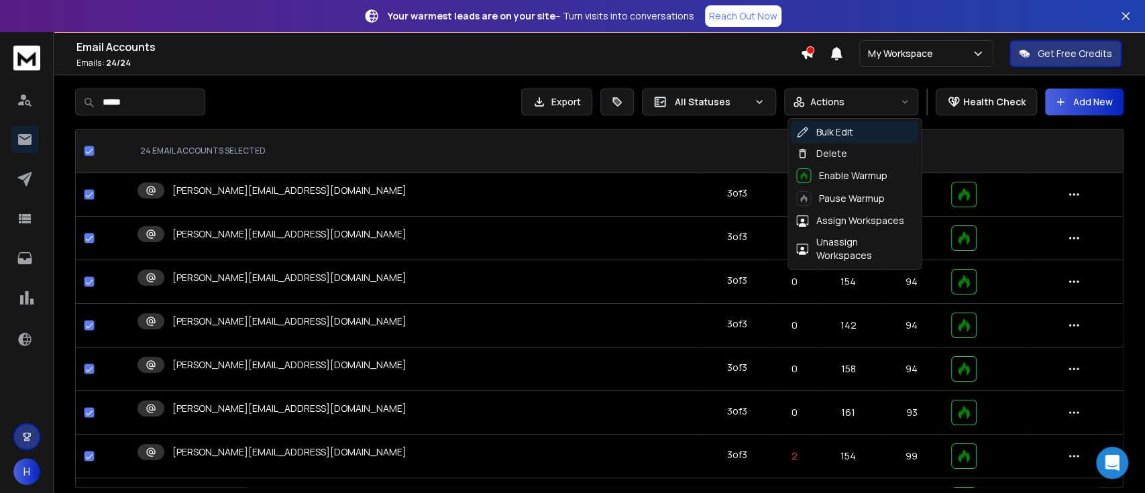
click at [854, 127] on div "Bulk Edit" at bounding box center [854, 131] width 127 height 21
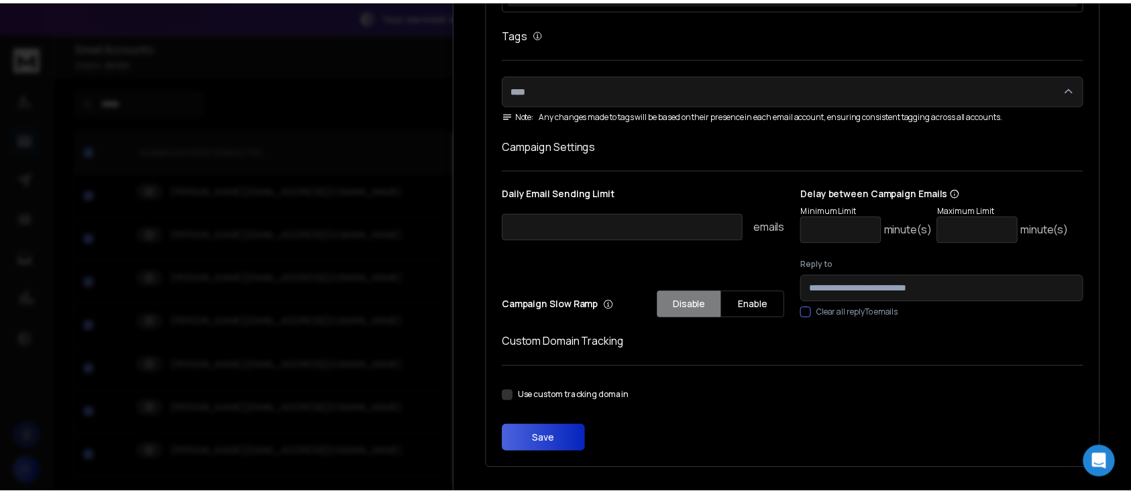
scroll to position [315, 0]
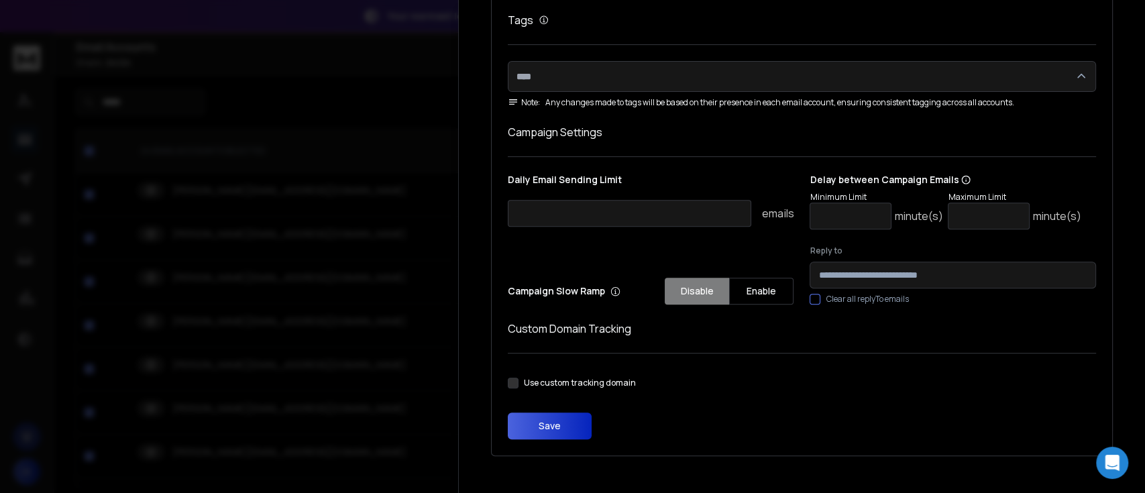
click at [573, 213] on input "number" at bounding box center [630, 213] width 244 height 27
type input "**"
click at [760, 288] on button "Enable" at bounding box center [761, 291] width 64 height 27
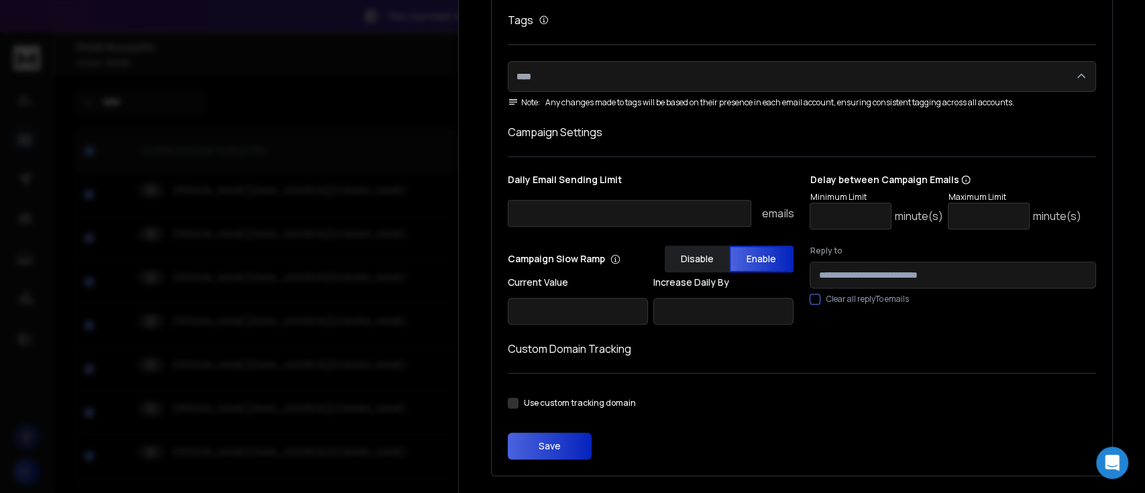
click at [562, 314] on input "*" at bounding box center [578, 311] width 140 height 27
type input "*"
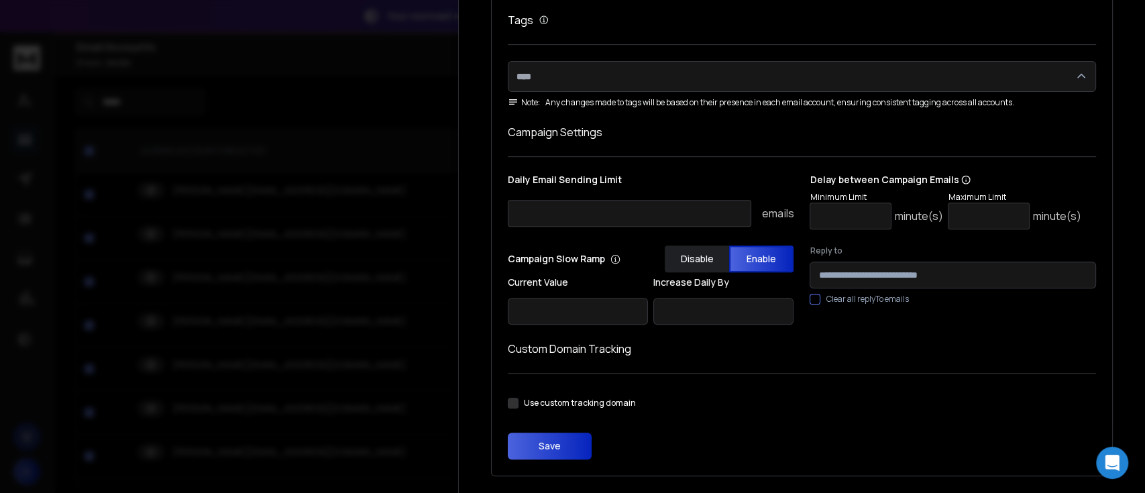
click at [696, 316] on input "Increase Daily By" at bounding box center [724, 311] width 140 height 27
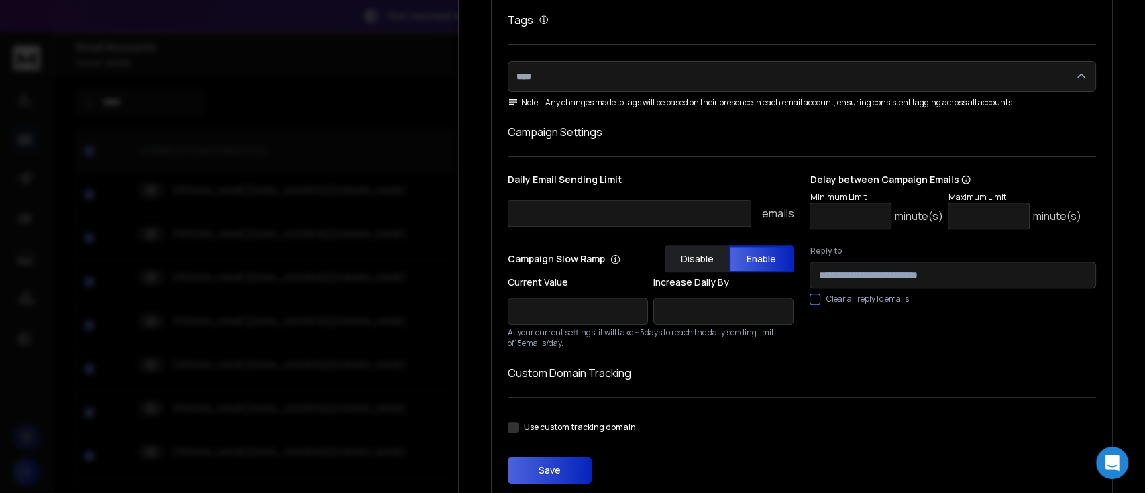
type input "*"
click at [544, 466] on button "Save" at bounding box center [550, 470] width 84 height 27
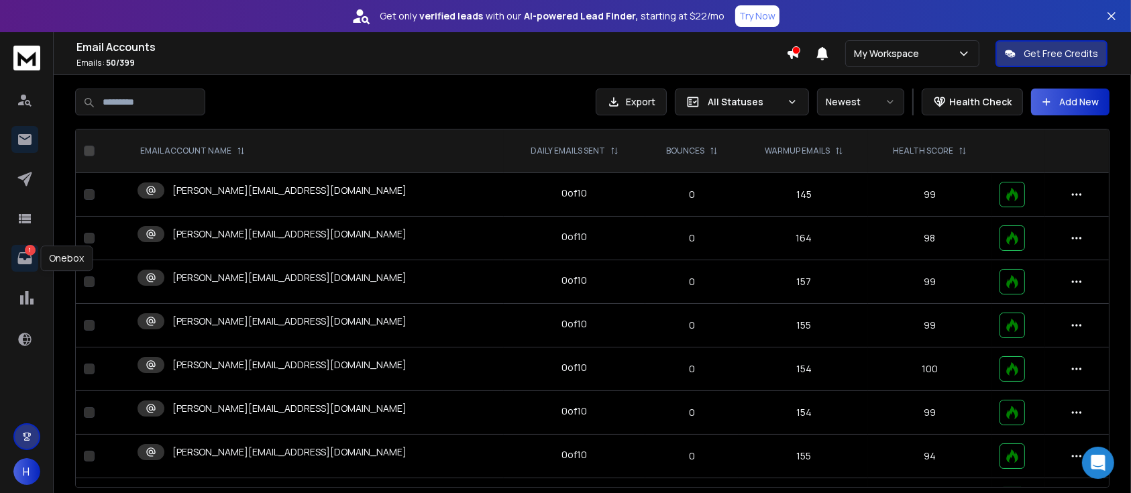
click at [25, 254] on p "1" at bounding box center [30, 250] width 11 height 11
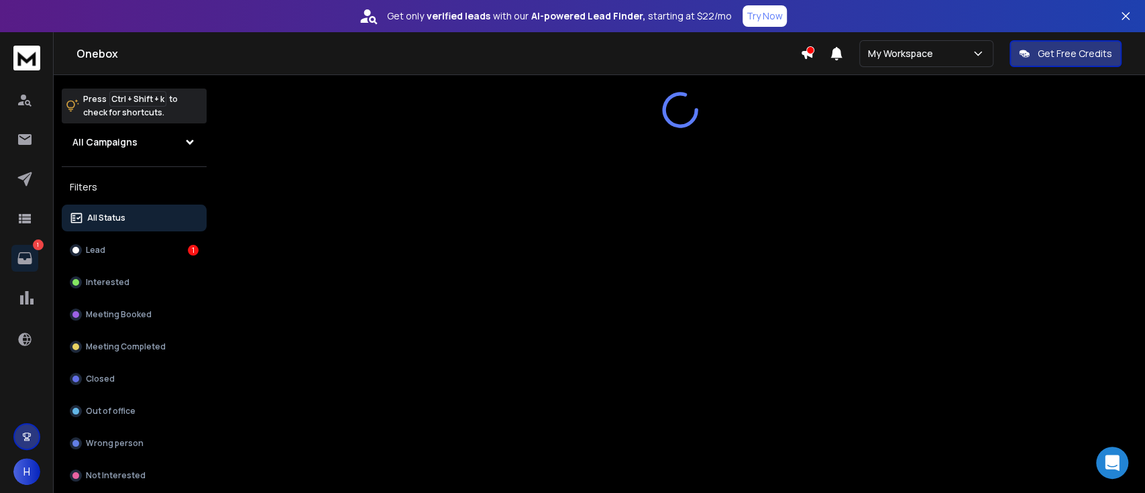
drag, startPoint x: 170, startPoint y: 250, endPoint x: 404, endPoint y: 330, distance: 247.6
click at [169, 250] on button "Lead 1" at bounding box center [134, 250] width 145 height 27
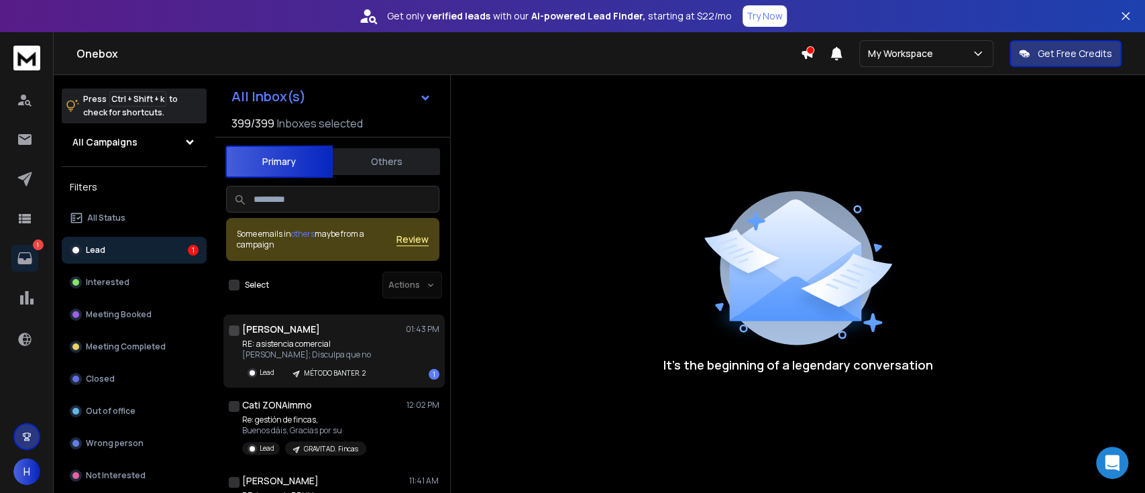
click at [369, 334] on div "[PERSON_NAME] 01:43 PM" at bounding box center [340, 329] width 197 height 13
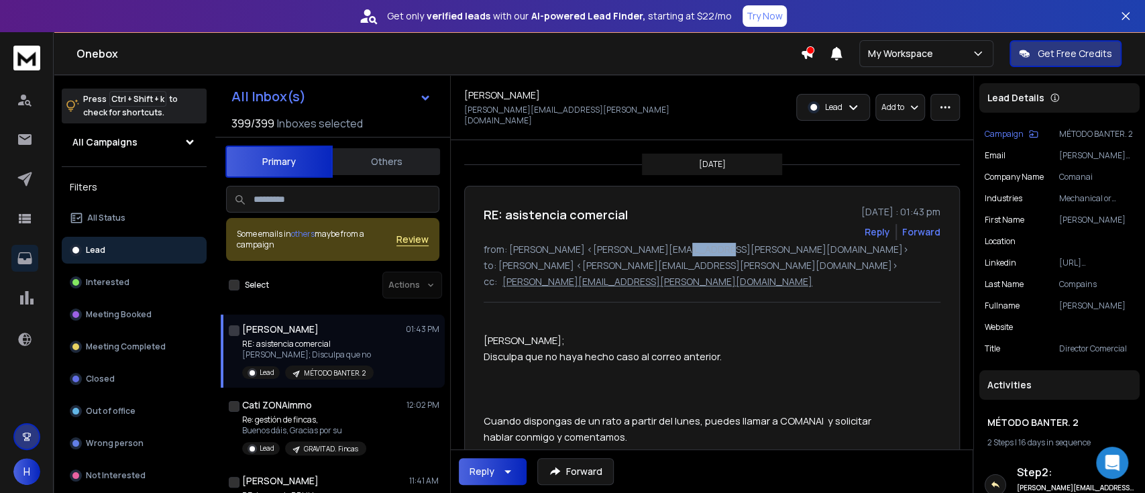
drag, startPoint x: 715, startPoint y: 239, endPoint x: 672, endPoint y: 240, distance: 42.3
click at [672, 243] on p "from: [PERSON_NAME] <[PERSON_NAME][EMAIL_ADDRESS][PERSON_NAME][DOMAIN_NAME]>" at bounding box center [712, 249] width 457 height 13
click at [731, 243] on p "from: [PERSON_NAME] <[PERSON_NAME][EMAIL_ADDRESS][PERSON_NAME][DOMAIN_NAME]>" at bounding box center [712, 249] width 457 height 13
drag, startPoint x: 719, startPoint y: 236, endPoint x: 666, endPoint y: 243, distance: 53.5
click at [666, 243] on p "from: [PERSON_NAME] <[PERSON_NAME][EMAIL_ADDRESS][PERSON_NAME][DOMAIN_NAME]>" at bounding box center [712, 249] width 457 height 13
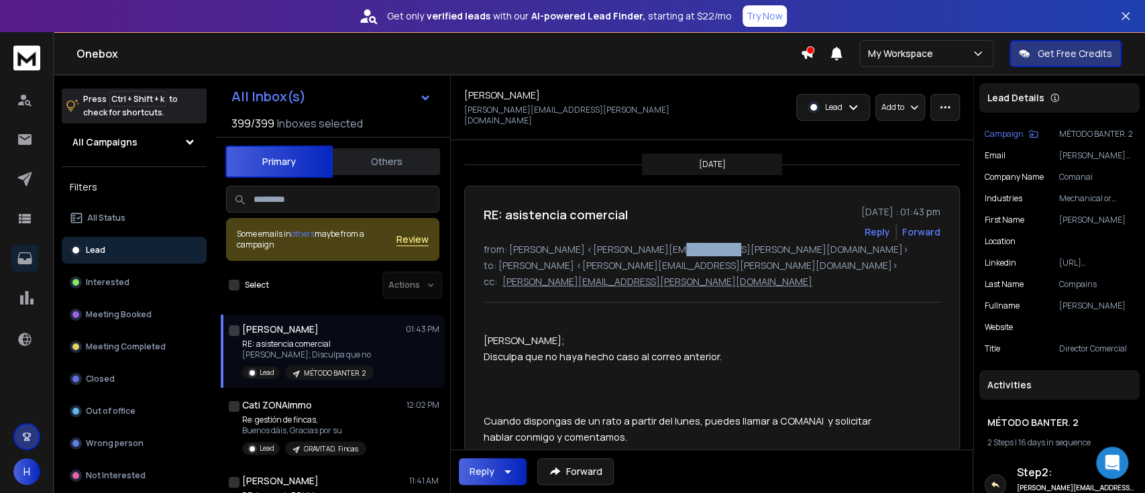
copy p "[DOMAIN_NAME]"
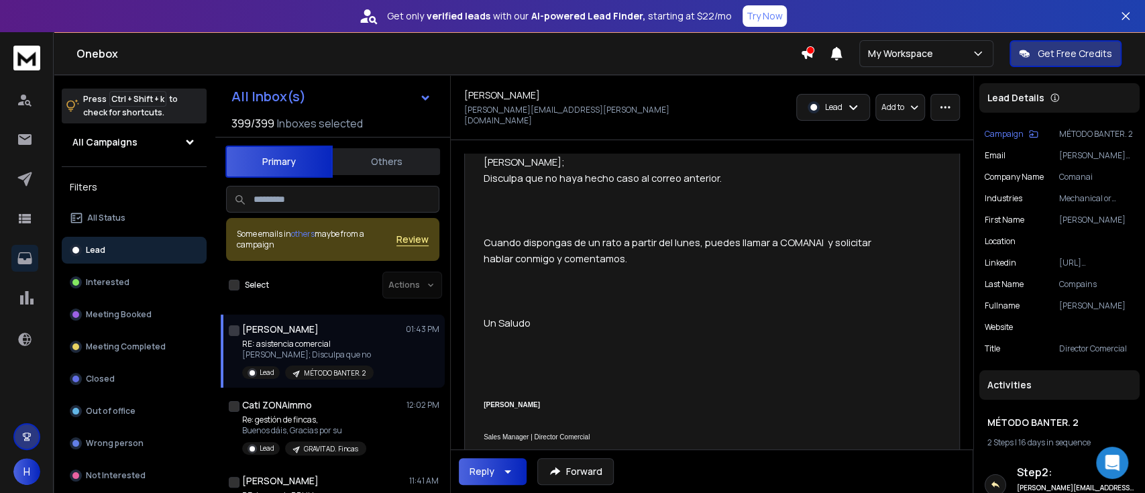
click at [781, 247] on span "Cuando dispongas de un rato a partir del lunes, puedes llamar a COMANAI y solic…" at bounding box center [679, 251] width 390 height 30
copy span "COMANAI"
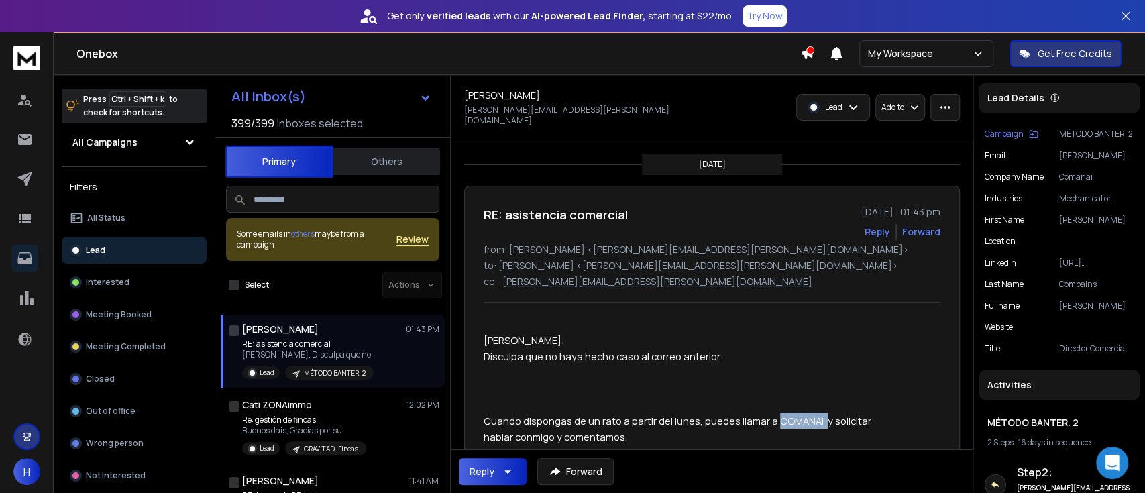
click at [510, 473] on icon "button" at bounding box center [508, 472] width 16 height 16
click at [499, 440] on p "Reply All" at bounding box center [500, 437] width 37 height 13
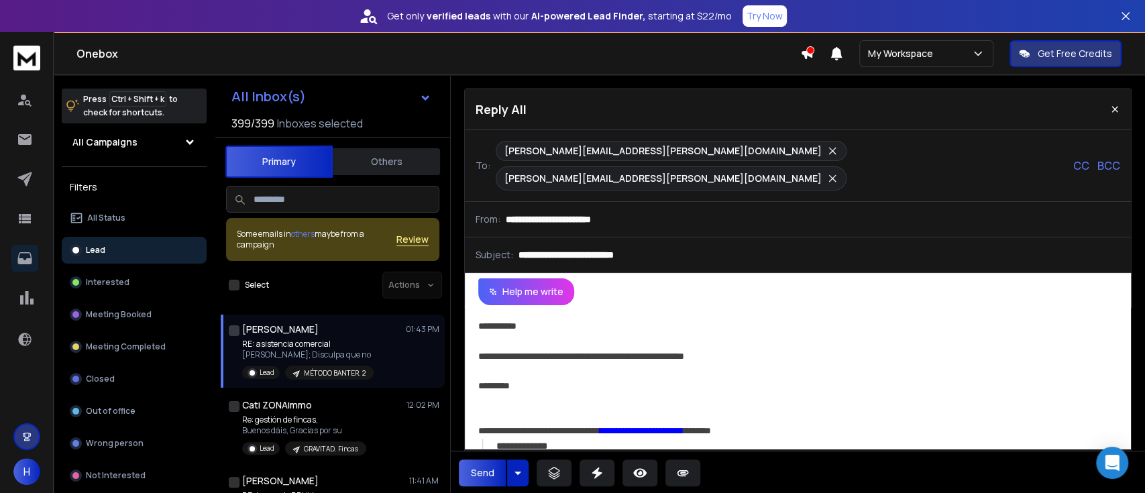
drag, startPoint x: 532, startPoint y: 377, endPoint x: 507, endPoint y: 375, distance: 24.9
click at [507, 375] on div "**********" at bounding box center [796, 377] width 663 height 144
drag, startPoint x: 534, startPoint y: 331, endPoint x: 482, endPoint y: 330, distance: 52.3
click at [482, 349] on div "**********" at bounding box center [789, 356] width 622 height 15
click at [592, 349] on div "**********" at bounding box center [789, 356] width 622 height 15
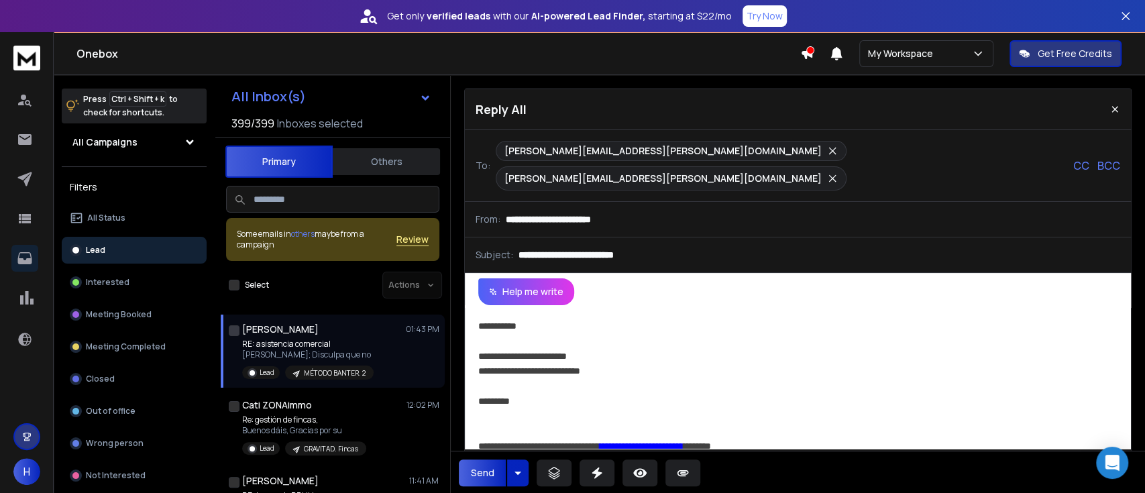
click at [484, 475] on button "Send" at bounding box center [482, 473] width 47 height 27
click at [561, 154] on p "[PERSON_NAME][EMAIL_ADDRESS][PERSON_NAME][DOMAIN_NAME]" at bounding box center [663, 150] width 317 height 13
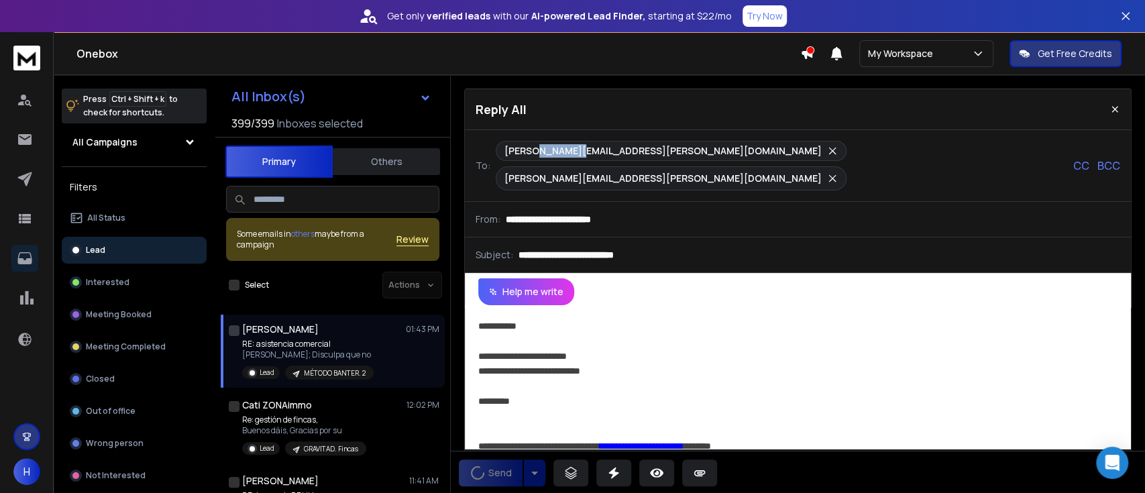
click at [561, 154] on p "[PERSON_NAME][EMAIL_ADDRESS][PERSON_NAME][DOMAIN_NAME]" at bounding box center [663, 150] width 317 height 13
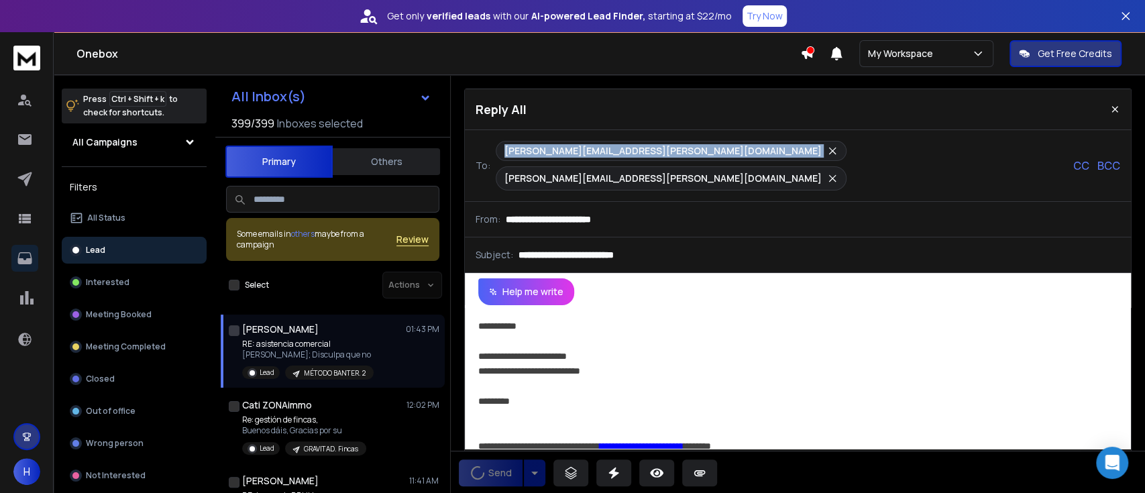
click at [561, 154] on p "[PERSON_NAME][EMAIL_ADDRESS][PERSON_NAME][DOMAIN_NAME]" at bounding box center [663, 150] width 317 height 13
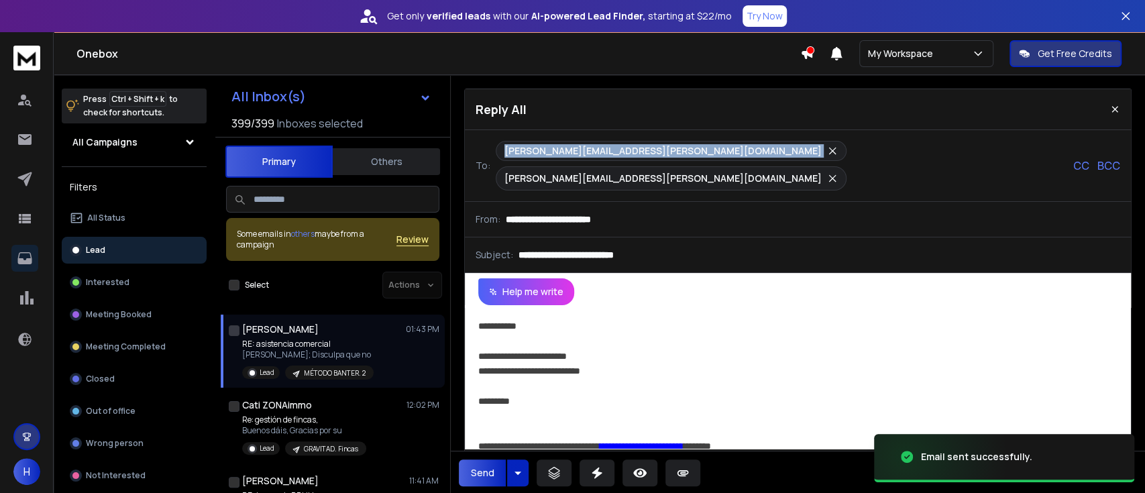
copy div "[PERSON_NAME][EMAIL_ADDRESS][PERSON_NAME][DOMAIN_NAME]"
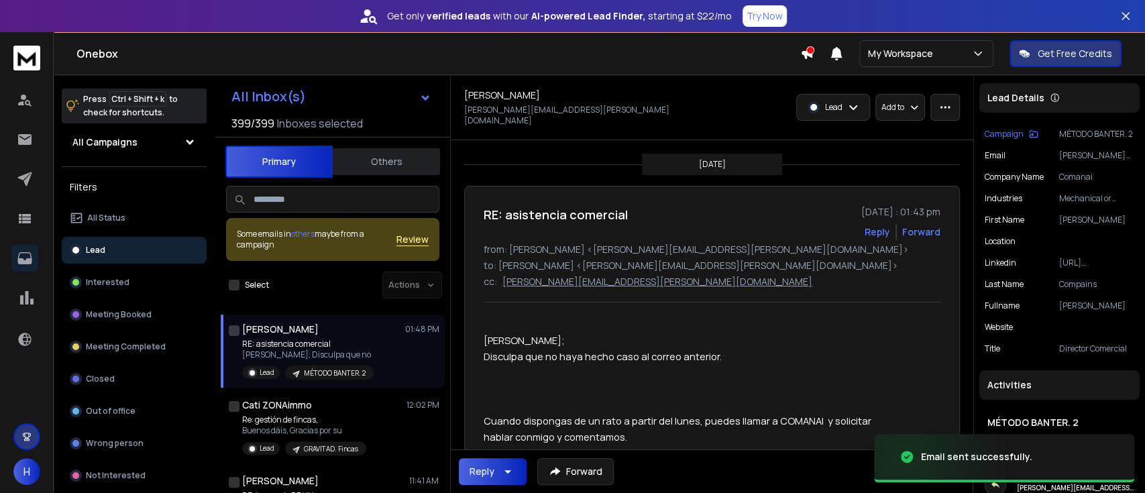
click at [819, 113] on div "Lead" at bounding box center [833, 107] width 72 height 25
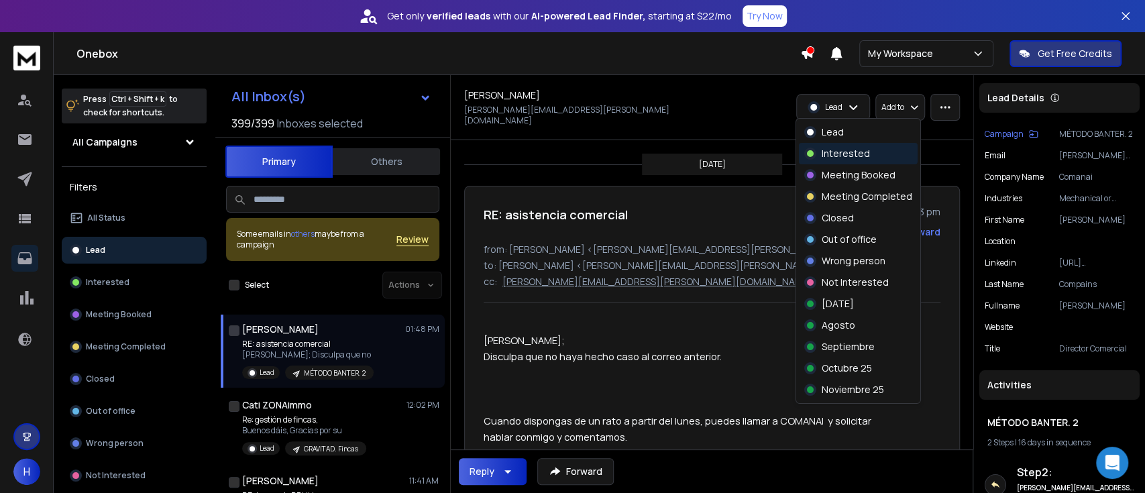
click at [843, 151] on p "Interested" at bounding box center [846, 153] width 48 height 13
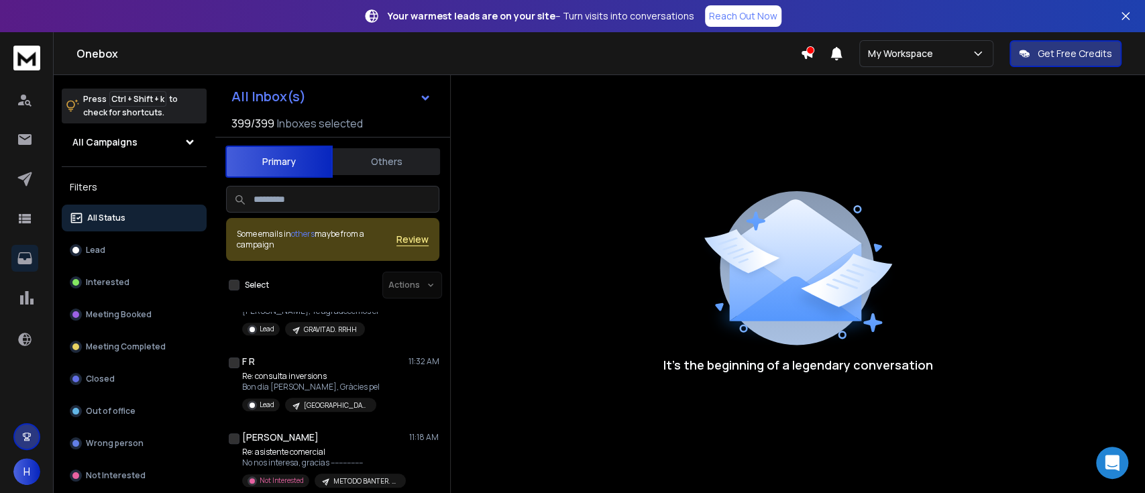
scroll to position [447, 0]
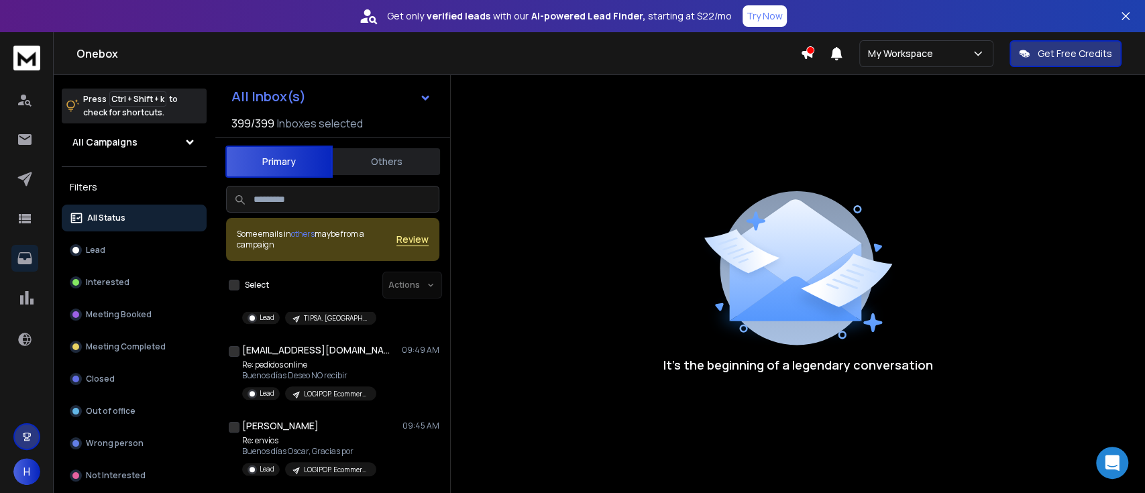
scroll to position [1431, 0]
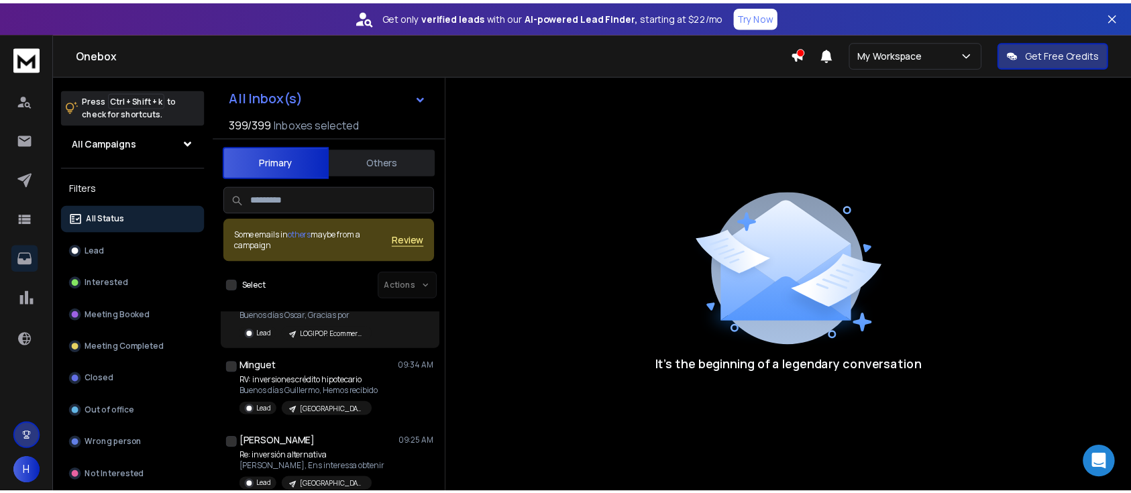
scroll to position [1789, 0]
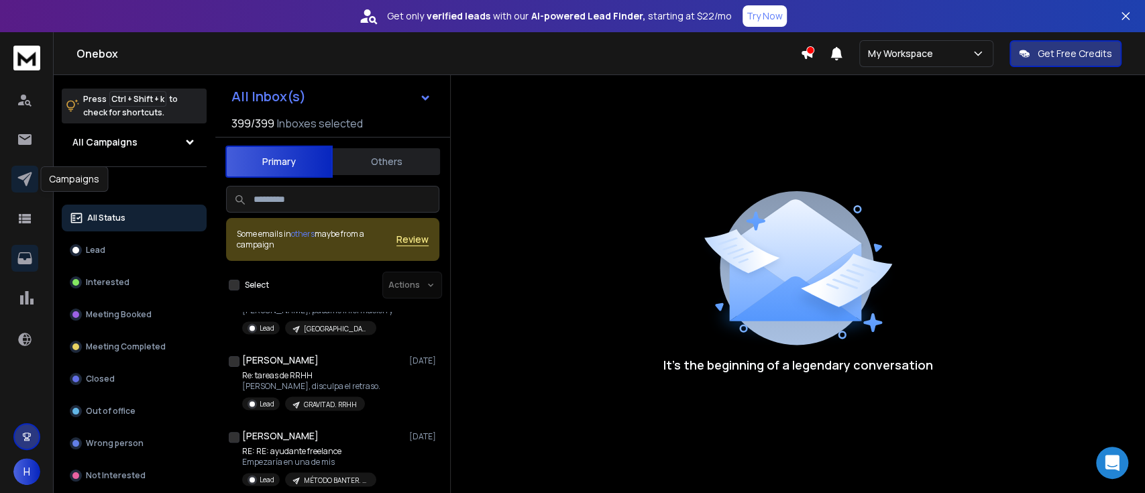
click at [25, 184] on icon at bounding box center [24, 179] width 14 height 14
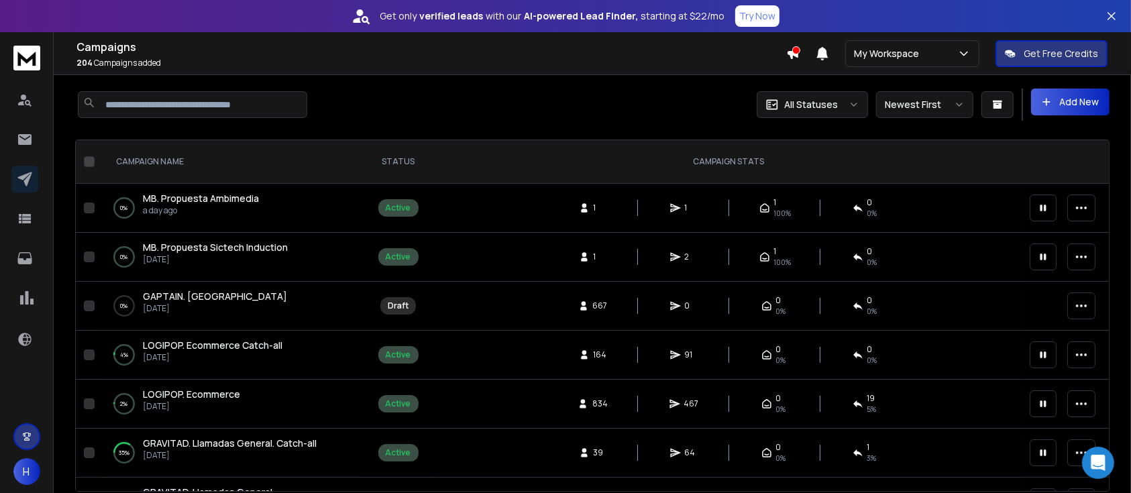
click at [220, 107] on input at bounding box center [192, 104] width 229 height 27
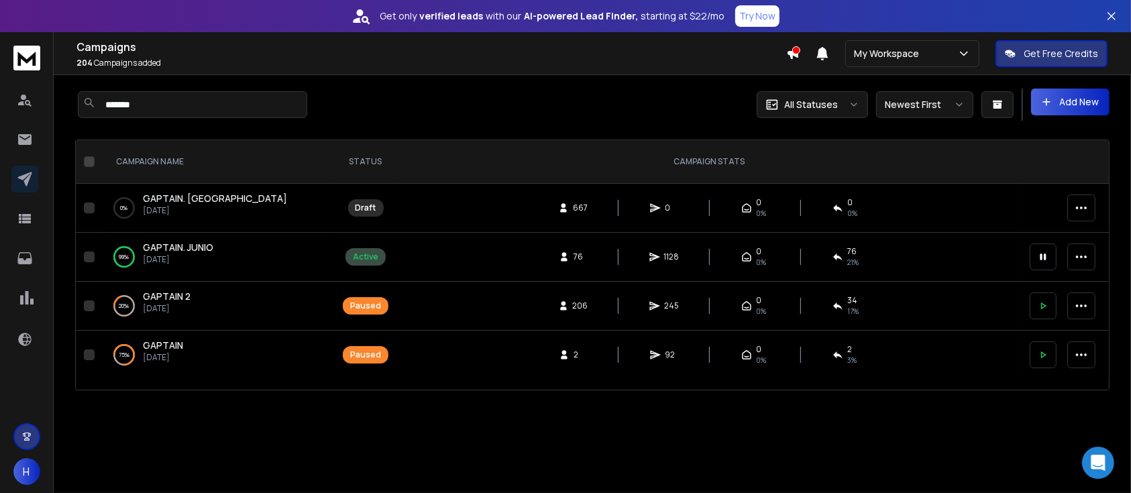
type input "*******"
click at [230, 205] on p "[DATE]" at bounding box center [215, 210] width 144 height 11
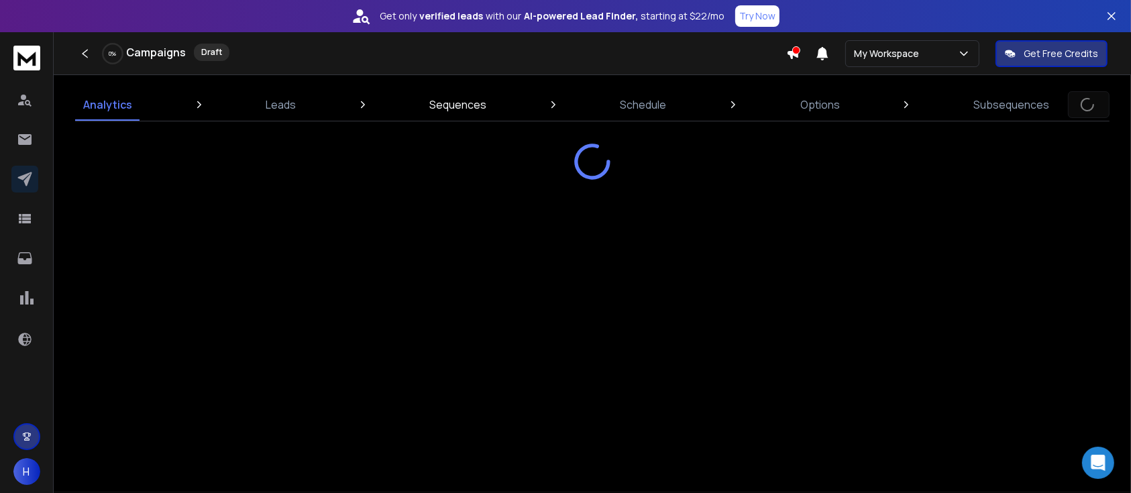
click at [440, 108] on p "Sequences" at bounding box center [457, 105] width 57 height 16
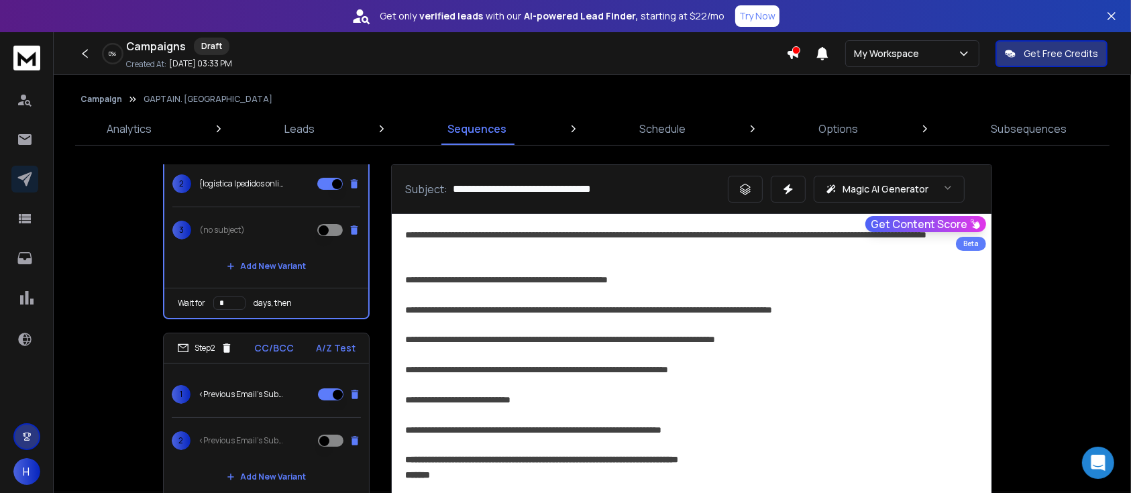
scroll to position [268, 0]
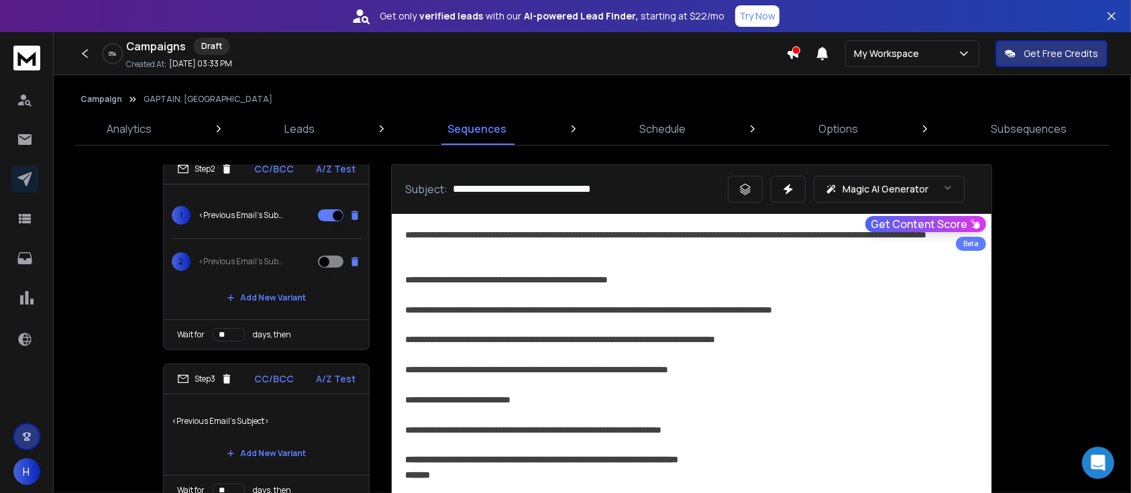
click at [252, 210] on p "<Previous Email's Subject>" at bounding box center [242, 215] width 86 height 11
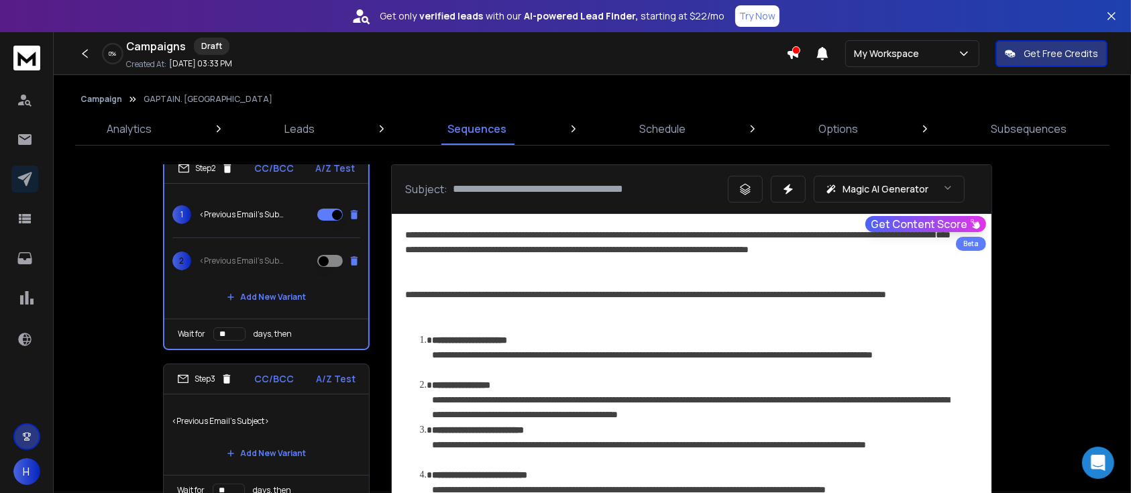
scroll to position [358, 0]
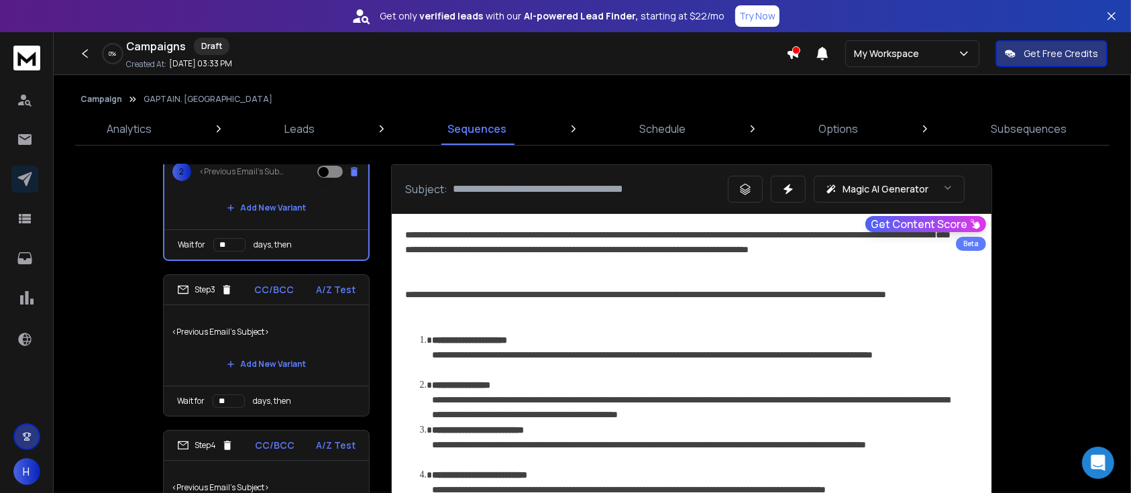
click at [250, 328] on p "<Previous Email's Subject>" at bounding box center [266, 332] width 189 height 38
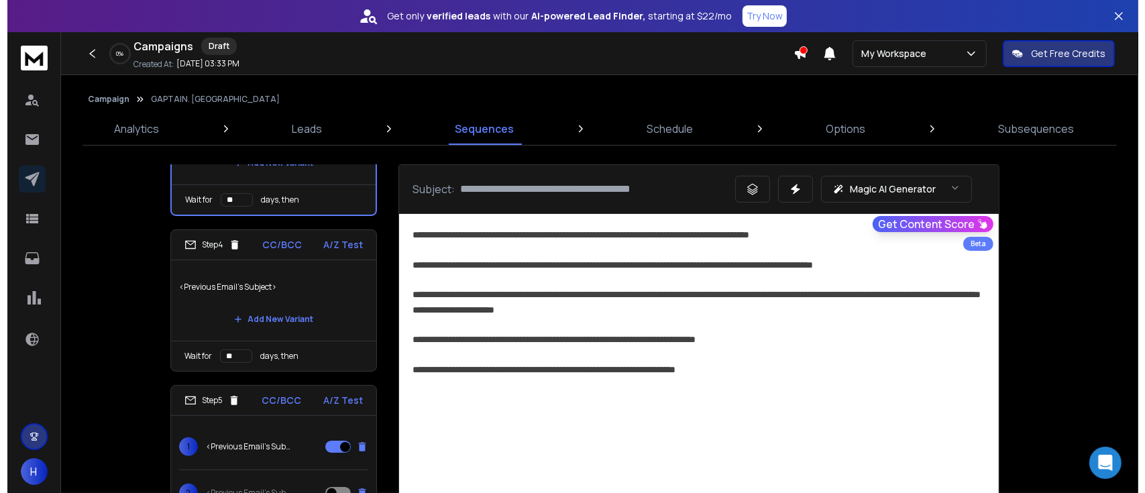
scroll to position [626, 0]
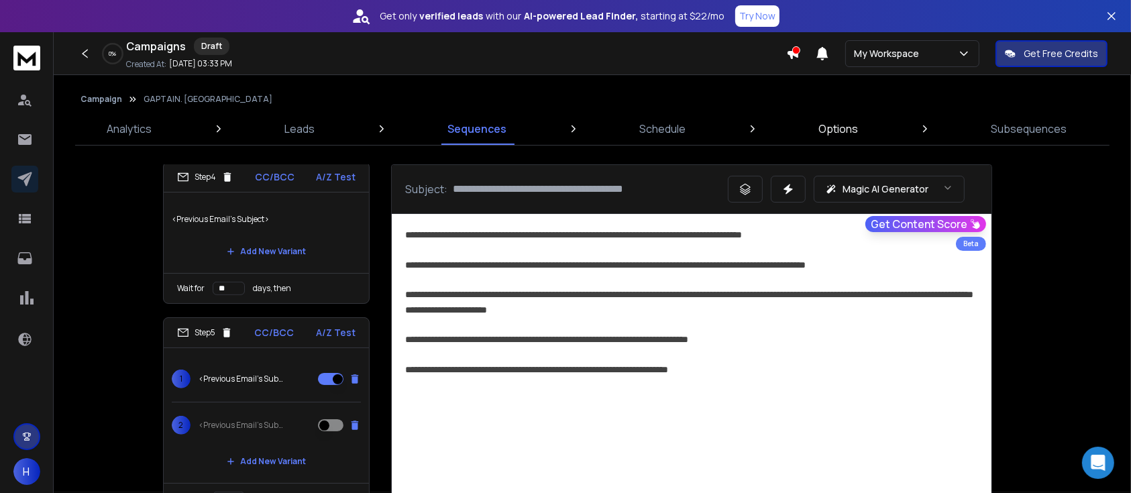
click at [837, 115] on link "Options" at bounding box center [839, 129] width 56 height 32
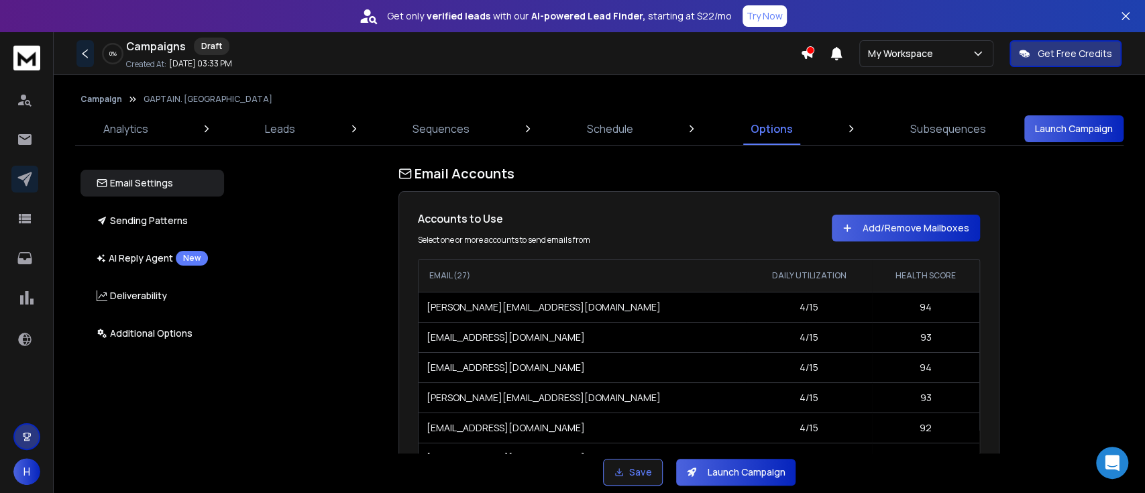
click at [85, 54] on icon at bounding box center [85, 54] width 12 height 12
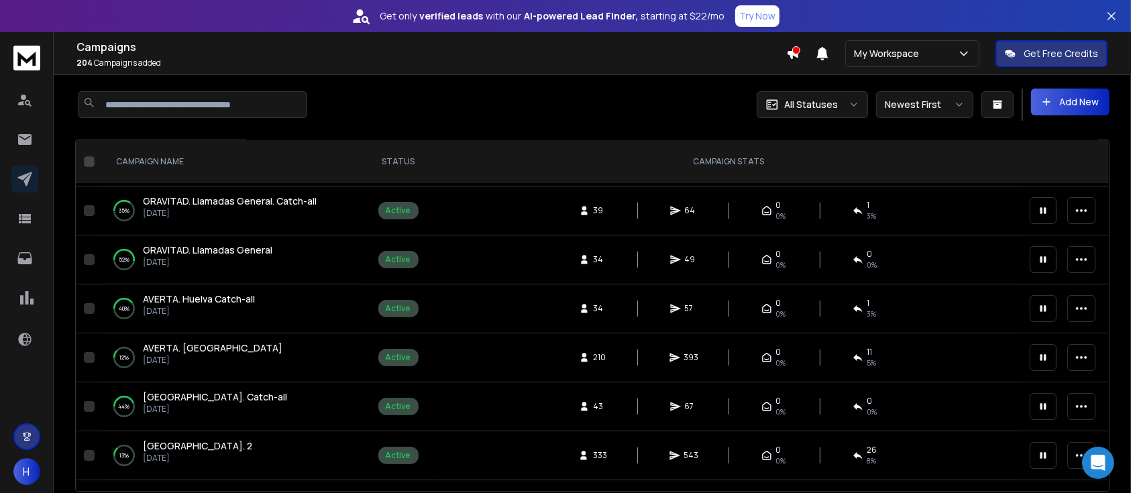
scroll to position [358, 0]
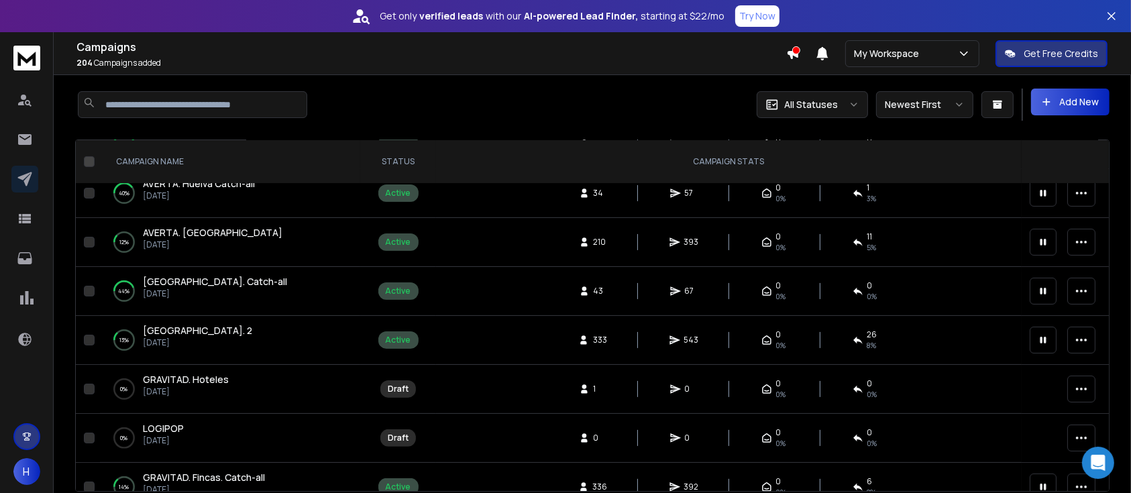
click at [236, 111] on input at bounding box center [192, 104] width 229 height 27
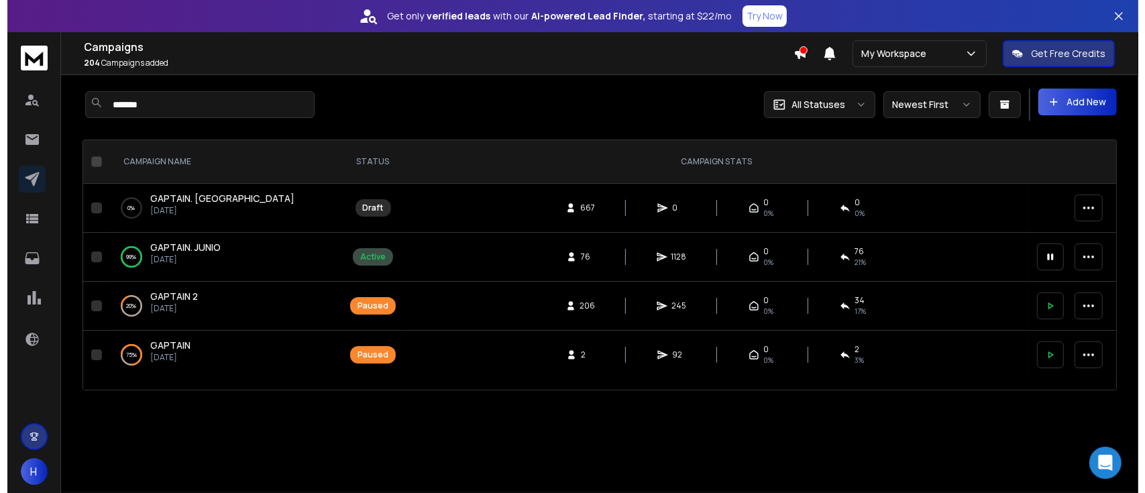
scroll to position [0, 0]
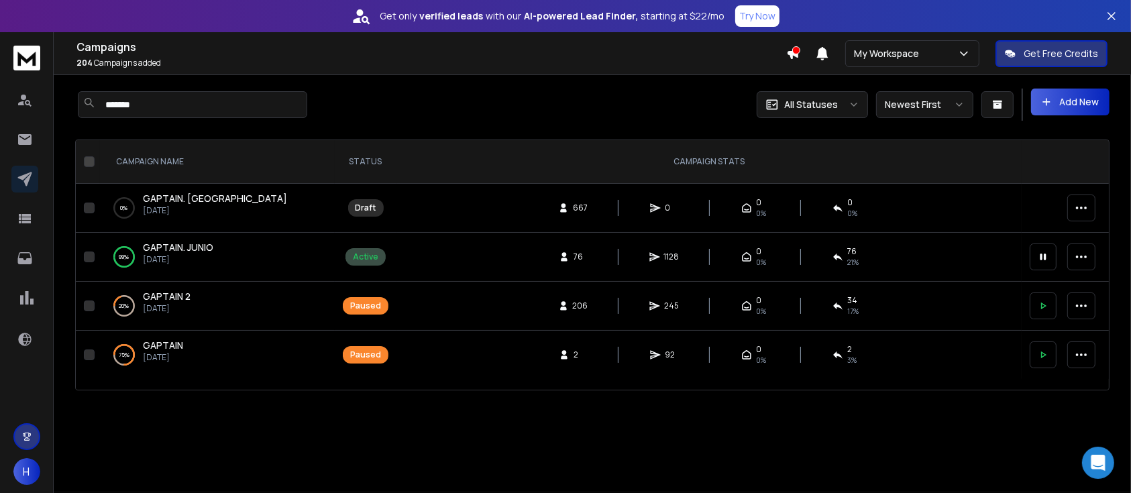
type input "*******"
click at [225, 253] on div "99 % GAPTAIN. JUNIO [DATE]" at bounding box center [217, 257] width 208 height 32
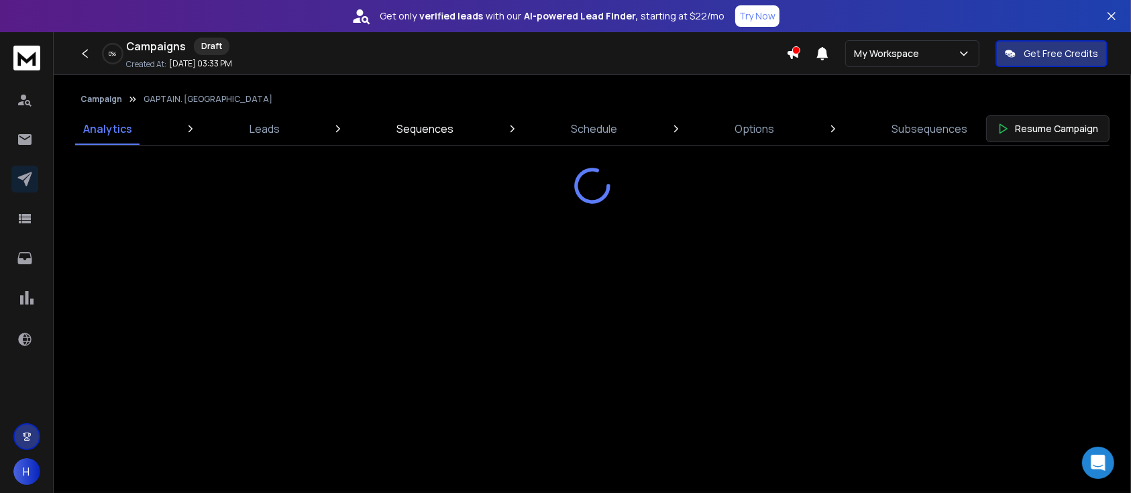
click at [424, 136] on p "Sequences" at bounding box center [425, 129] width 57 height 16
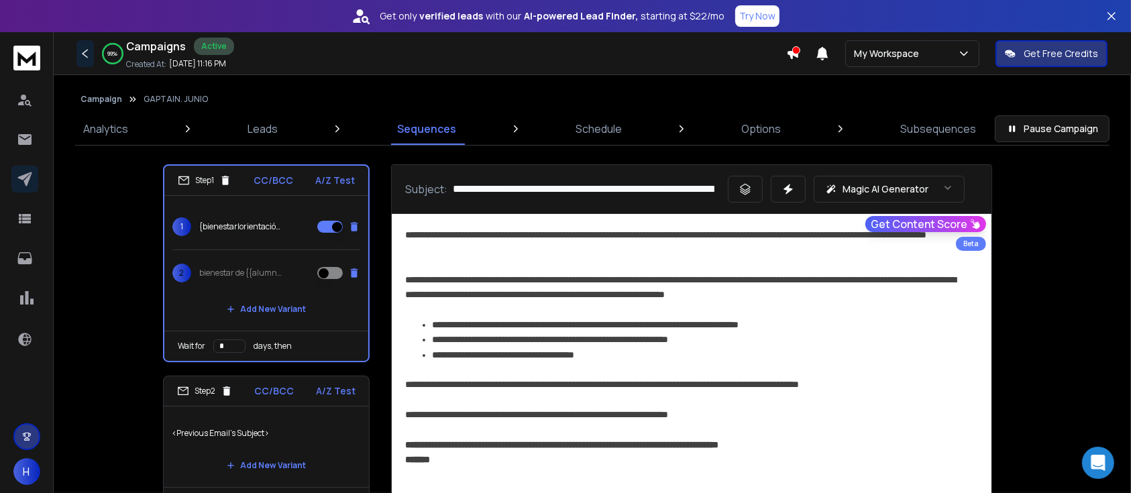
click at [81, 52] on icon at bounding box center [85, 54] width 12 height 12
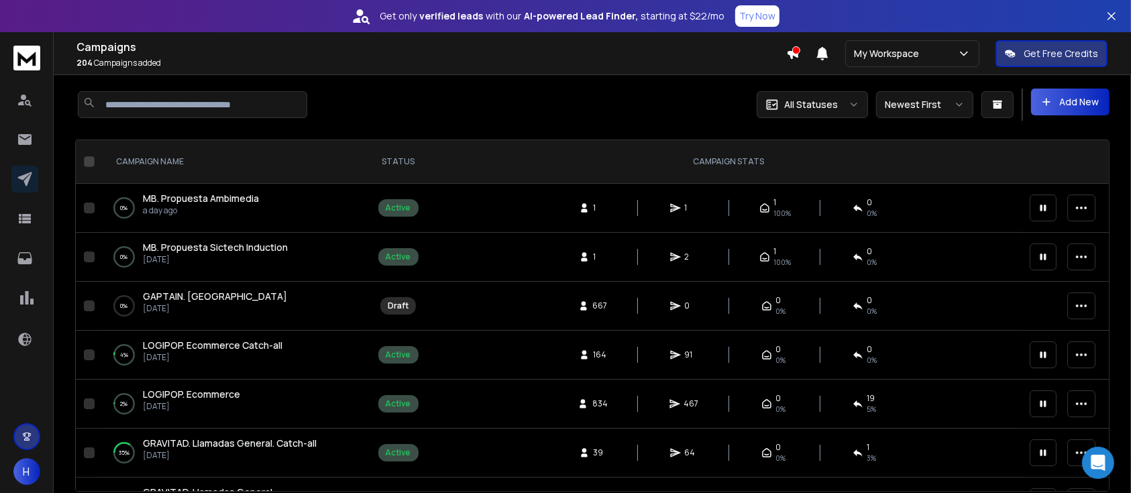
click at [163, 99] on input at bounding box center [192, 104] width 229 height 27
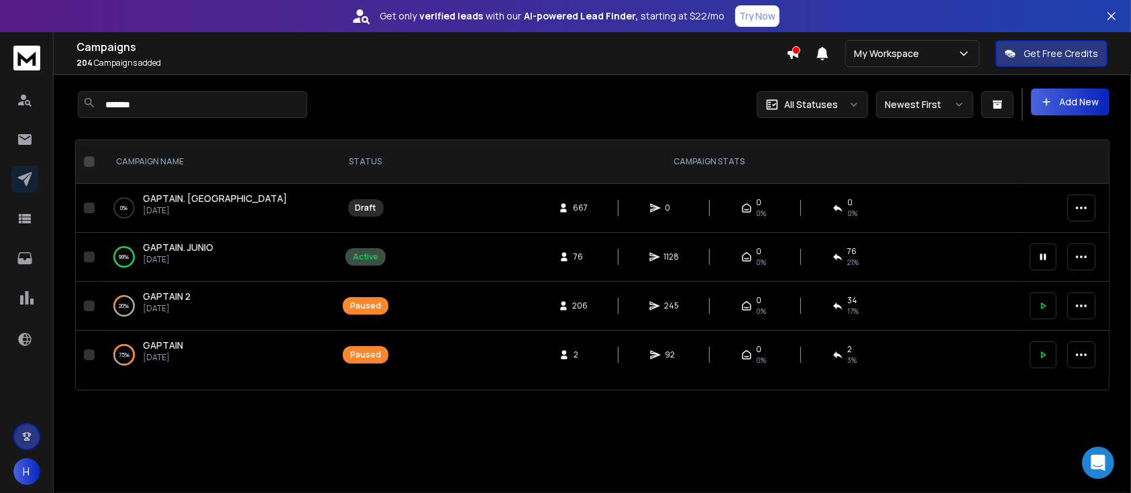
type input "*******"
click at [210, 205] on span "GAPTAIN. [GEOGRAPHIC_DATA]" at bounding box center [215, 198] width 144 height 13
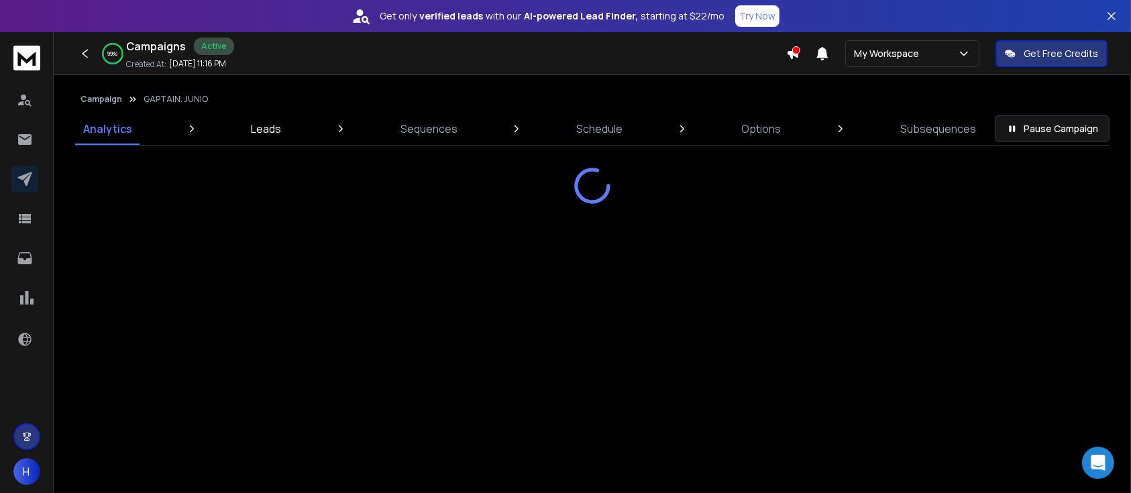
click at [282, 121] on link "Leads" at bounding box center [266, 129] width 46 height 32
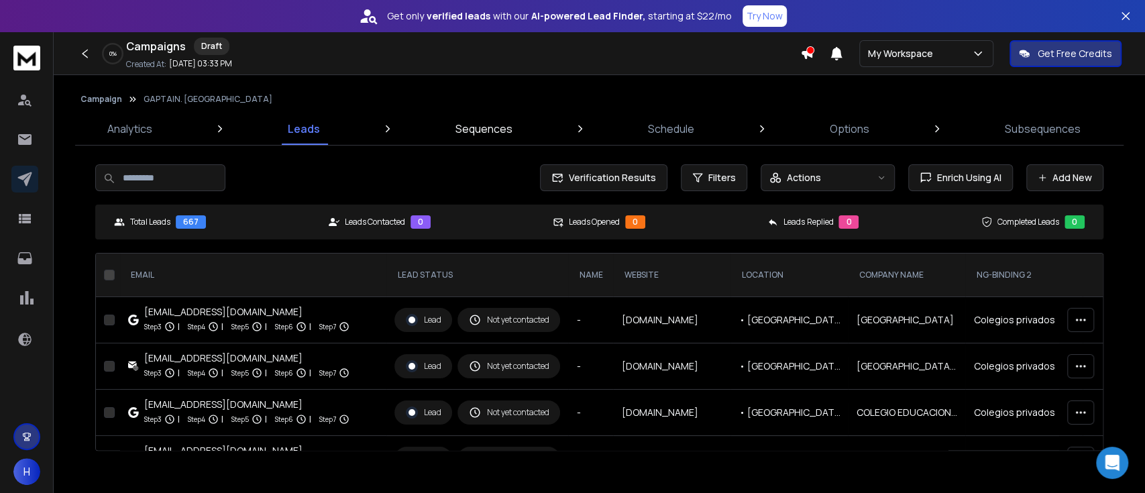
click at [491, 140] on link "Sequences" at bounding box center [484, 129] width 73 height 32
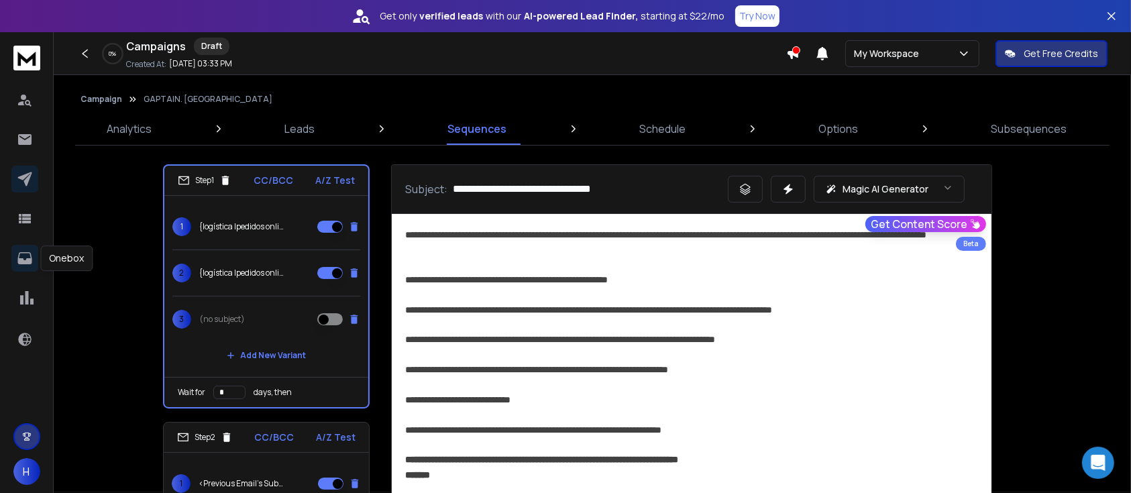
click at [18, 259] on icon at bounding box center [24, 258] width 14 height 12
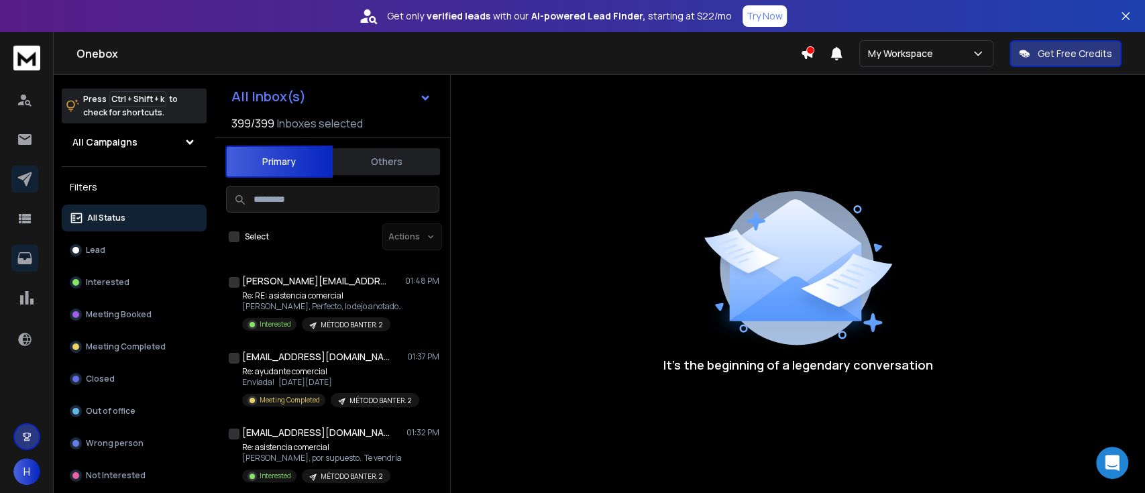
click at [30, 182] on icon at bounding box center [25, 179] width 16 height 16
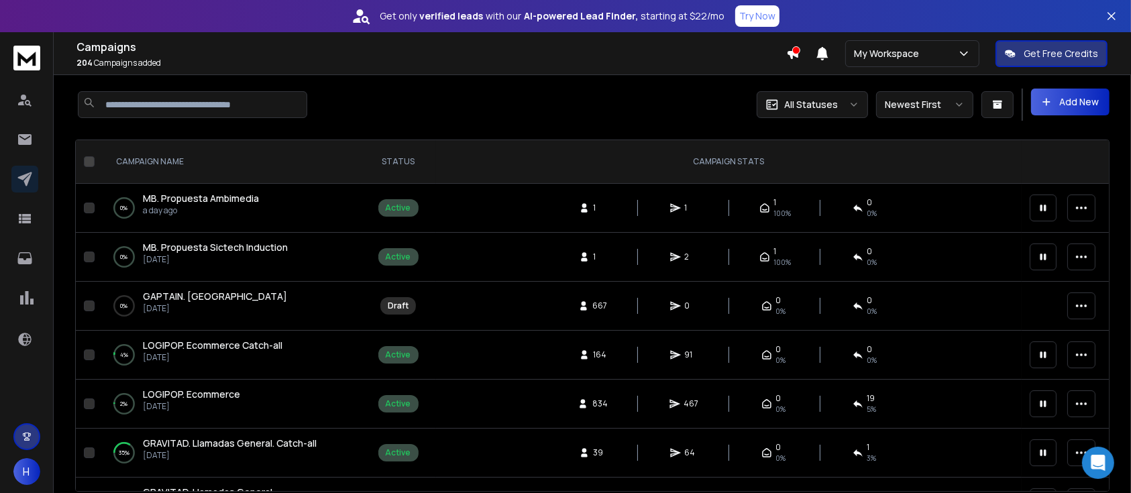
click at [217, 103] on input at bounding box center [192, 104] width 229 height 27
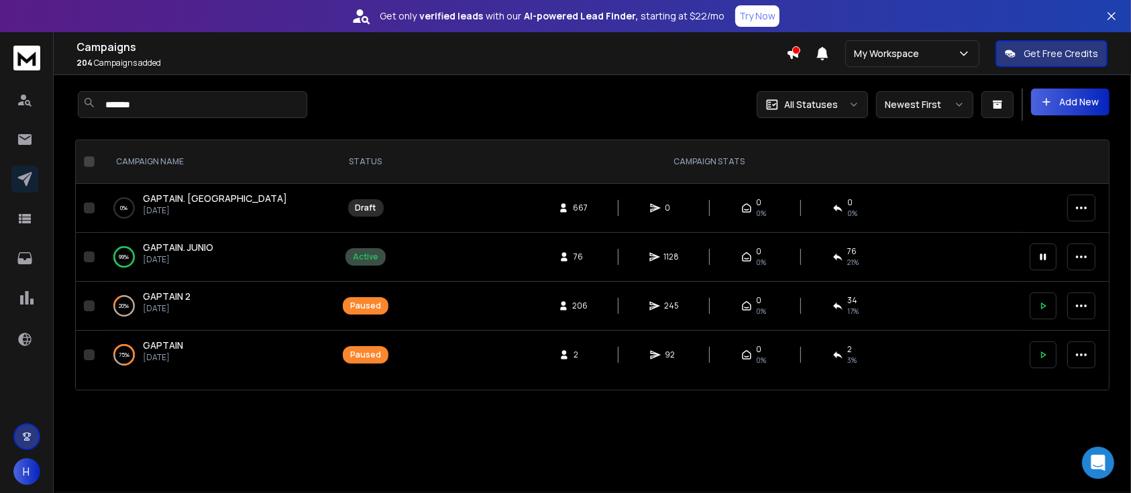
type input "*******"
click at [211, 250] on span "GAPTAIN. JUNIO" at bounding box center [178, 247] width 70 height 13
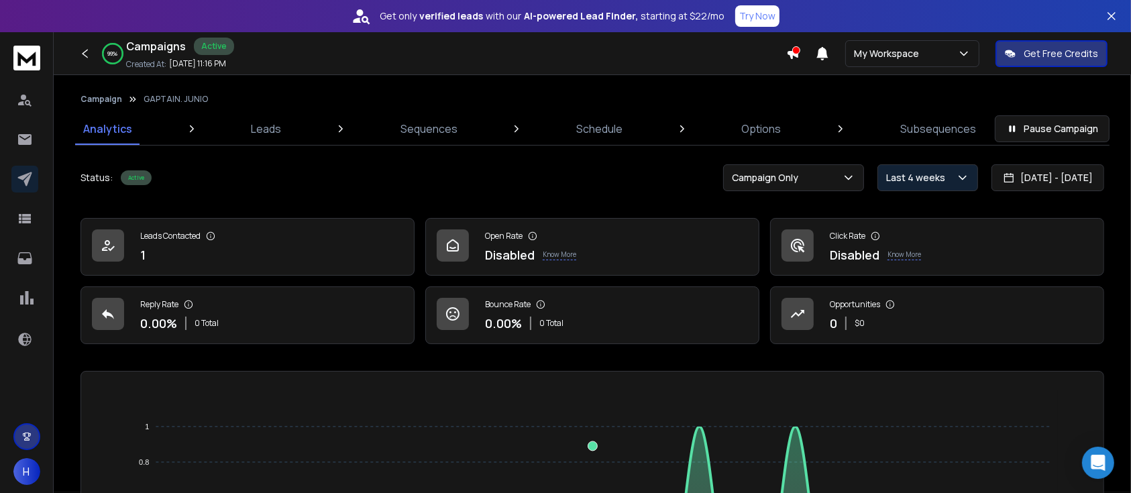
click at [901, 174] on p "Last 4 weeks" at bounding box center [918, 177] width 64 height 13
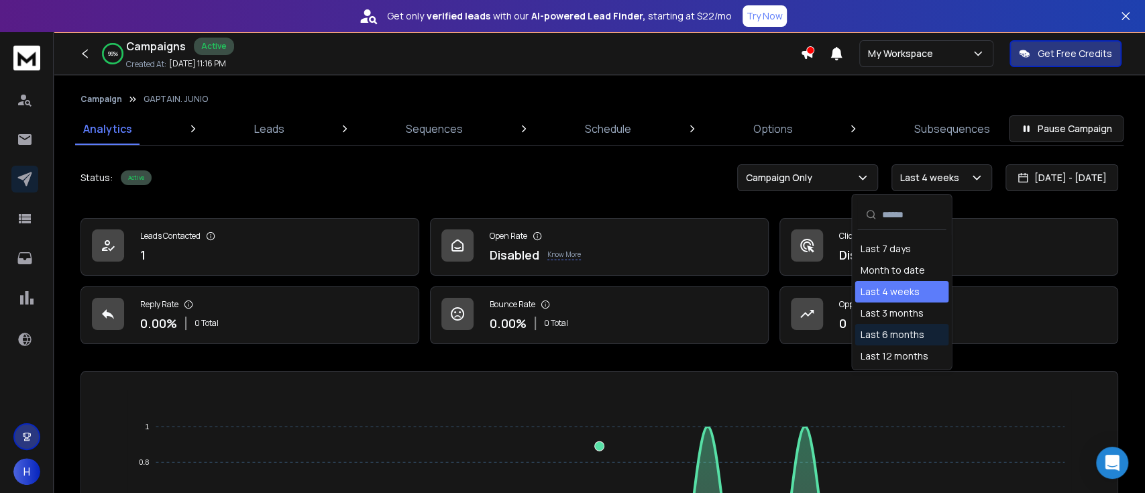
drag, startPoint x: 894, startPoint y: 330, endPoint x: 894, endPoint y: 321, distance: 9.4
click at [893, 330] on div "Last 6 months" at bounding box center [892, 334] width 64 height 13
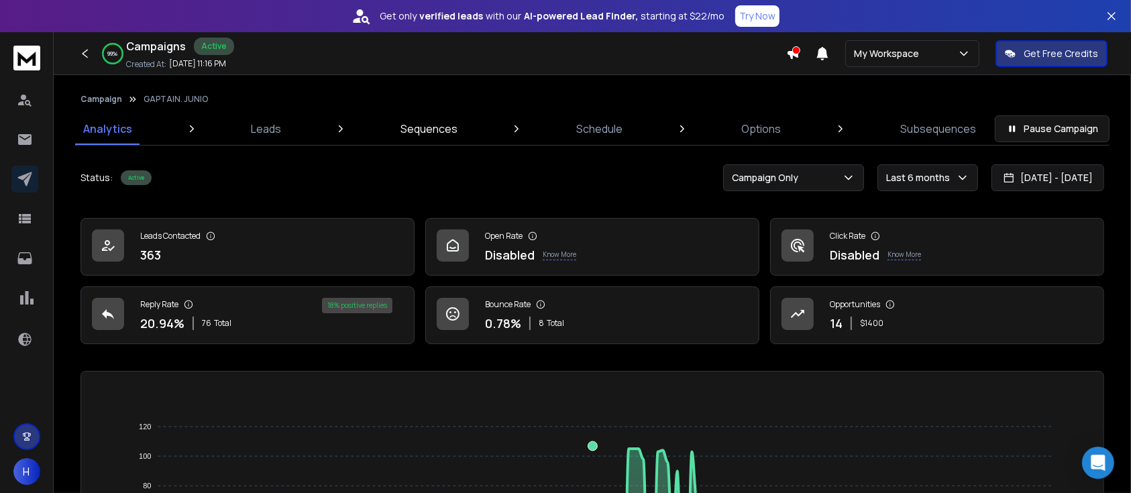
click at [427, 128] on p "Sequences" at bounding box center [429, 129] width 57 height 16
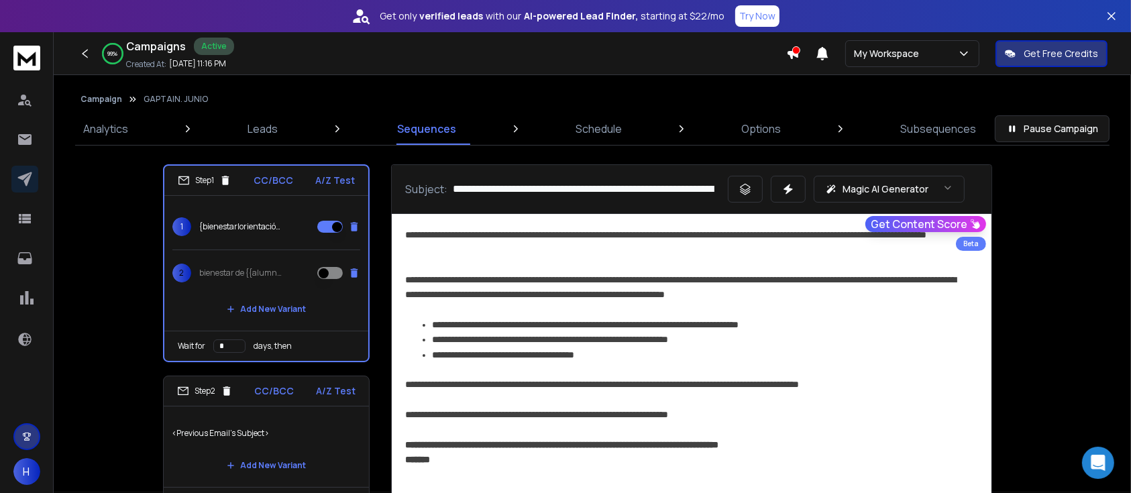
scroll to position [1, 0]
click at [249, 268] on p "bienestar de {{alumnado|alumnos}}" at bounding box center [242, 273] width 86 height 11
type input "**********"
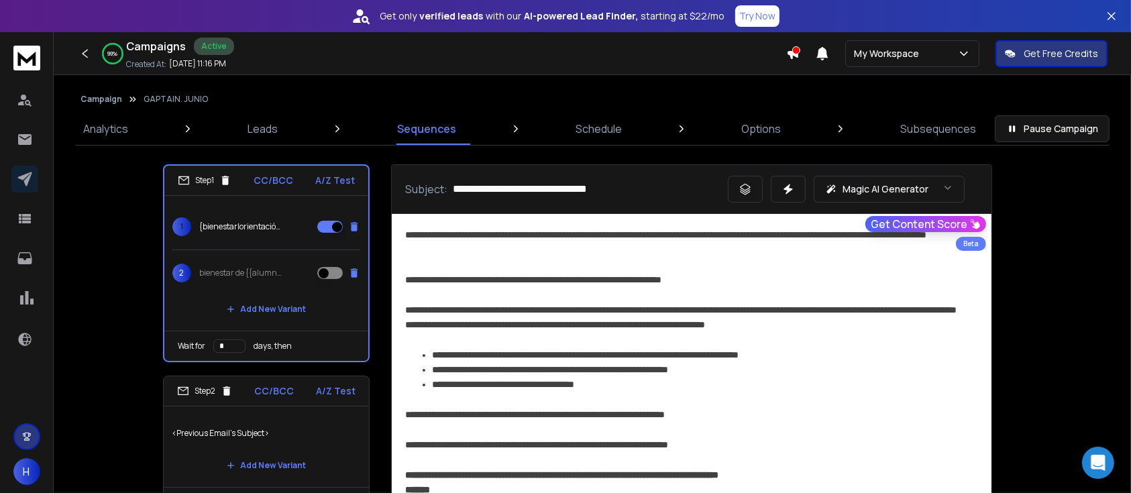
drag, startPoint x: 125, startPoint y: 138, endPoint x: 153, endPoint y: 144, distance: 28.7
click at [123, 138] on link "Analytics" at bounding box center [105, 129] width 61 height 32
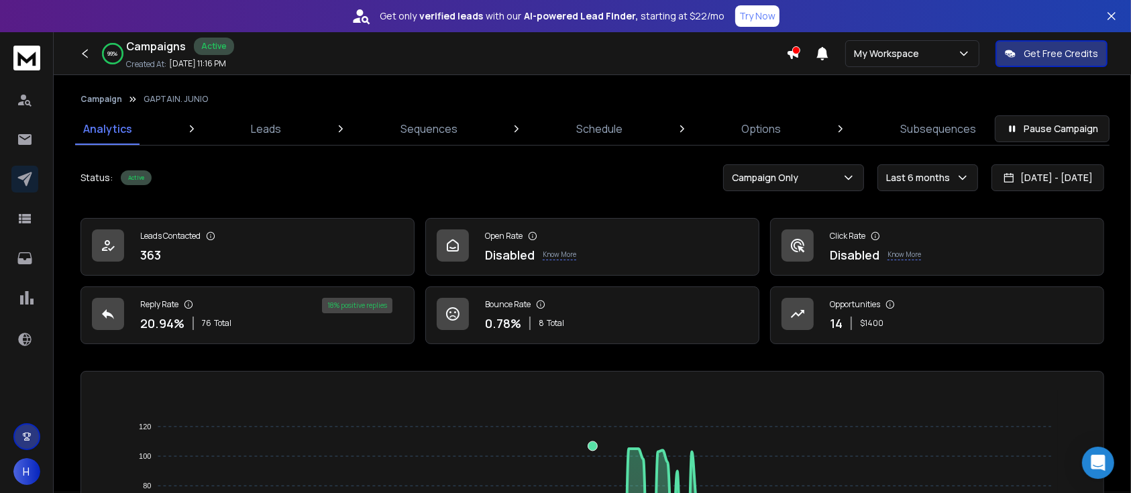
drag, startPoint x: 428, startPoint y: 141, endPoint x: 467, endPoint y: 163, distance: 44.8
click at [428, 140] on link "Sequences" at bounding box center [429, 129] width 73 height 32
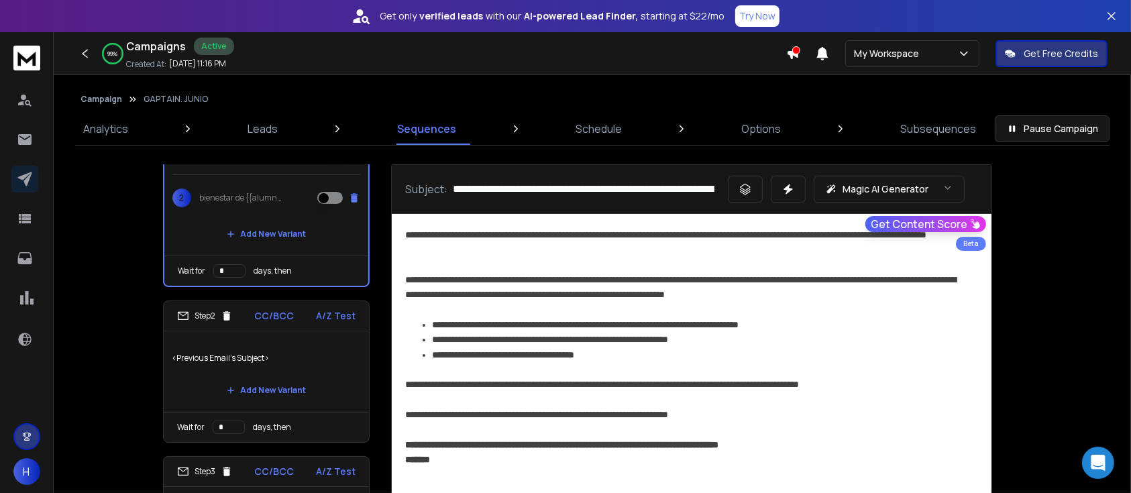
scroll to position [89, 0]
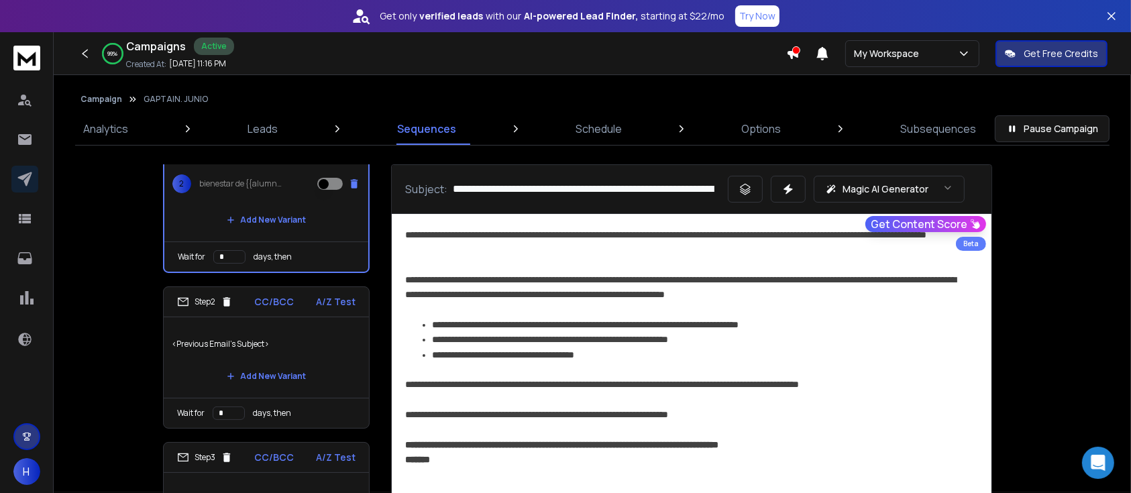
click at [240, 342] on p "<Previous Email's Subject>" at bounding box center [266, 344] width 189 height 38
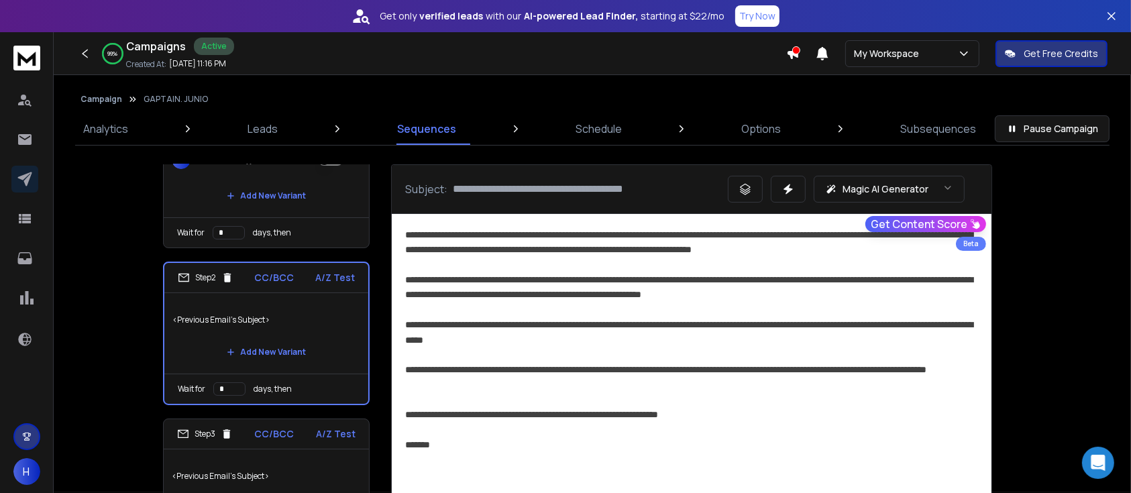
scroll to position [133, 0]
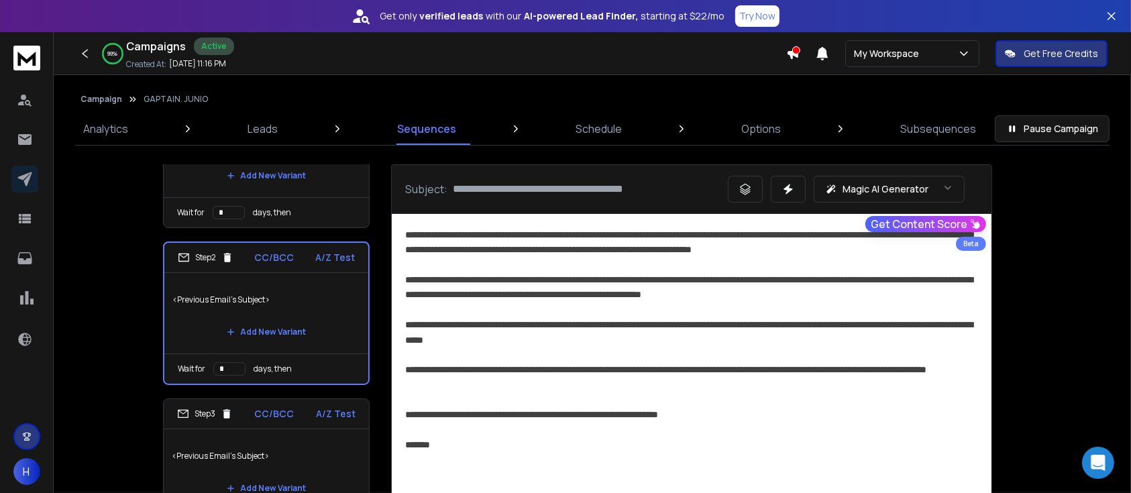
click at [275, 463] on p "<Previous Email's Subject>" at bounding box center [266, 457] width 189 height 38
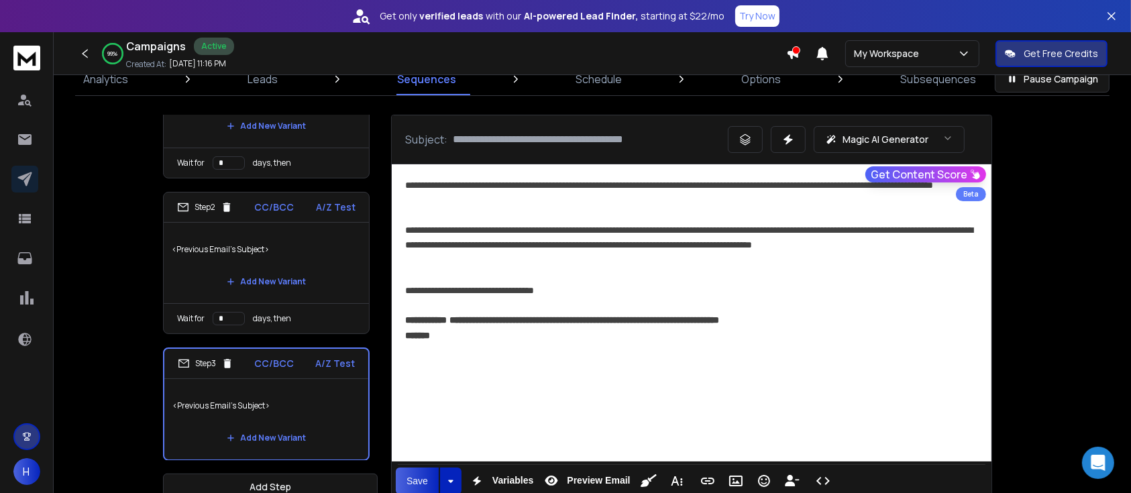
scroll to position [75, 0]
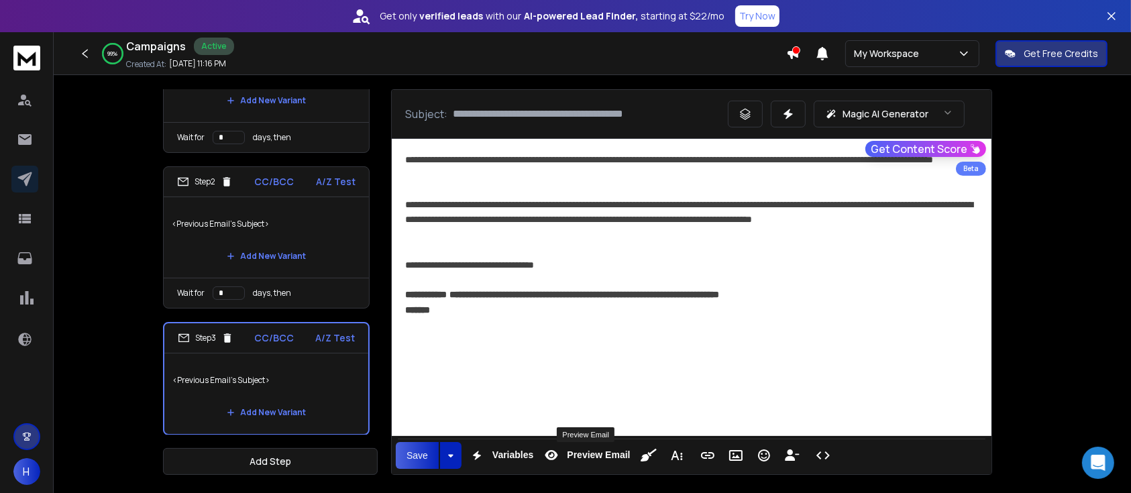
click at [592, 472] on div "Bold Italic Underline Clear Formatting Font Family Arial [US_STATE] Impact Taho…" at bounding box center [692, 455] width 600 height 38
click at [590, 459] on span "Preview Email" at bounding box center [598, 455] width 68 height 11
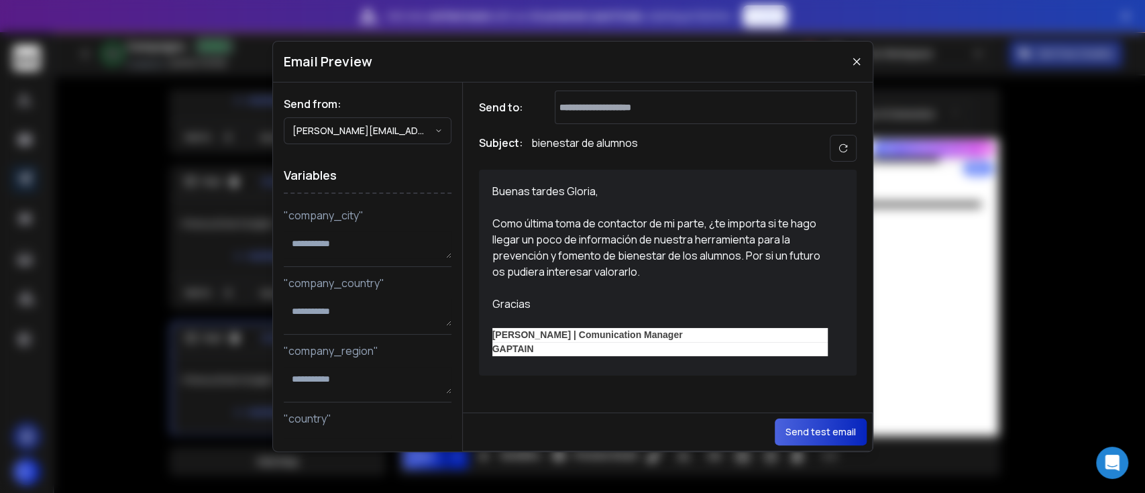
click at [852, 62] on icon at bounding box center [857, 61] width 11 height 11
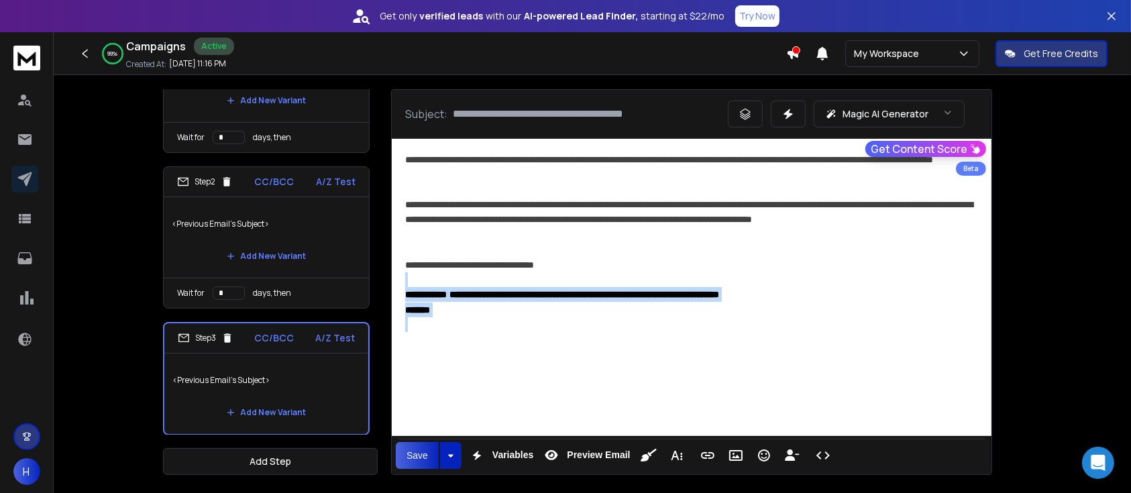
drag, startPoint x: 460, startPoint y: 413, endPoint x: 398, endPoint y: 280, distance: 146.5
click at [399, 282] on div "**********" at bounding box center [692, 287] width 600 height 296
click at [679, 462] on icon "button" at bounding box center [677, 456] width 16 height 16
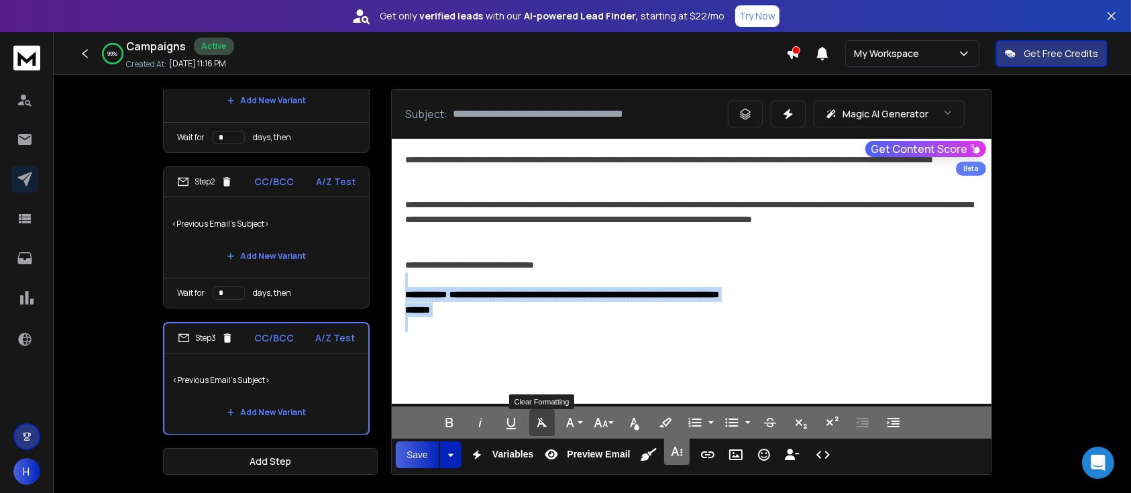
click at [546, 427] on icon "button" at bounding box center [542, 422] width 10 height 9
click at [454, 329] on div at bounding box center [691, 324] width 573 height 15
drag, startPoint x: 462, startPoint y: 309, endPoint x: 403, endPoint y: 289, distance: 63.0
click at [403, 289] on div "**********" at bounding box center [692, 271] width 600 height 265
click at [456, 423] on icon "button" at bounding box center [450, 423] width 16 height 16
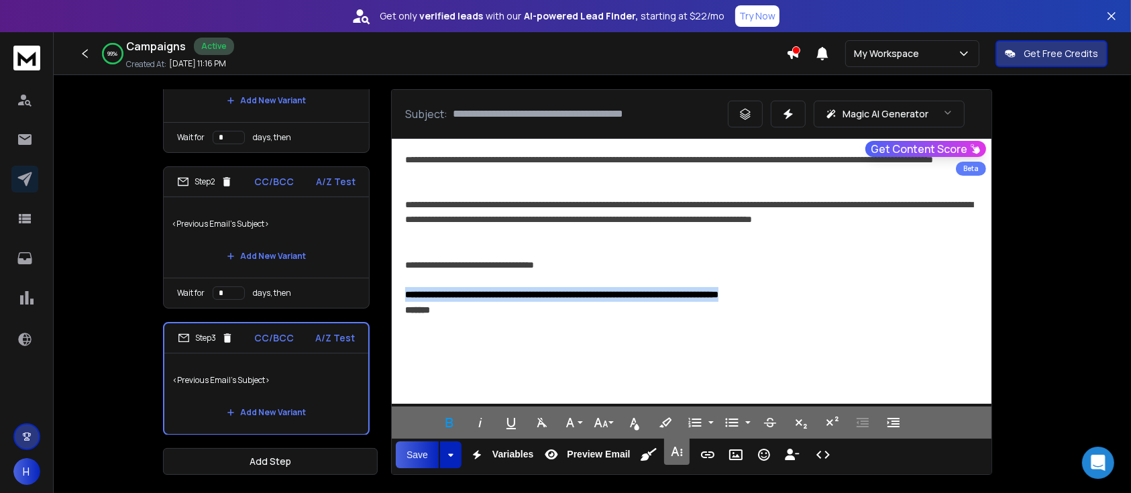
click at [274, 223] on p "<Previous Email's Subject>" at bounding box center [266, 224] width 189 height 38
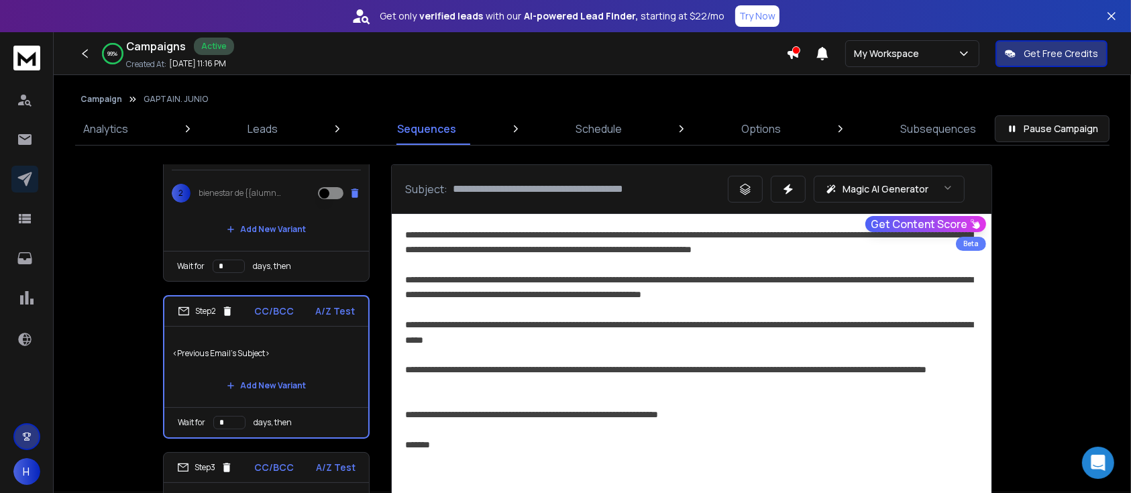
scroll to position [133, 0]
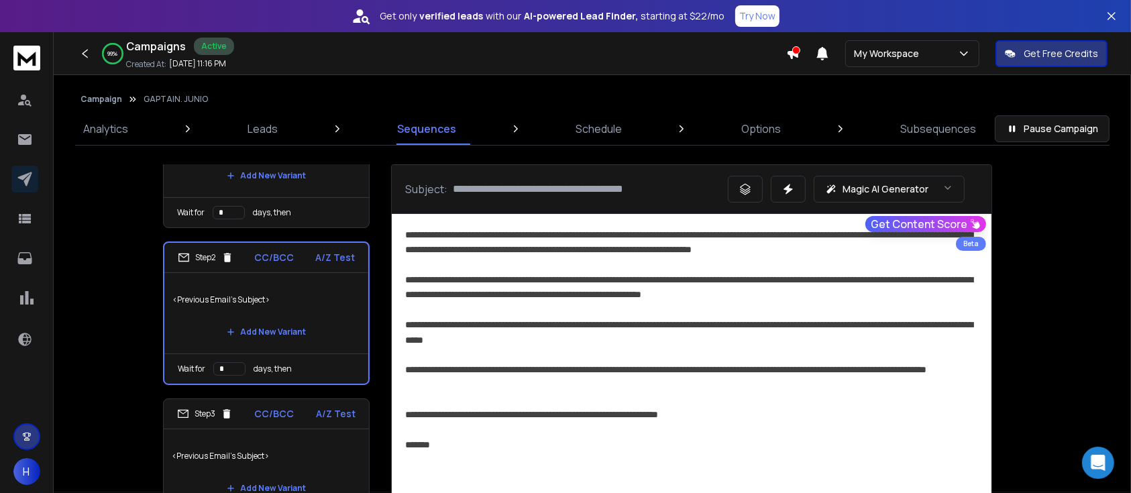
click at [271, 295] on p "<Previous Email's Subject>" at bounding box center [266, 300] width 188 height 38
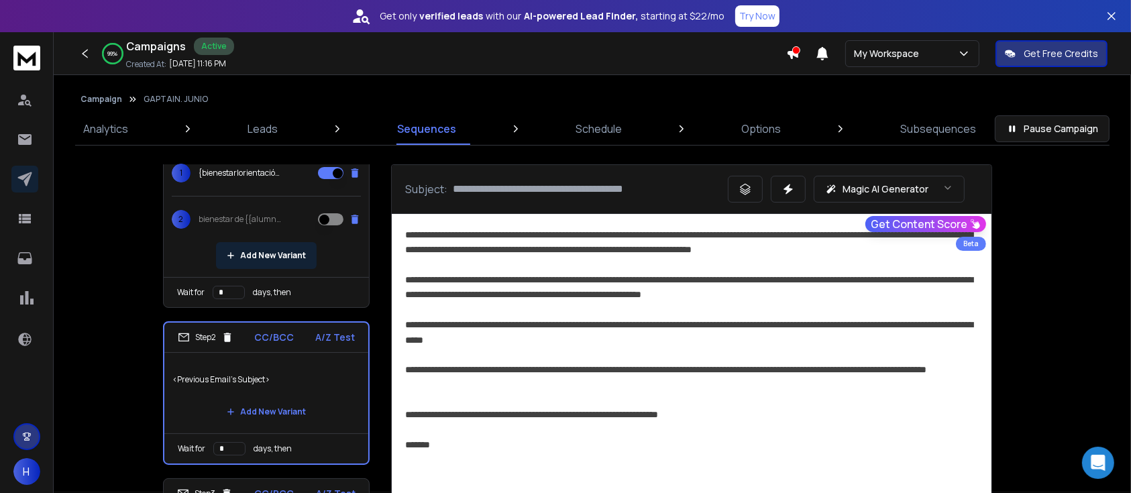
scroll to position [0, 0]
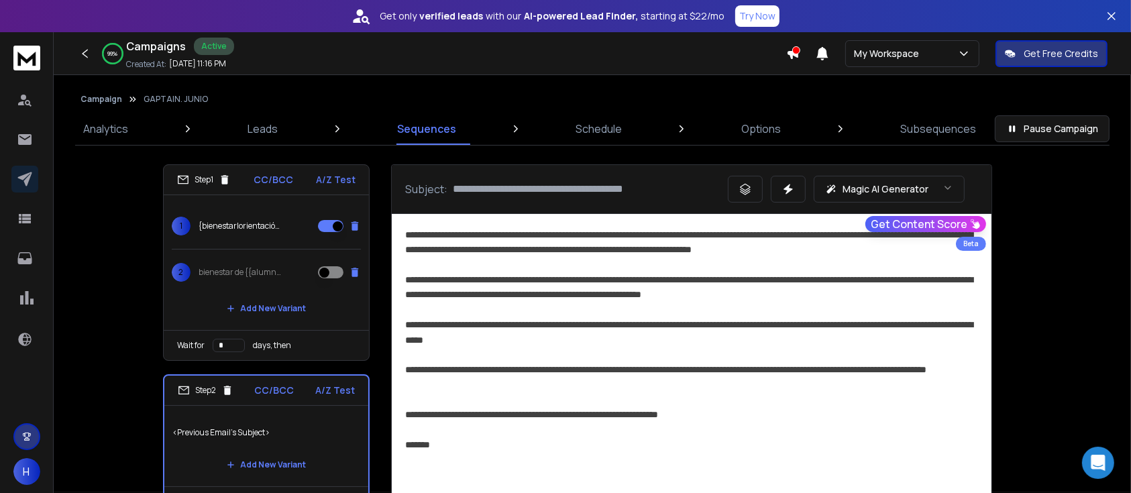
click at [251, 221] on p "{bienestar|orientación|equilibrio emocional} {de alumnos y alumnas|del alumnado…" at bounding box center [242, 226] width 86 height 11
type input "**********"
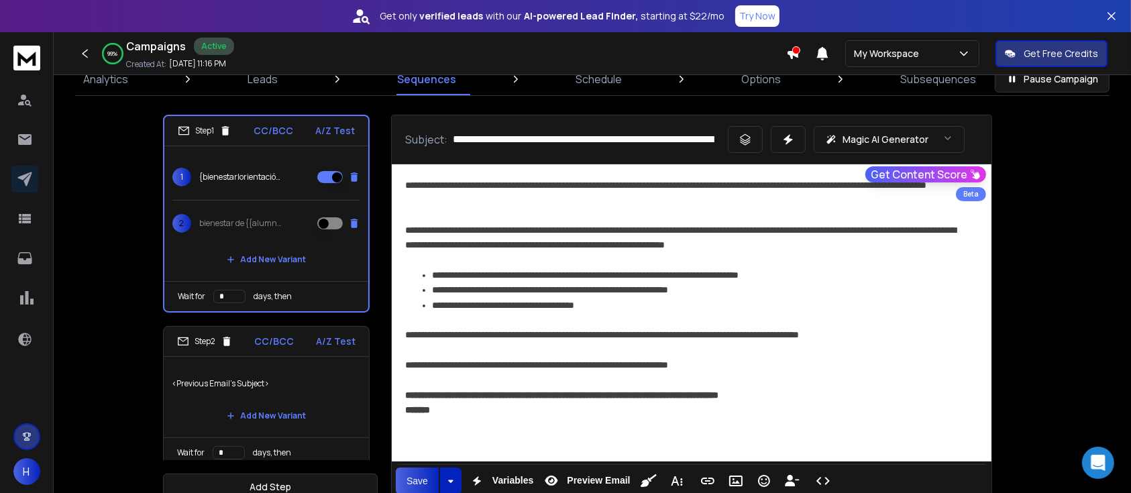
scroll to position [75, 0]
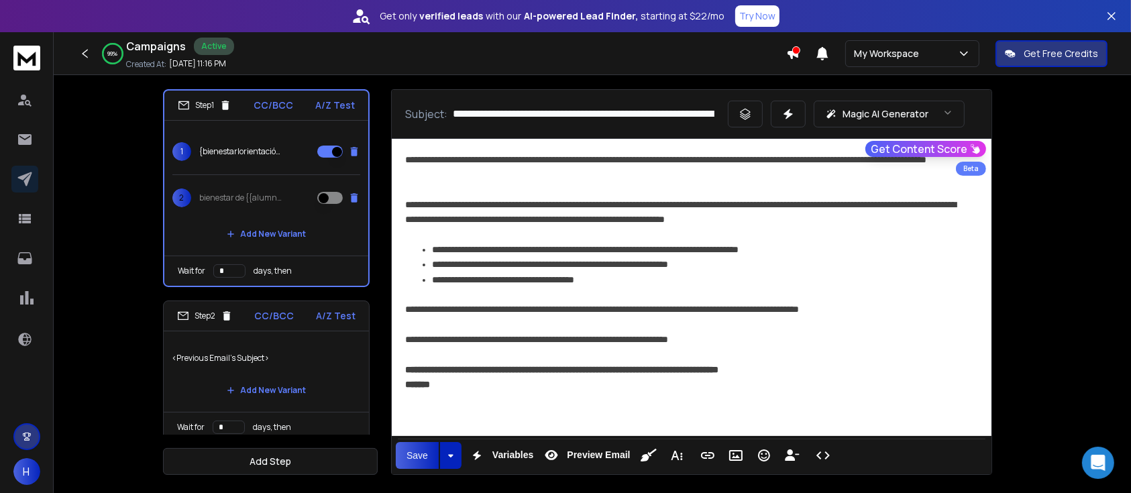
click at [411, 341] on div "**********" at bounding box center [685, 339] width 560 height 15
click at [746, 342] on div "**********" at bounding box center [685, 339] width 560 height 15
drag, startPoint x: 528, startPoint y: 373, endPoint x: 475, endPoint y: 372, distance: 53.0
click at [475, 372] on strong "**********" at bounding box center [561, 369] width 313 height 9
click at [411, 456] on div "Save" at bounding box center [417, 455] width 43 height 27
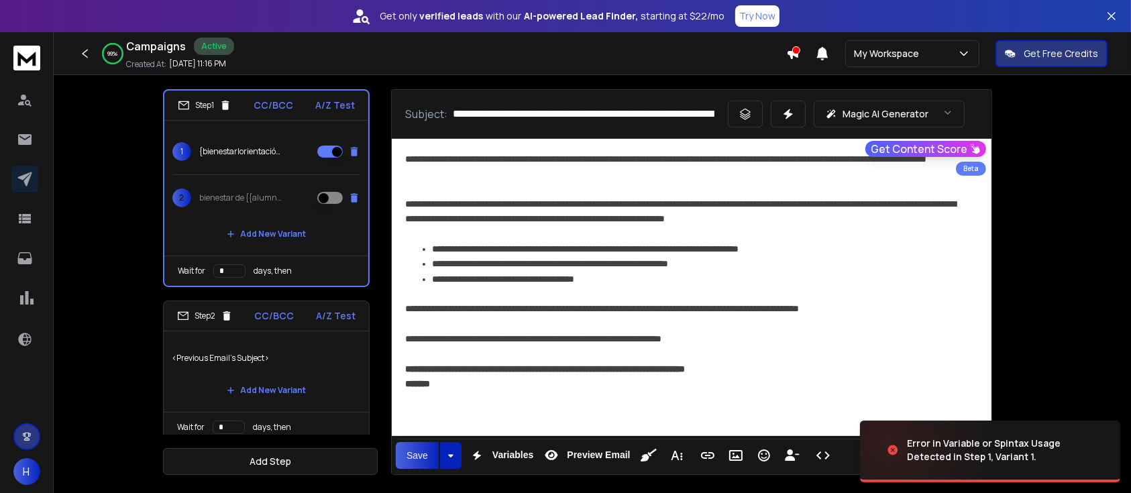
scroll to position [0, 0]
click at [804, 376] on div "**********" at bounding box center [691, 369] width 573 height 15
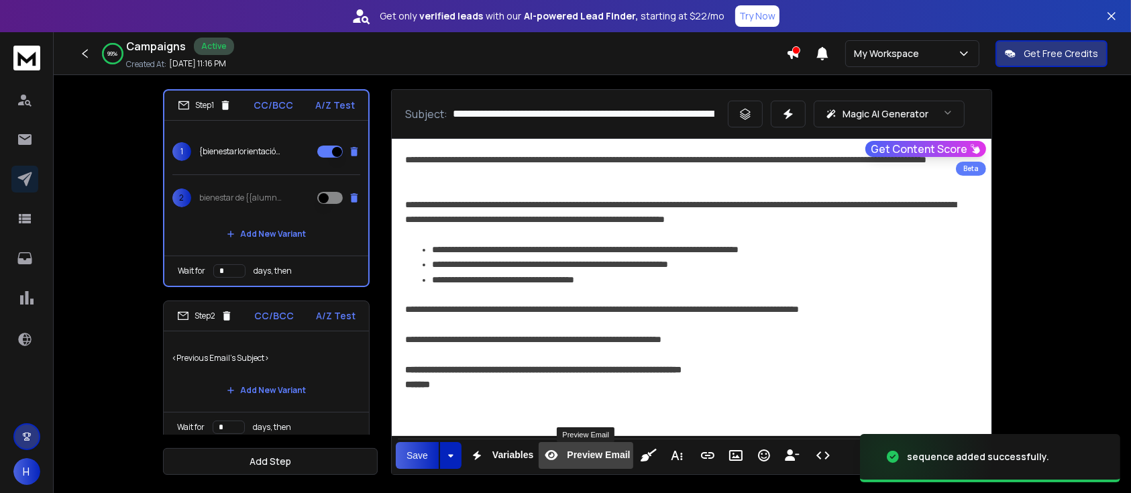
click at [602, 458] on span "Preview Email" at bounding box center [598, 455] width 68 height 11
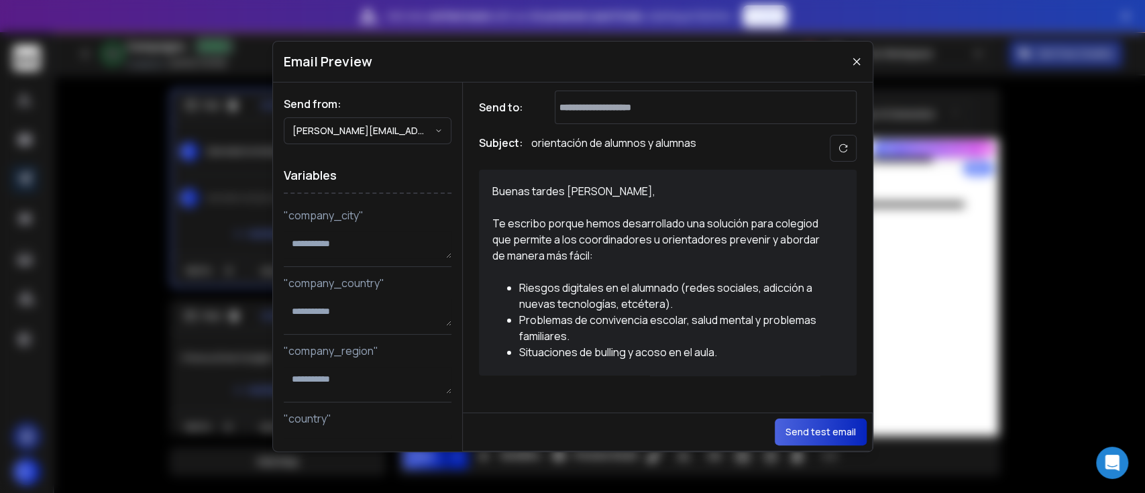
click at [852, 65] on icon at bounding box center [857, 61] width 11 height 11
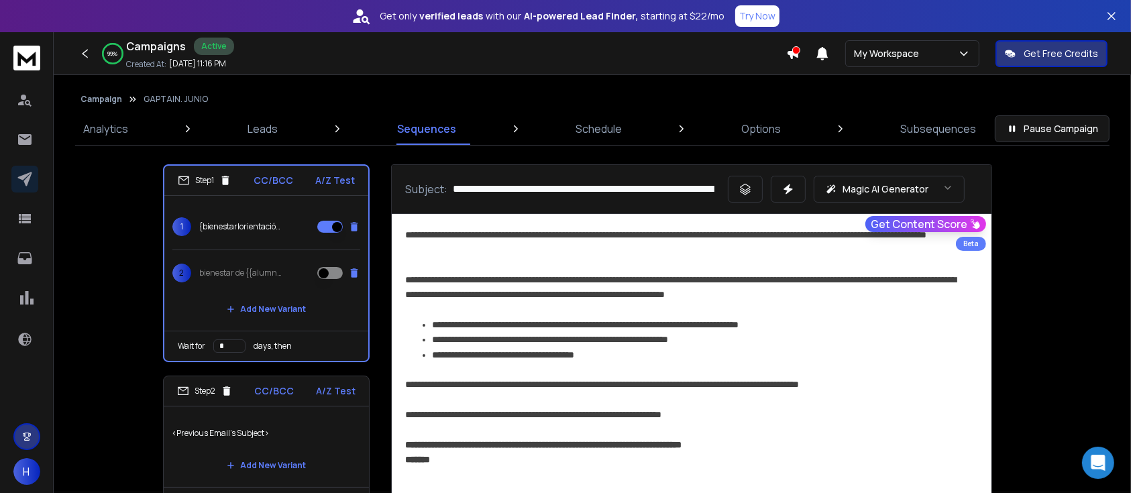
click at [854, 276] on div "**********" at bounding box center [685, 287] width 560 height 30
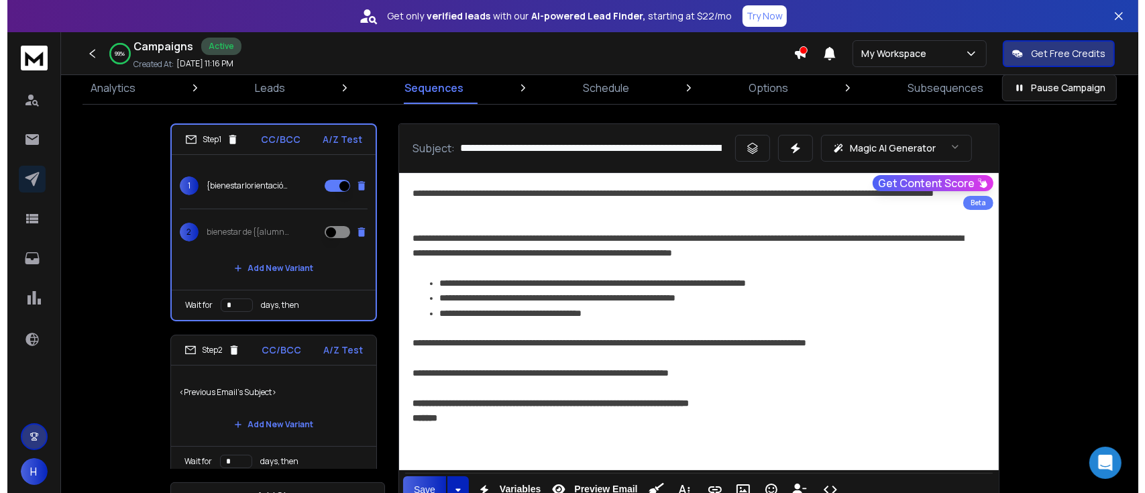
scroll to position [75, 0]
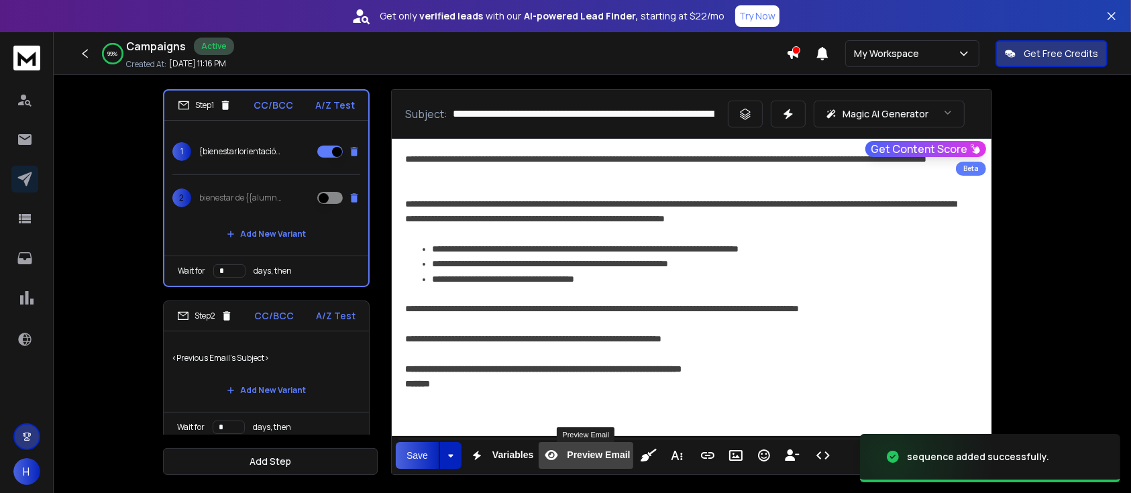
click at [591, 459] on span "Preview Email" at bounding box center [598, 455] width 68 height 11
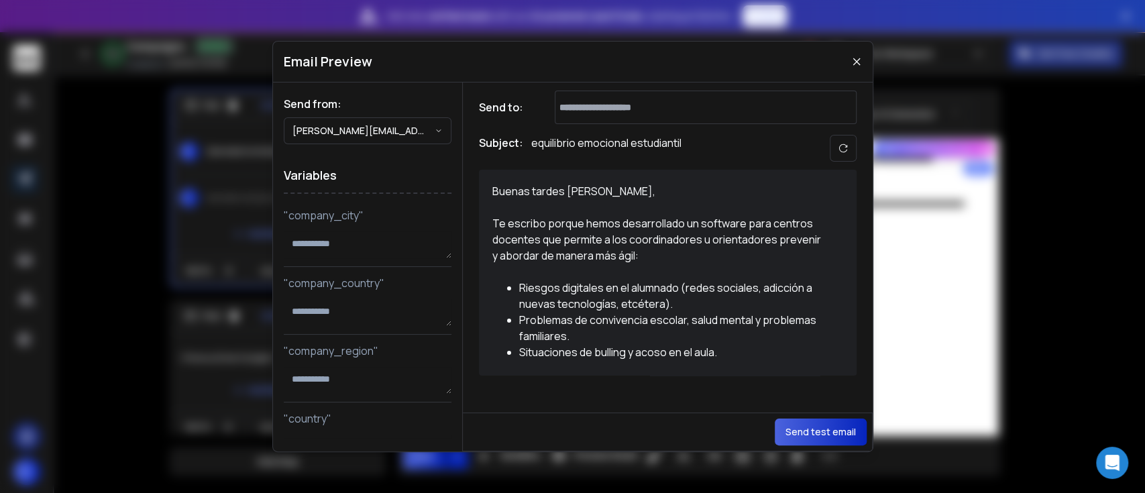
click at [857, 62] on icon at bounding box center [856, 61] width 7 height 7
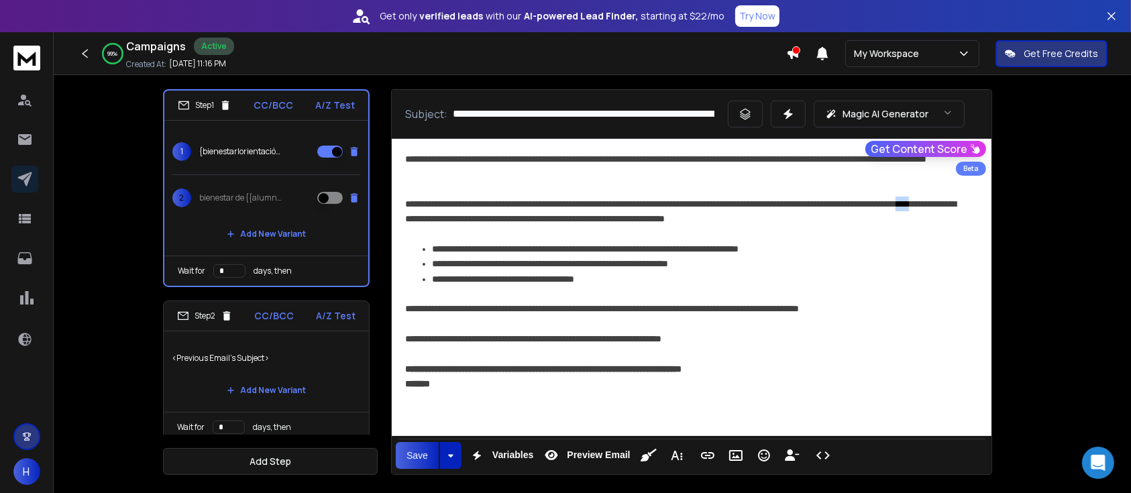
drag, startPoint x: 525, startPoint y: 217, endPoint x: 508, endPoint y: 217, distance: 17.5
click at [508, 217] on div "**********" at bounding box center [685, 212] width 560 height 30
click at [573, 220] on div "**********" at bounding box center [685, 212] width 560 height 30
click at [713, 223] on div "**********" at bounding box center [685, 212] width 560 height 30
drag, startPoint x: 793, startPoint y: 205, endPoint x: 764, endPoint y: 199, distance: 30.3
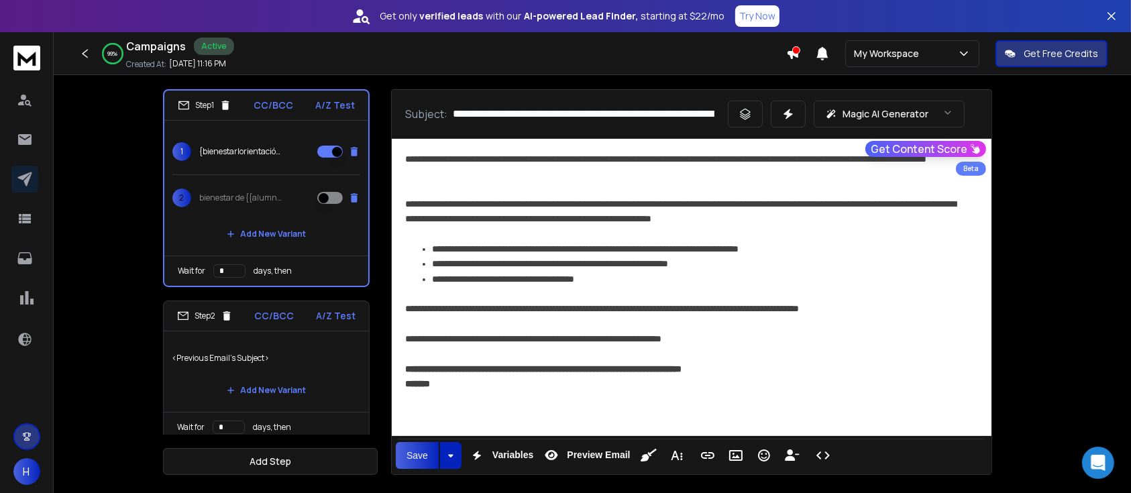
click at [792, 203] on div "**********" at bounding box center [685, 212] width 560 height 30
drag, startPoint x: 609, startPoint y: 203, endPoint x: 483, endPoint y: 204, distance: 126.2
click at [483, 204] on div "**********" at bounding box center [685, 212] width 560 height 30
copy div "**********"
click at [711, 217] on div "**********" at bounding box center [685, 212] width 560 height 30
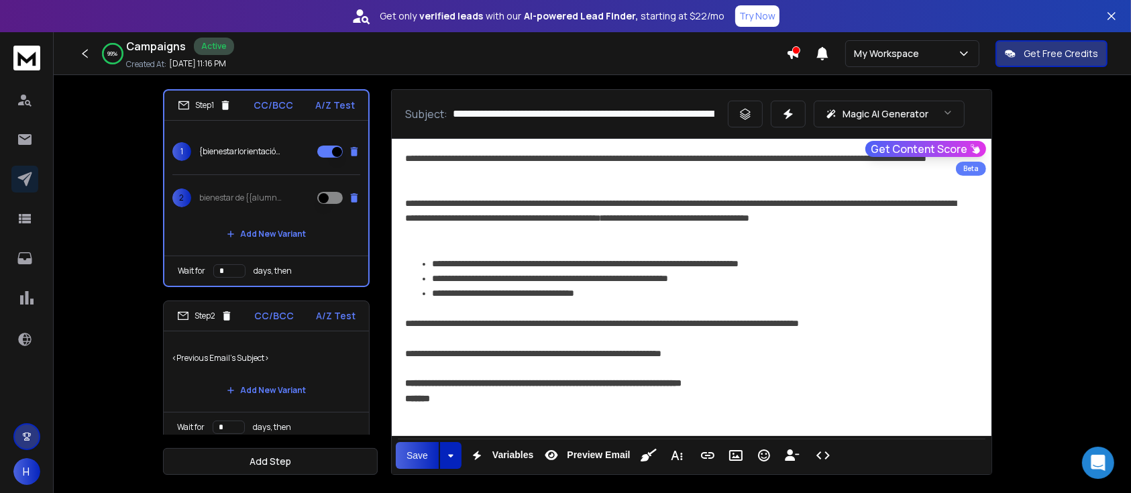
click at [735, 217] on div "**********" at bounding box center [685, 218] width 560 height 45
drag, startPoint x: 853, startPoint y: 218, endPoint x: 772, endPoint y: 219, distance: 81.2
click at [772, 219] on div "**********" at bounding box center [685, 218] width 560 height 45
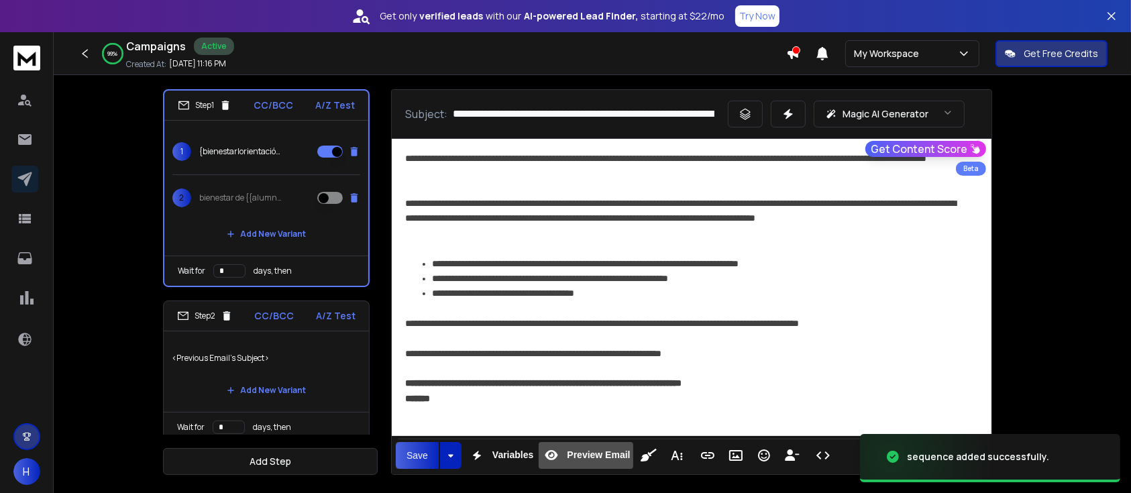
click at [601, 462] on div "Preview Email" at bounding box center [586, 455] width 94 height 22
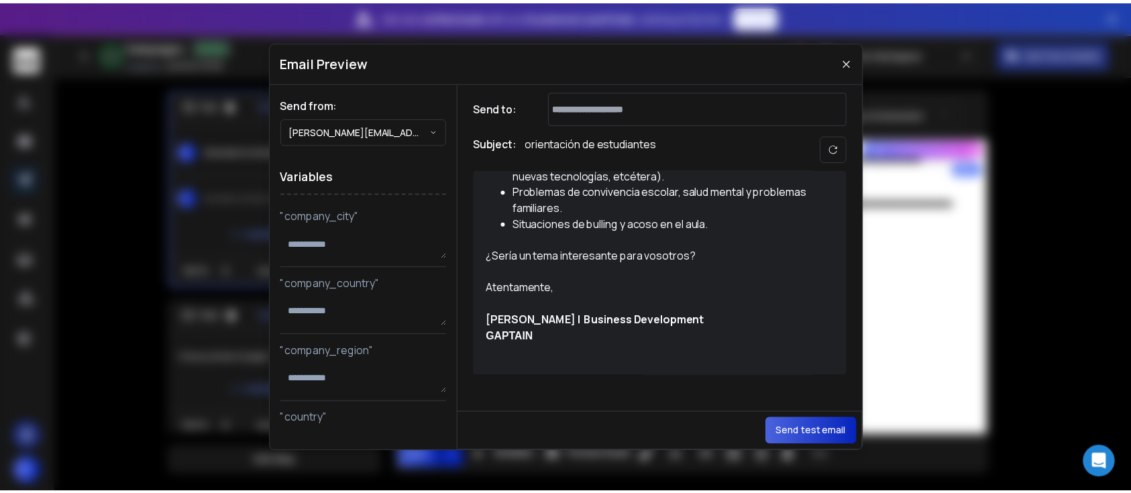
scroll to position [0, 0]
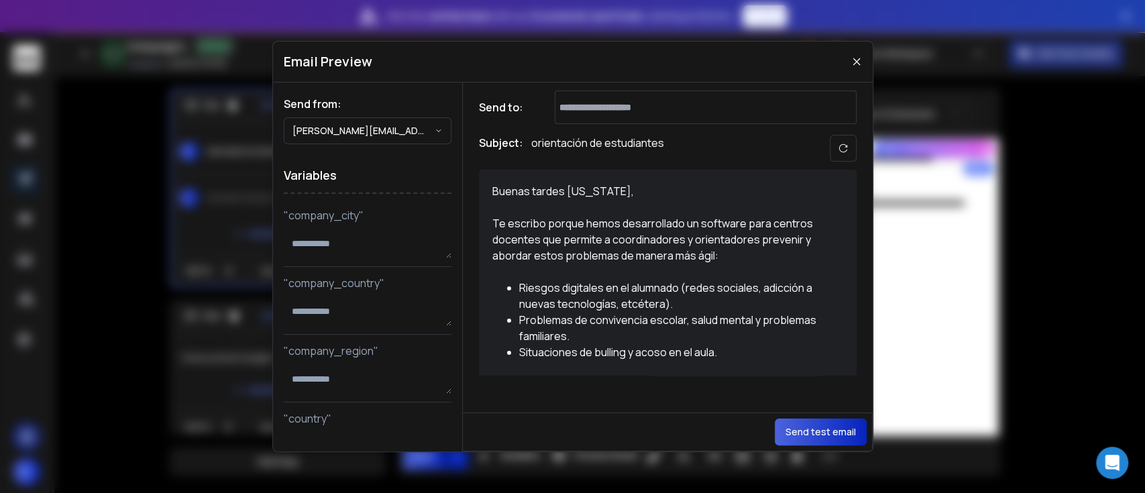
click at [854, 65] on icon at bounding box center [857, 61] width 11 height 11
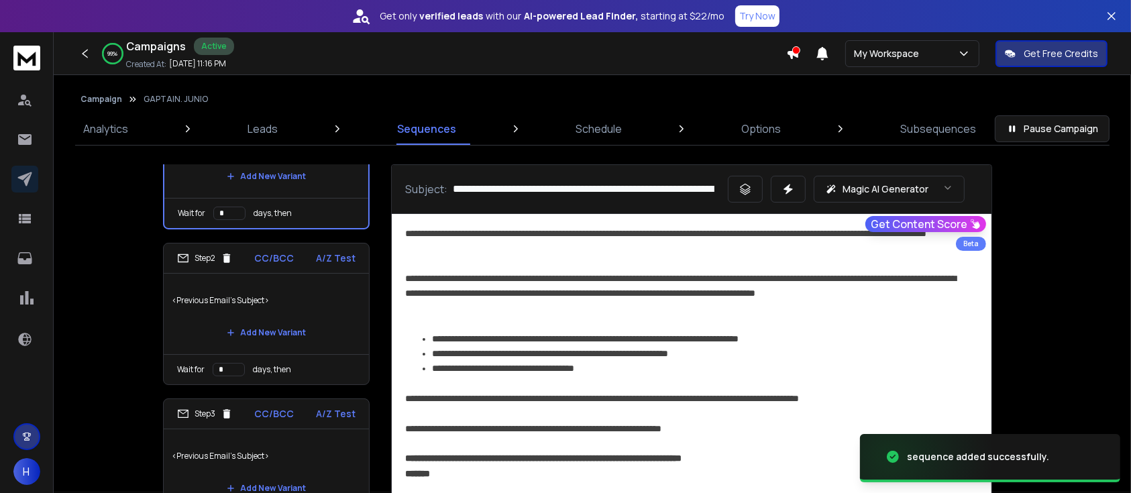
scroll to position [75, 0]
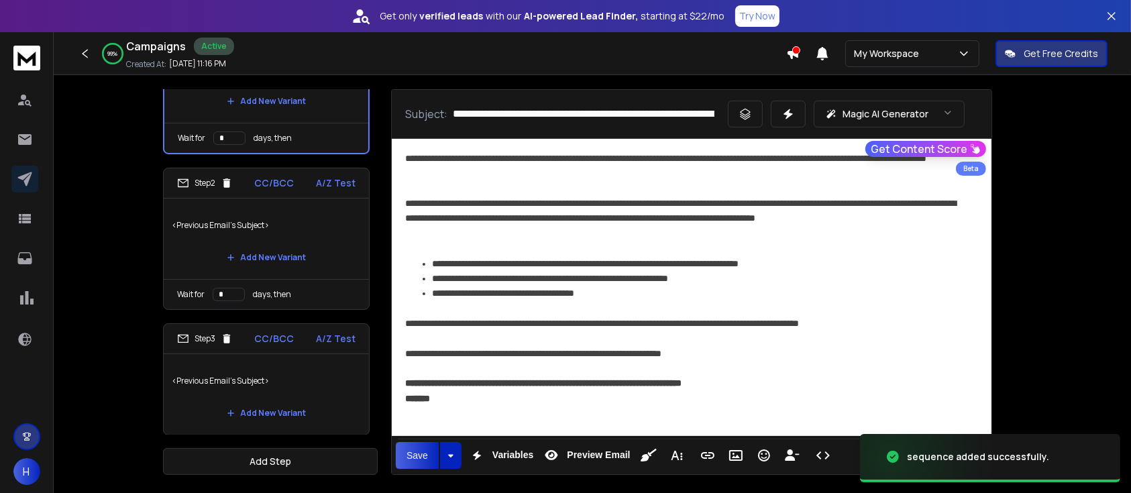
click at [242, 389] on p "<Previous Email's Subject>" at bounding box center [266, 381] width 189 height 38
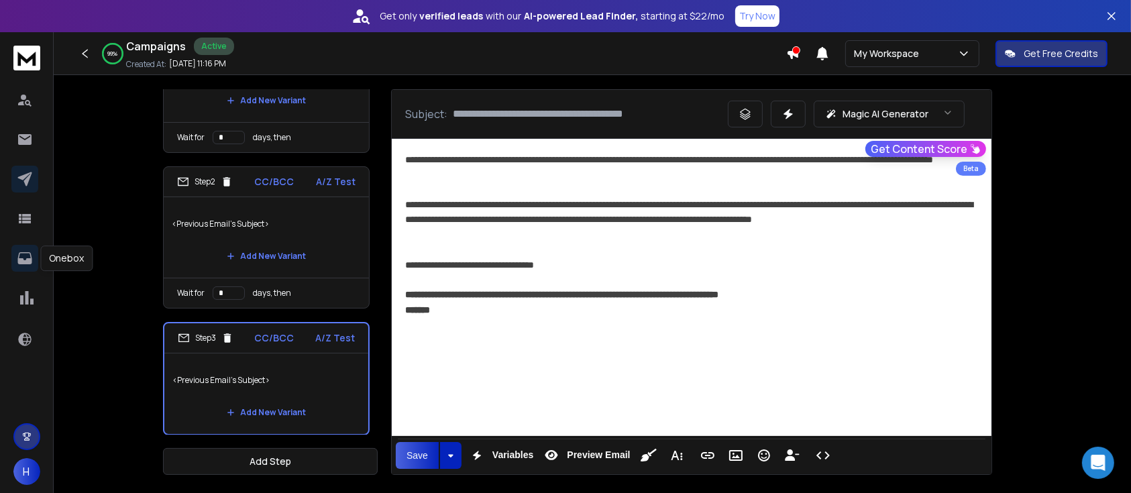
click at [26, 257] on icon at bounding box center [25, 258] width 16 height 16
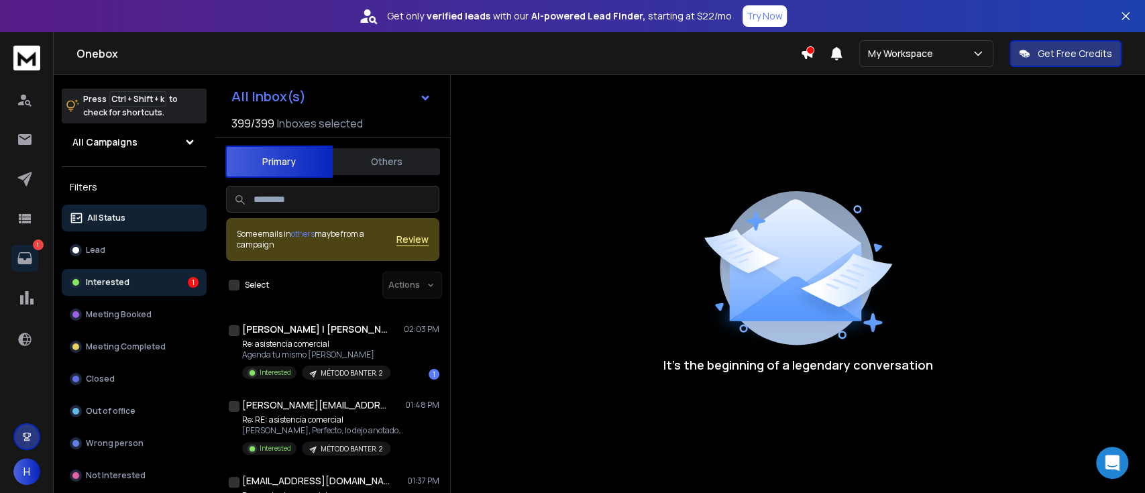
click at [127, 289] on button "Interested 1" at bounding box center [134, 282] width 145 height 27
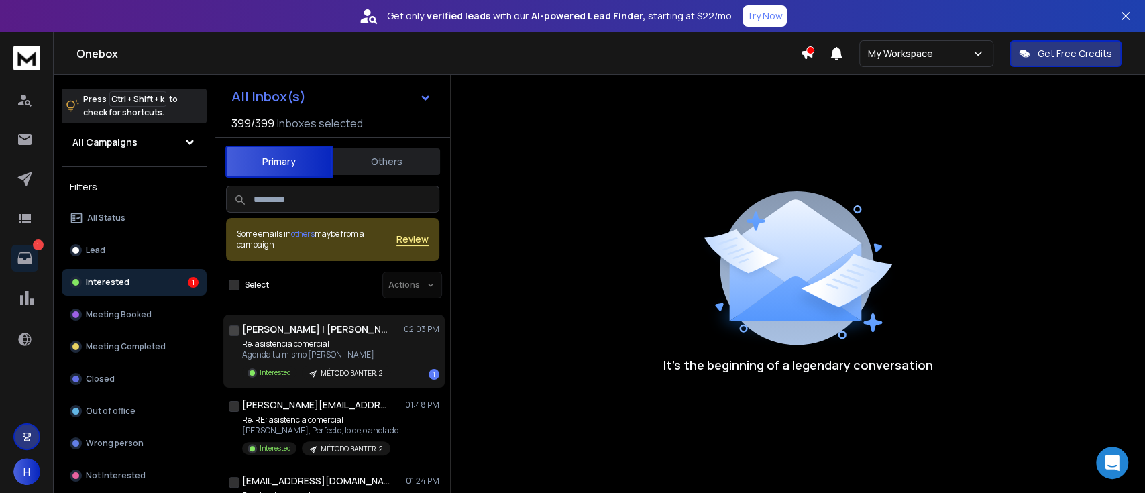
click at [309, 343] on p "Re: asistencia comercial" at bounding box center [316, 344] width 148 height 11
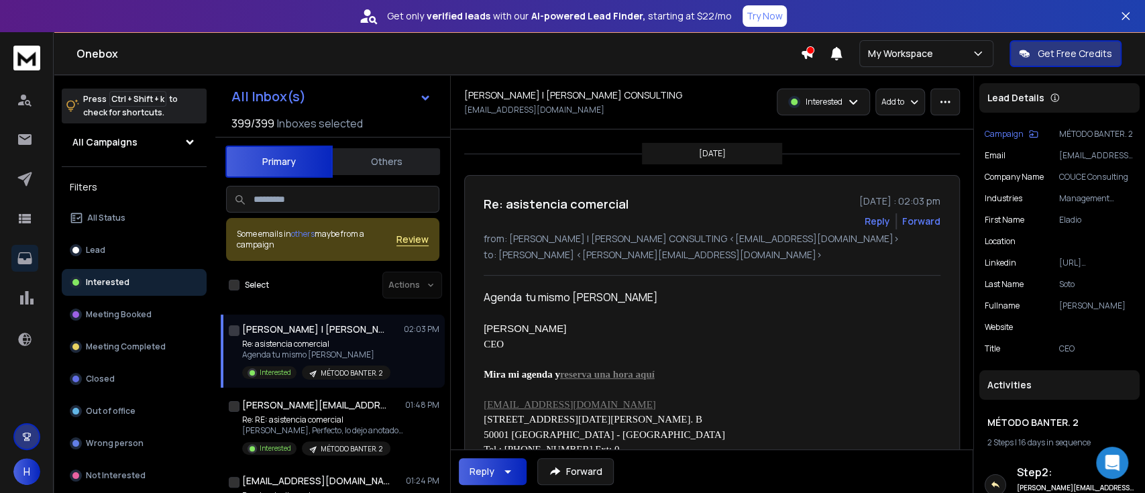
click at [825, 95] on div "Interested" at bounding box center [824, 101] width 92 height 25
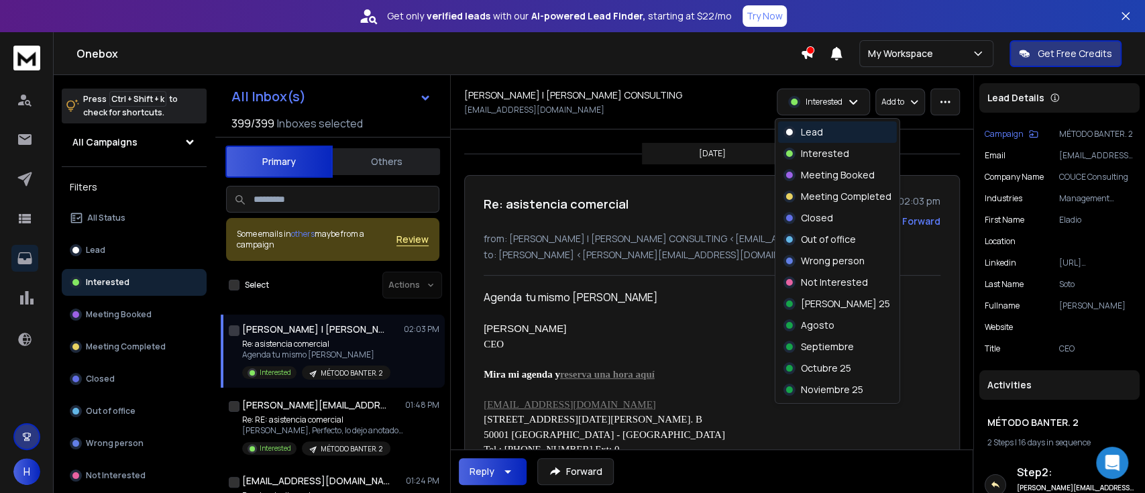
click at [830, 134] on div "Lead" at bounding box center [837, 131] width 119 height 21
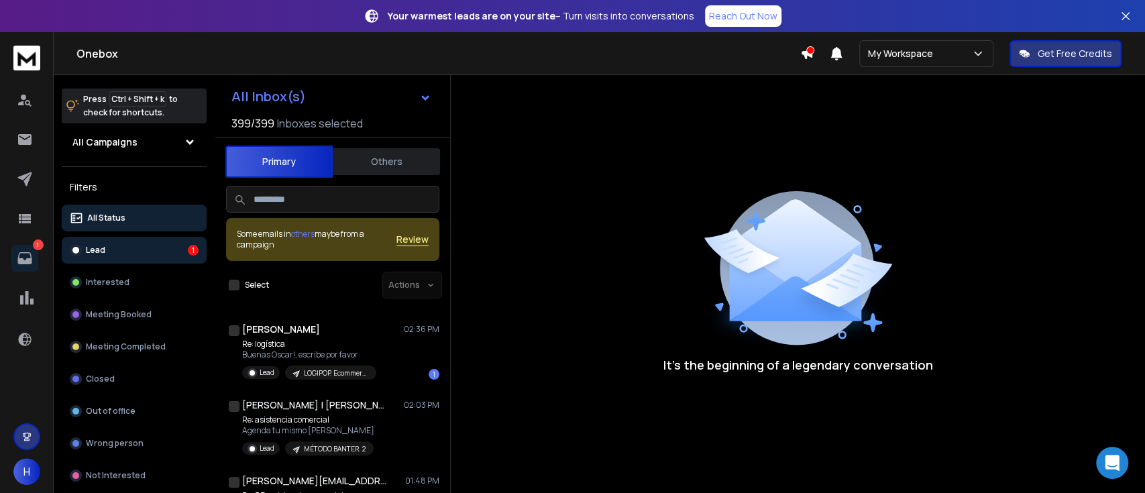
click at [135, 250] on button "Lead 1" at bounding box center [134, 250] width 145 height 27
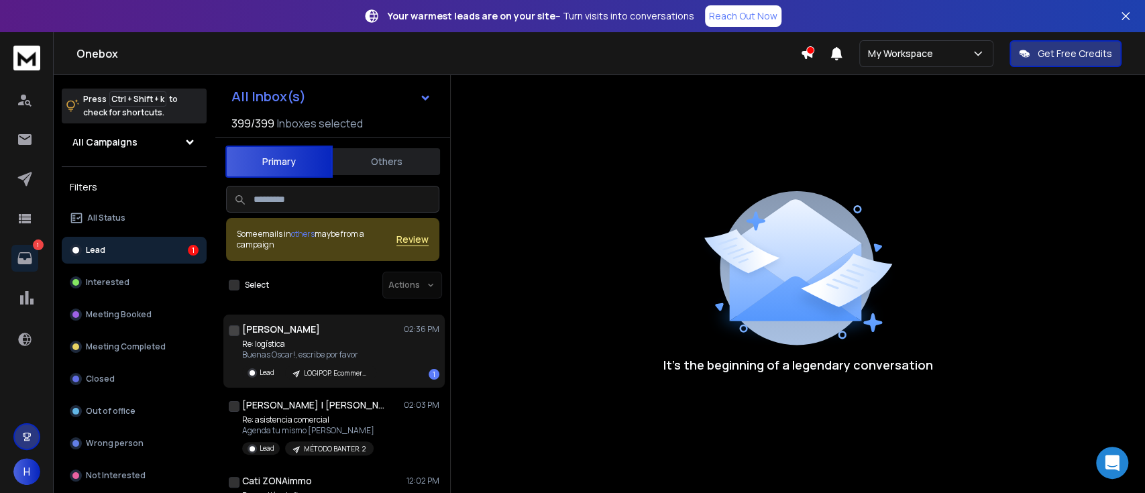
click at [347, 330] on div "[PERSON_NAME] 02:36 PM" at bounding box center [340, 329] width 197 height 13
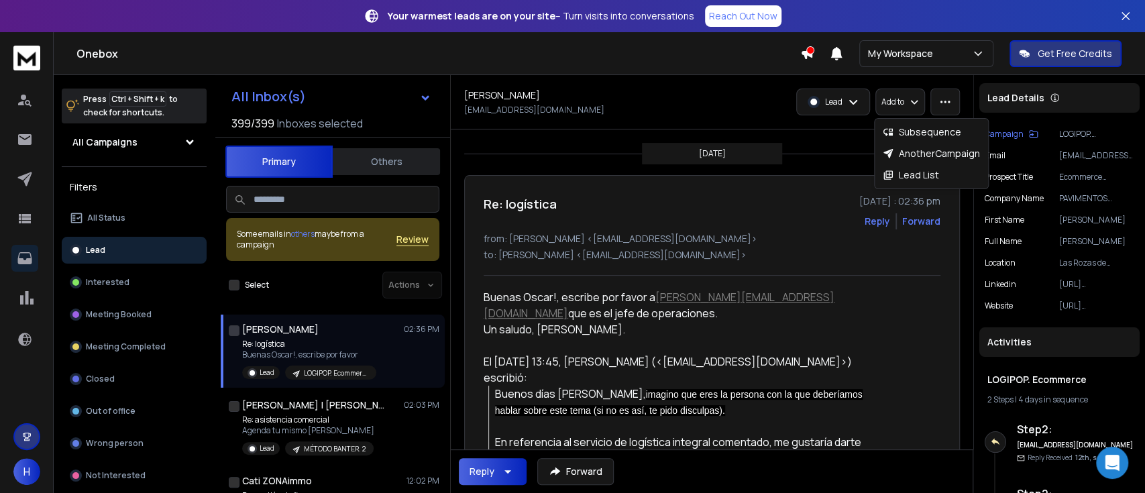
click at [898, 97] on p "Add to" at bounding box center [893, 102] width 23 height 11
click at [897, 134] on div "Subsequence" at bounding box center [922, 131] width 79 height 13
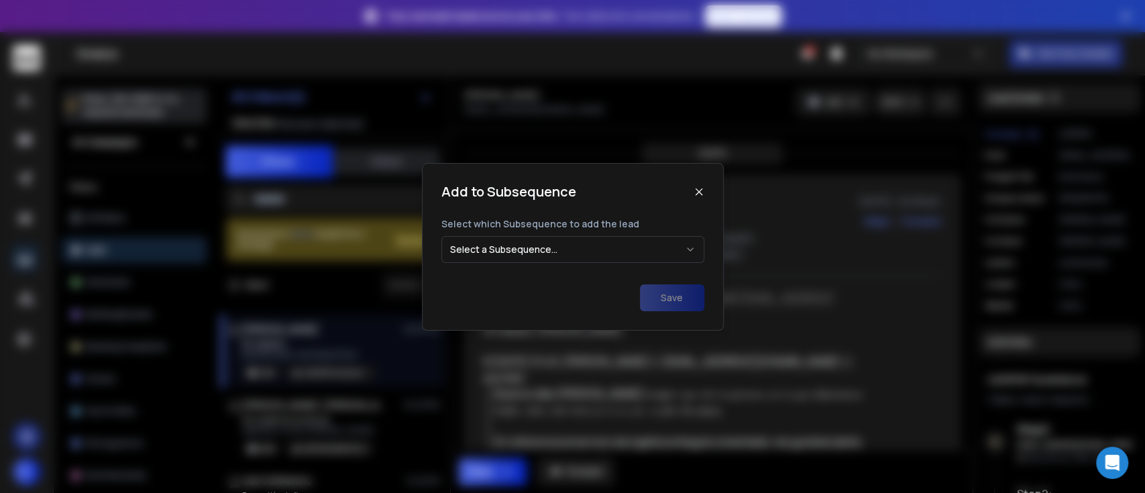
click at [489, 254] on button "Select a Subsequence..." at bounding box center [573, 249] width 263 height 27
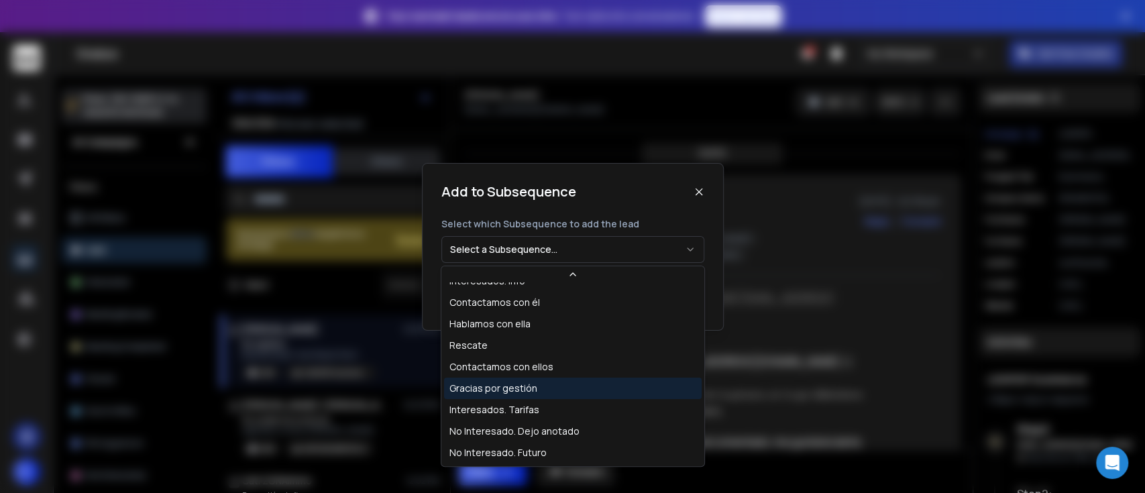
scroll to position [36, 0]
click at [697, 193] on icon at bounding box center [698, 191] width 7 height 7
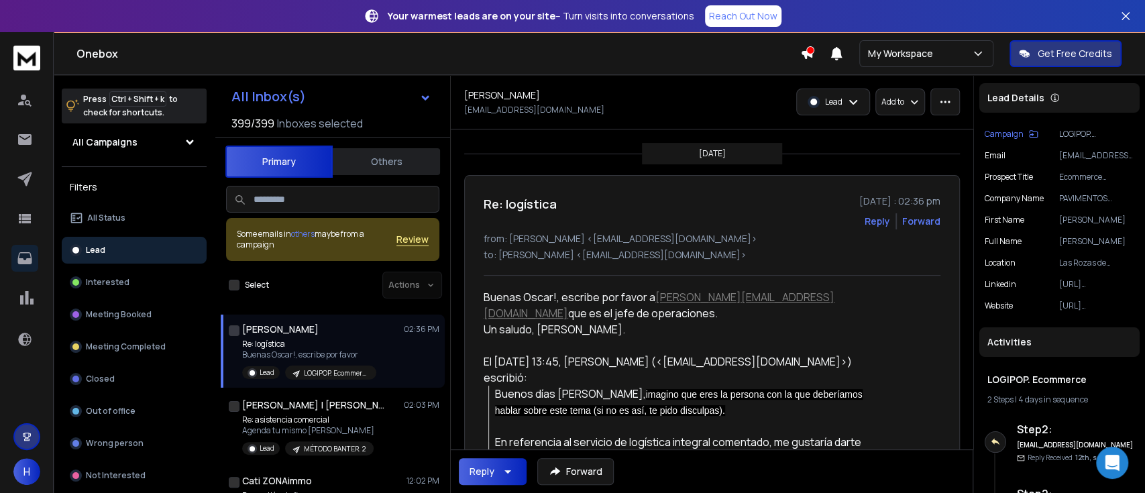
click at [885, 104] on p "Add to" at bounding box center [893, 102] width 23 height 11
click at [905, 130] on div "Subsequence" at bounding box center [922, 131] width 79 height 13
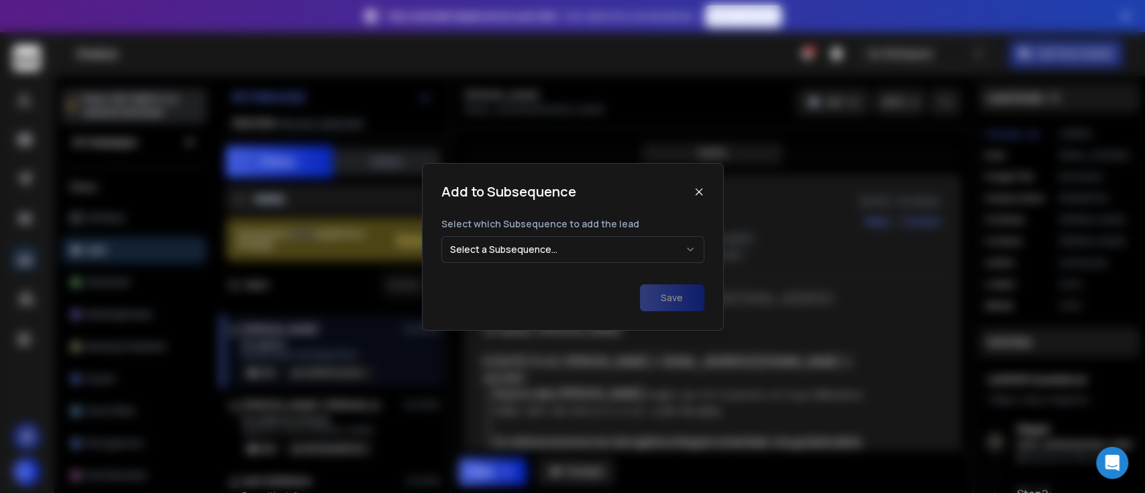
click at [590, 247] on button "Select a Subsequence..." at bounding box center [573, 249] width 263 height 27
click at [691, 298] on button "Save" at bounding box center [672, 298] width 64 height 27
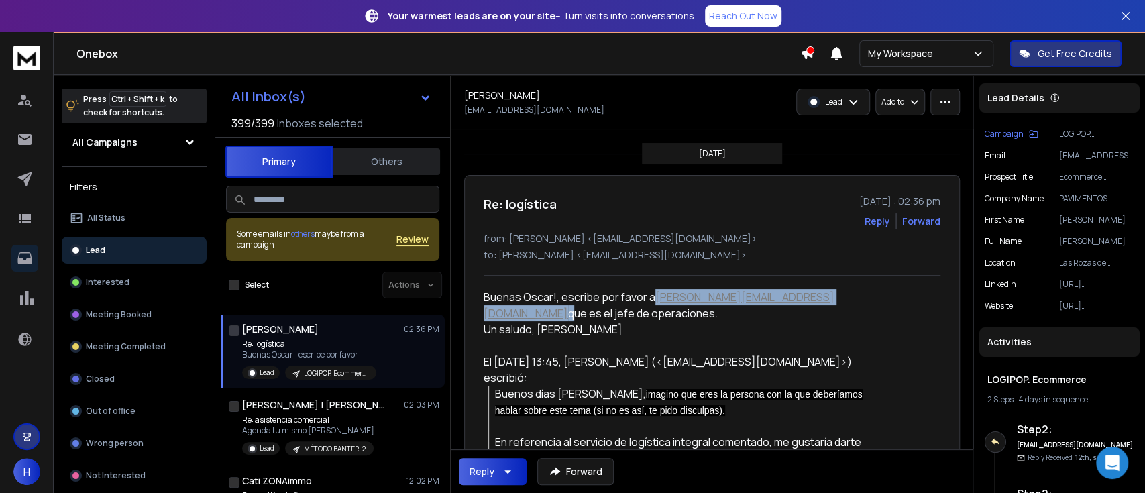
drag, startPoint x: 708, startPoint y: 313, endPoint x: 497, endPoint y: 318, distance: 211.4
click at [493, 320] on div "Buenas Oscar!, escribe por favor a david.gonzalez@pavimentosarquiservi.com que …" at bounding box center [680, 313] width 392 height 48
copy div "david.gonzalez@pavimentosarquiservi.com"
click at [825, 104] on p "Lead" at bounding box center [833, 102] width 17 height 11
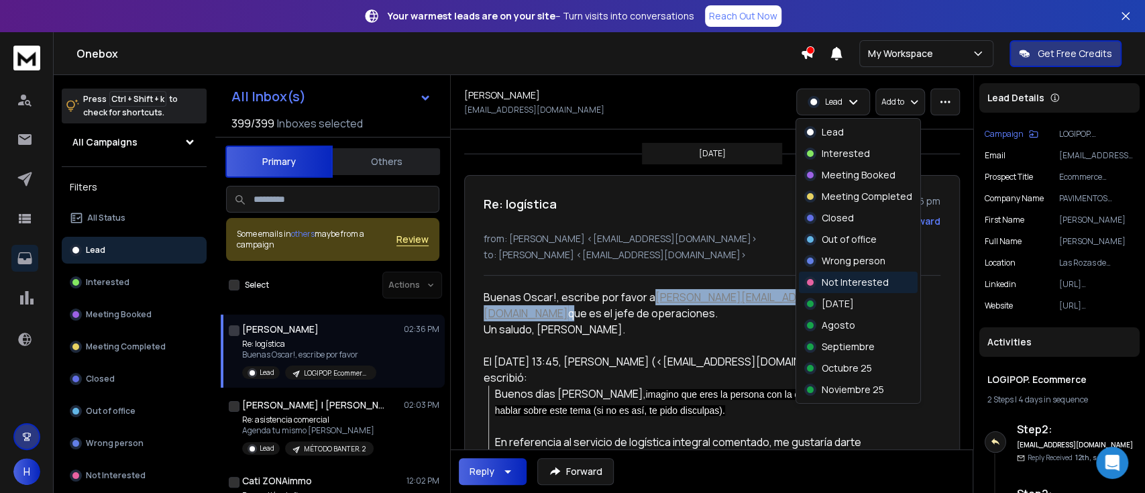
click at [848, 279] on p "Not Interested" at bounding box center [855, 282] width 67 height 13
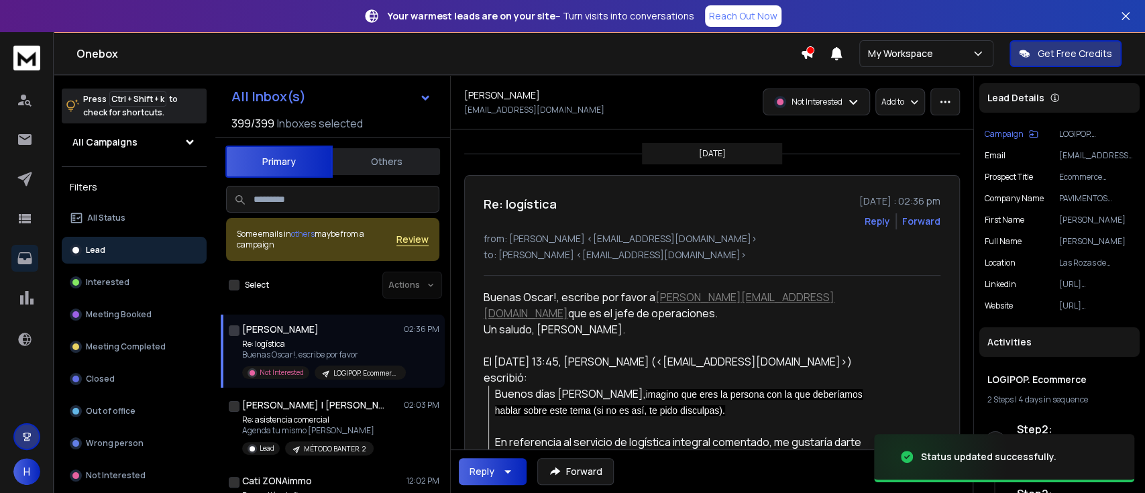
click at [1004, 133] on p "Campaign" at bounding box center [1004, 134] width 39 height 11
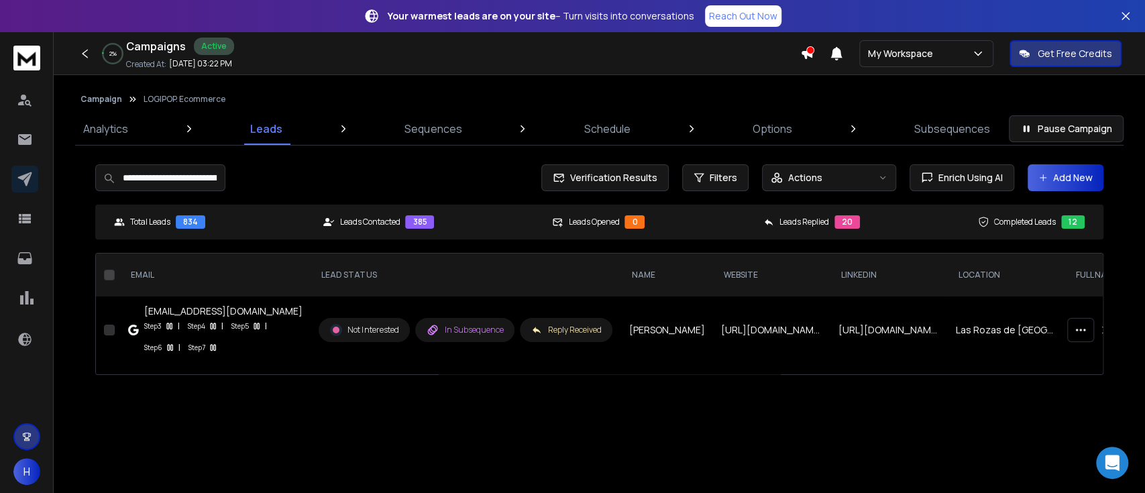
click at [1062, 179] on button "Add New" at bounding box center [1066, 177] width 76 height 27
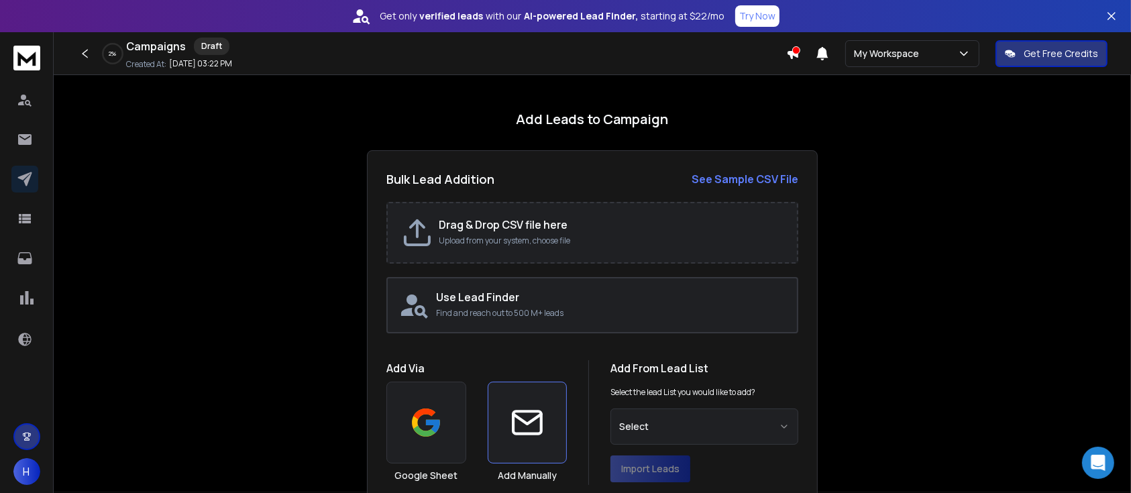
click at [530, 429] on icon at bounding box center [528, 423] width 34 height 40
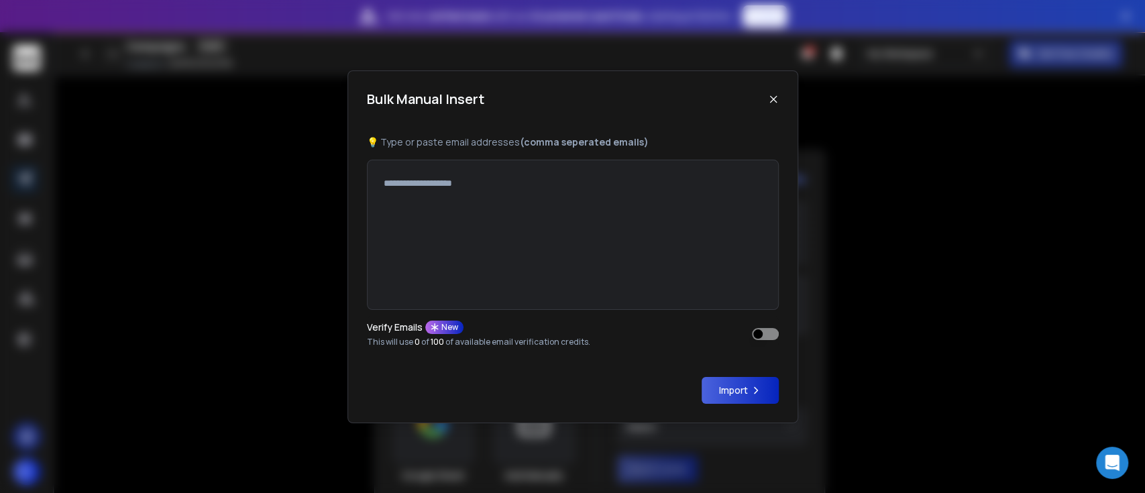
click at [426, 199] on textarea at bounding box center [573, 235] width 412 height 150
paste textarea "**********"
type textarea "**********"
click at [741, 385] on button "Import" at bounding box center [740, 390] width 77 height 27
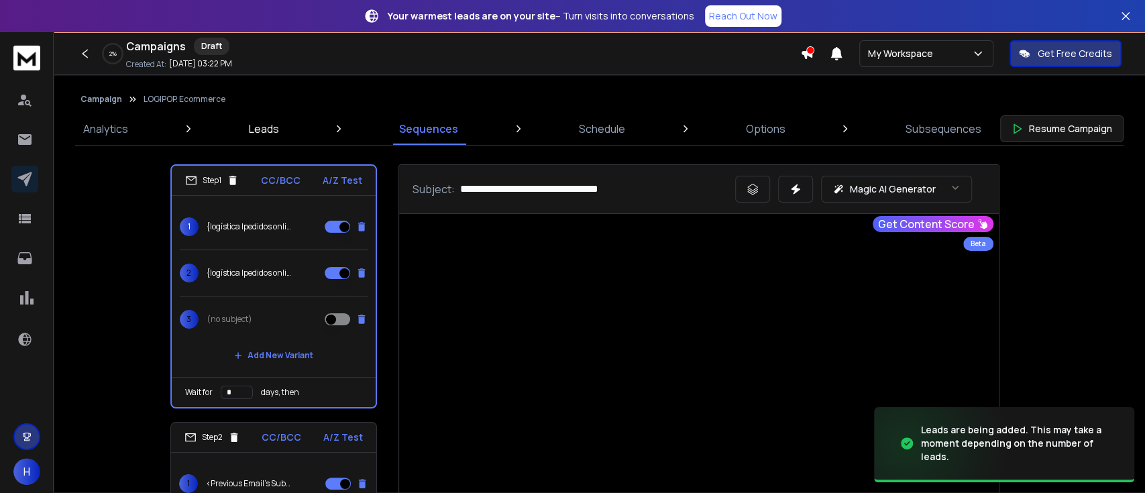
click at [254, 140] on link "Leads" at bounding box center [264, 129] width 46 height 32
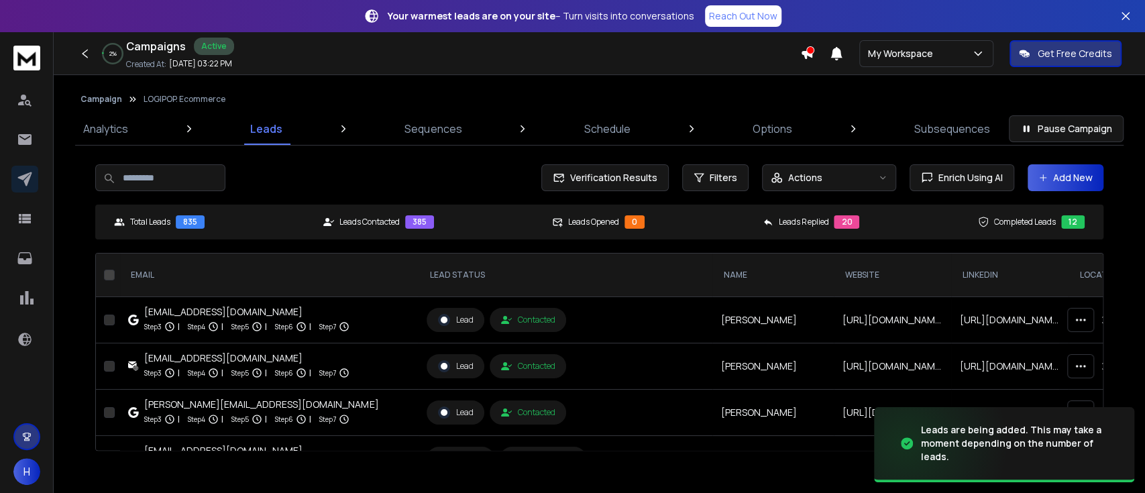
click at [195, 169] on input at bounding box center [160, 177] width 130 height 27
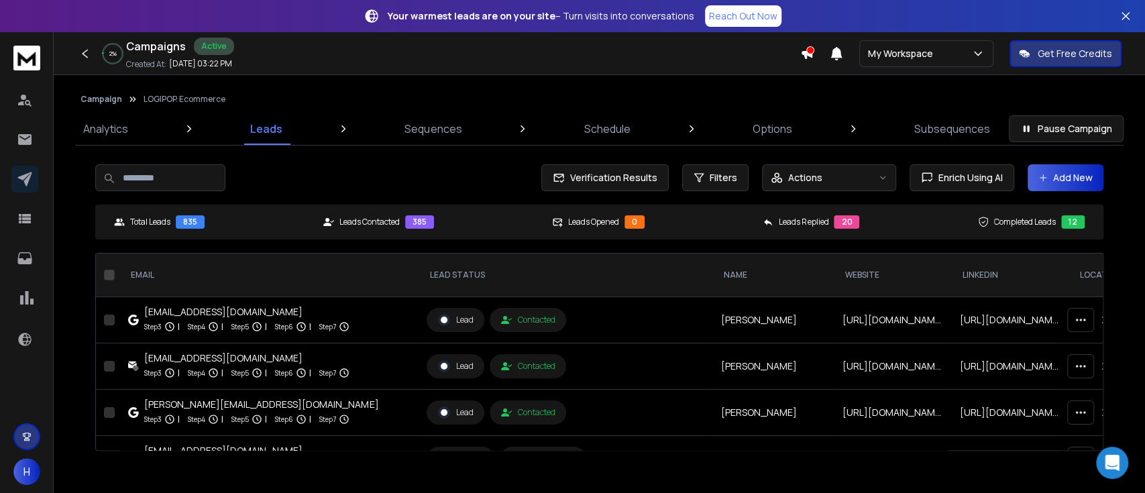
paste input "**********"
type input "**********"
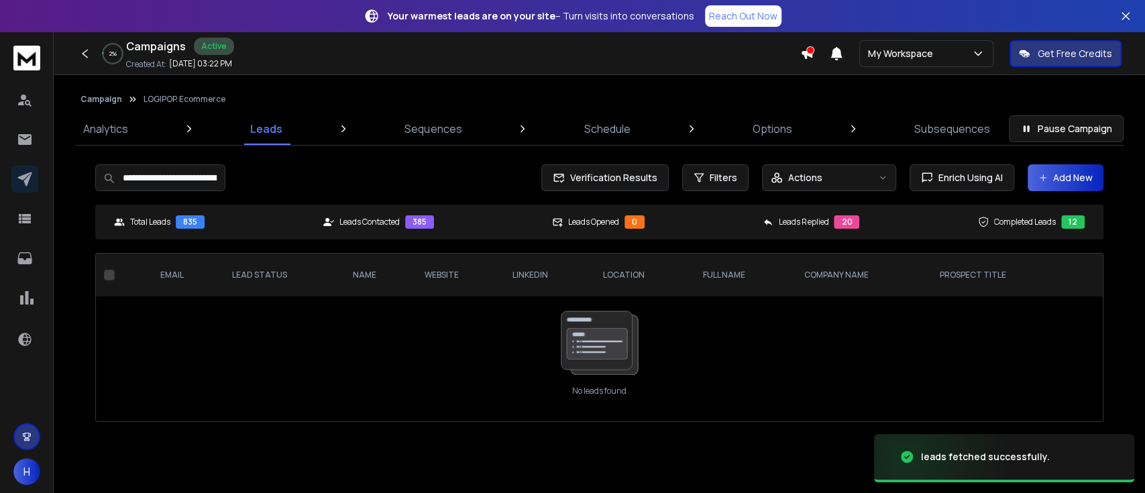
click at [183, 180] on input "**********" at bounding box center [160, 177] width 130 height 27
click at [1072, 174] on button "Add New" at bounding box center [1066, 177] width 76 height 27
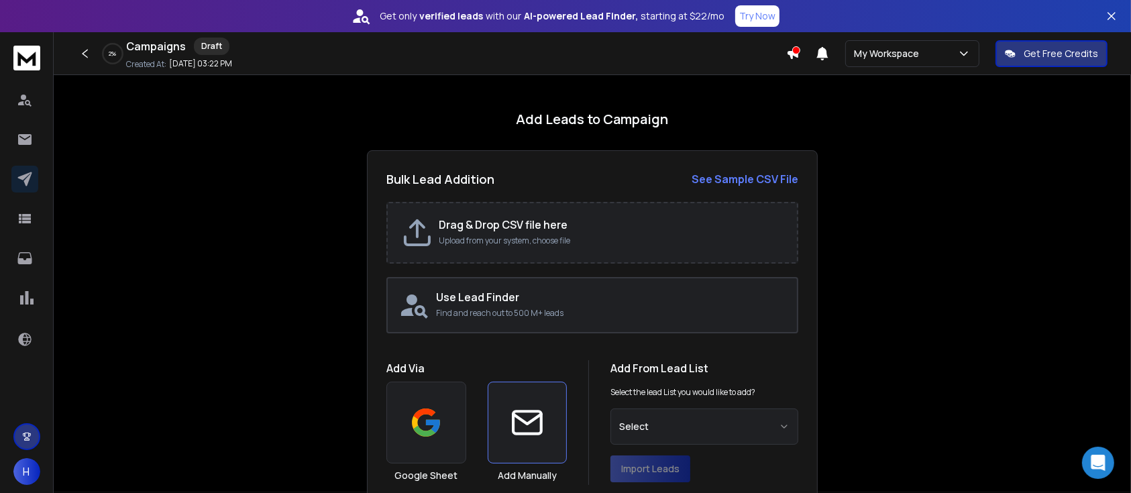
click at [533, 456] on div at bounding box center [528, 423] width 80 height 82
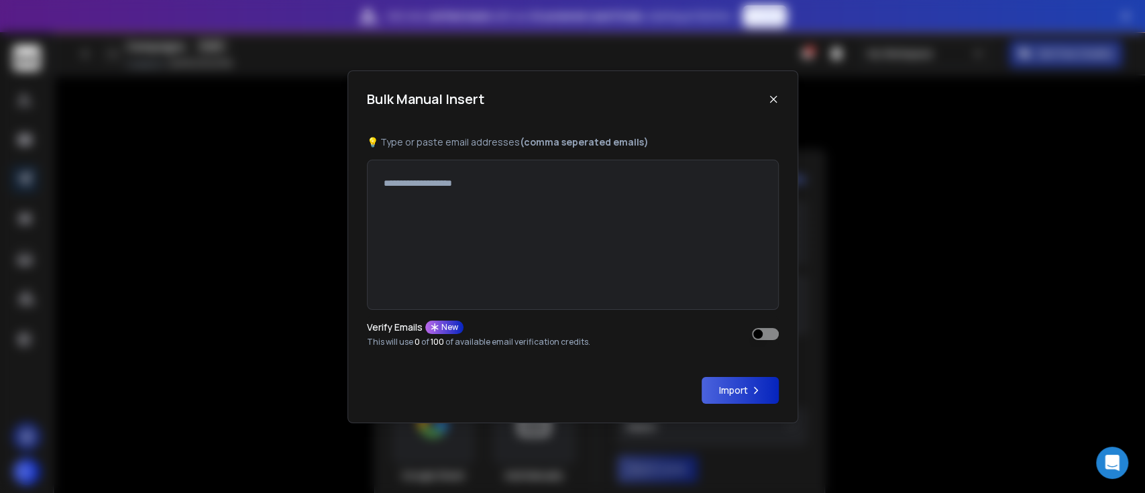
click at [427, 227] on textarea at bounding box center [573, 235] width 412 height 150
paste textarea "**********"
type textarea "**********"
click at [753, 391] on icon "submit" at bounding box center [756, 390] width 11 height 11
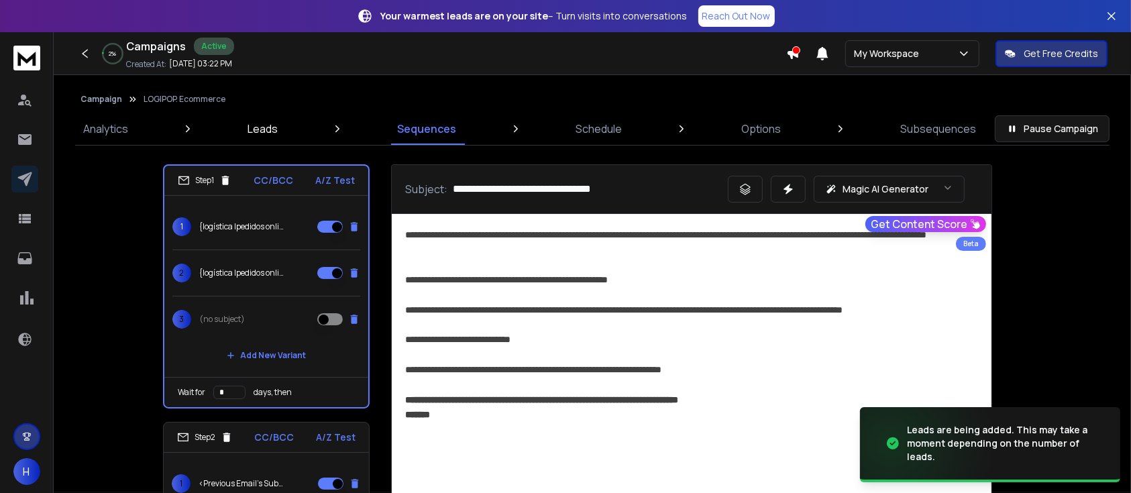
click at [260, 126] on p "Leads" at bounding box center [263, 129] width 30 height 16
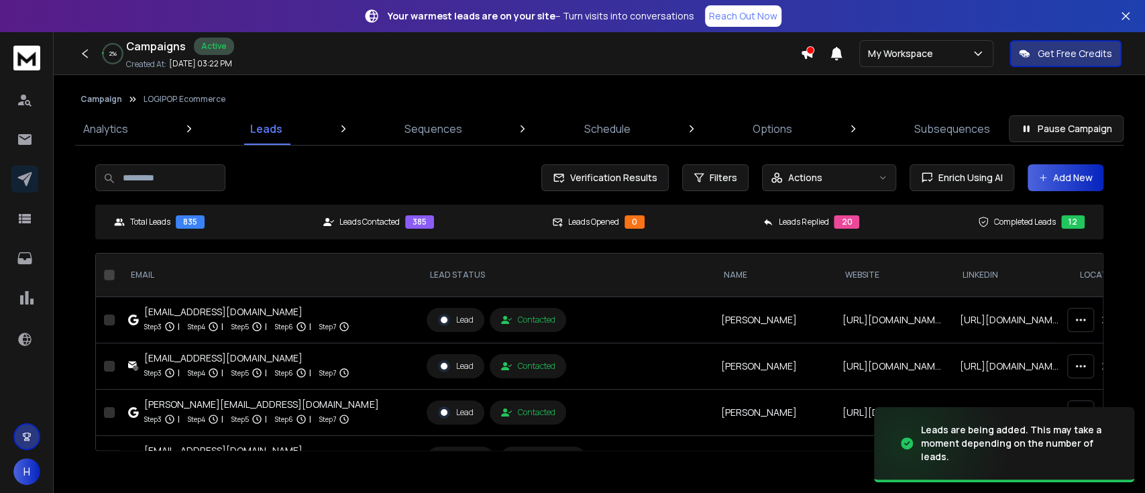
click at [206, 181] on input at bounding box center [160, 177] width 130 height 27
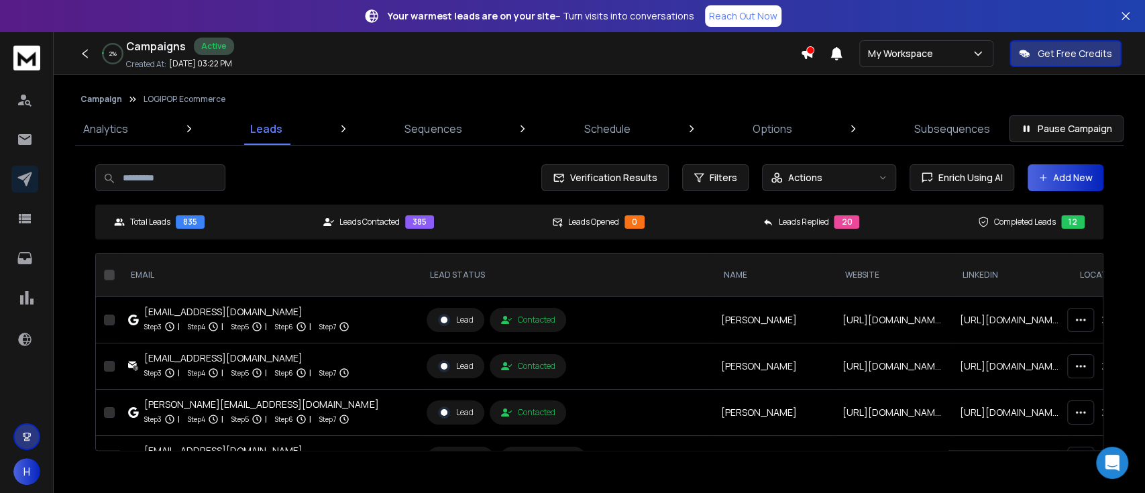
paste input "**********"
type input "**********"
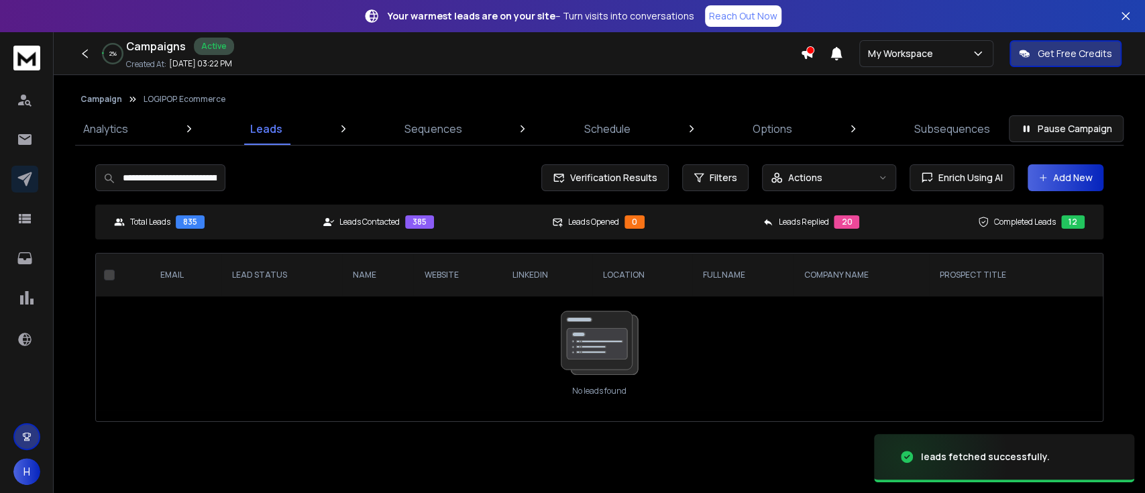
click at [215, 187] on input "**********" at bounding box center [160, 177] width 130 height 27
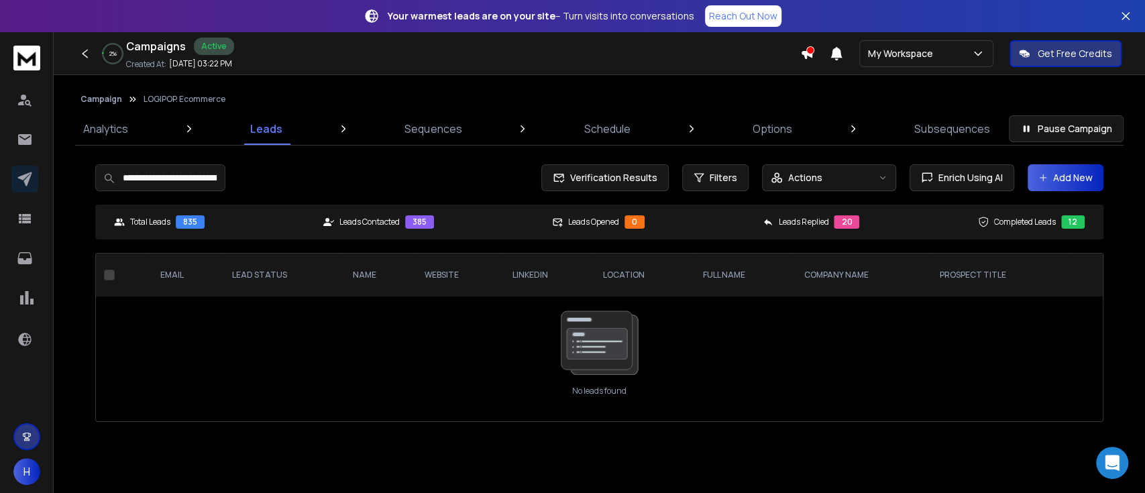
paste input
type input "**********"
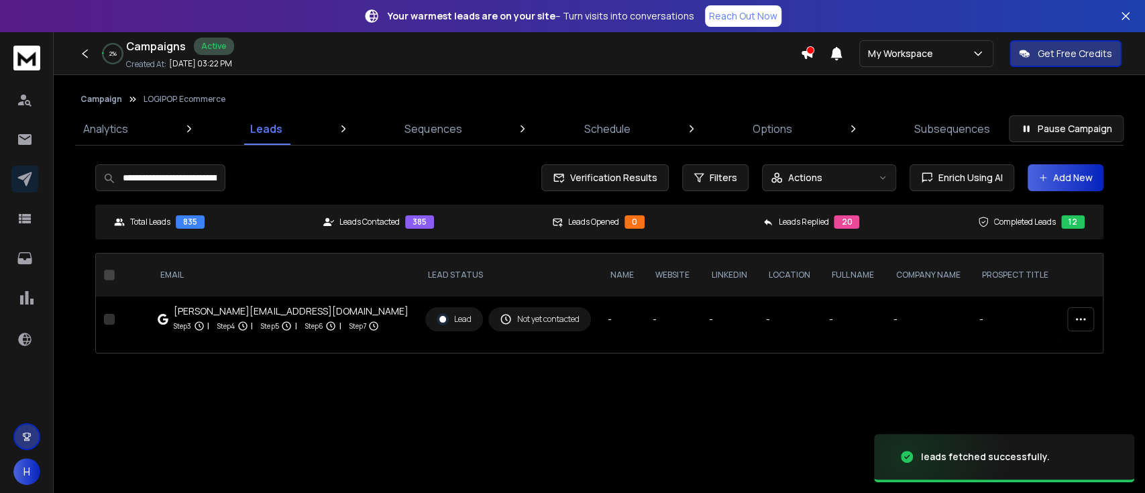
click at [311, 313] on div "david.gonzalez@pavimentosarquiservi.com" at bounding box center [291, 311] width 234 height 13
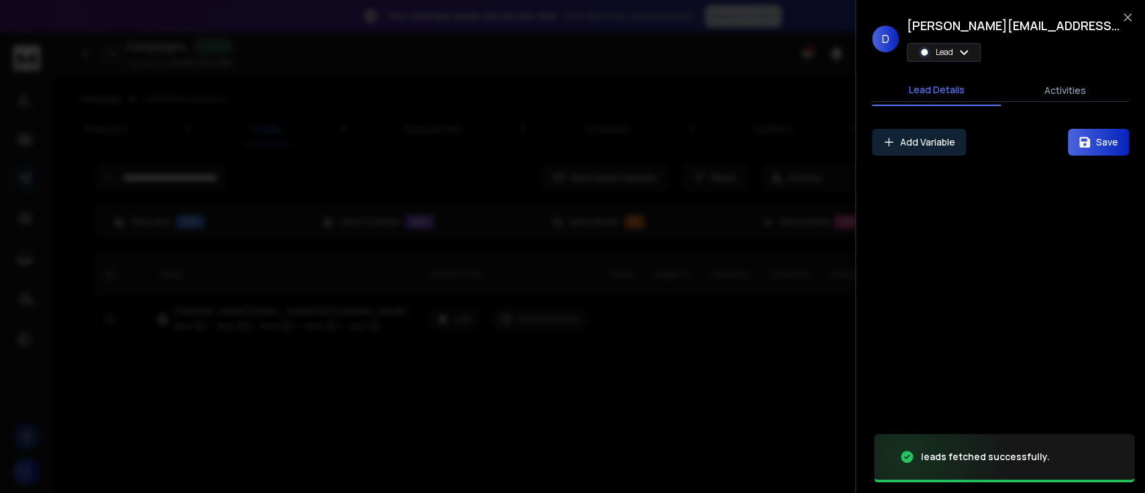
click at [925, 140] on button "Add Variable" at bounding box center [919, 142] width 94 height 27
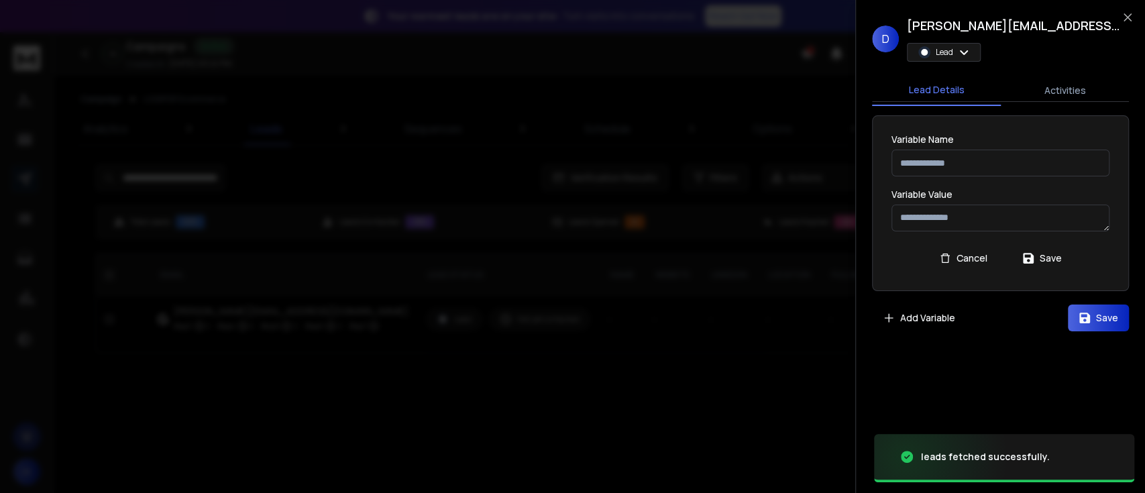
click at [929, 160] on input at bounding box center [1001, 163] width 218 height 27
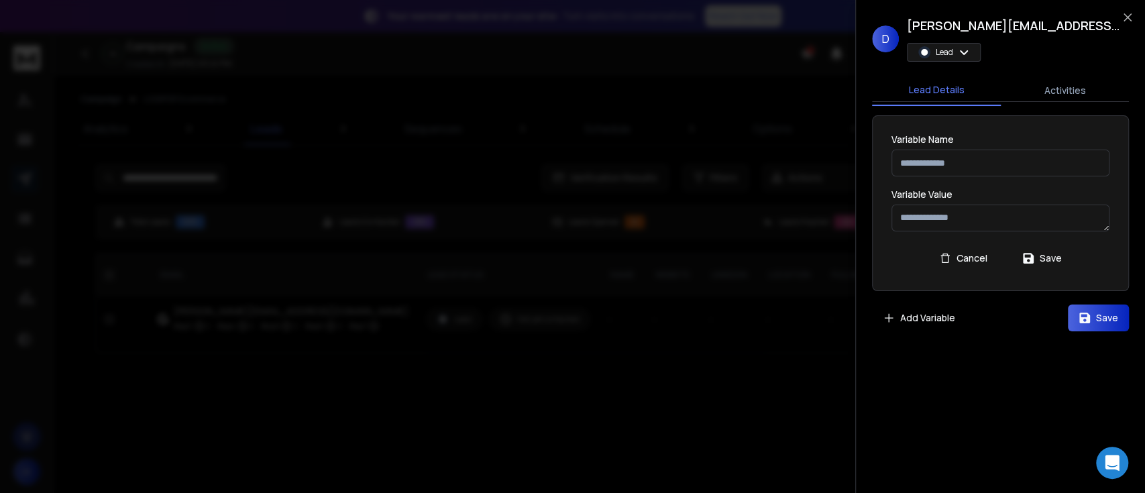
type input "*********"
click at [982, 213] on textarea at bounding box center [1001, 218] width 218 height 27
type textarea "*****"
click at [1045, 254] on button "Save" at bounding box center [1042, 258] width 61 height 27
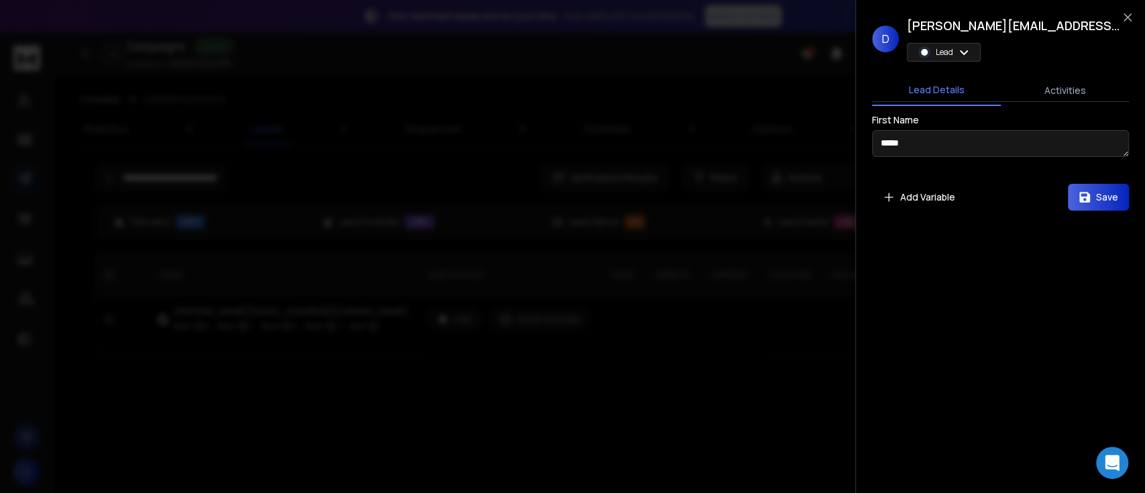
click at [1107, 204] on button "Save" at bounding box center [1098, 197] width 61 height 27
click at [1096, 199] on button "Save" at bounding box center [1098, 197] width 61 height 27
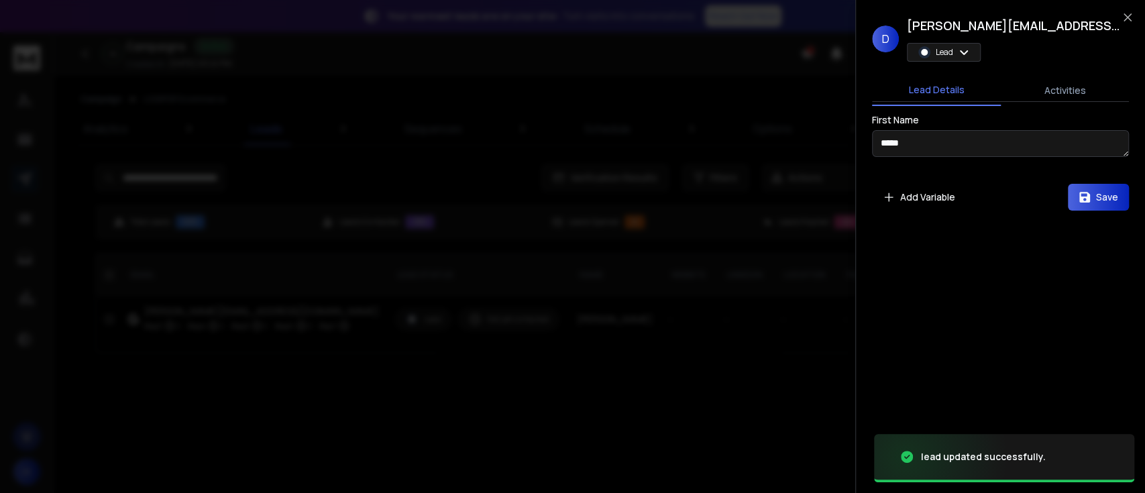
click at [434, 331] on div at bounding box center [572, 246] width 1145 height 493
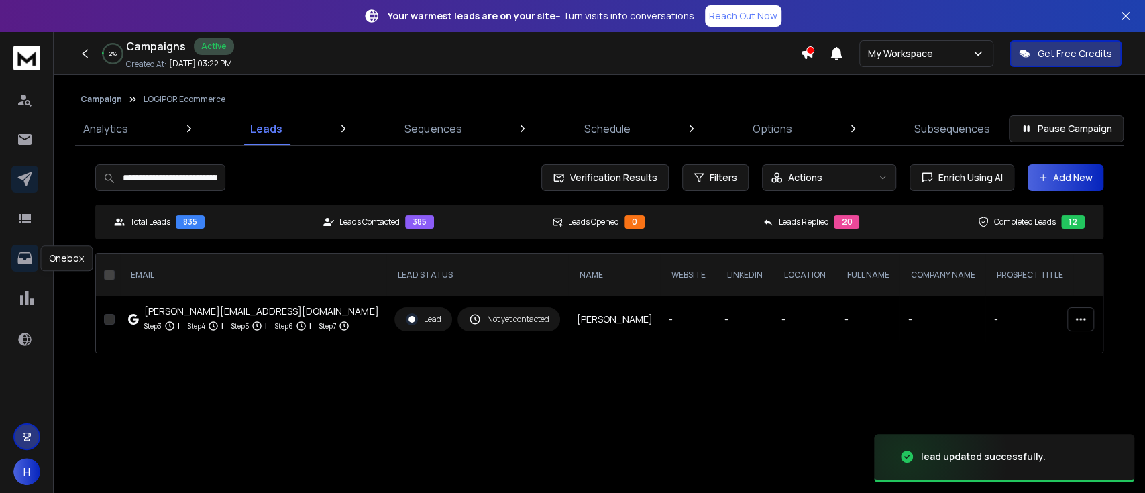
click at [25, 264] on icon at bounding box center [24, 258] width 14 height 12
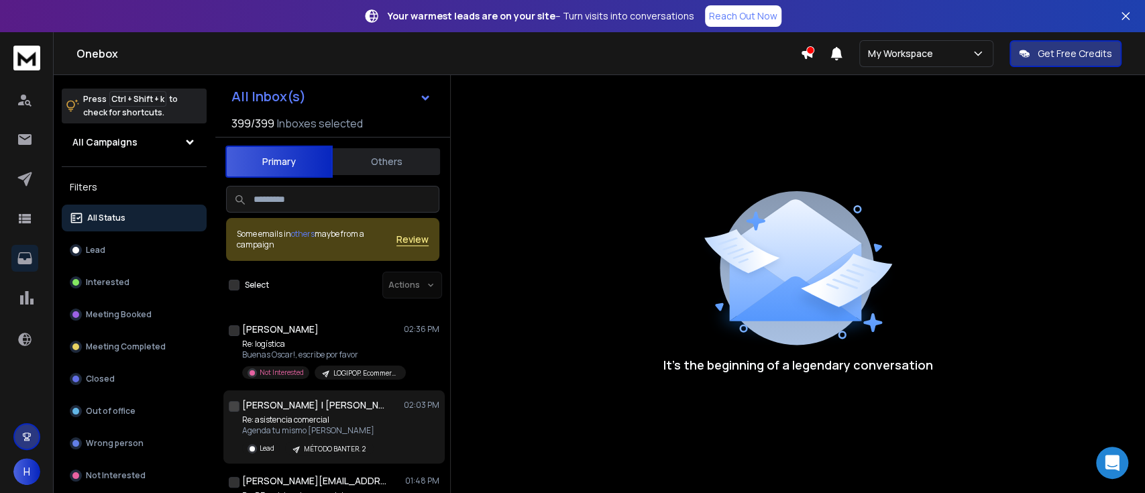
click at [350, 423] on p "Re: asistencia comercial" at bounding box center [308, 420] width 132 height 11
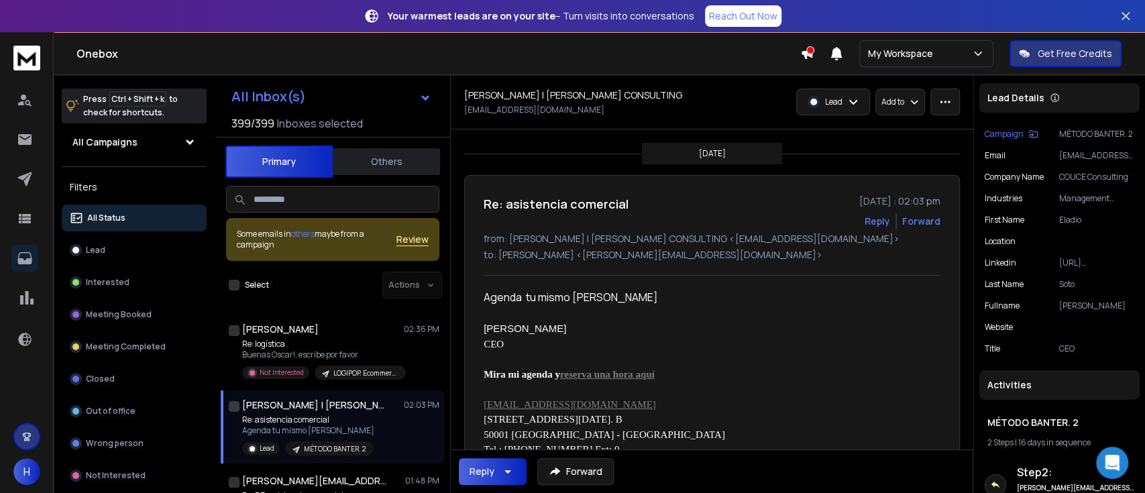
click at [616, 374] on link "reserva una hora aquí" at bounding box center [607, 374] width 95 height 11
click at [842, 101] on div "Lead" at bounding box center [833, 101] width 72 height 25
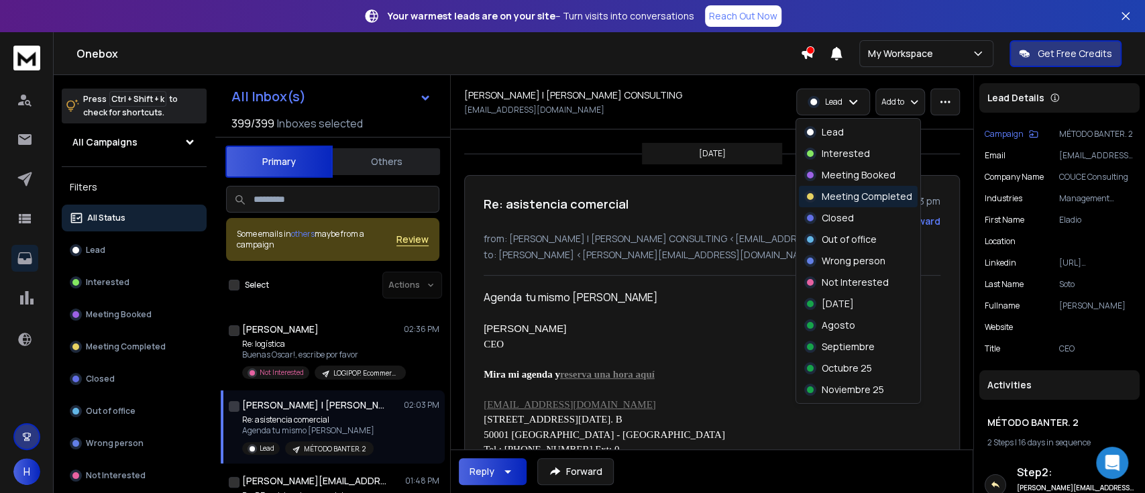
click at [839, 194] on p "Meeting Completed" at bounding box center [867, 196] width 91 height 13
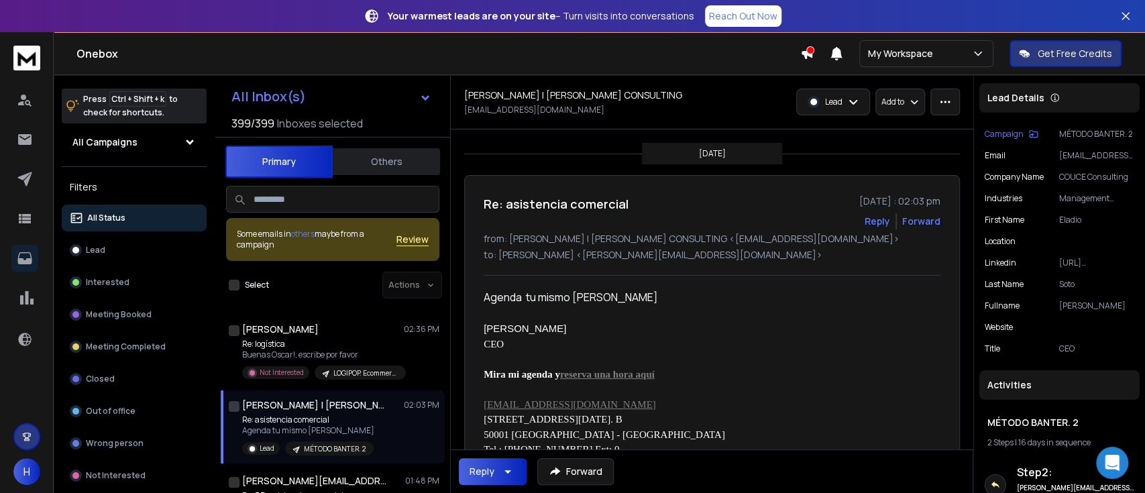
click at [870, 219] on button "Reply" at bounding box center [877, 221] width 25 height 13
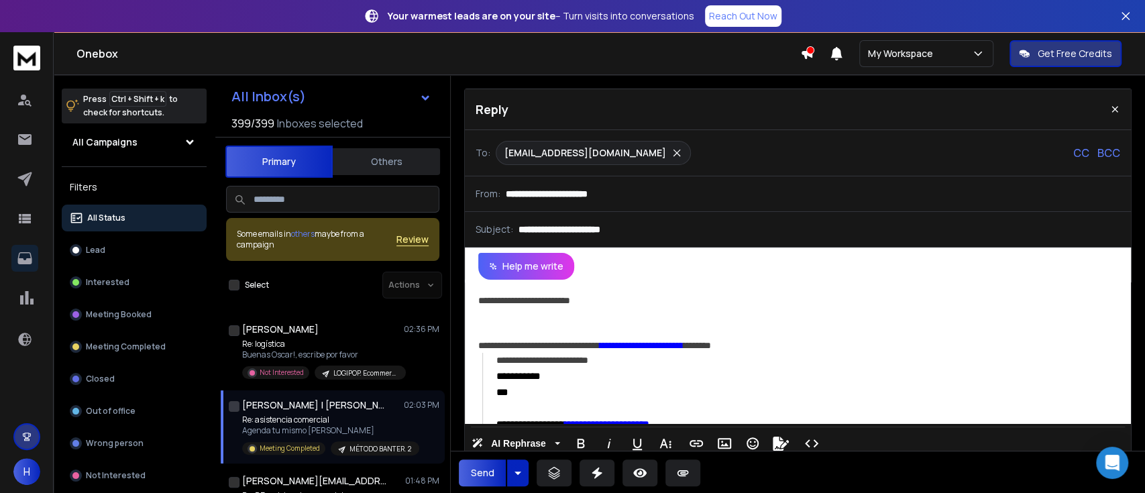
click at [480, 480] on button "Send" at bounding box center [482, 473] width 47 height 27
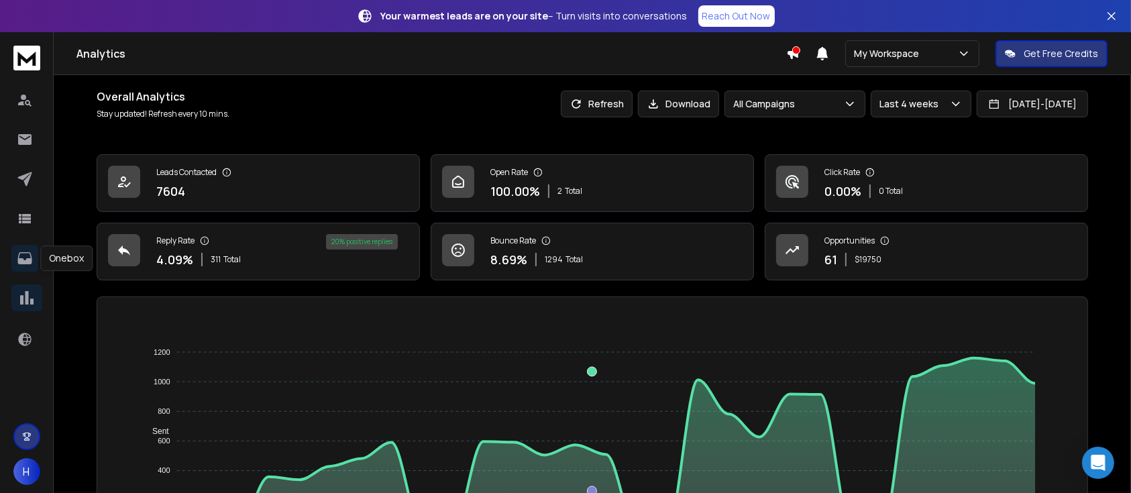
click at [24, 260] on icon at bounding box center [24, 258] width 14 height 12
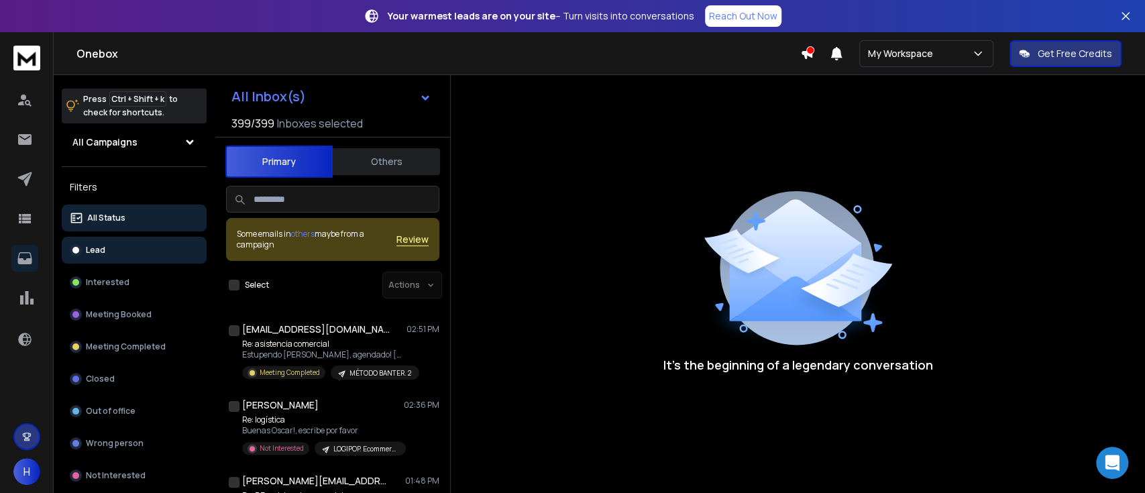
click at [103, 255] on button "Lead" at bounding box center [134, 250] width 145 height 27
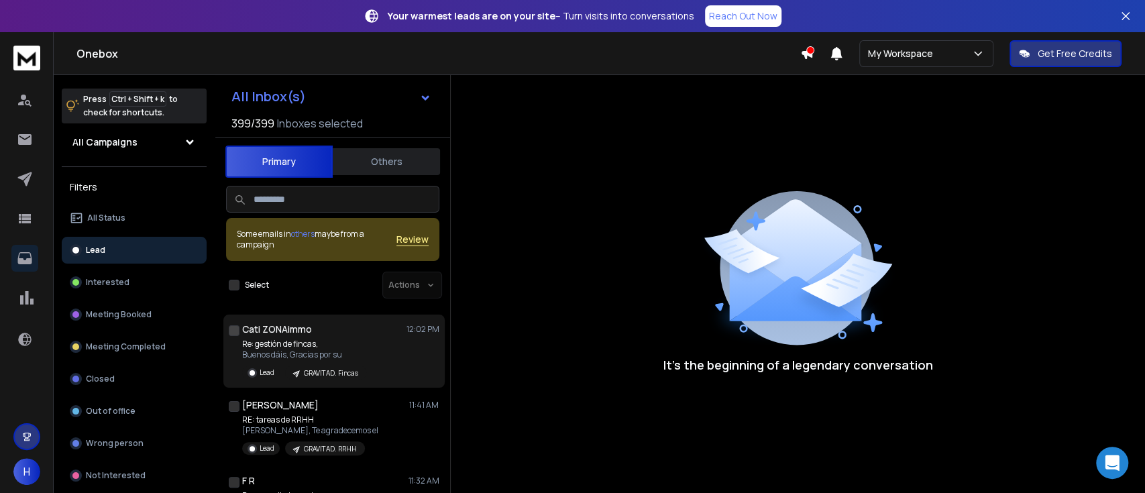
click at [338, 348] on p "Re: gestión de fincas," at bounding box center [304, 344] width 124 height 11
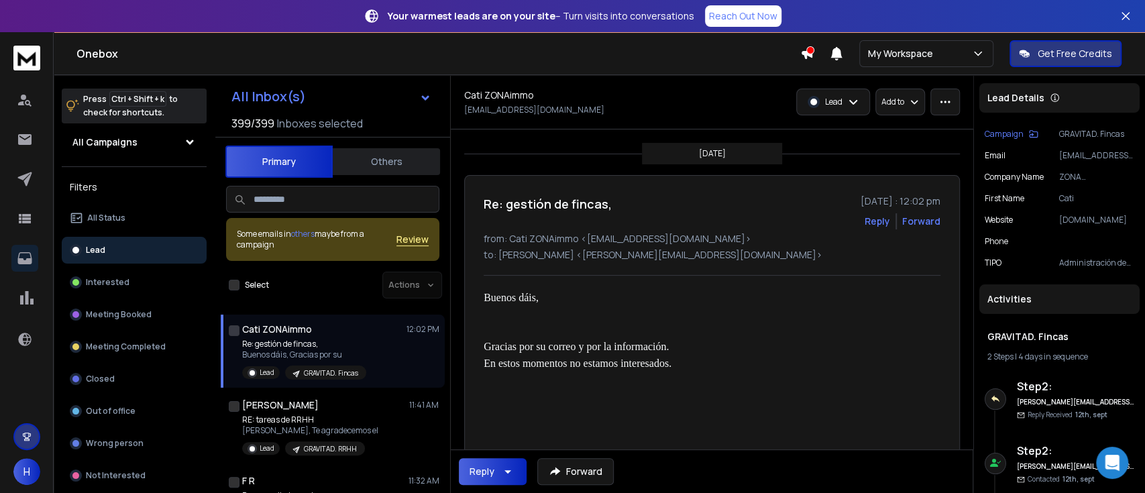
click at [1082, 156] on p "[EMAIL_ADDRESS][DOMAIN_NAME]" at bounding box center [1097, 155] width 75 height 11
click at [1094, 222] on p "[DOMAIN_NAME]" at bounding box center [1097, 220] width 75 height 11
click at [832, 101] on p "Lead" at bounding box center [833, 102] width 17 height 11
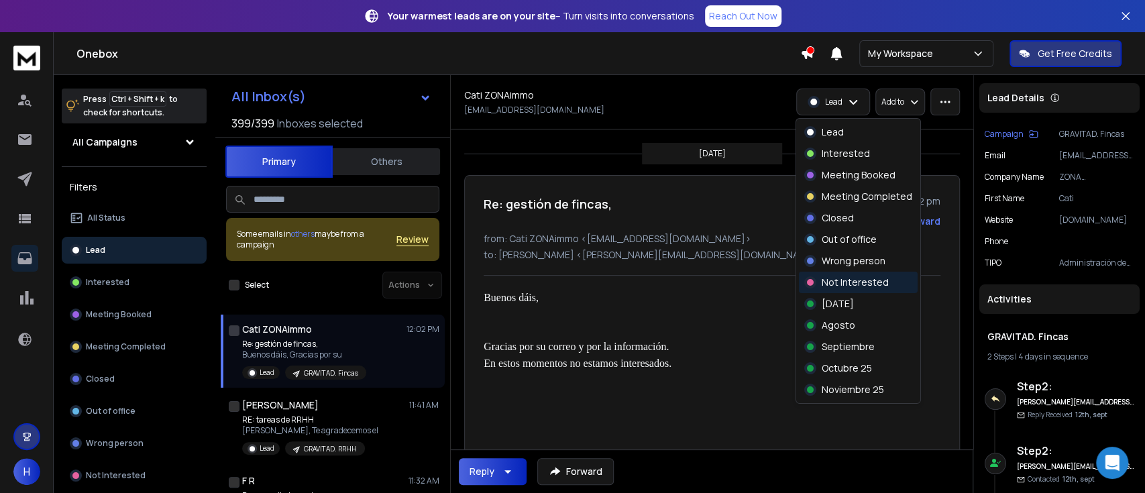
click at [836, 282] on p "Not Interested" at bounding box center [855, 282] width 67 height 13
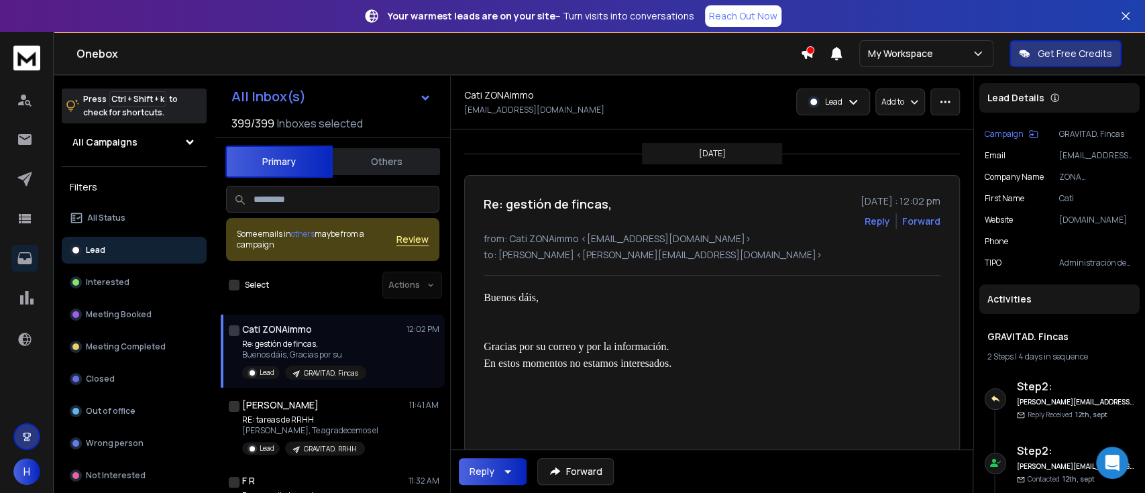
click at [884, 95] on div "Add to" at bounding box center [900, 101] width 48 height 25
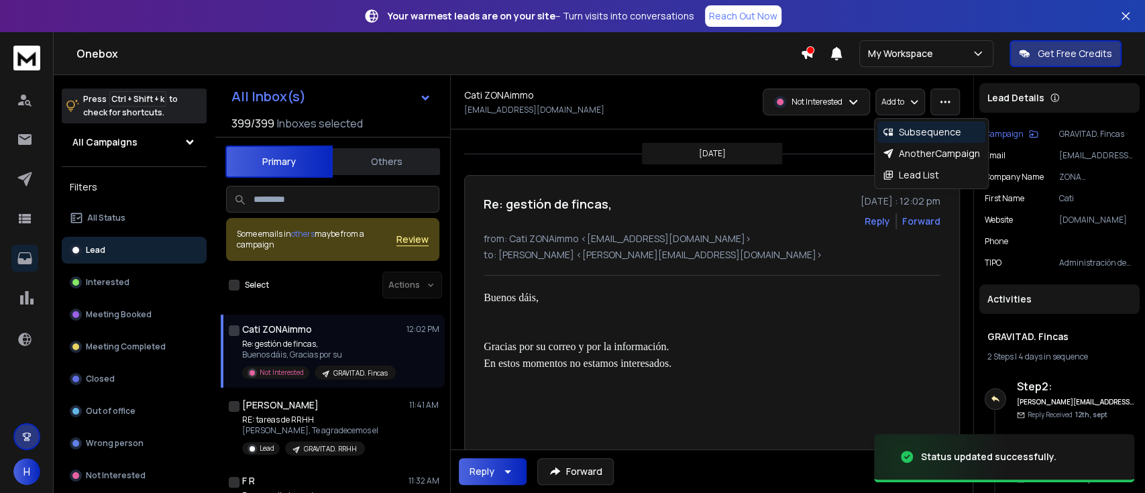
click at [907, 127] on div "Subsequence" at bounding box center [922, 131] width 79 height 13
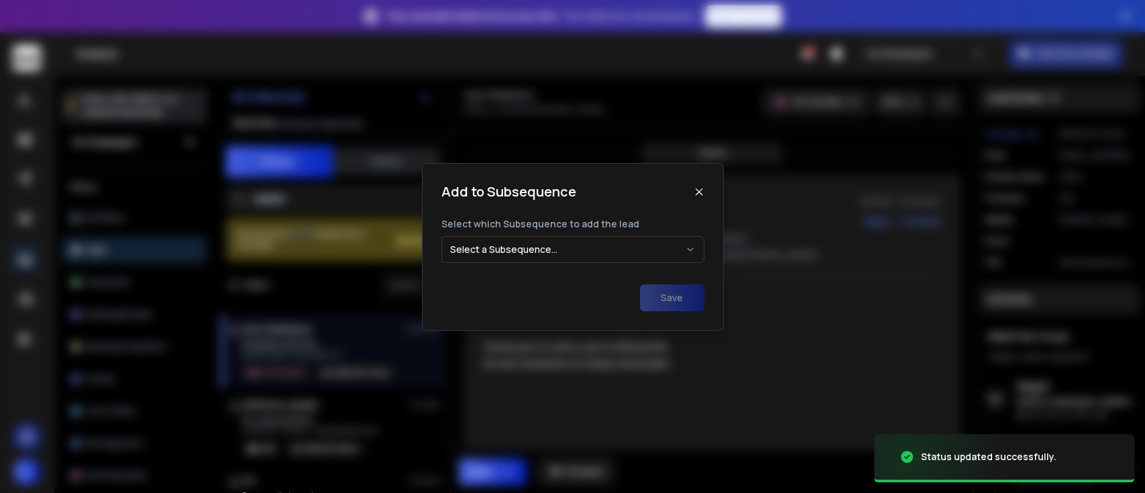
click at [544, 252] on button "Select a Subsequence..." at bounding box center [573, 249] width 263 height 27
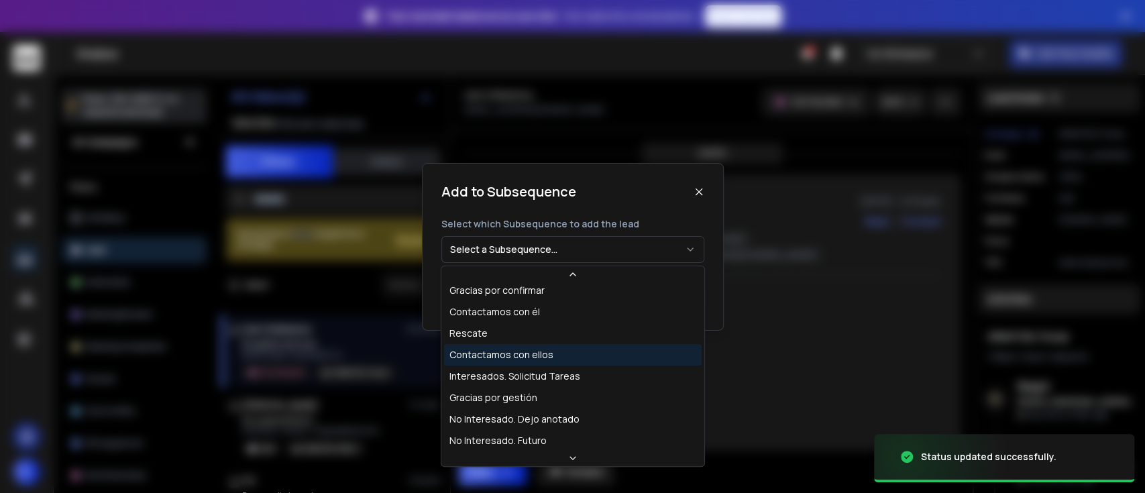
scroll to position [36, 0]
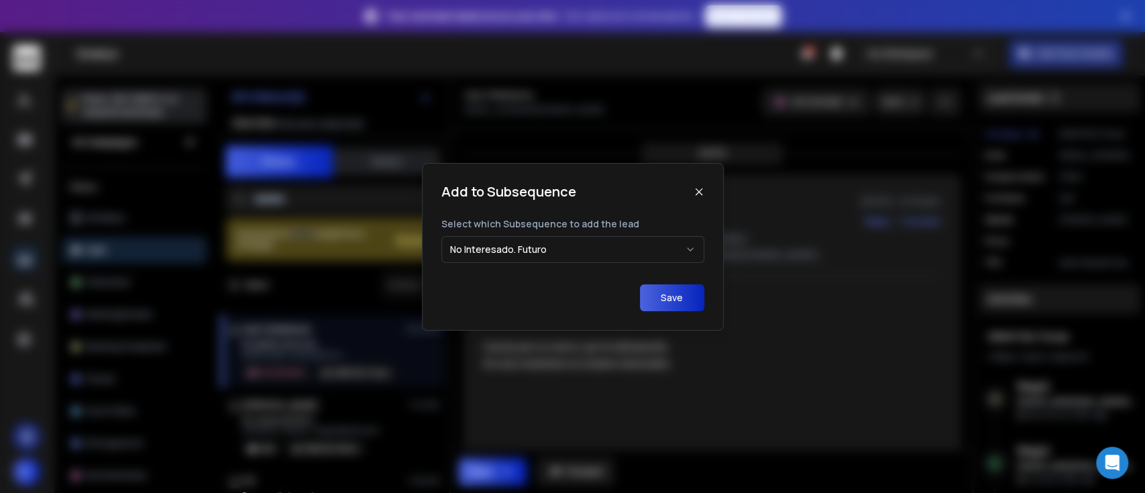
drag, startPoint x: 675, startPoint y: 297, endPoint x: 682, endPoint y: 276, distance: 21.2
click at [675, 295] on button "Save" at bounding box center [672, 298] width 64 height 27
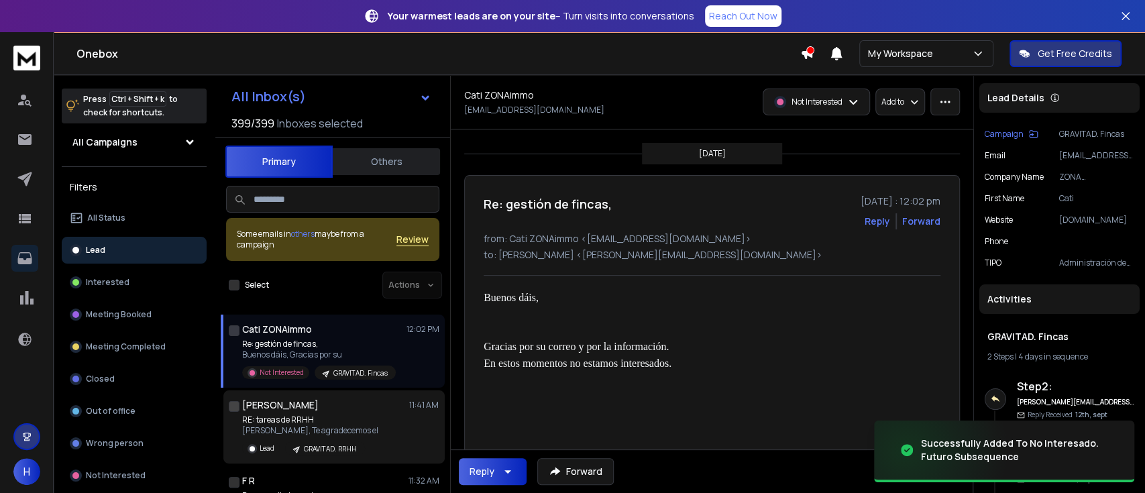
click at [340, 413] on div "[PERSON_NAME] 11:41 AM RE: tareas de [PERSON_NAME], Te agradecemos el Lead GRAV…" at bounding box center [340, 427] width 197 height 57
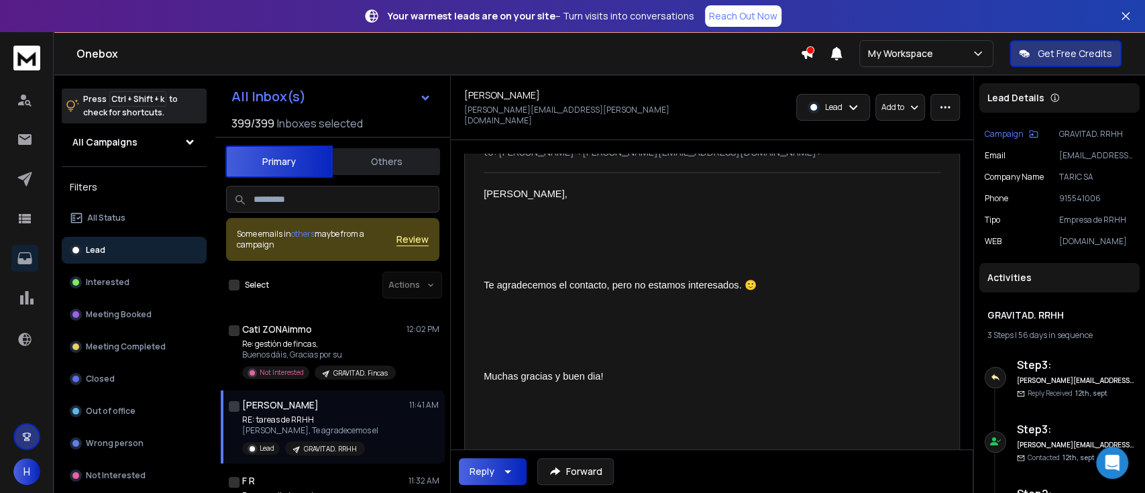
scroll to position [178, 0]
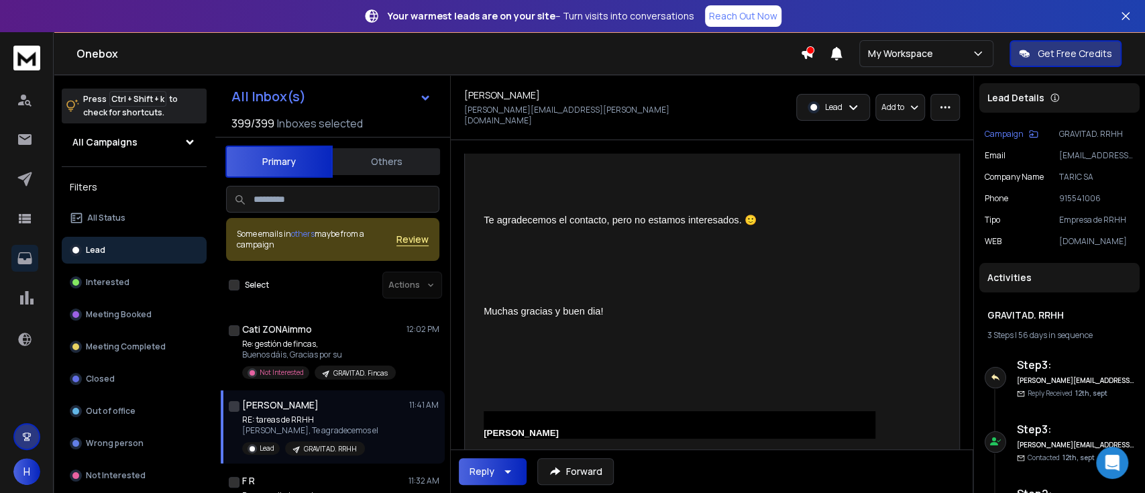
click at [897, 103] on p "Add to" at bounding box center [893, 107] width 23 height 11
click at [910, 134] on div "Subsequence" at bounding box center [922, 131] width 79 height 13
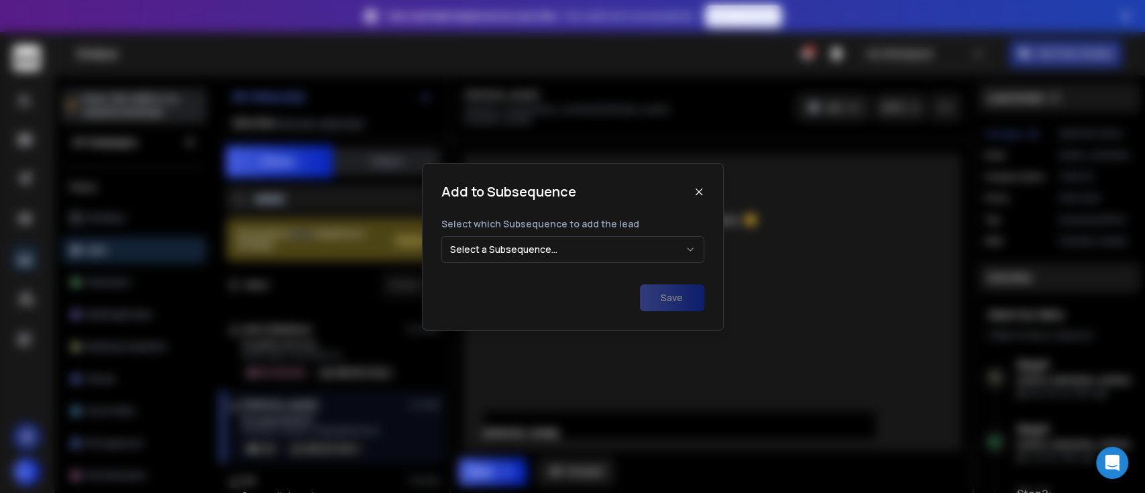
click at [560, 254] on button "Select a Subsequence..." at bounding box center [573, 249] width 263 height 27
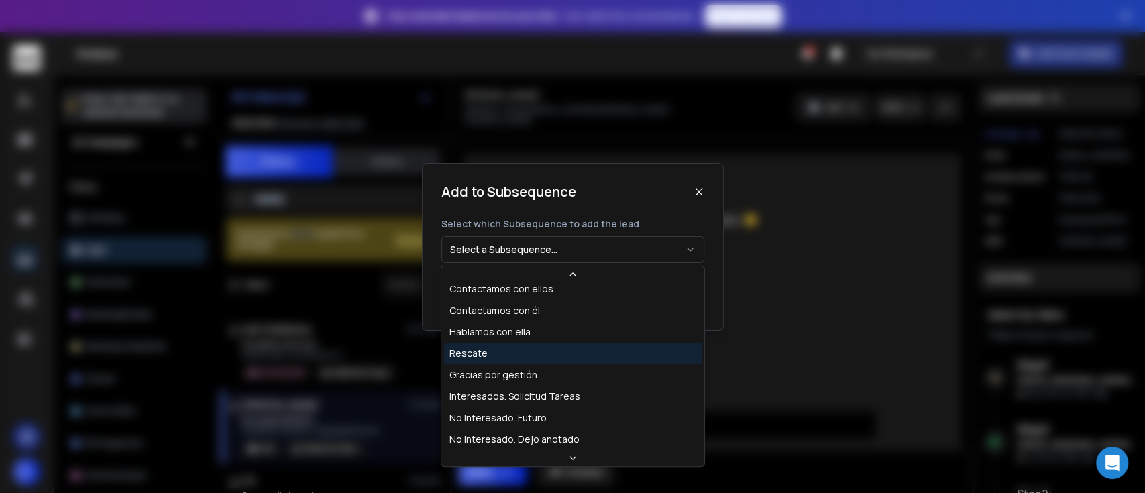
scroll to position [57, 0]
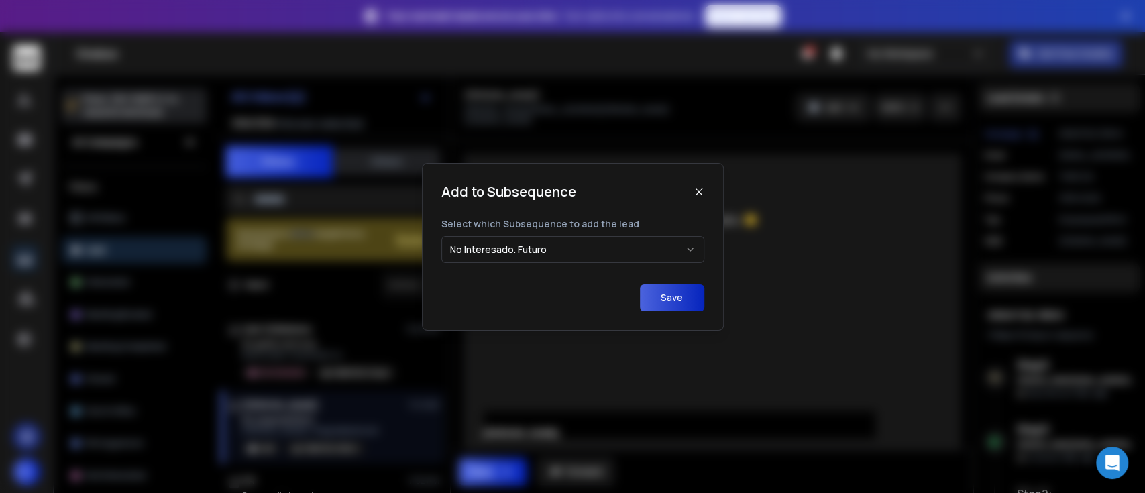
click at [668, 295] on button "Save" at bounding box center [672, 298] width 64 height 27
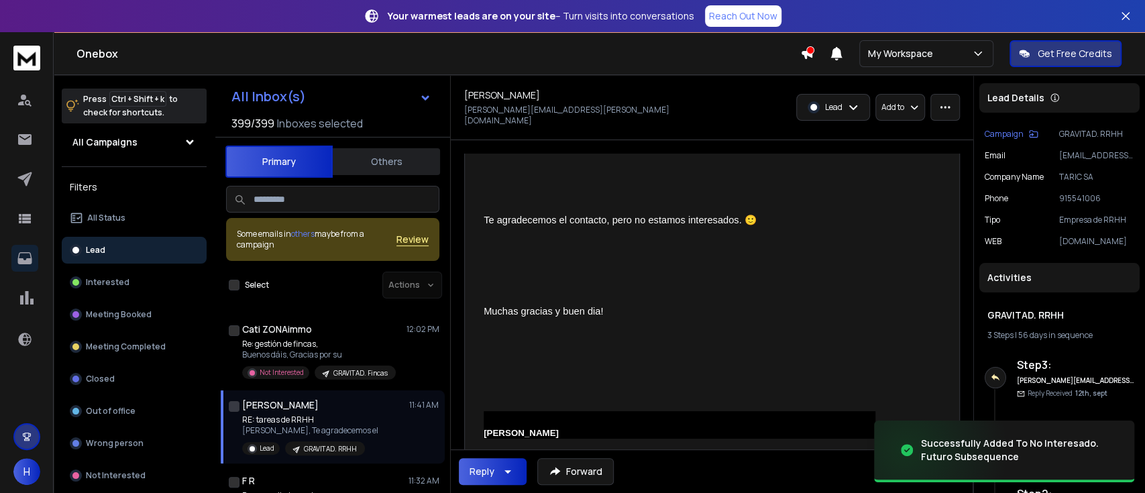
click at [829, 95] on div "Lead" at bounding box center [833, 107] width 72 height 25
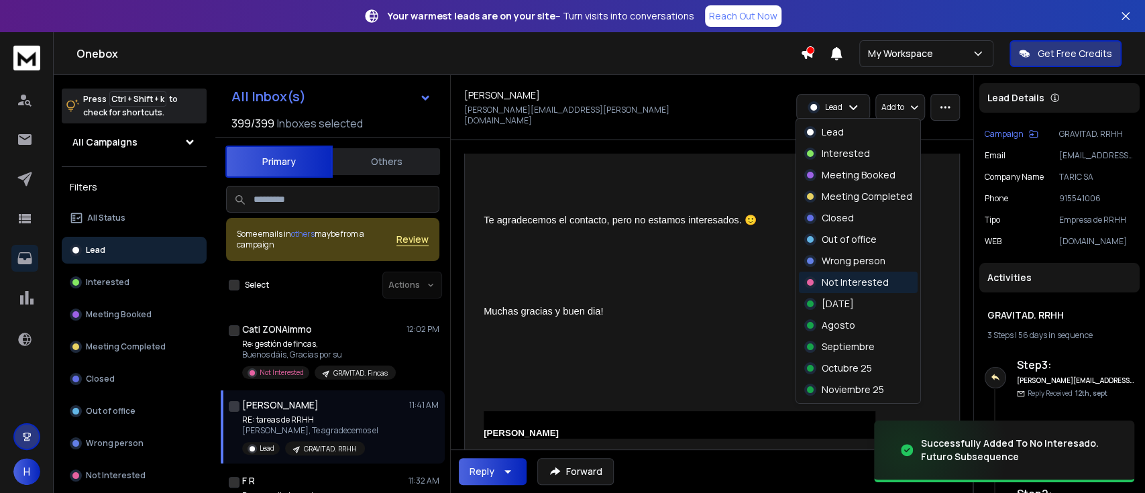
click at [837, 286] on p "Not Interested" at bounding box center [855, 282] width 67 height 13
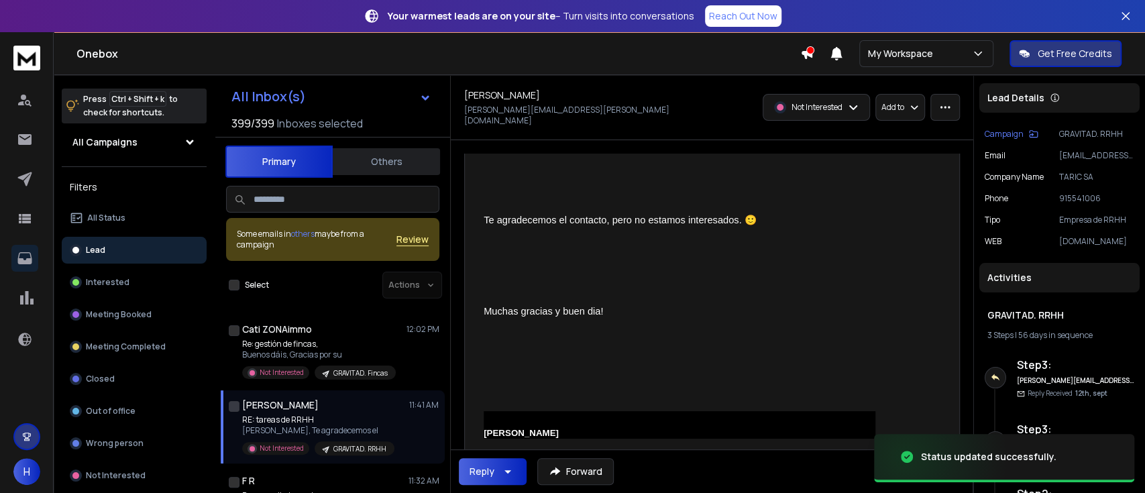
click at [1084, 156] on p "[EMAIL_ADDRESS][DOMAIN_NAME]" at bounding box center [1097, 155] width 75 height 11
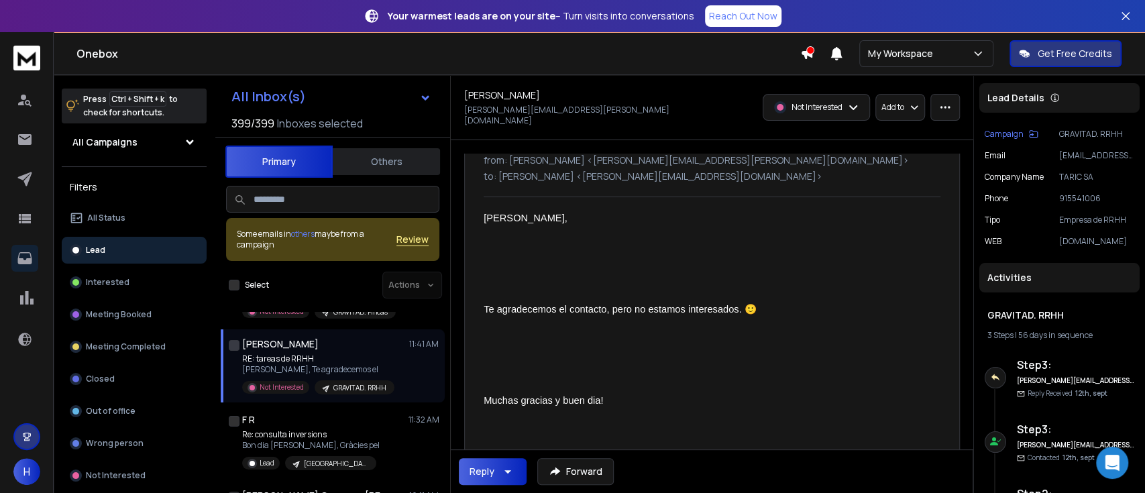
scroll to position [89, 0]
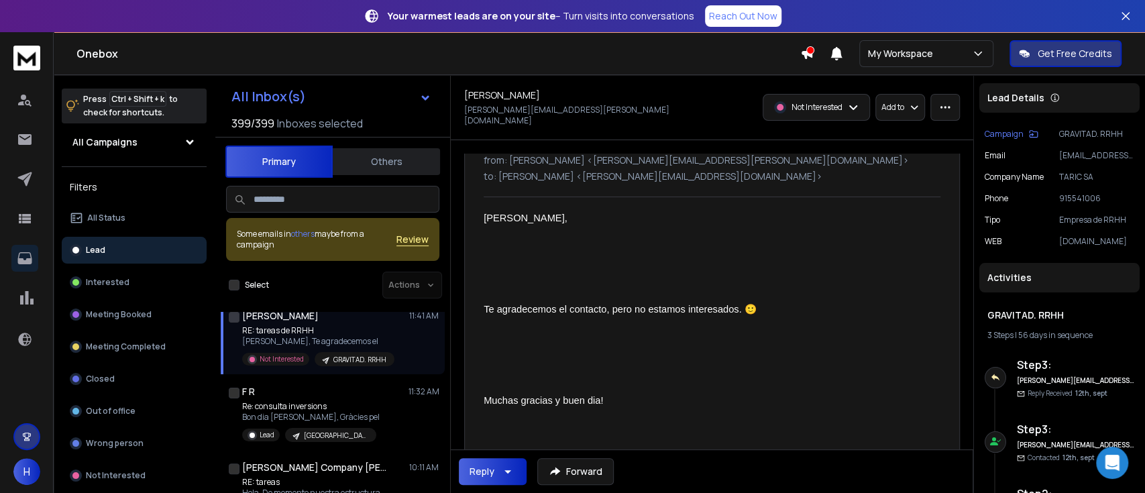
drag, startPoint x: 333, startPoint y: 413, endPoint x: 585, endPoint y: 388, distance: 253.5
click at [332, 413] on p "Bon dia [PERSON_NAME], Gràcies pel" at bounding box center [311, 417] width 138 height 11
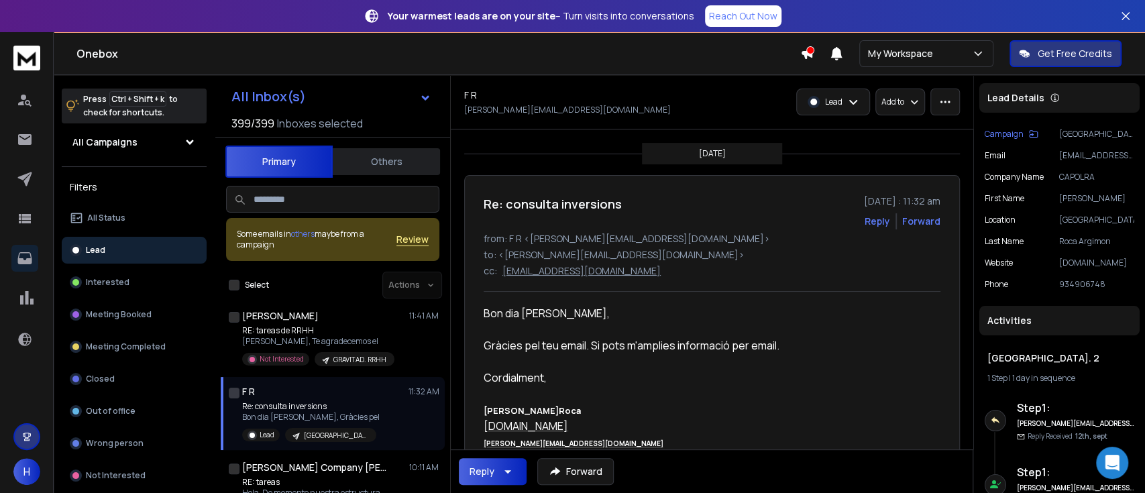
click at [1094, 155] on p "[EMAIL_ADDRESS][DOMAIN_NAME]" at bounding box center [1097, 155] width 75 height 11
click at [841, 102] on p "Lead" at bounding box center [833, 102] width 17 height 11
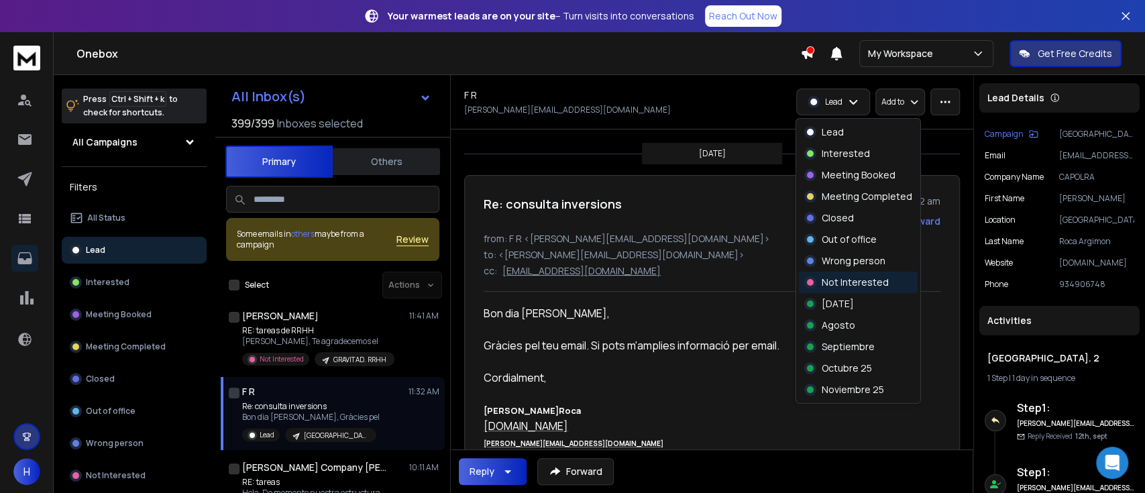
click at [848, 282] on p "Not Interested" at bounding box center [855, 282] width 67 height 13
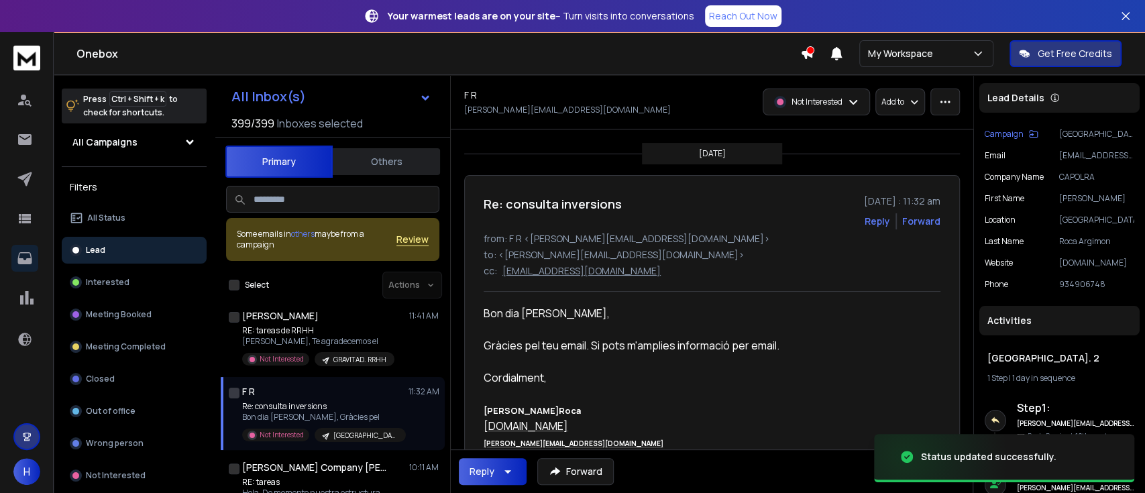
scroll to position [178, 0]
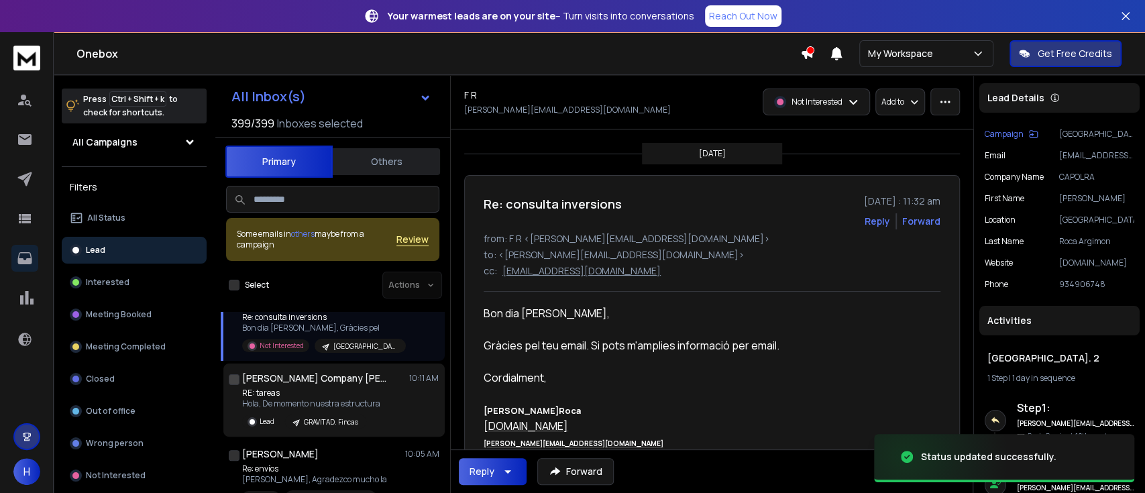
click at [303, 394] on p "RE: tareas" at bounding box center [311, 393] width 138 height 11
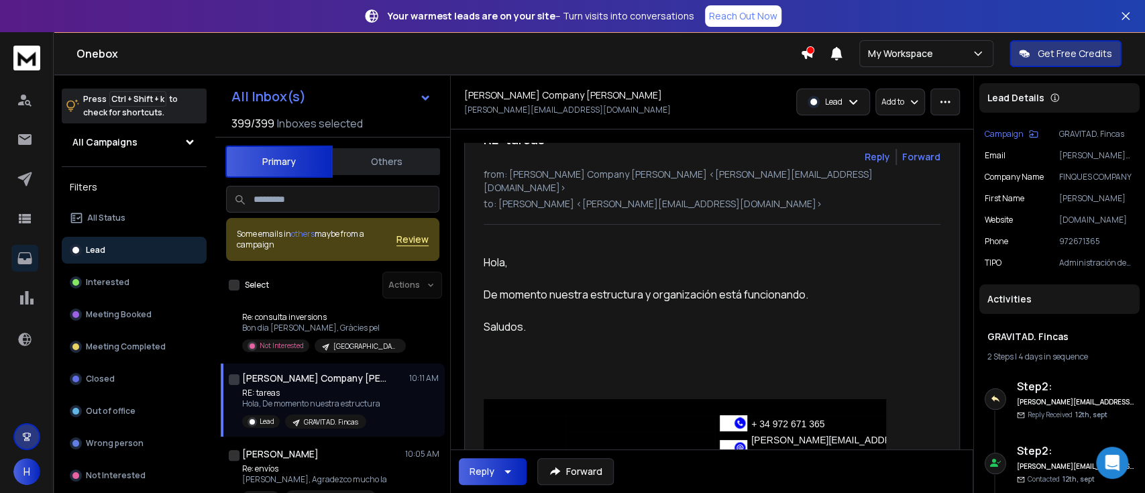
scroll to position [0, 0]
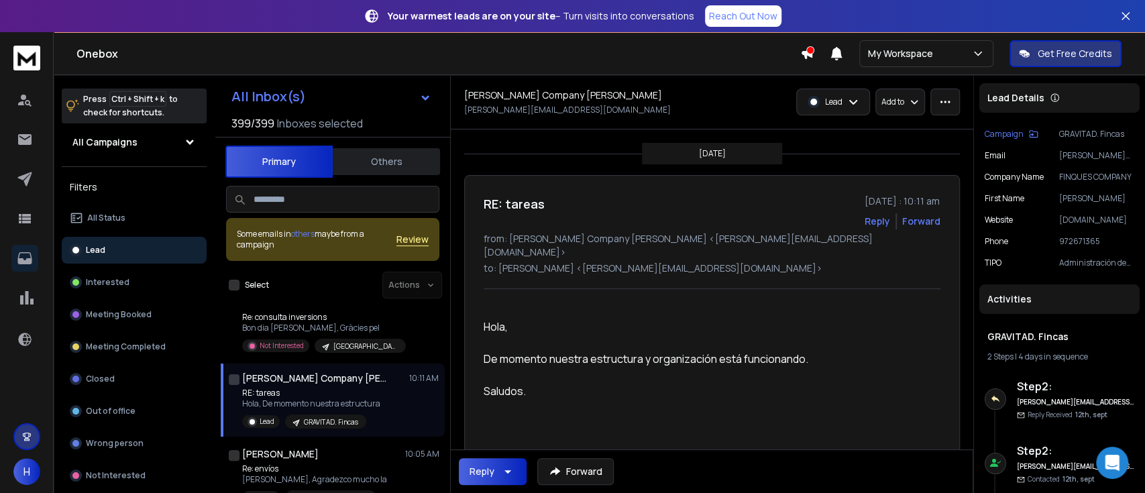
click at [1068, 150] on p "[PERSON_NAME][EMAIL_ADDRESS][DOMAIN_NAME]" at bounding box center [1097, 155] width 75 height 11
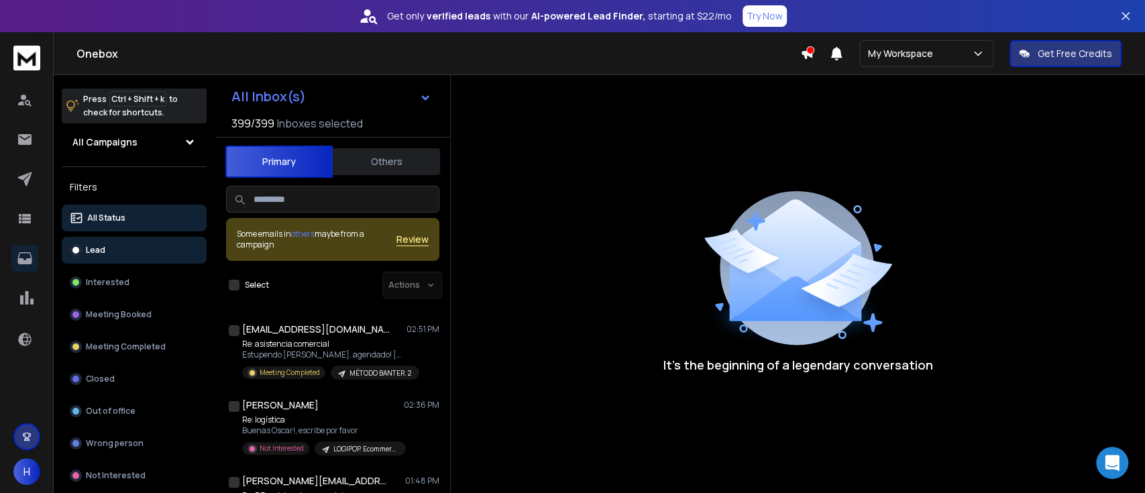
click at [130, 256] on button "Lead" at bounding box center [134, 250] width 145 height 27
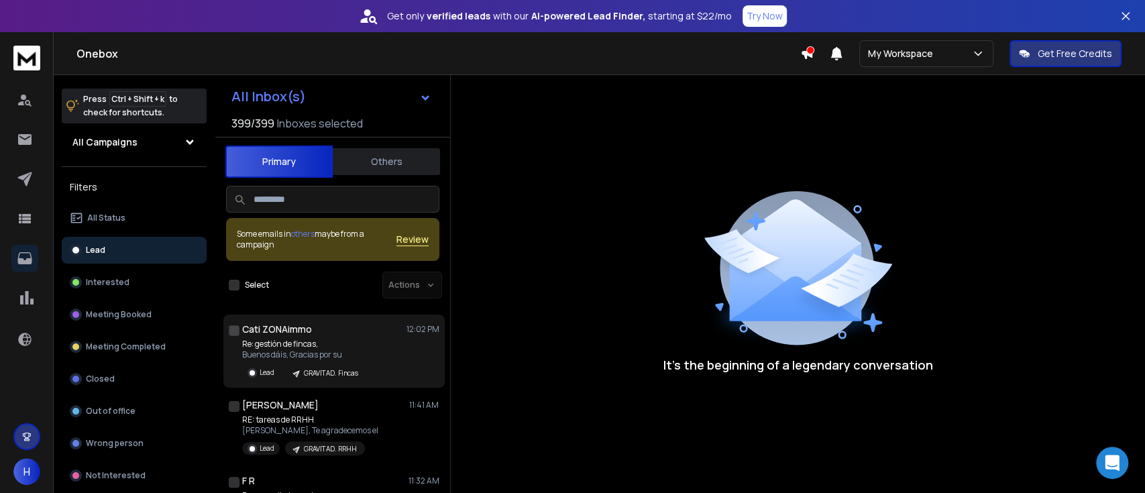
click at [327, 336] on div "Cati ZONAimmo 12:02 PM" at bounding box center [340, 329] width 197 height 13
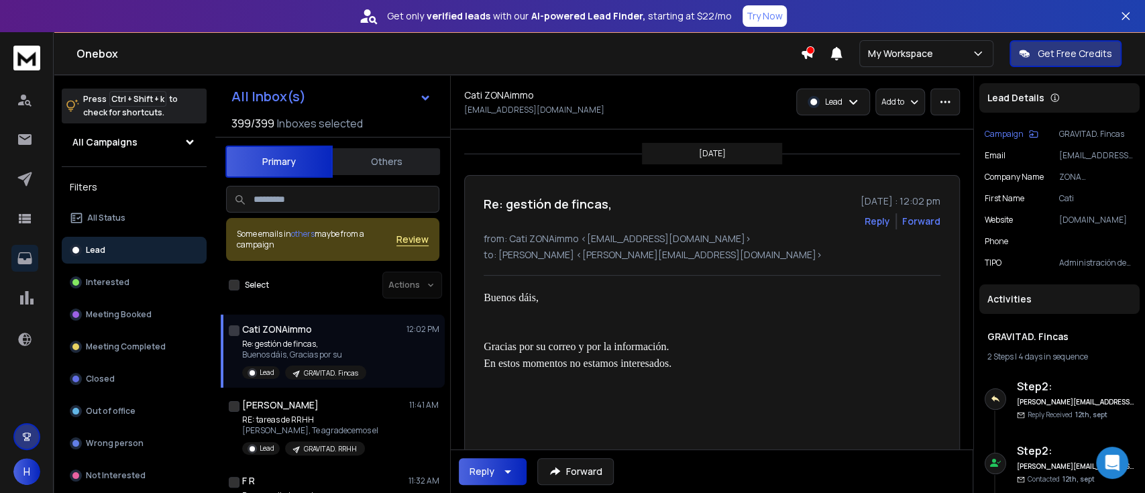
click at [1089, 153] on p "[EMAIL_ADDRESS][DOMAIN_NAME]" at bounding box center [1097, 155] width 75 height 11
